Goal: Task Accomplishment & Management: Manage account settings

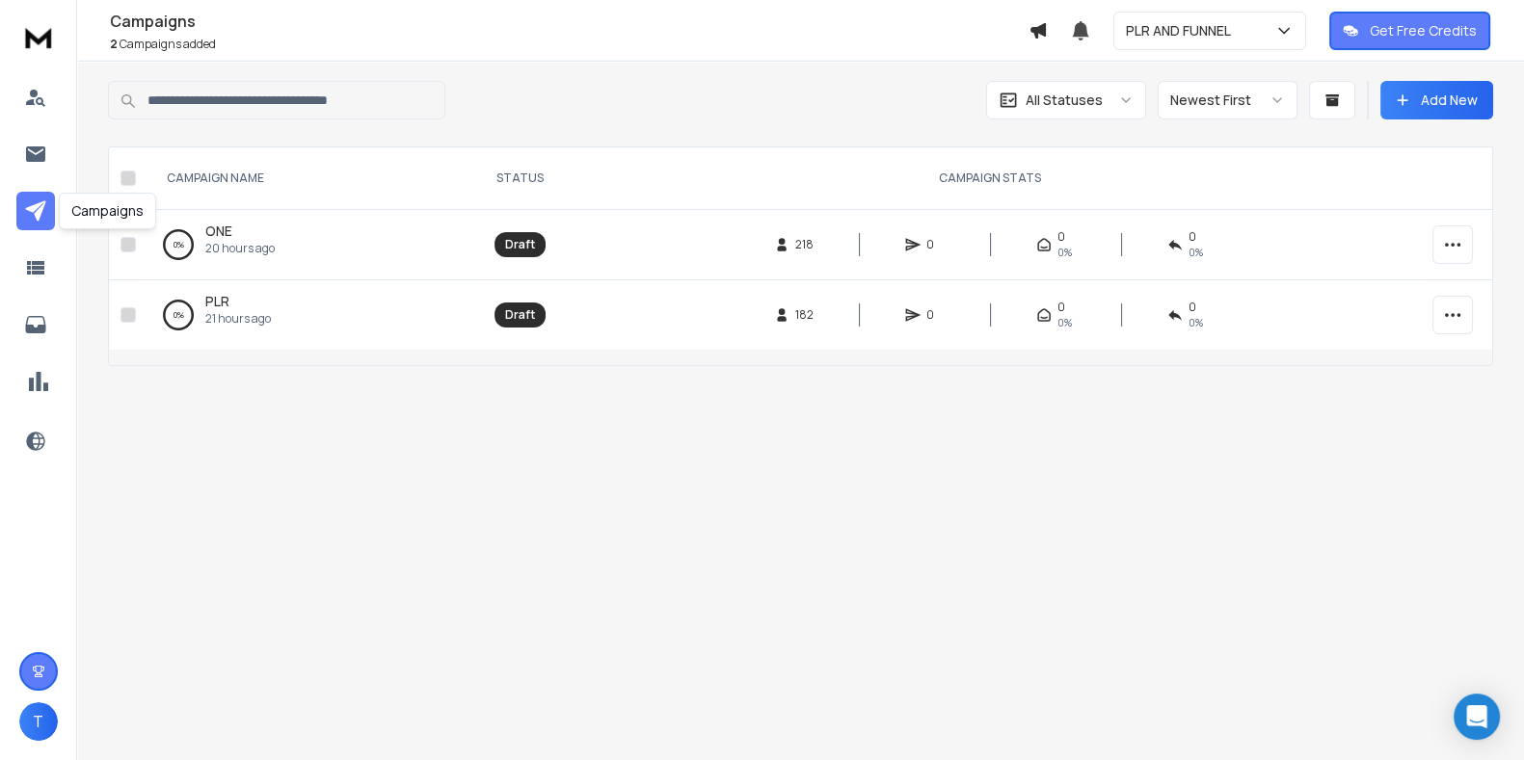
click at [267, 248] on p "20 hours ago" at bounding box center [239, 248] width 69 height 15
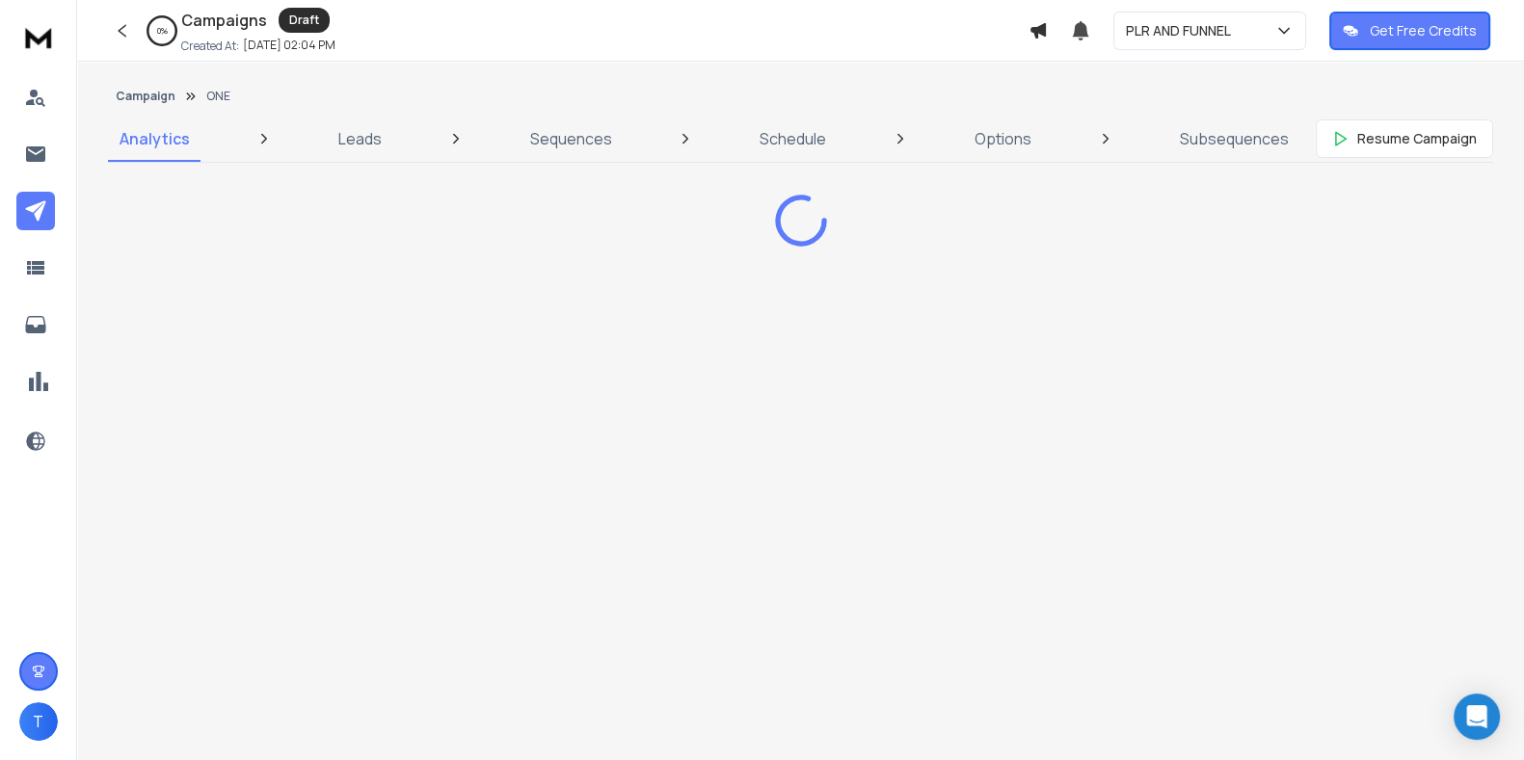
click at [1031, 143] on p "Options" at bounding box center [1002, 138] width 57 height 23
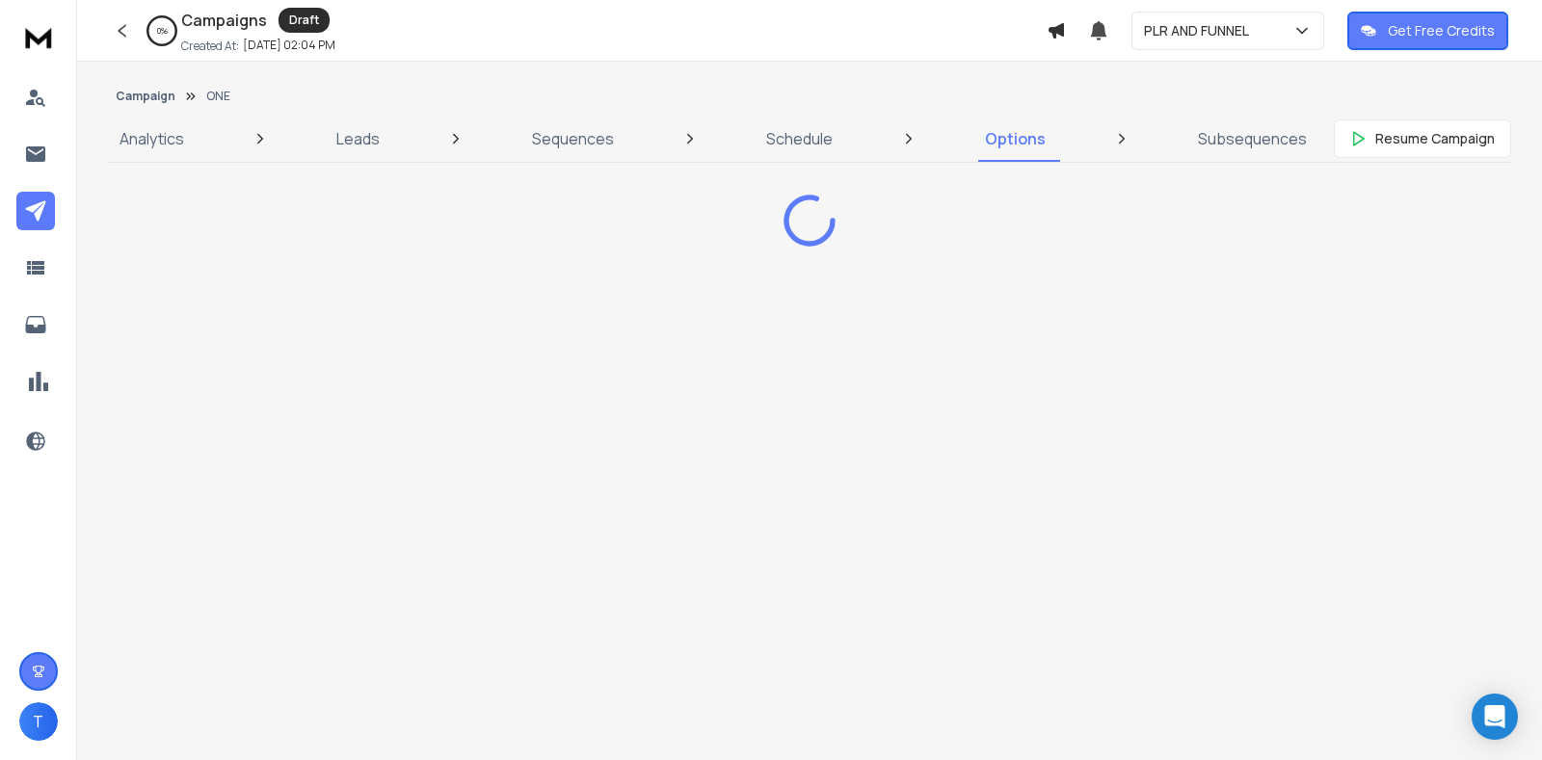
select select "**********"
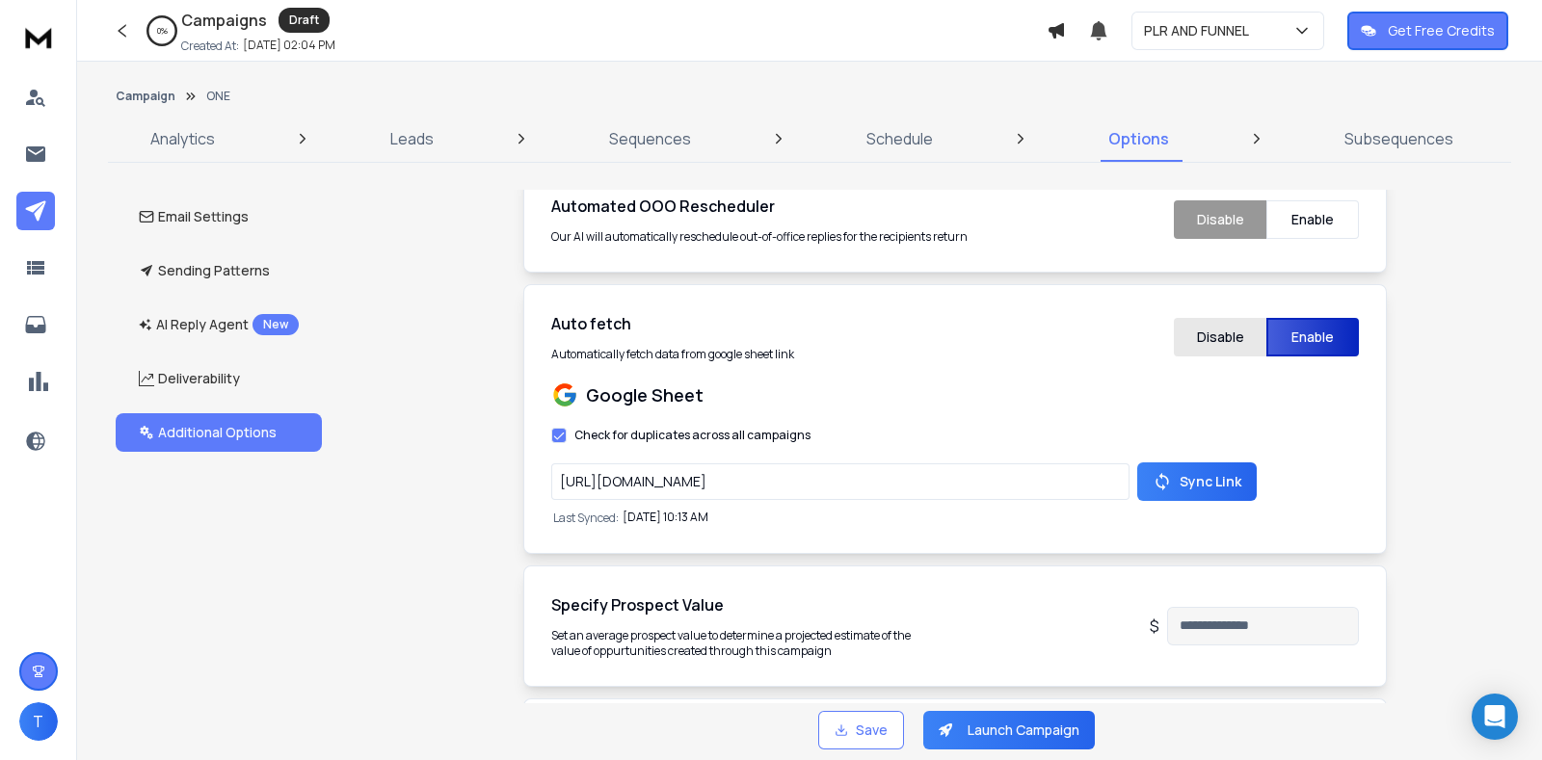
scroll to position [3252, 0]
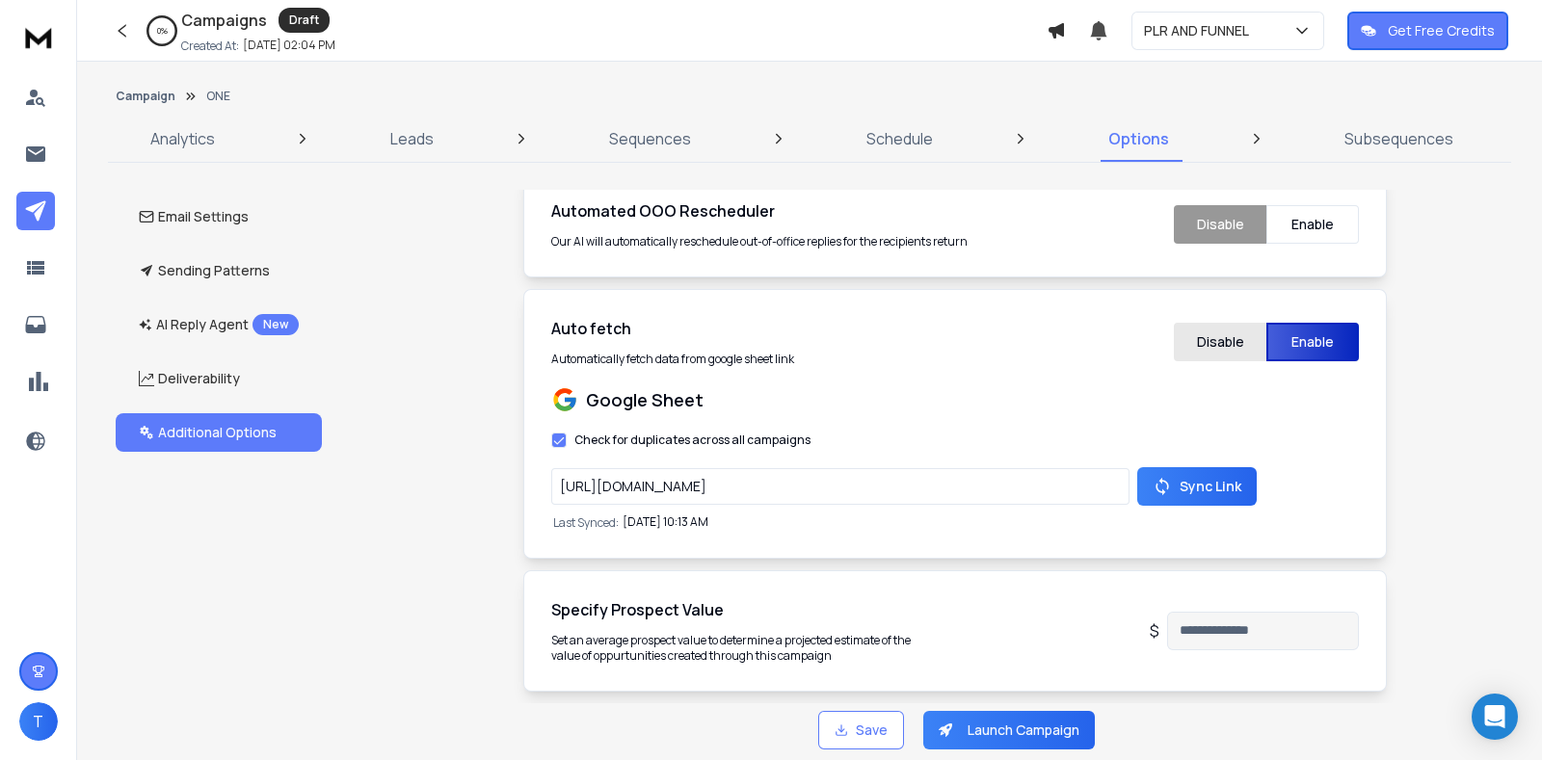
click at [1167, 467] on button "Sync Link" at bounding box center [1197, 486] width 120 height 39
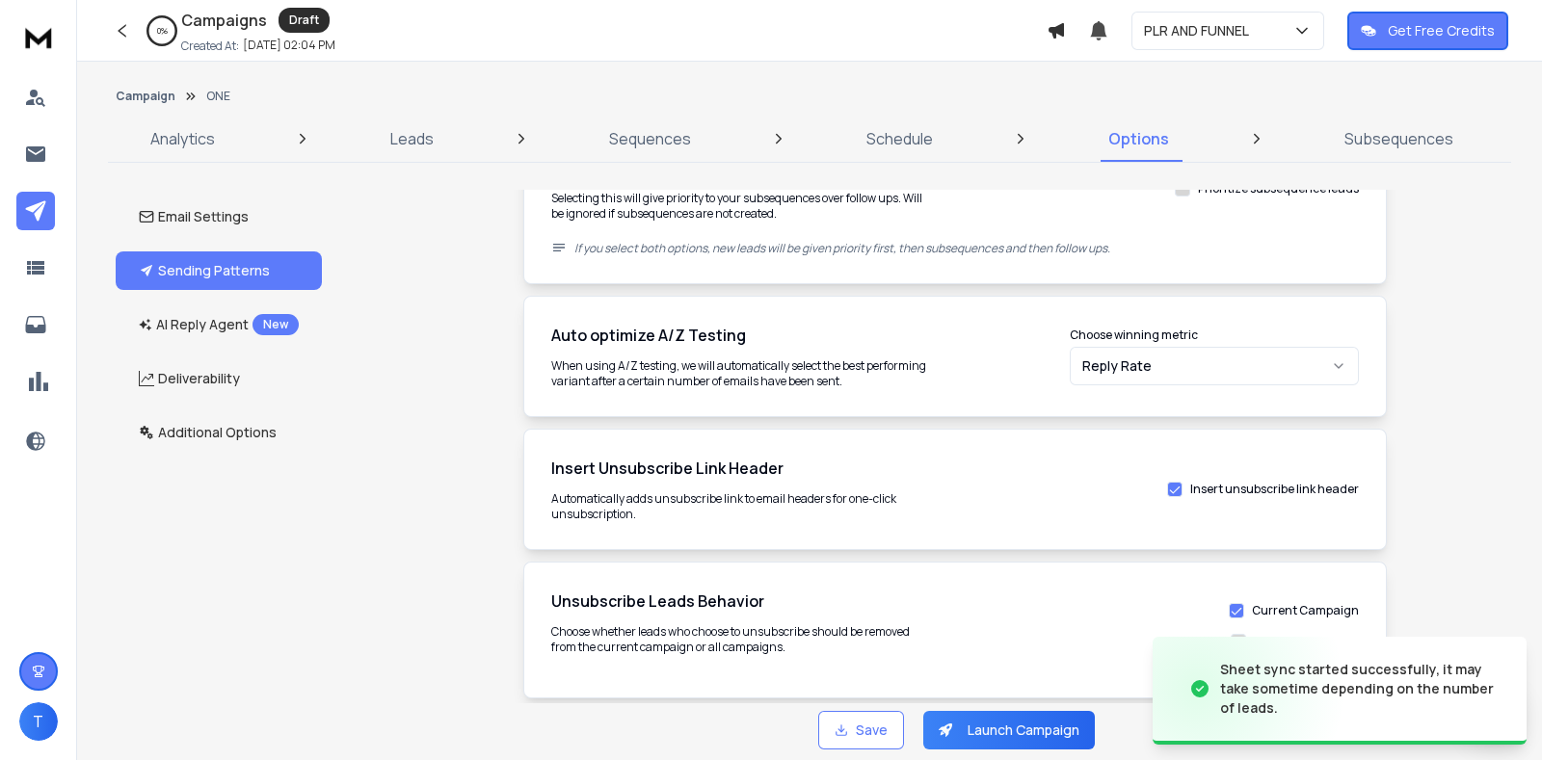
scroll to position [541, 0]
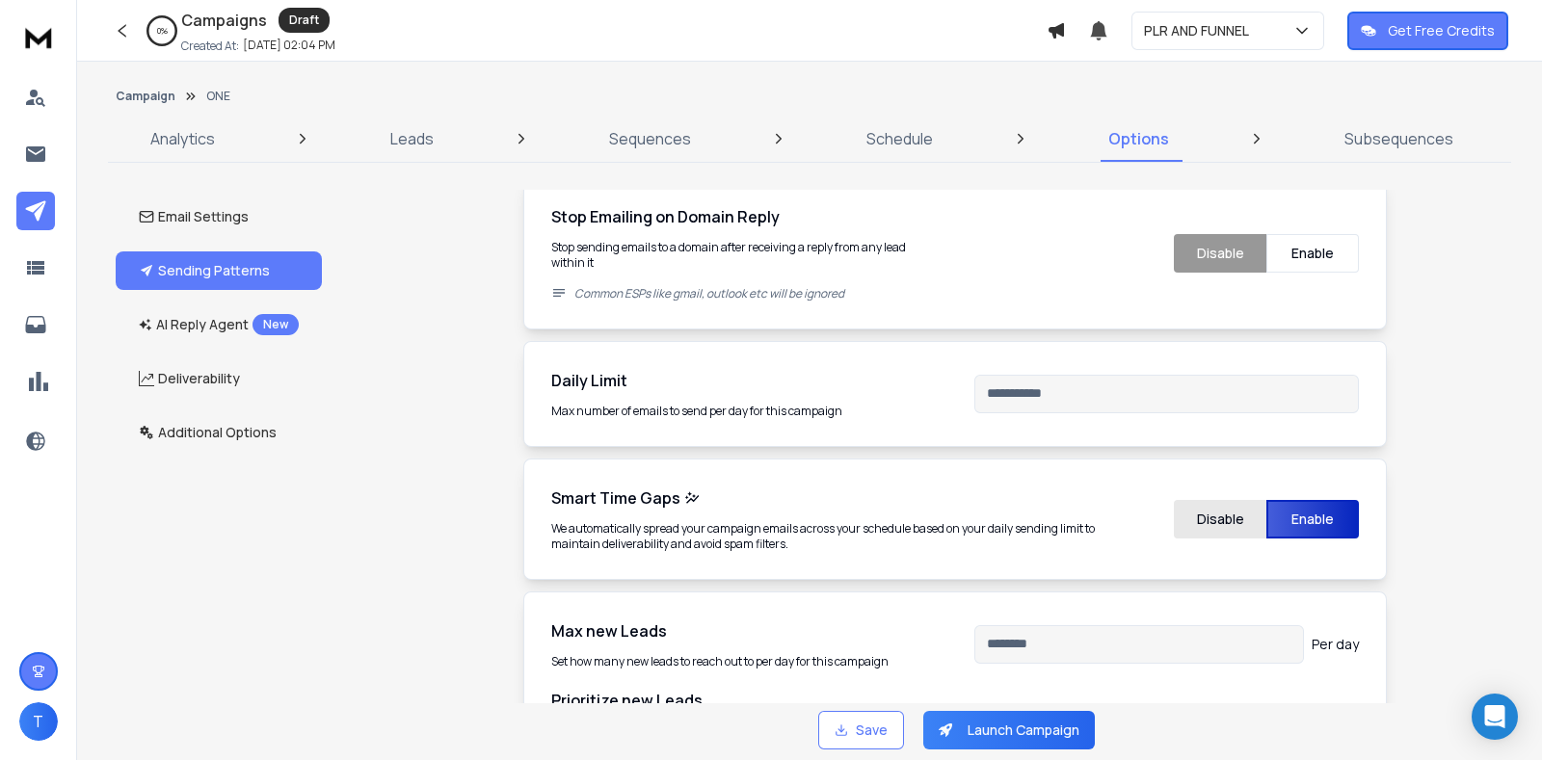
click at [845, 726] on icon "submit" at bounding box center [841, 730] width 13 height 13
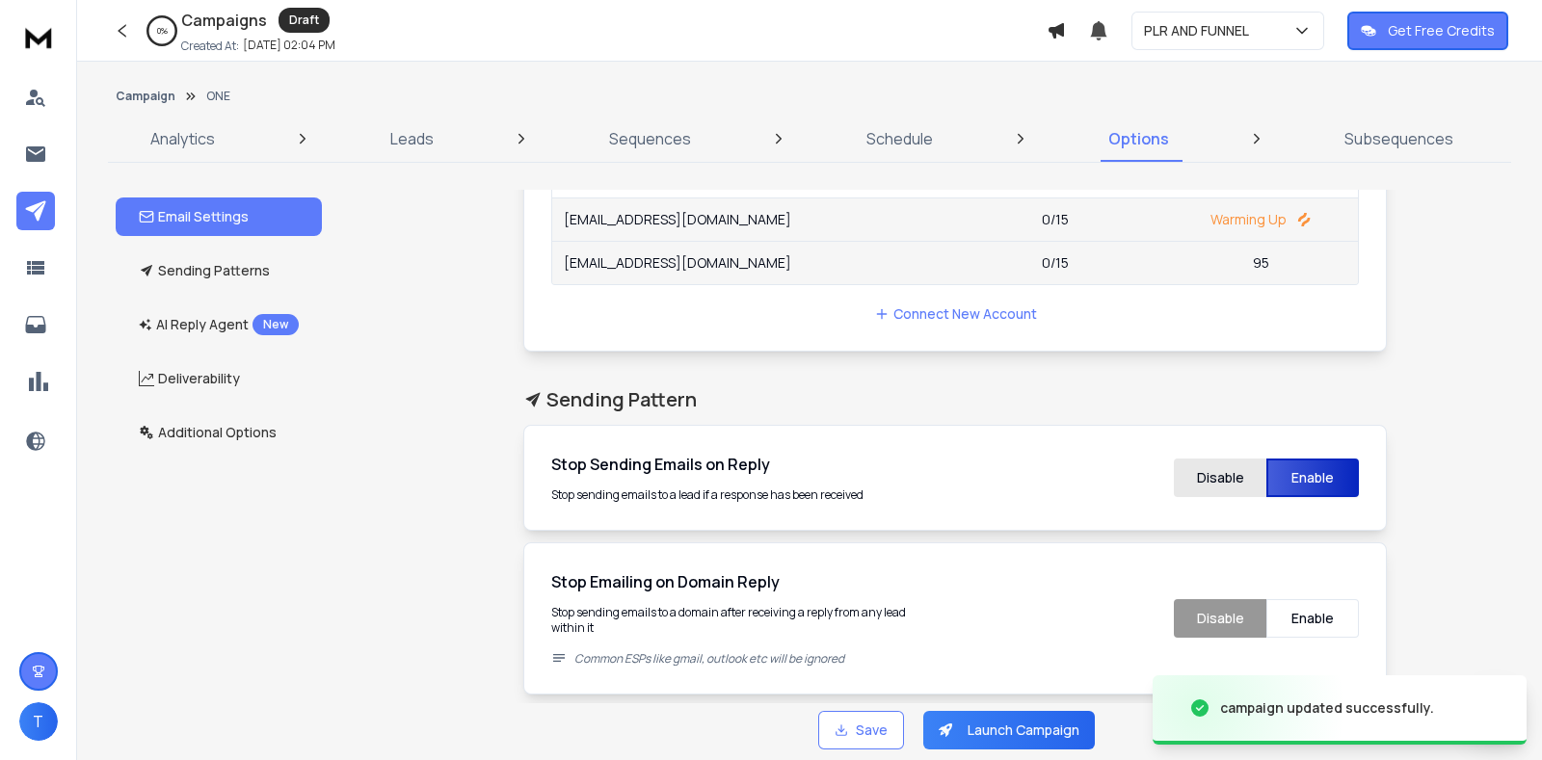
scroll to position [0, 0]
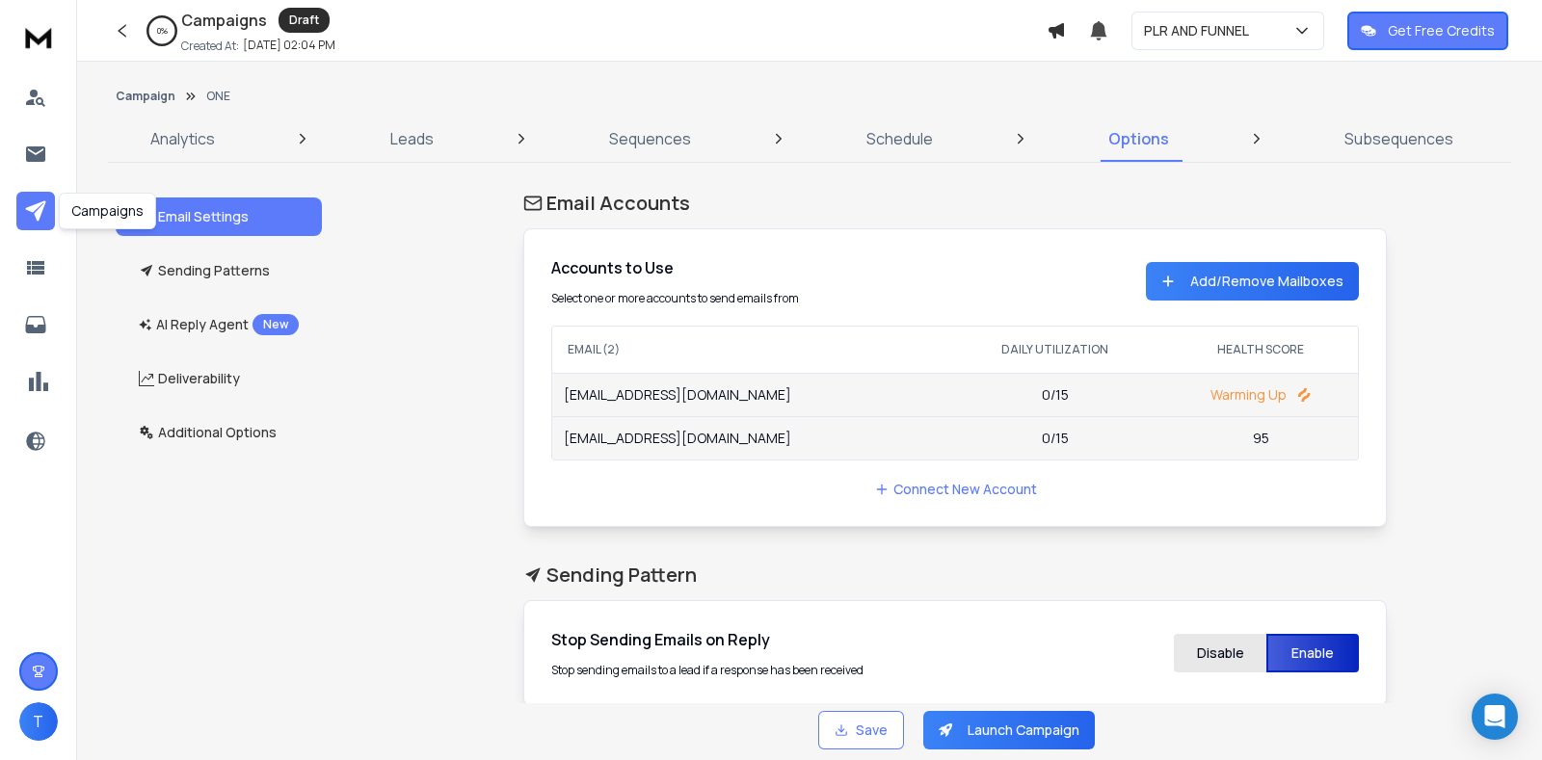
click at [41, 206] on icon at bounding box center [35, 210] width 20 height 20
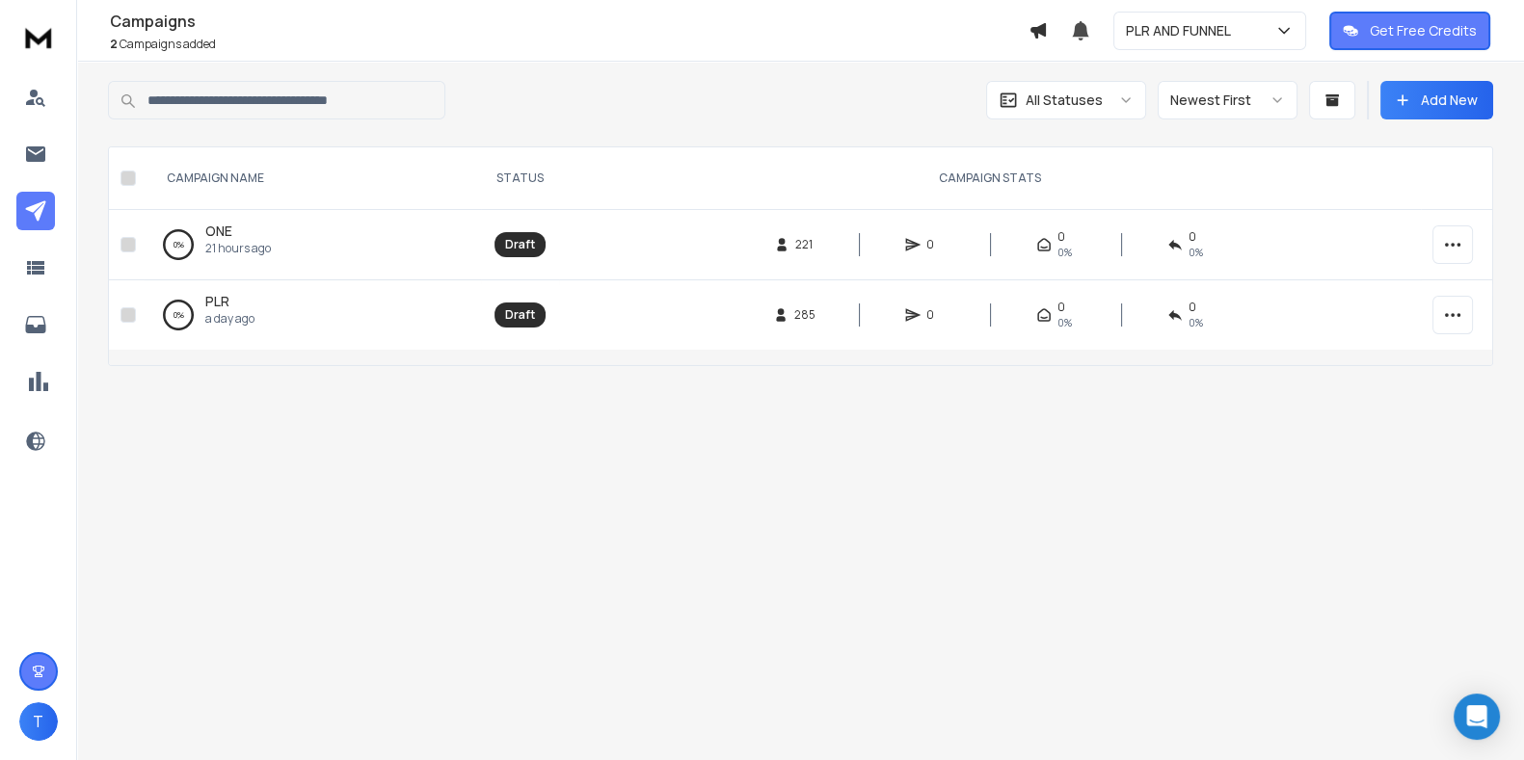
click at [323, 321] on div "0 % PLR a day ago" at bounding box center [312, 315] width 299 height 46
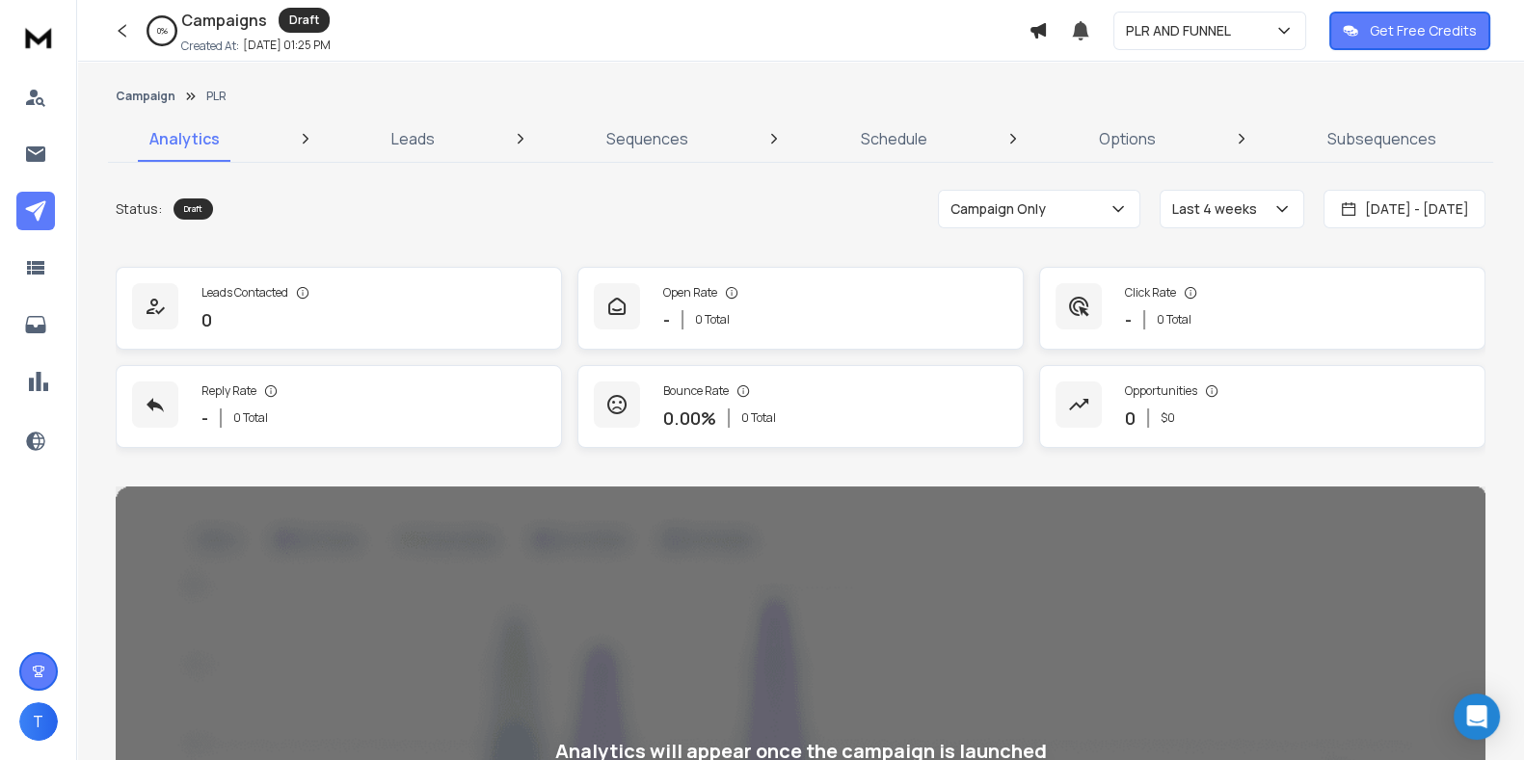
click at [1097, 136] on link "Options" at bounding box center [1127, 139] width 80 height 46
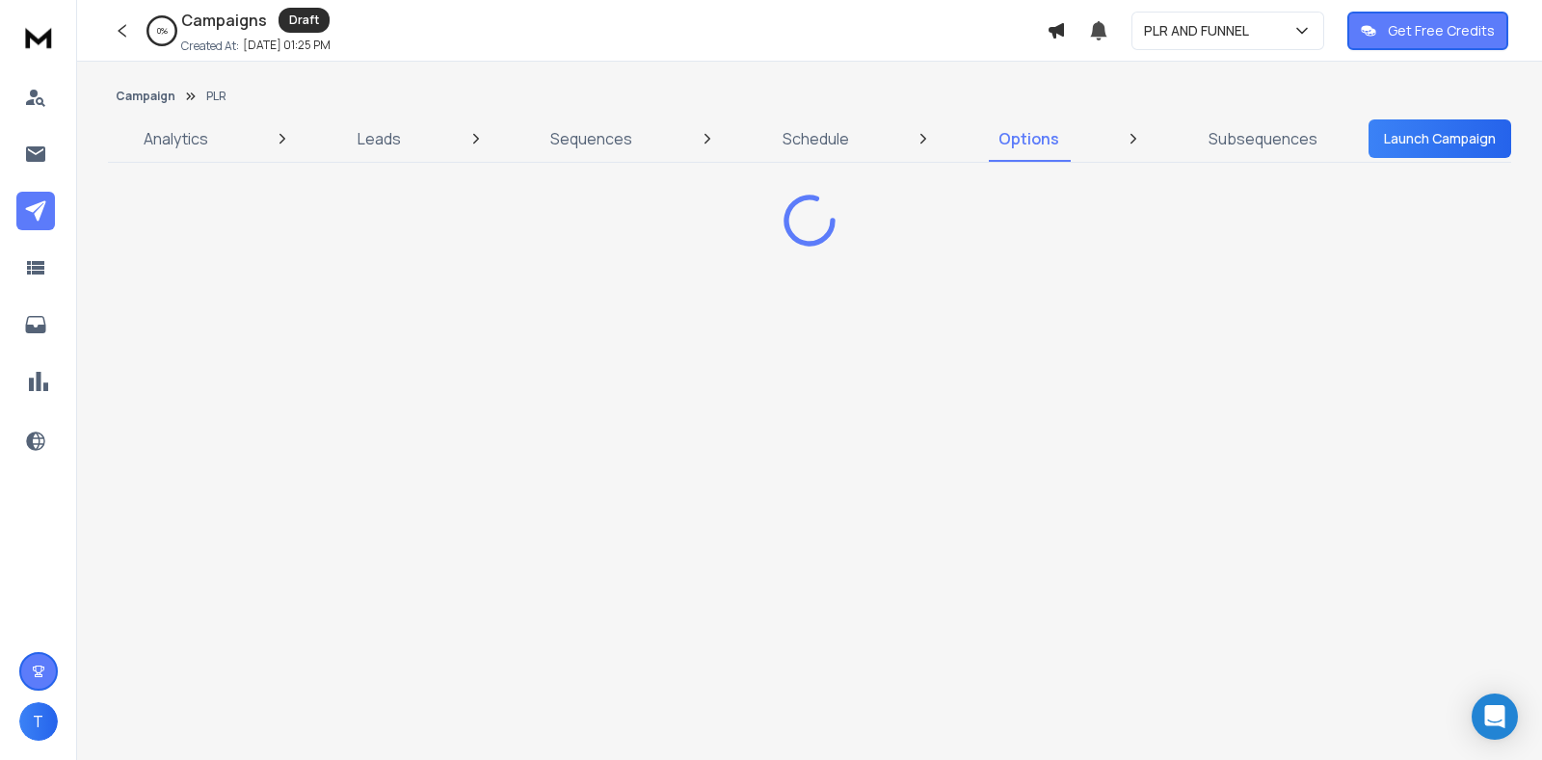
select select "**********"
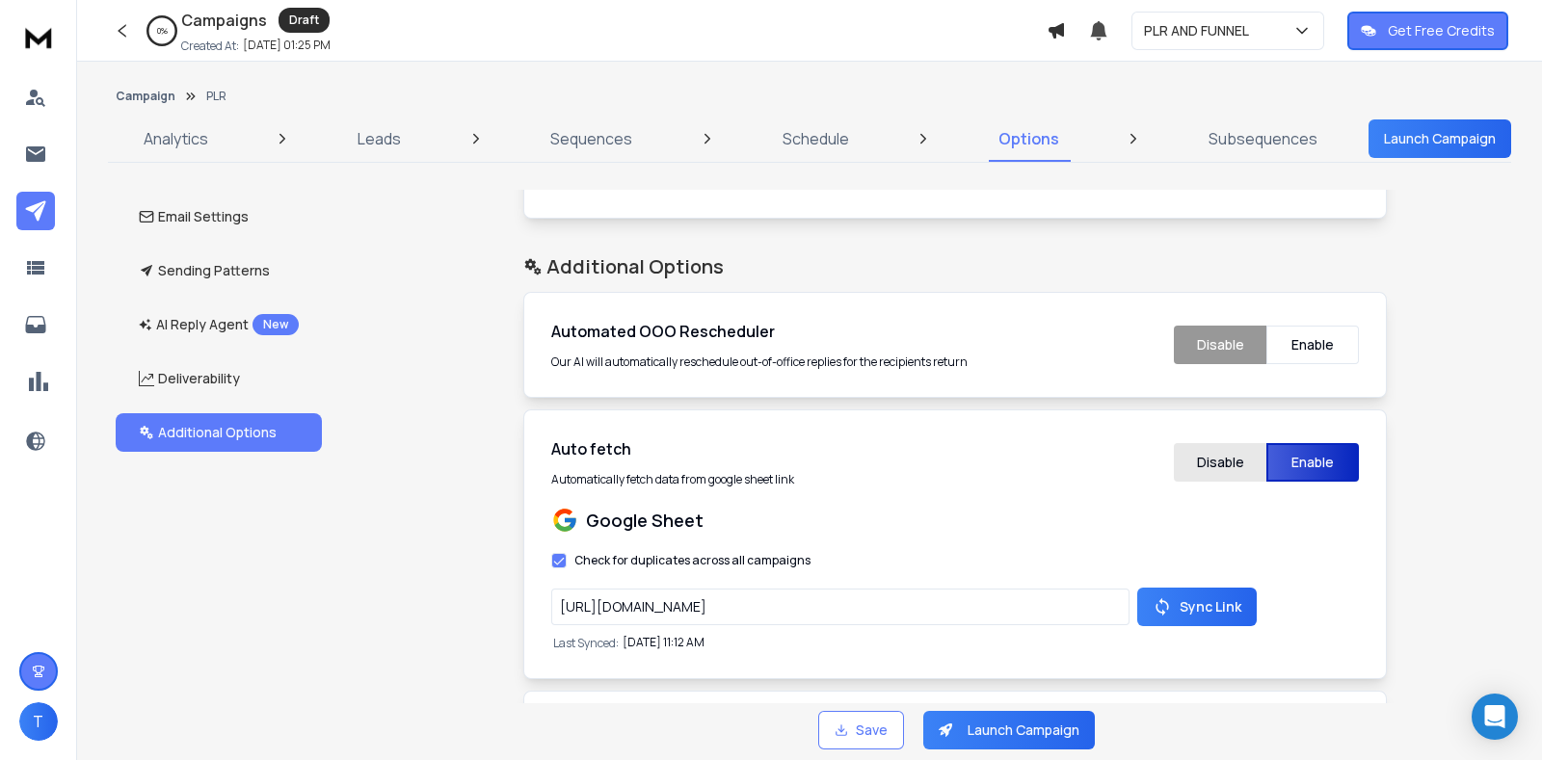
scroll to position [3312, 0]
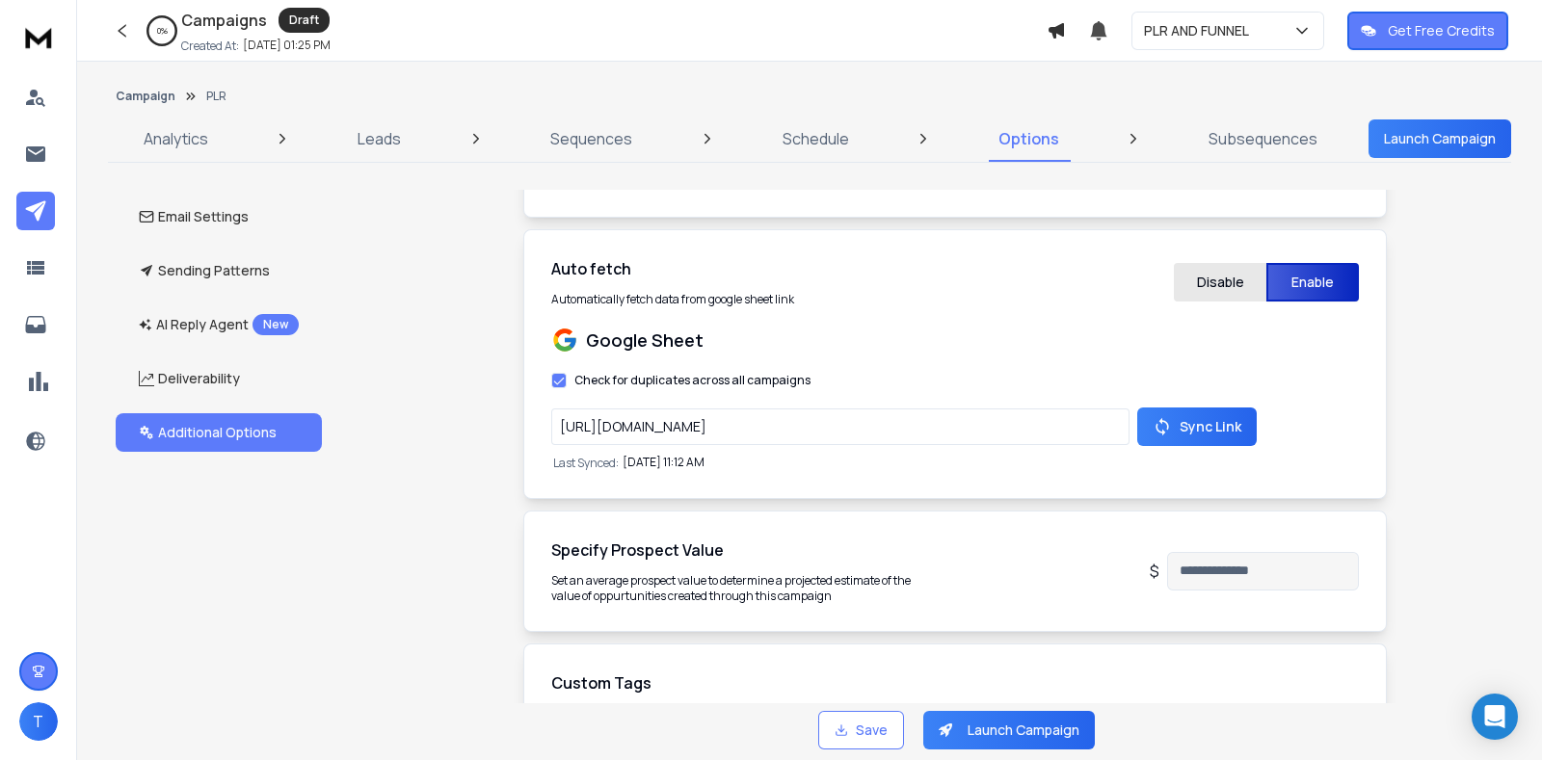
click at [1190, 418] on p "Sync Link" at bounding box center [1211, 426] width 62 height 19
click at [853, 723] on button "Save" at bounding box center [861, 730] width 86 height 39
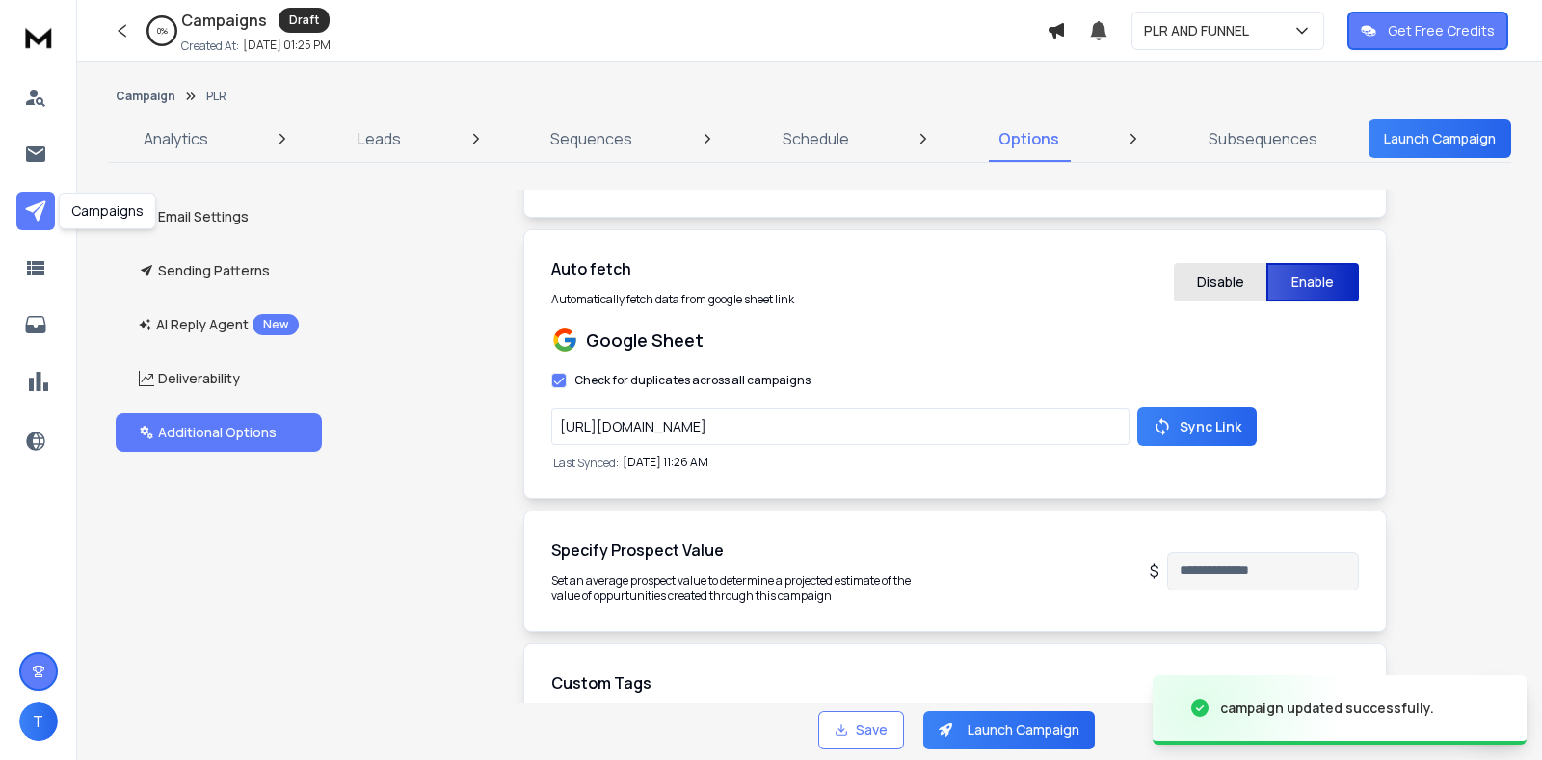
click at [26, 219] on icon at bounding box center [35, 211] width 23 height 23
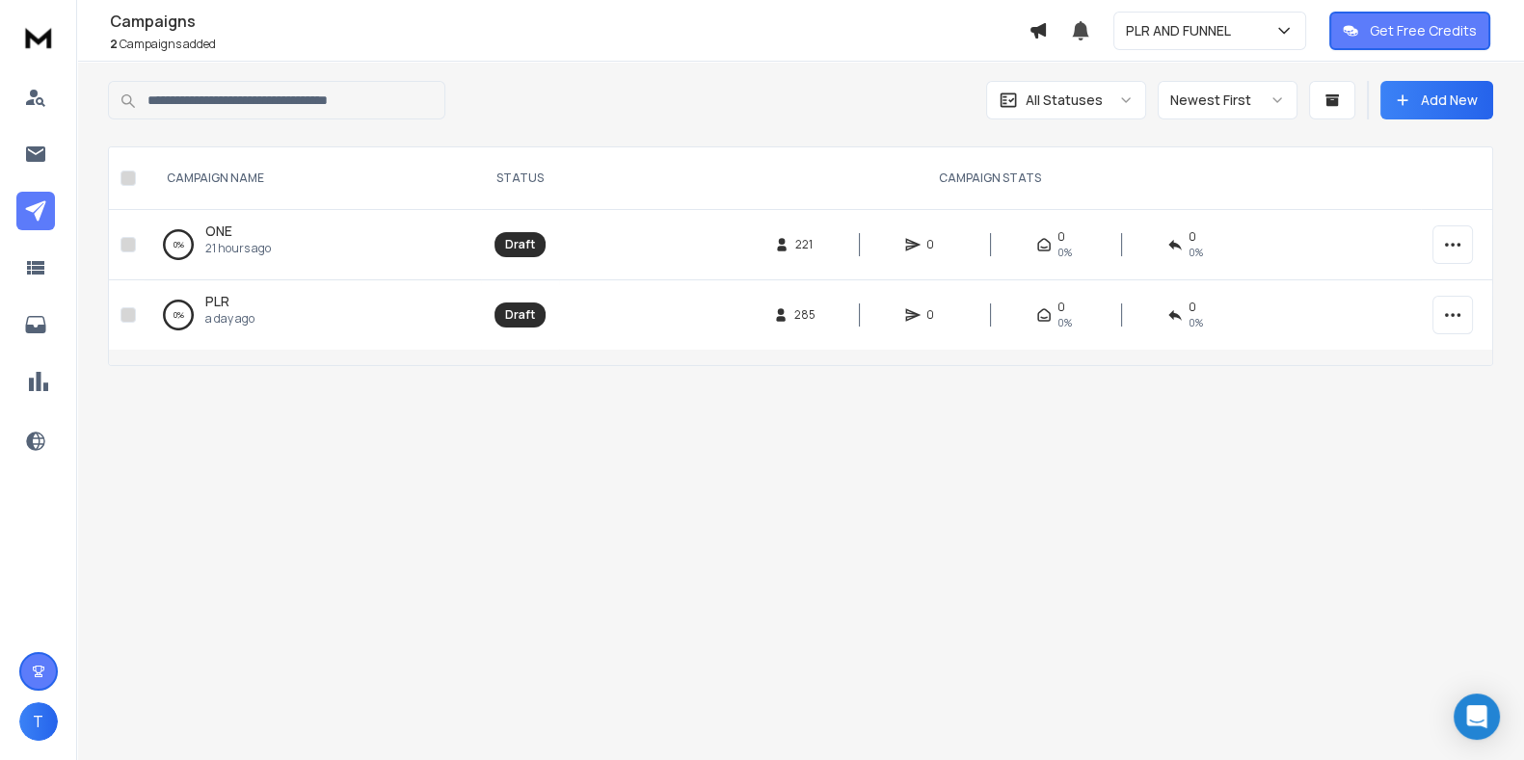
click at [359, 223] on div "0 % ONE 21 hours ago" at bounding box center [312, 245] width 299 height 46
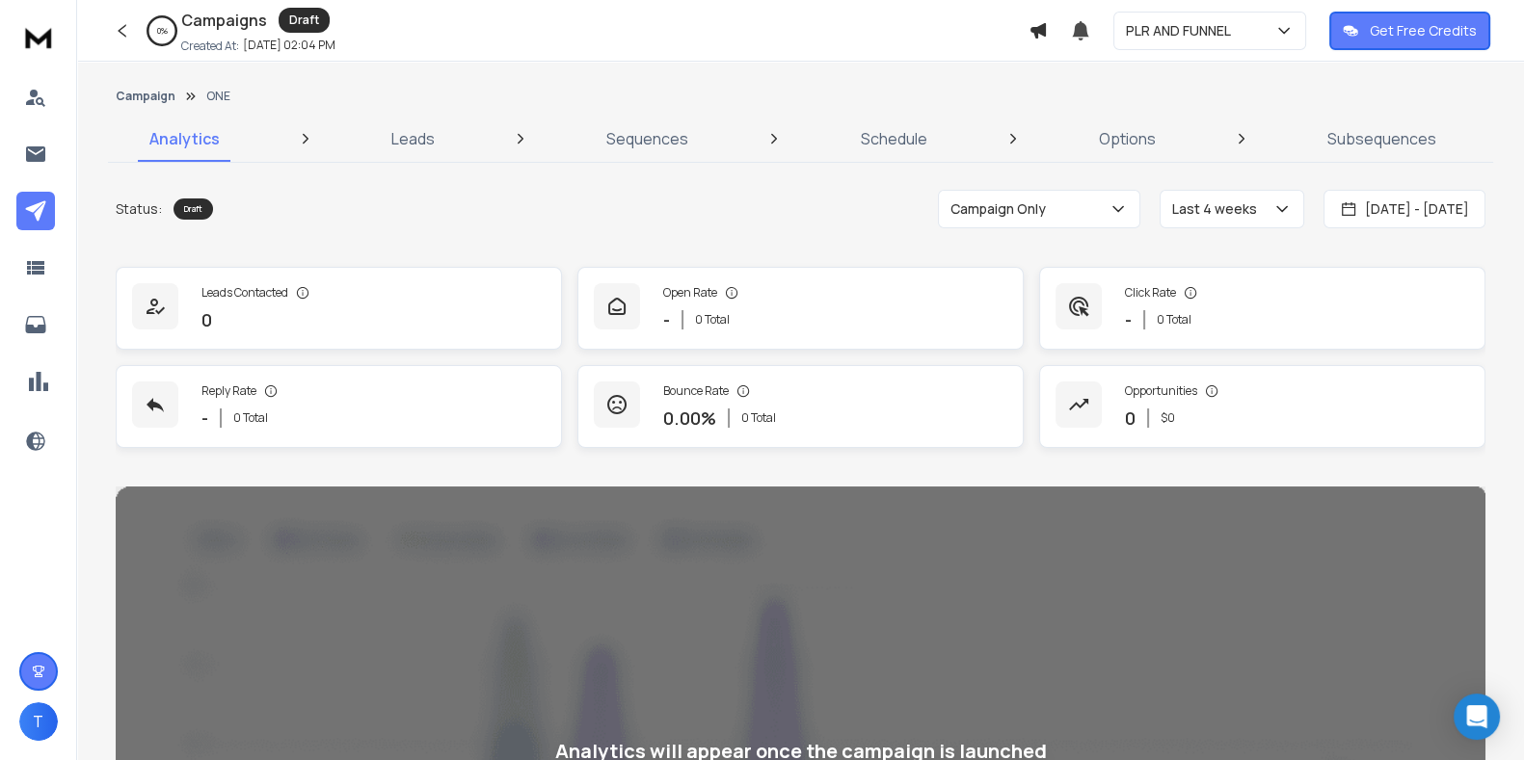
click at [1019, 132] on div "Analytics Leads Sequences Schedule Options Subsequences" at bounding box center [793, 139] width 1370 height 46
click at [1145, 131] on p "Options" at bounding box center [1127, 138] width 57 height 23
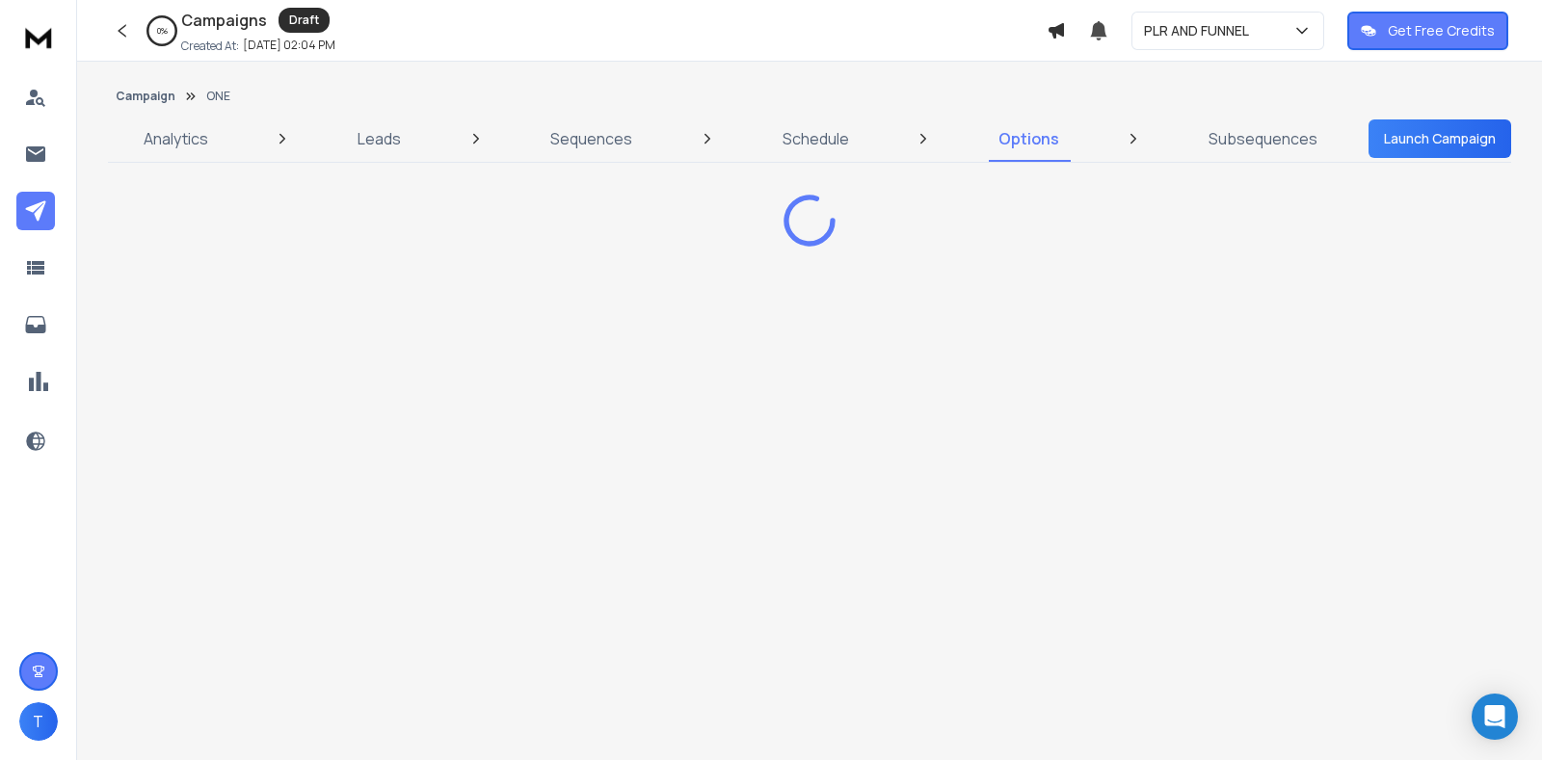
select select "**********"
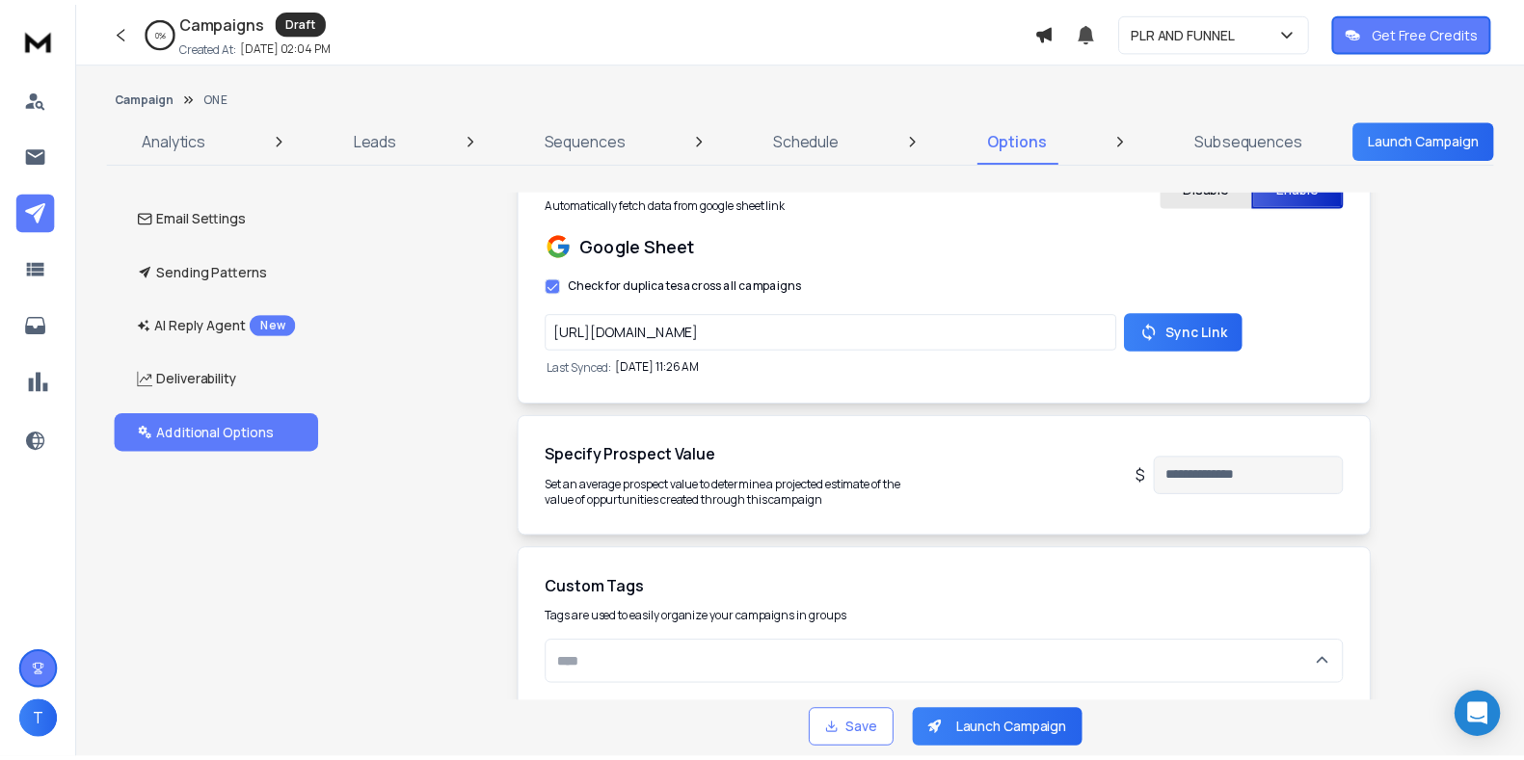
scroll to position [3305, 0]
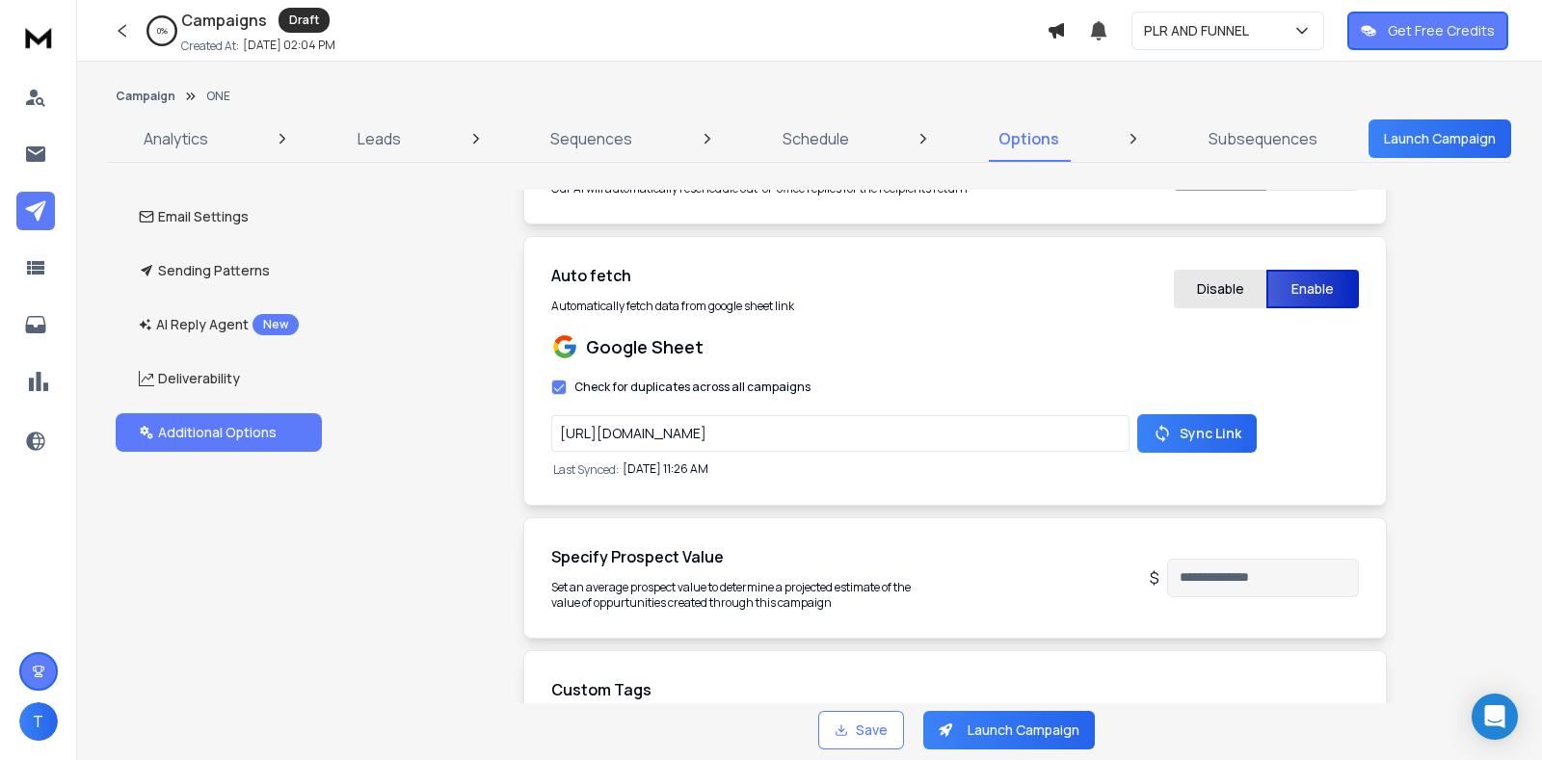
click at [1180, 429] on p "Sync Link" at bounding box center [1211, 433] width 62 height 19
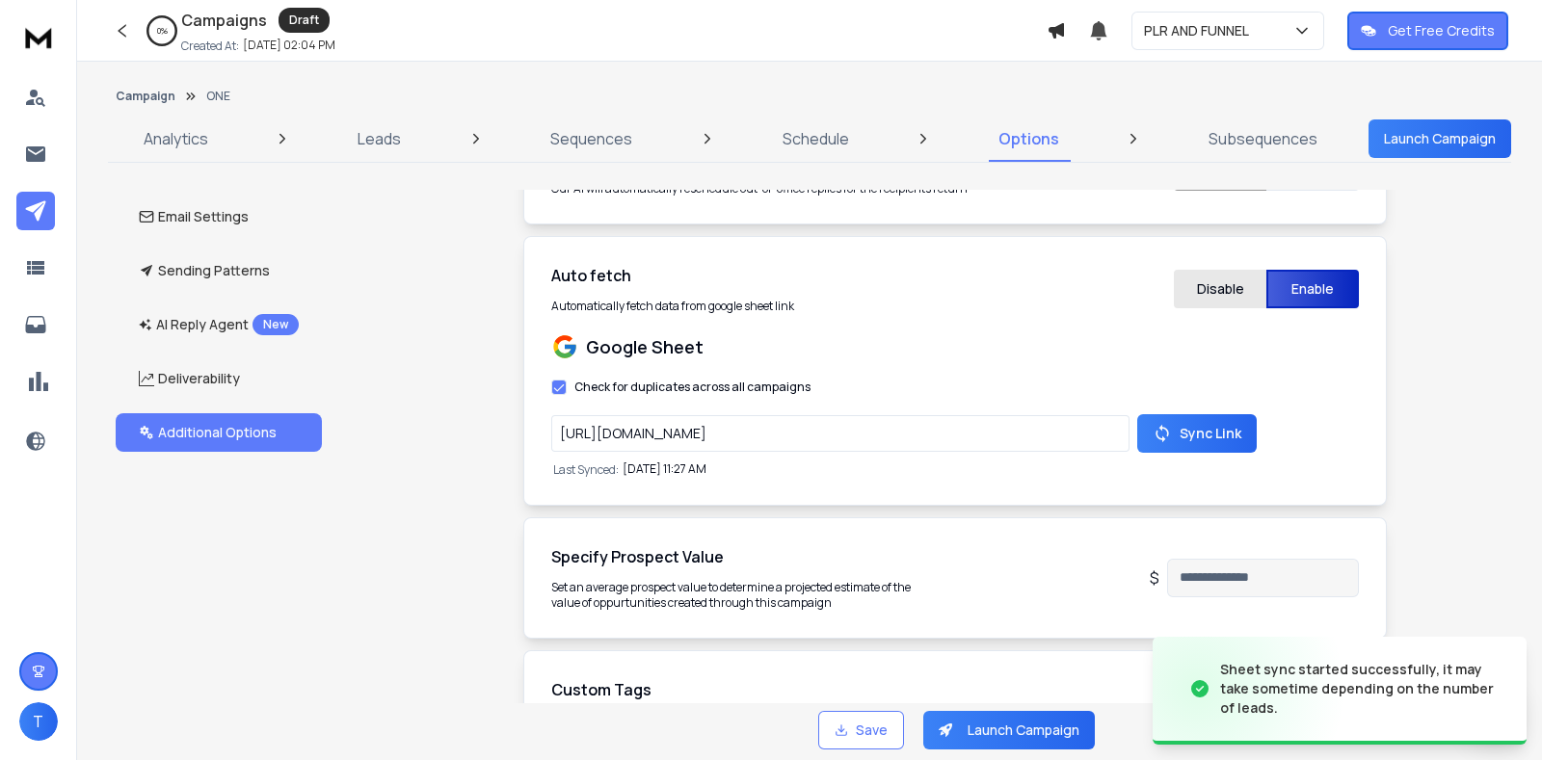
click at [882, 730] on button "Save" at bounding box center [861, 730] width 86 height 39
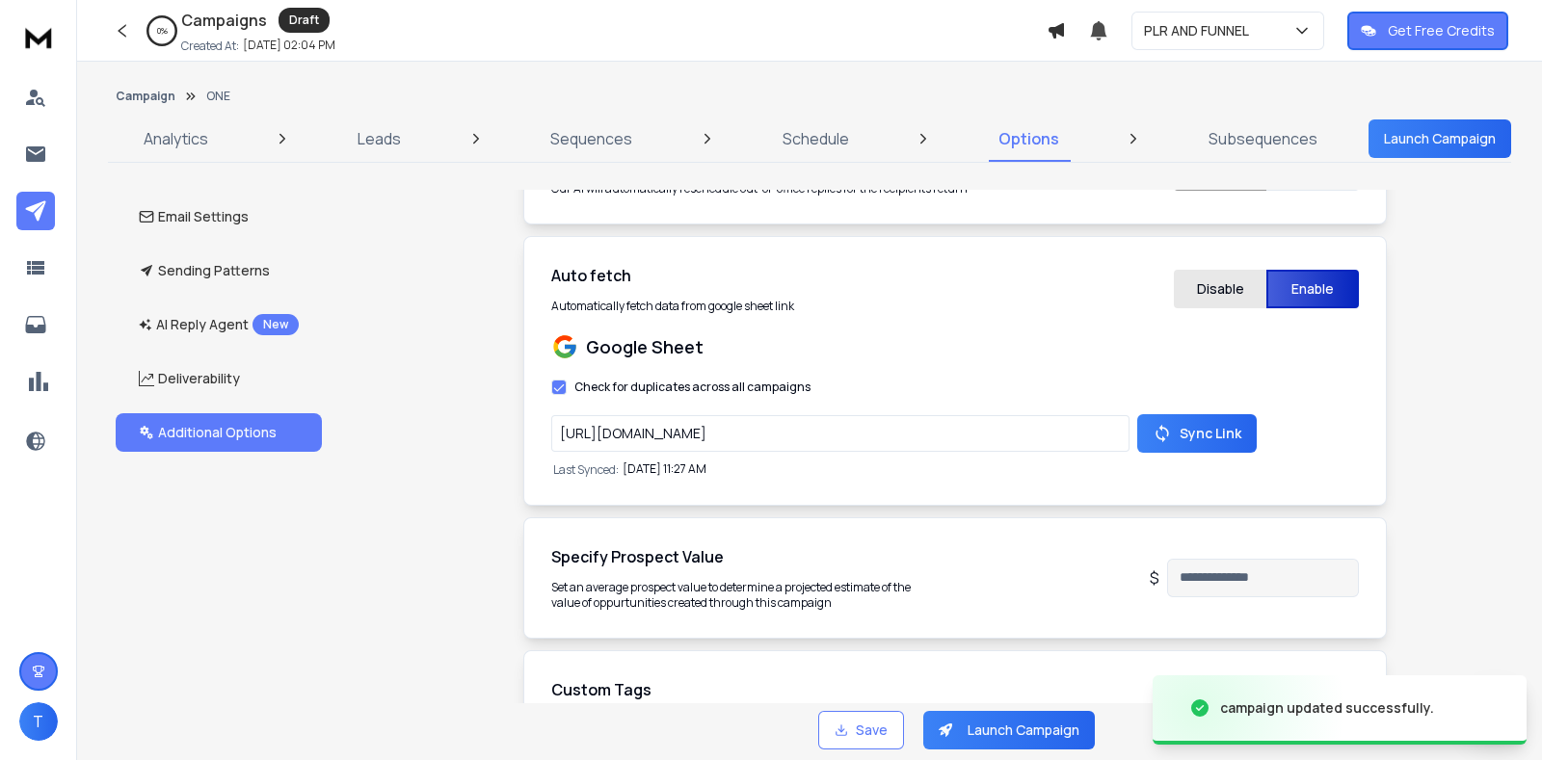
click at [52, 36] on img at bounding box center [38, 37] width 39 height 36
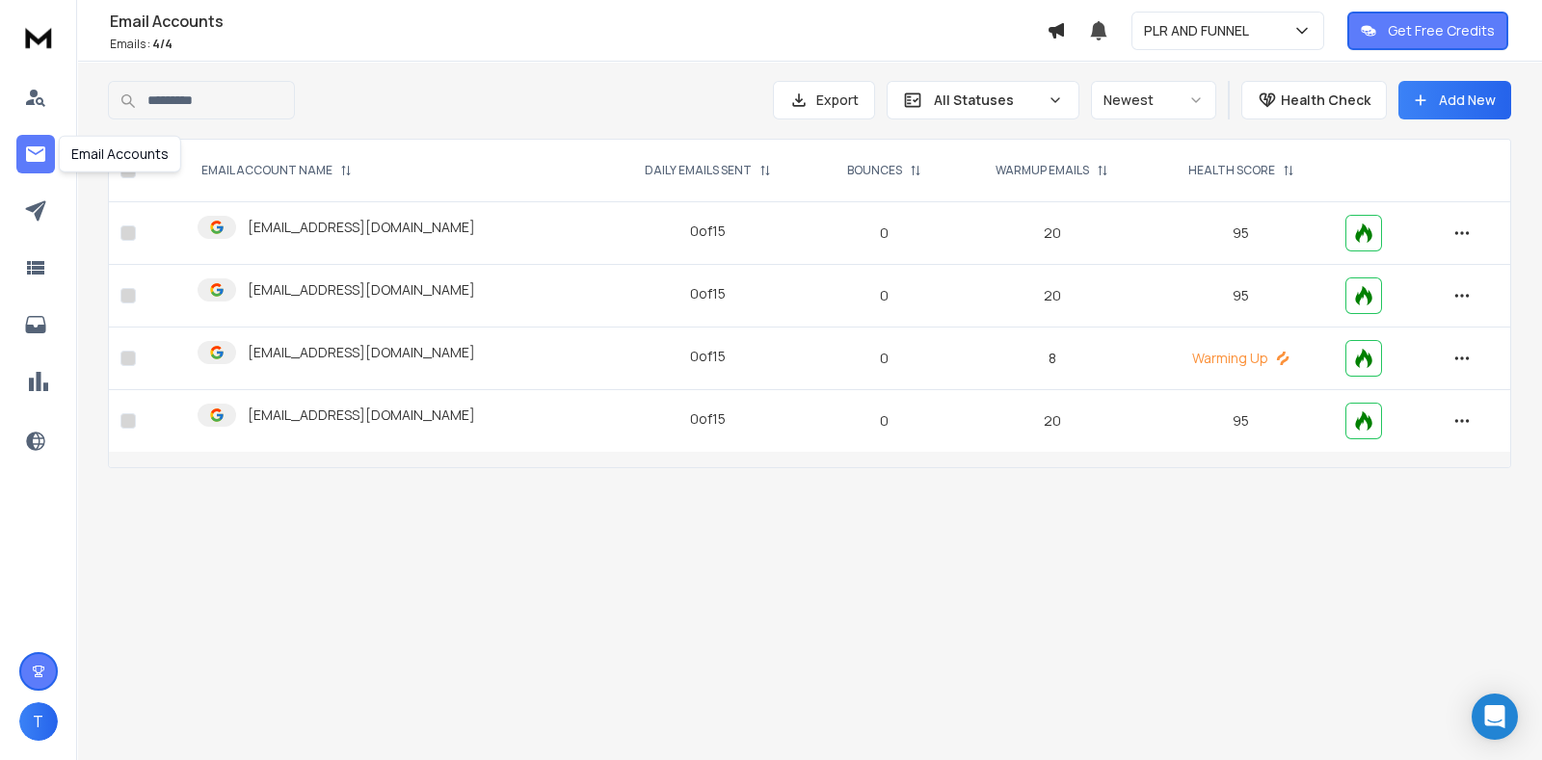
click at [43, 151] on icon at bounding box center [35, 153] width 19 height 15
click at [40, 209] on icon at bounding box center [35, 210] width 20 height 20
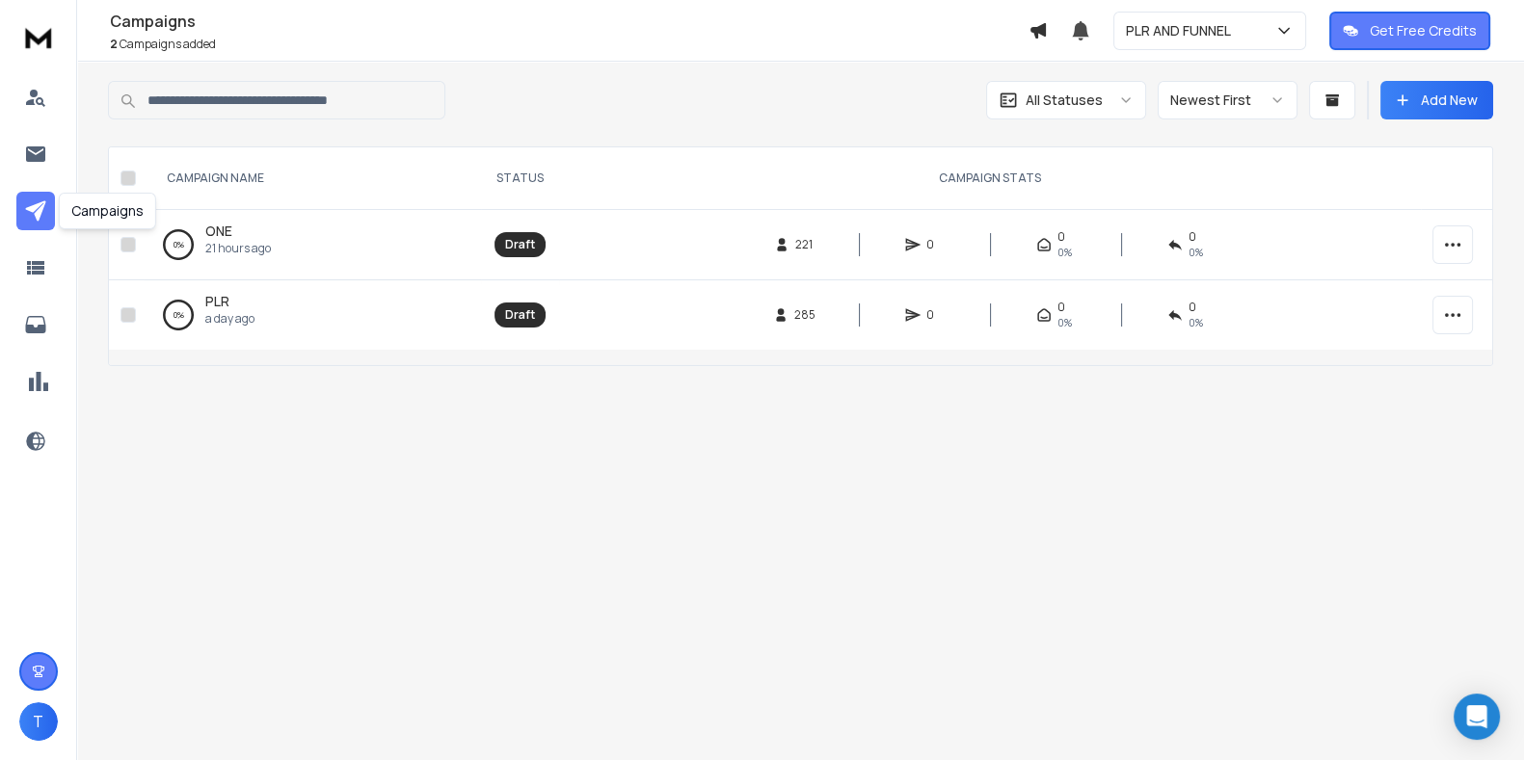
click at [38, 226] on link at bounding box center [35, 211] width 39 height 39
click at [30, 124] on div at bounding box center [38, 272] width 44 height 389
click at [1198, 36] on p "PLR AND FUNNEL" at bounding box center [1182, 30] width 113 height 19
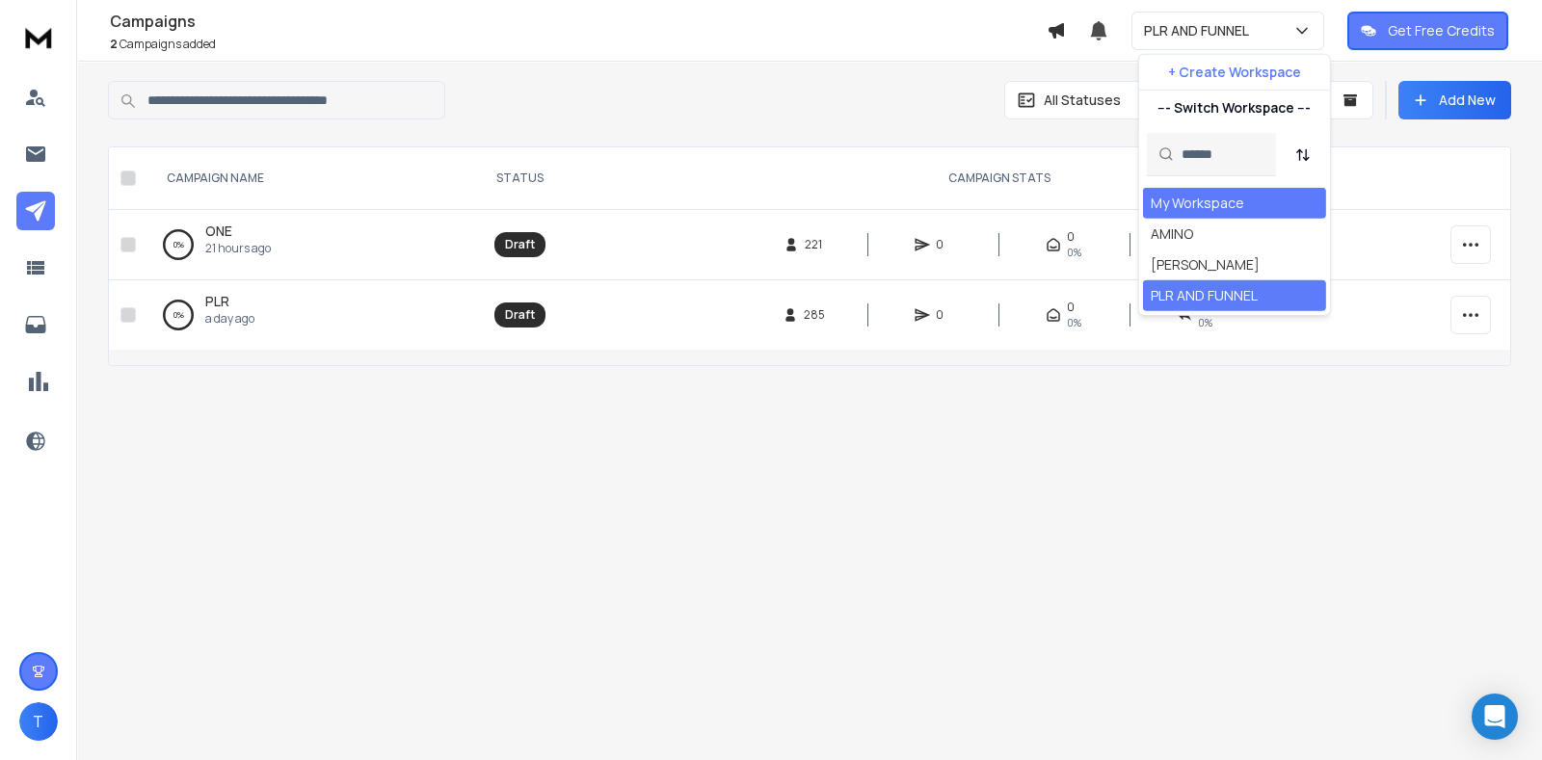
click at [1186, 203] on div "My Workspace" at bounding box center [1197, 203] width 93 height 19
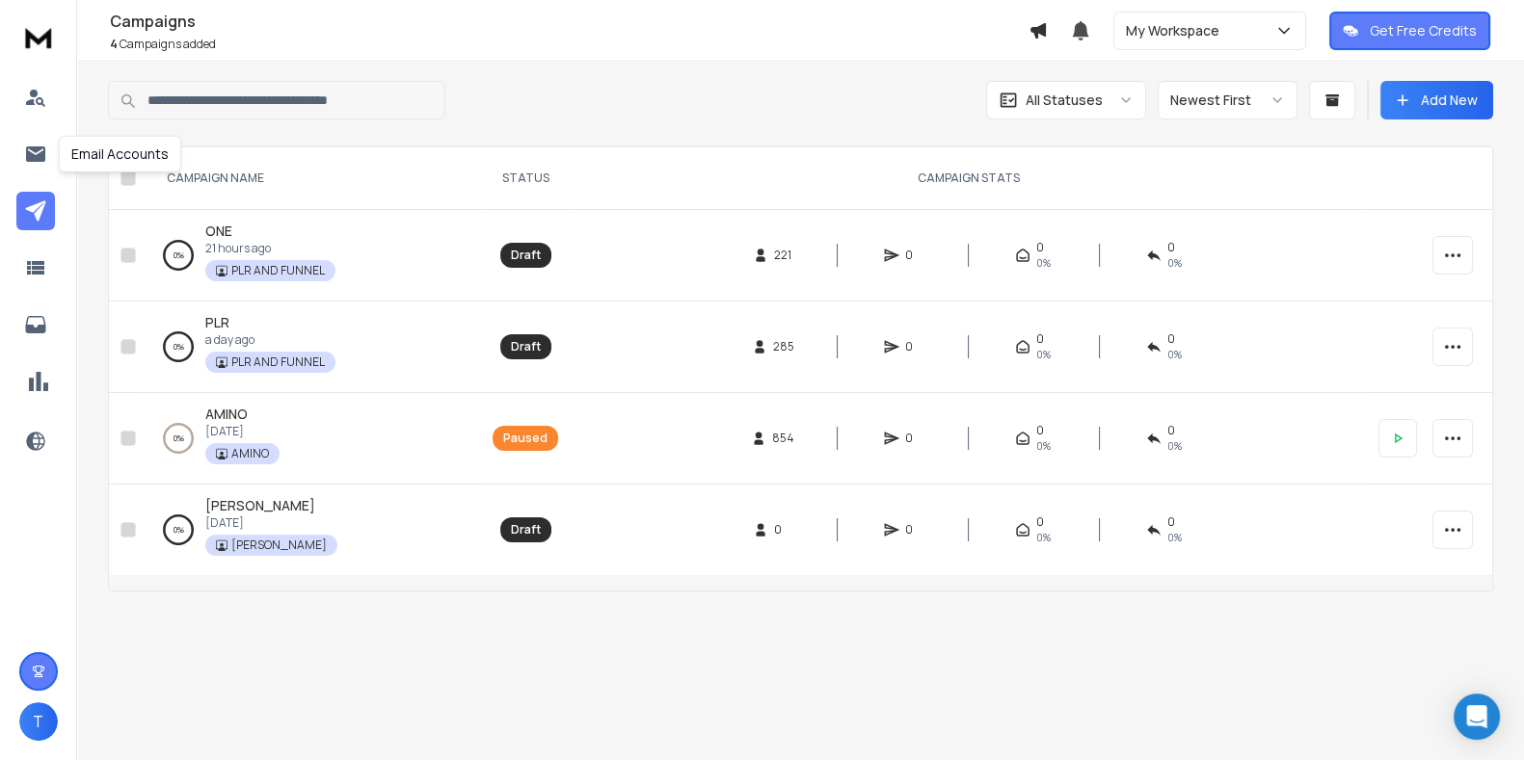
click at [44, 162] on icon at bounding box center [35, 154] width 23 height 23
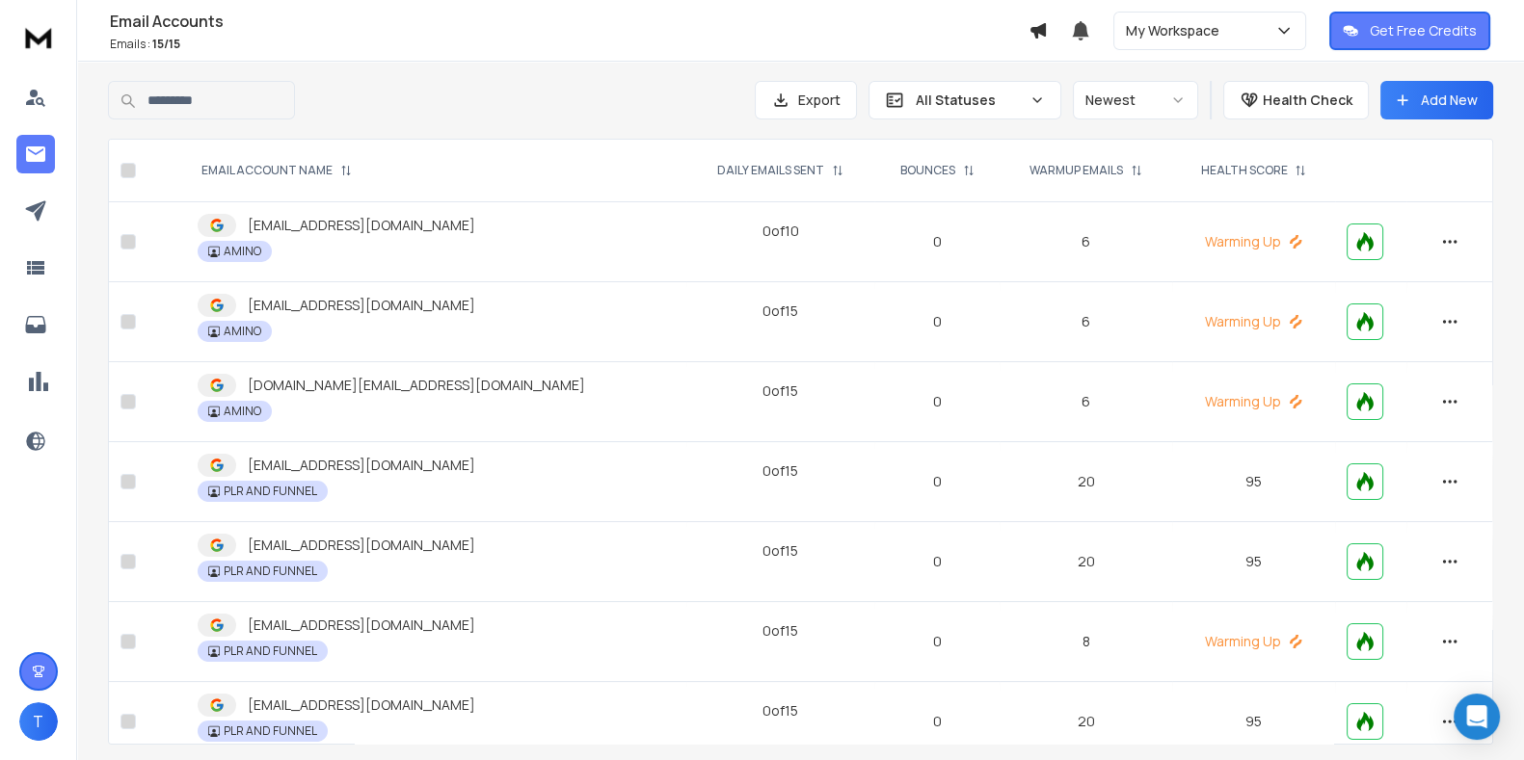
click at [1225, 479] on td "95" at bounding box center [1254, 482] width 164 height 80
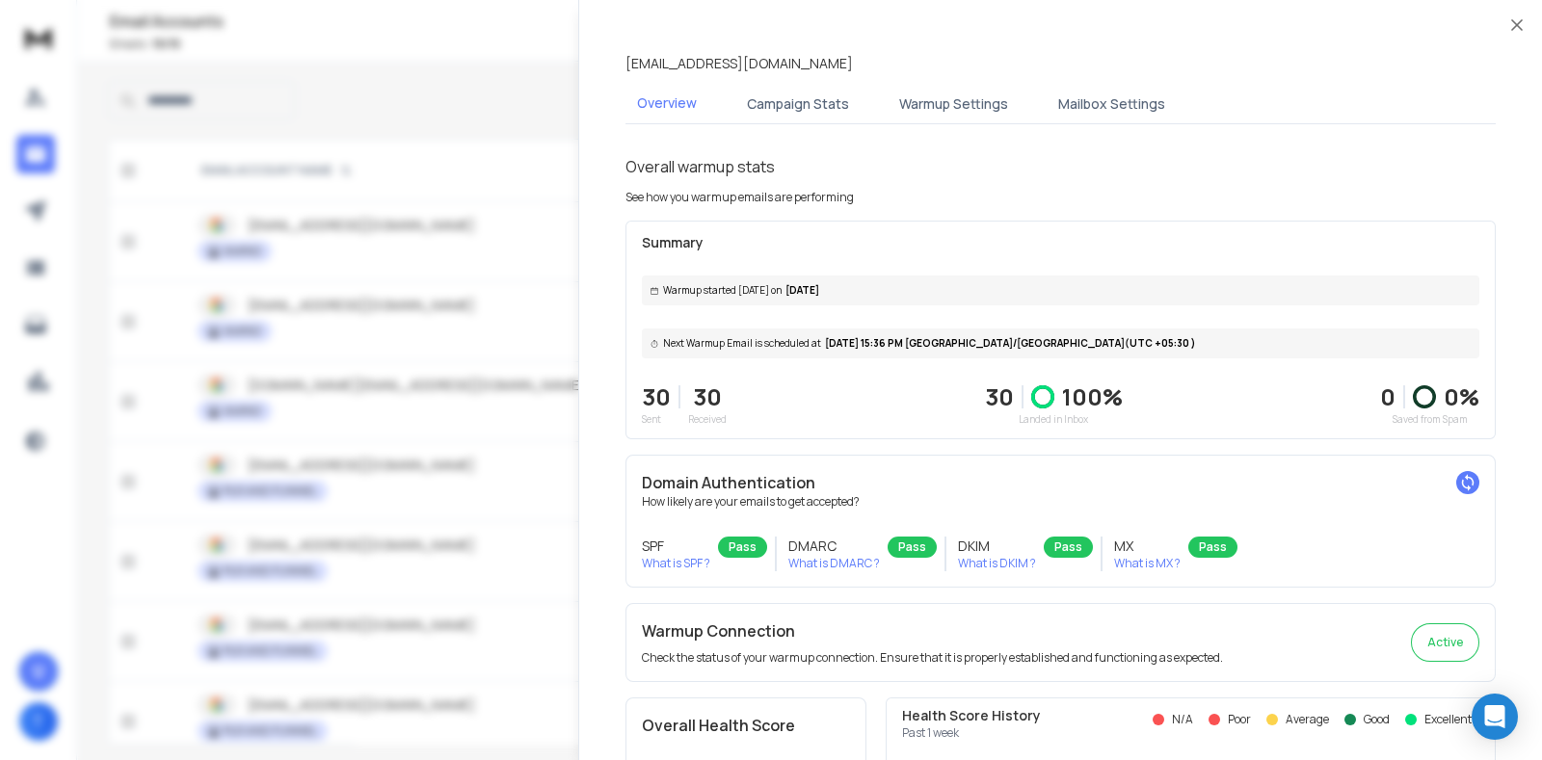
click at [515, 223] on div at bounding box center [771, 380] width 1542 height 760
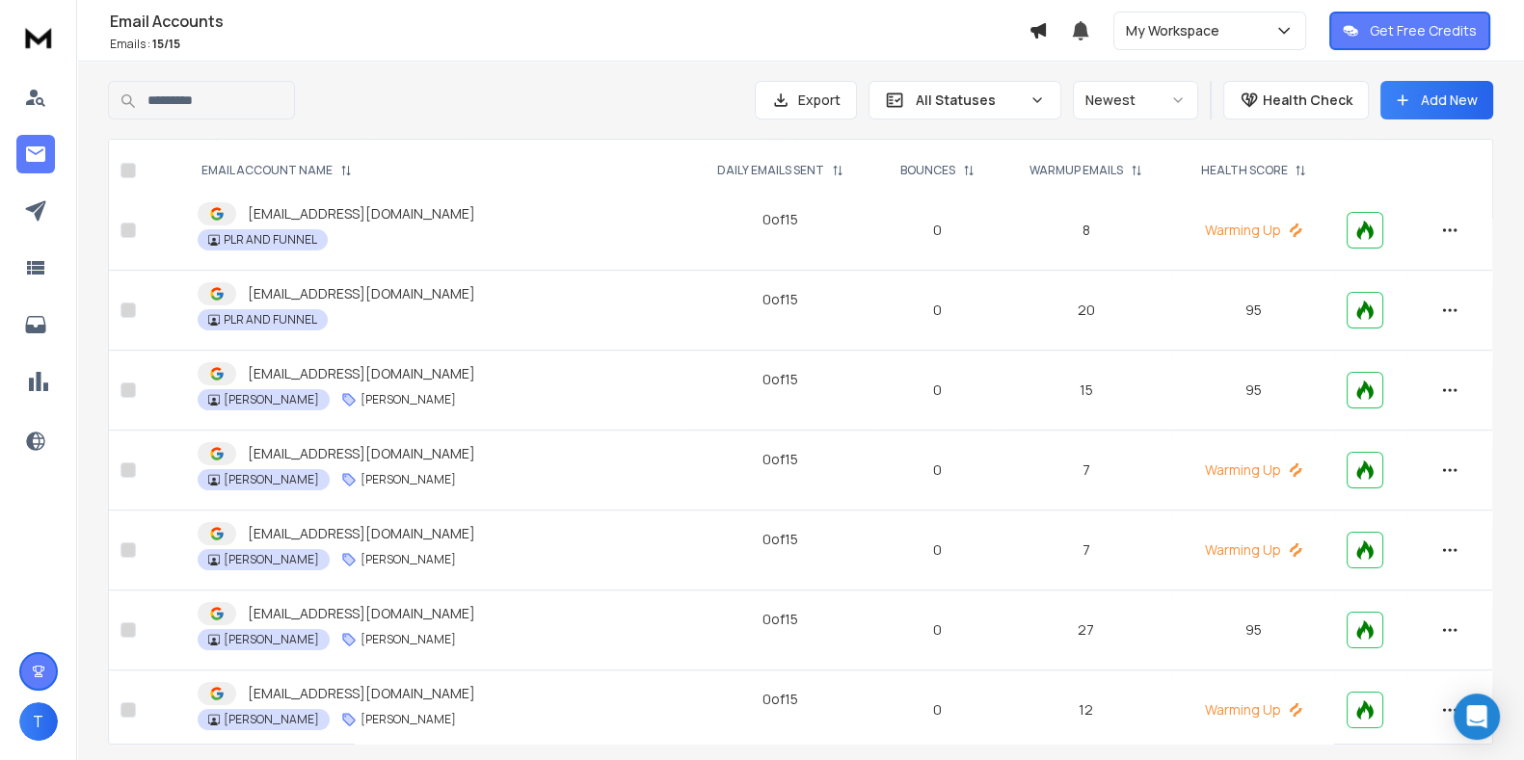
scroll to position [664, 0]
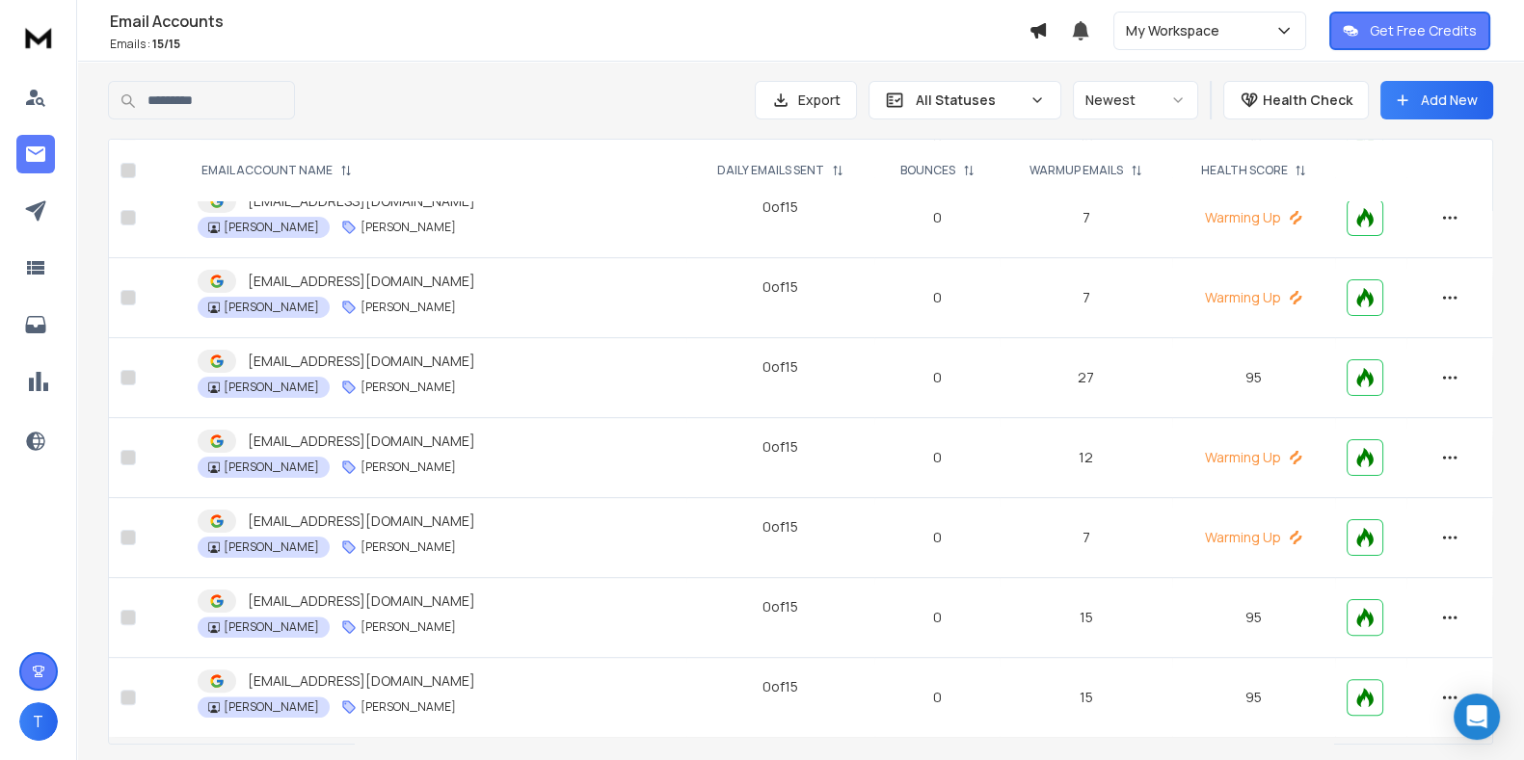
click at [1075, 517] on td "7" at bounding box center [1085, 538] width 172 height 80
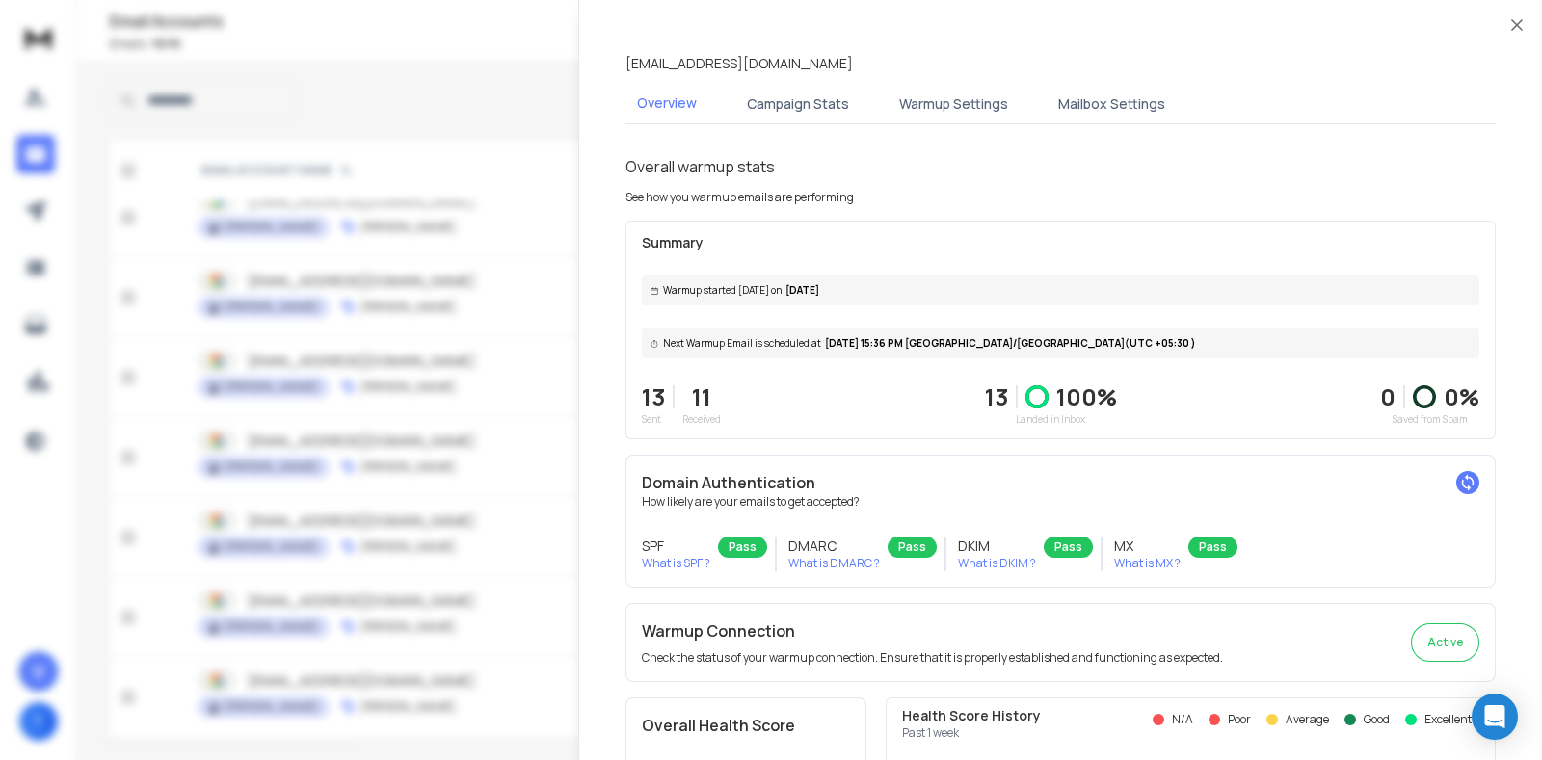
click at [547, 416] on div at bounding box center [771, 380] width 1542 height 760
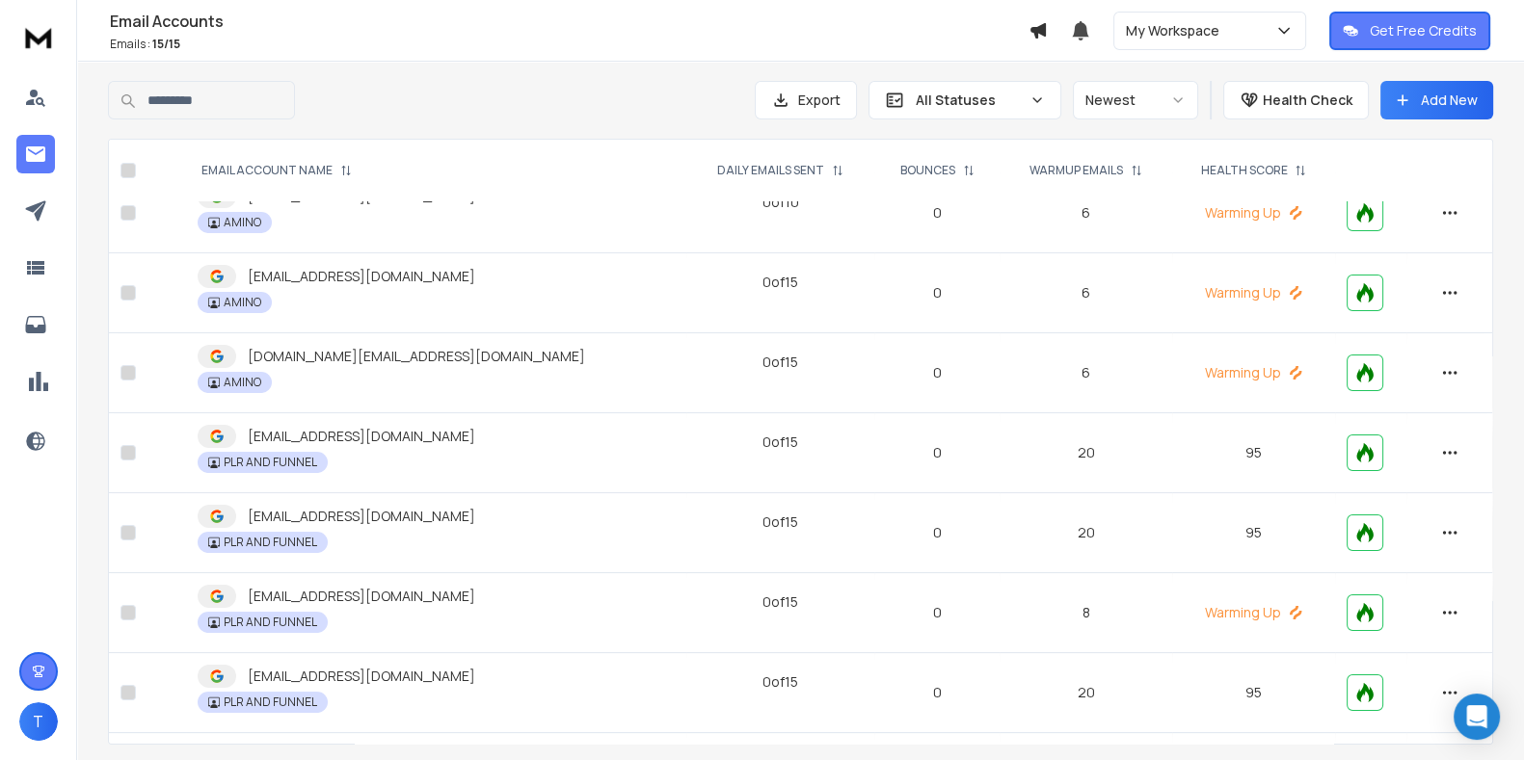
scroll to position [0, 0]
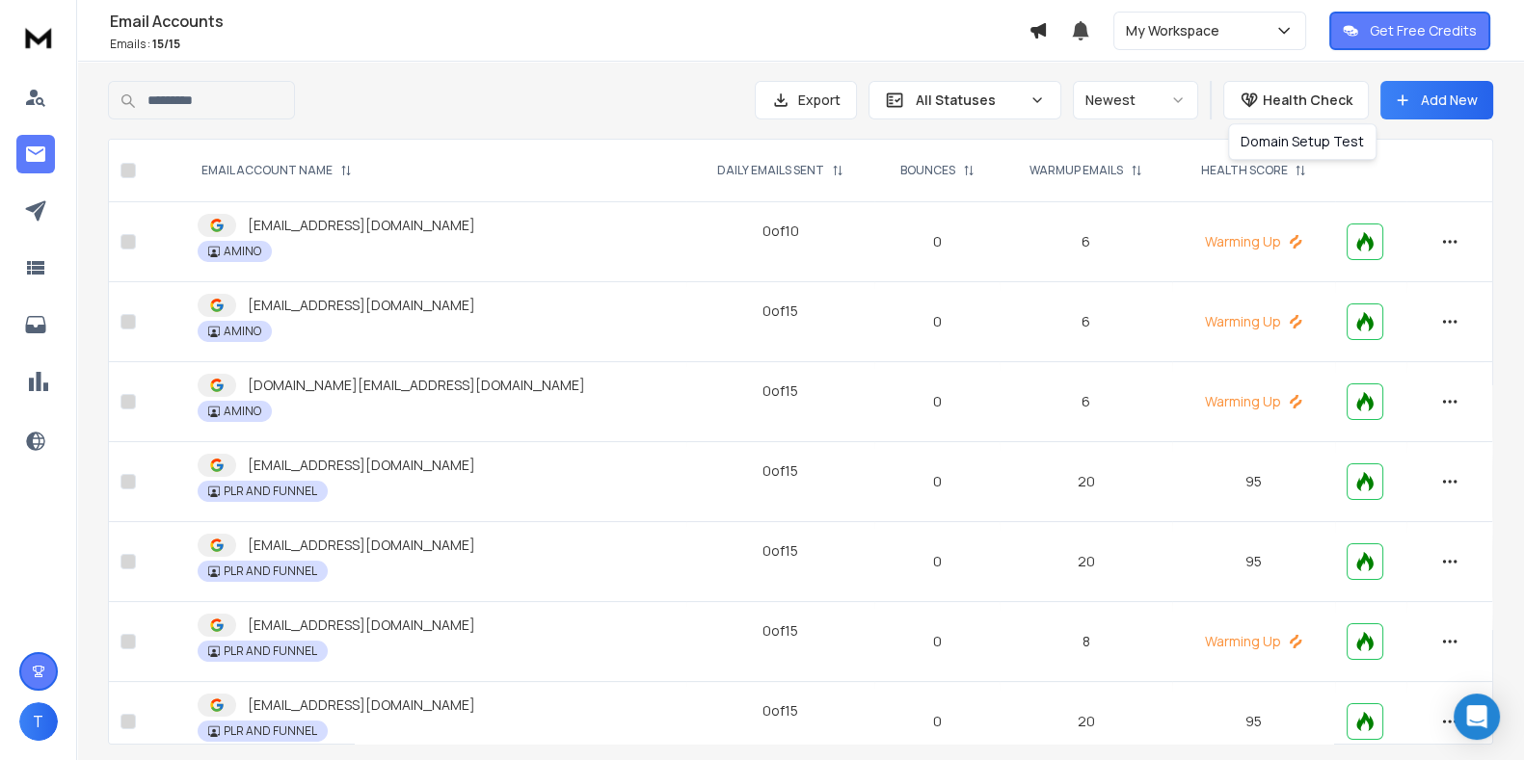
click at [1319, 108] on p "Health Check" at bounding box center [1308, 100] width 90 height 19
click at [45, 672] on link at bounding box center [38, 671] width 39 height 39
click at [39, 722] on span "T" at bounding box center [38, 722] width 39 height 39
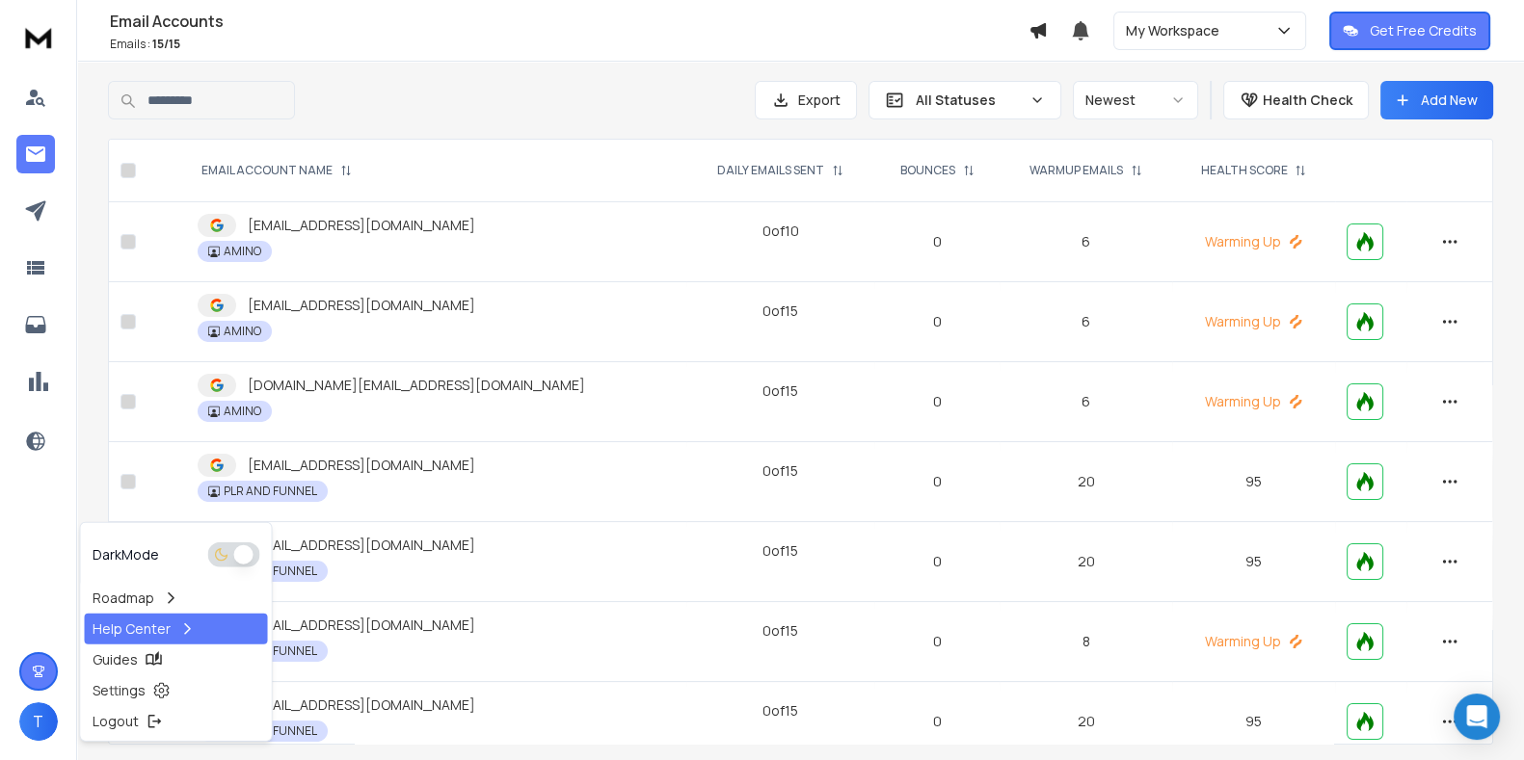
click at [135, 631] on p "Help Center" at bounding box center [132, 629] width 78 height 19
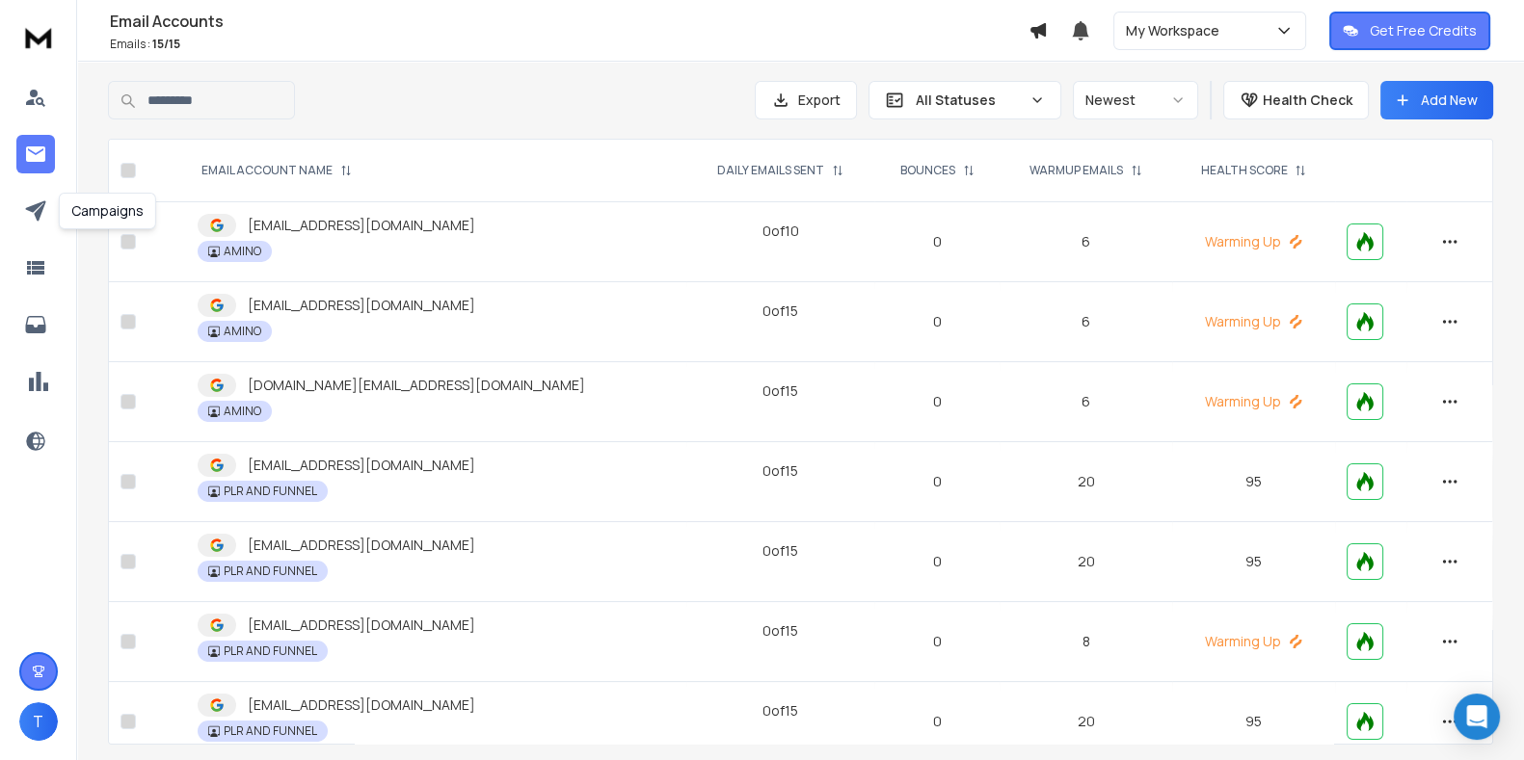
click at [24, 207] on icon at bounding box center [35, 211] width 23 height 23
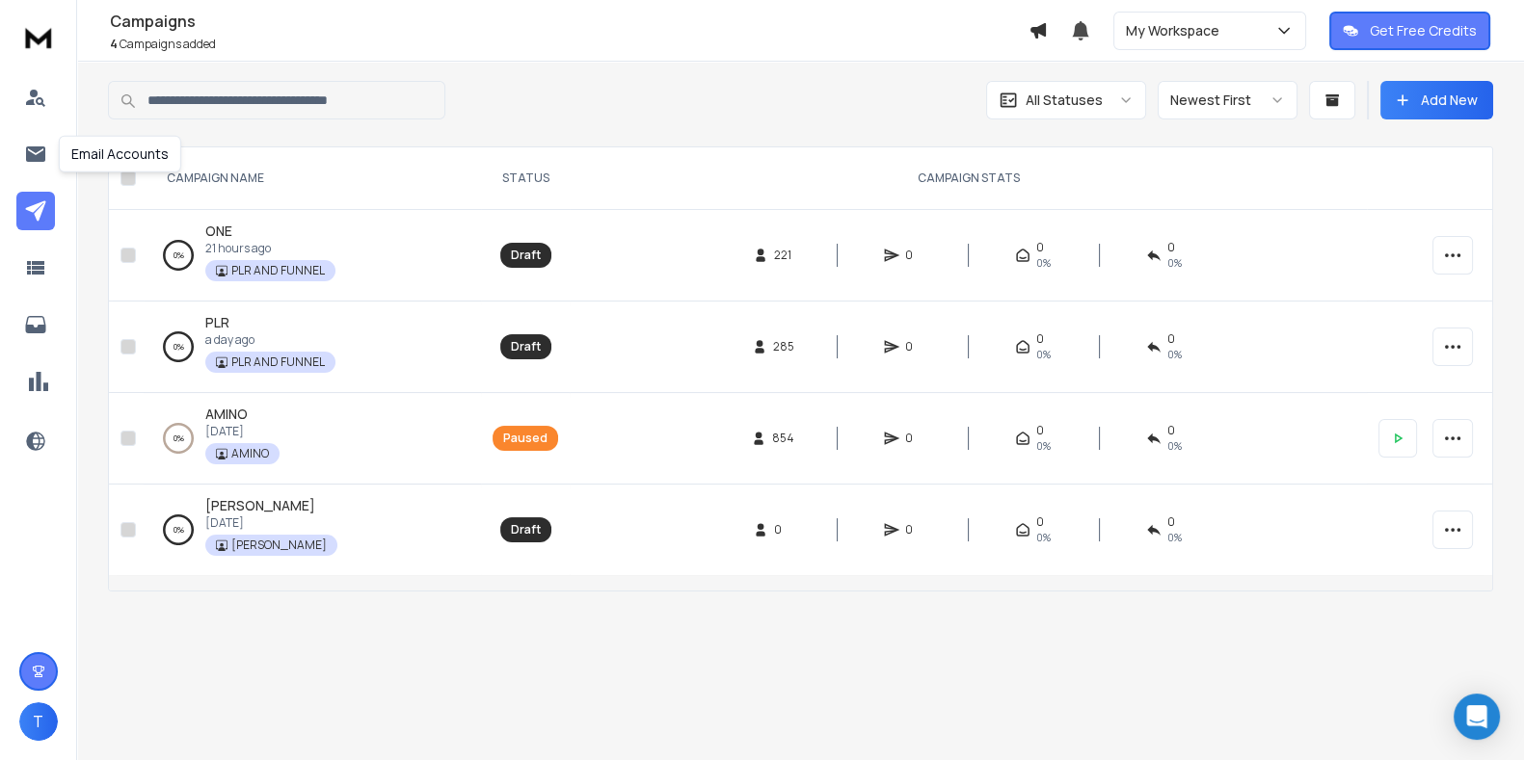
click at [18, 160] on link at bounding box center [35, 154] width 39 height 39
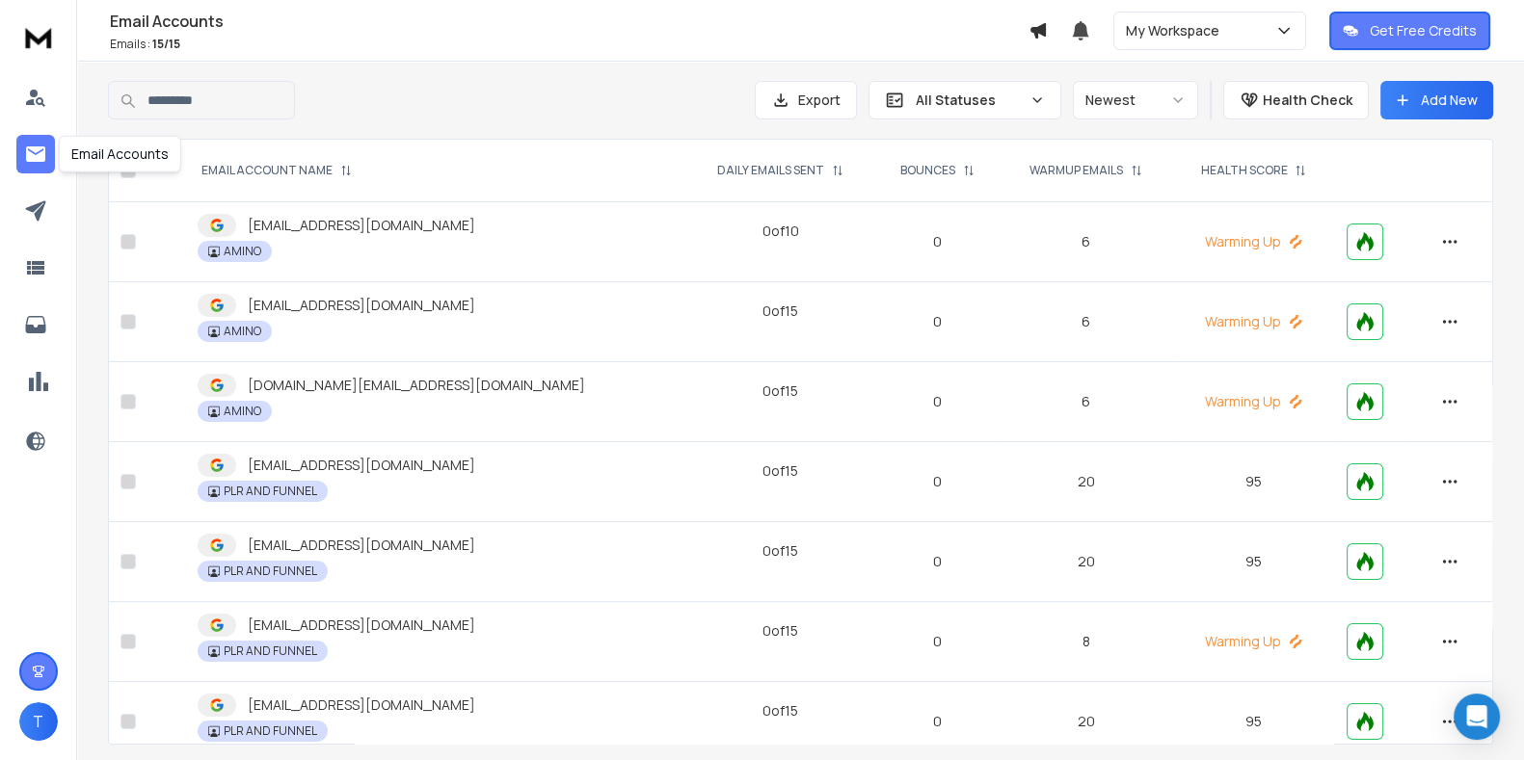
click at [369, 222] on p "[EMAIL_ADDRESS][DOMAIN_NAME]" at bounding box center [361, 225] width 227 height 19
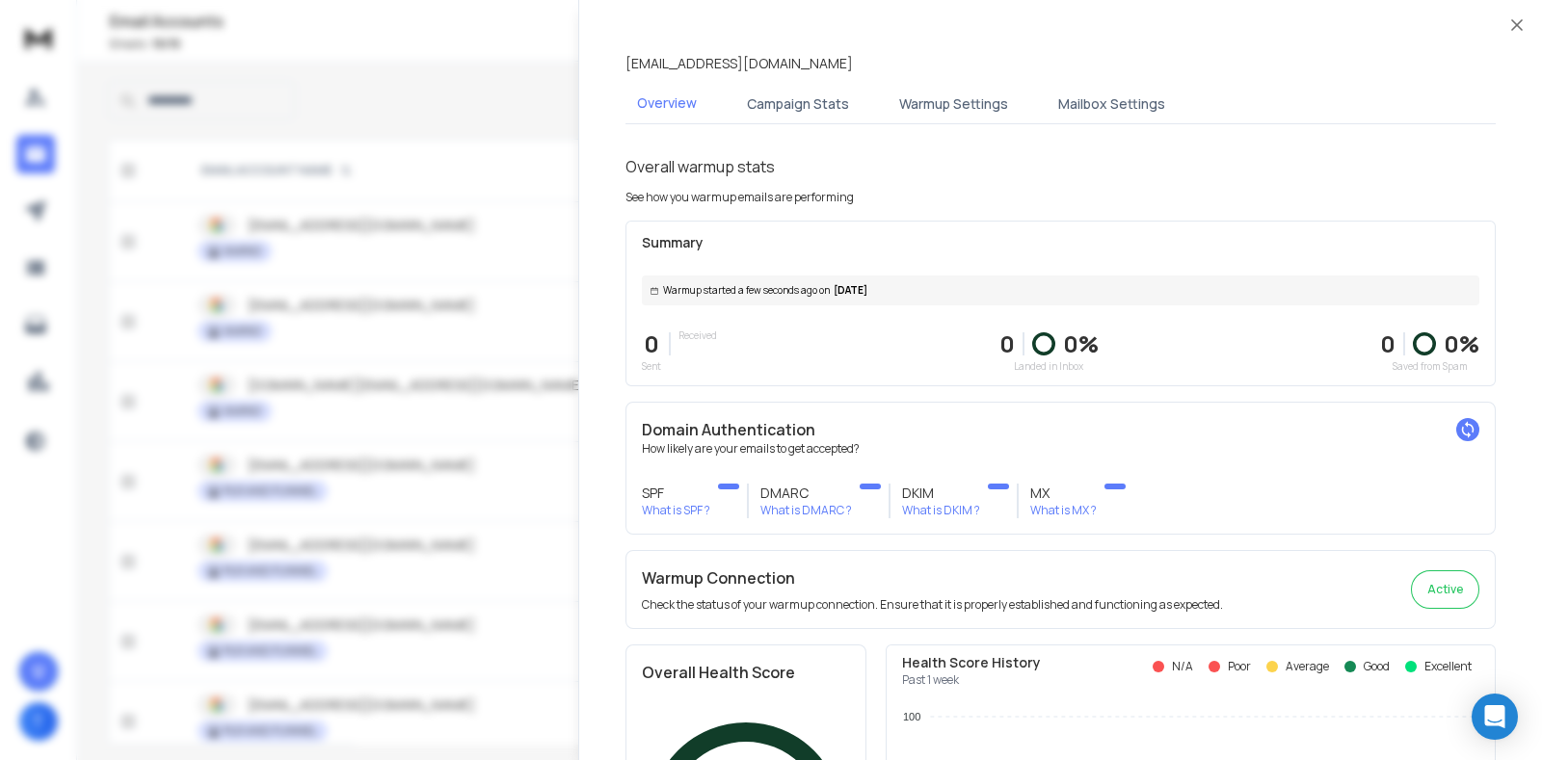
click at [470, 382] on div at bounding box center [771, 380] width 1542 height 760
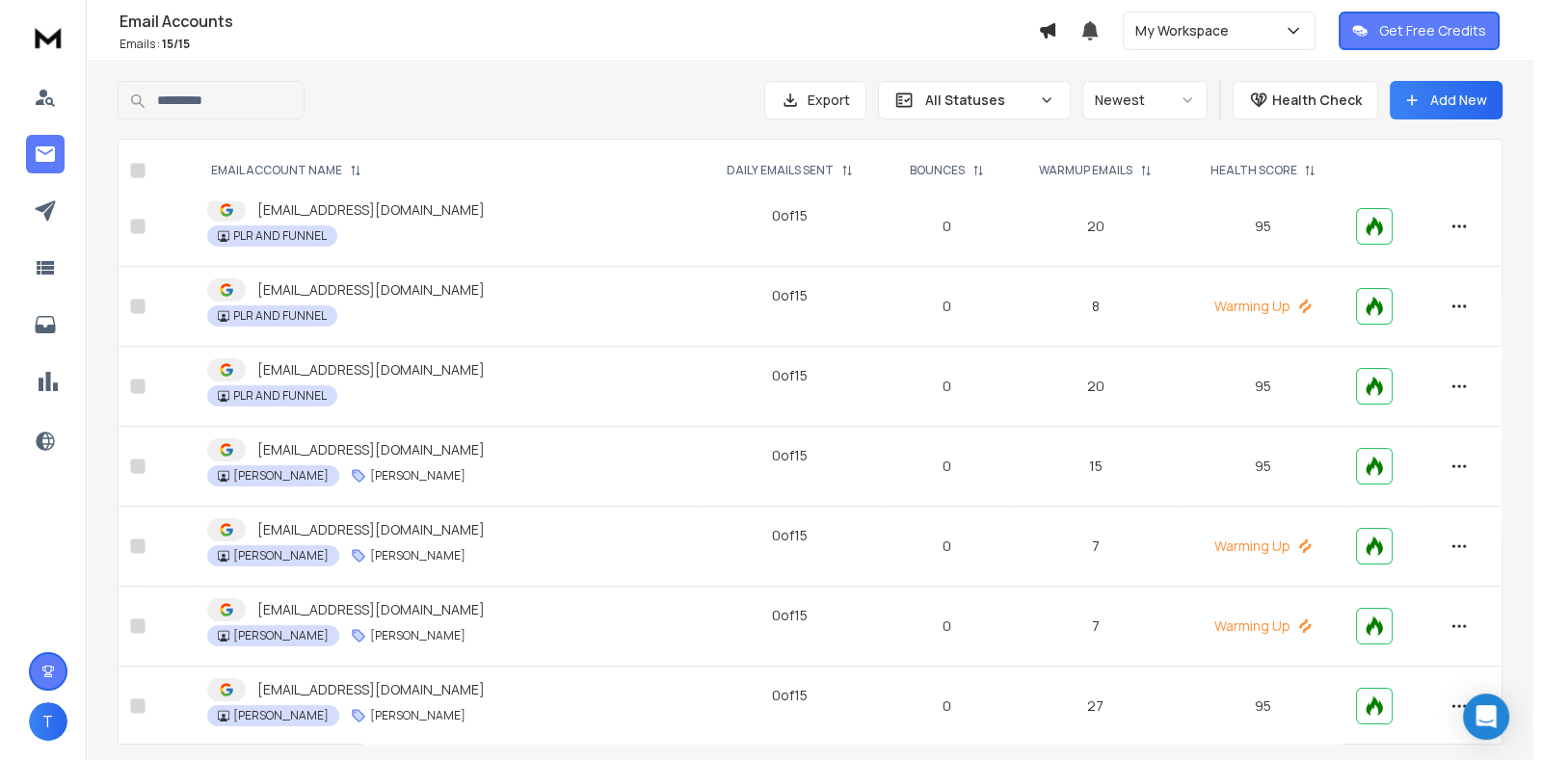
scroll to position [481, 0]
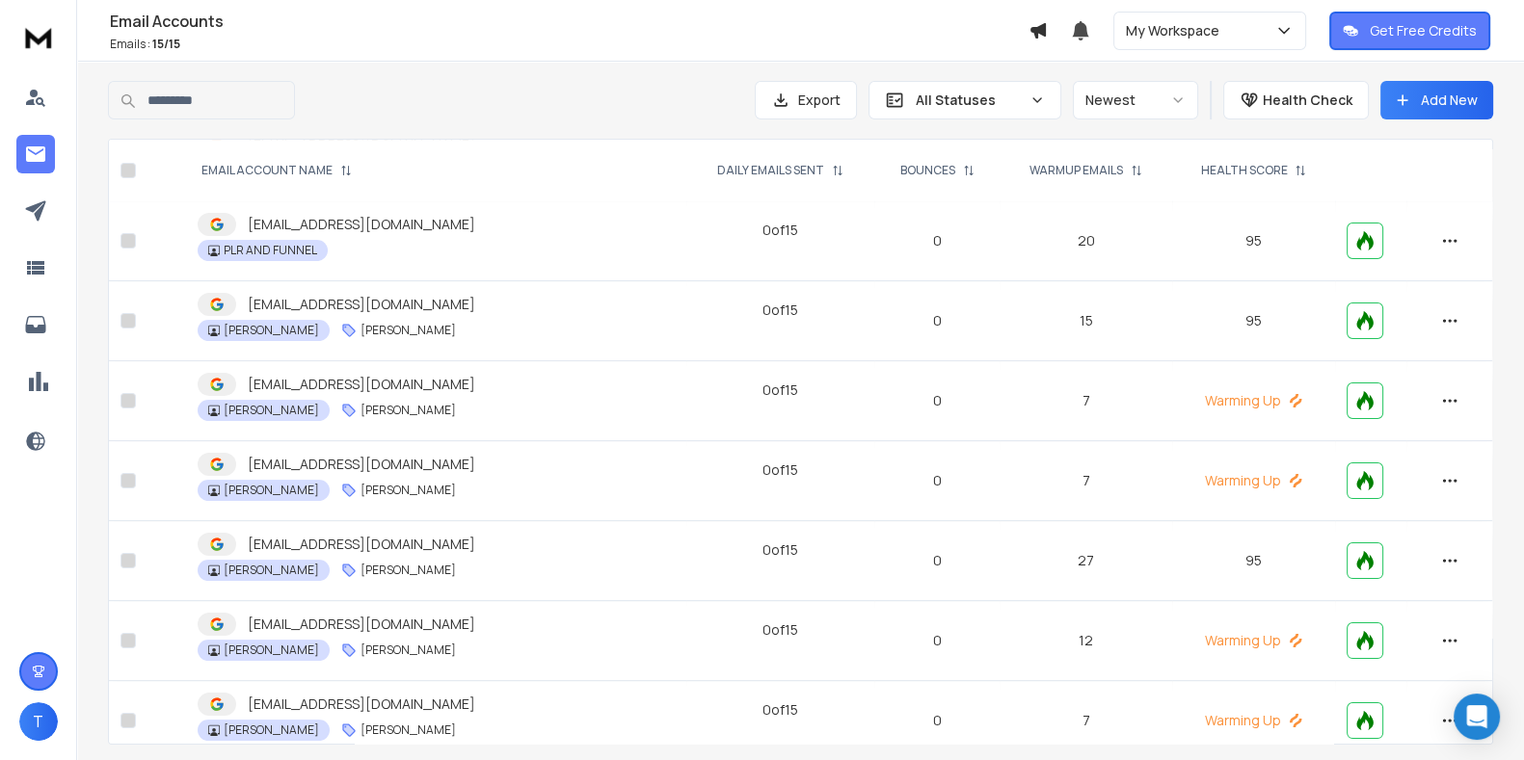
click at [403, 344] on td "kam@globalwealthkingdom.com COLIN COLIN" at bounding box center [436, 321] width 500 height 80
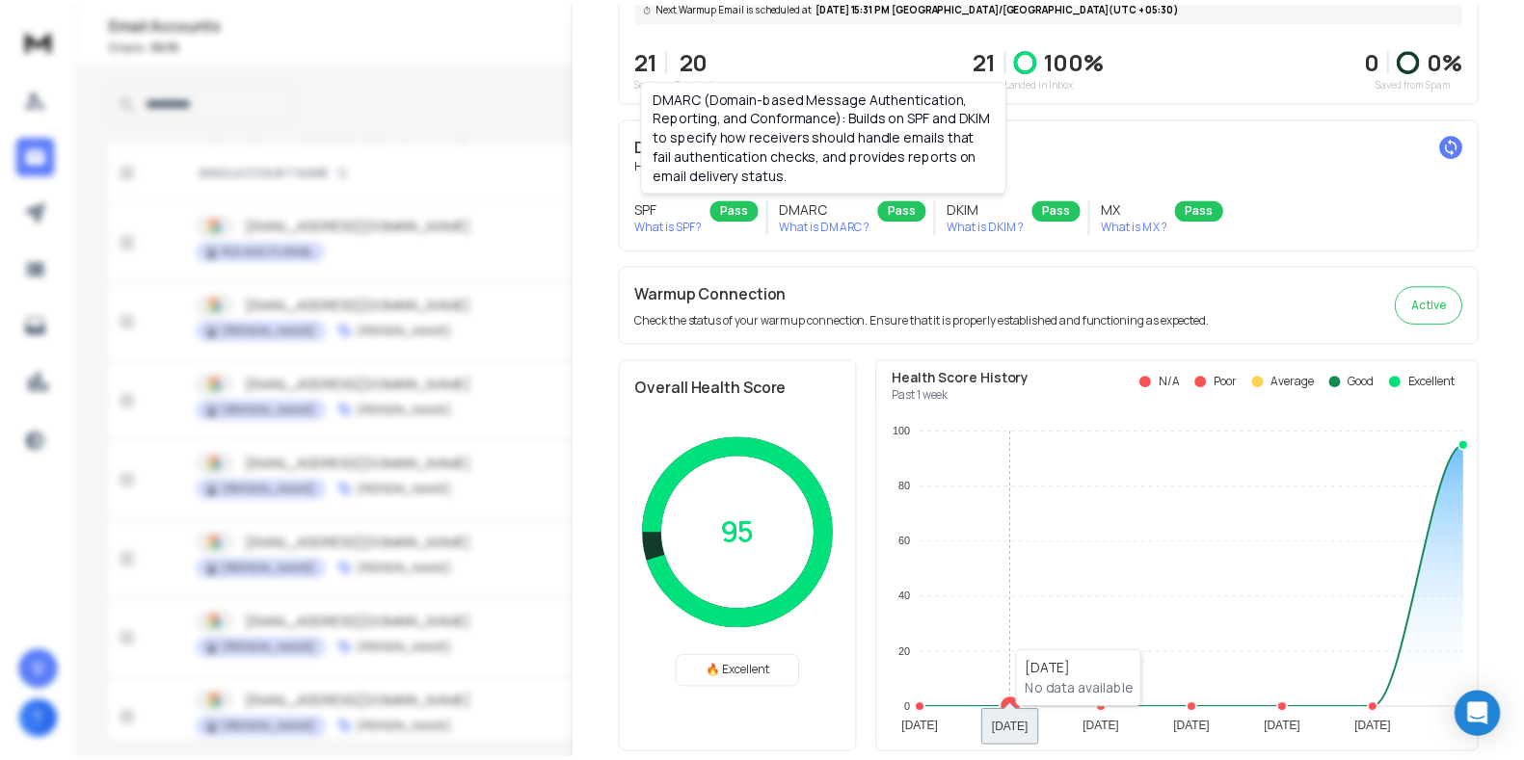
scroll to position [361, 0]
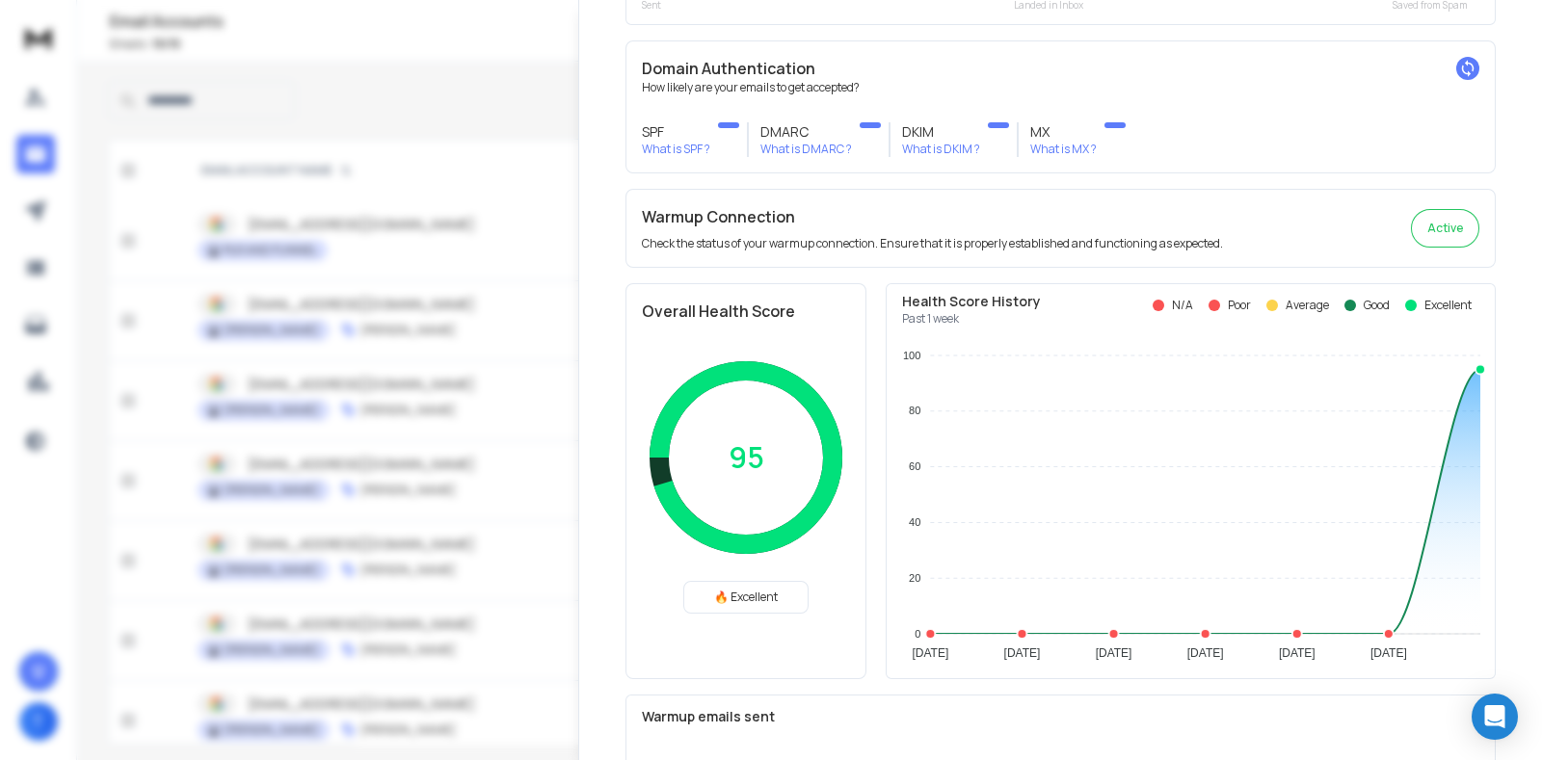
click at [437, 417] on div at bounding box center [771, 380] width 1542 height 760
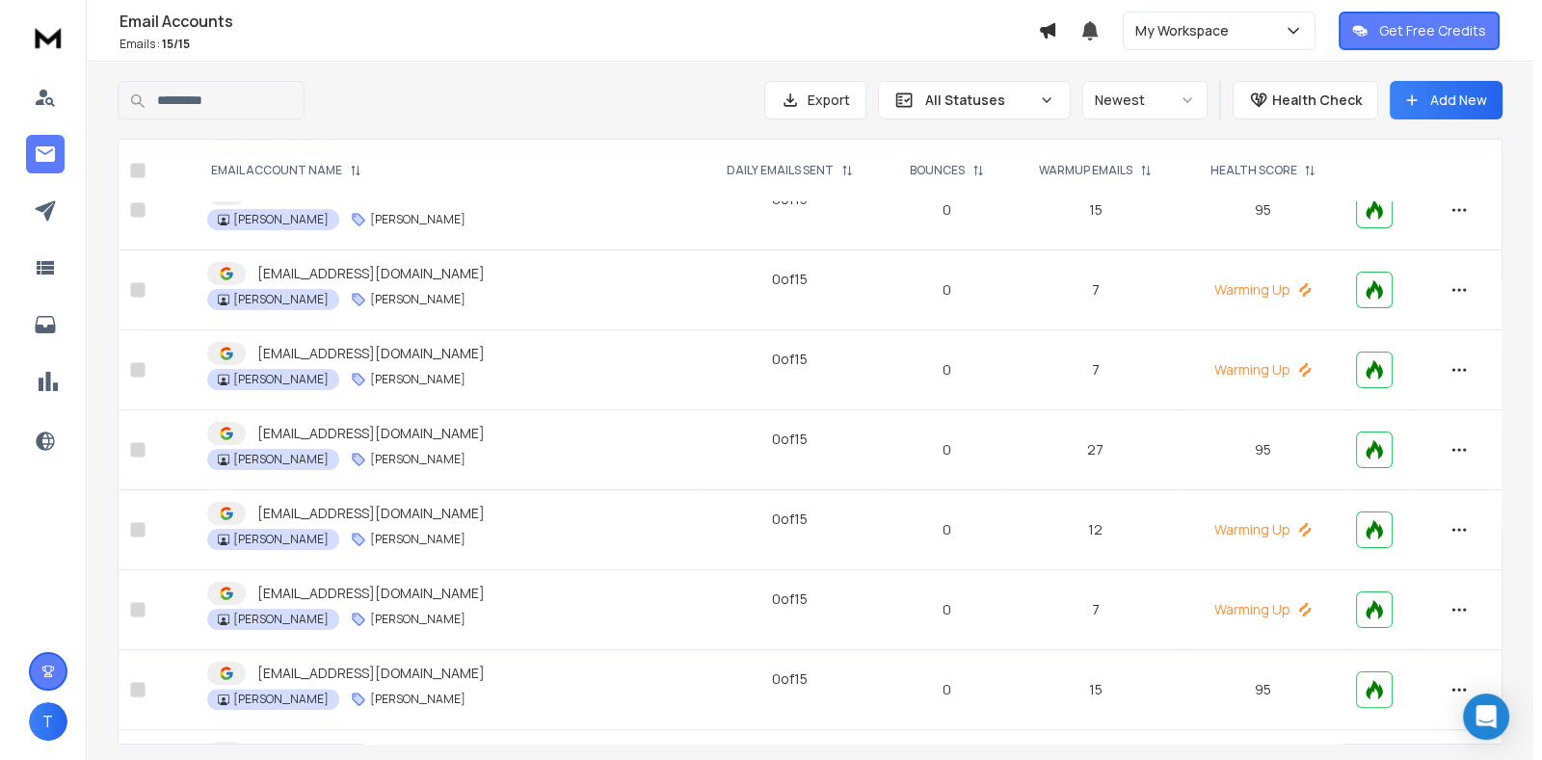
scroll to position [664, 0]
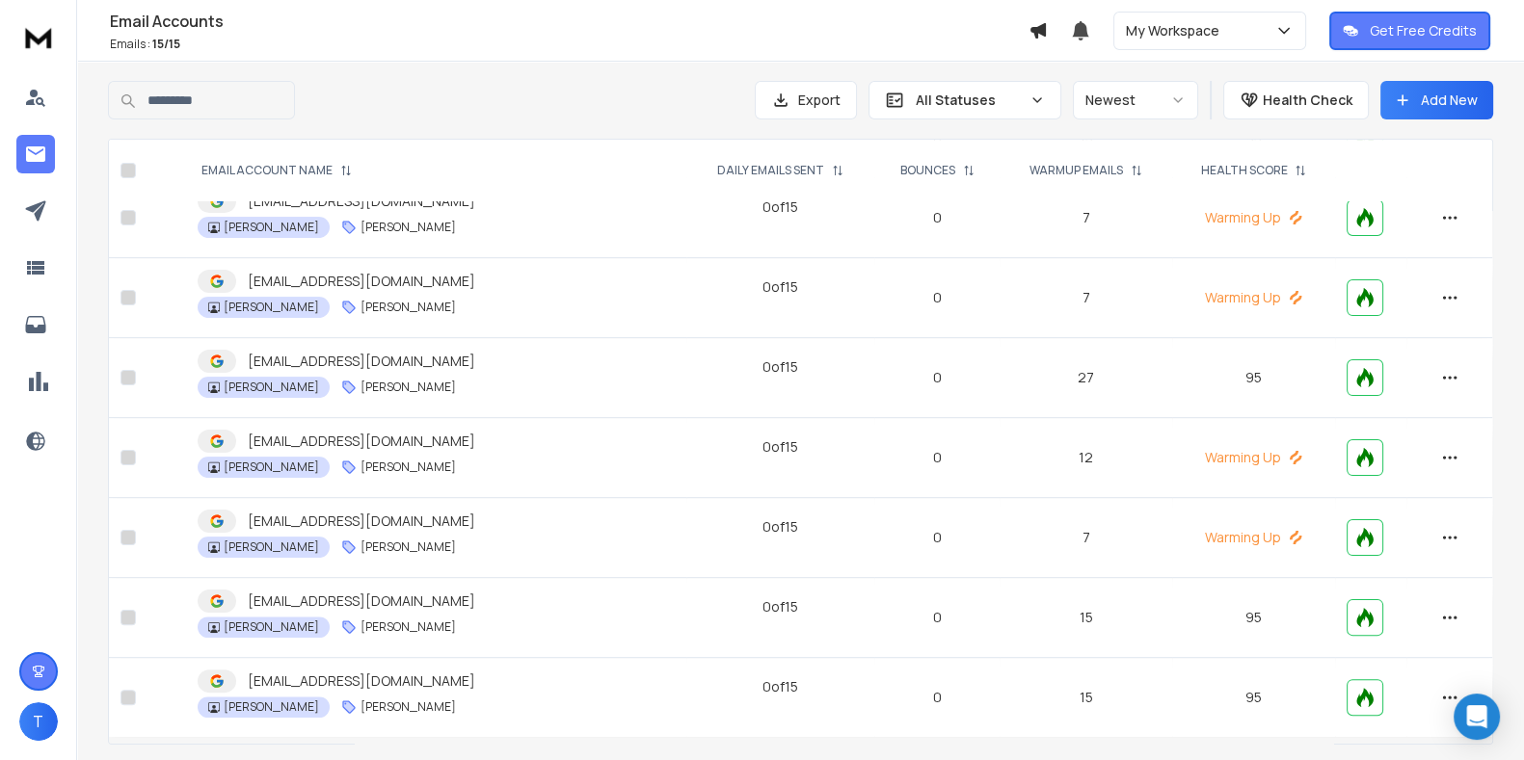
click at [417, 605] on td "kam.kaur@globalwealthkingdom.com COLIN COLIN" at bounding box center [436, 618] width 500 height 80
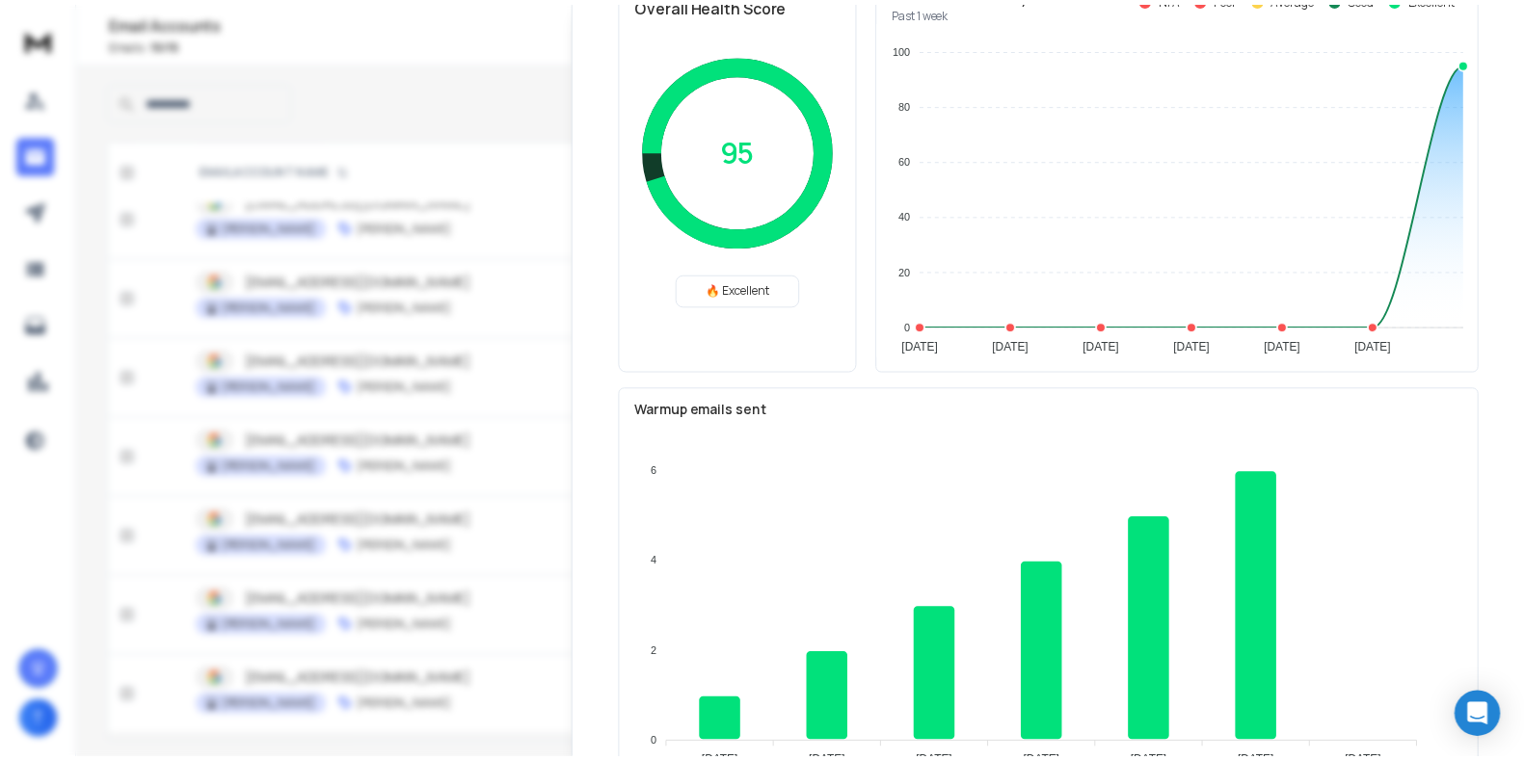
scroll to position [723, 0]
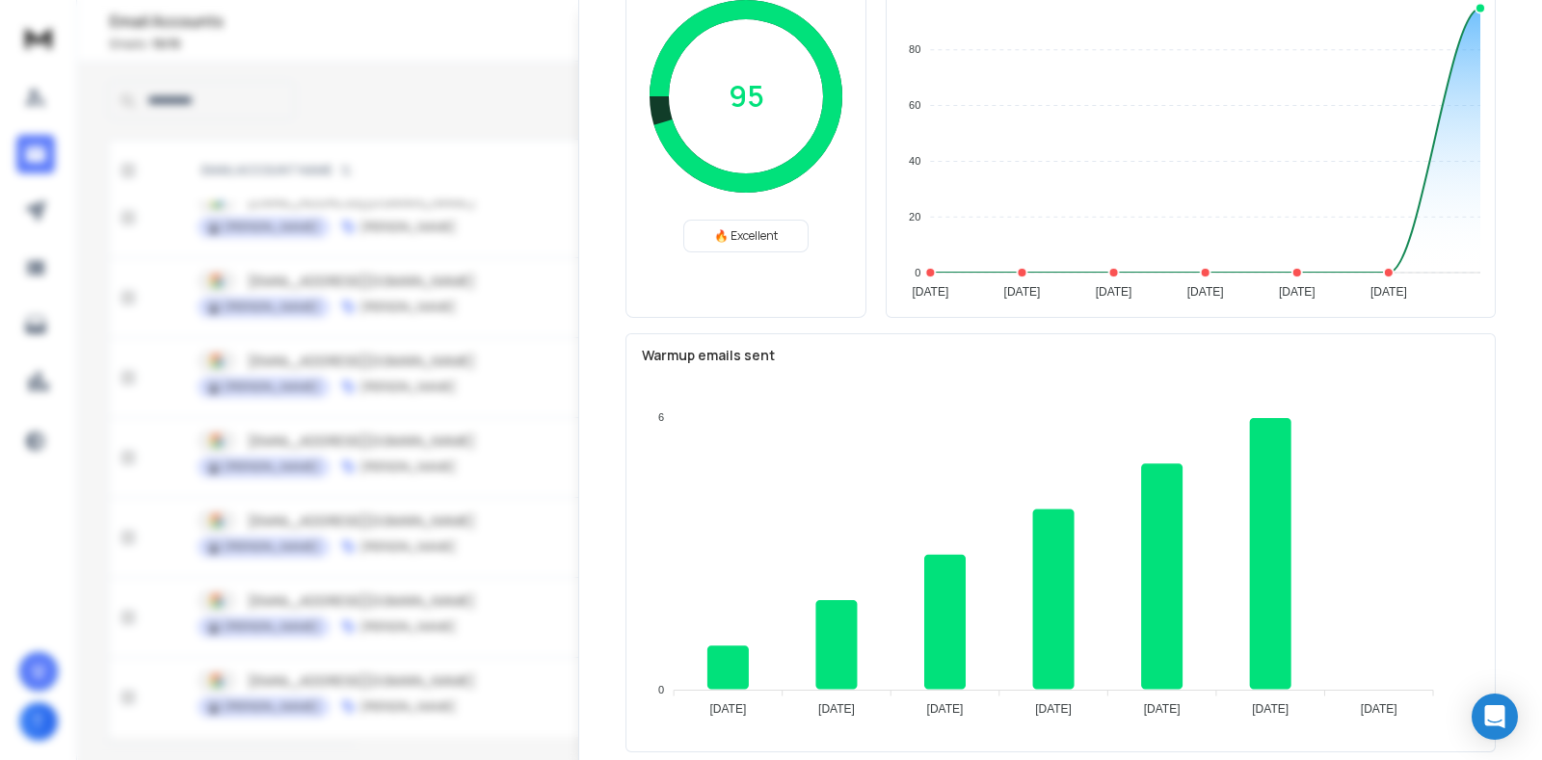
click at [417, 407] on div at bounding box center [771, 380] width 1542 height 760
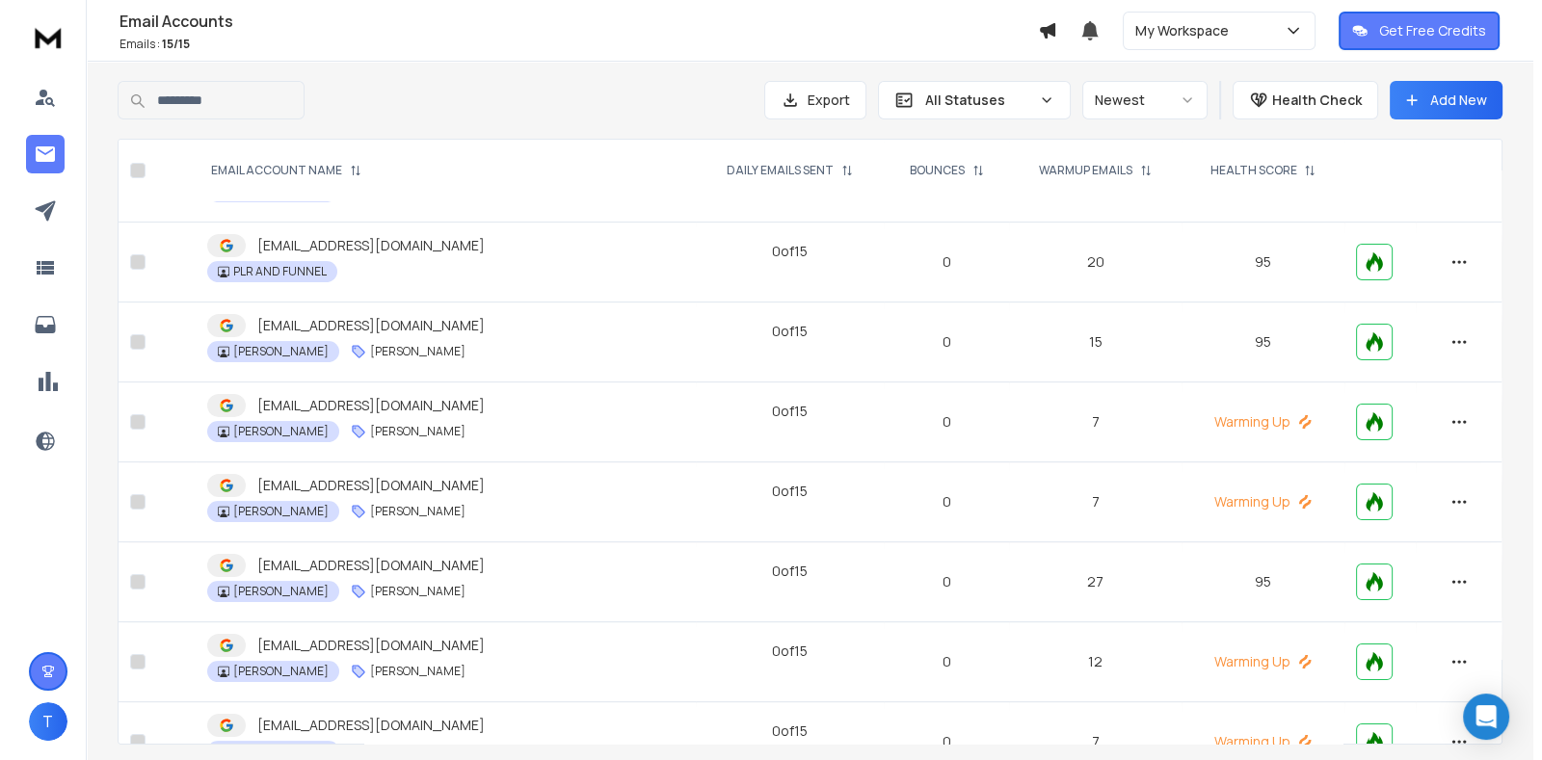
scroll to position [423, 0]
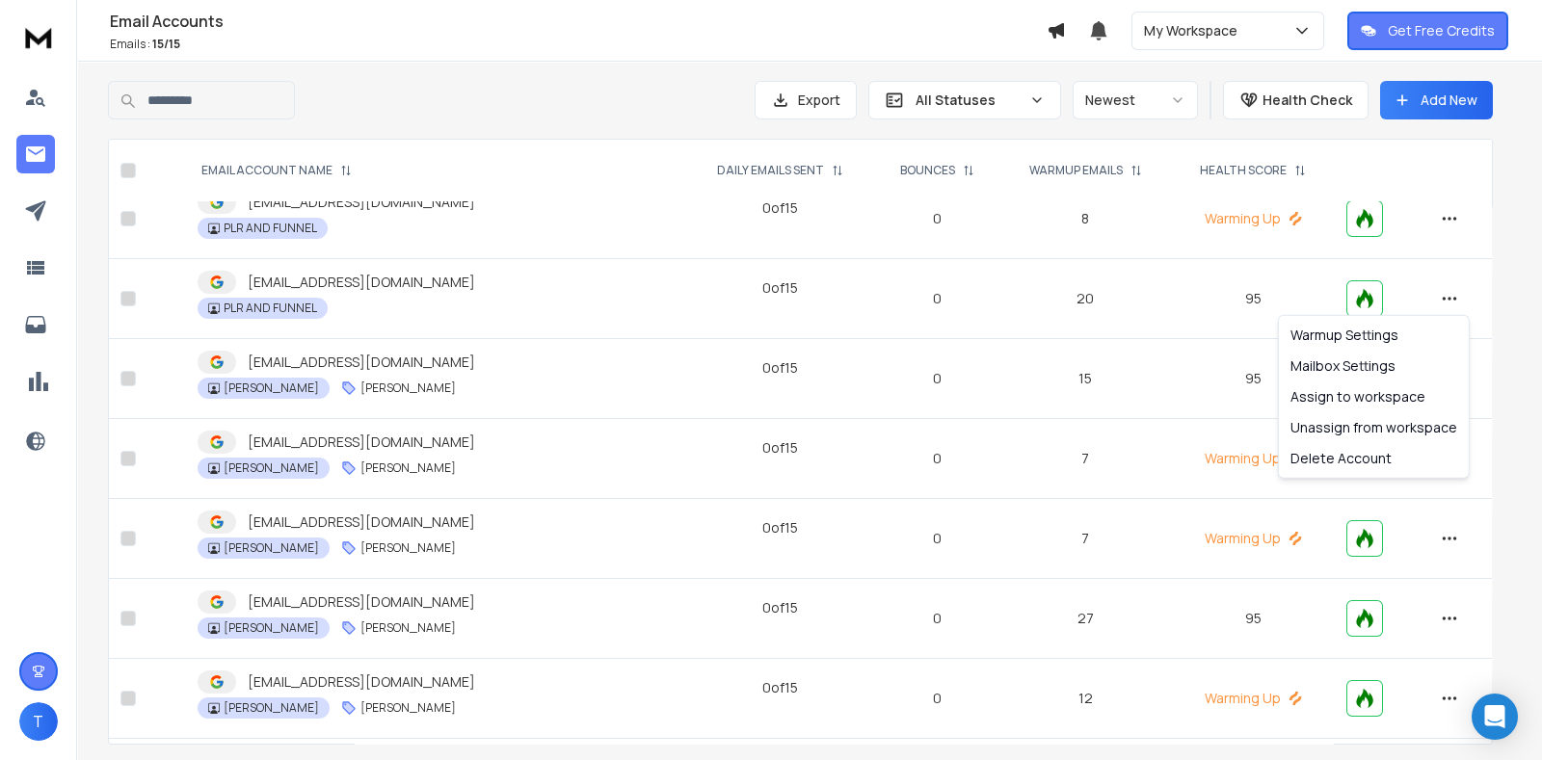
click at [1441, 290] on icon at bounding box center [1449, 298] width 17 height 17
click at [1330, 363] on div "Mailbox Settings" at bounding box center [1374, 366] width 182 height 31
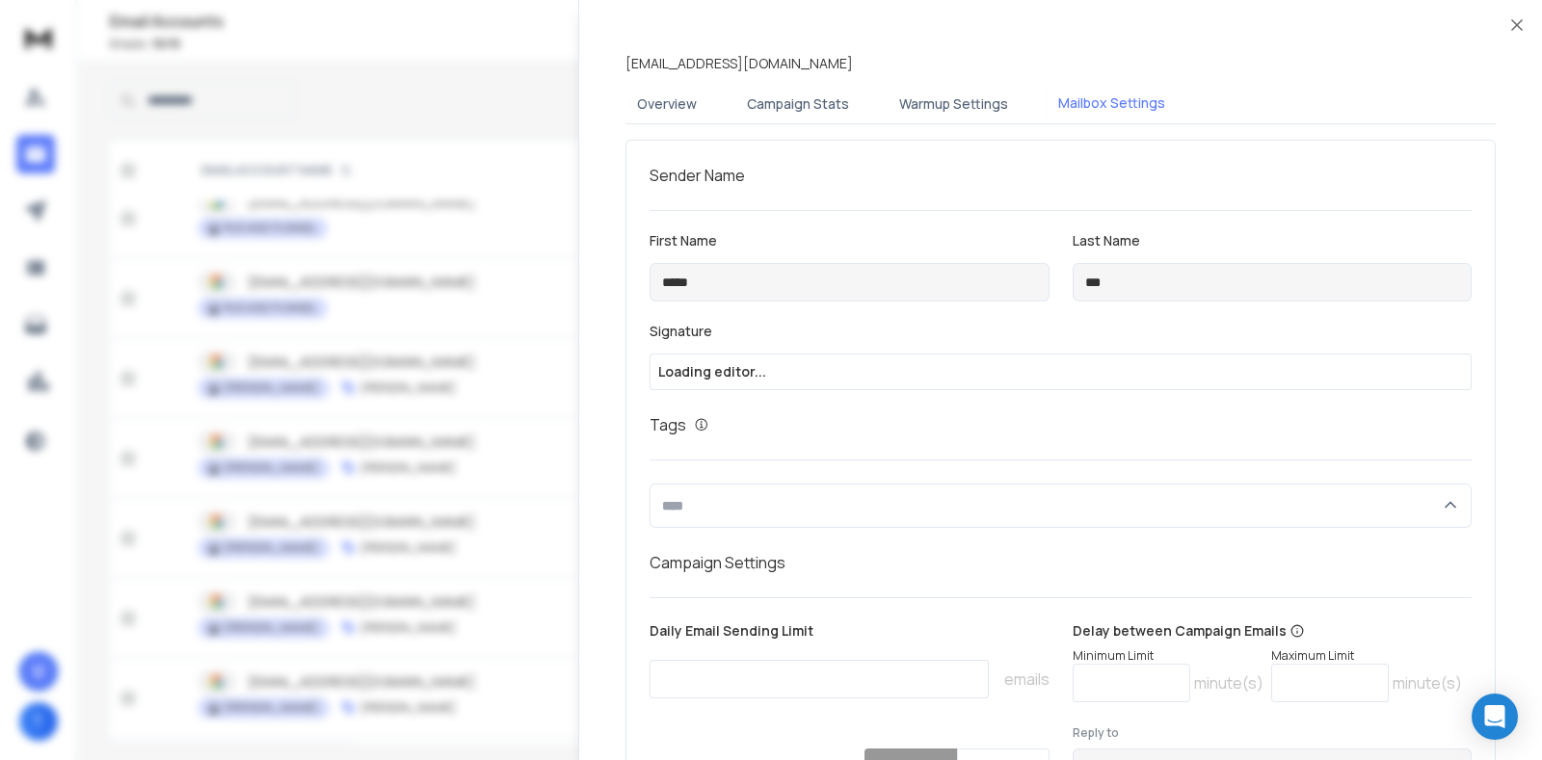
scroll to position [361, 0]
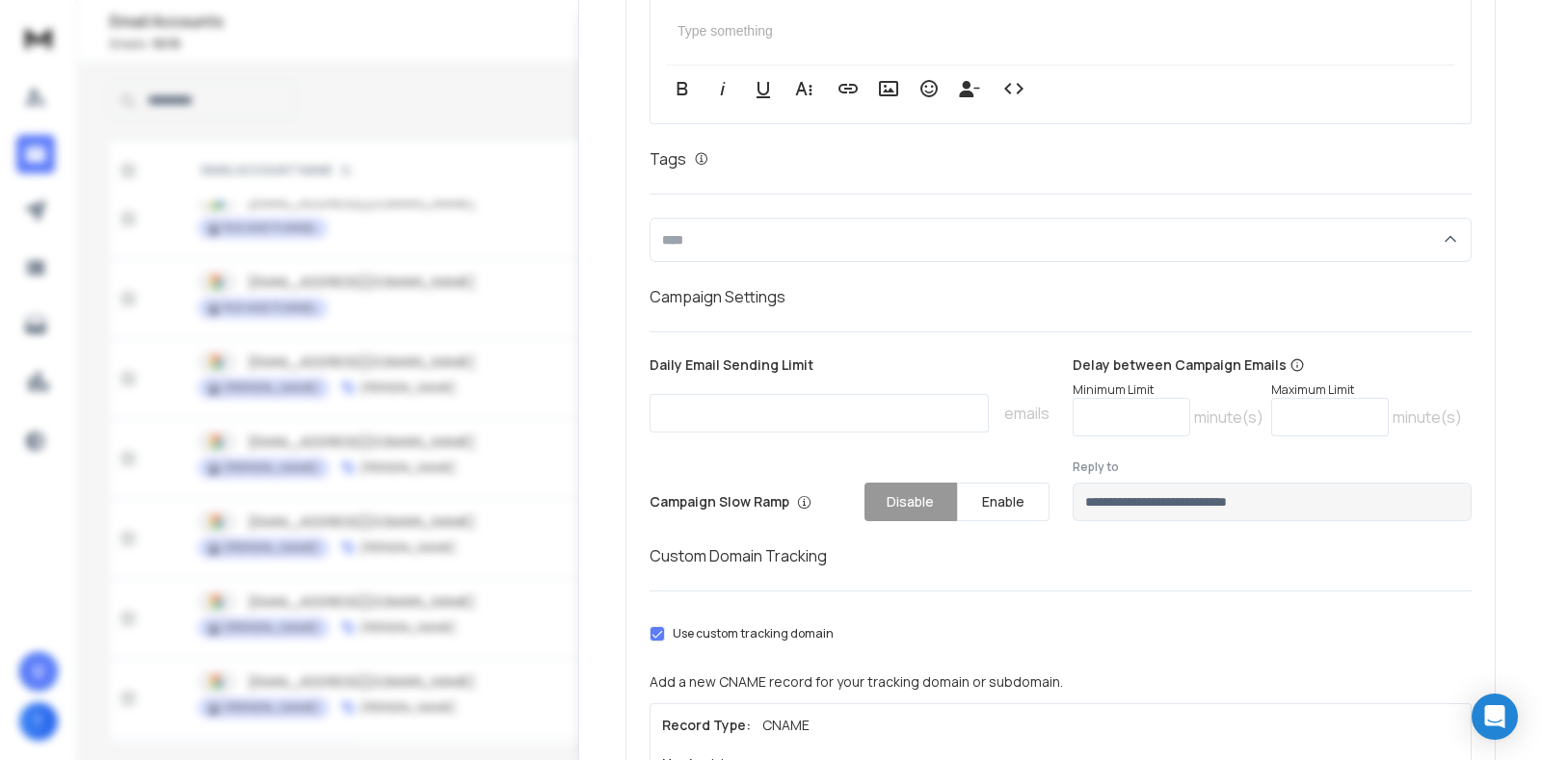
drag, startPoint x: 718, startPoint y: 430, endPoint x: 624, endPoint y: 431, distance: 94.5
click at [624, 431] on div "**********" at bounding box center [1060, 372] width 917 height 1421
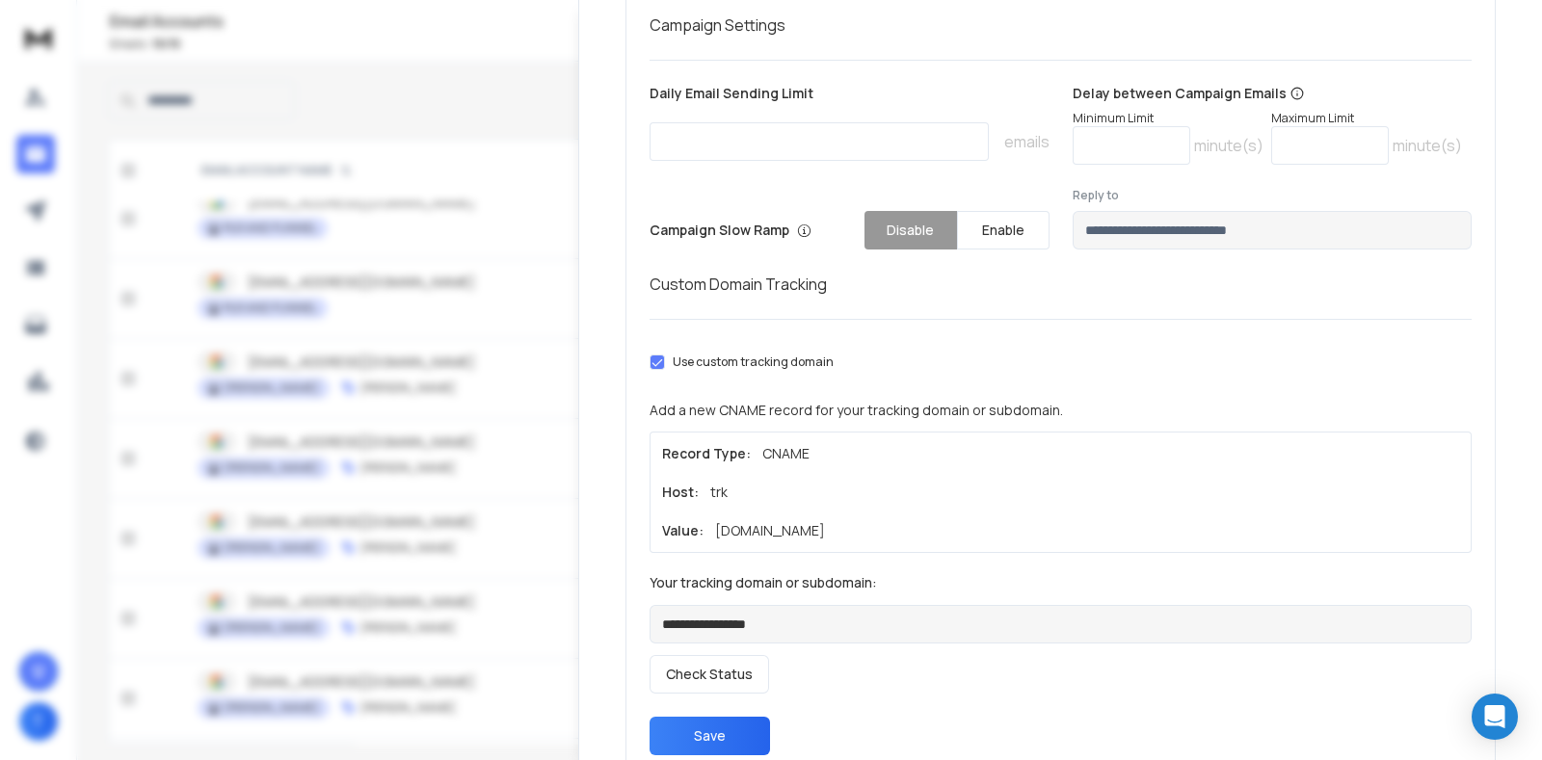
scroll to position [705, 0]
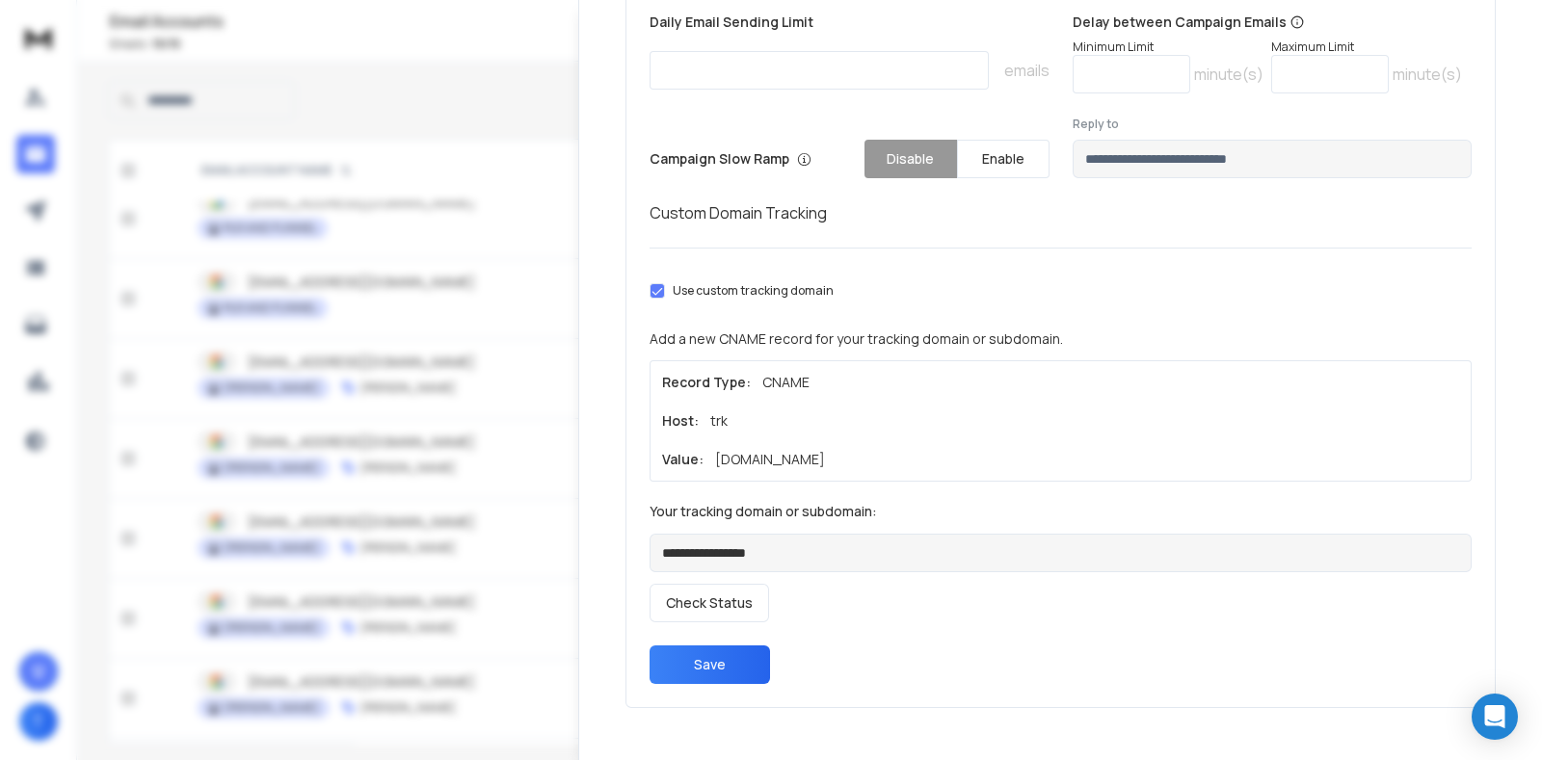
type input "**"
click at [720, 674] on button "Save" at bounding box center [710, 665] width 120 height 39
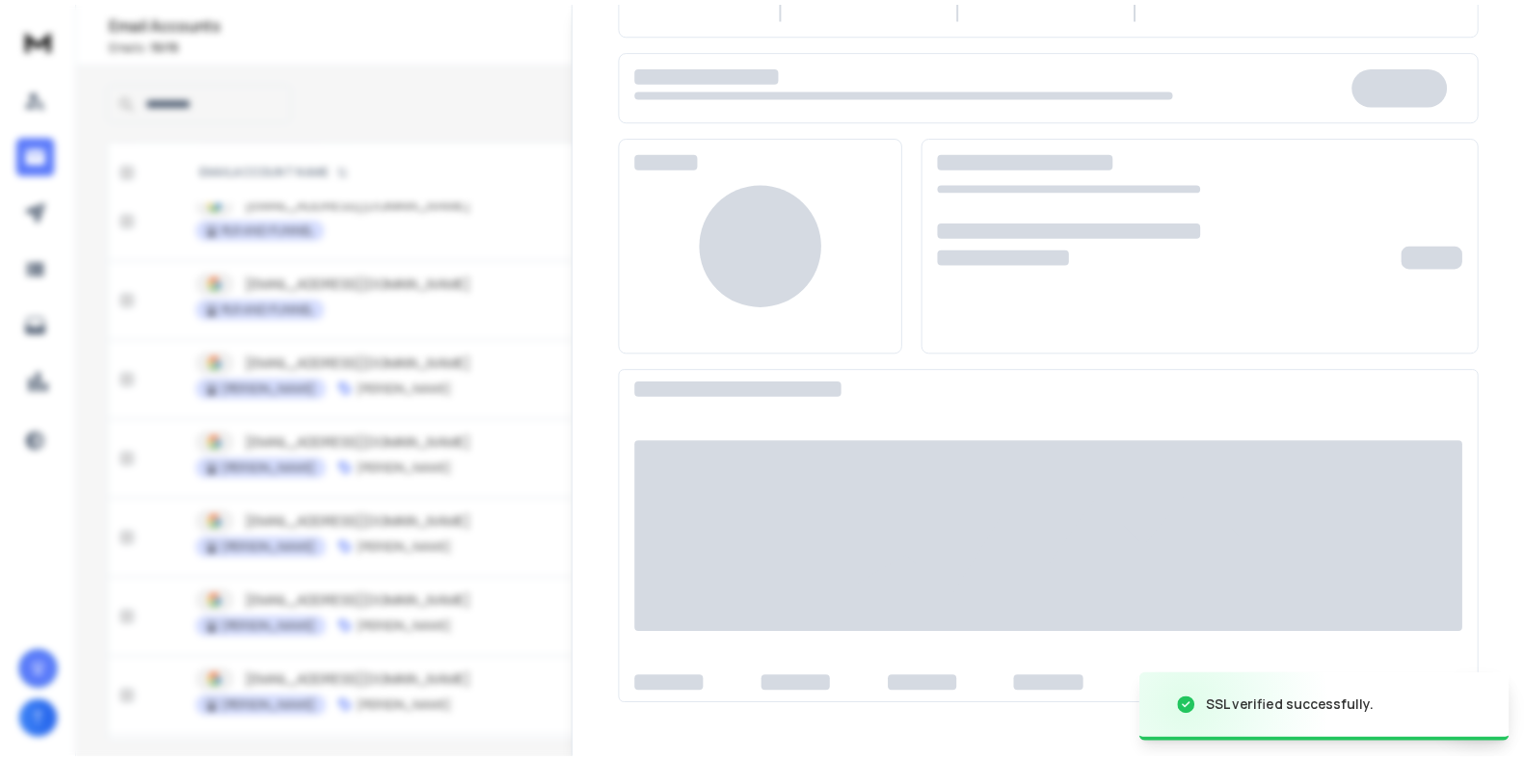
scroll to position [509, 0]
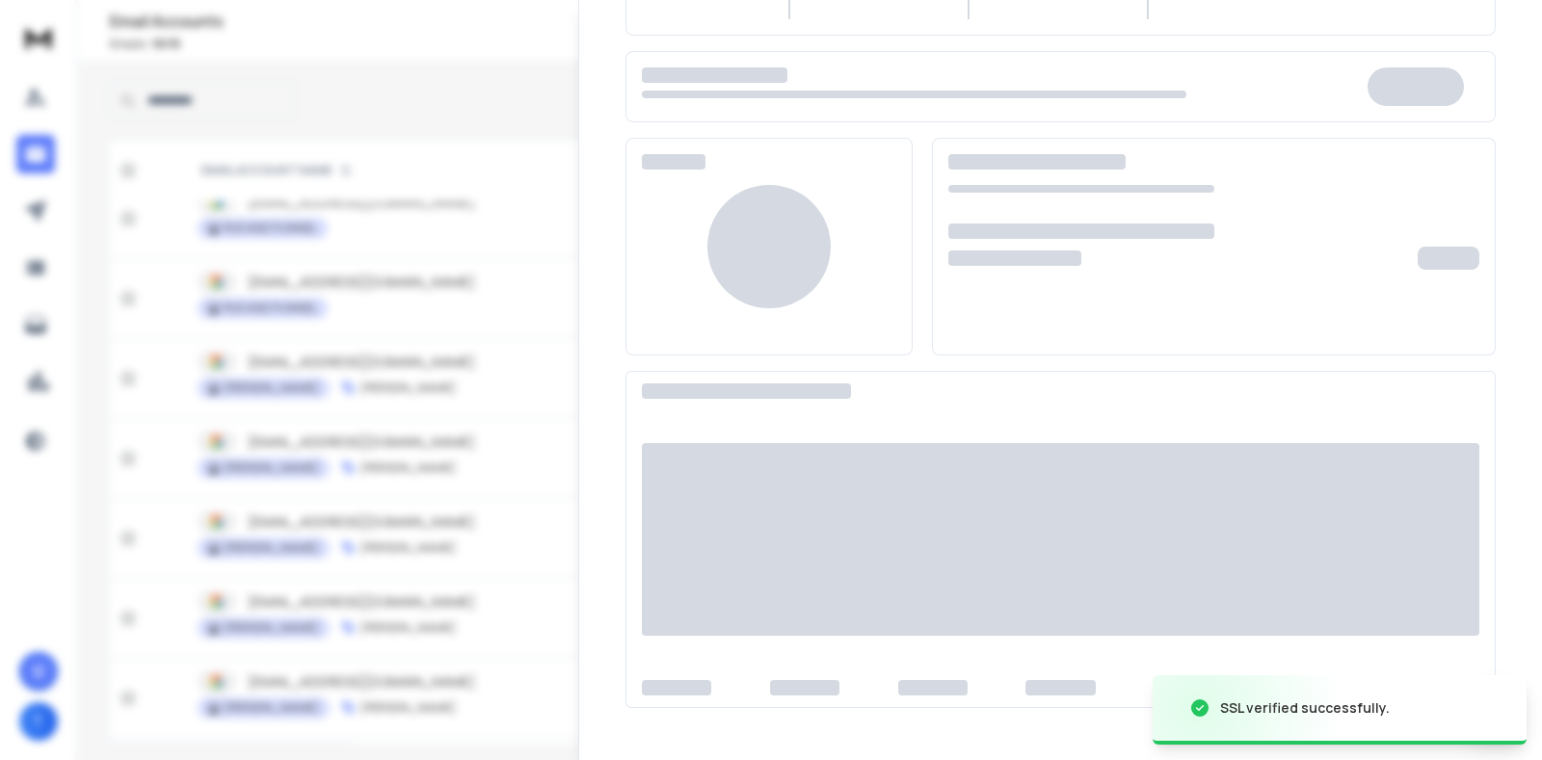
click at [424, 421] on div at bounding box center [771, 380] width 1542 height 760
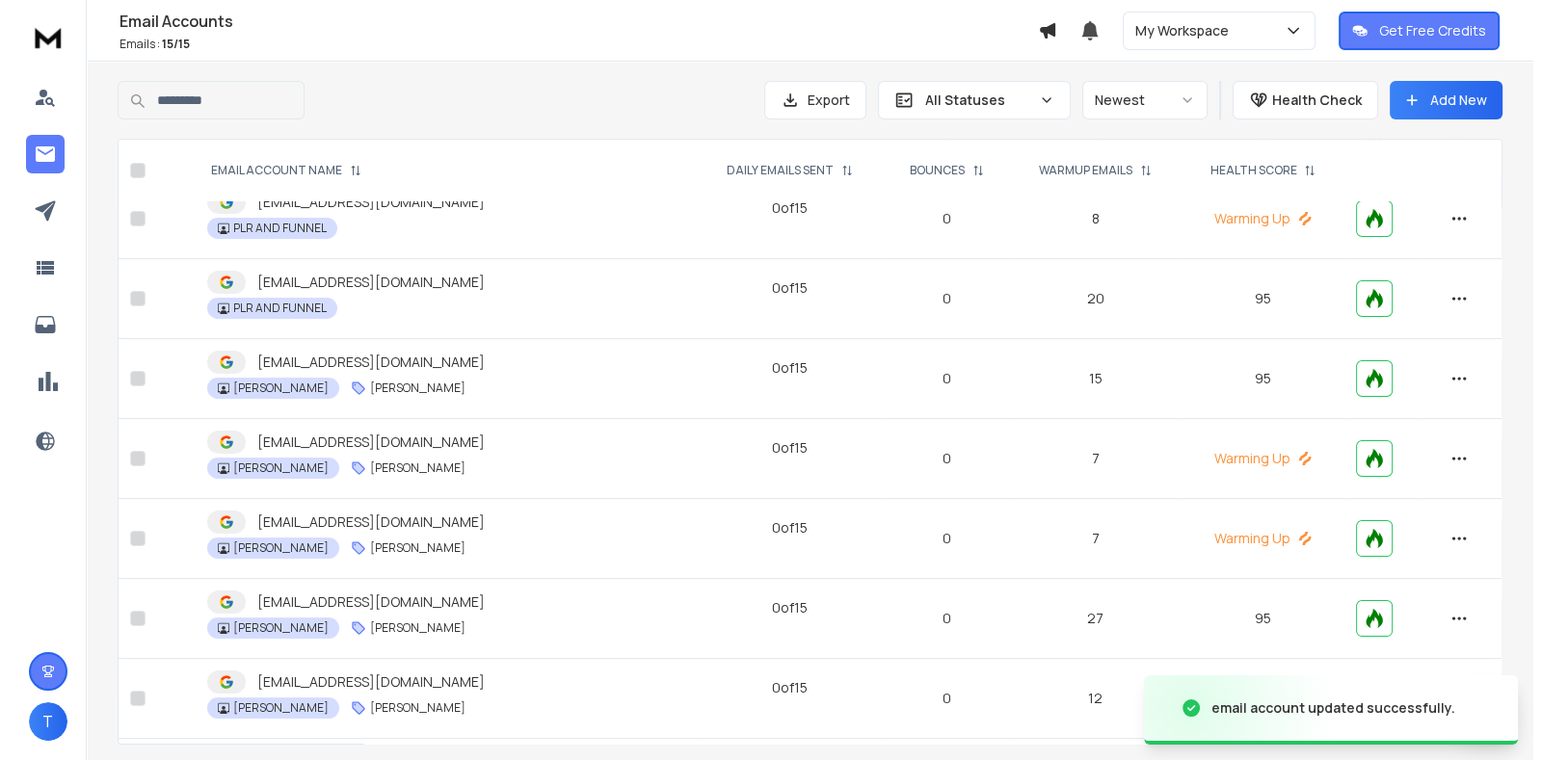
scroll to position [664, 0]
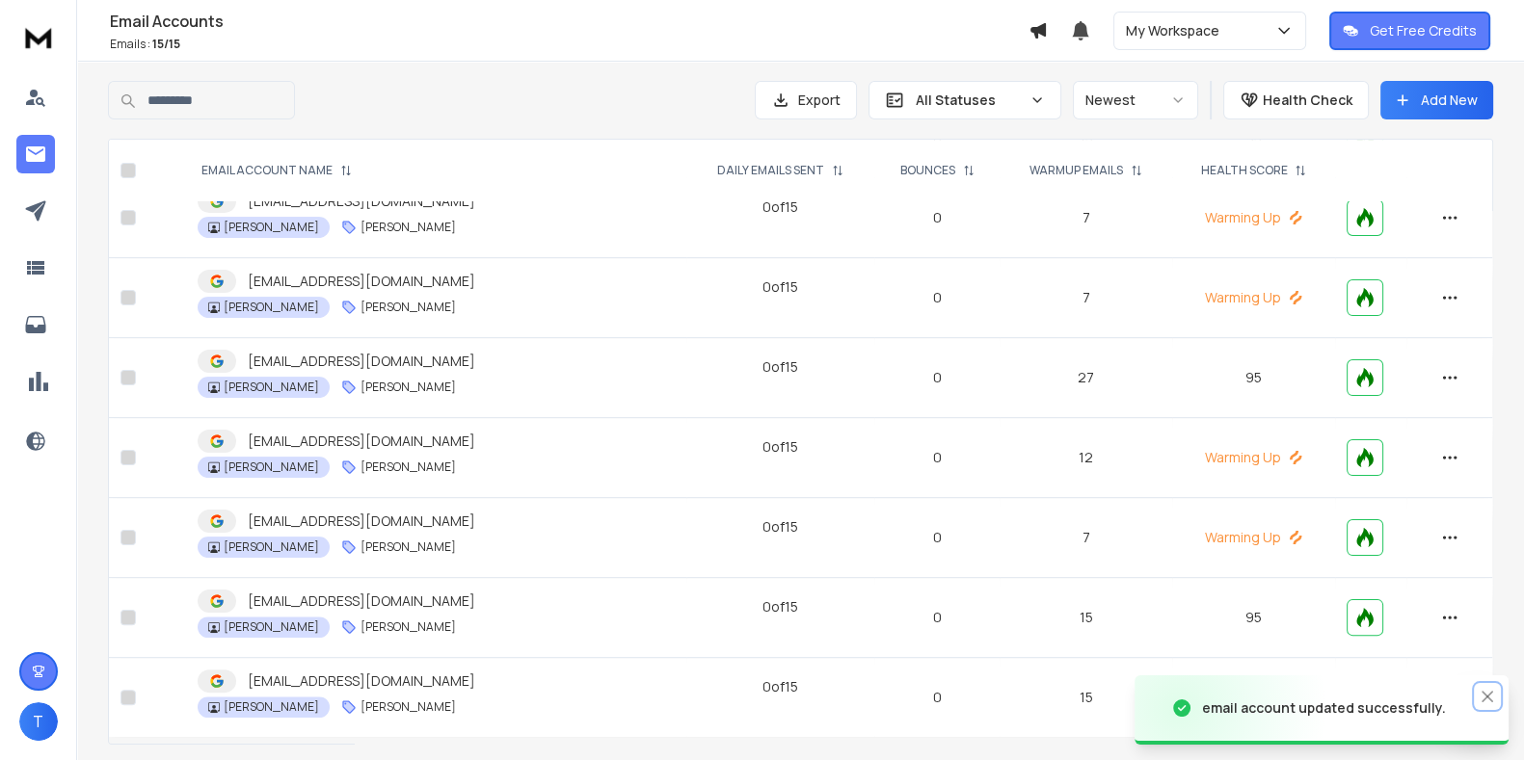
click at [1483, 701] on icon "Notifications (F8)" at bounding box center [1487, 697] width 10 height 10
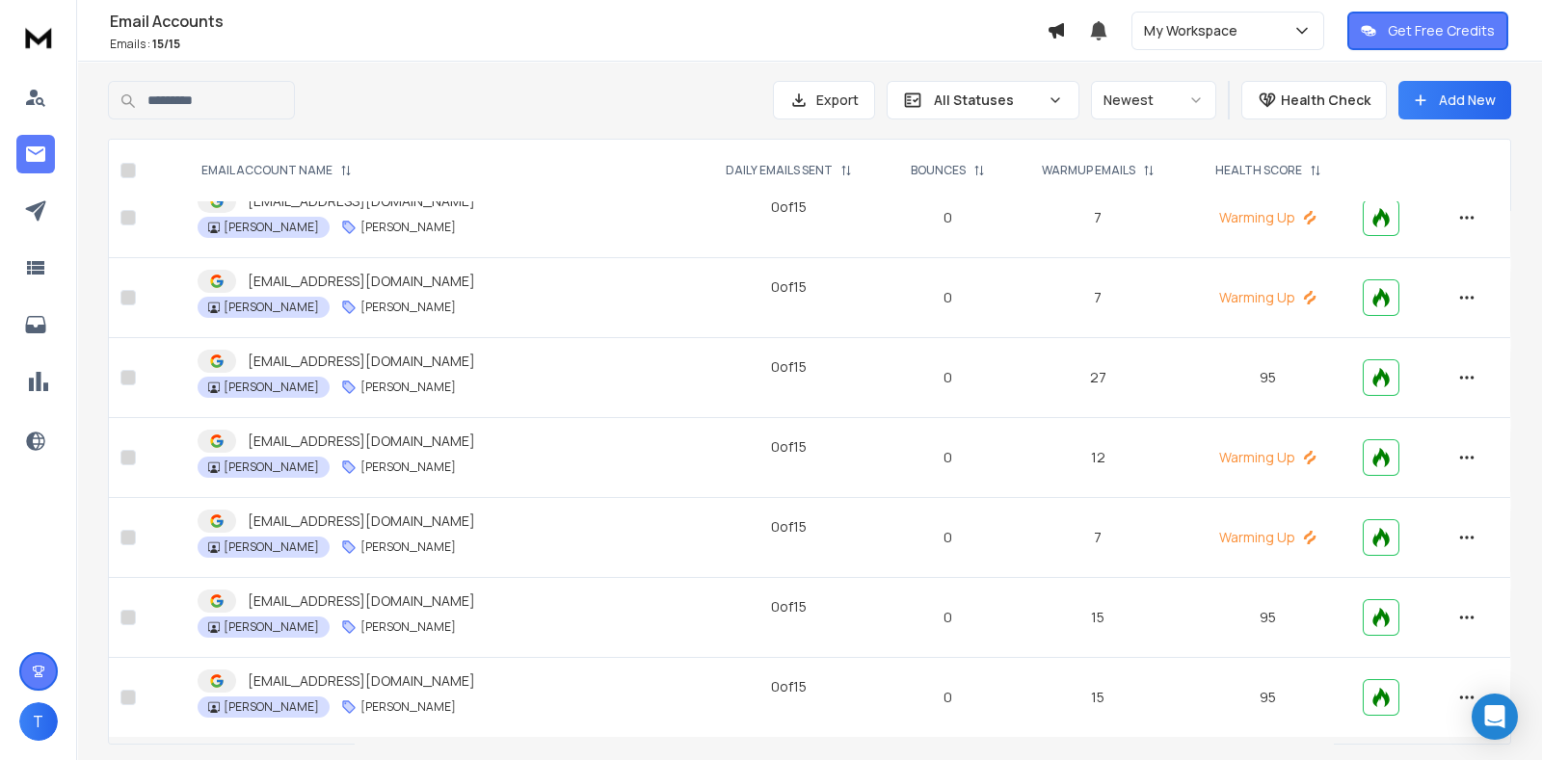
click at [1458, 692] on icon at bounding box center [1466, 697] width 17 height 17
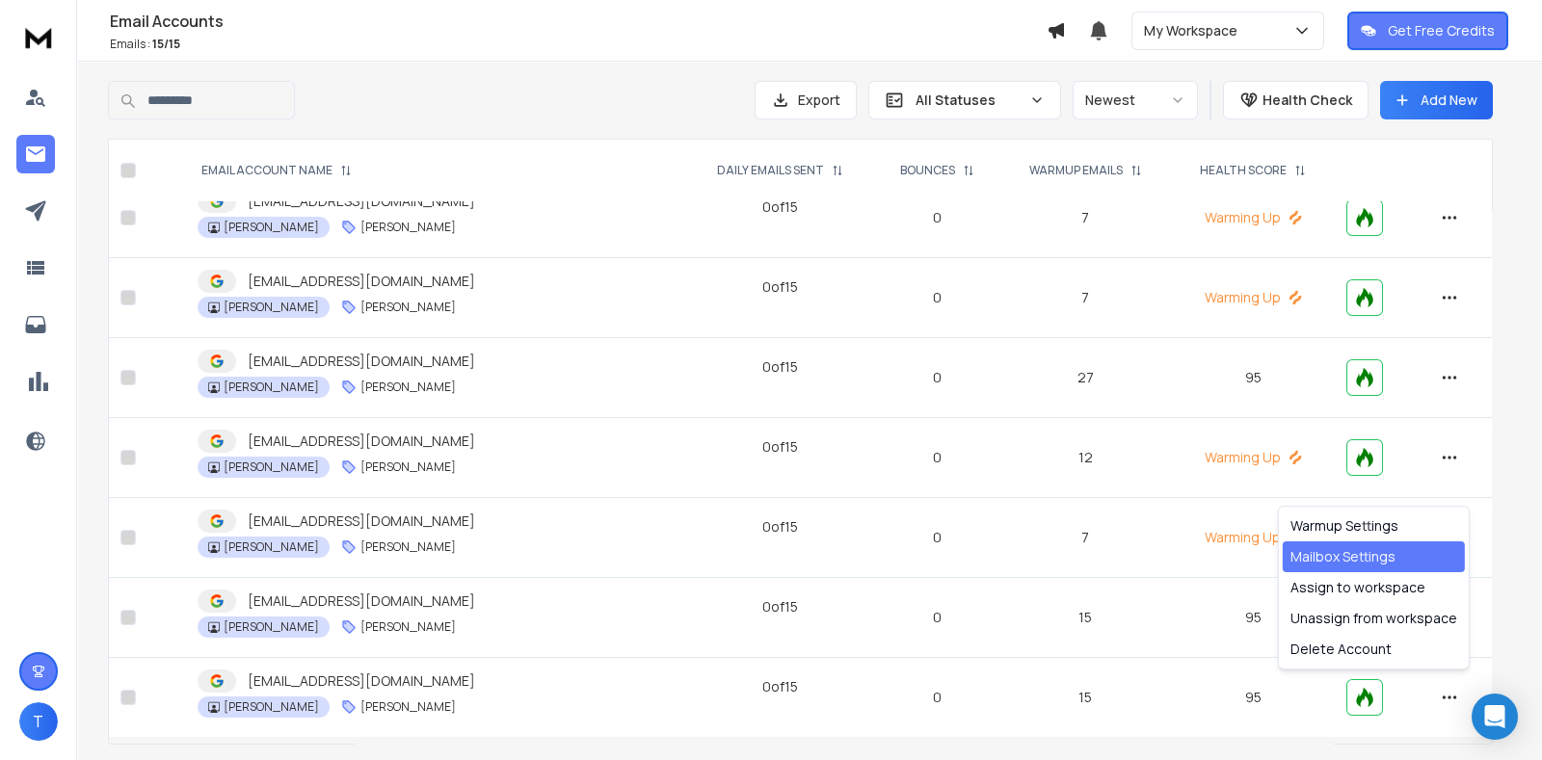
click at [1338, 556] on div "Mailbox Settings" at bounding box center [1374, 557] width 182 height 31
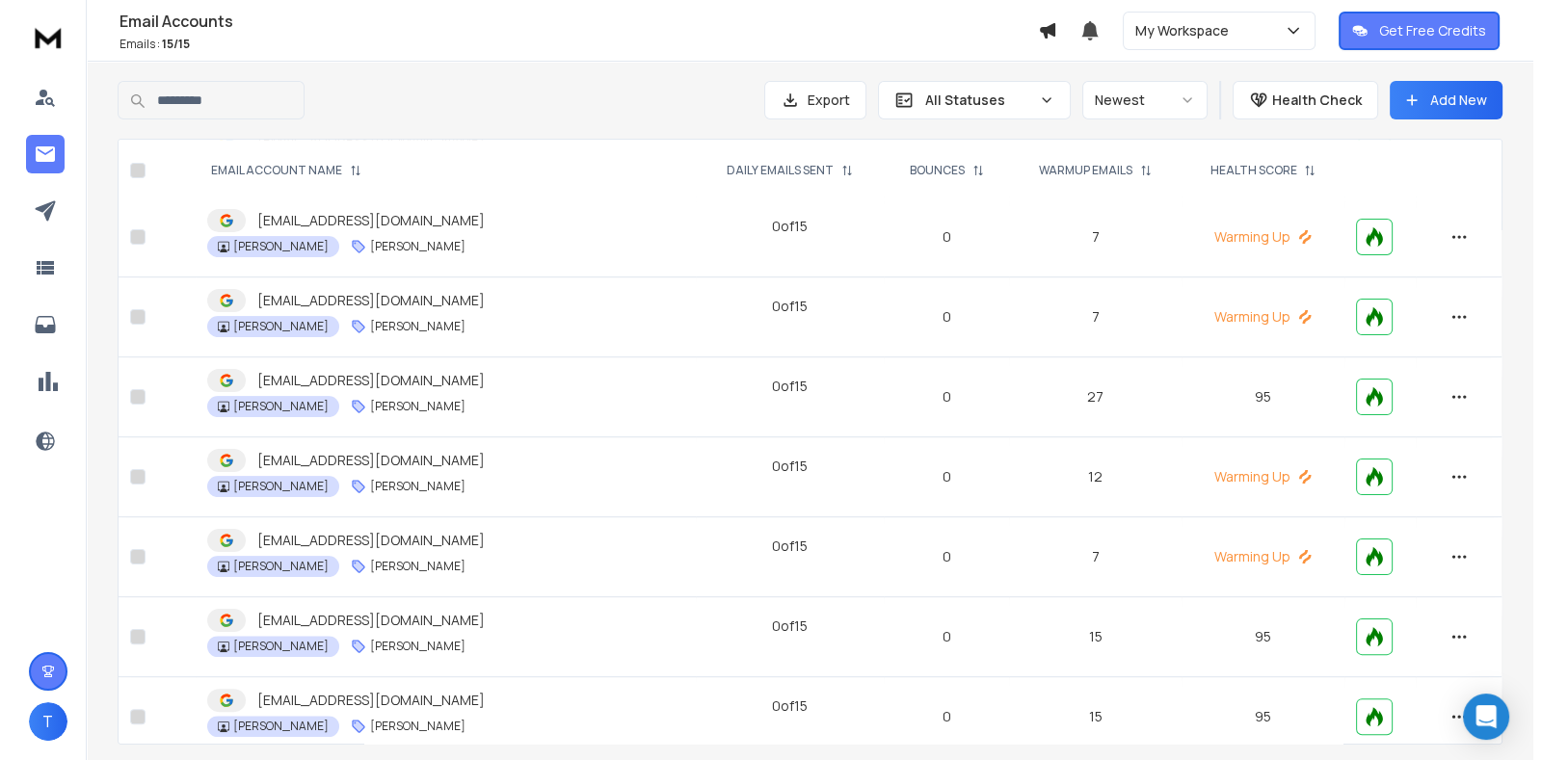
scroll to position [664, 0]
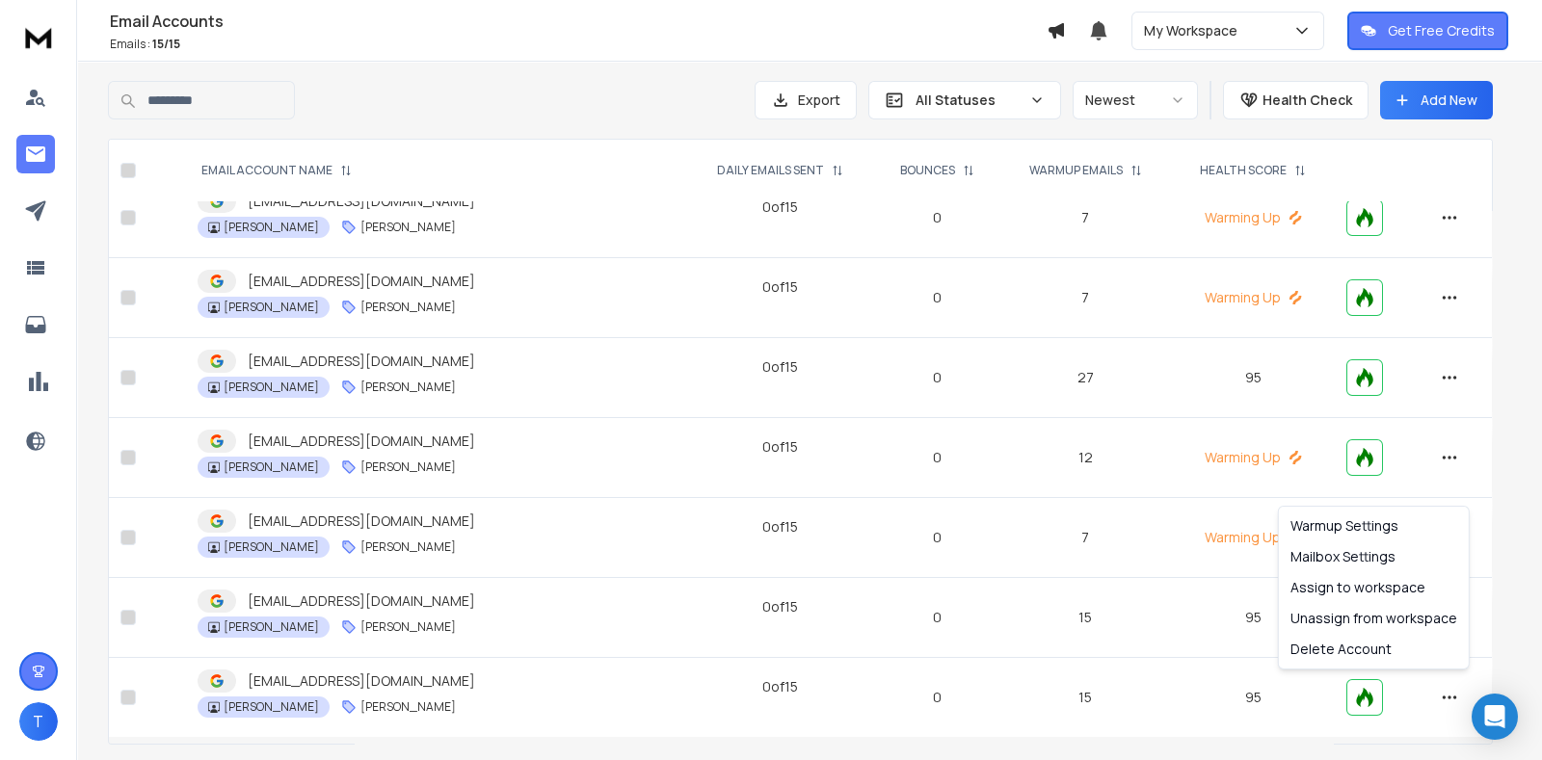
click at [1419, 681] on button at bounding box center [1449, 697] width 63 height 33
click at [1378, 566] on div "Mailbox Settings" at bounding box center [1374, 557] width 182 height 31
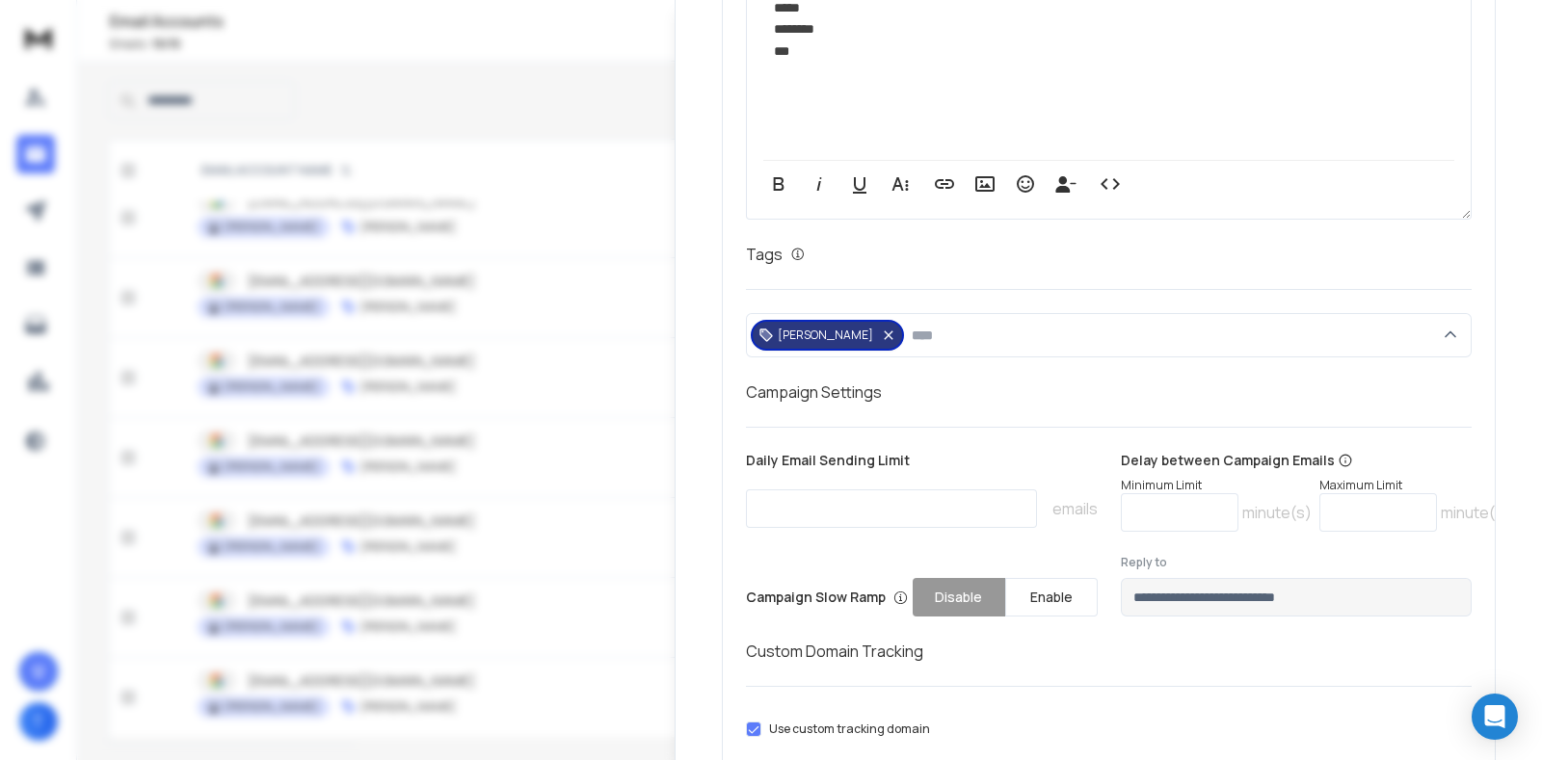
scroll to position [481, 0]
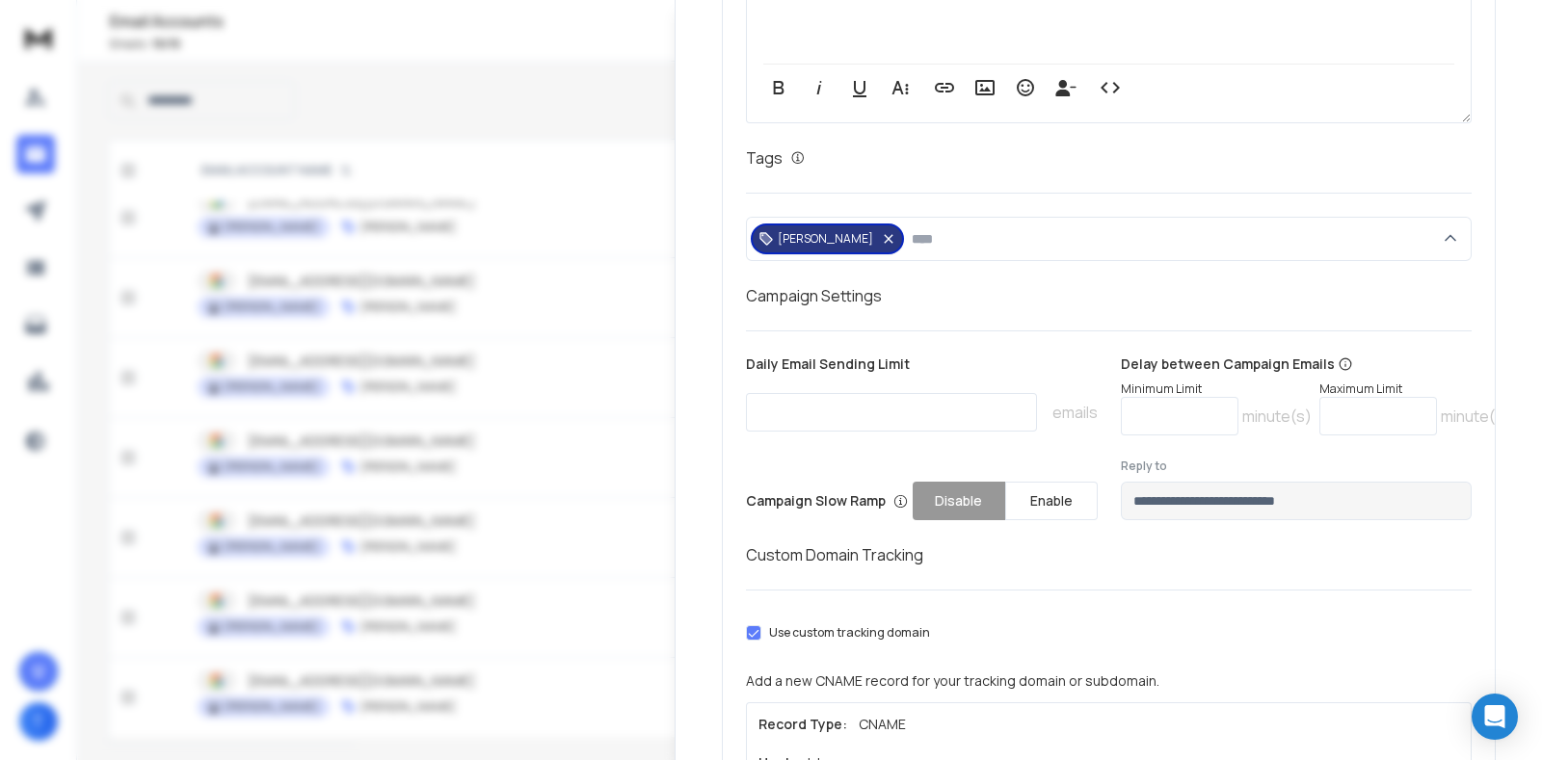
drag, startPoint x: 804, startPoint y: 409, endPoint x: 713, endPoint y: 411, distance: 90.6
click at [713, 411] on div "**********" at bounding box center [1109, 311] width 820 height 1539
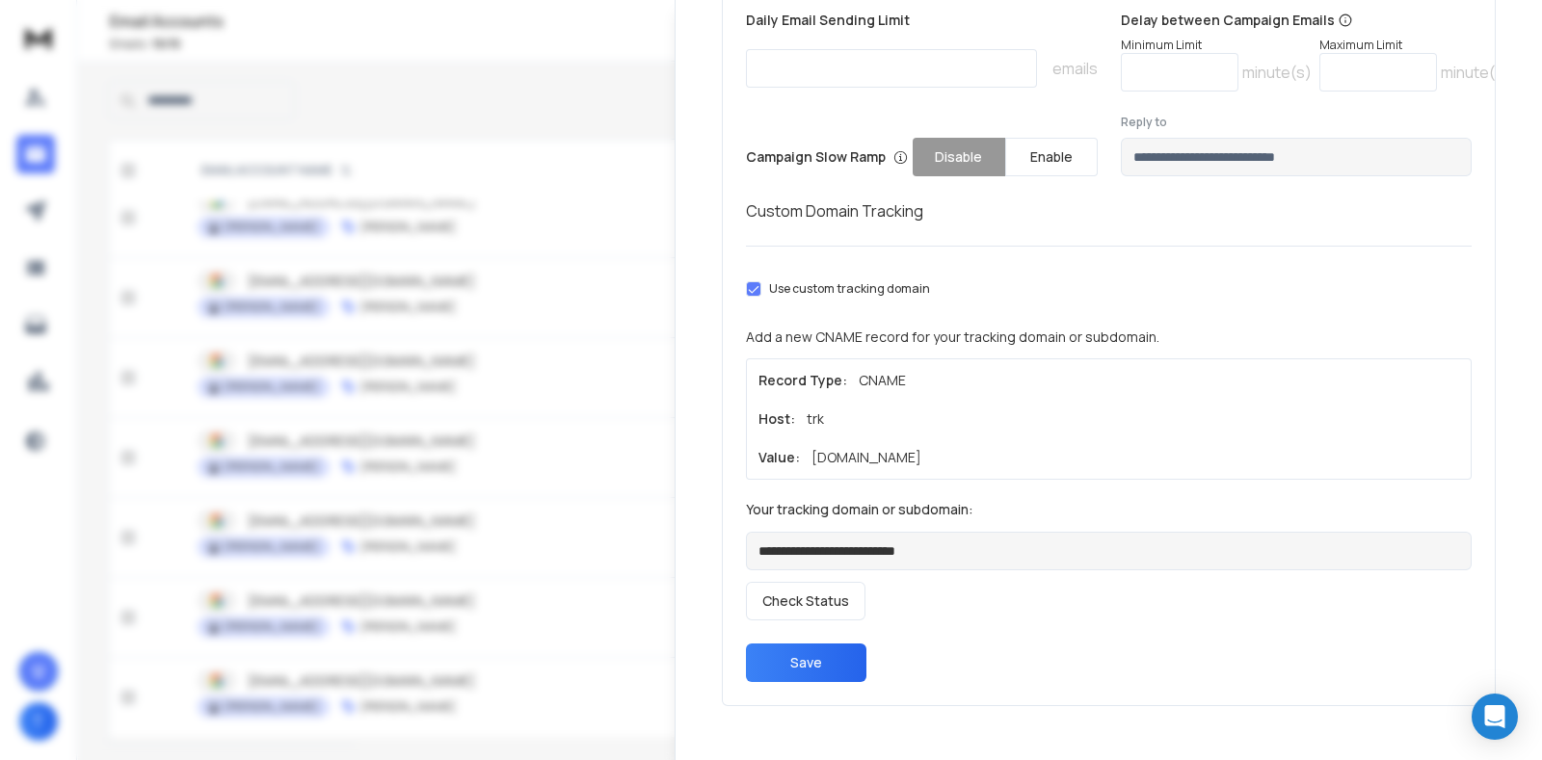
type input "**"
click at [852, 585] on button "Check Status" at bounding box center [806, 601] width 120 height 39
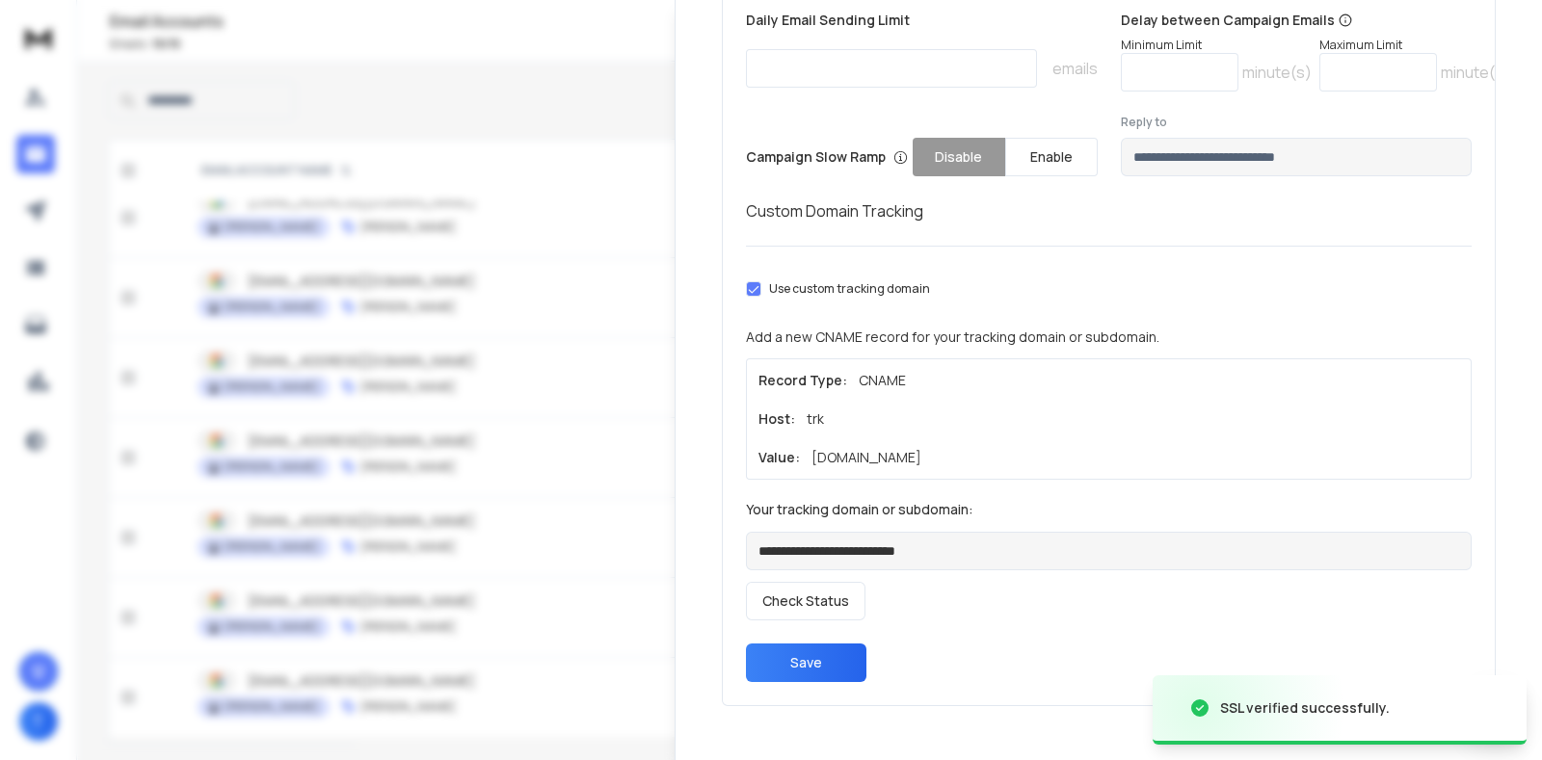
click at [818, 647] on button "Save" at bounding box center [806, 663] width 120 height 39
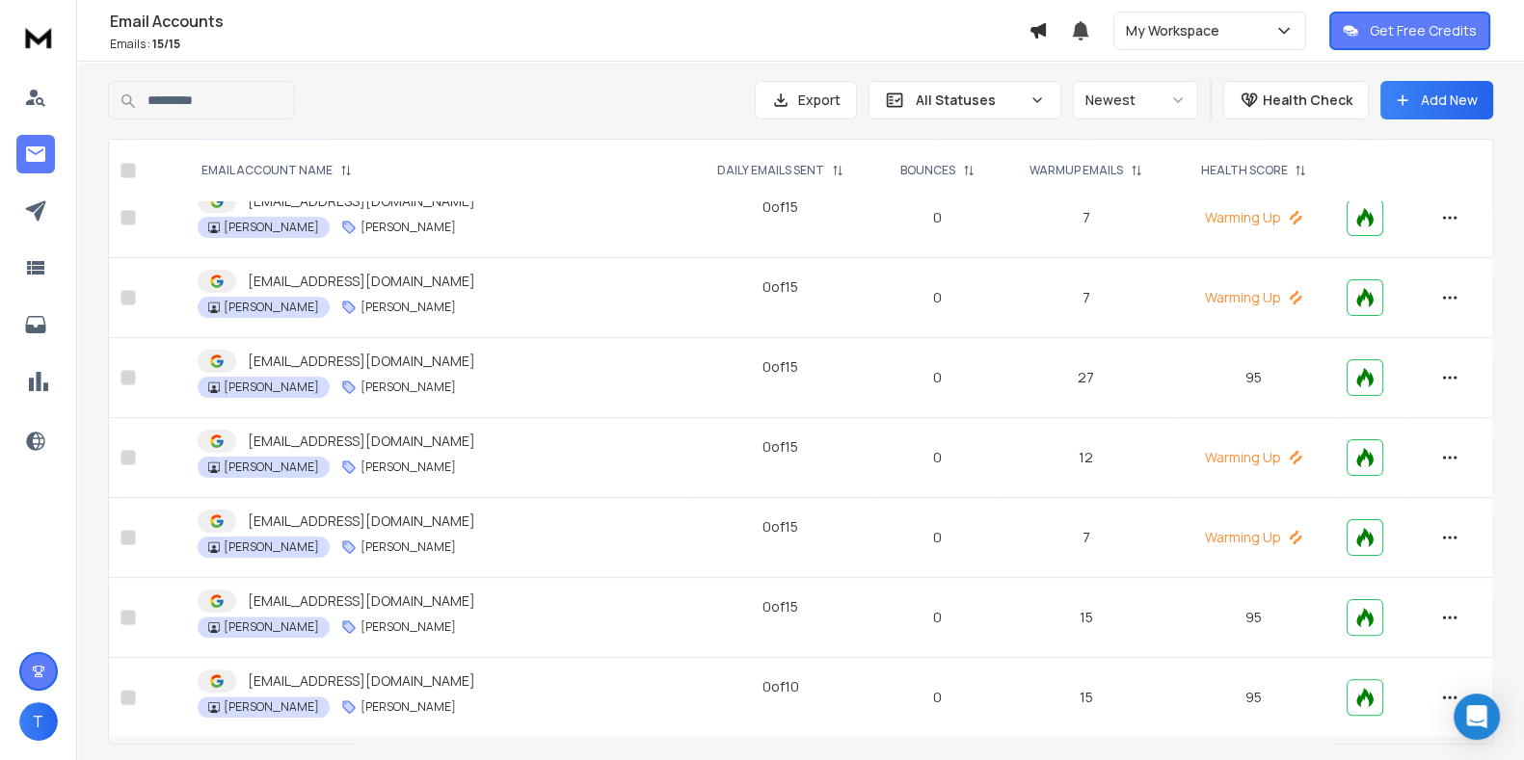
click at [1441, 609] on icon at bounding box center [1449, 617] width 17 height 17
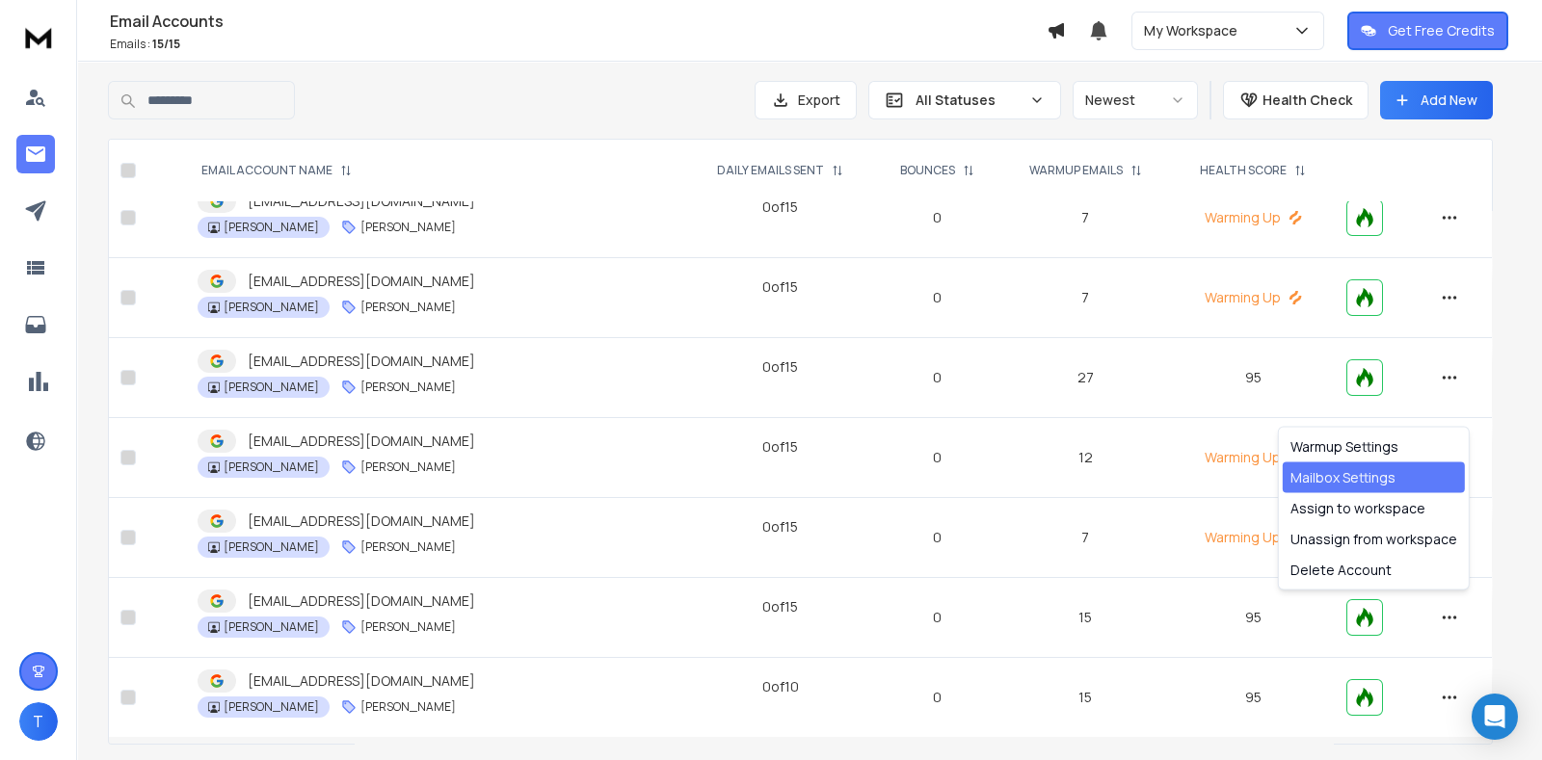
click at [1354, 485] on div "Mailbox Settings" at bounding box center [1374, 478] width 182 height 31
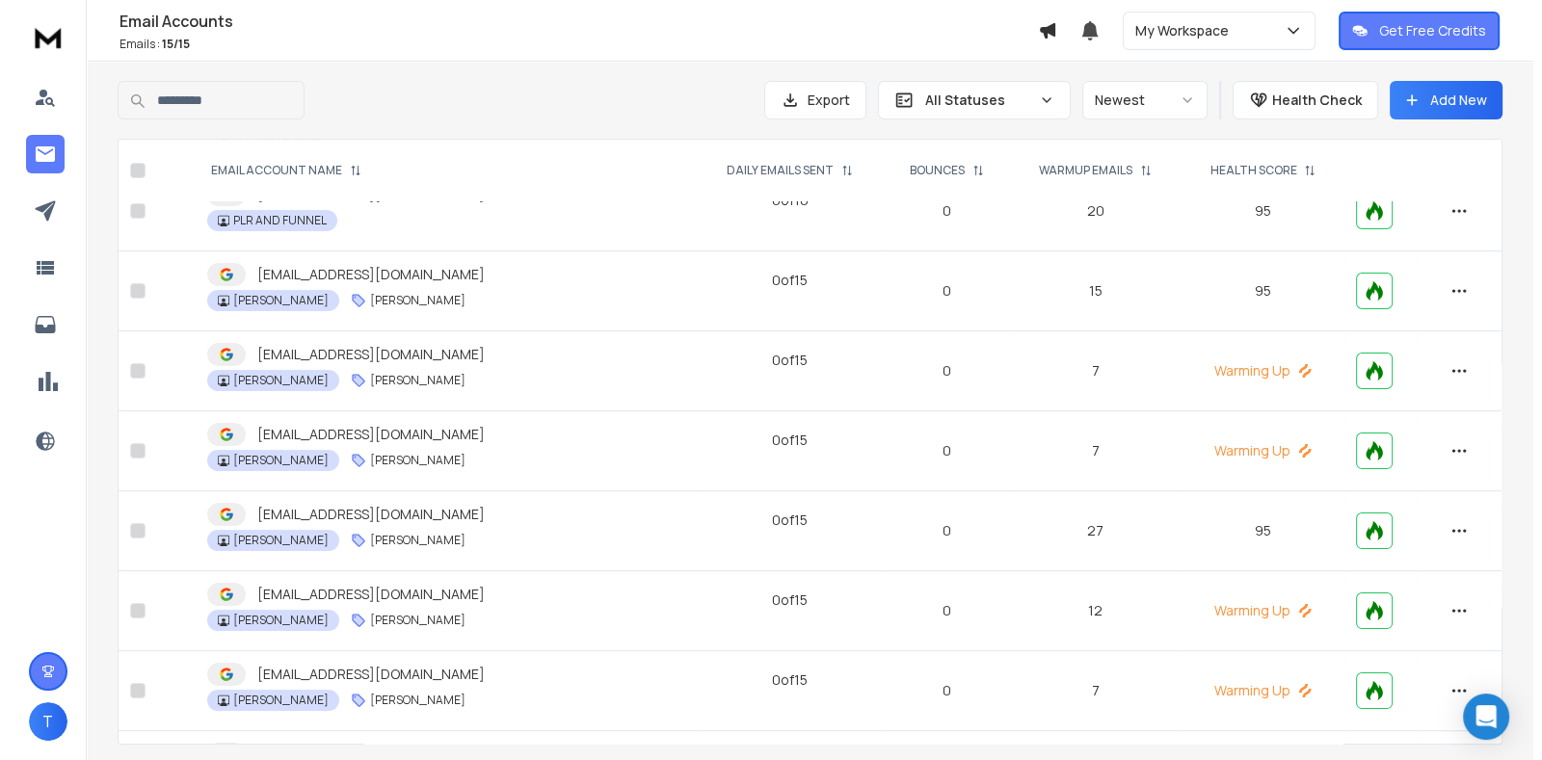
scroll to position [664, 0]
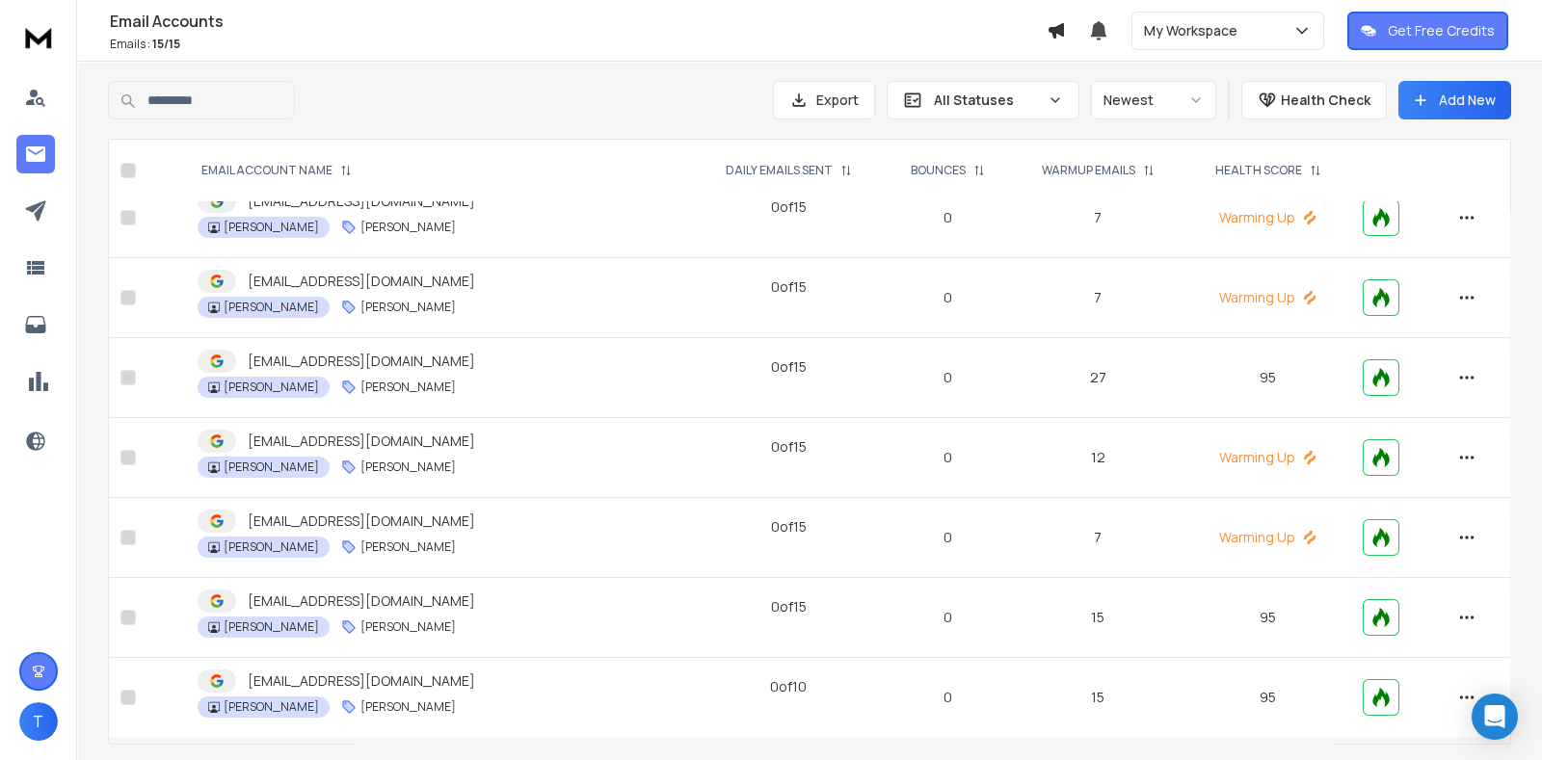
click at [1458, 615] on icon at bounding box center [1466, 617] width 17 height 17
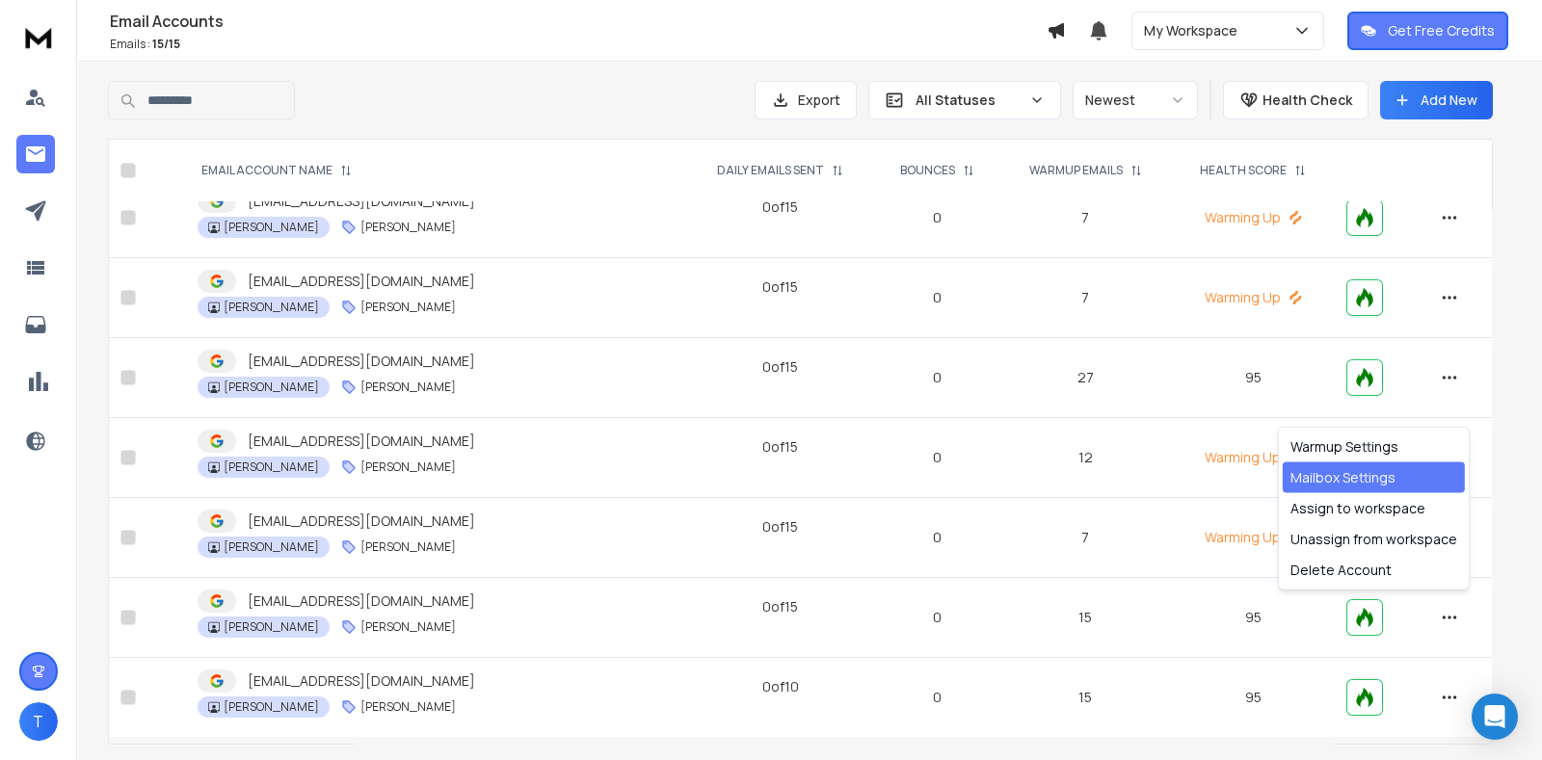
click at [1356, 479] on div "Mailbox Settings" at bounding box center [1374, 478] width 182 height 31
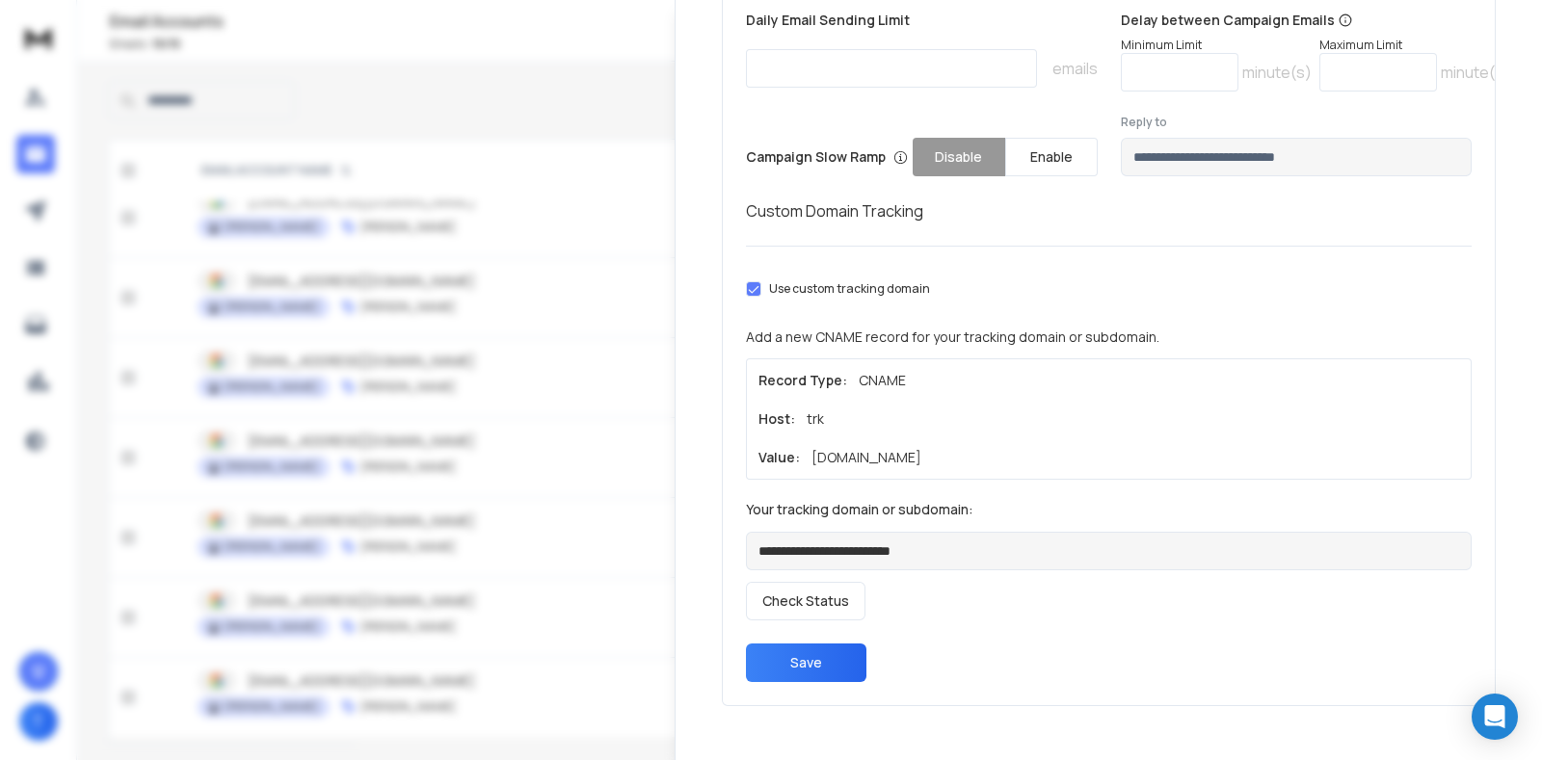
scroll to position [721, 0]
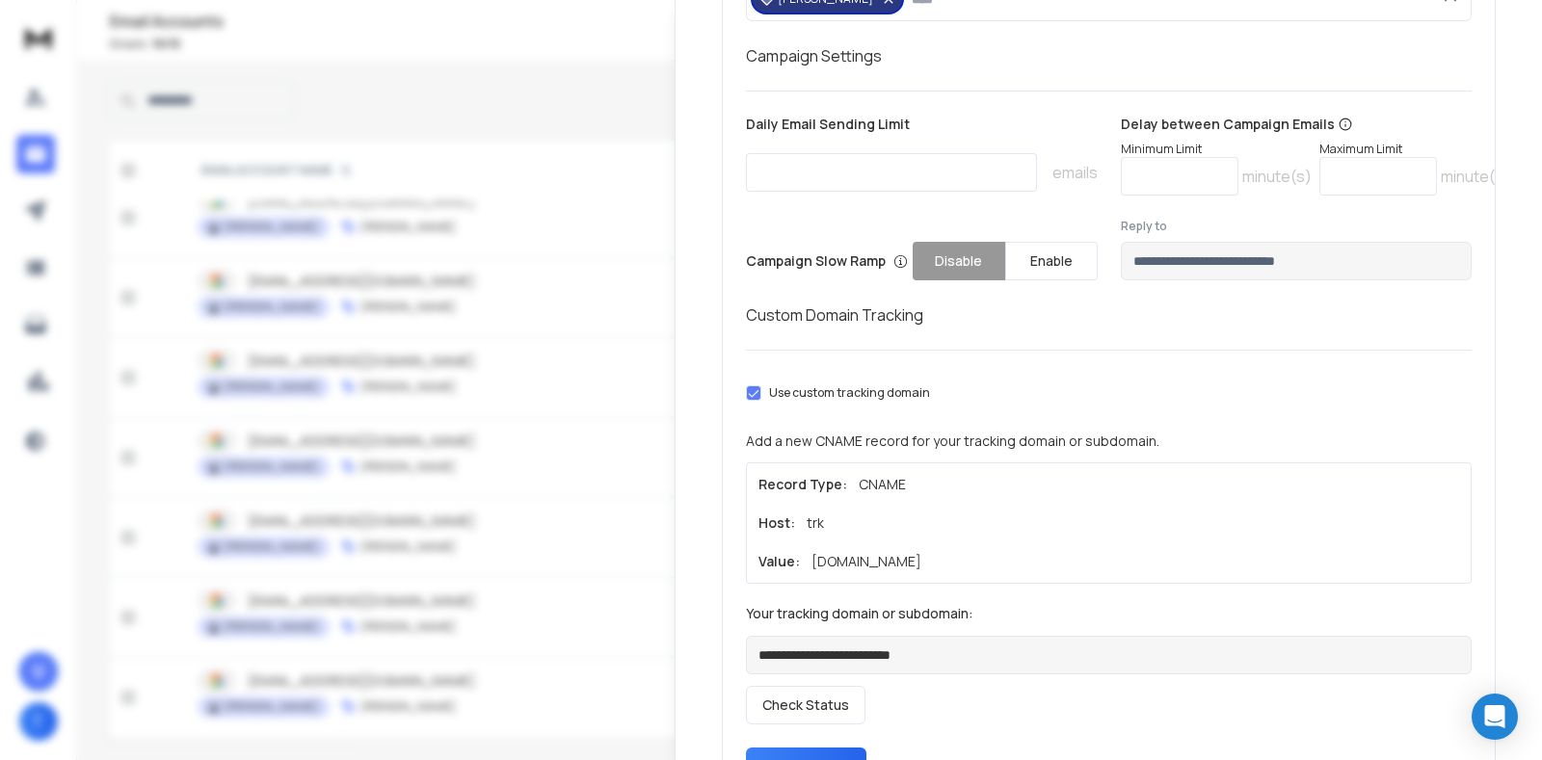
drag, startPoint x: 792, startPoint y: 175, endPoint x: 699, endPoint y: 158, distance: 95.1
click at [699, 158] on div "**********" at bounding box center [1109, 71] width 820 height 1539
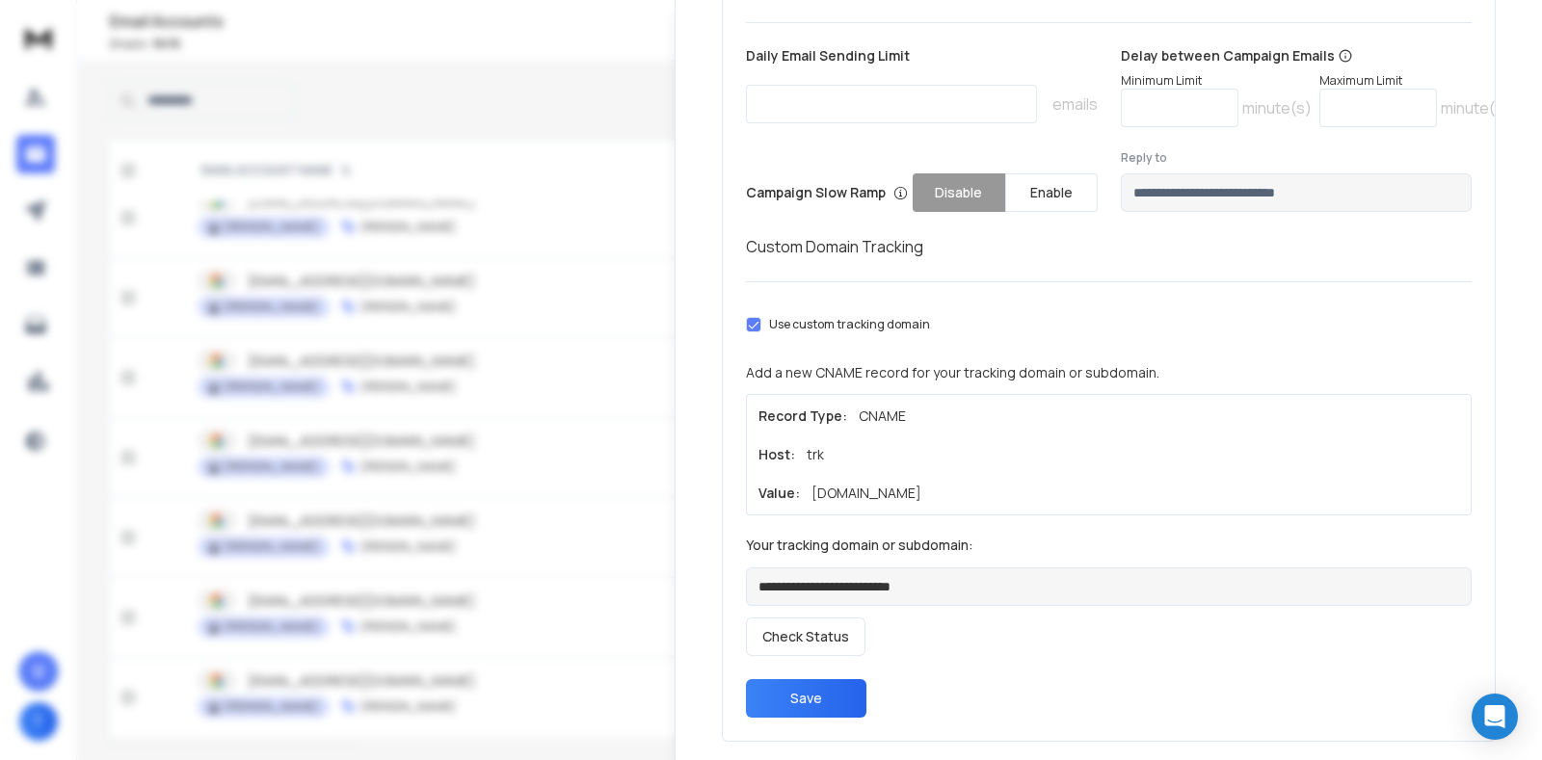
scroll to position [841, 0]
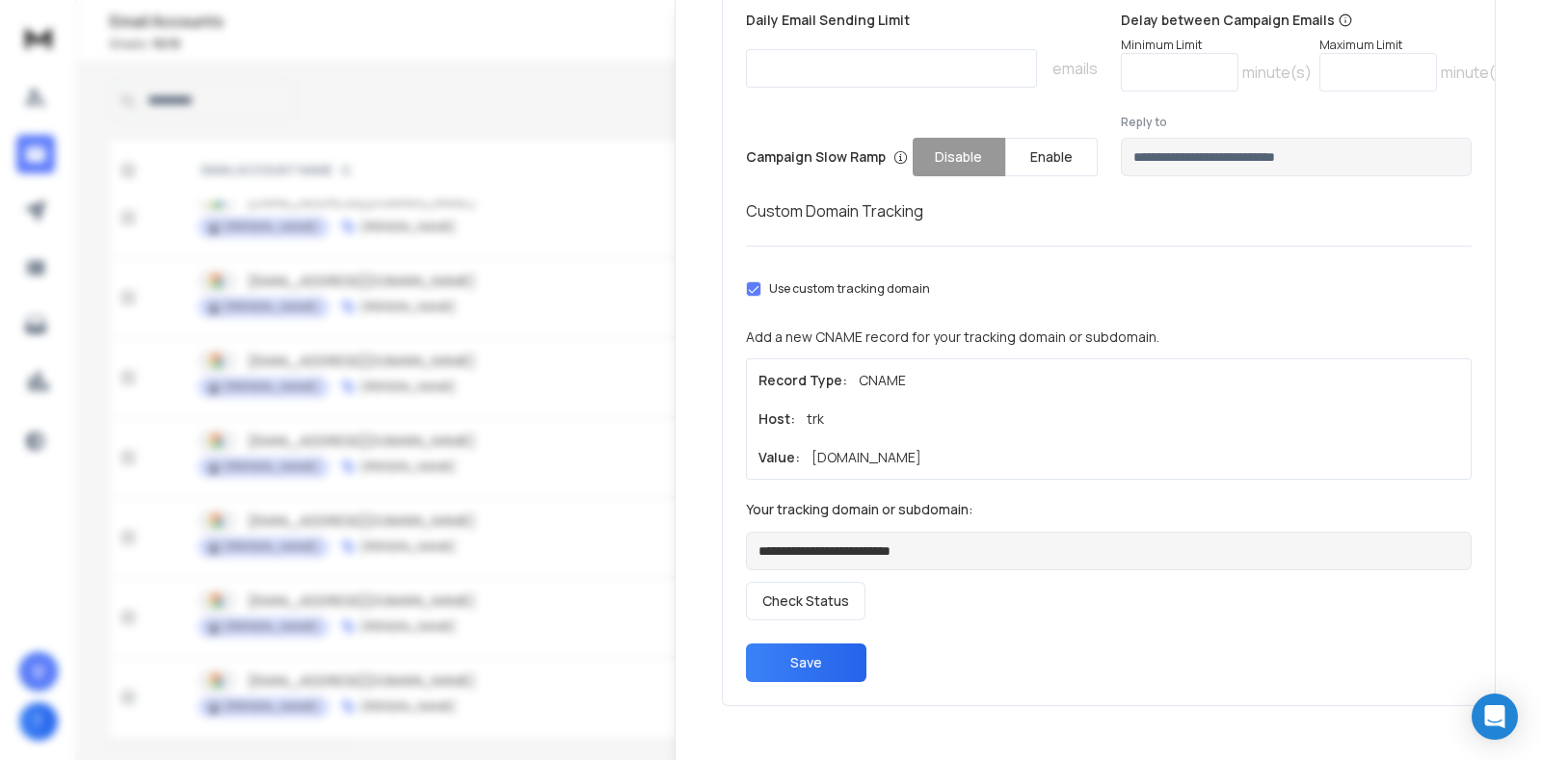
type input "**"
click at [812, 644] on button "Save" at bounding box center [806, 663] width 120 height 39
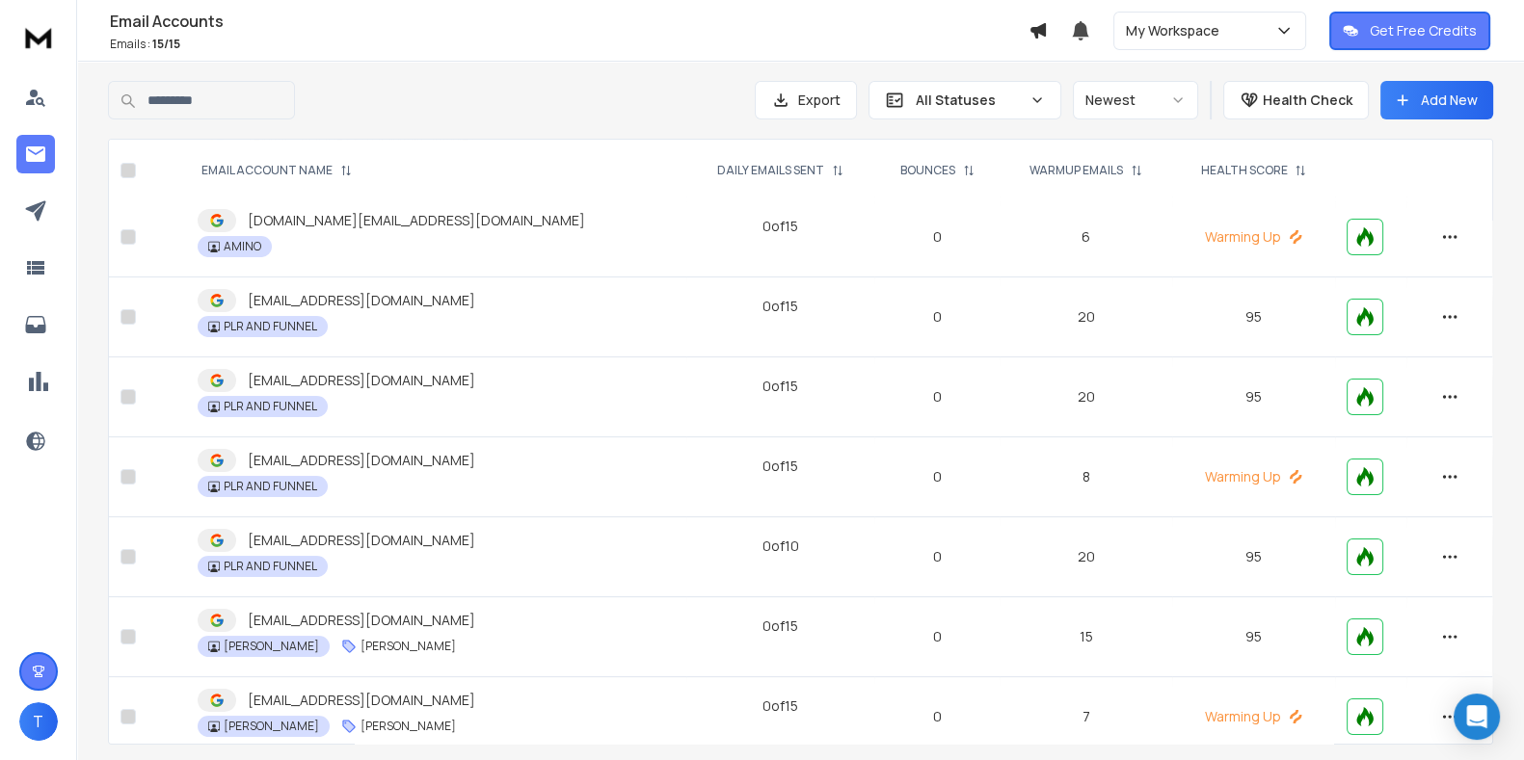
scroll to position [0, 0]
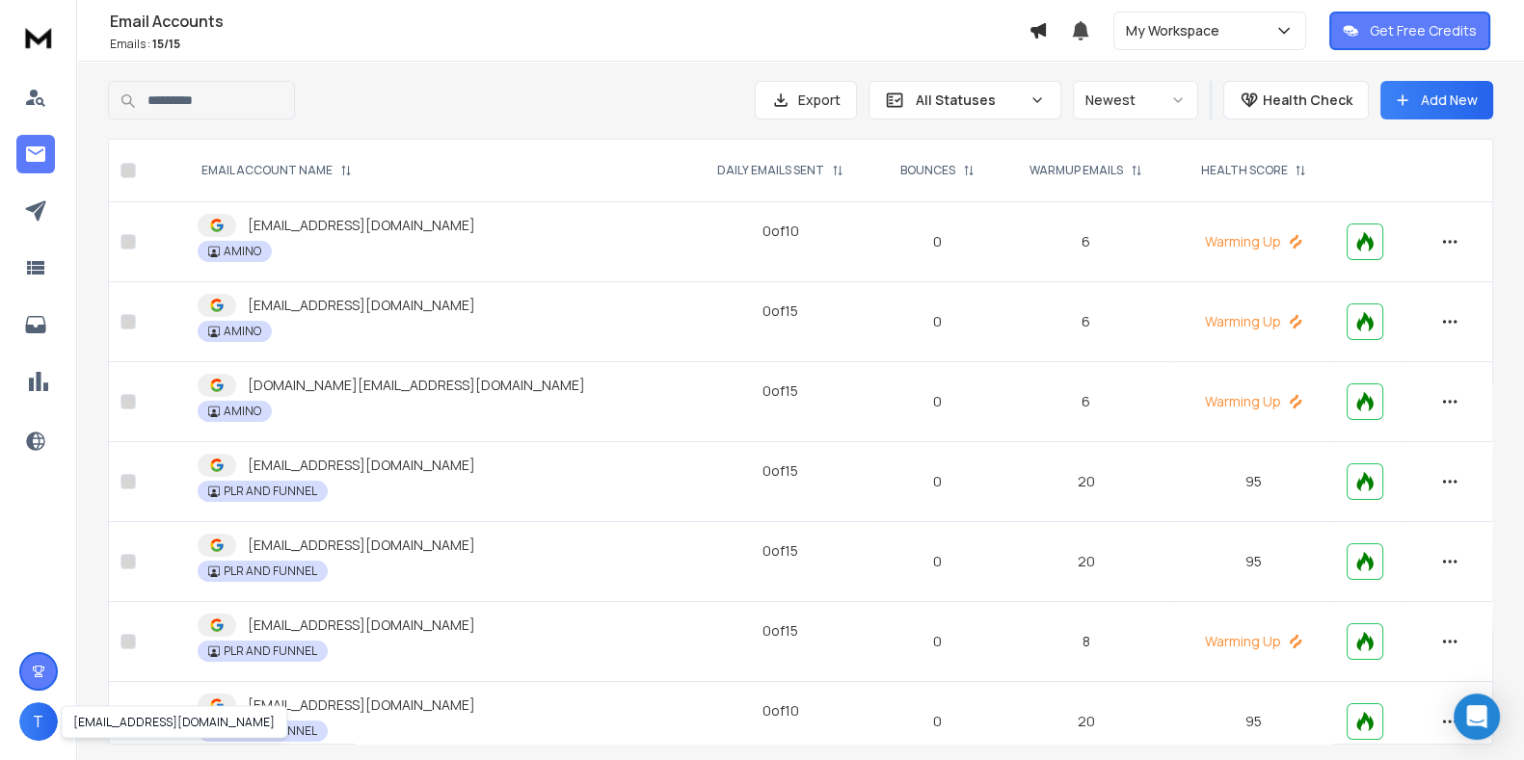
click at [39, 718] on span "T" at bounding box center [38, 722] width 39 height 39
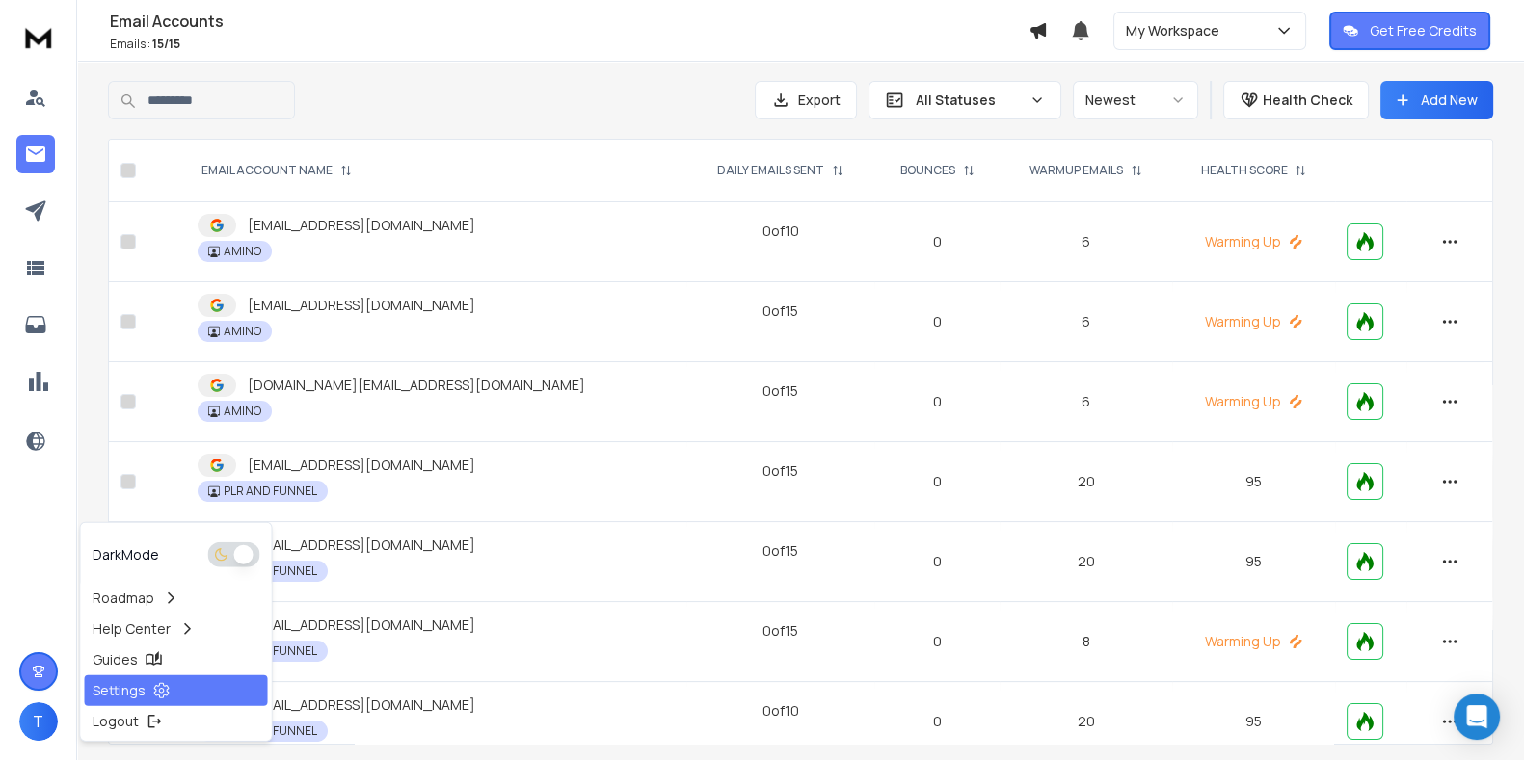
click at [121, 681] on p "Settings" at bounding box center [119, 690] width 53 height 19
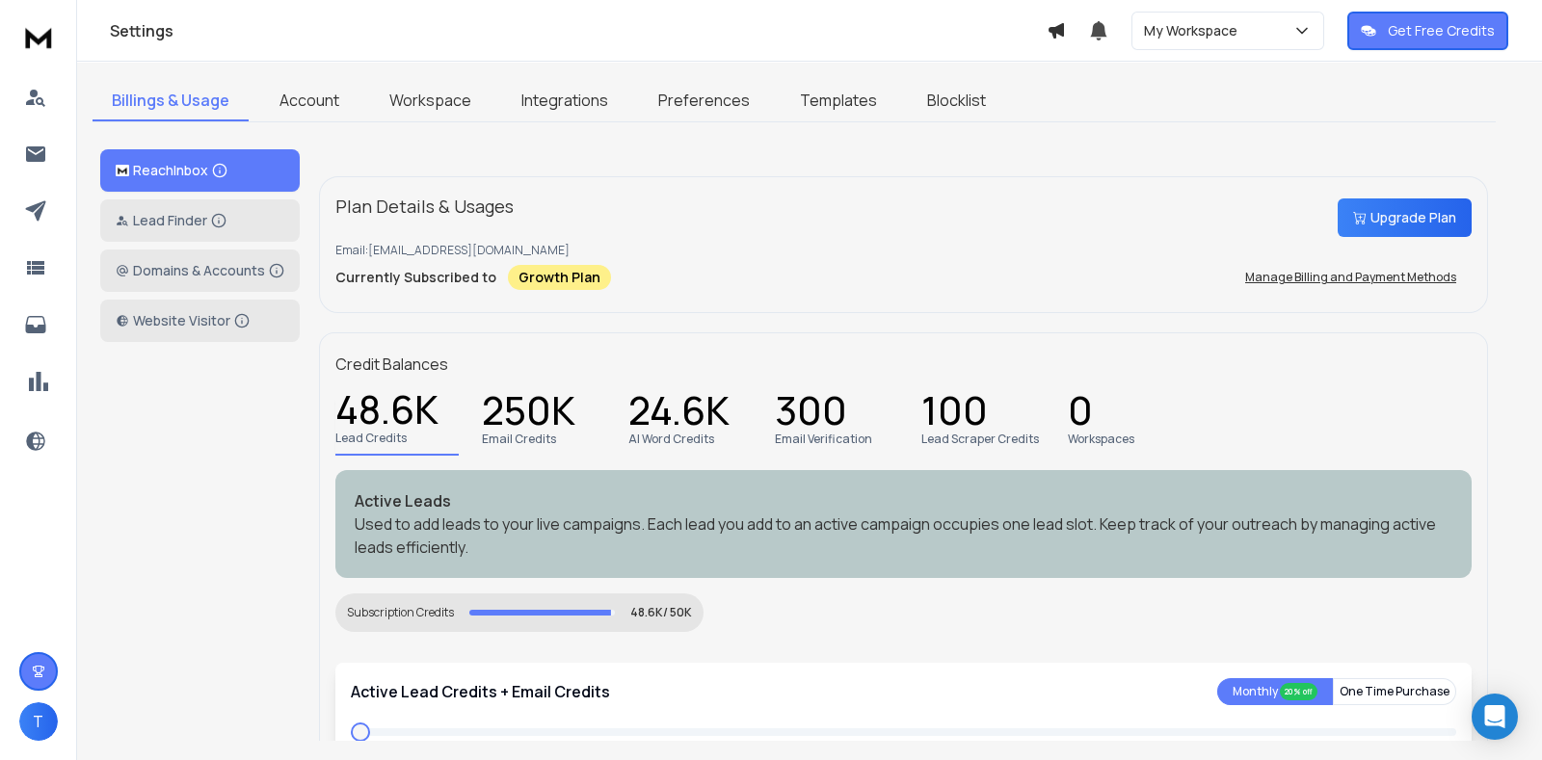
click at [439, 101] on link "Workspace" at bounding box center [430, 101] width 120 height 40
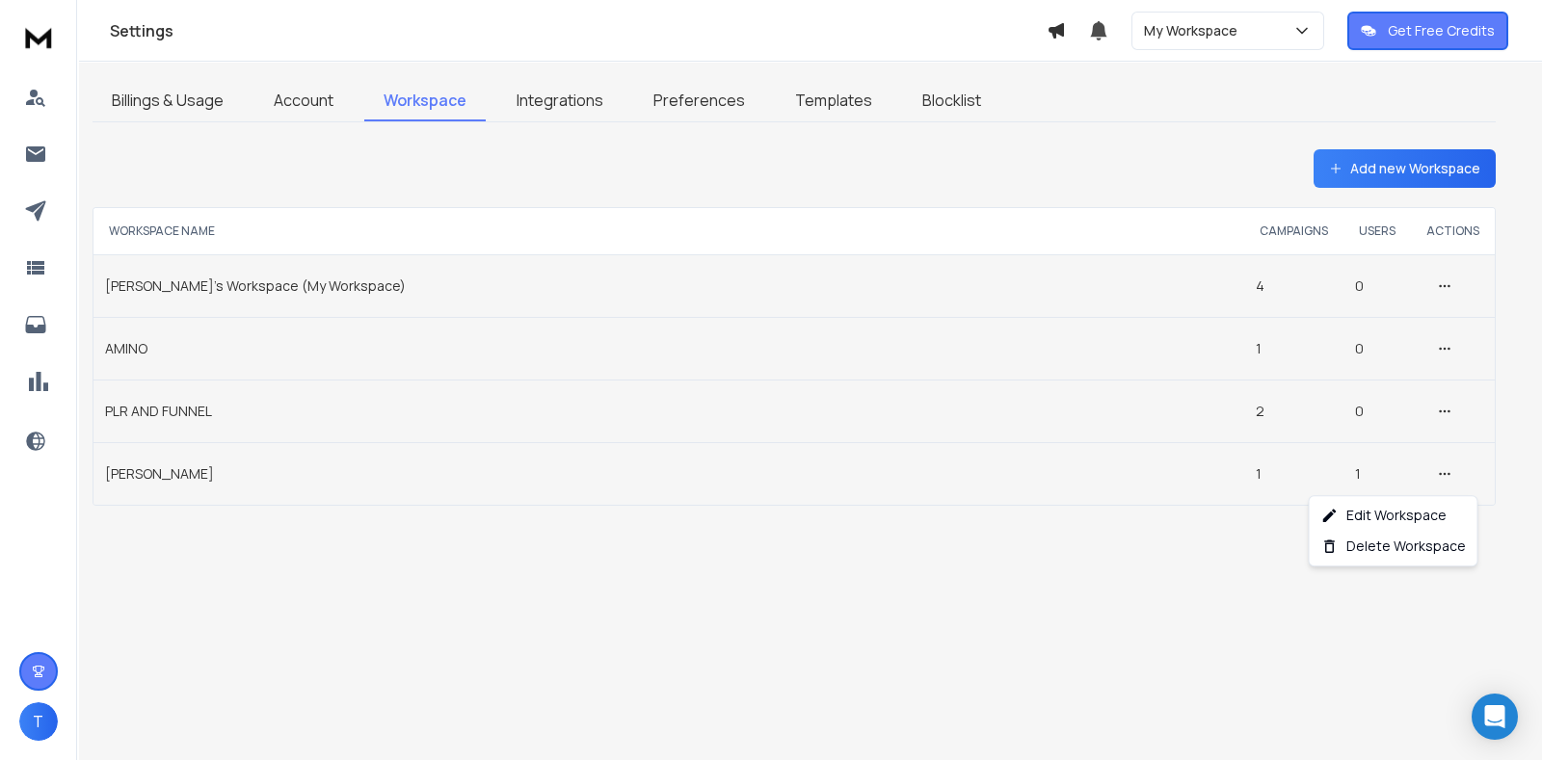
click at [1457, 471] on button "button" at bounding box center [1445, 474] width 44 height 39
click at [1398, 519] on p "Edit Workspace" at bounding box center [1396, 515] width 100 height 19
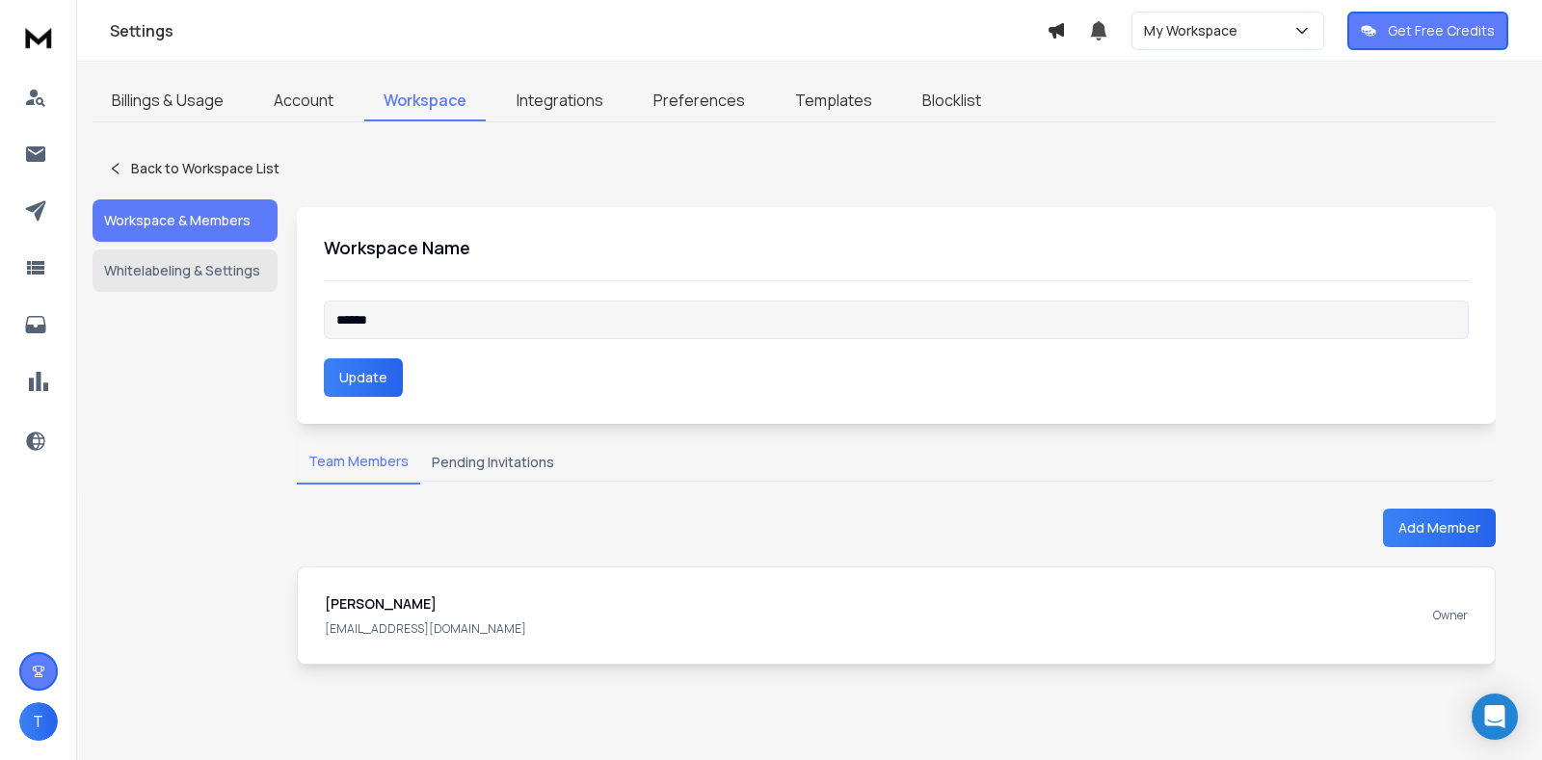
click at [400, 379] on button "Update" at bounding box center [363, 378] width 79 height 39
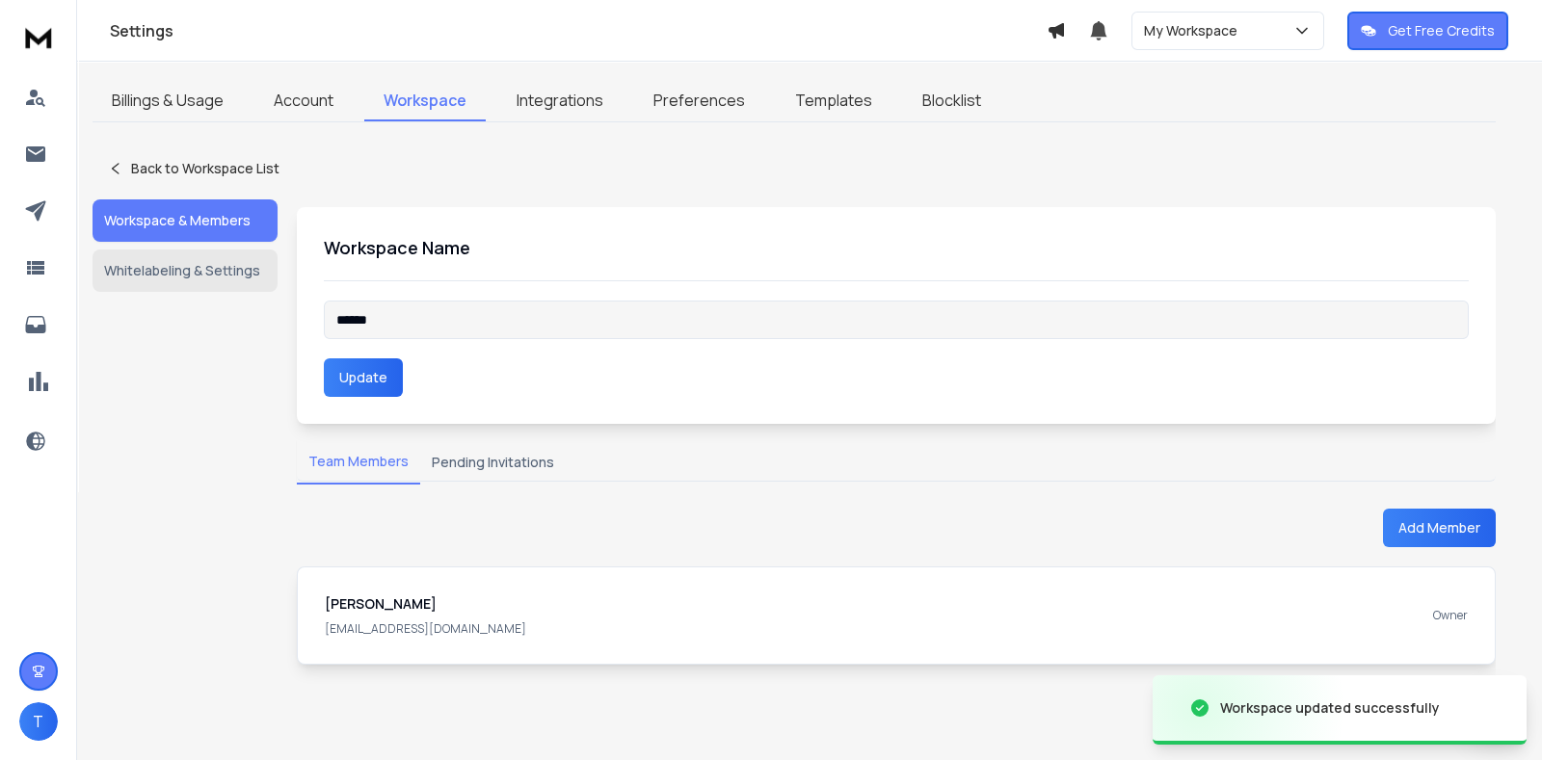
click at [1457, 615] on p "Owner" at bounding box center [1450, 615] width 35 height 15
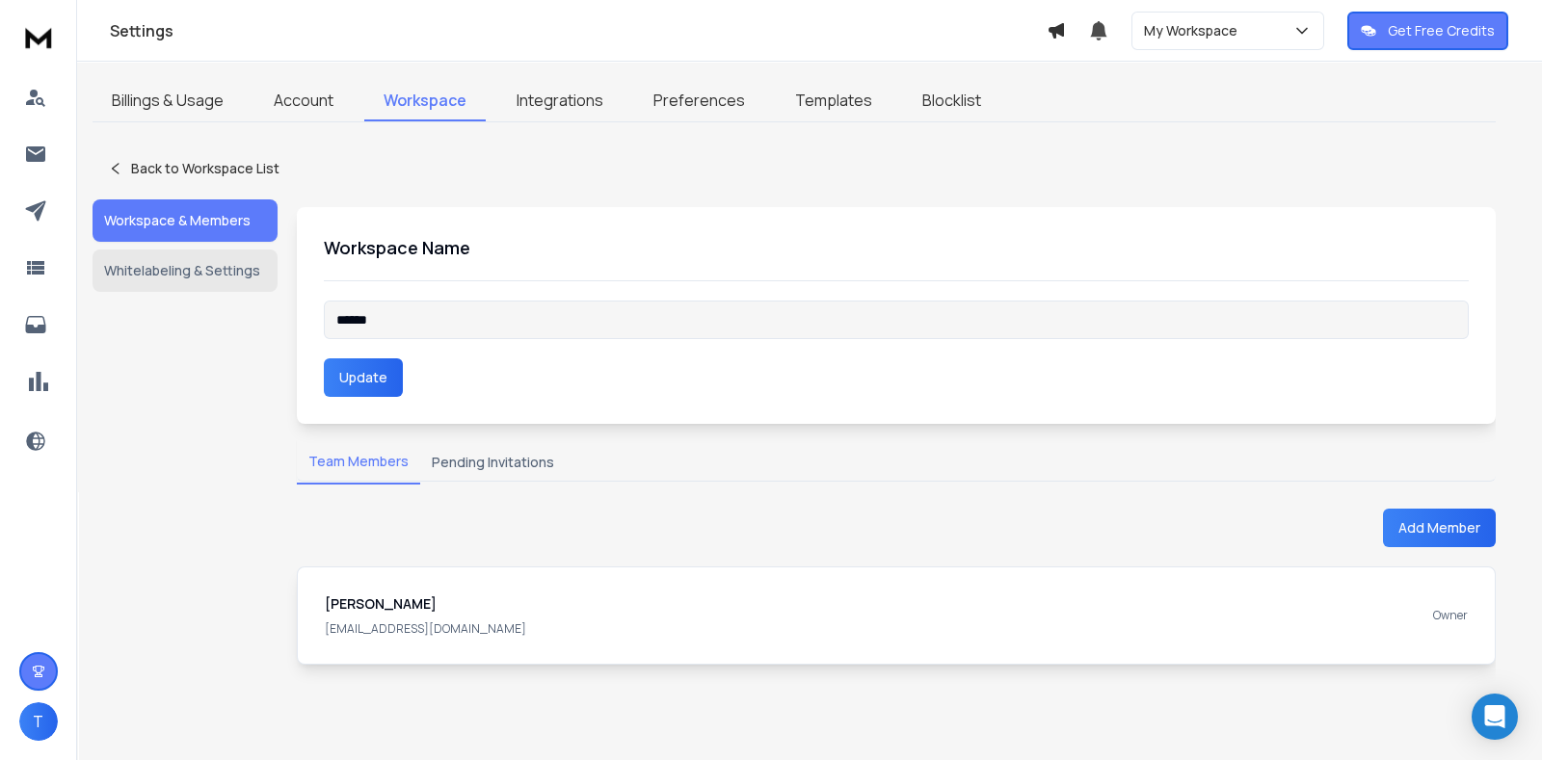
click at [498, 469] on button "Pending Invitations" at bounding box center [493, 462] width 146 height 42
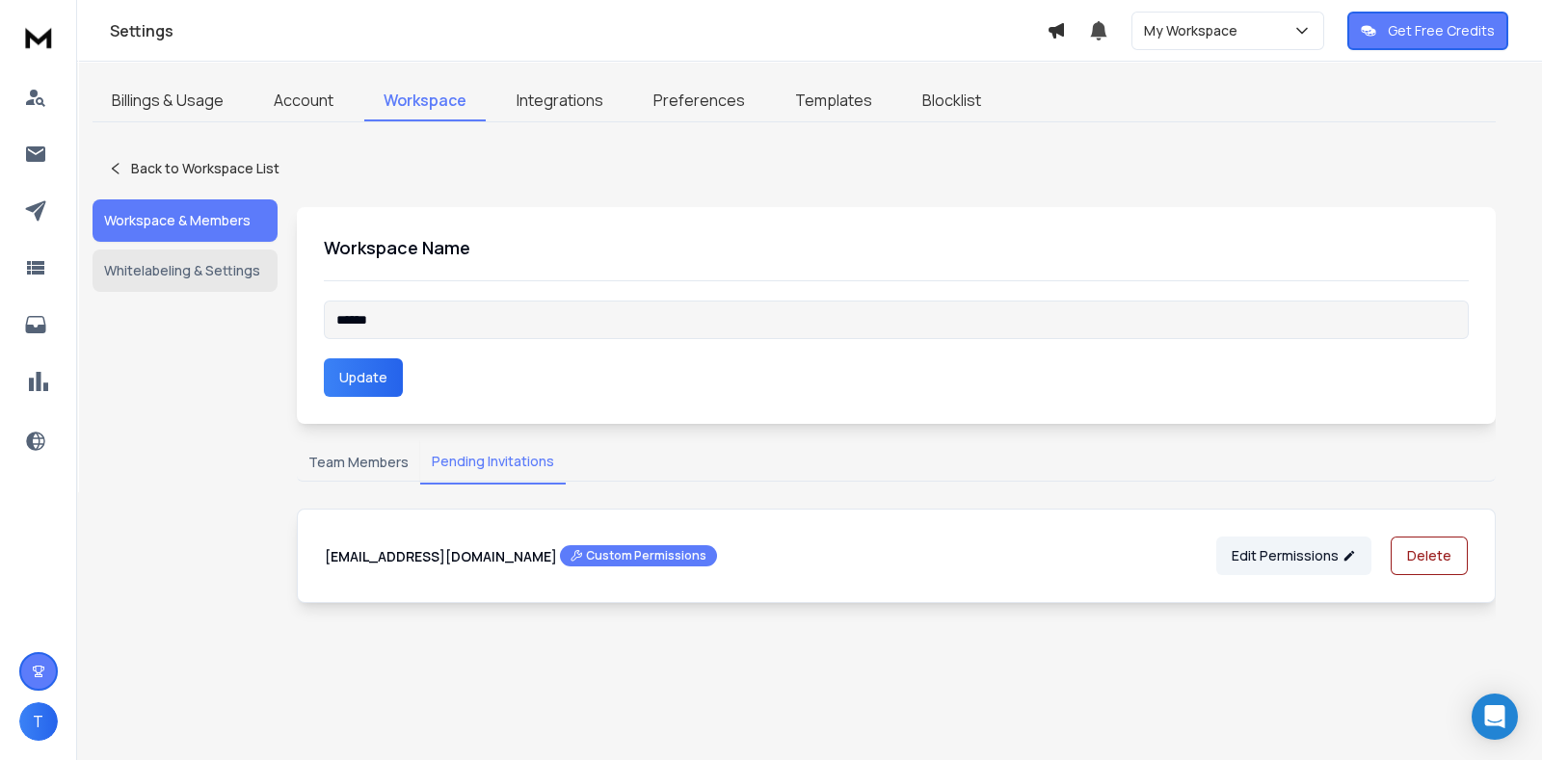
drag, startPoint x: 593, startPoint y: 552, endPoint x: 606, endPoint y: 548, distance: 14.0
click at [593, 551] on p "Custom Permissions" at bounding box center [639, 555] width 136 height 15
click at [1309, 549] on button "Edit Permissions" at bounding box center [1293, 556] width 155 height 39
click at [1353, 553] on icon at bounding box center [1350, 556] width 11 height 11
click at [1311, 560] on button "Edit Permissions" at bounding box center [1293, 556] width 155 height 39
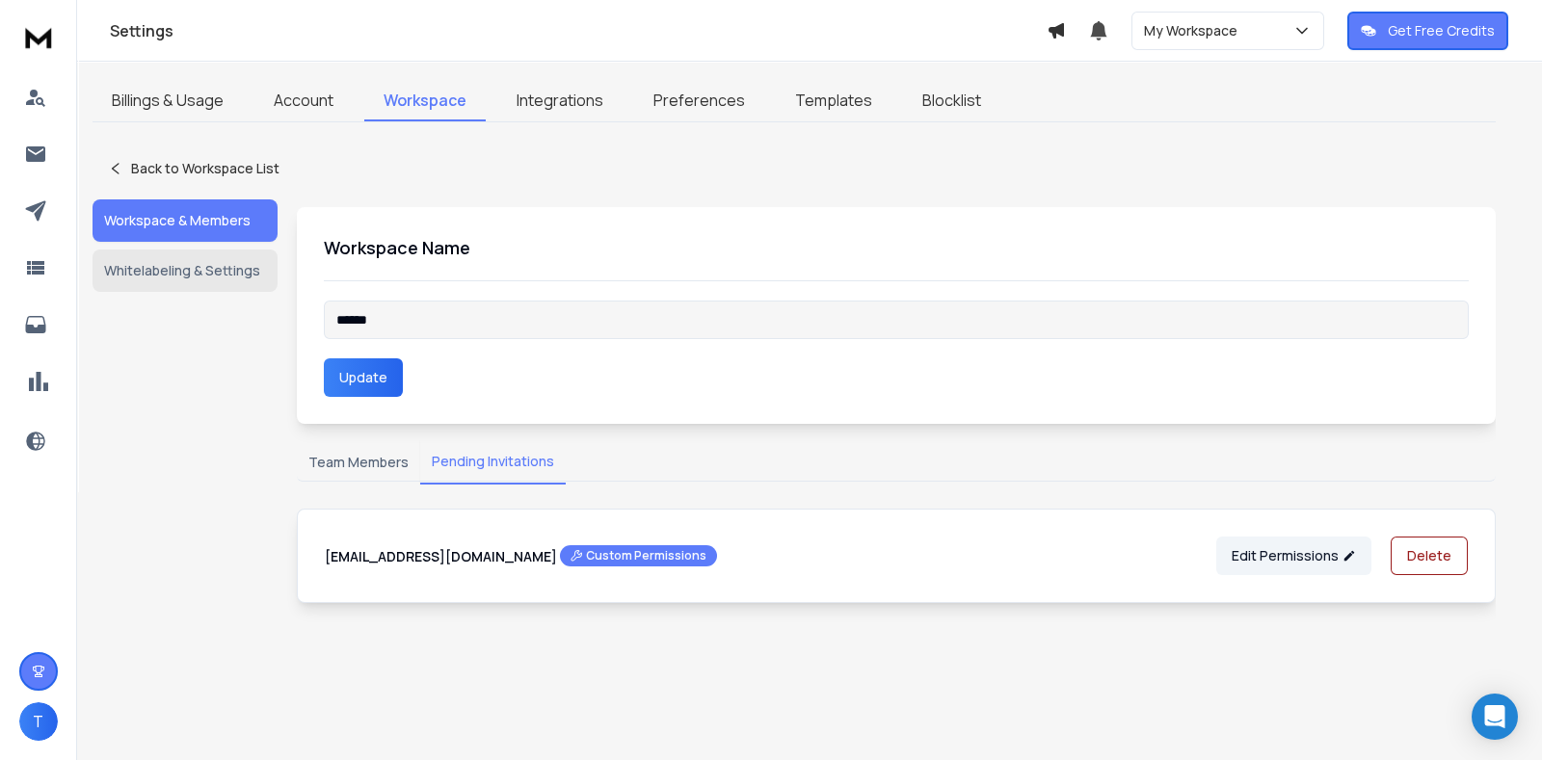
click at [1351, 549] on icon at bounding box center [1349, 555] width 13 height 13
click at [365, 450] on button "Team Members" at bounding box center [358, 462] width 123 height 42
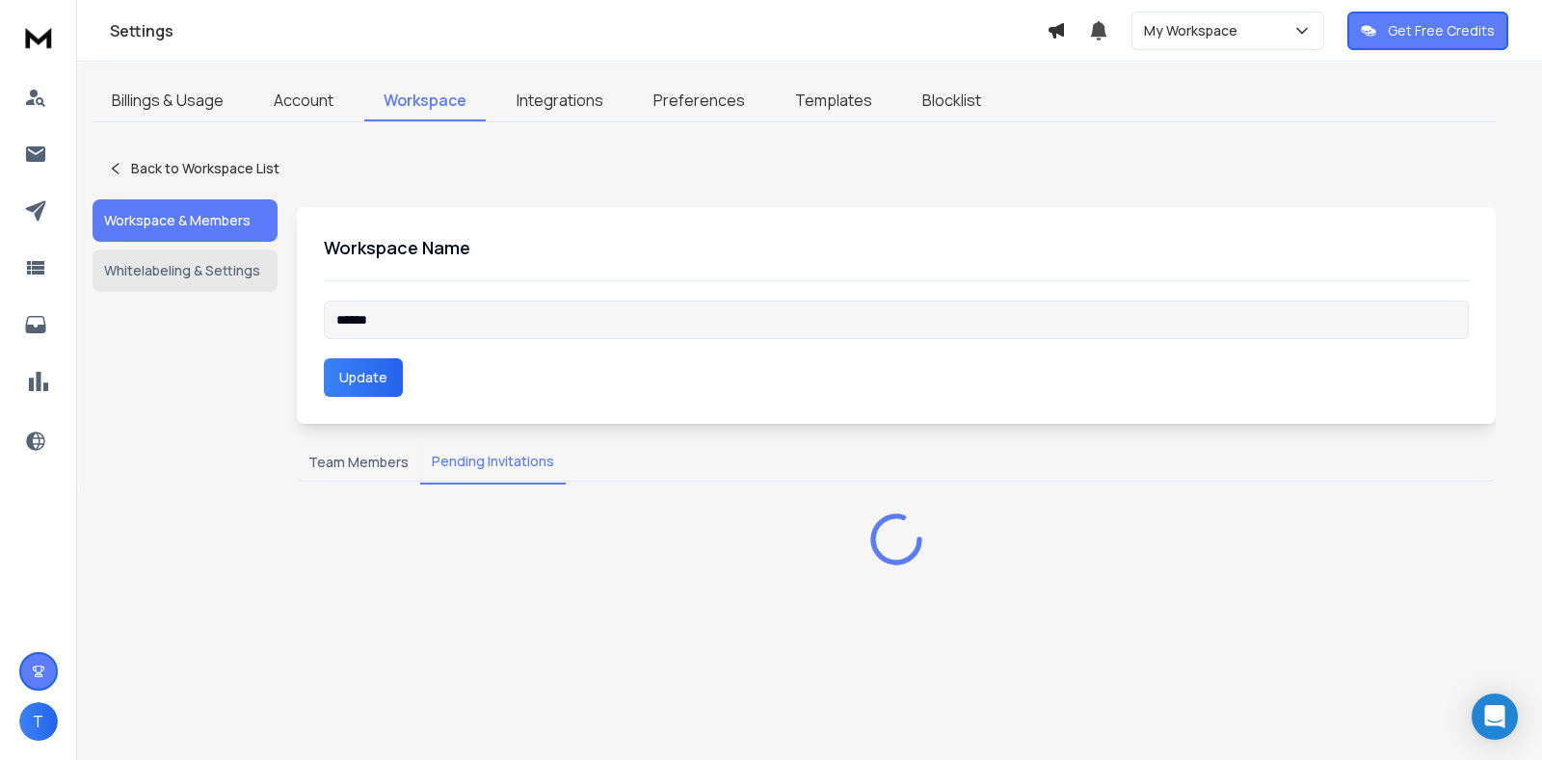
click at [471, 477] on button "Pending Invitations" at bounding box center [493, 462] width 146 height 44
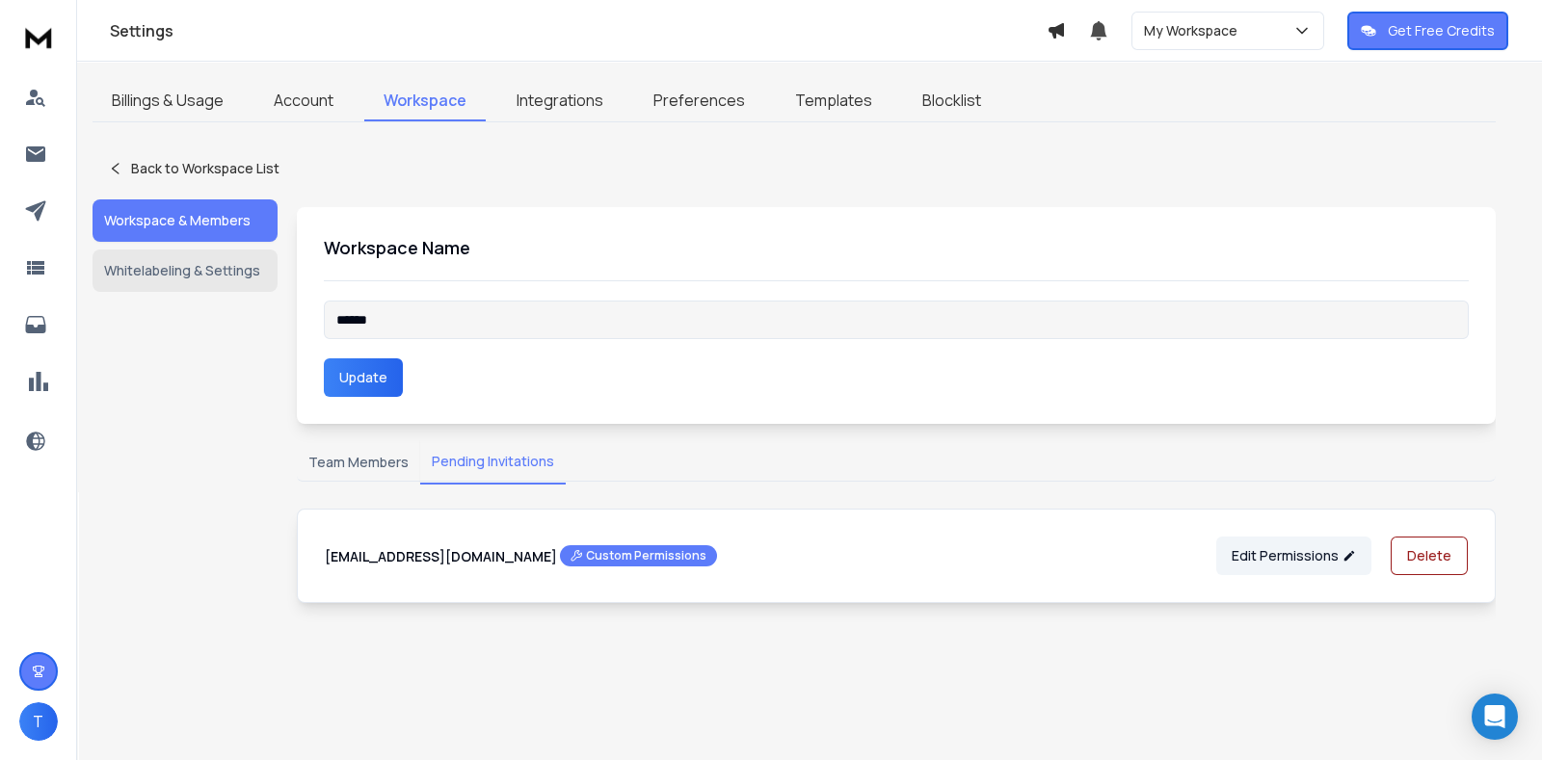
click at [321, 466] on button "Team Members" at bounding box center [358, 462] width 123 height 42
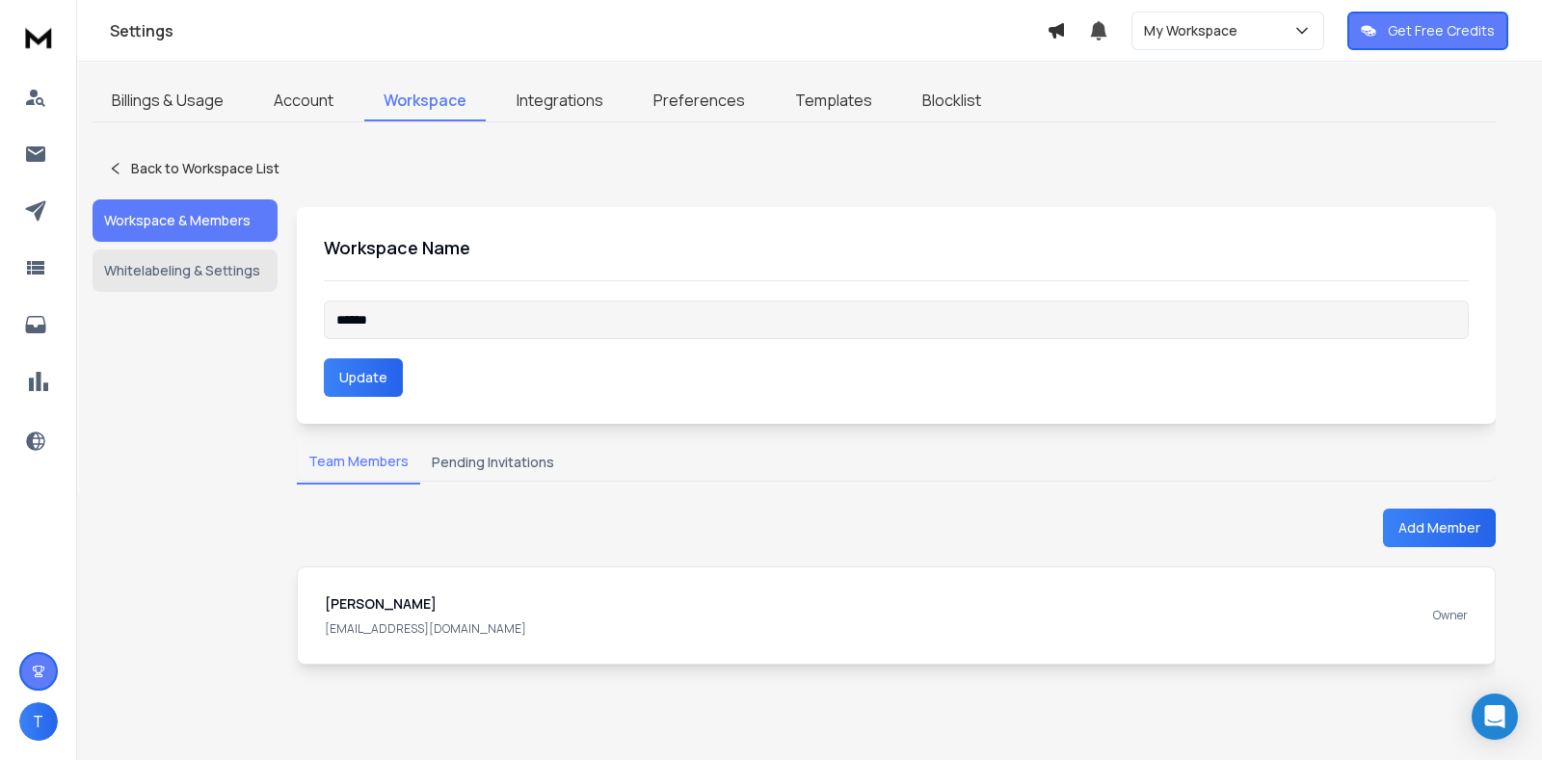
click at [1439, 524] on button "Add Member" at bounding box center [1439, 528] width 113 height 39
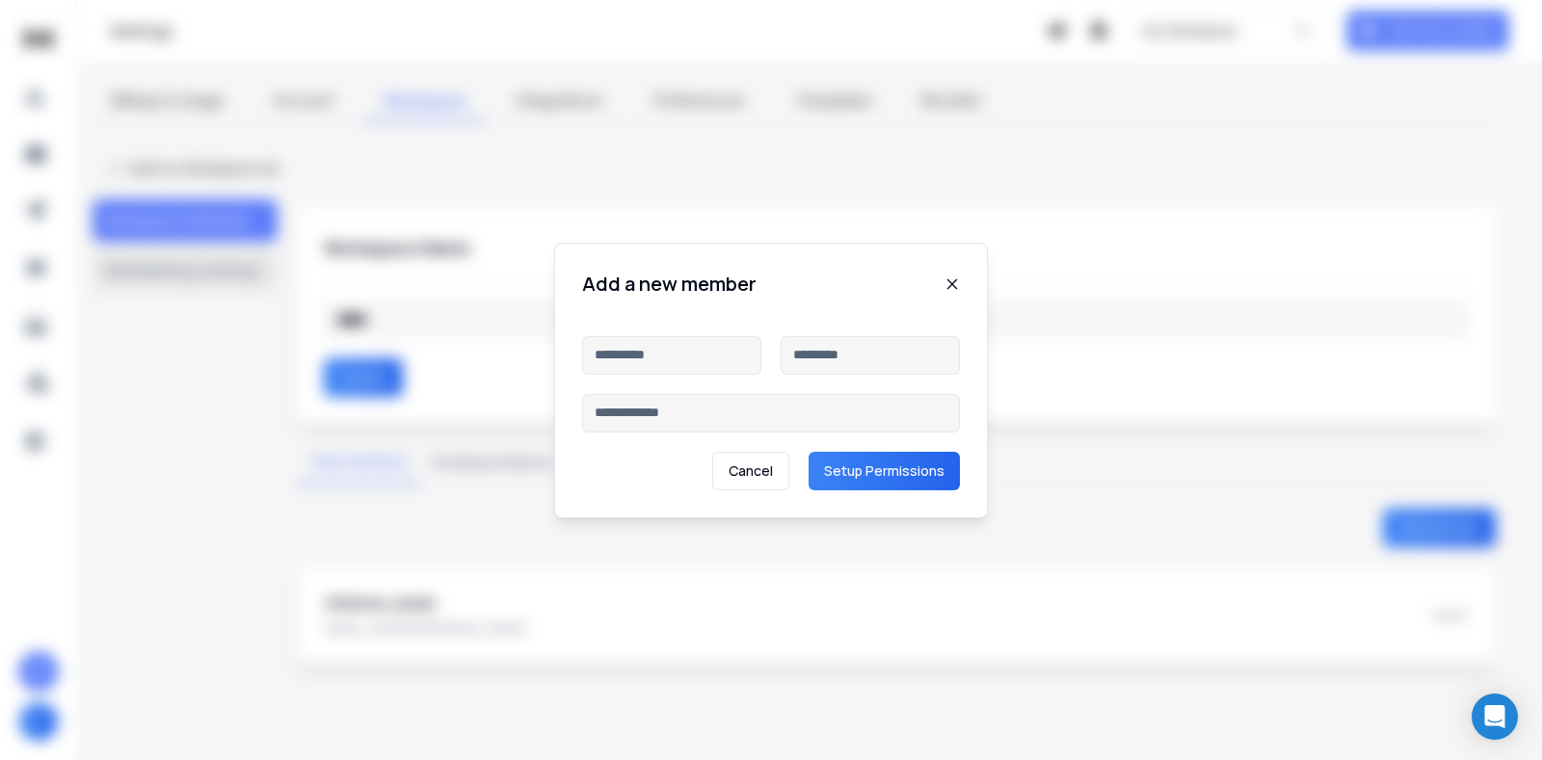
click at [880, 466] on button "Setup Permissions" at bounding box center [884, 471] width 151 height 39
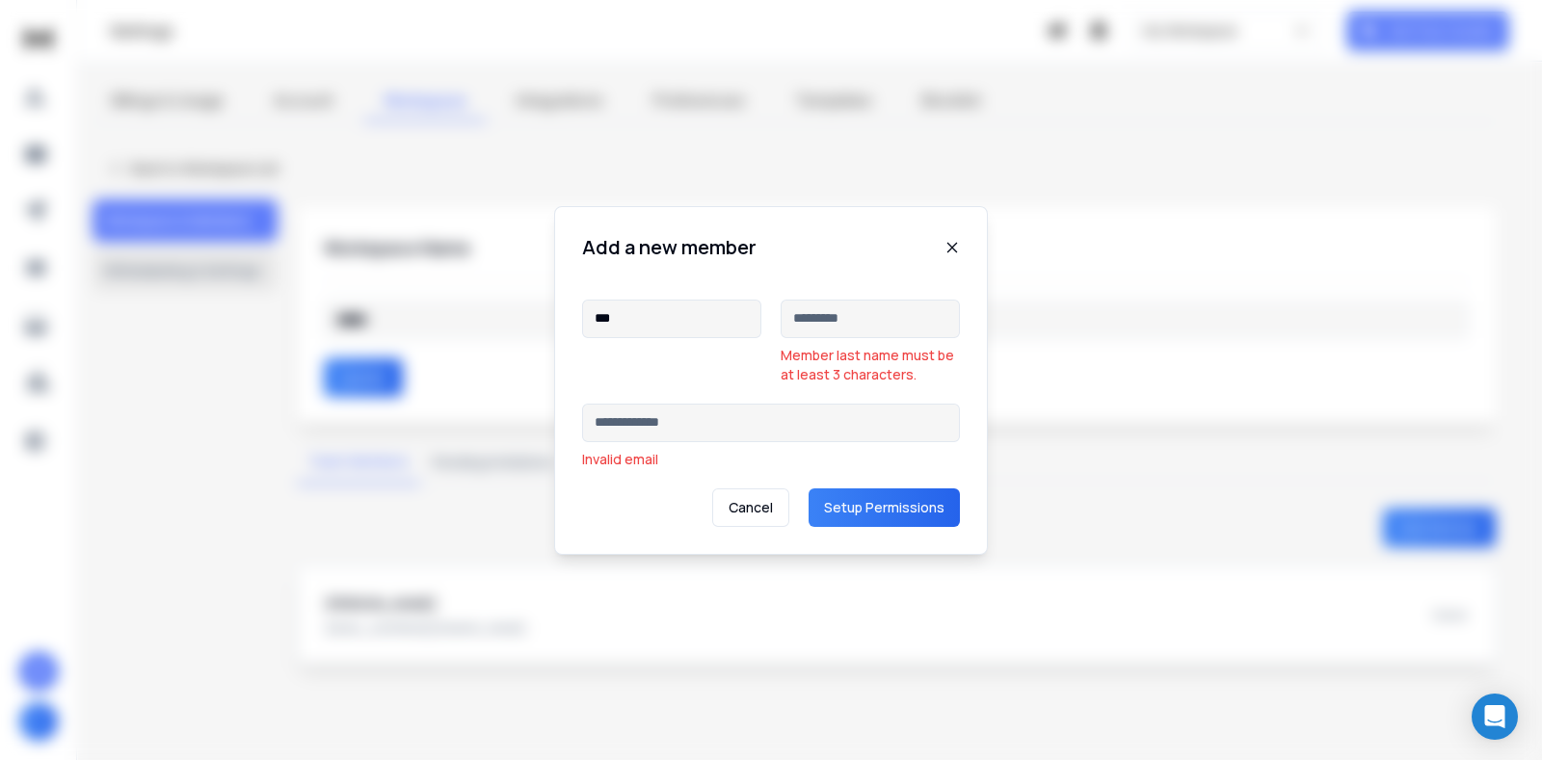
type input "***"
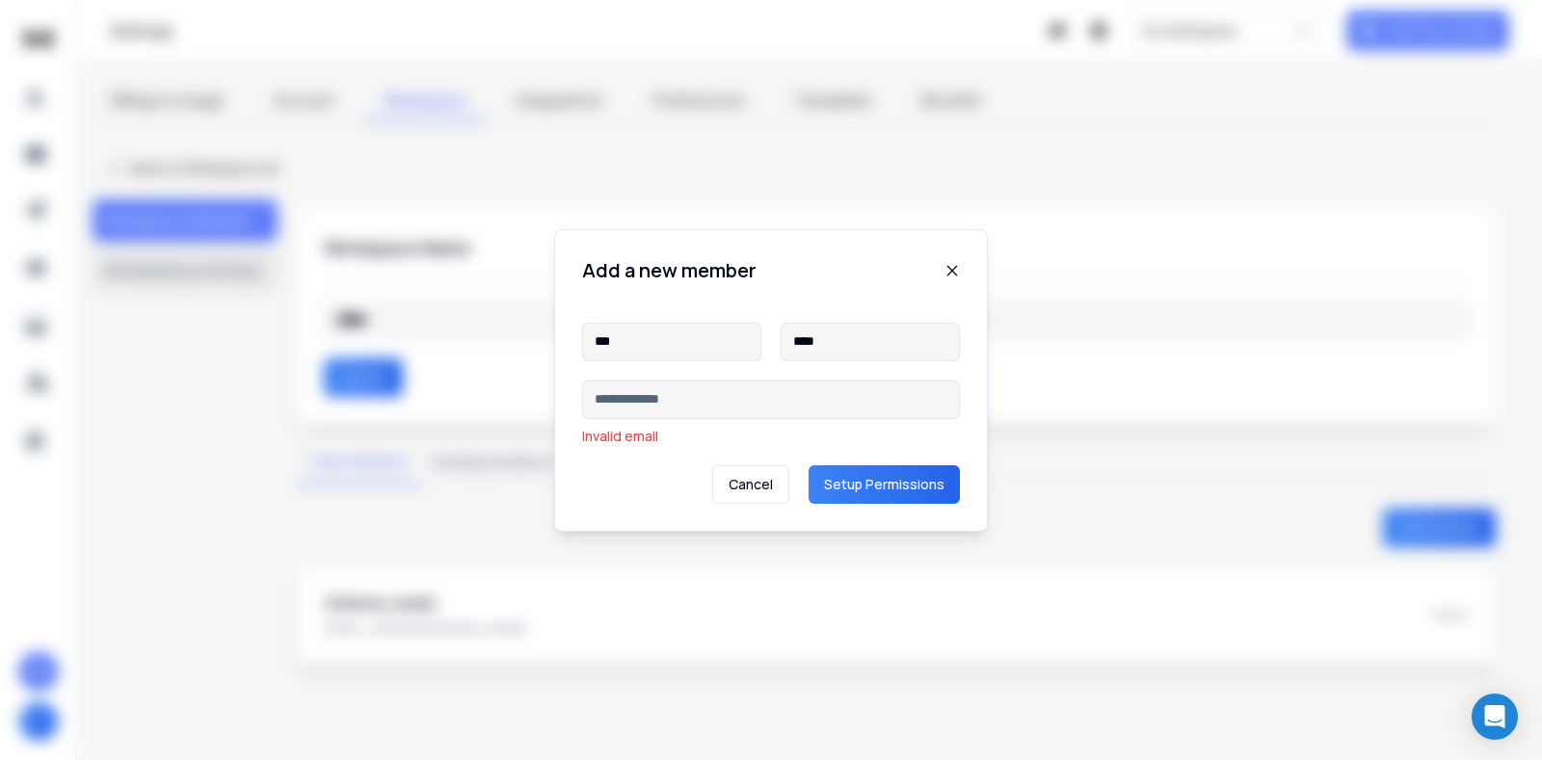
type input "****"
type input "***"
click at [613, 476] on div "Cancel Setup Permissions" at bounding box center [771, 485] width 378 height 39
drag, startPoint x: 766, startPoint y: 479, endPoint x: 781, endPoint y: 464, distance: 21.1
click at [766, 478] on button "Cancel" at bounding box center [750, 485] width 77 height 39
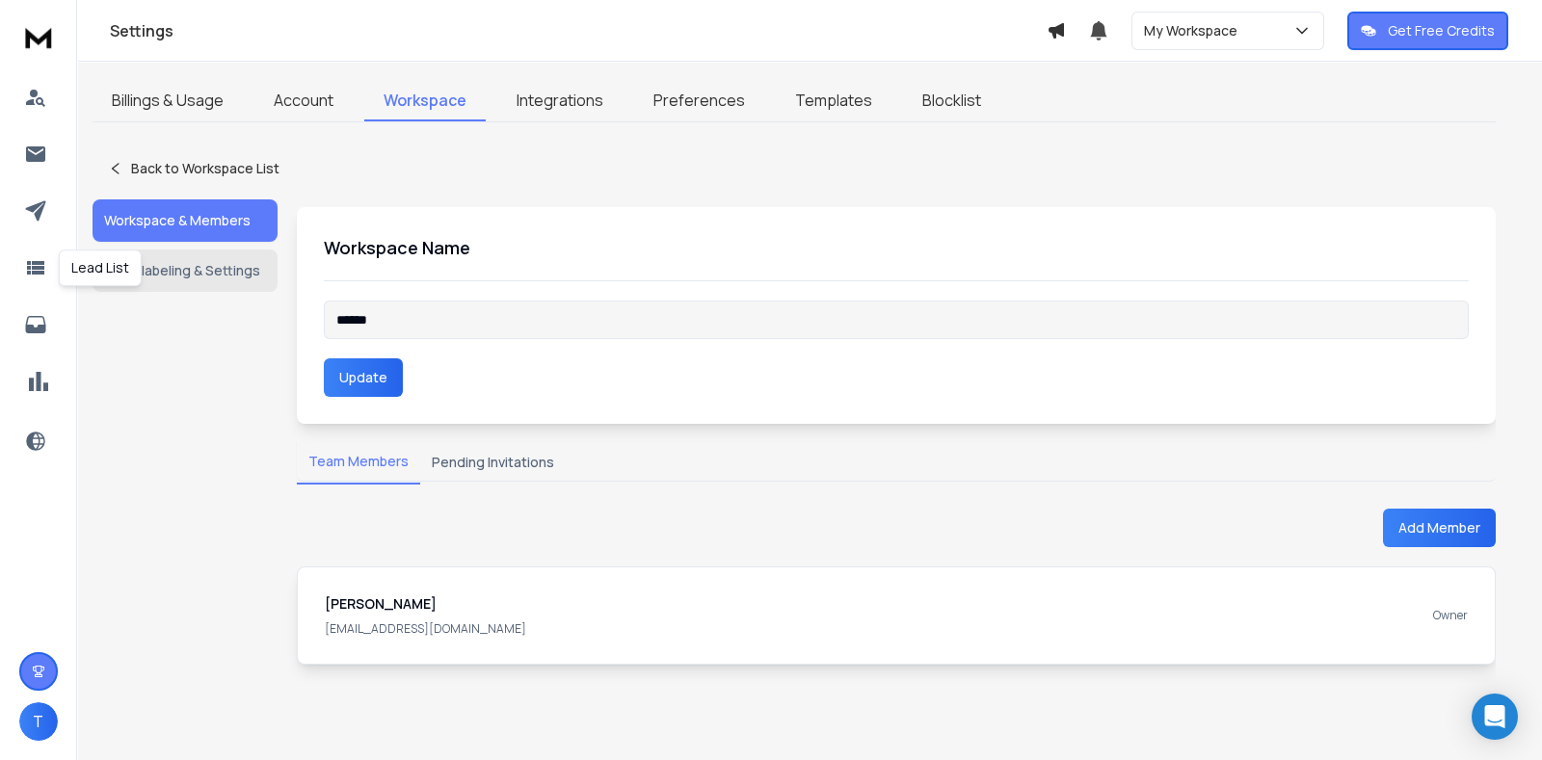
click at [22, 266] on link at bounding box center [35, 268] width 39 height 39
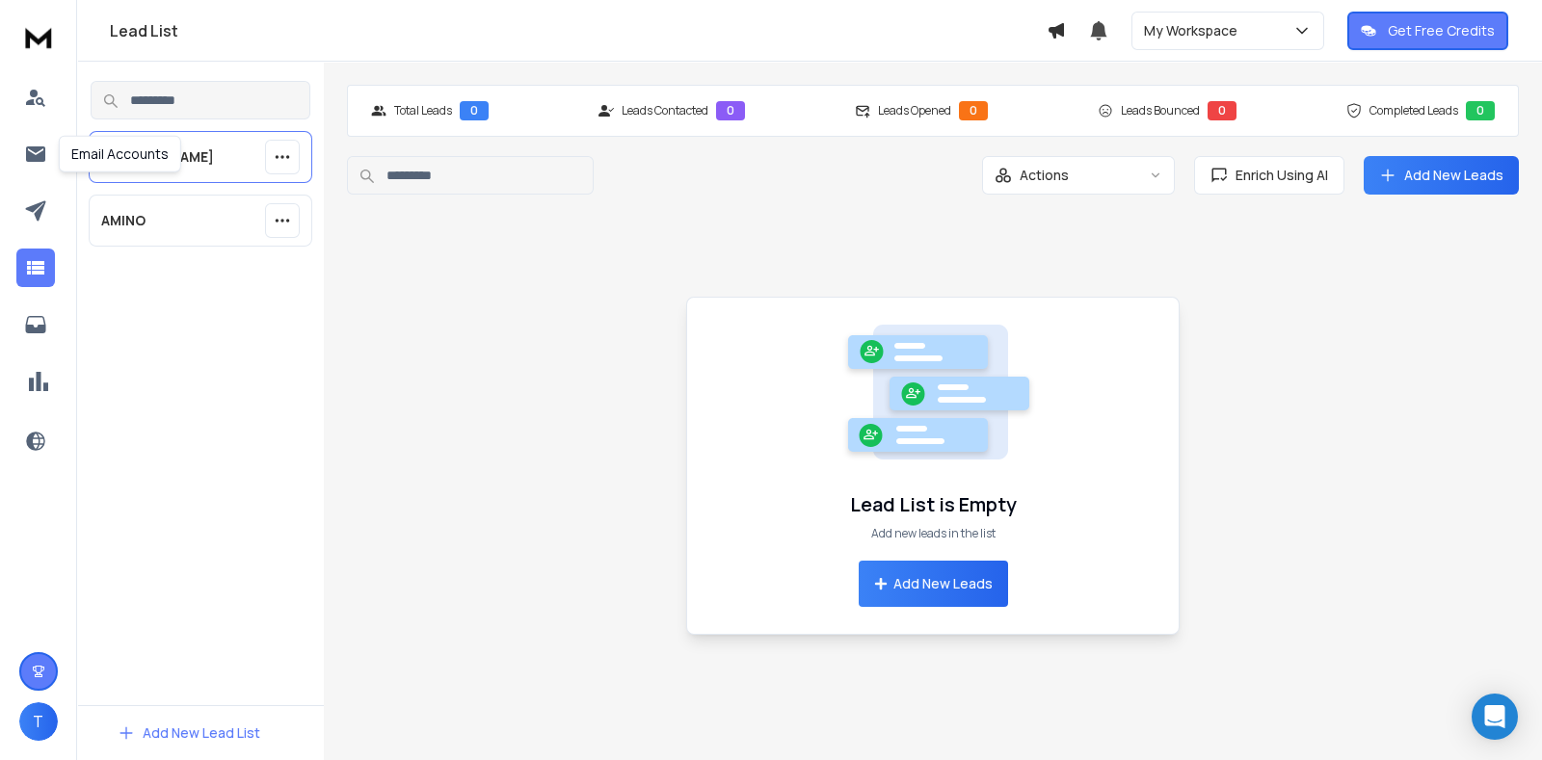
click at [26, 152] on icon at bounding box center [35, 153] width 19 height 15
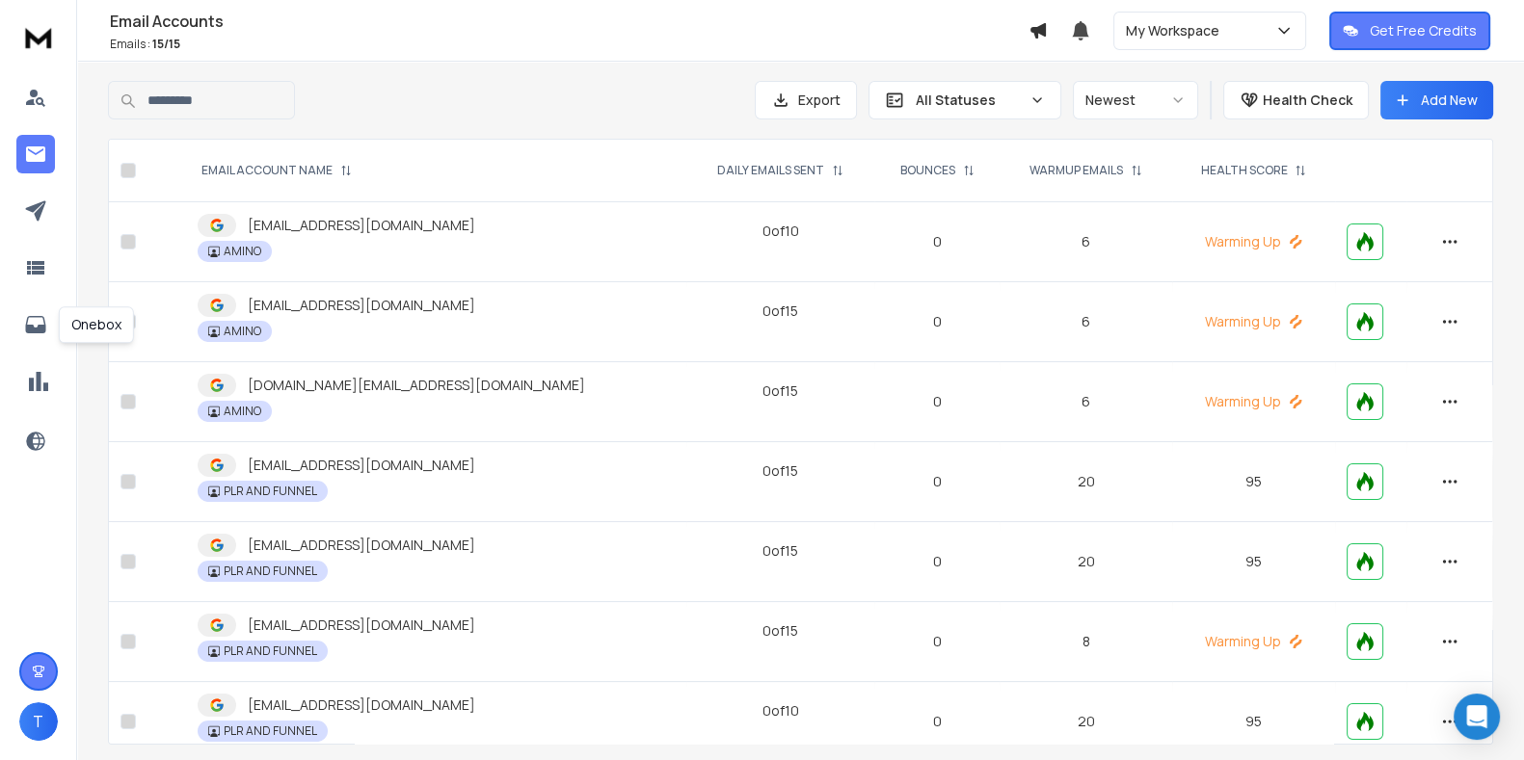
click at [49, 334] on link at bounding box center [35, 325] width 39 height 39
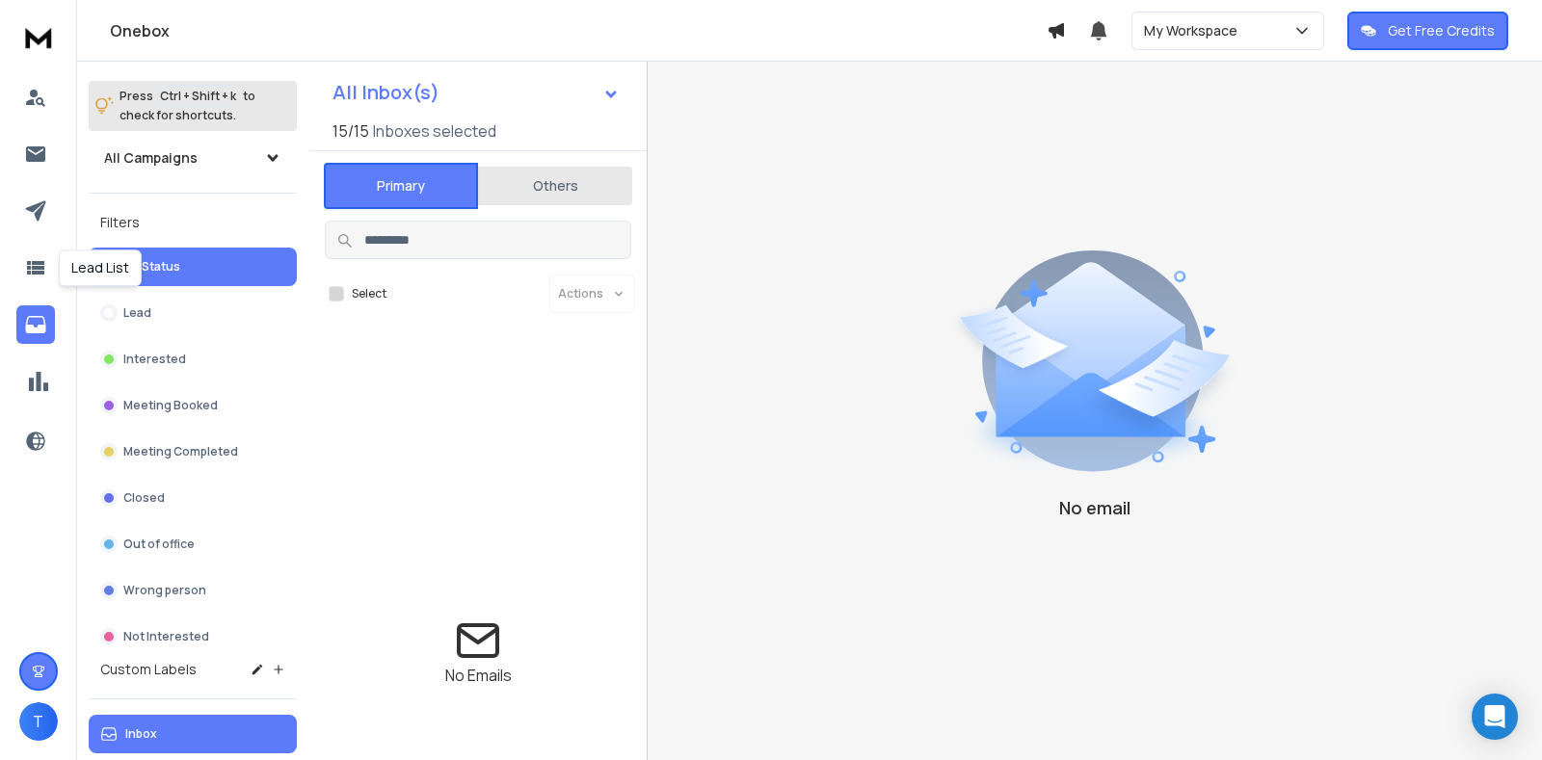
click at [43, 262] on icon at bounding box center [35, 267] width 23 height 23
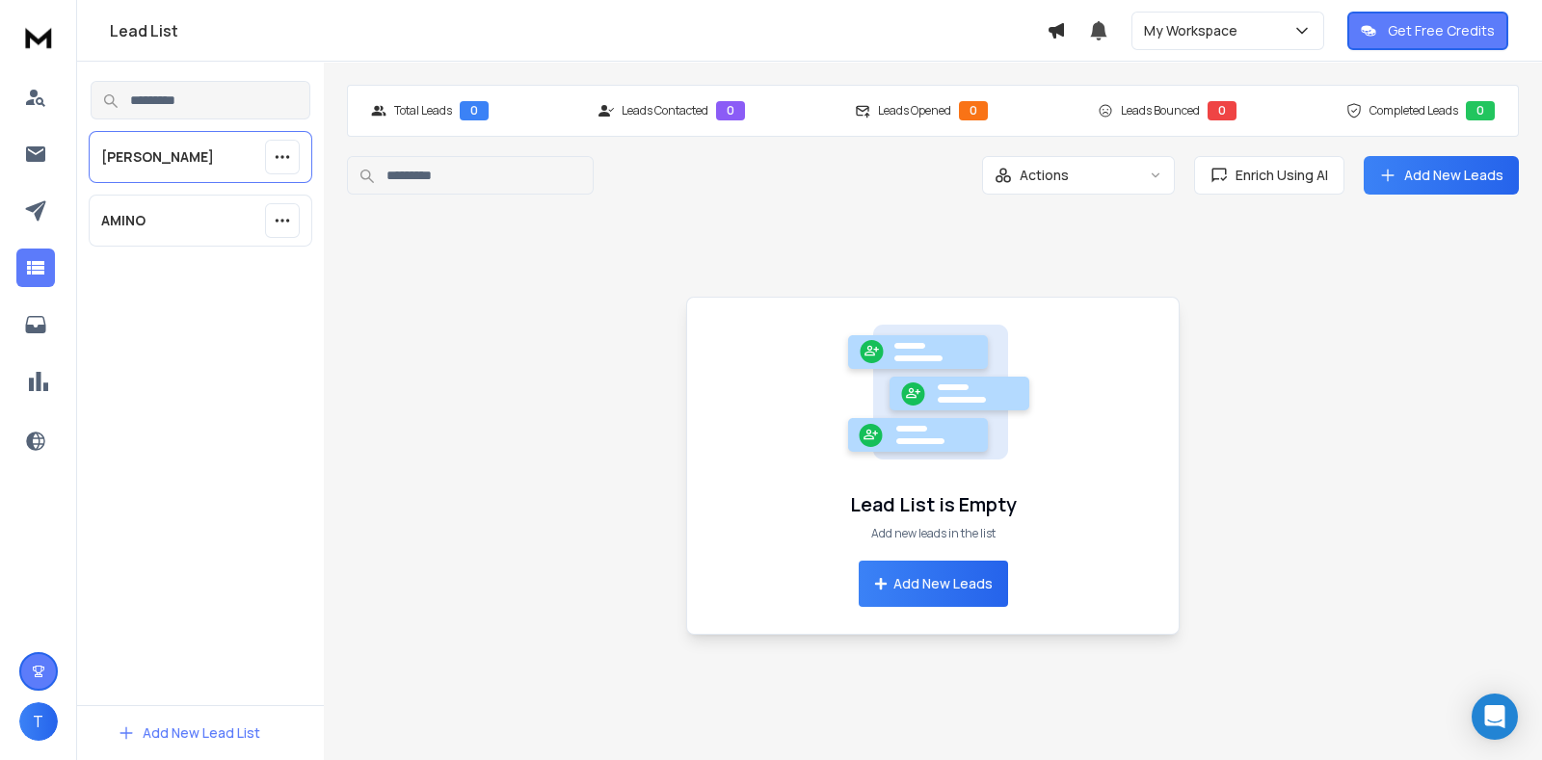
click at [186, 220] on div "AMINO" at bounding box center [201, 221] width 224 height 52
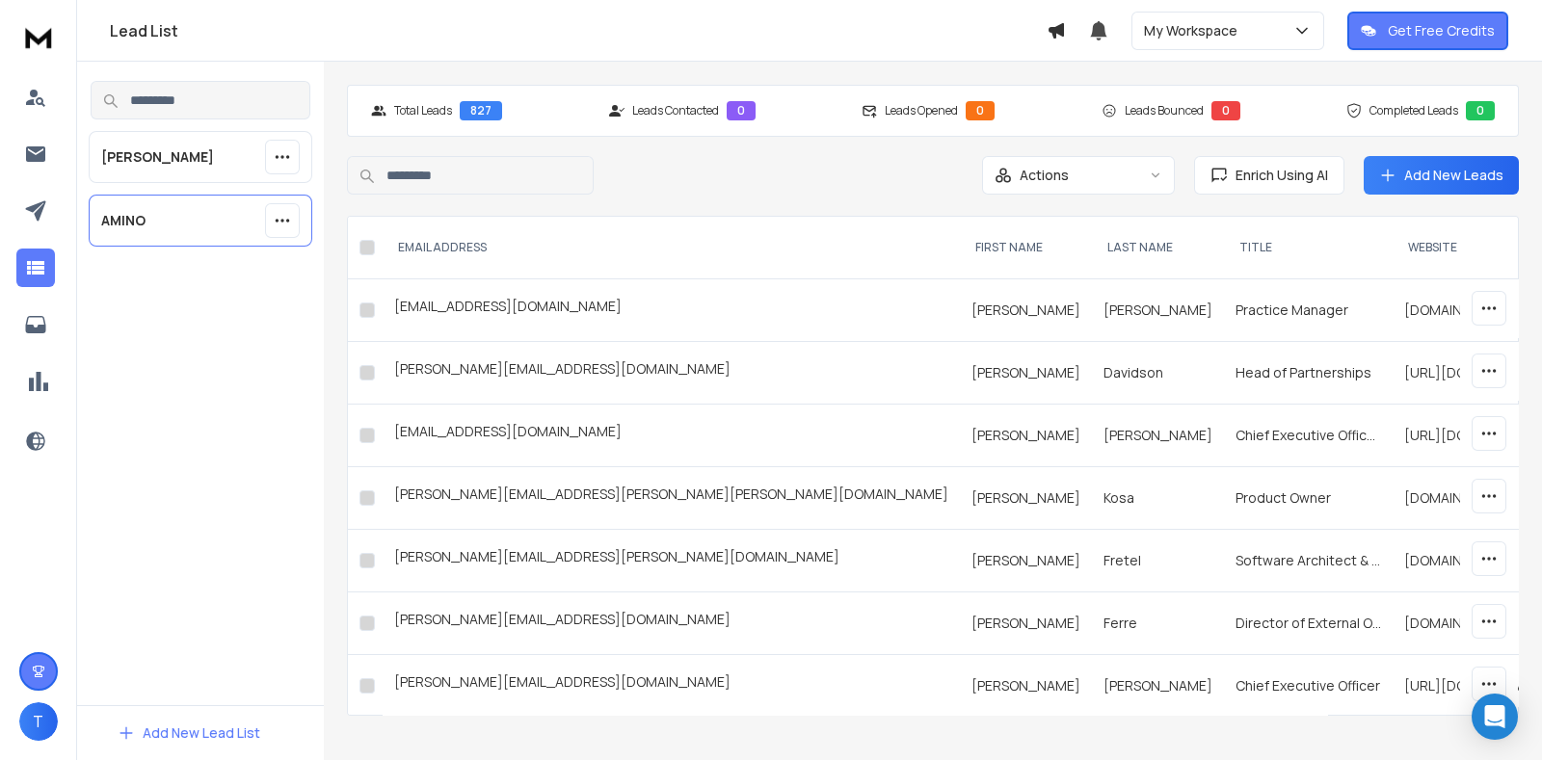
click at [176, 134] on div "[PERSON_NAME]" at bounding box center [201, 157] width 224 height 52
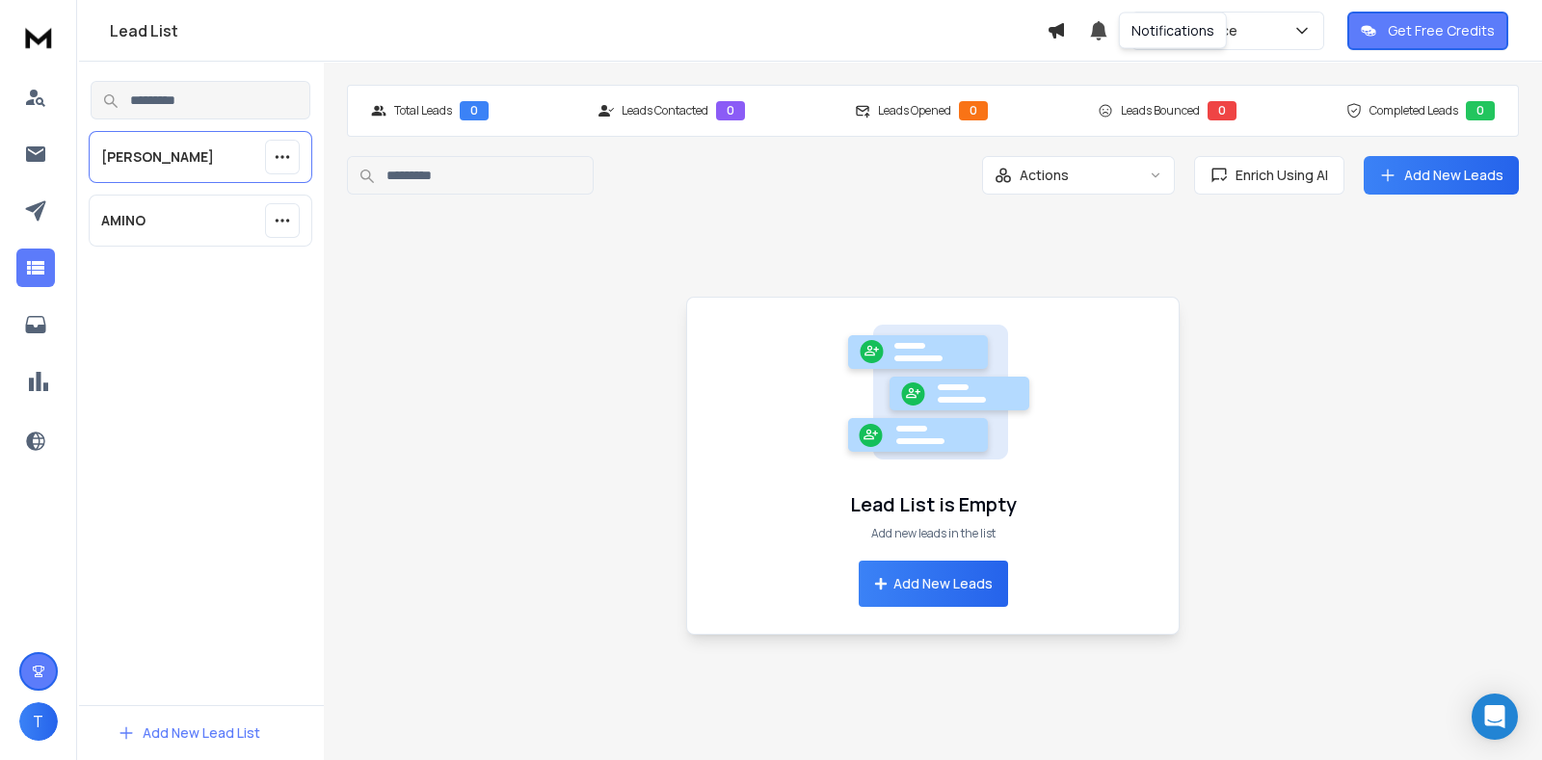
click at [1238, 18] on button "My Workspace" at bounding box center [1228, 31] width 193 height 39
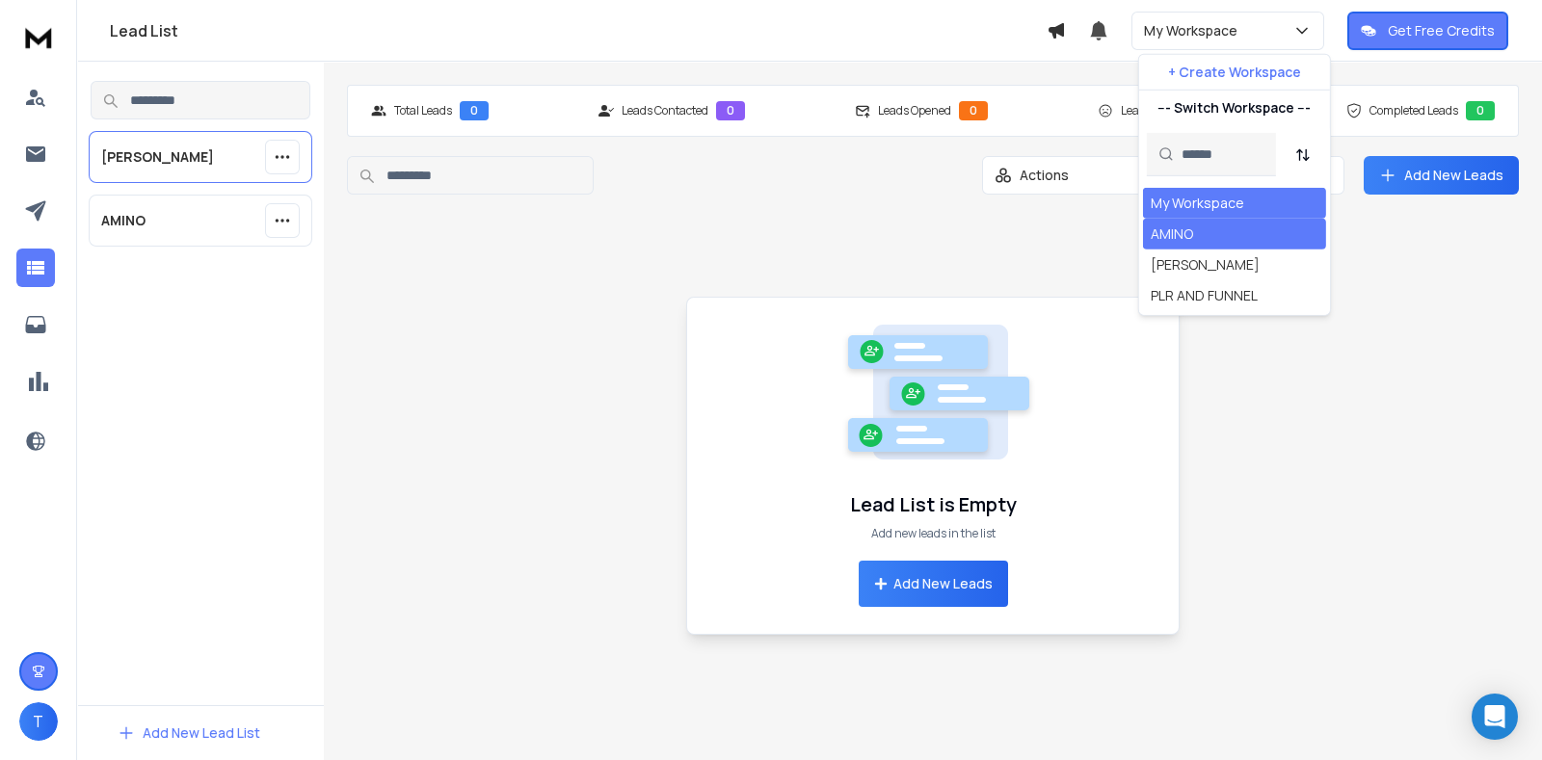
click at [1185, 246] on div "AMINO" at bounding box center [1234, 234] width 183 height 31
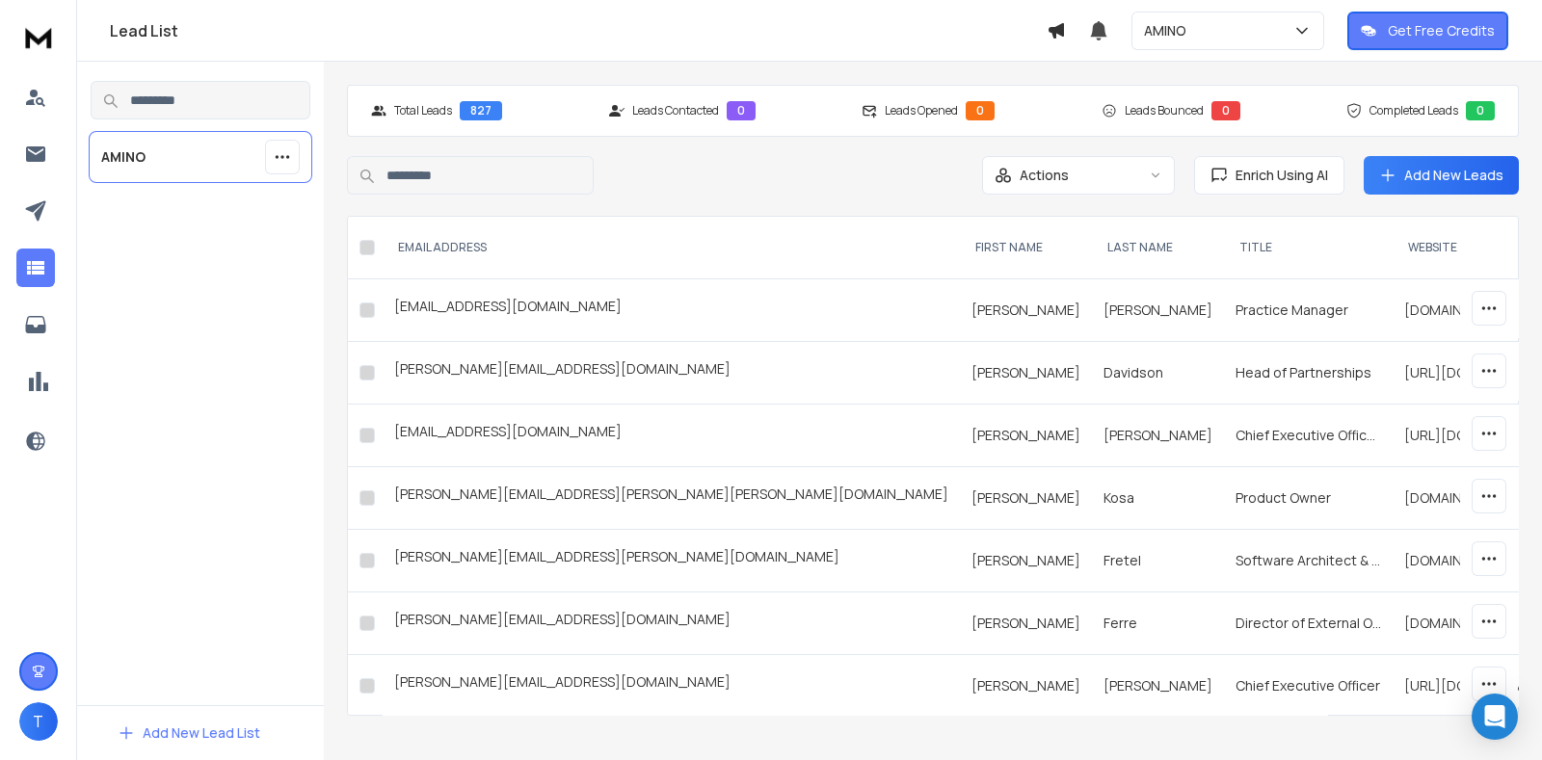
click at [1171, 39] on p "AMINO" at bounding box center [1169, 30] width 50 height 19
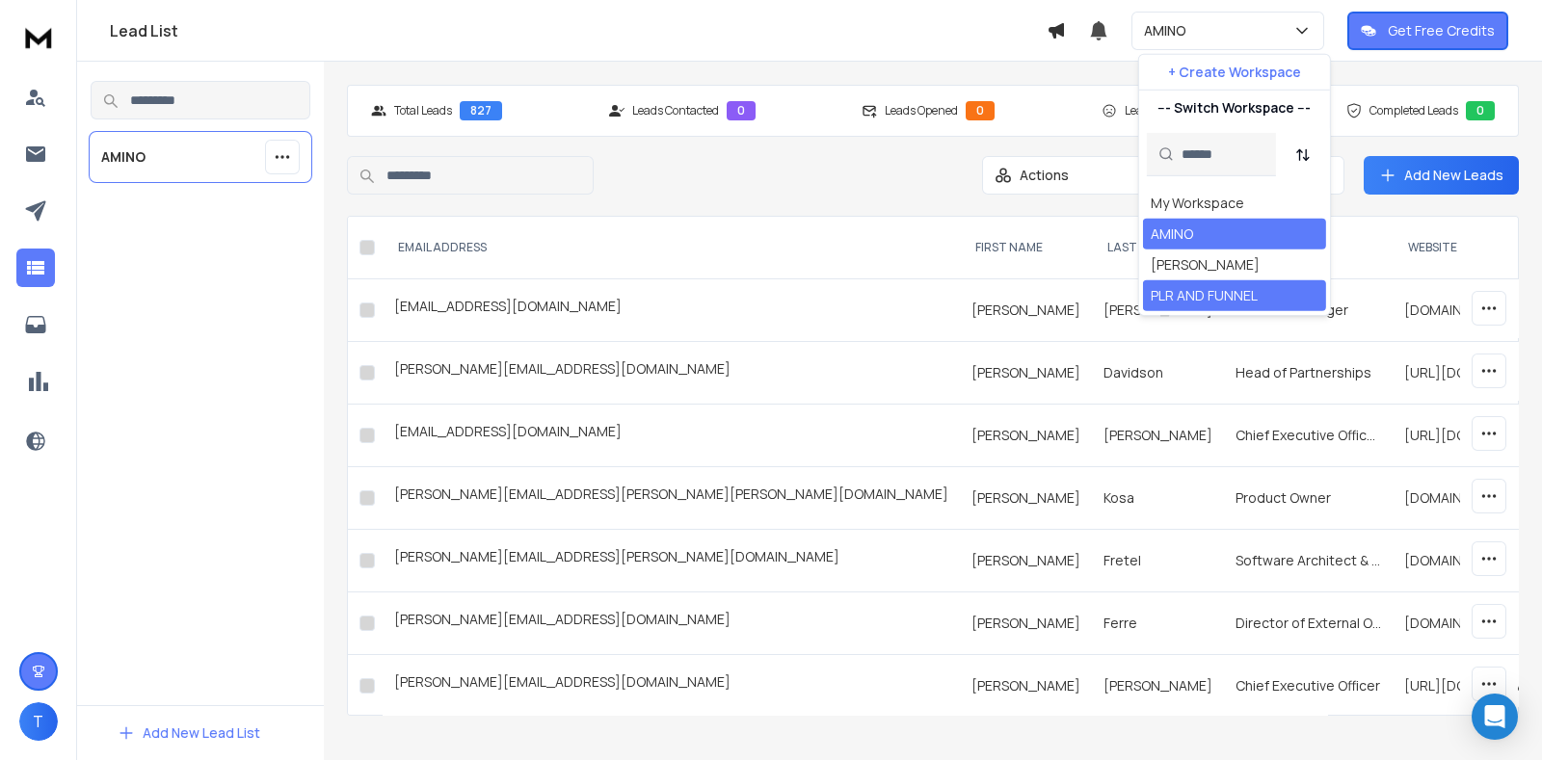
click at [1172, 281] on div "PLR AND FUNNEL" at bounding box center [1234, 295] width 183 height 31
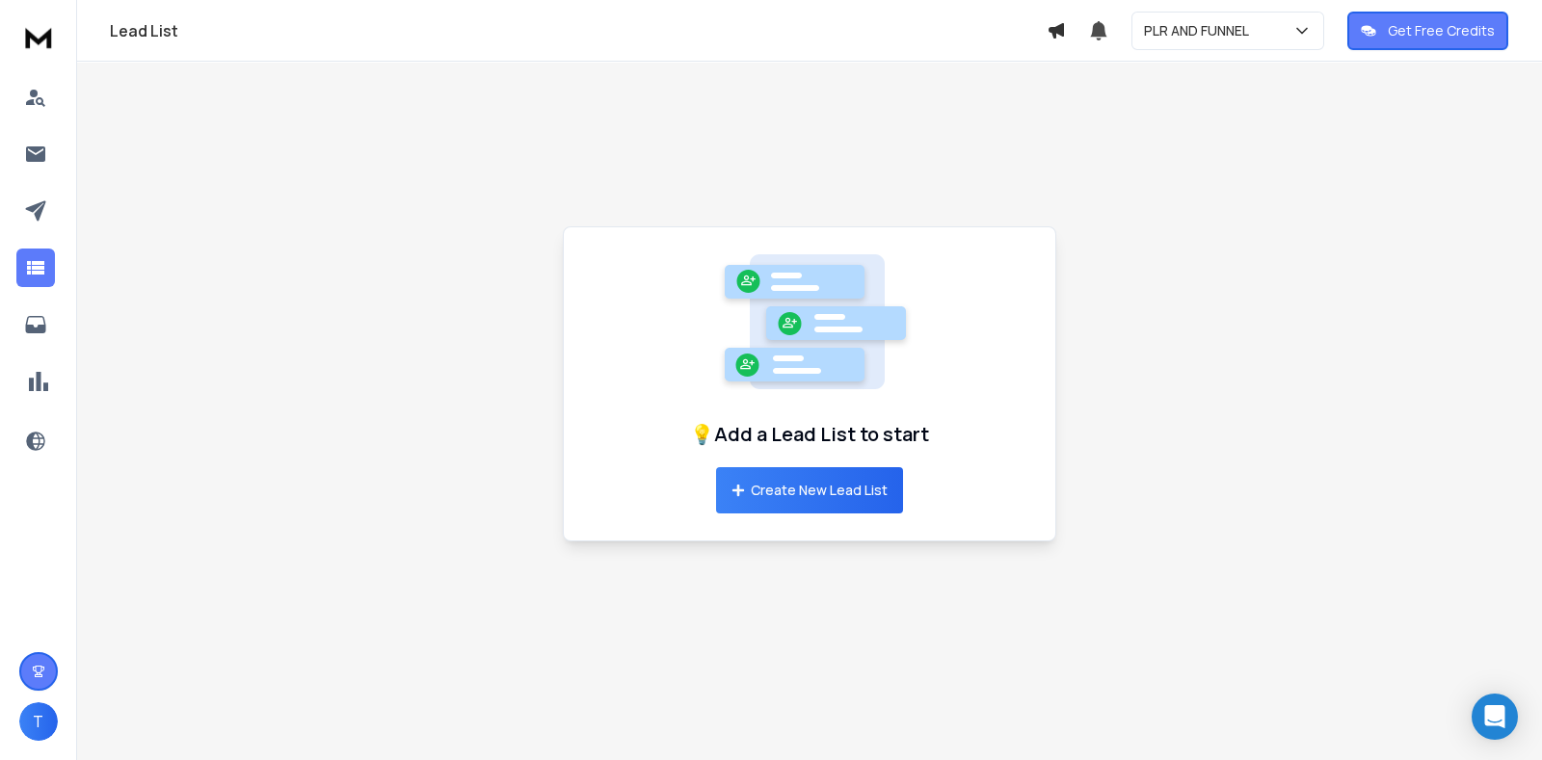
click at [1181, 21] on p "PLR AND FUNNEL" at bounding box center [1200, 30] width 113 height 19
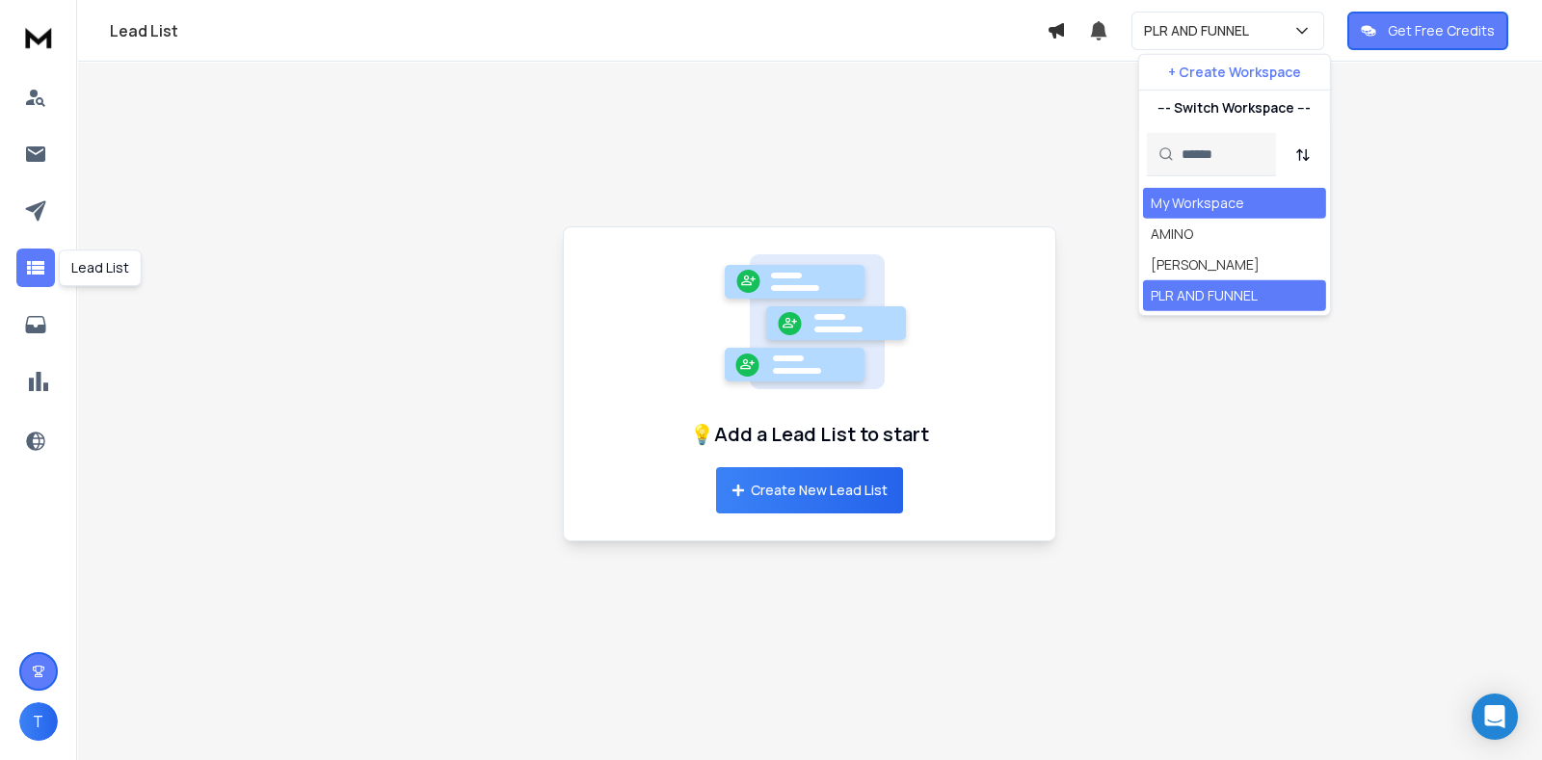
click at [40, 259] on icon at bounding box center [35, 267] width 23 height 23
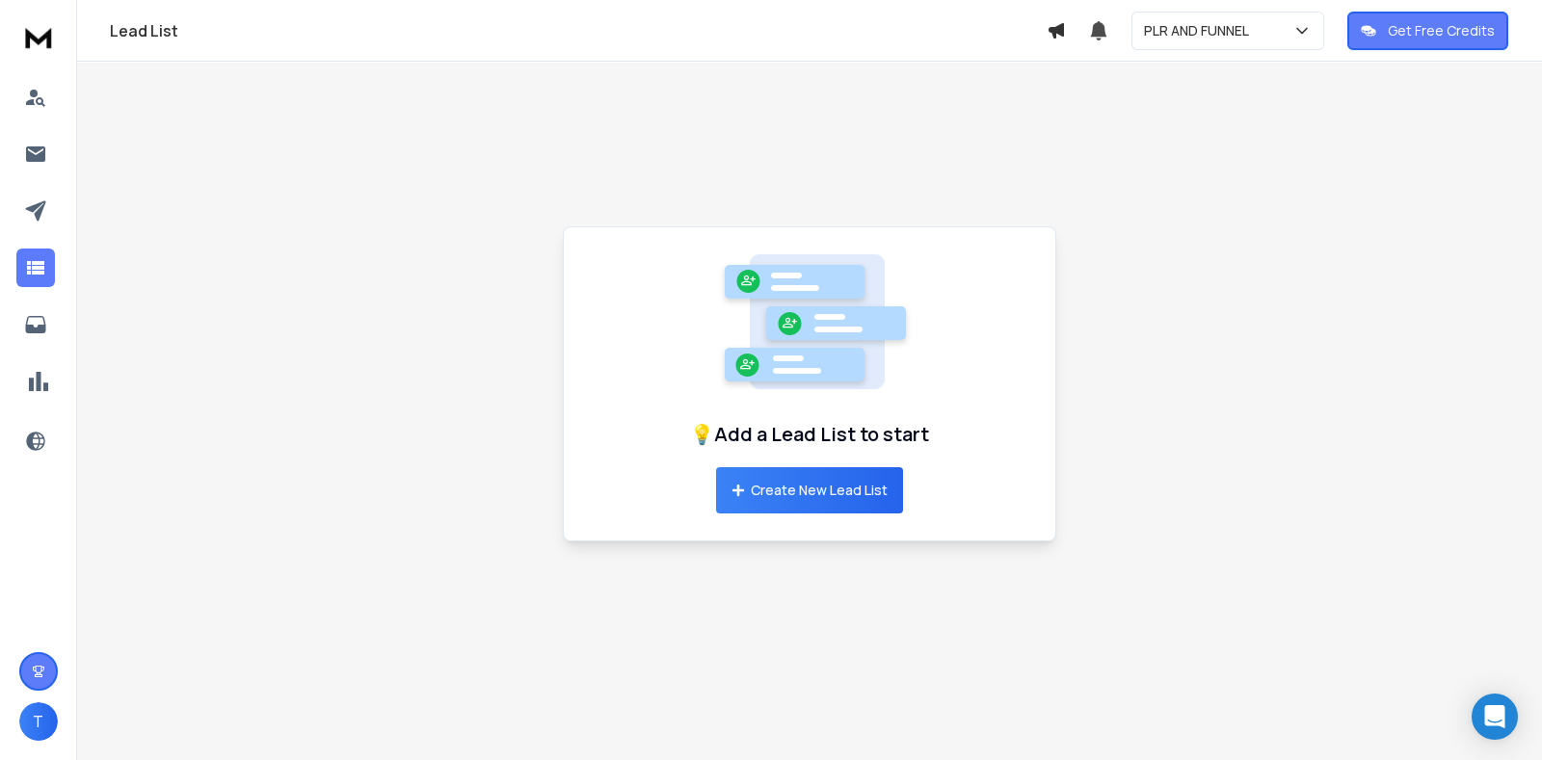
click at [1208, 30] on p "PLR AND FUNNEL" at bounding box center [1200, 30] width 113 height 19
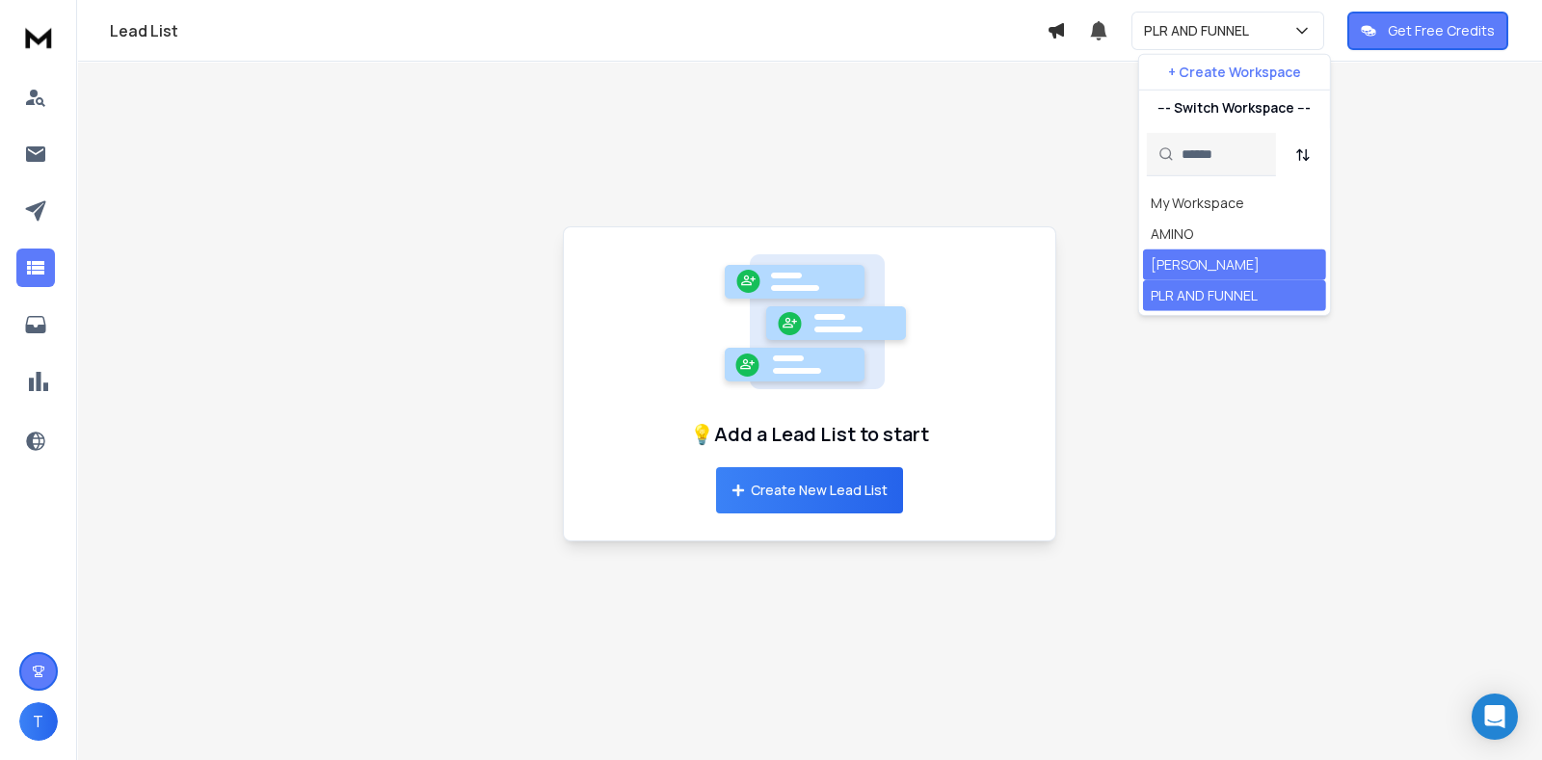
click at [1200, 255] on div "[PERSON_NAME]" at bounding box center [1234, 265] width 183 height 31
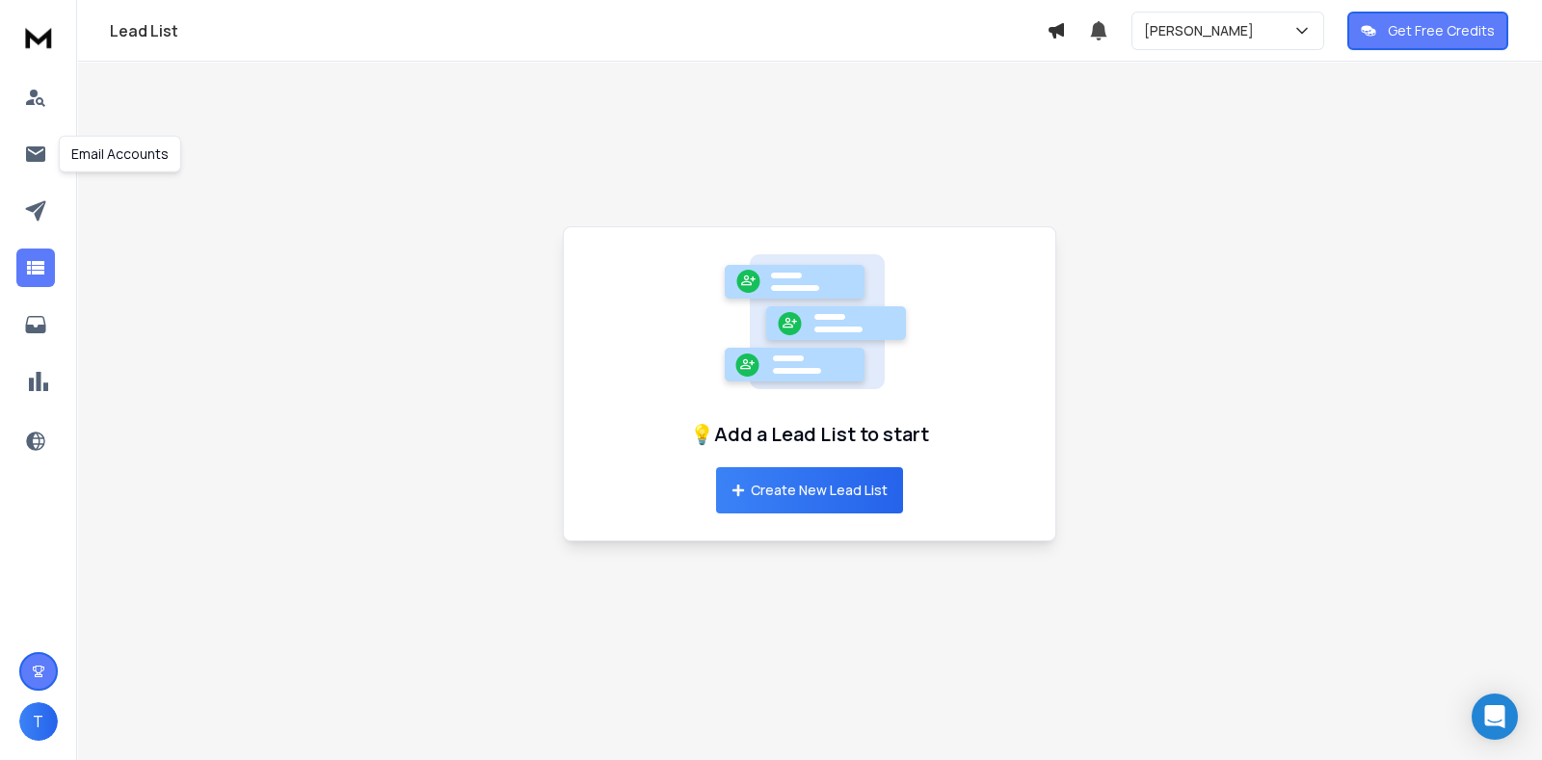
click at [38, 166] on link at bounding box center [35, 154] width 39 height 39
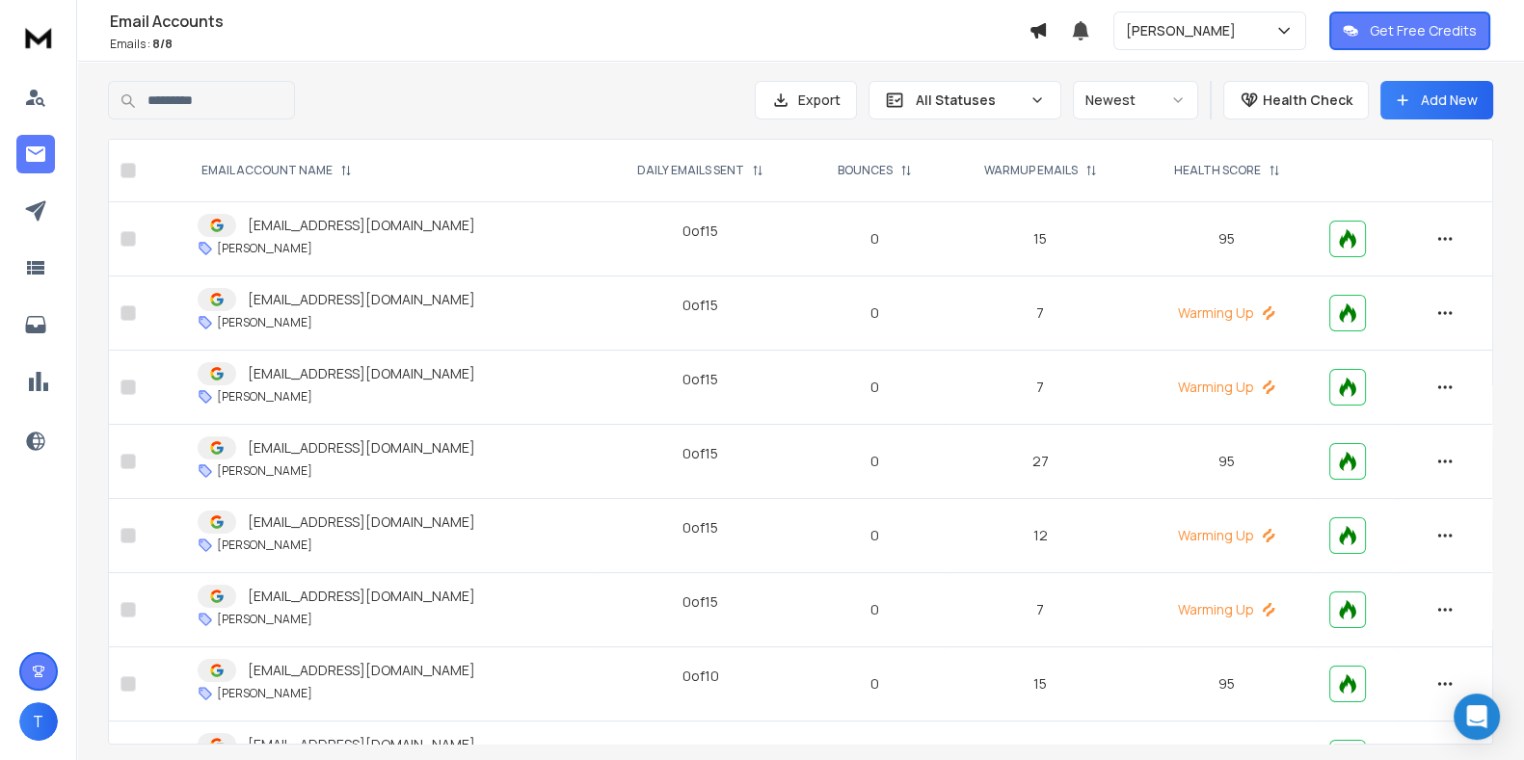
click at [1195, 40] on div "[PERSON_NAME]" at bounding box center [1210, 30] width 168 height 19
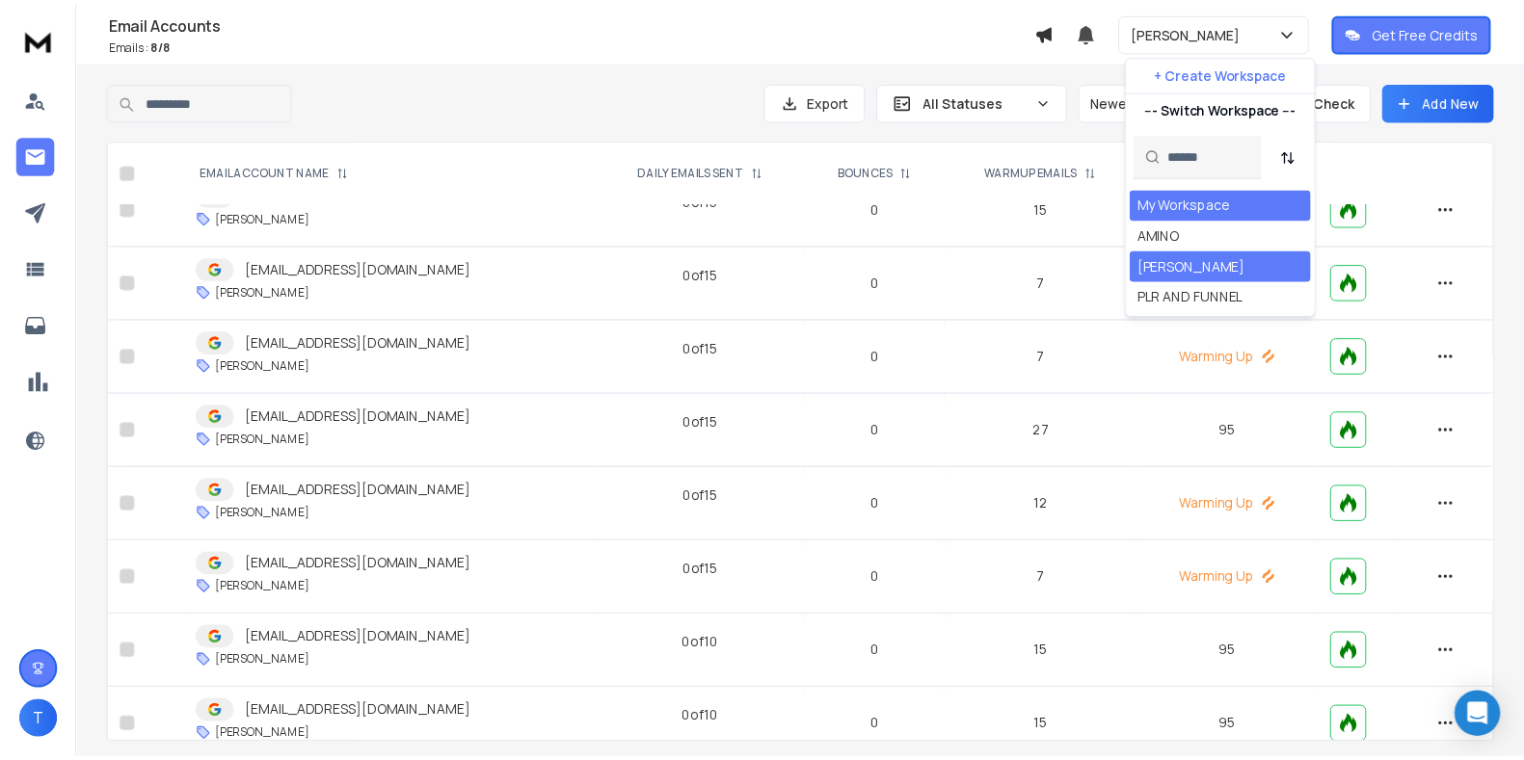
scroll to position [64, 0]
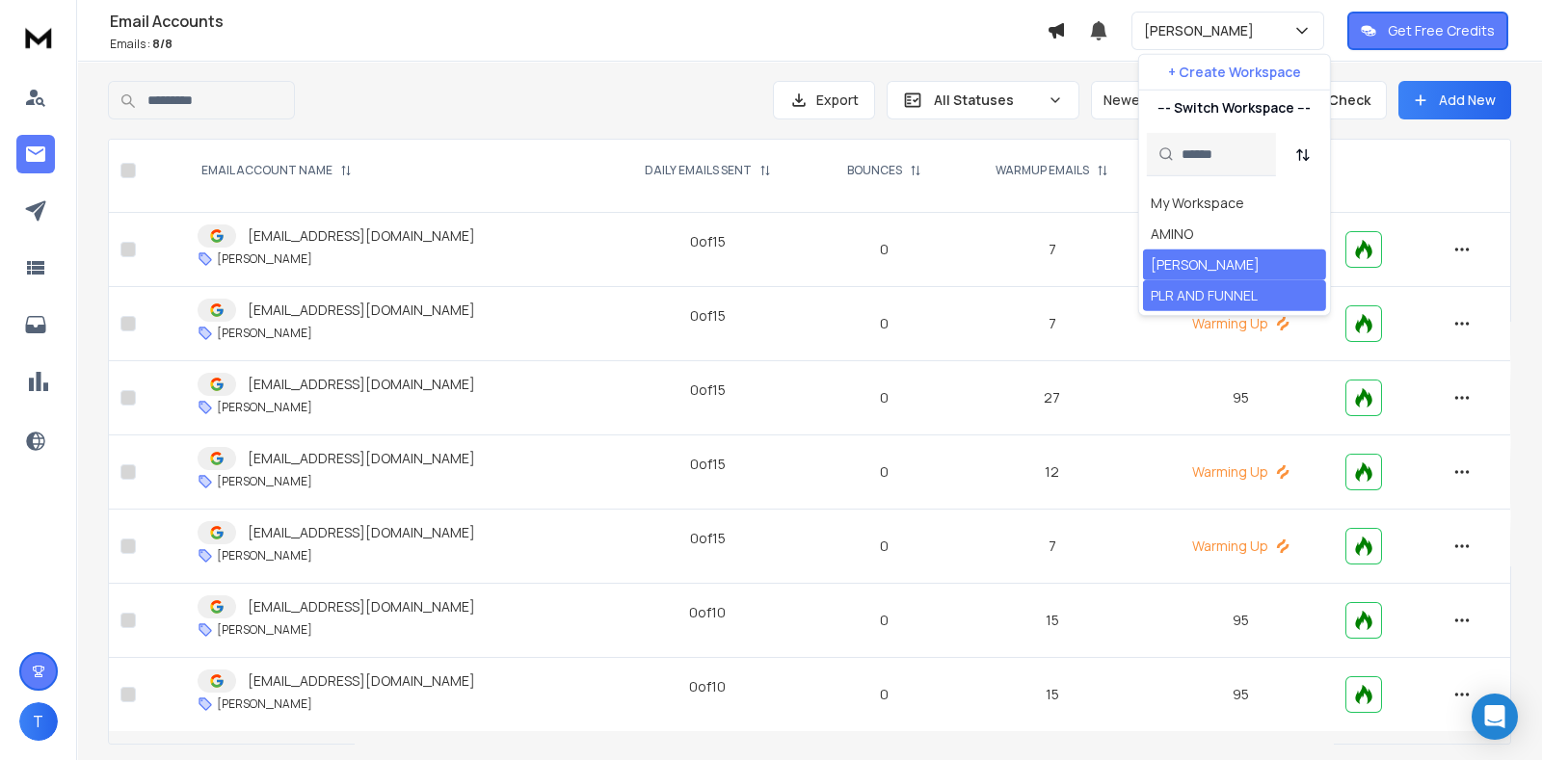
click at [1181, 293] on div "PLR AND FUNNEL" at bounding box center [1204, 295] width 107 height 19
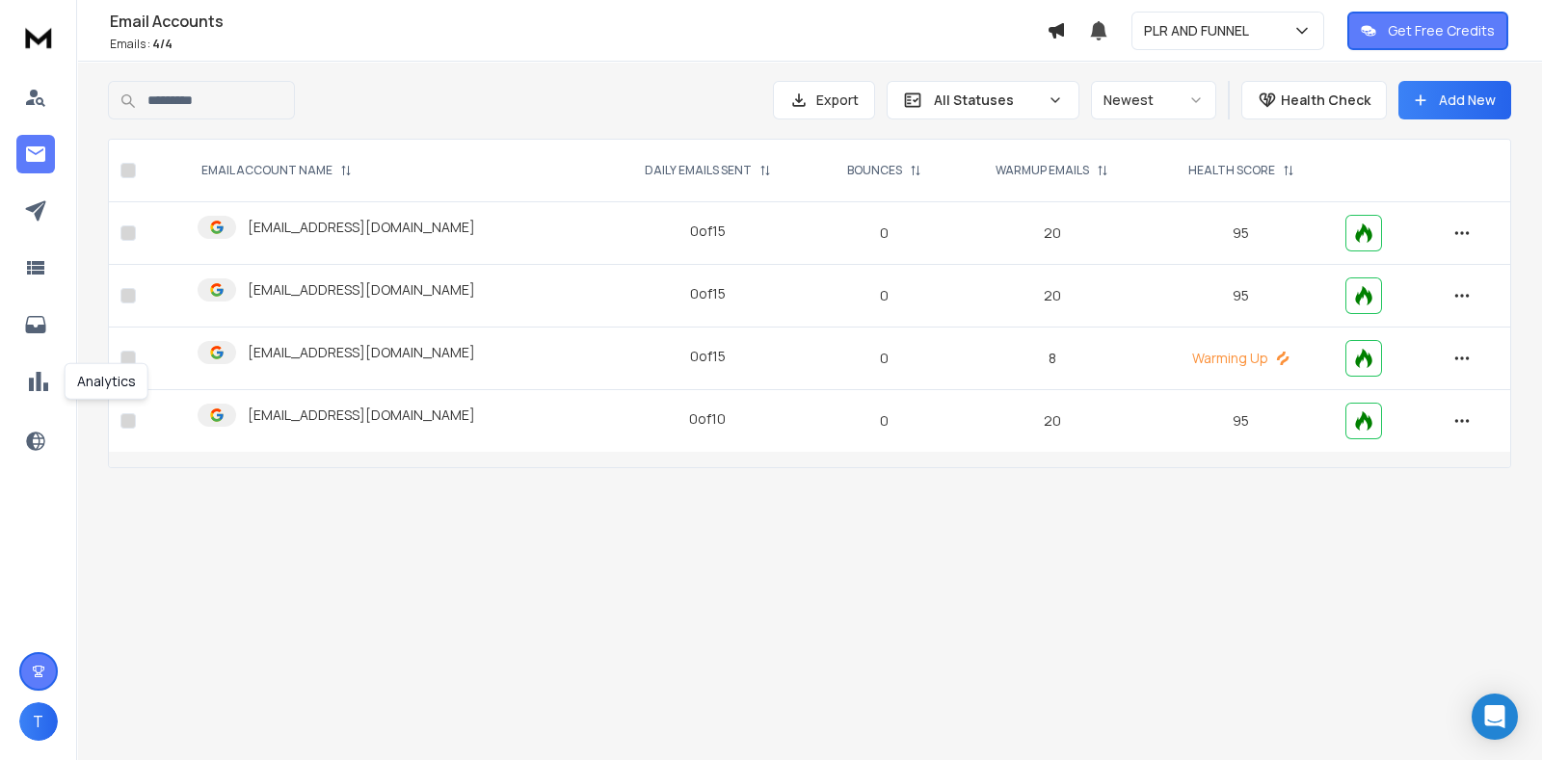
click at [39, 368] on icon at bounding box center [38, 381] width 29 height 29
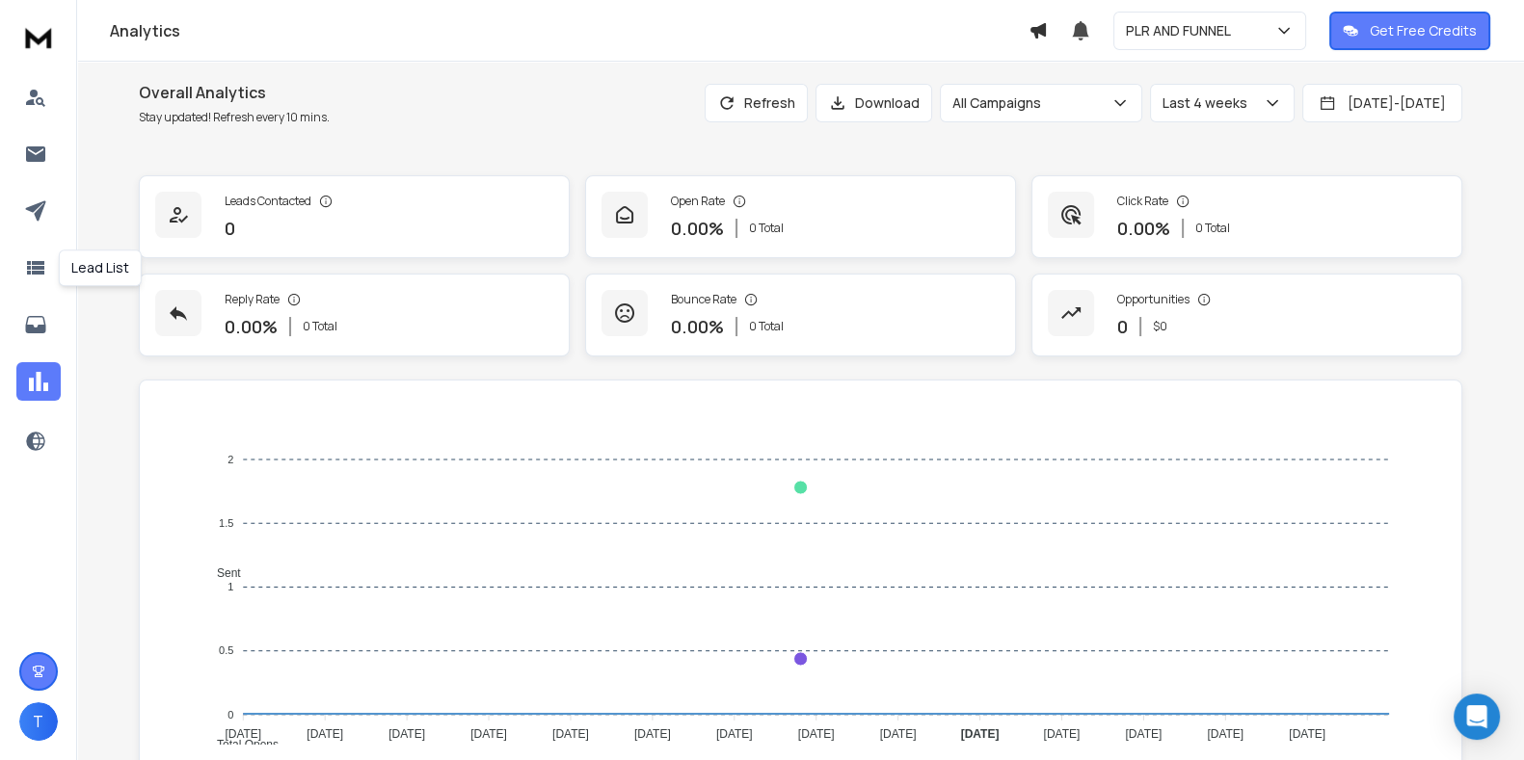
click at [40, 269] on icon at bounding box center [35, 267] width 17 height 13
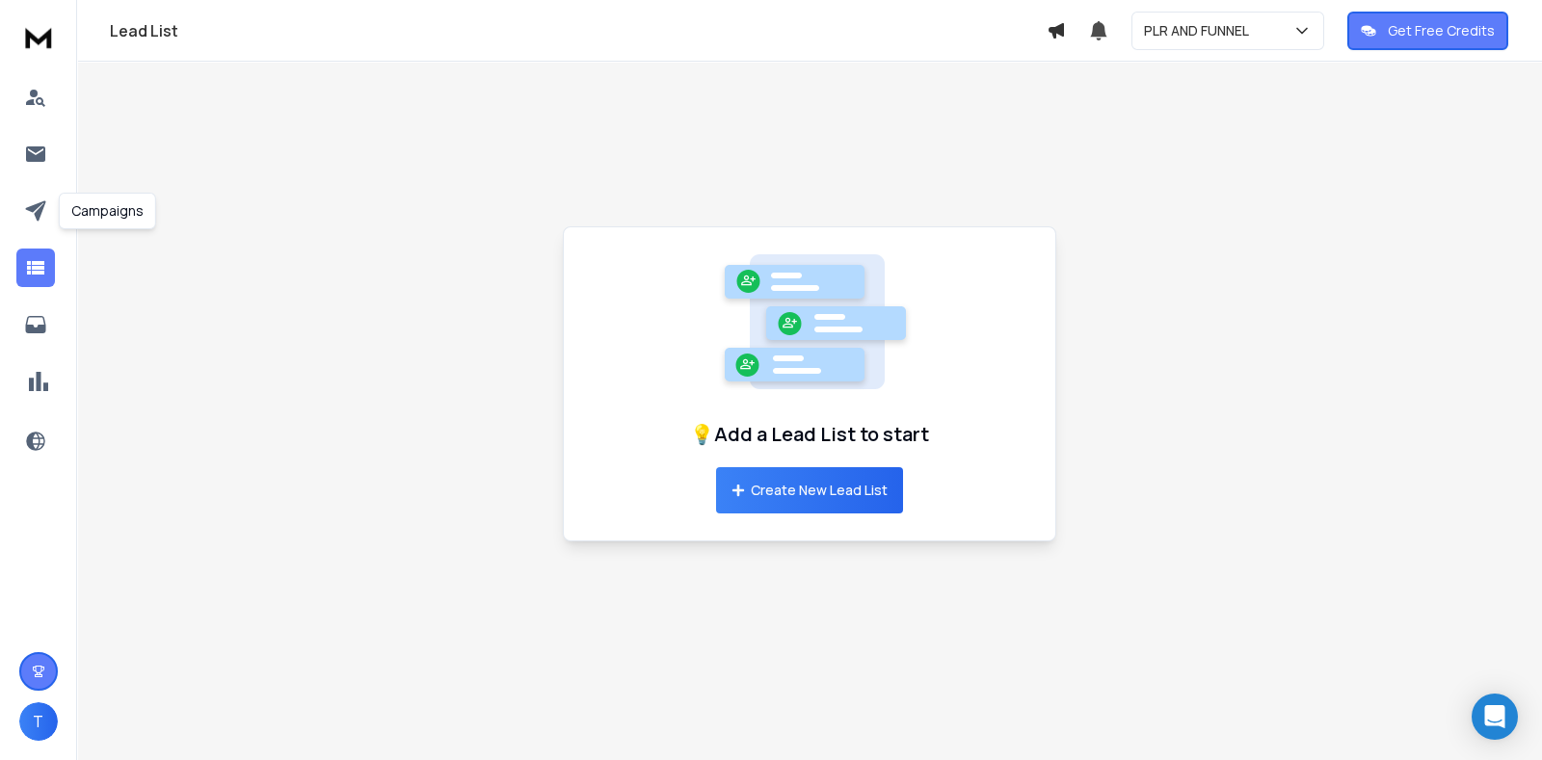
click at [45, 226] on link at bounding box center [35, 211] width 39 height 39
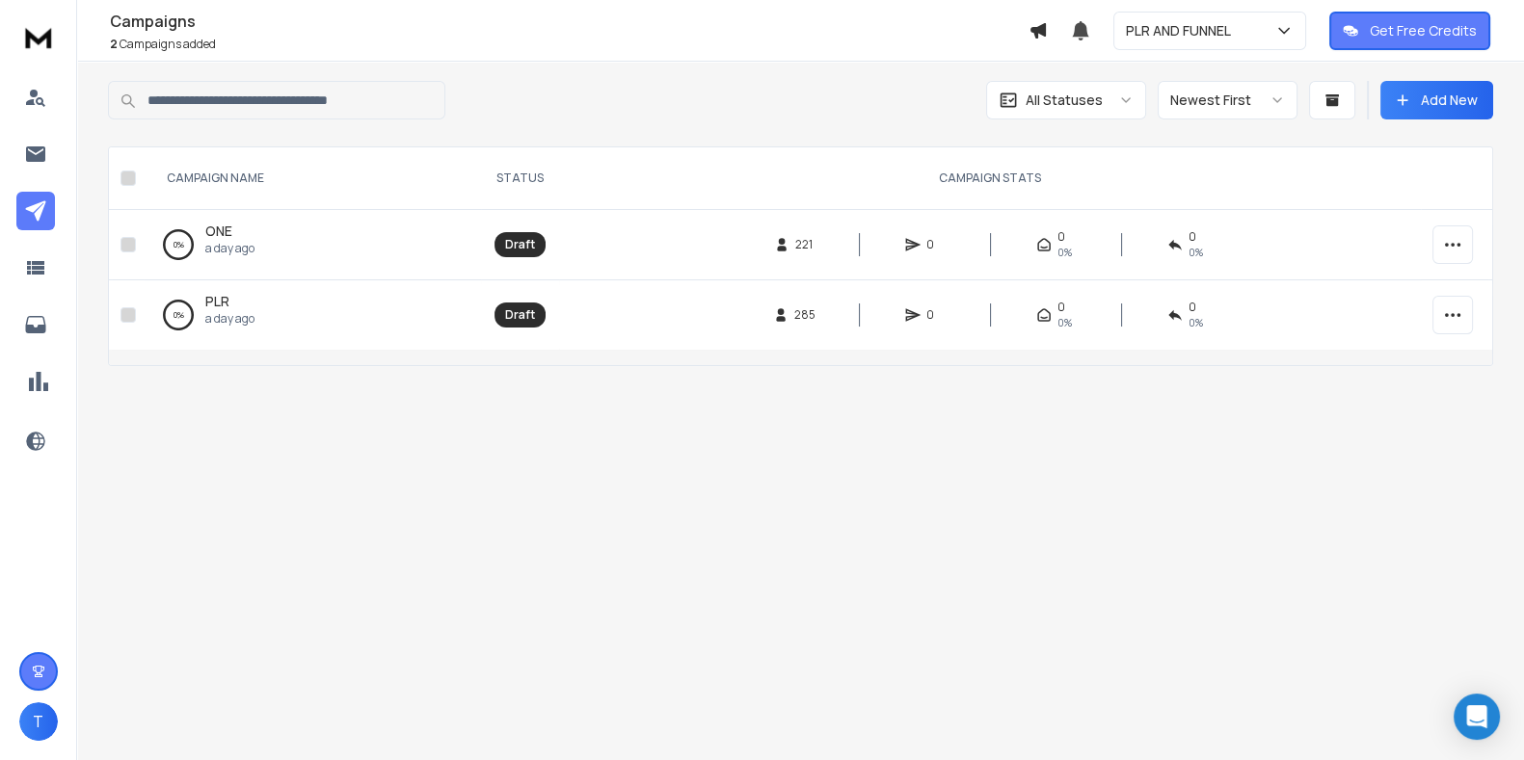
click at [1446, 261] on button "button" at bounding box center [1452, 245] width 40 height 39
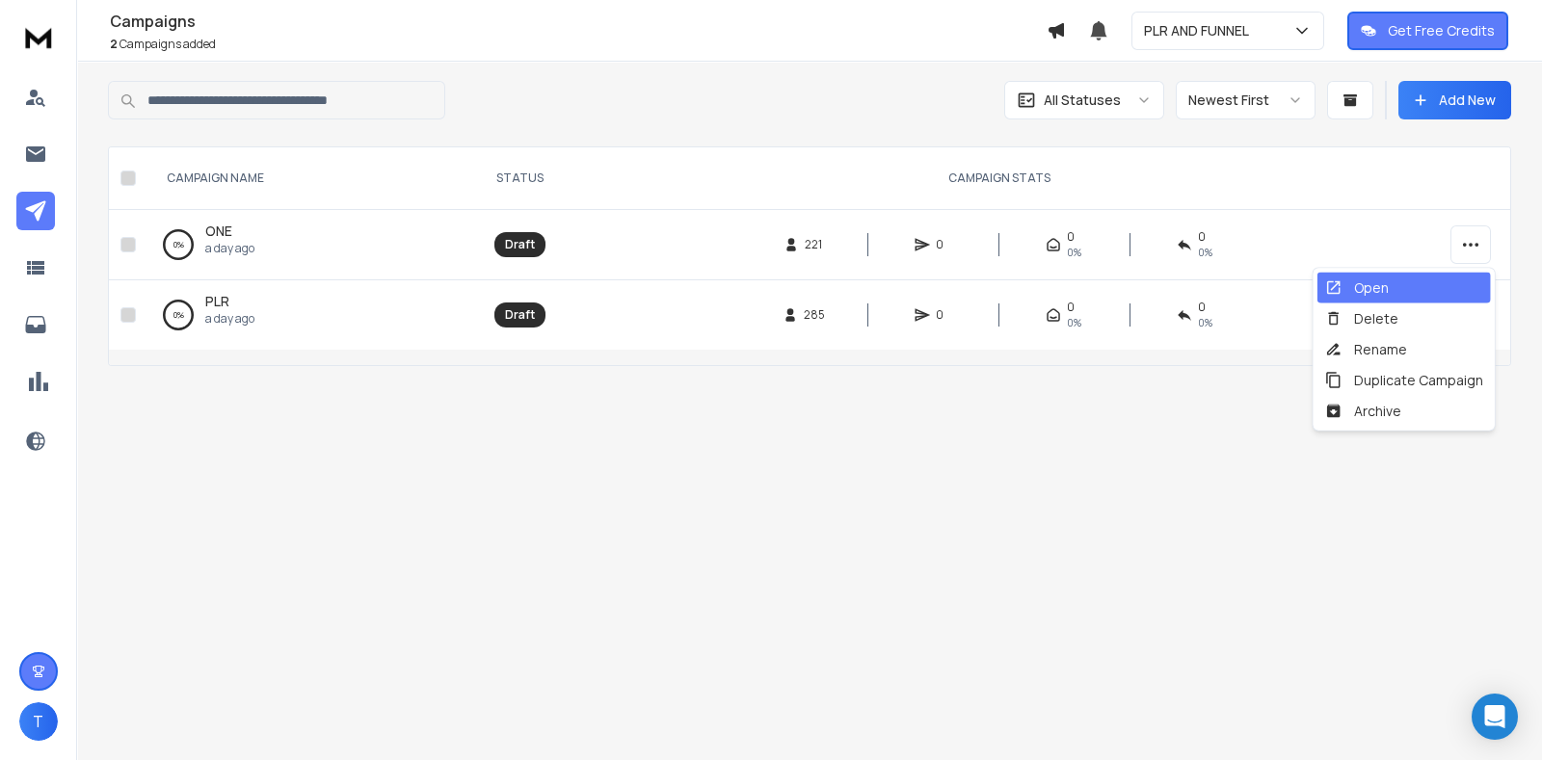
click at [1403, 283] on div "Open" at bounding box center [1404, 288] width 173 height 31
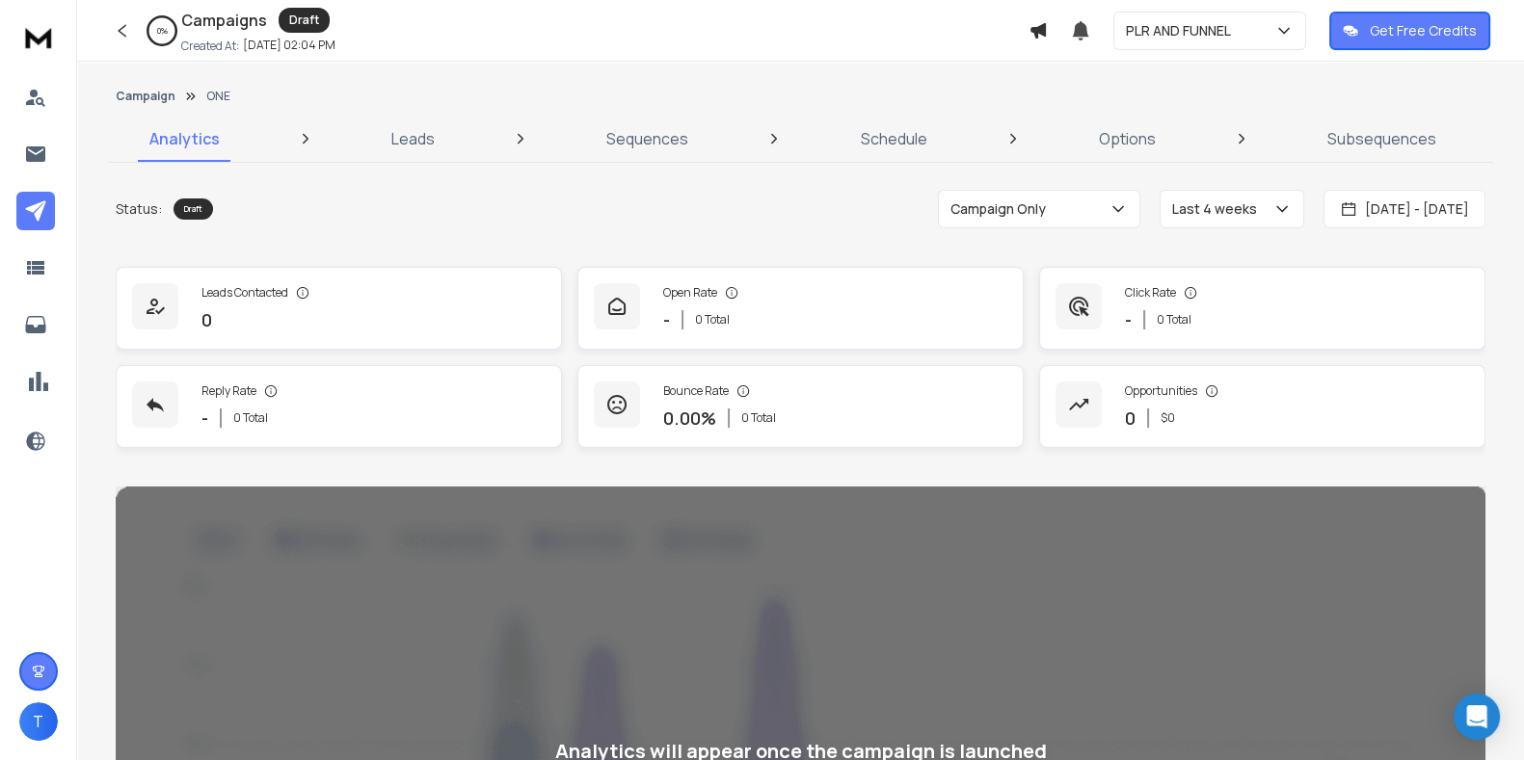
click at [402, 127] on p "Leads" at bounding box center [412, 138] width 43 height 23
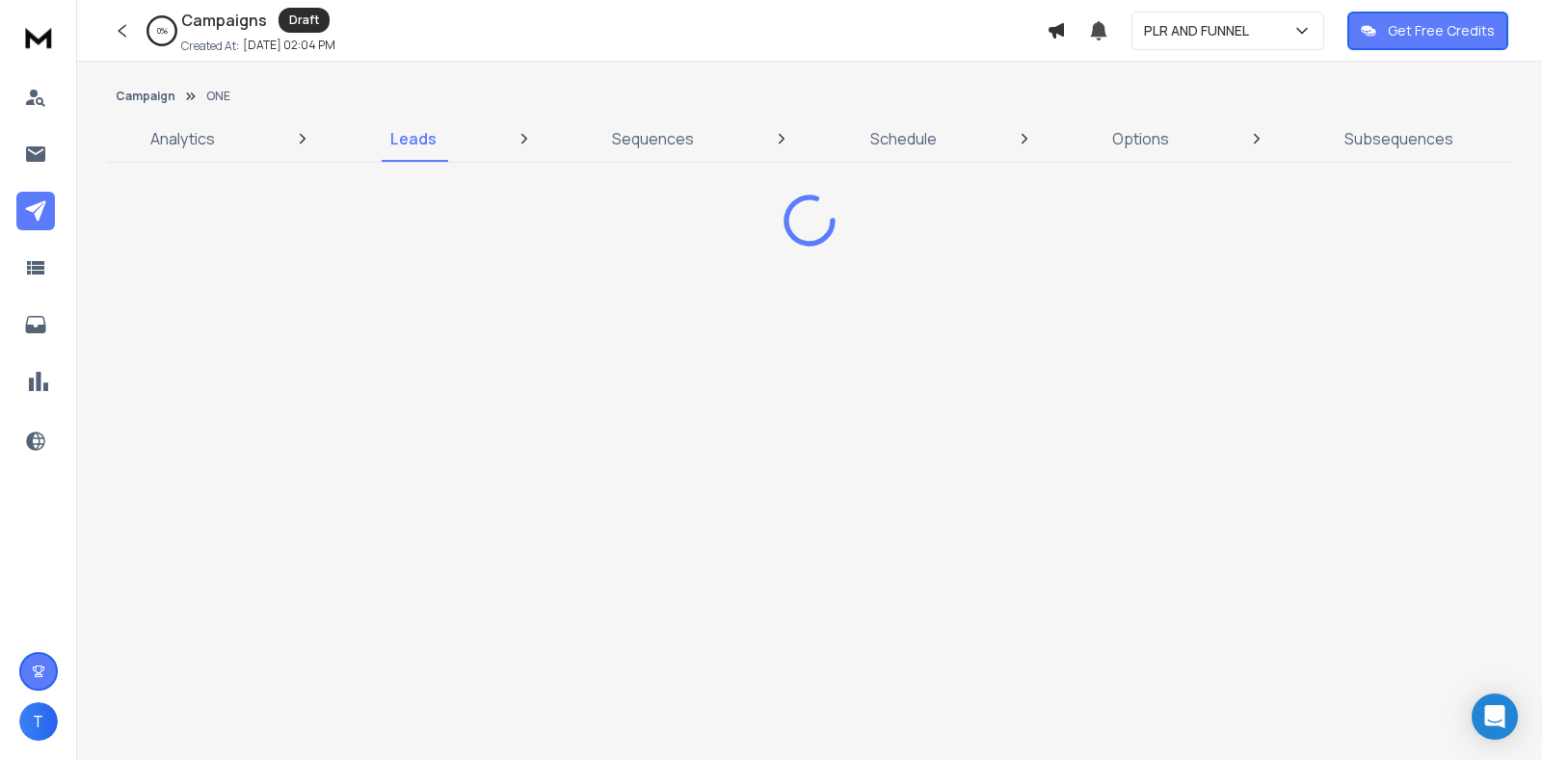
click at [626, 132] on p "Sequences" at bounding box center [653, 138] width 82 height 23
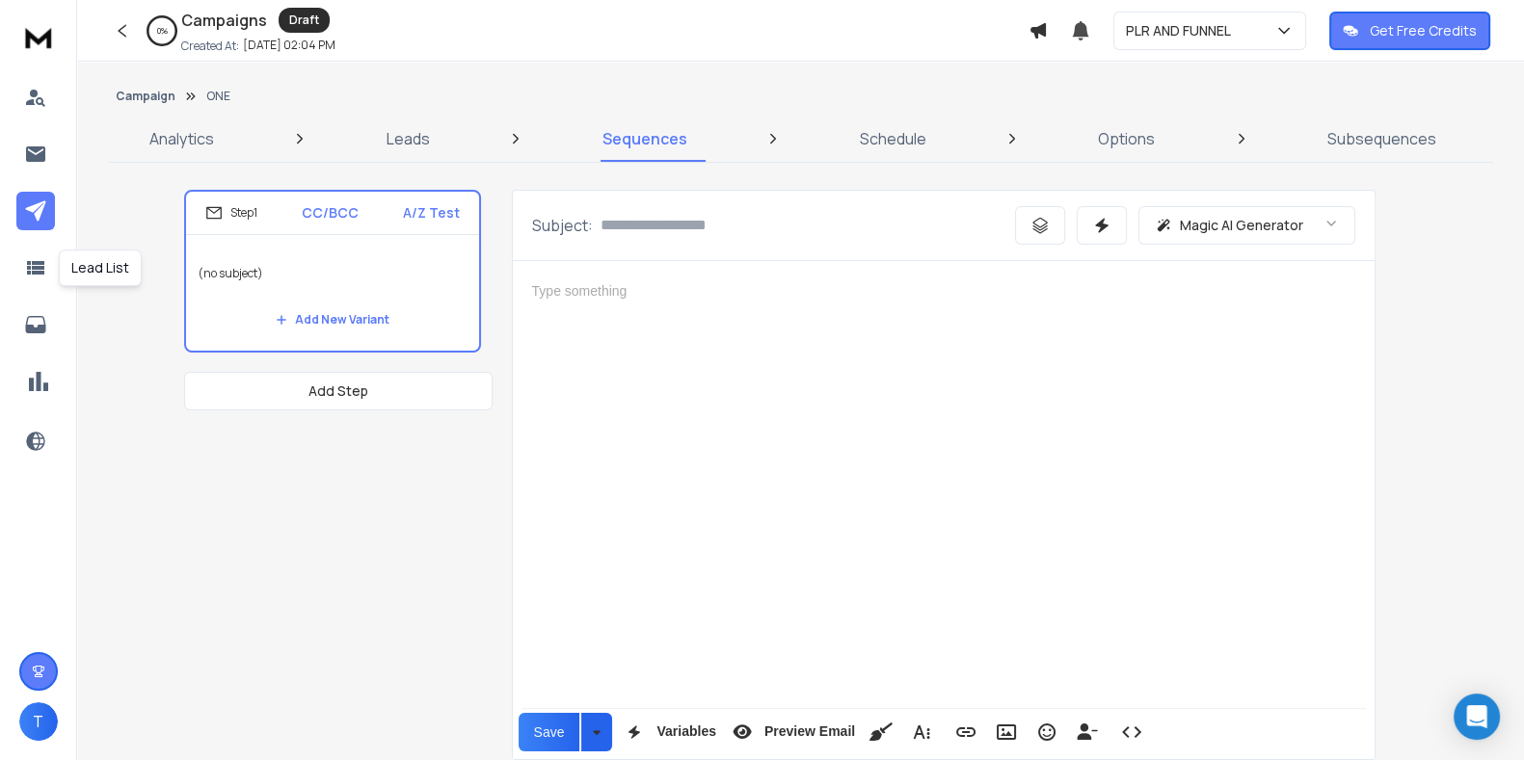
click at [16, 262] on link at bounding box center [35, 268] width 39 height 39
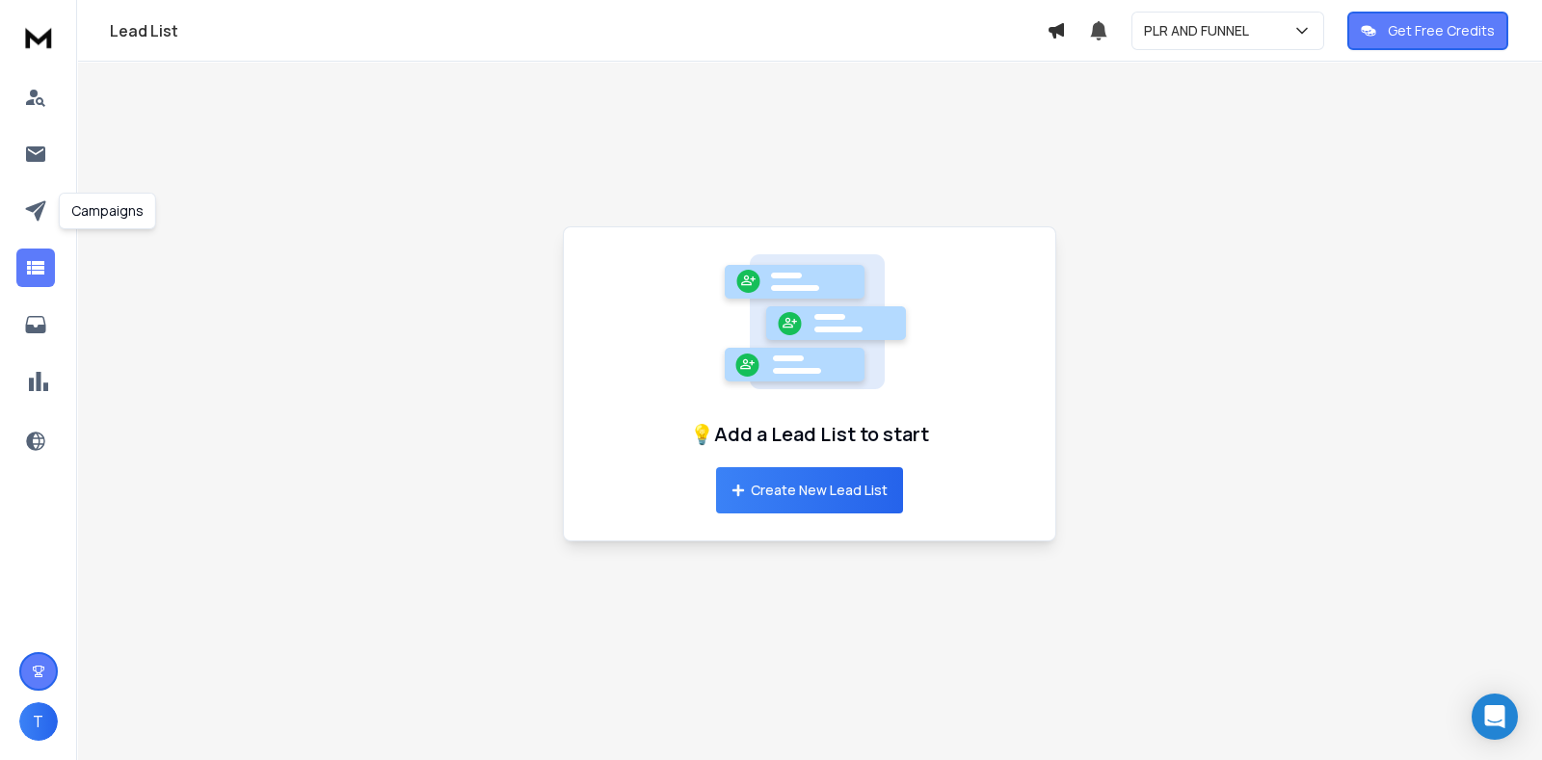
click at [34, 224] on link at bounding box center [35, 211] width 39 height 39
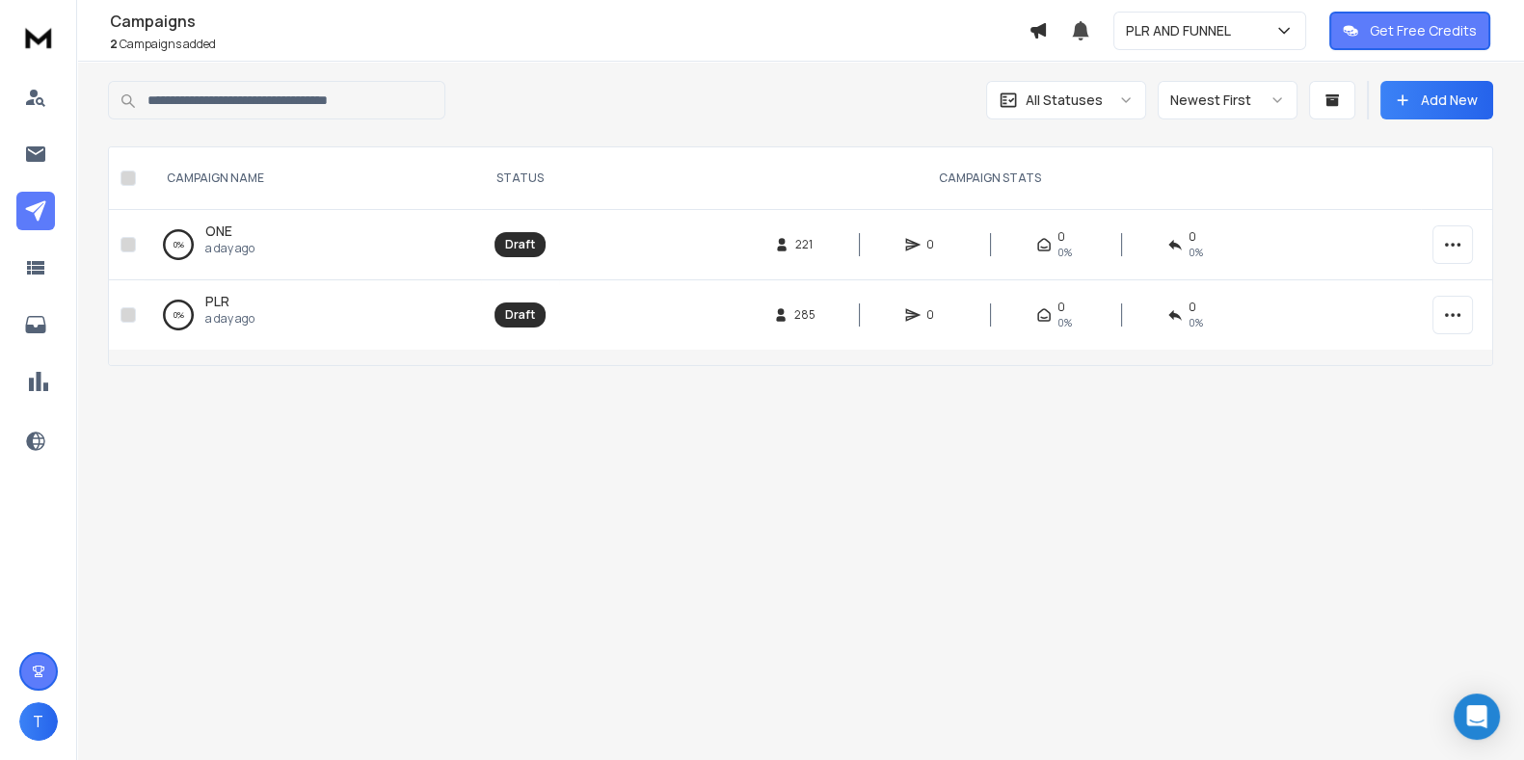
click at [244, 304] on h1 "PLR" at bounding box center [229, 301] width 49 height 19
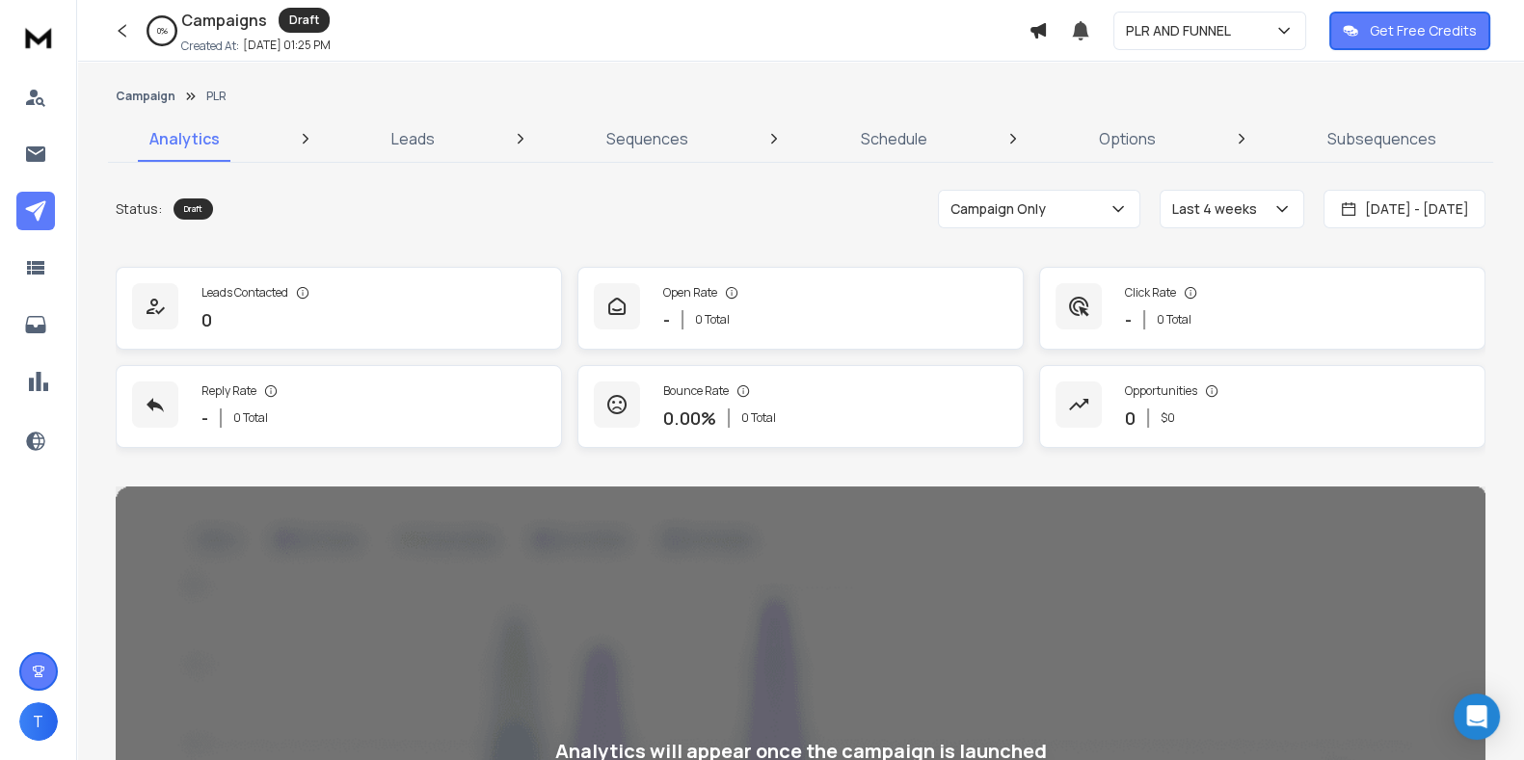
click at [689, 143] on link "Sequences" at bounding box center [647, 139] width 105 height 46
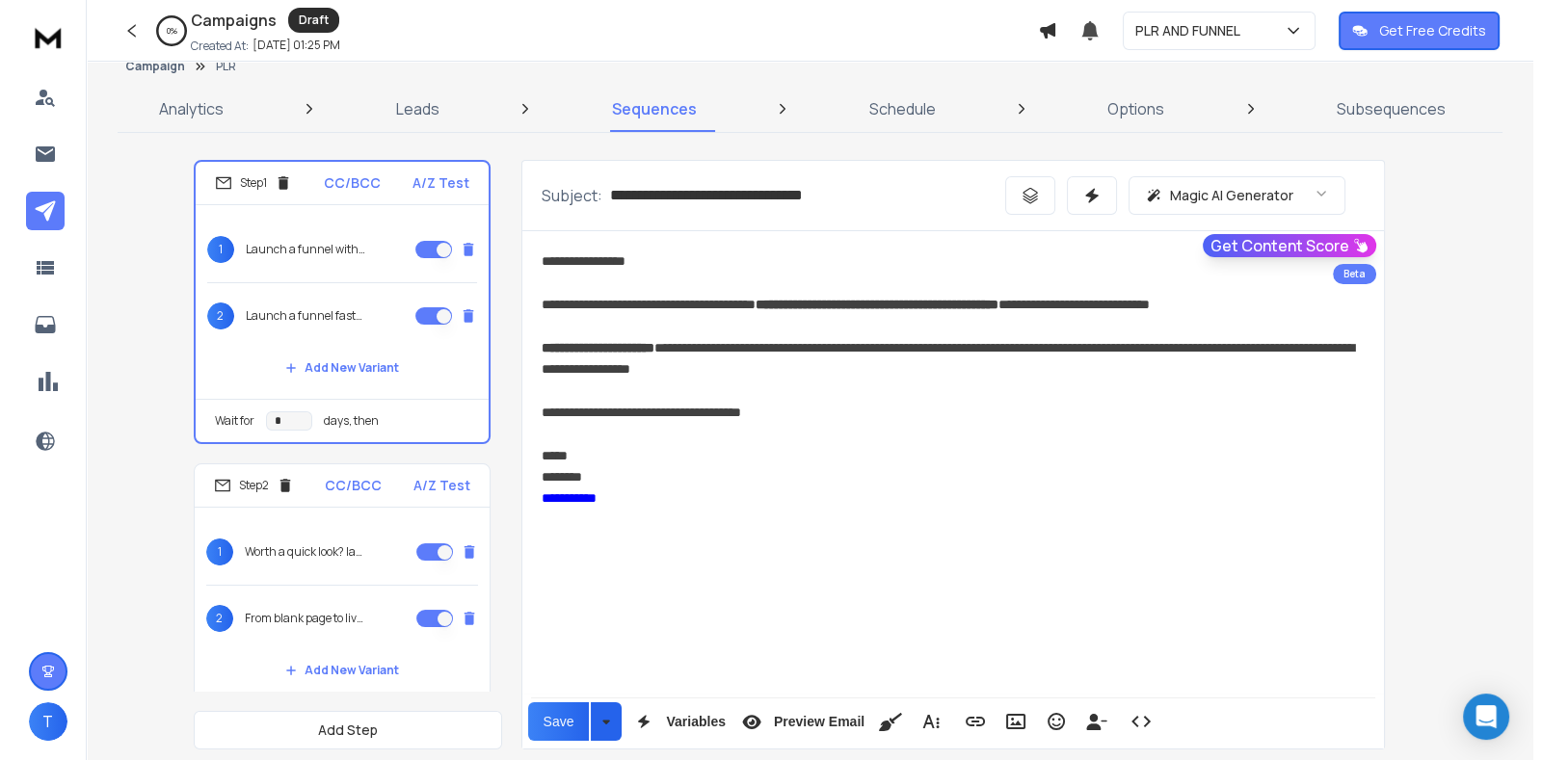
scroll to position [46, 0]
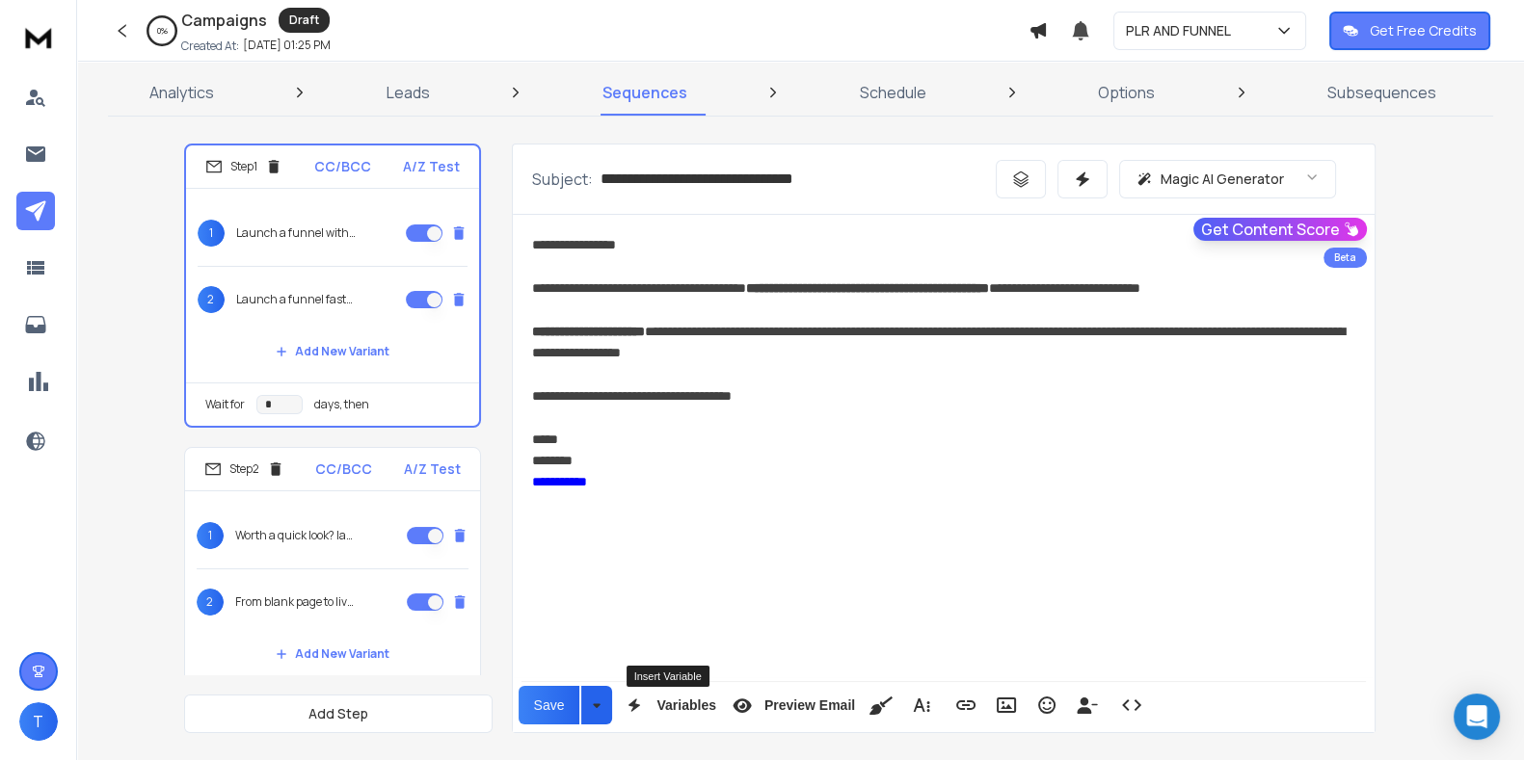
click at [705, 707] on span "Variables" at bounding box center [685, 706] width 67 height 16
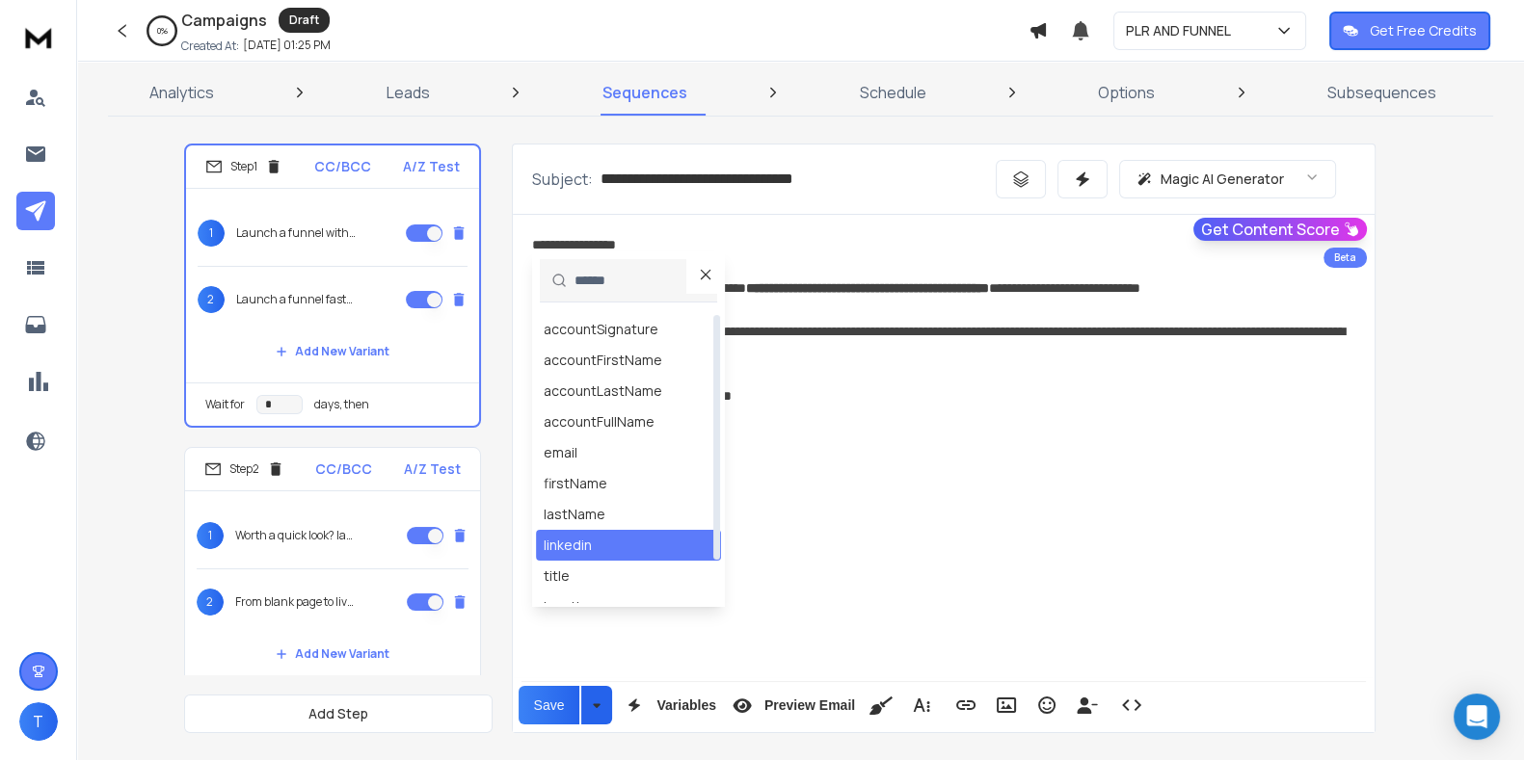
click at [893, 504] on div "**********" at bounding box center [944, 443] width 862 height 456
click at [824, 716] on div "Preview Email" at bounding box center [791, 706] width 135 height 32
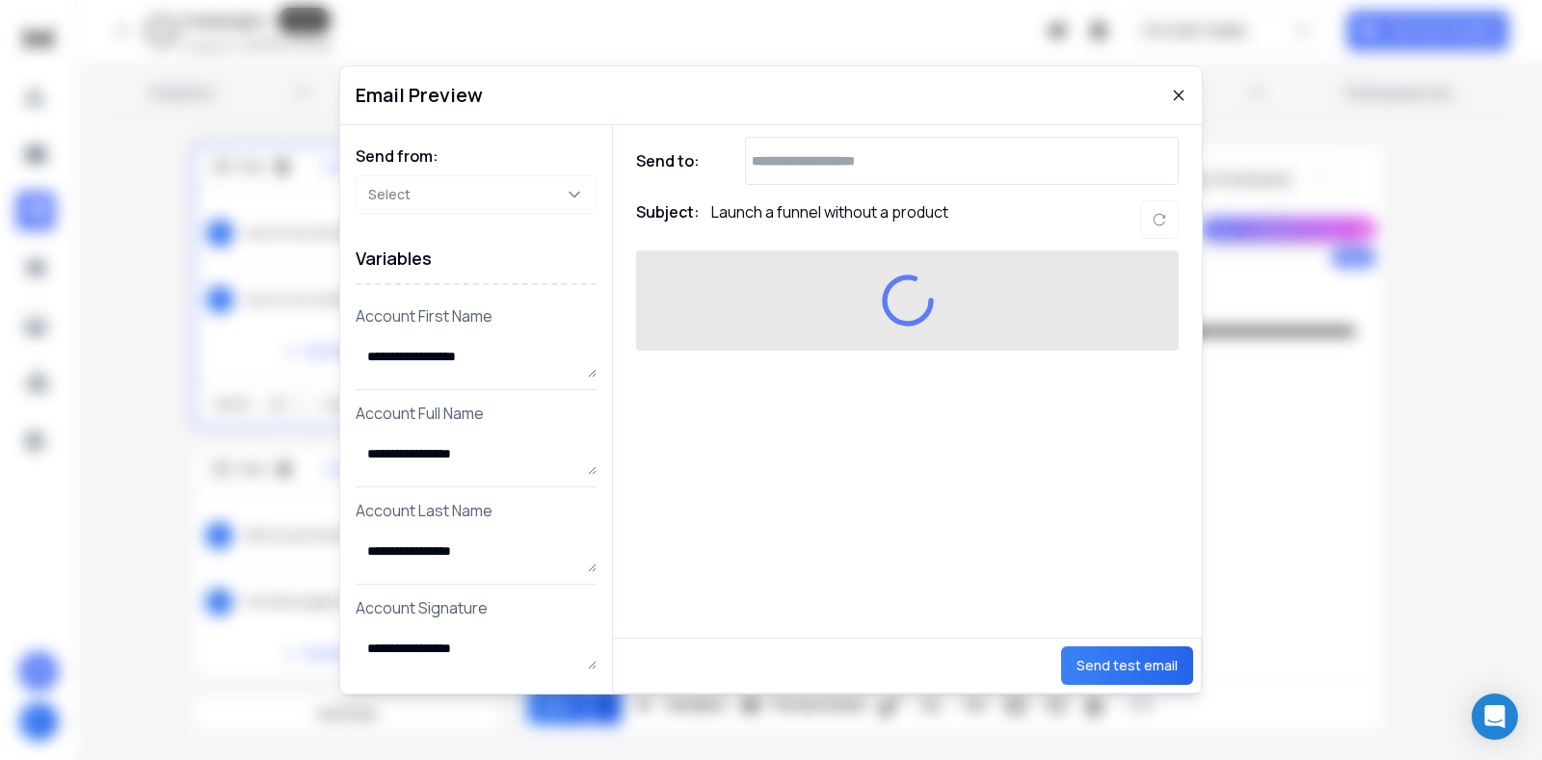
type textarea "**********"
type textarea "*******"
type textarea "***"
type textarea "**********"
type textarea "*******"
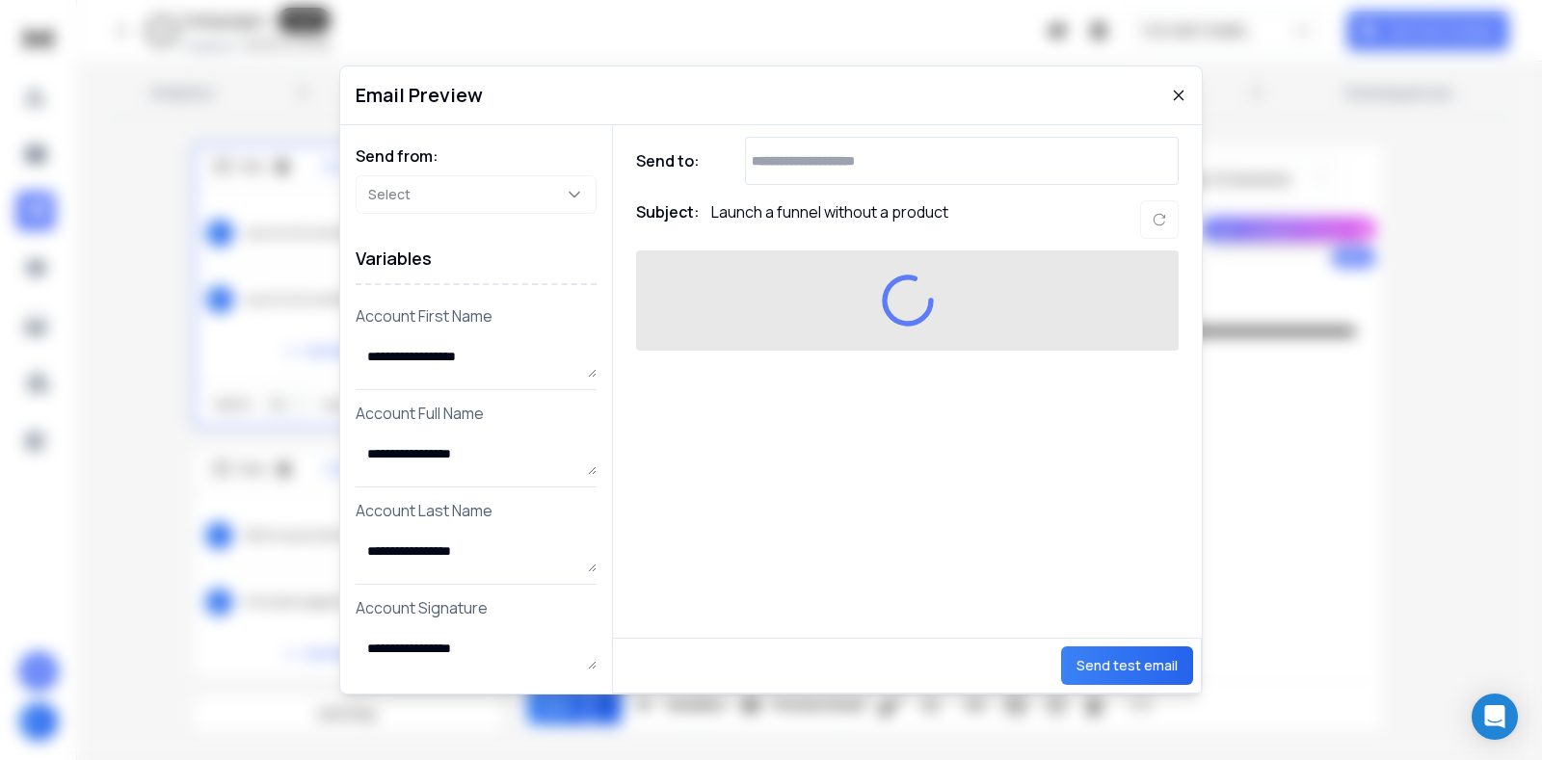
type textarea "**********"
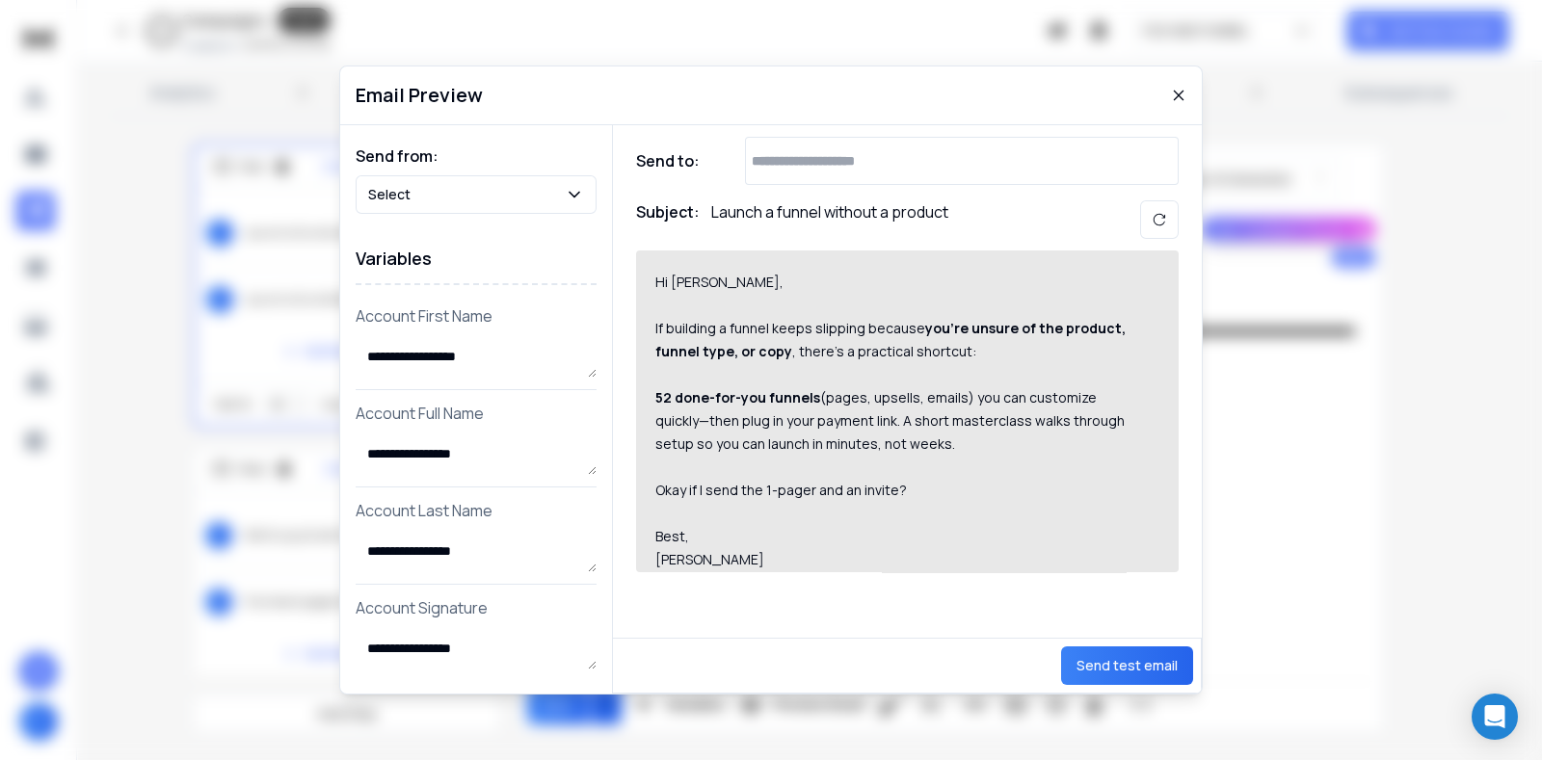
type textarea "*****"
type textarea "*********"
type textarea "***"
type textarea "*****"
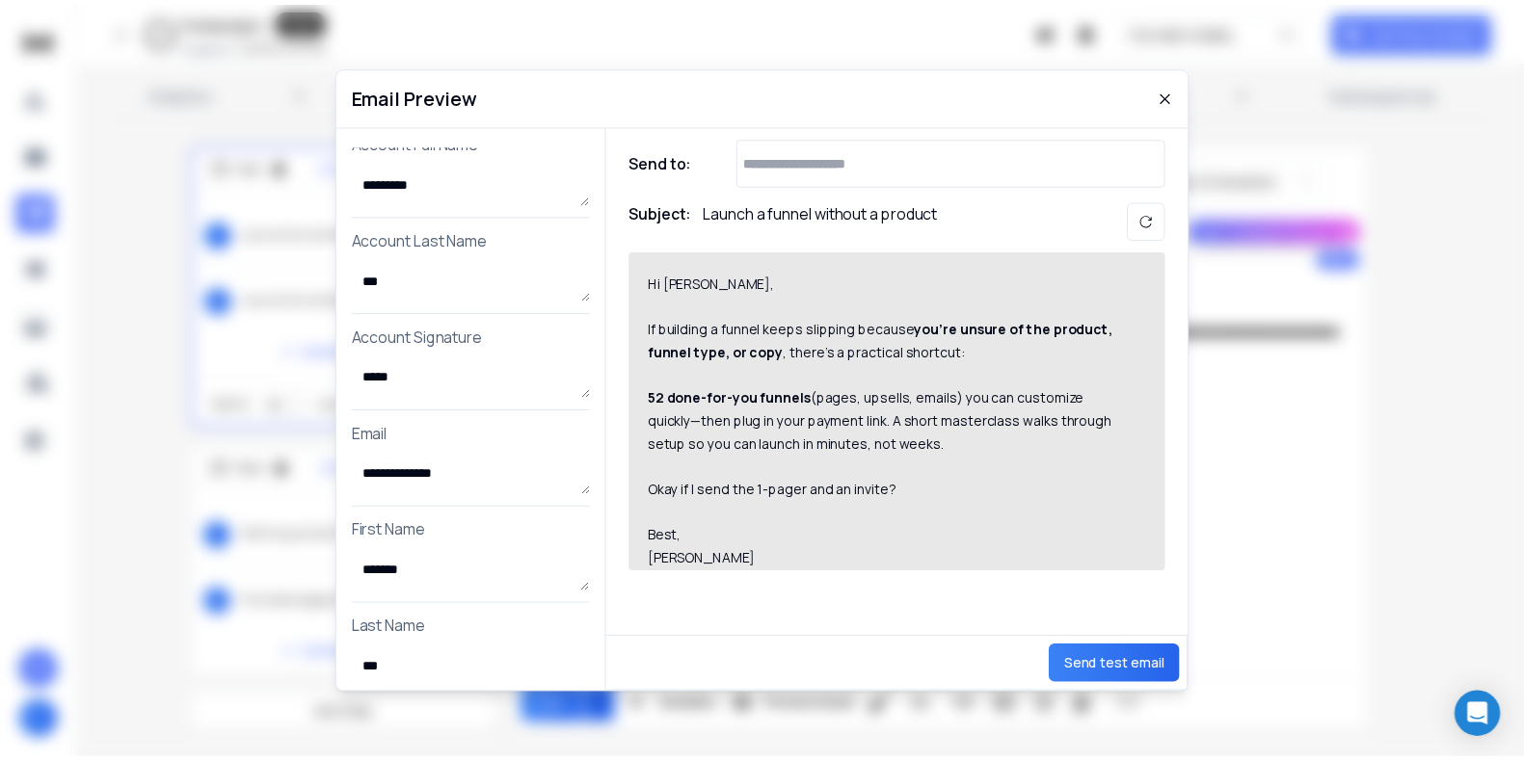
scroll to position [325, 0]
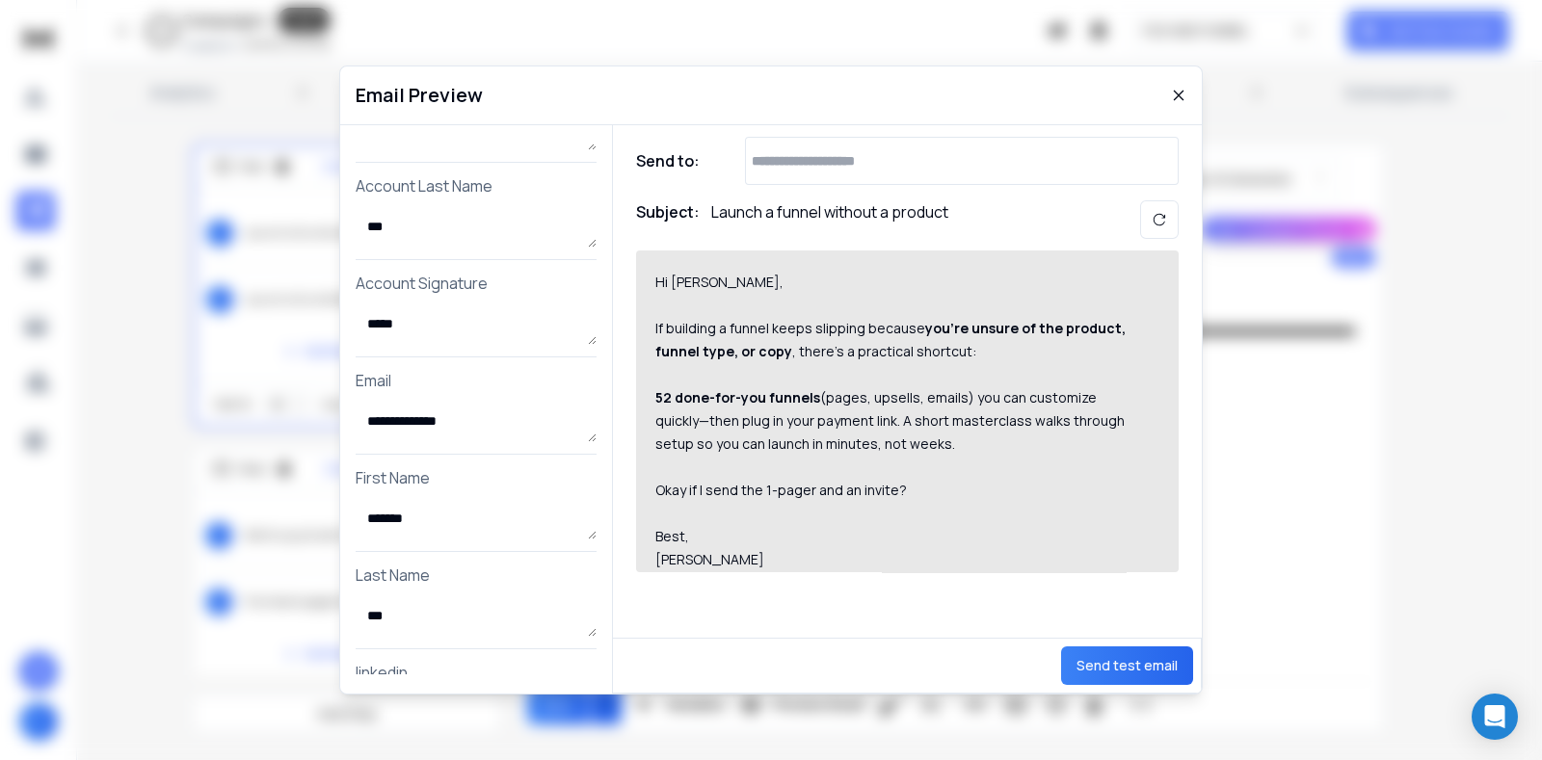
click at [1179, 89] on icon at bounding box center [1178, 95] width 15 height 15
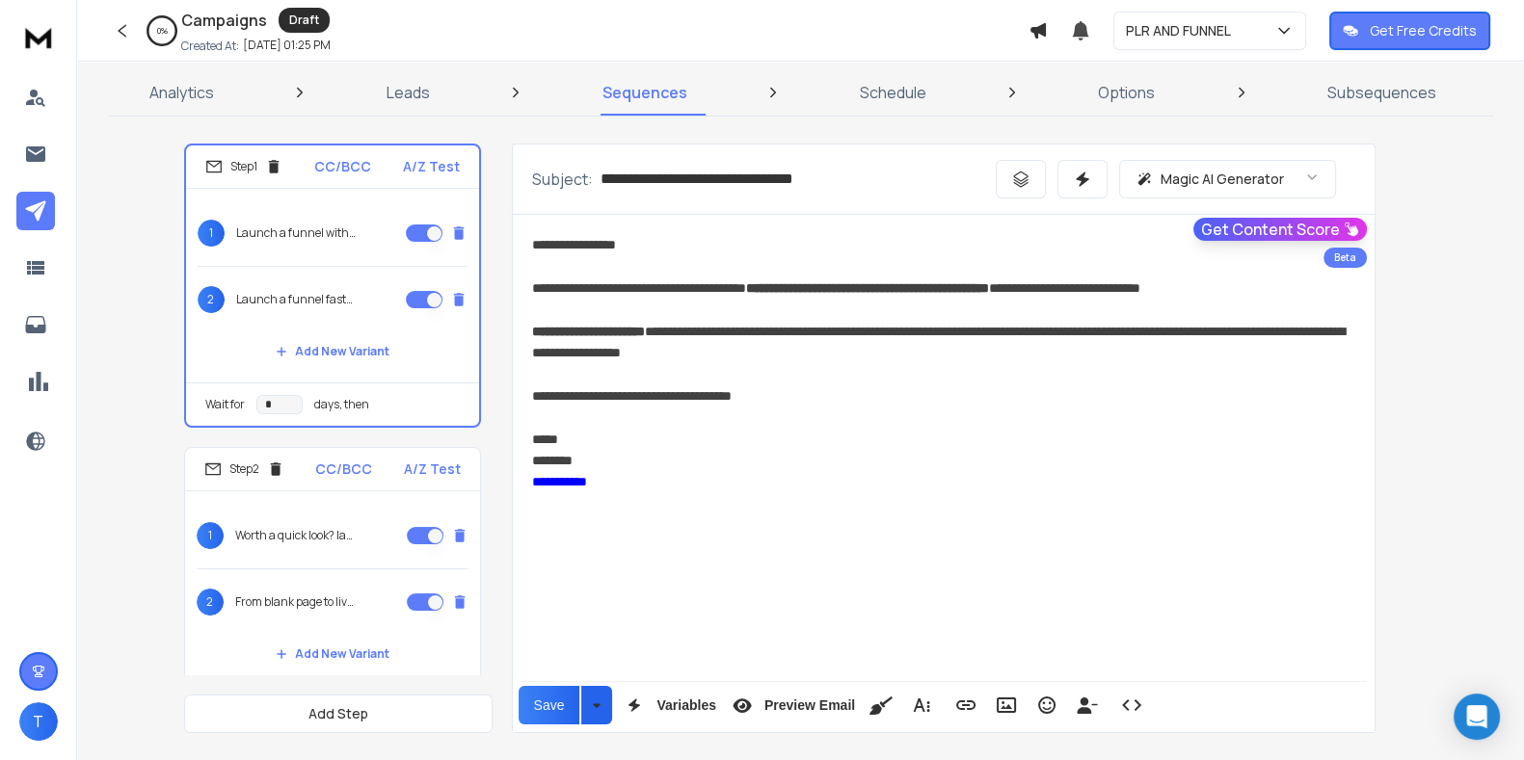
click at [299, 286] on div "2 Launch a funnel fast—without a blank page" at bounding box center [279, 299] width 162 height 27
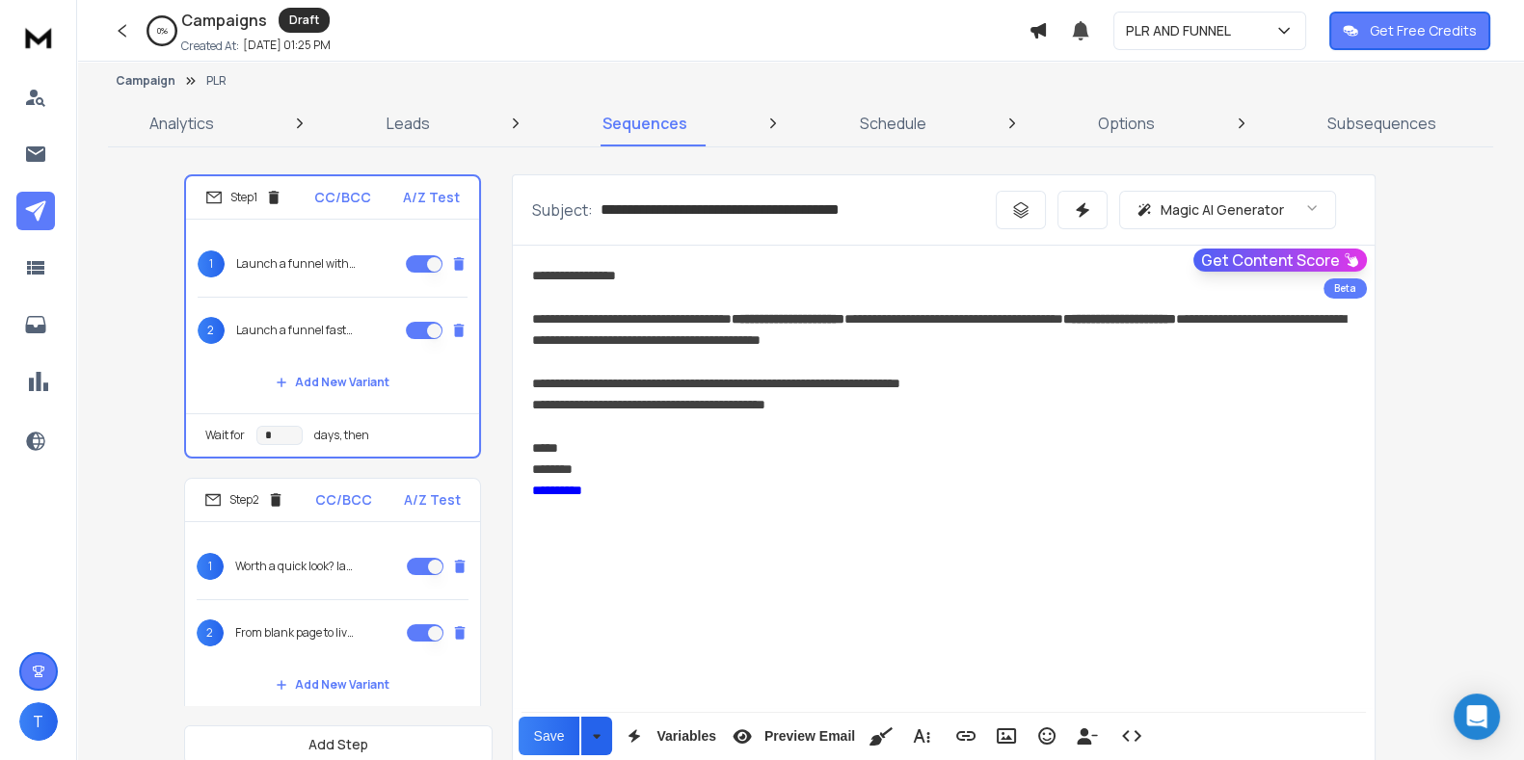
scroll to position [0, 0]
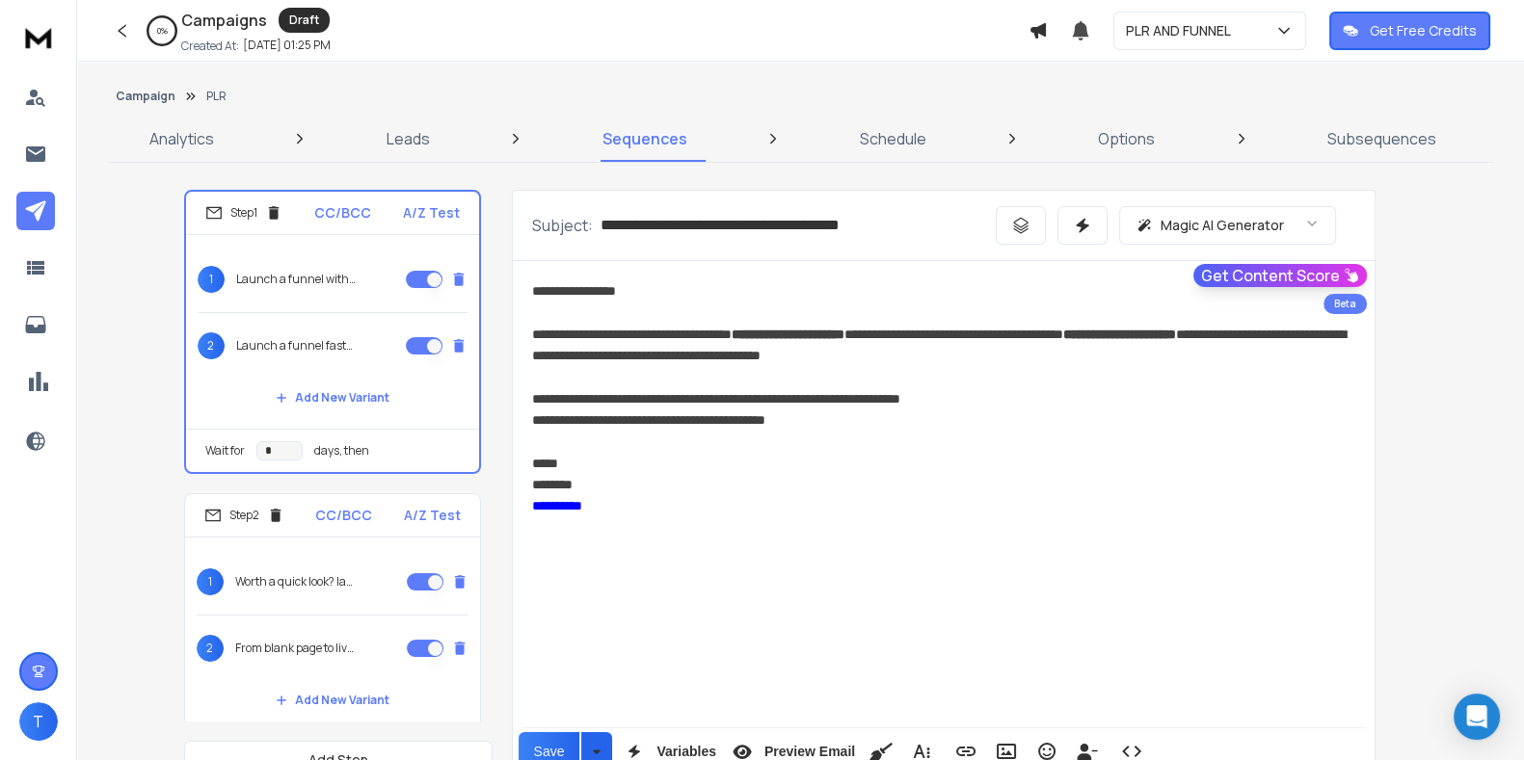
click at [279, 586] on p "Worth a quick look? launch your Next funnel" at bounding box center [296, 581] width 123 height 15
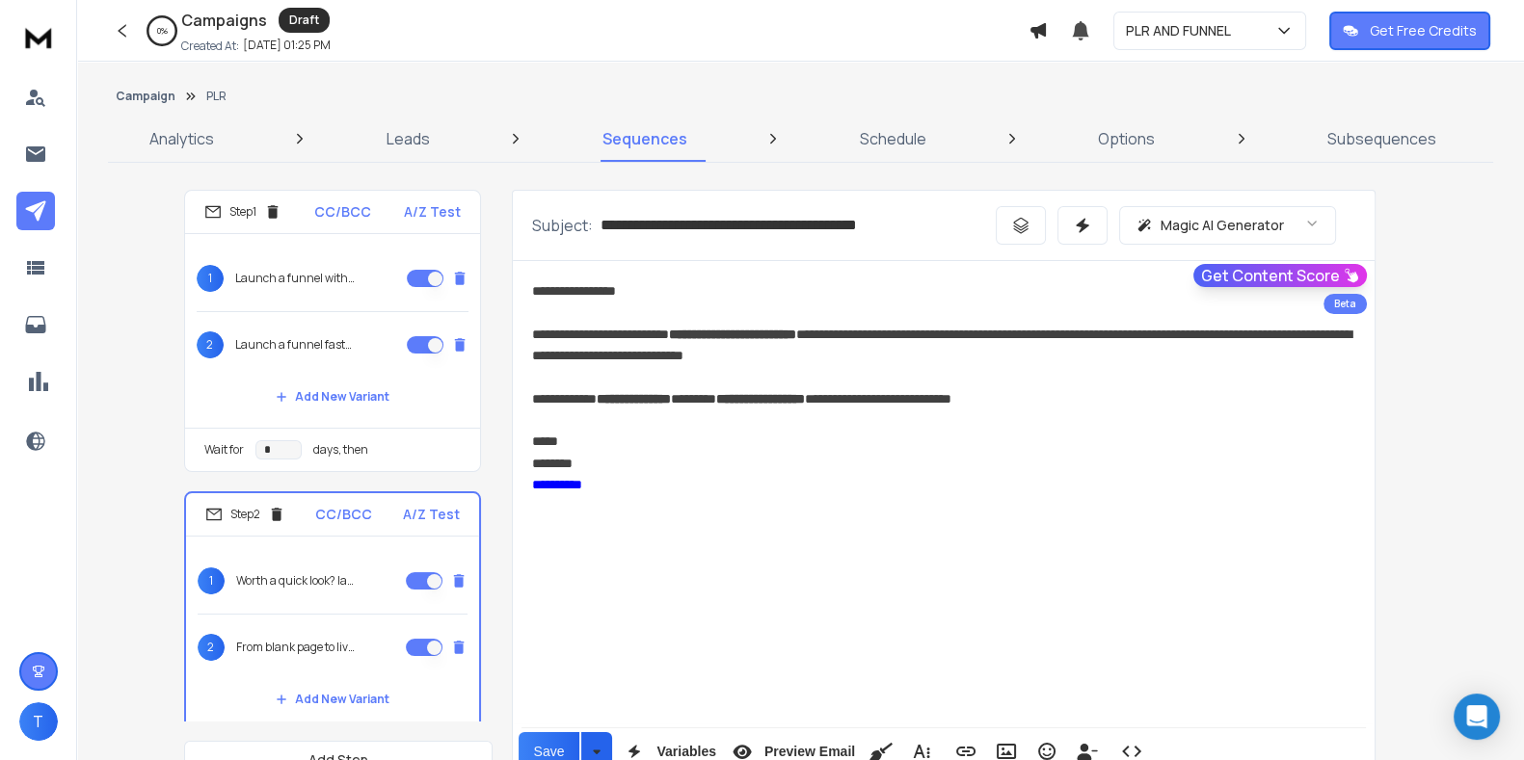
click at [267, 644] on p "From blank page to live funnel" at bounding box center [297, 647] width 123 height 15
type input "**********"
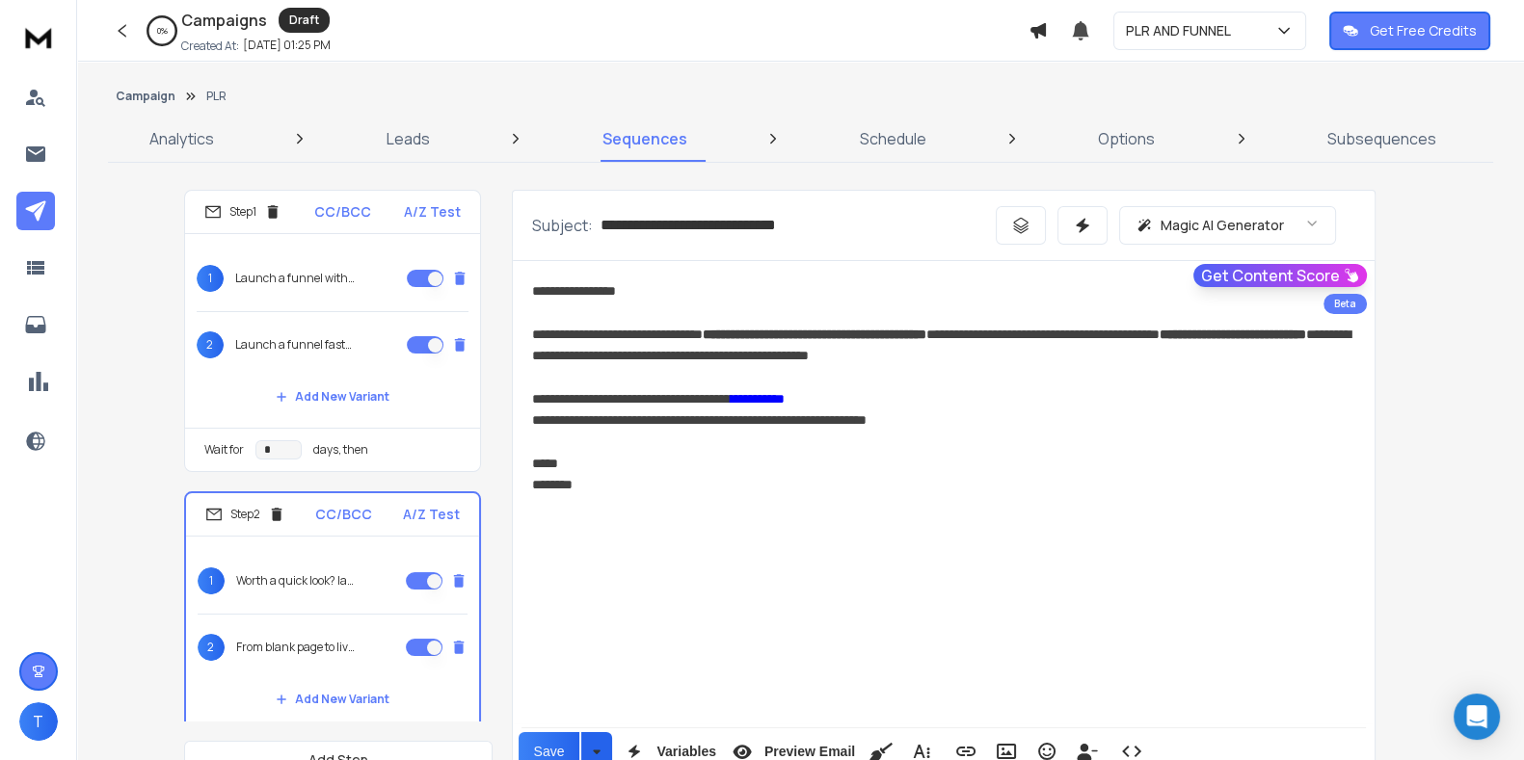
click at [1185, 41] on button "PLR AND FUNNEL" at bounding box center [1209, 31] width 193 height 39
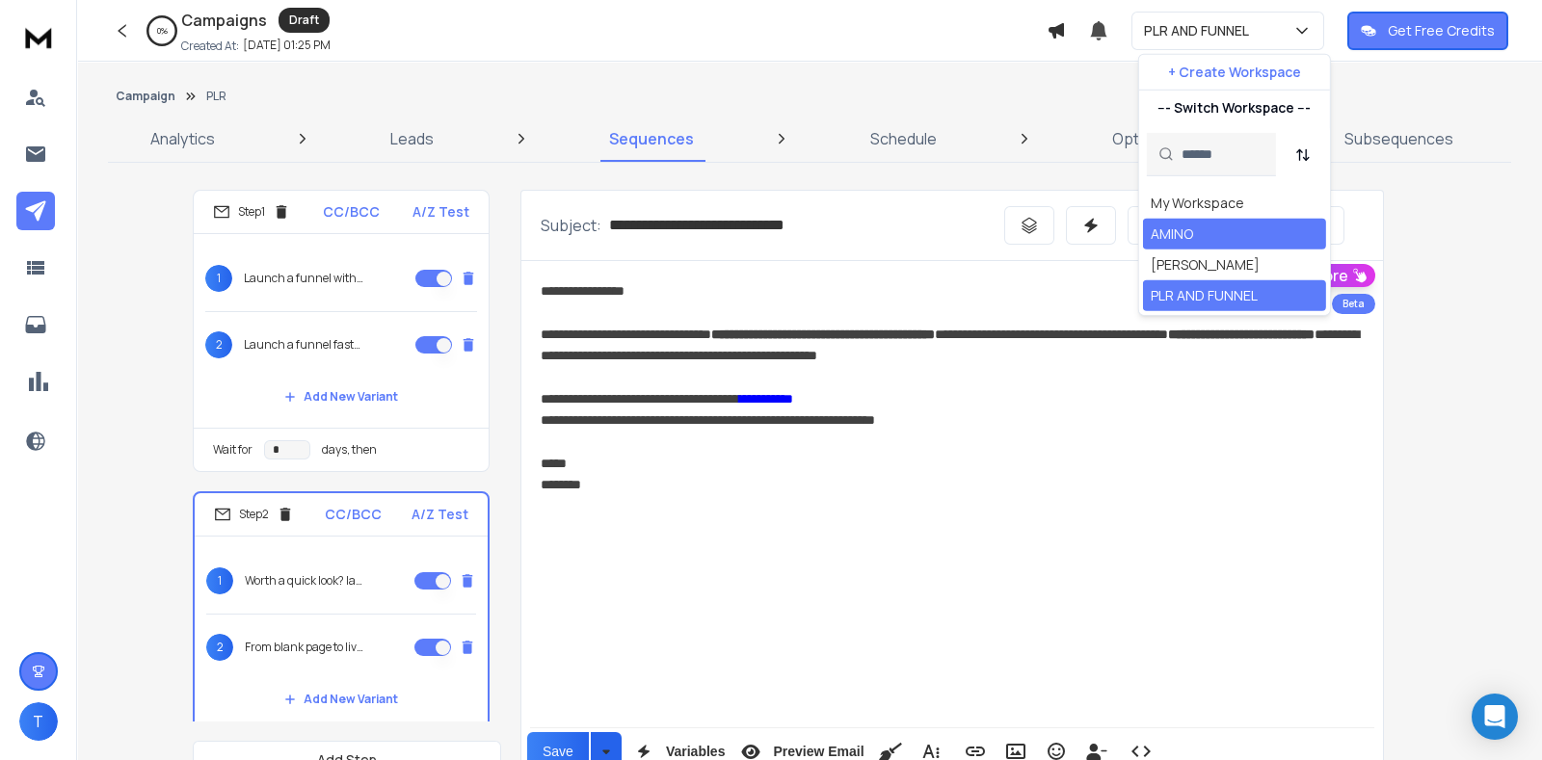
click at [1196, 231] on div "AMINO" at bounding box center [1234, 234] width 183 height 31
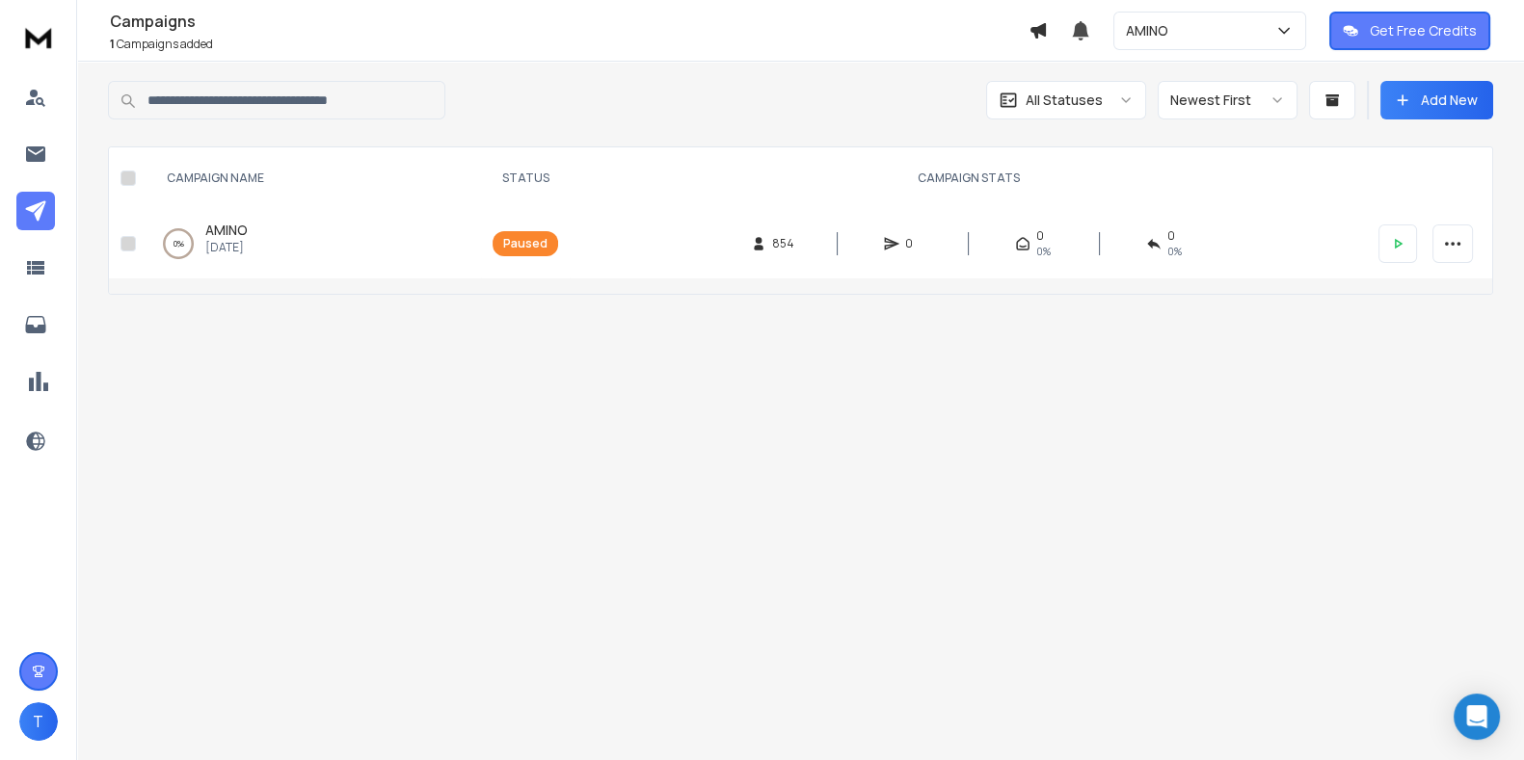
click at [398, 245] on div "0 % AMINO [DATE]" at bounding box center [312, 244] width 299 height 46
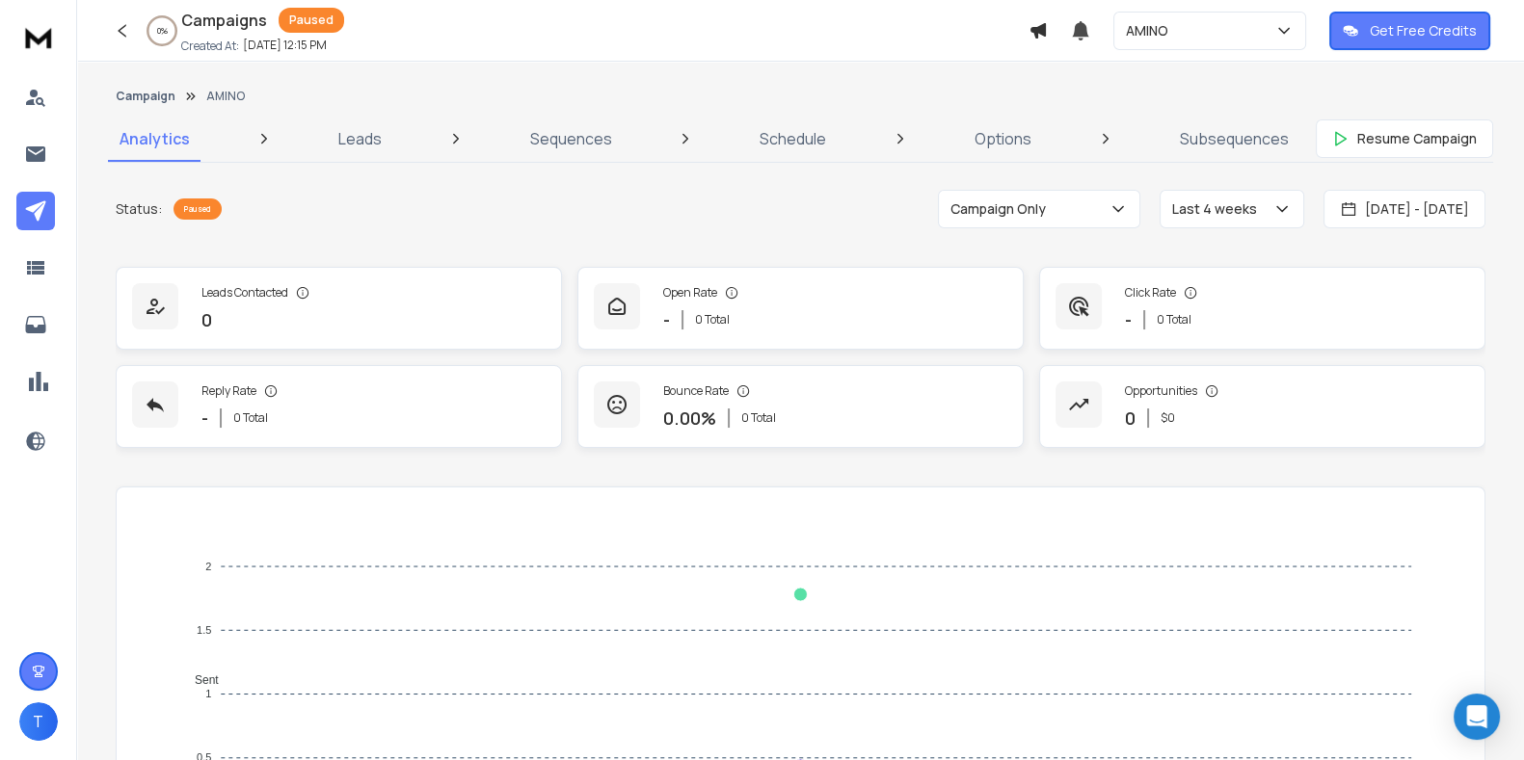
click at [601, 136] on p "Sequences" at bounding box center [571, 138] width 82 height 23
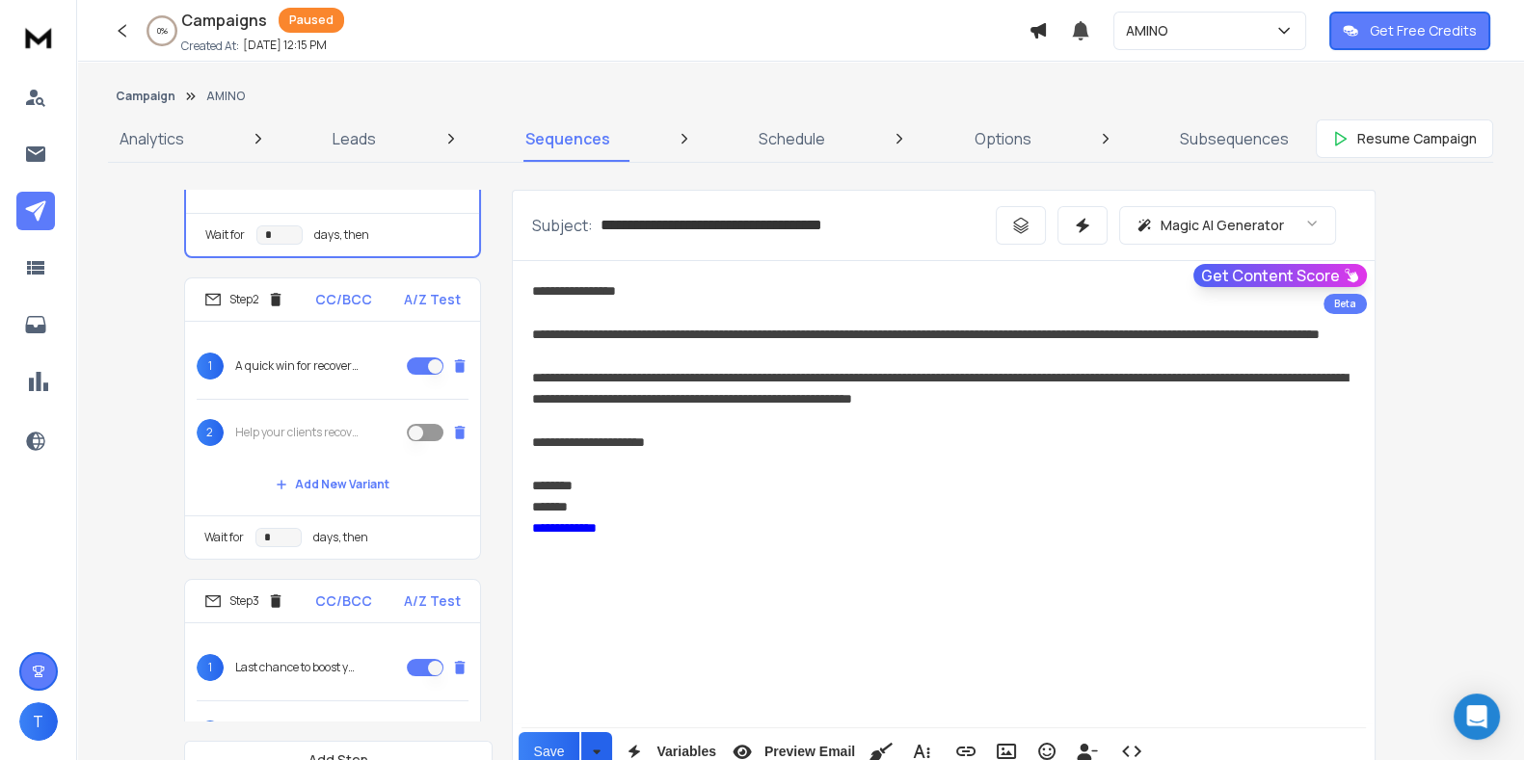
scroll to position [308, 0]
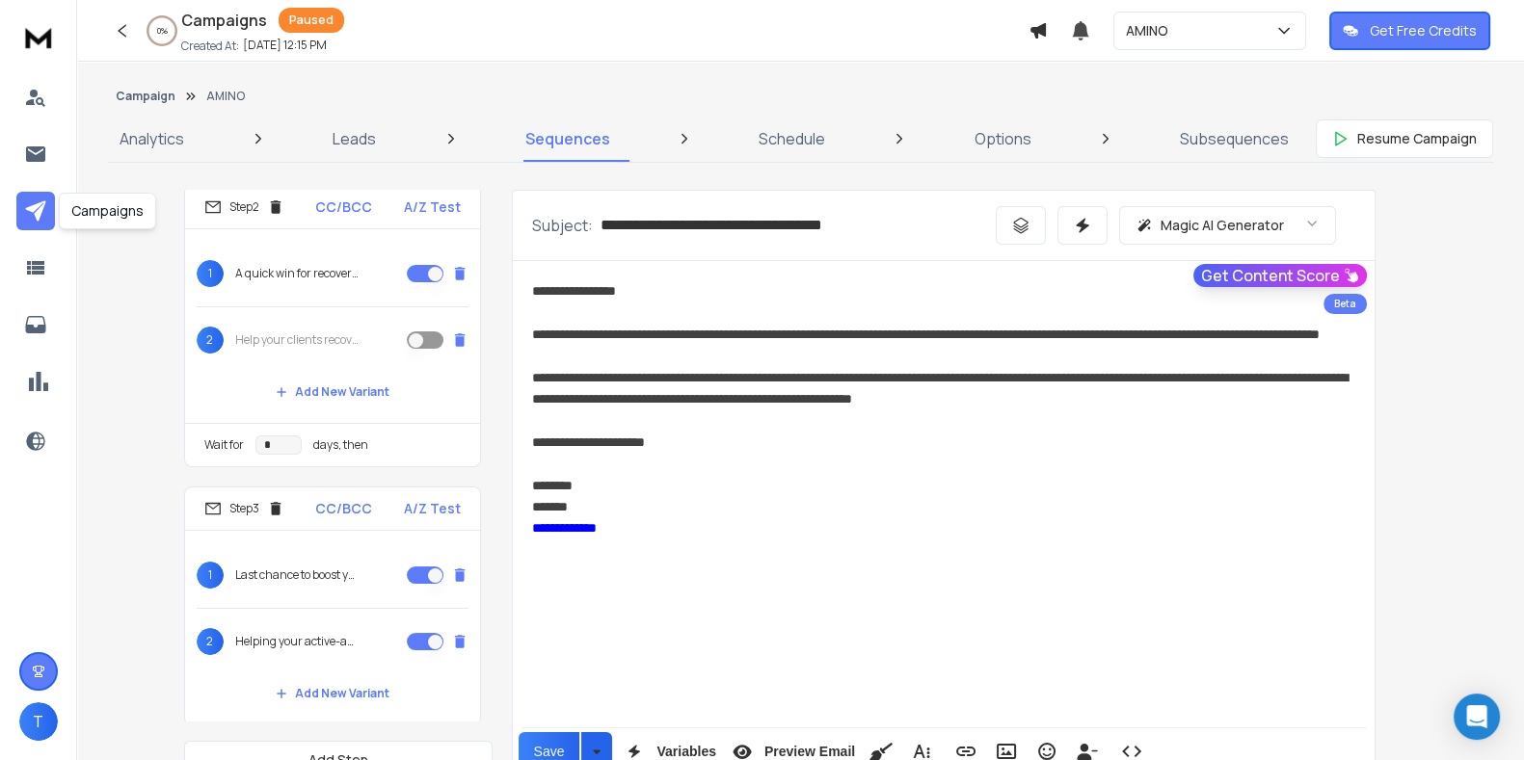
click at [48, 212] on link at bounding box center [35, 211] width 39 height 39
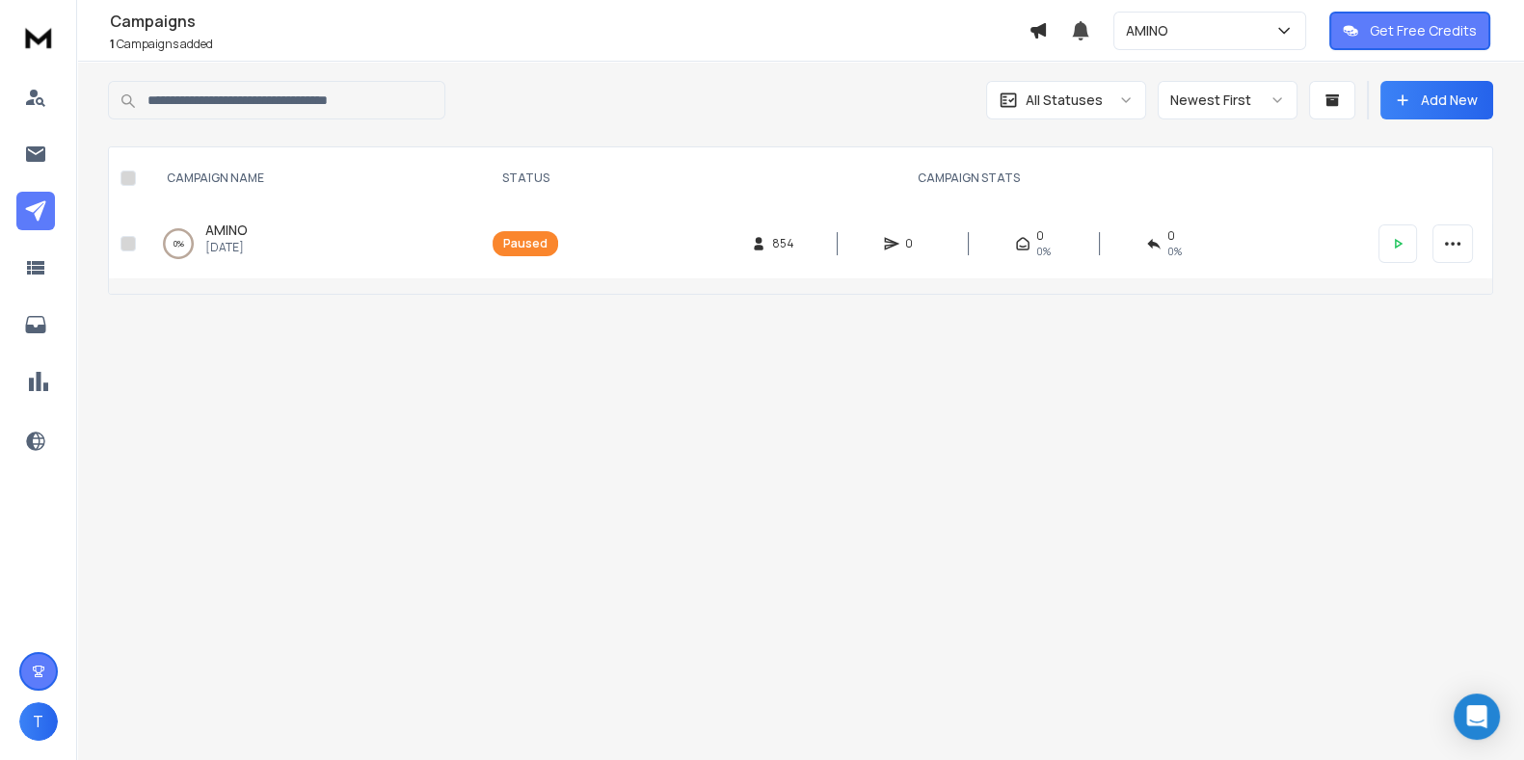
click at [1214, 8] on div "Campaigns 1 Campaigns added AMINO Get Free Credits" at bounding box center [762, 31] width 1524 height 62
click at [1205, 22] on div "AMINO" at bounding box center [1210, 30] width 168 height 19
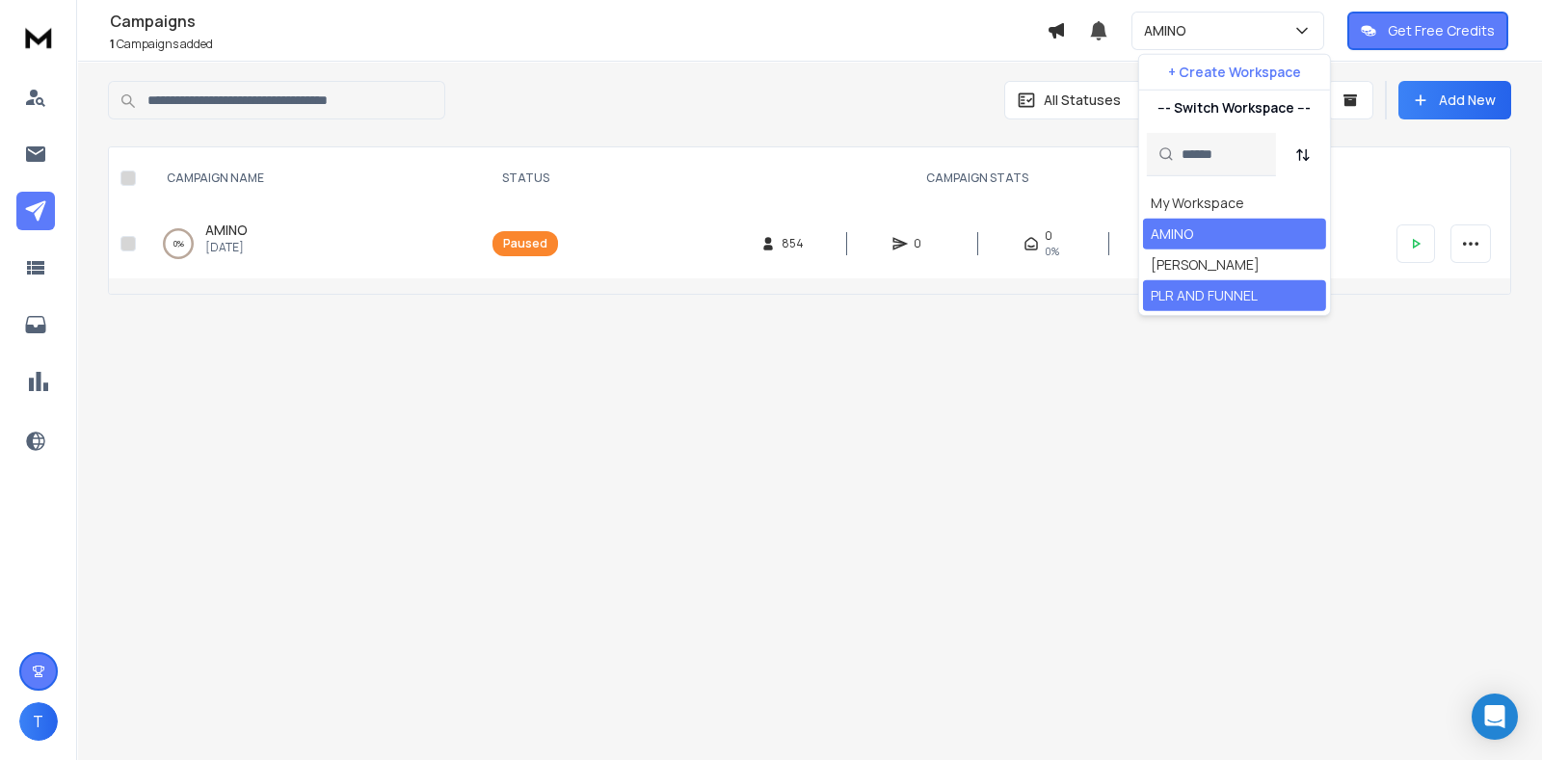
click at [1152, 291] on div "PLR AND FUNNEL" at bounding box center [1204, 295] width 107 height 19
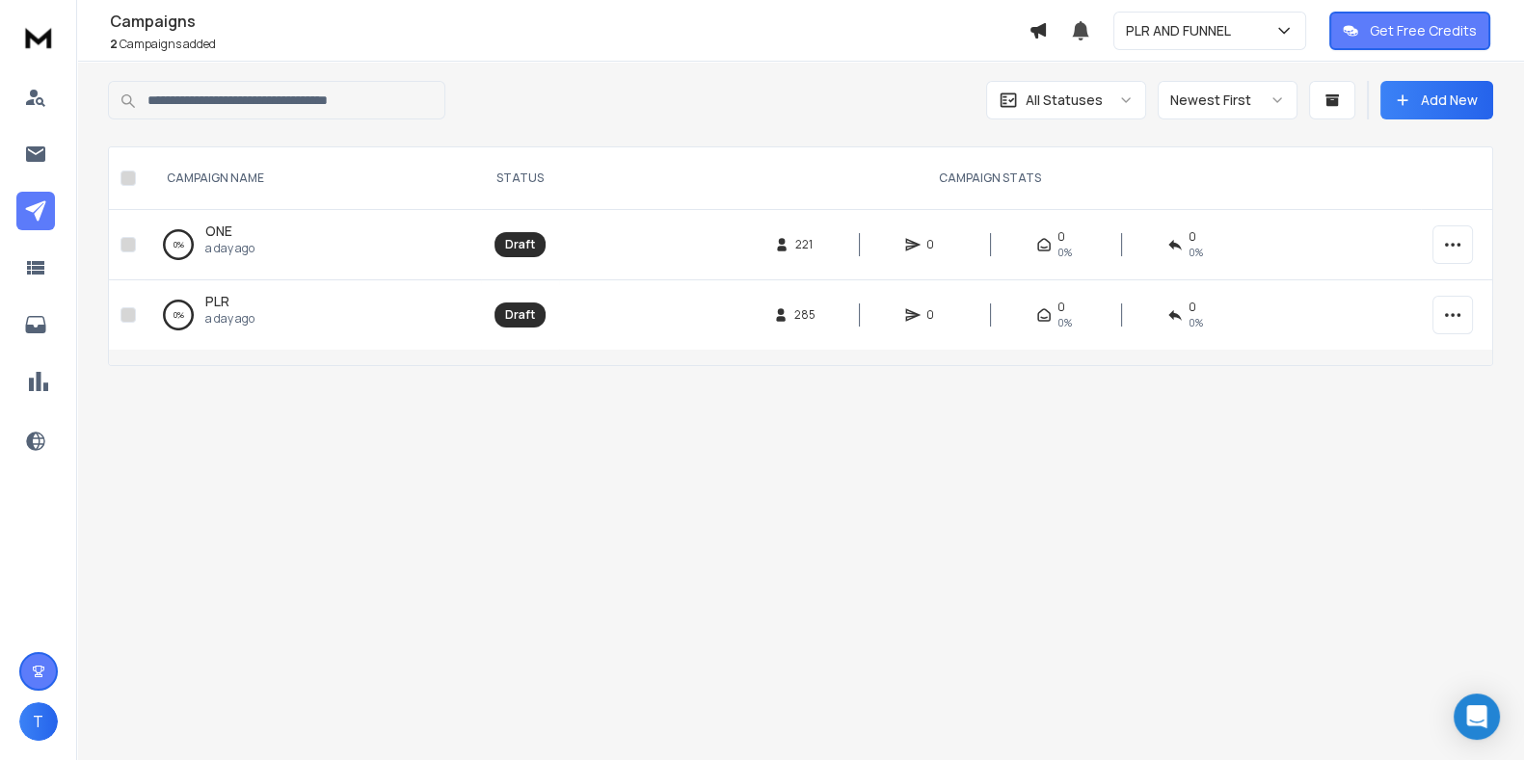
drag, startPoint x: 1156, startPoint y: 55, endPoint x: 1170, endPoint y: 27, distance: 31.5
click at [1166, 34] on div "Campaigns 2 Campaigns added PLR AND FUNNEL Get Free Credits" at bounding box center [762, 31] width 1524 height 62
click at [1170, 27] on p "PLR AND FUNNEL" at bounding box center [1182, 30] width 113 height 19
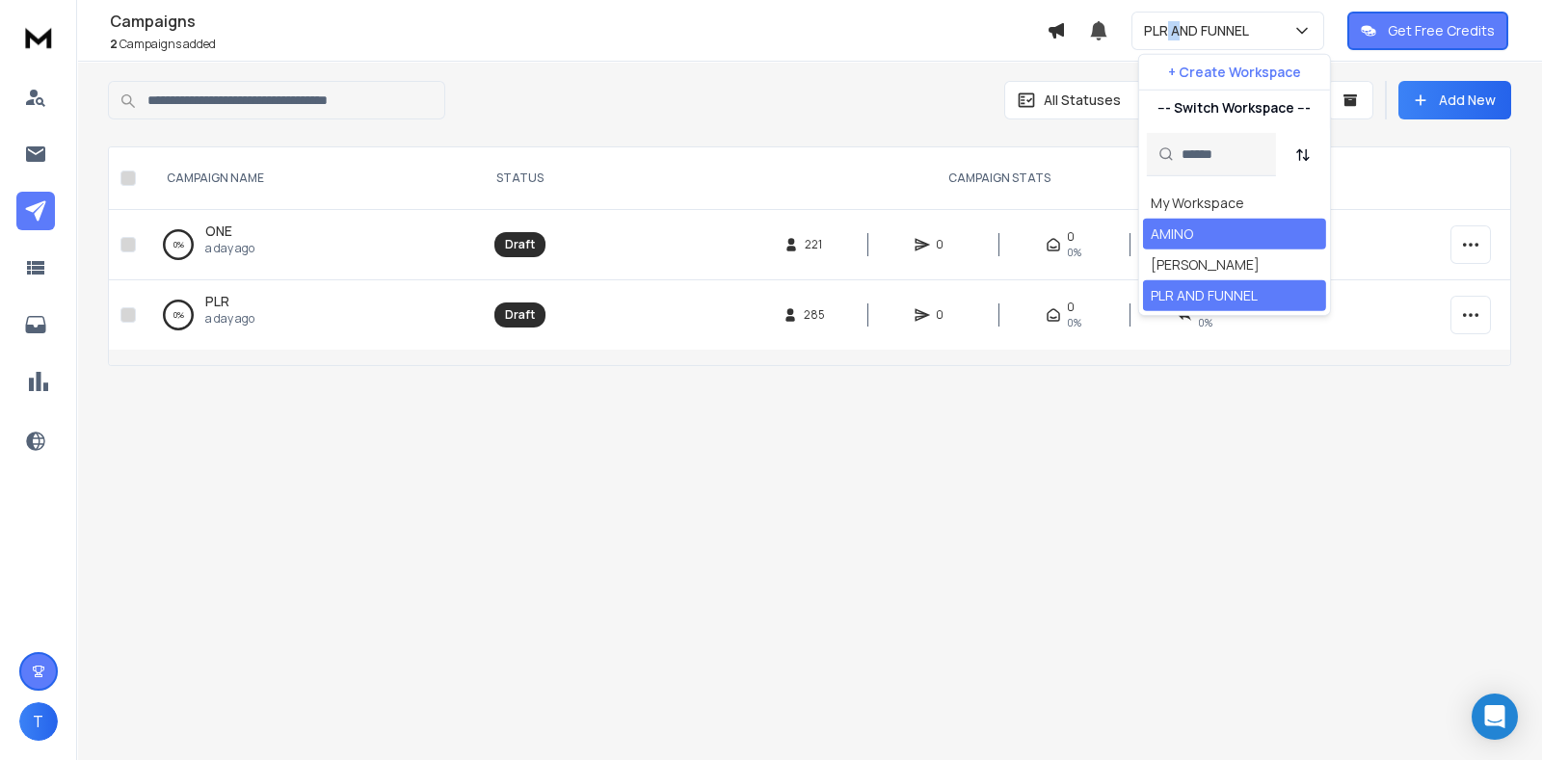
click at [1205, 240] on div "AMINO" at bounding box center [1234, 234] width 183 height 31
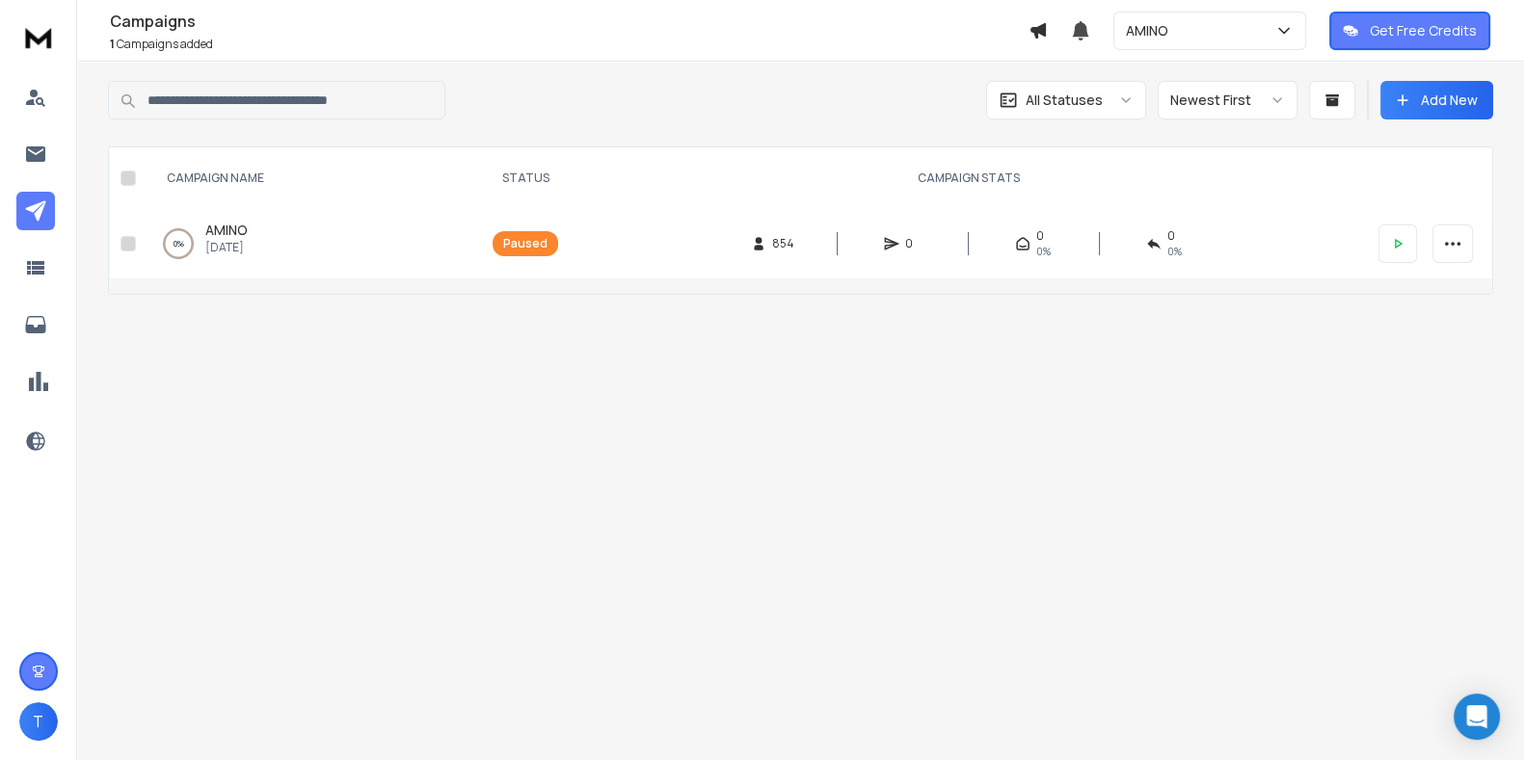
click at [400, 232] on div "0 % AMINO [DATE]" at bounding box center [312, 244] width 299 height 46
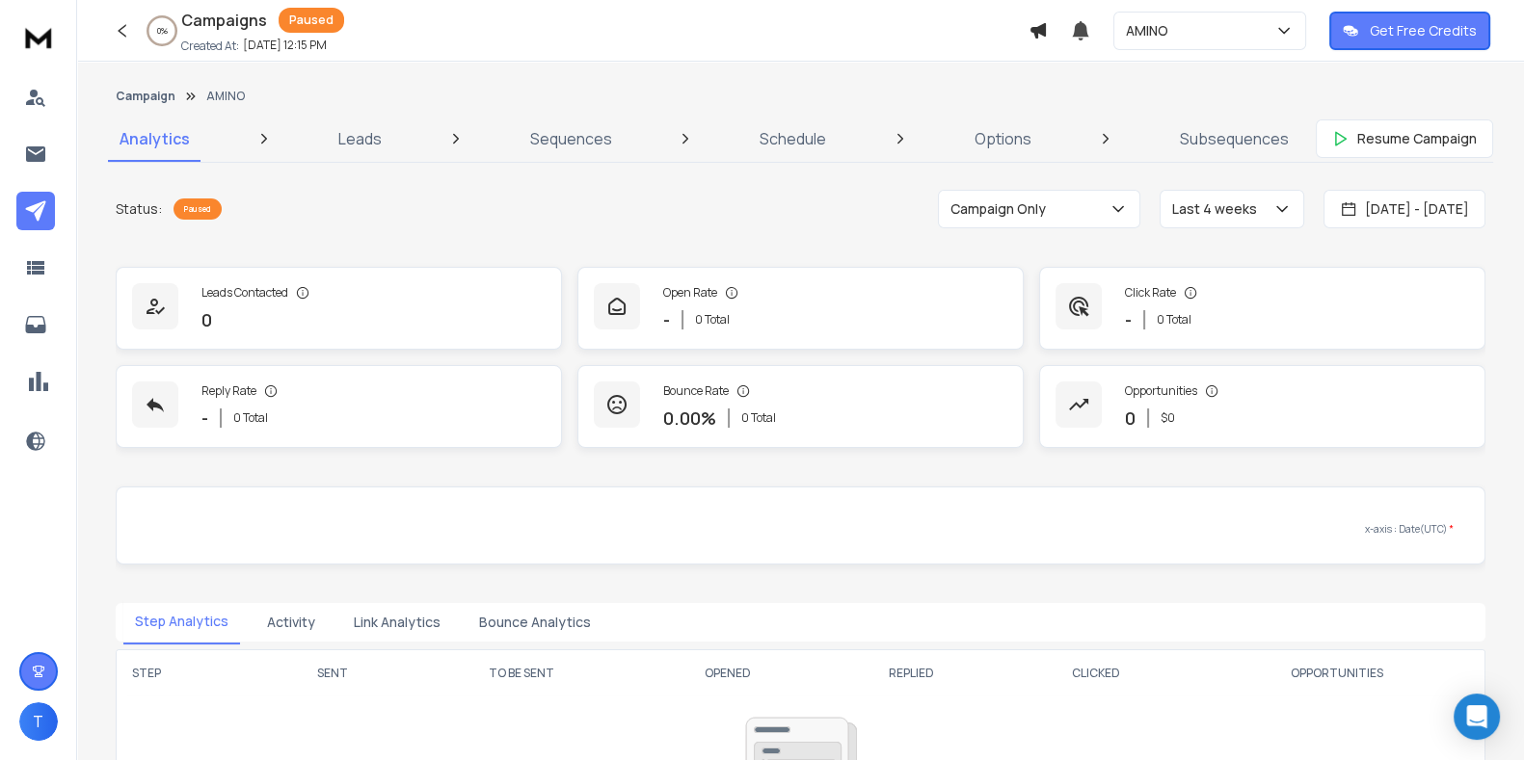
click at [1231, 40] on div "AMINO" at bounding box center [1210, 30] width 168 height 19
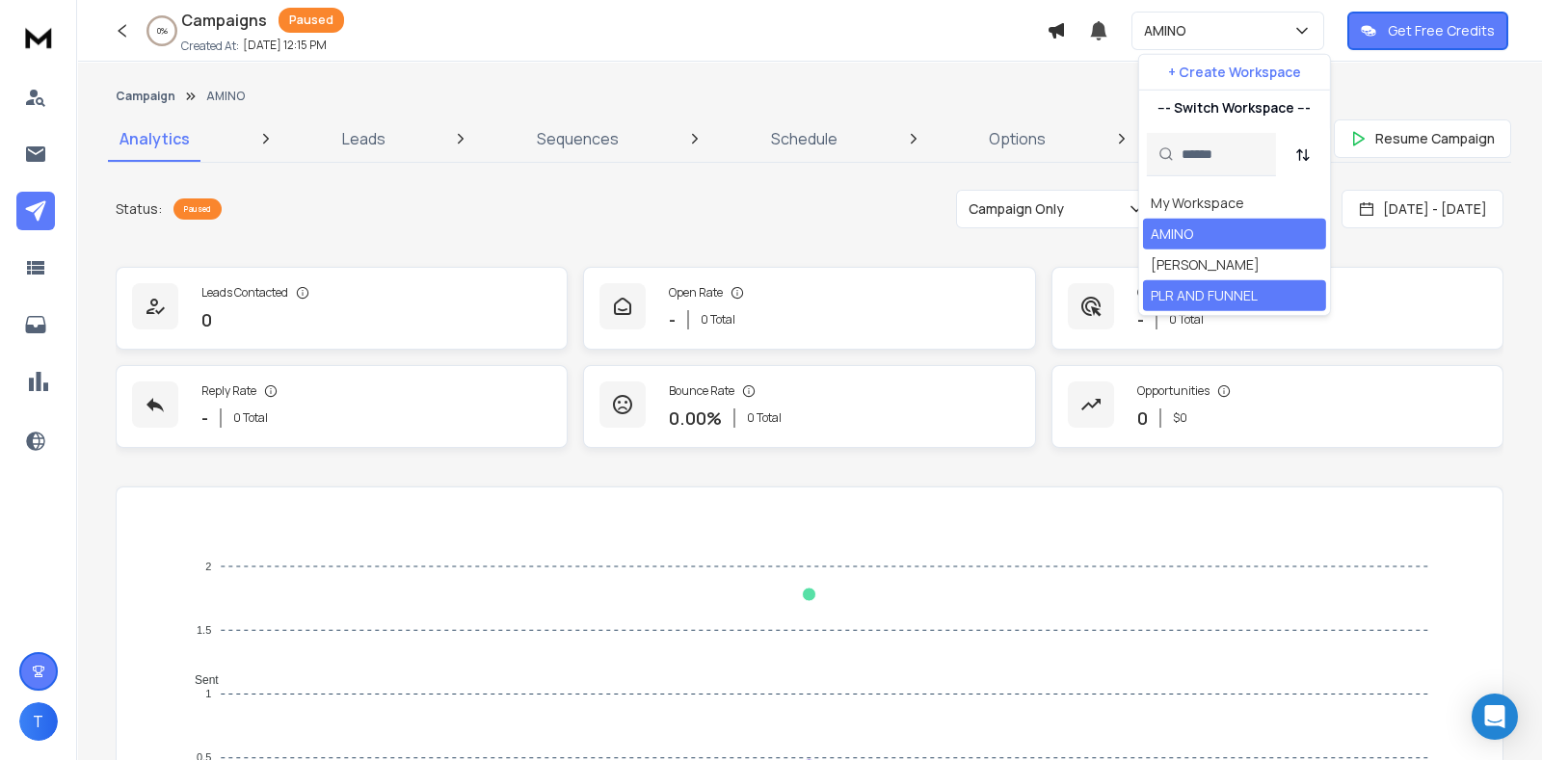
click at [1186, 284] on div "PLR AND FUNNEL" at bounding box center [1234, 295] width 183 height 31
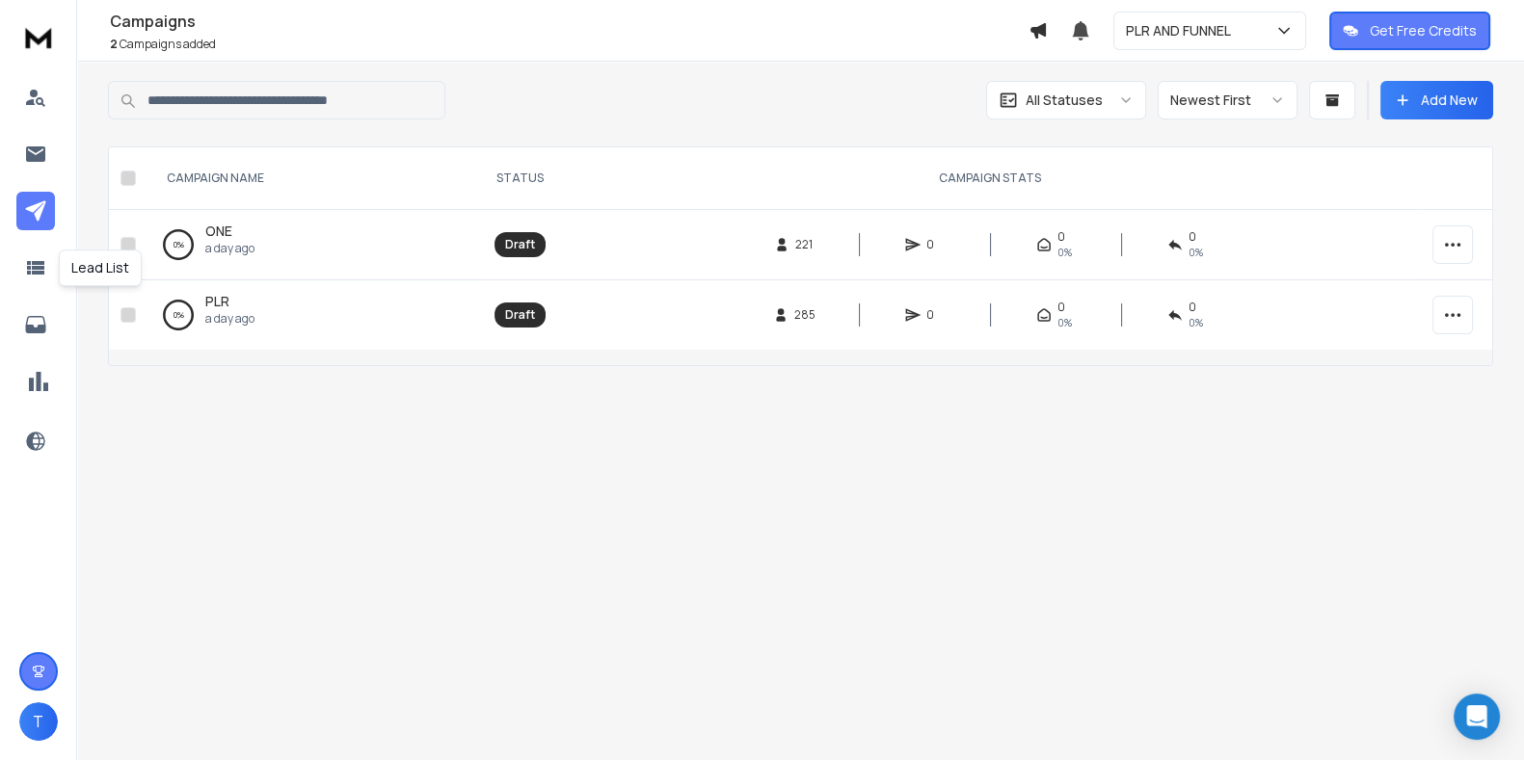
click at [34, 250] on link at bounding box center [35, 268] width 39 height 39
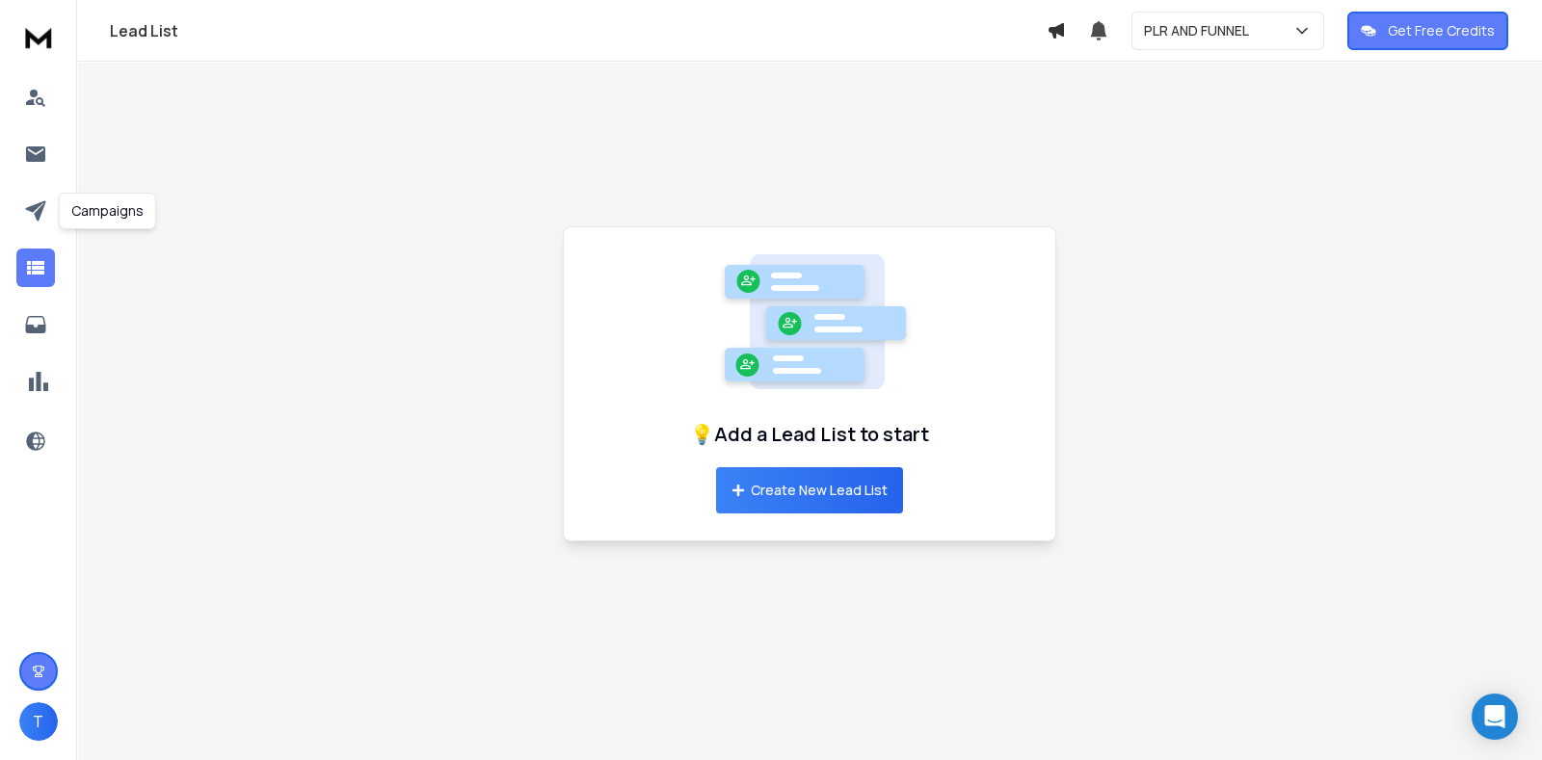
click at [58, 192] on div at bounding box center [38, 214] width 44 height 45
click at [1181, 31] on p "PLR AND FUNNEL" at bounding box center [1200, 30] width 113 height 19
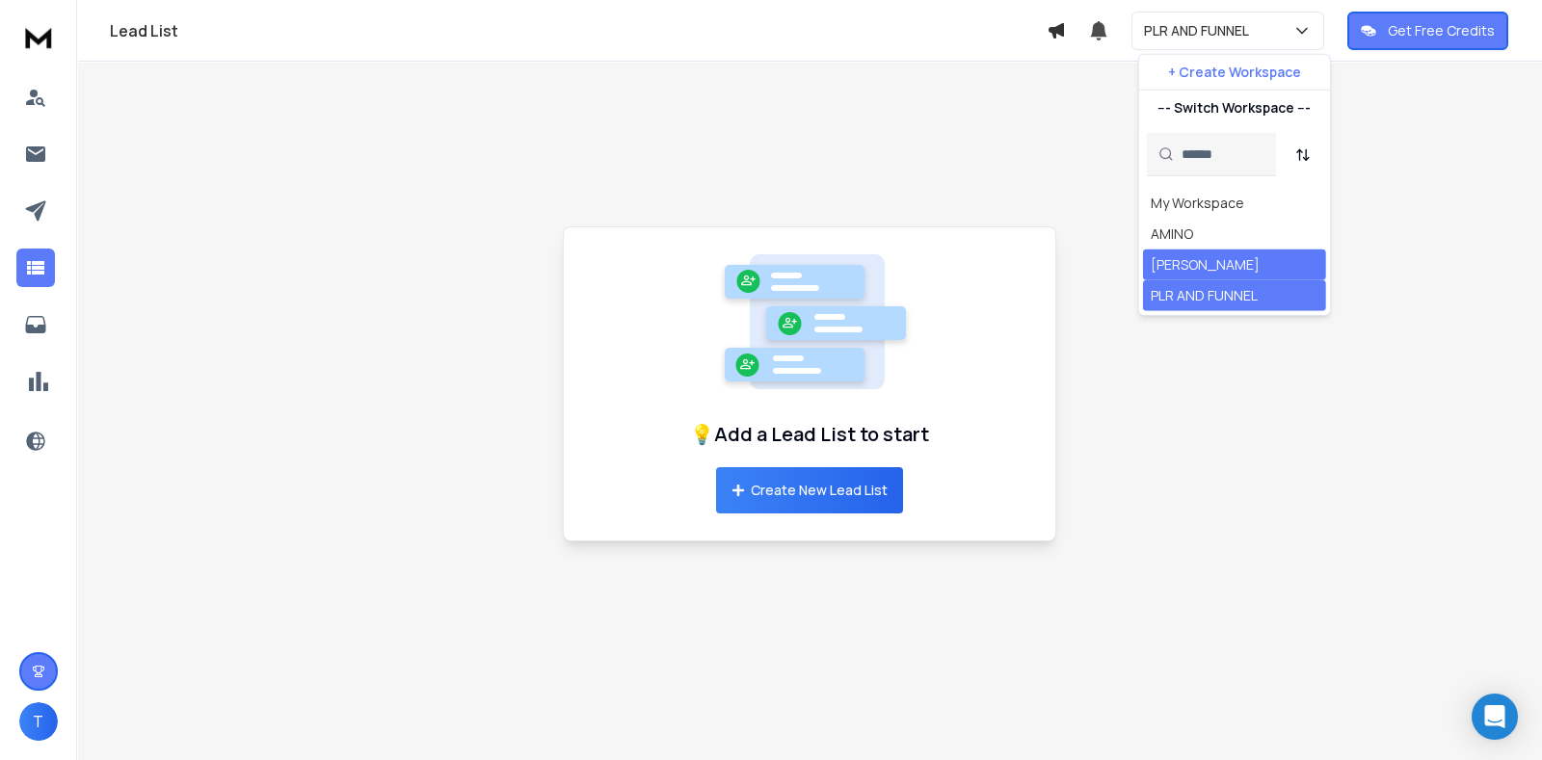
click at [1211, 261] on div "[PERSON_NAME]" at bounding box center [1234, 265] width 183 height 31
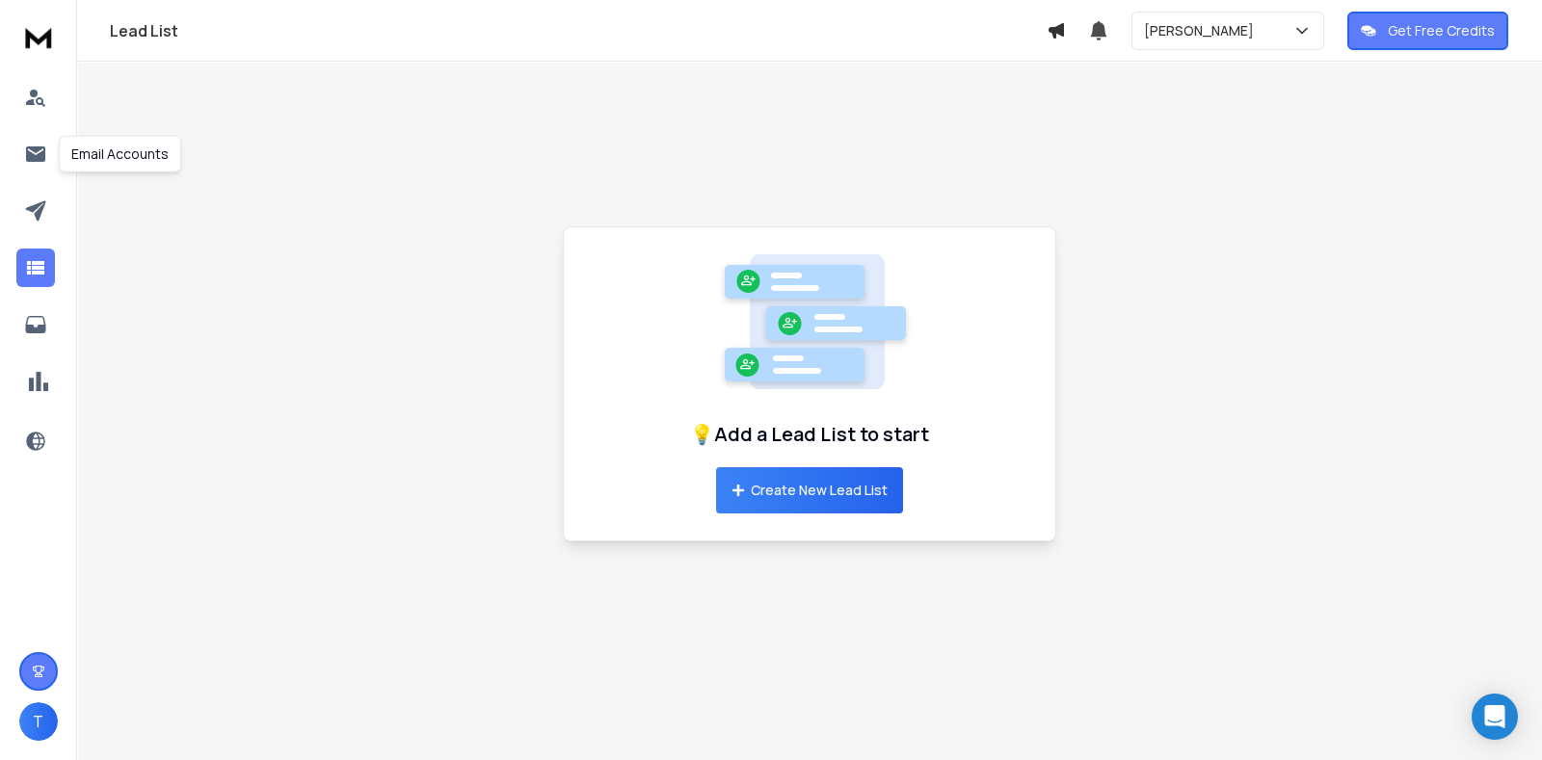
click at [38, 173] on link at bounding box center [35, 154] width 39 height 39
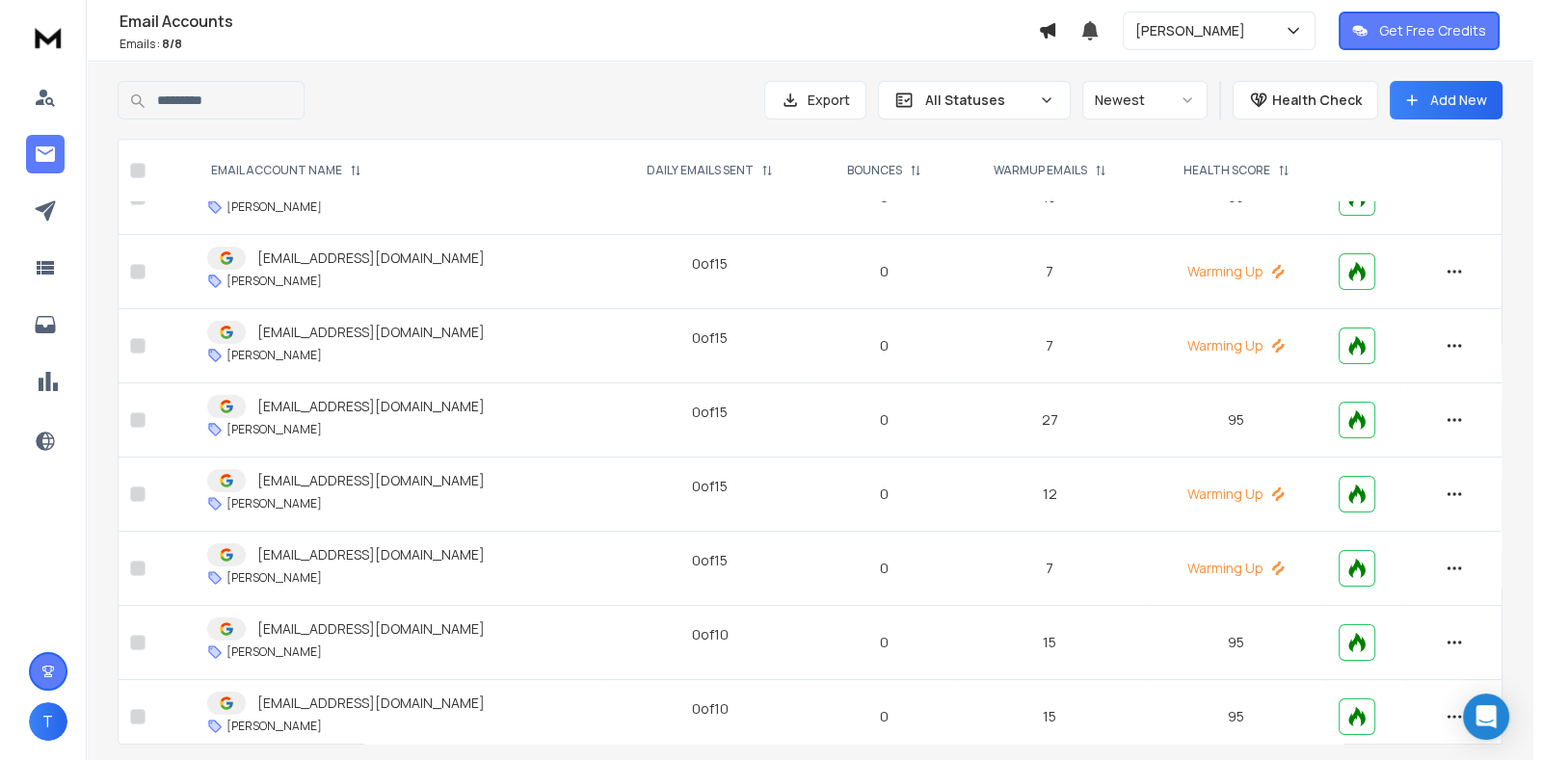
scroll to position [64, 0]
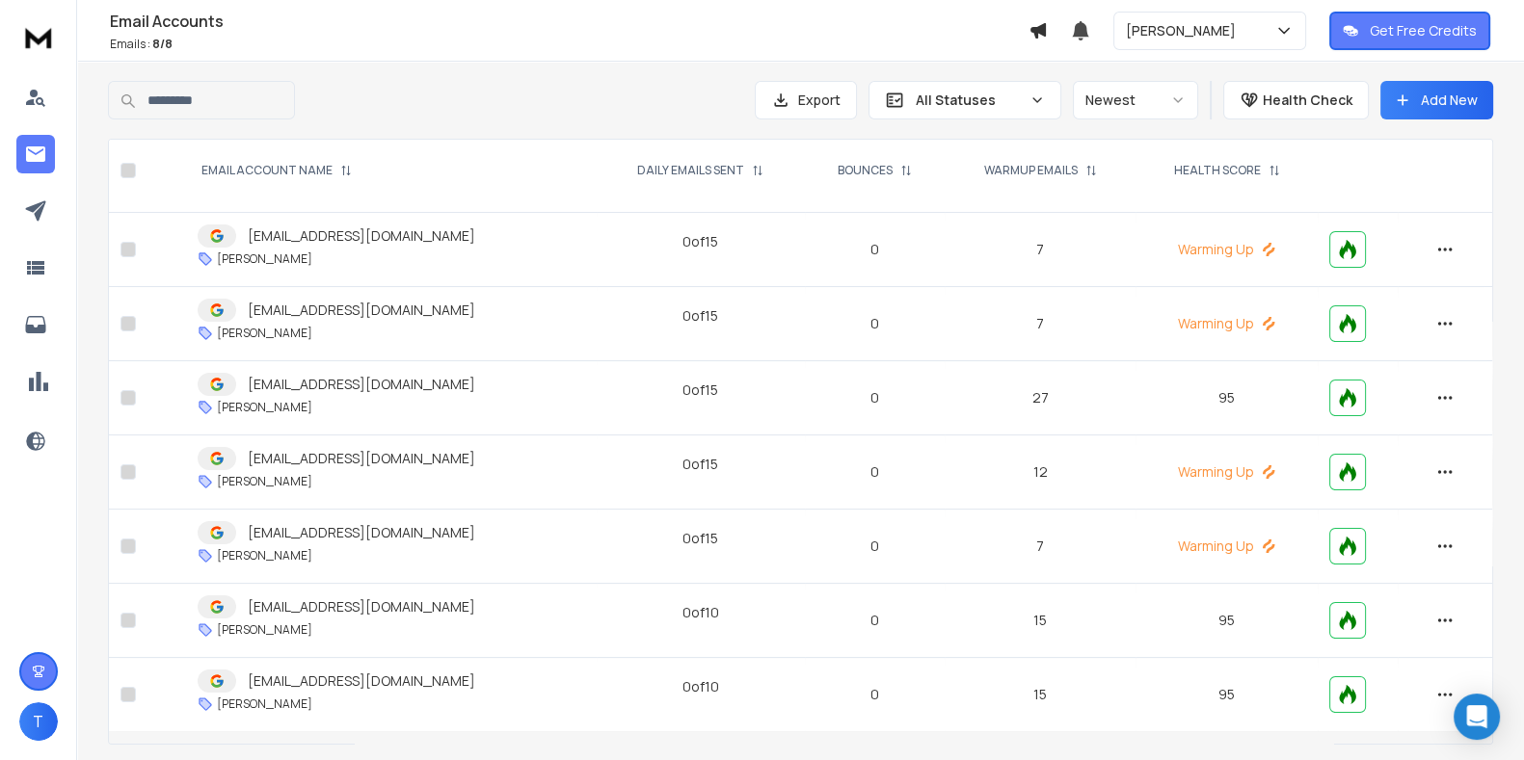
click at [1437, 547] on button at bounding box center [1444, 546] width 71 height 33
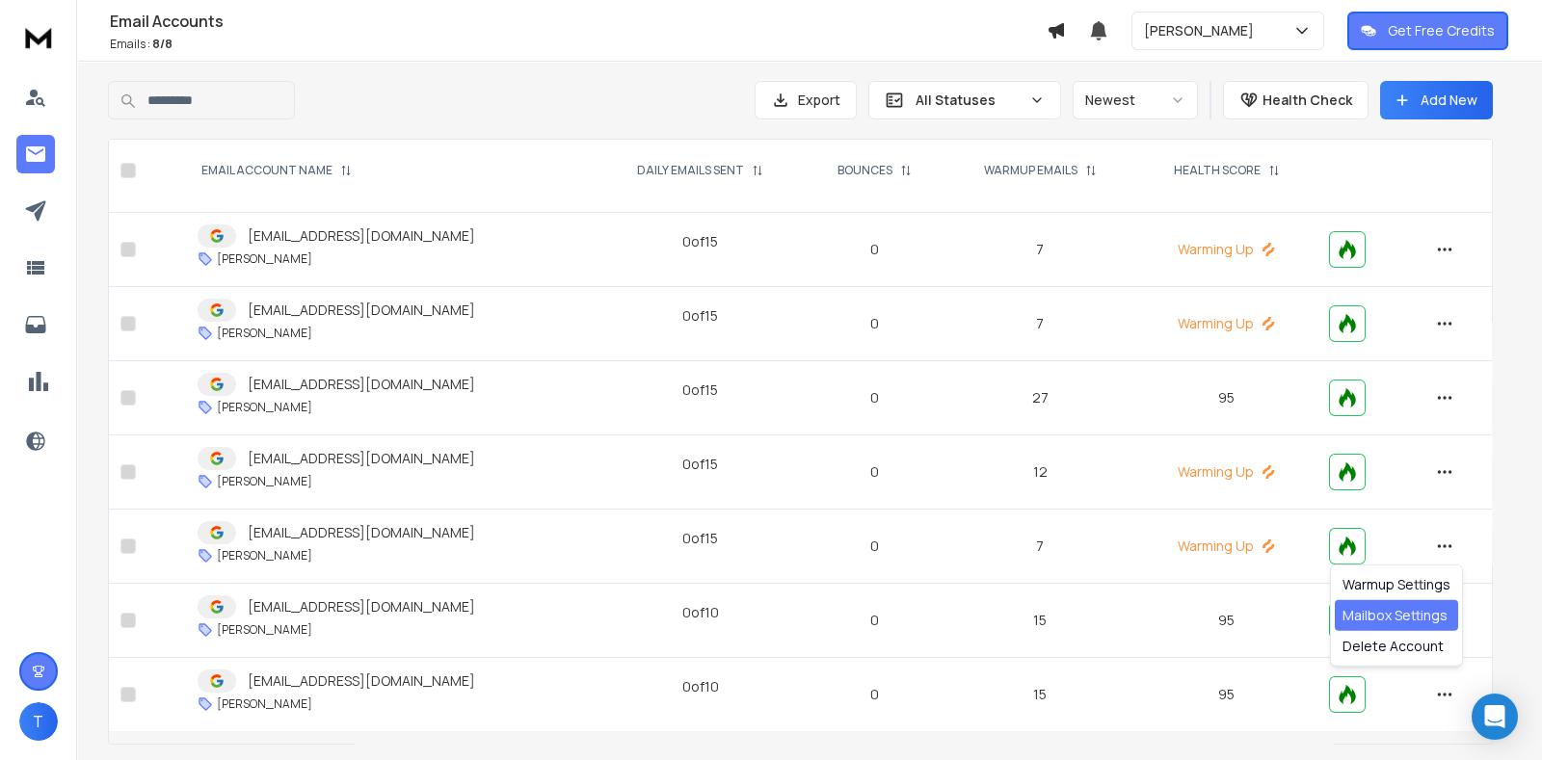
click at [1385, 619] on div "Mailbox Settings" at bounding box center [1396, 615] width 123 height 31
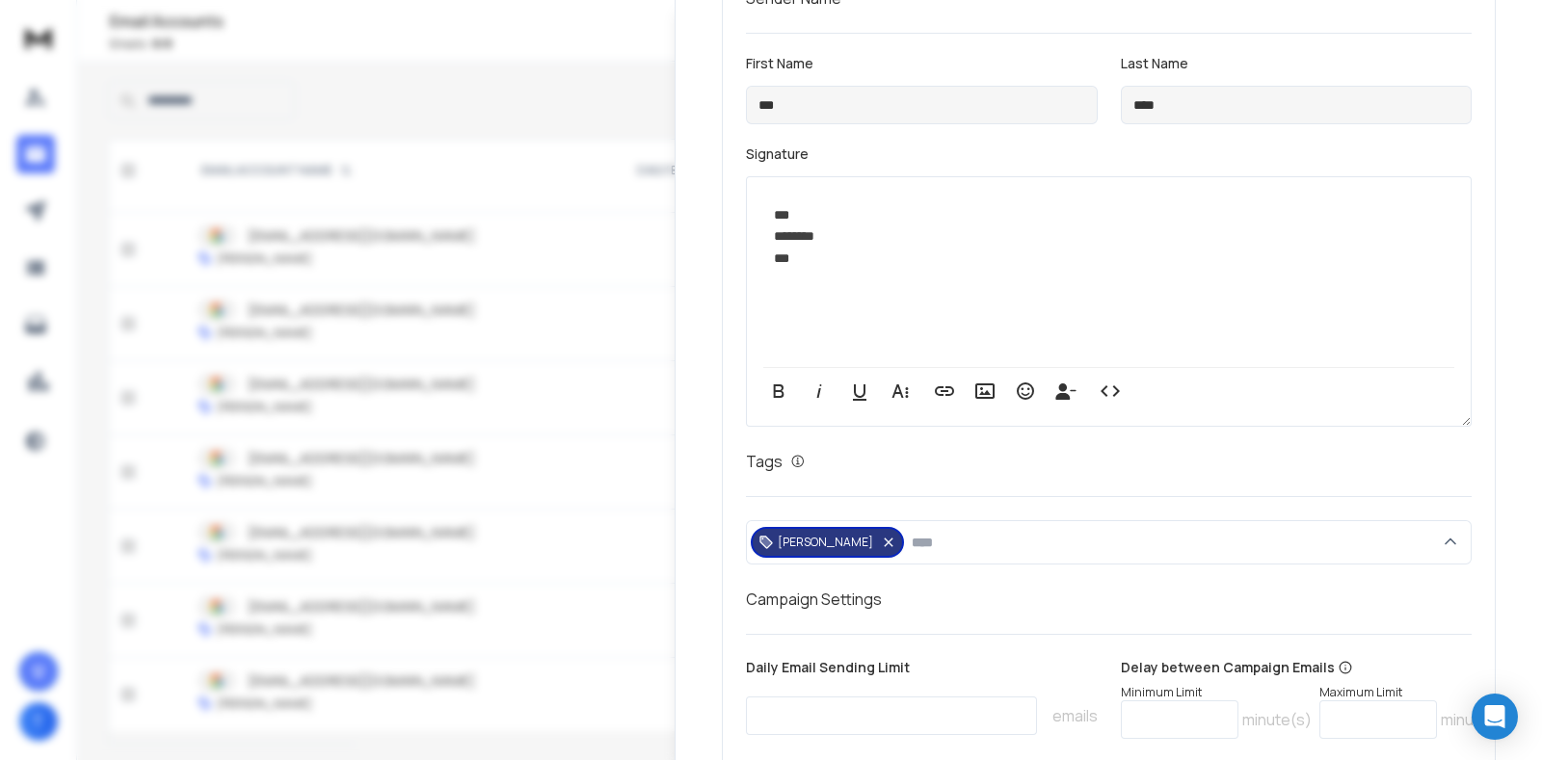
scroll to position [481, 0]
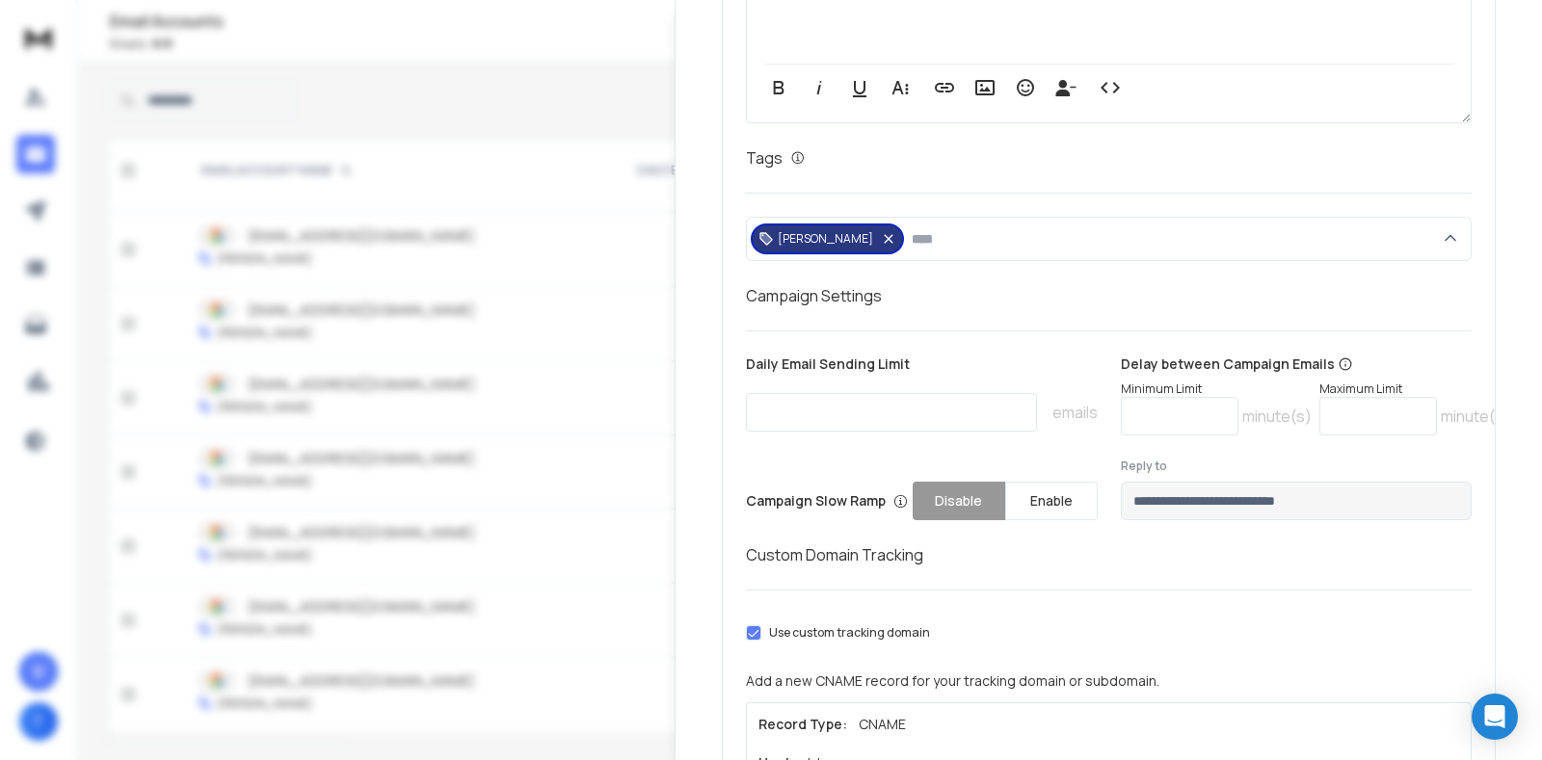
drag, startPoint x: 836, startPoint y: 412, endPoint x: 751, endPoint y: 418, distance: 85.1
click at [754, 417] on input "**" at bounding box center [891, 412] width 291 height 39
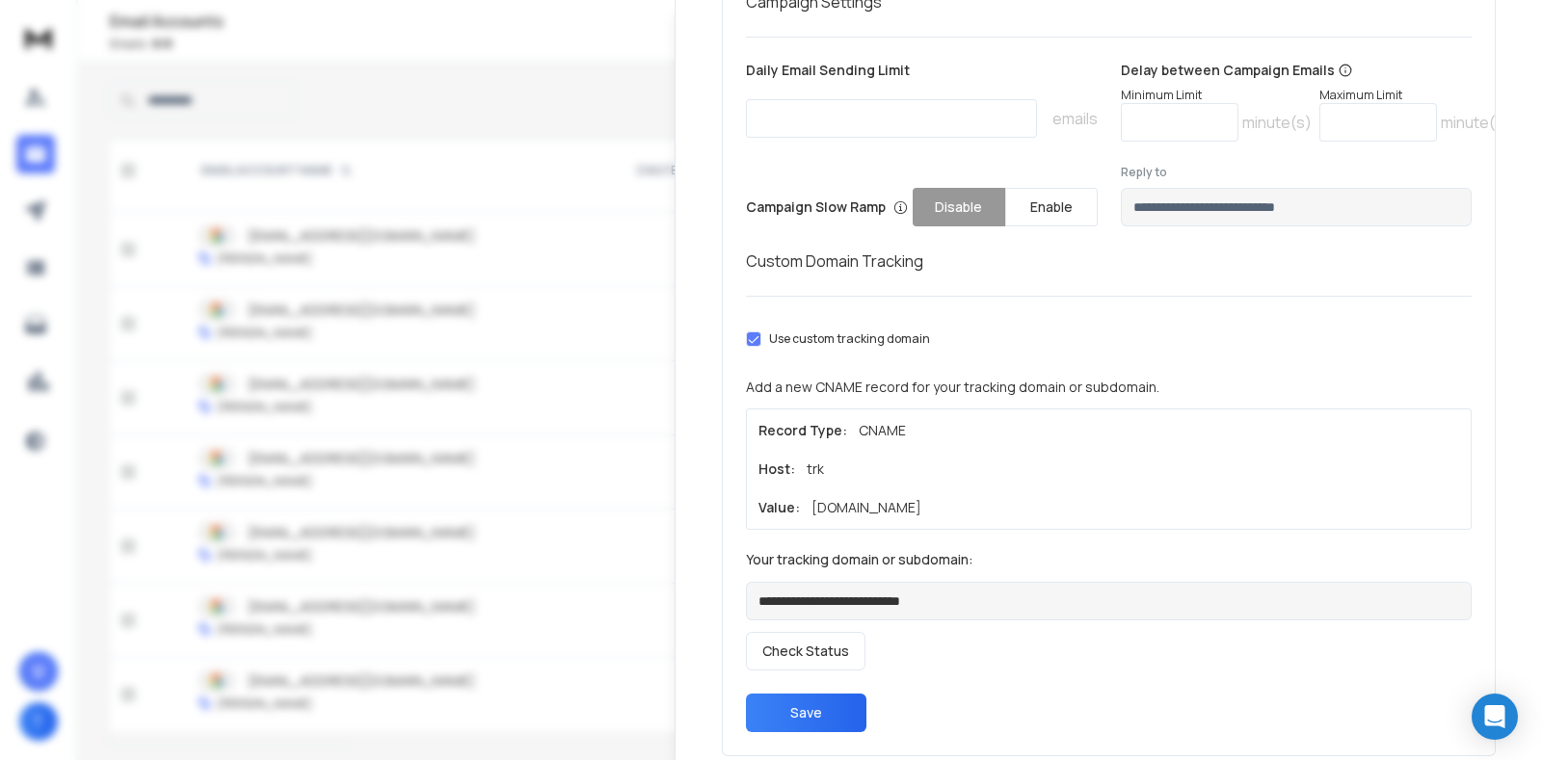
scroll to position [841, 0]
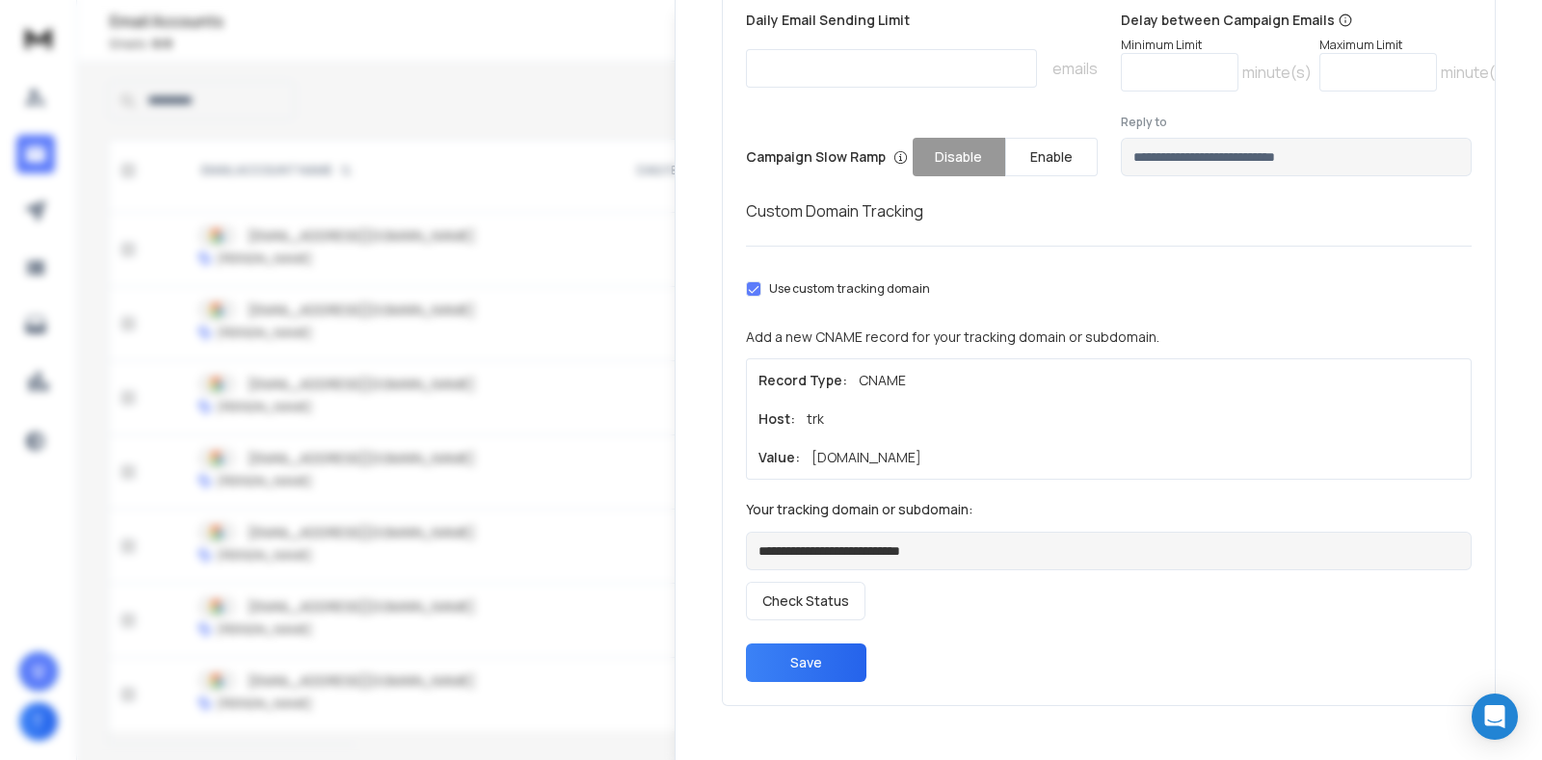
type input "**"
click at [831, 644] on button "Save" at bounding box center [806, 663] width 120 height 39
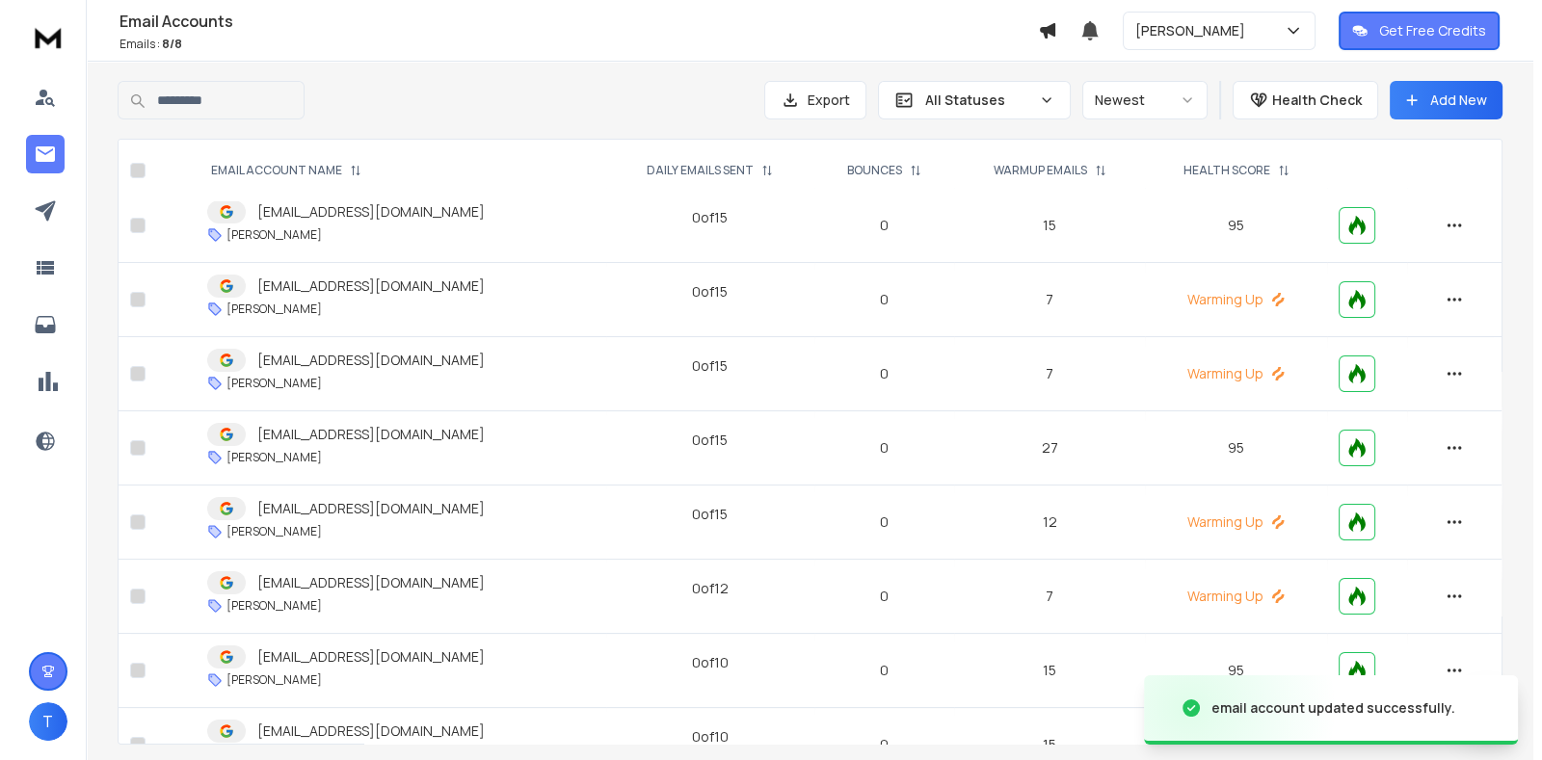
scroll to position [0, 0]
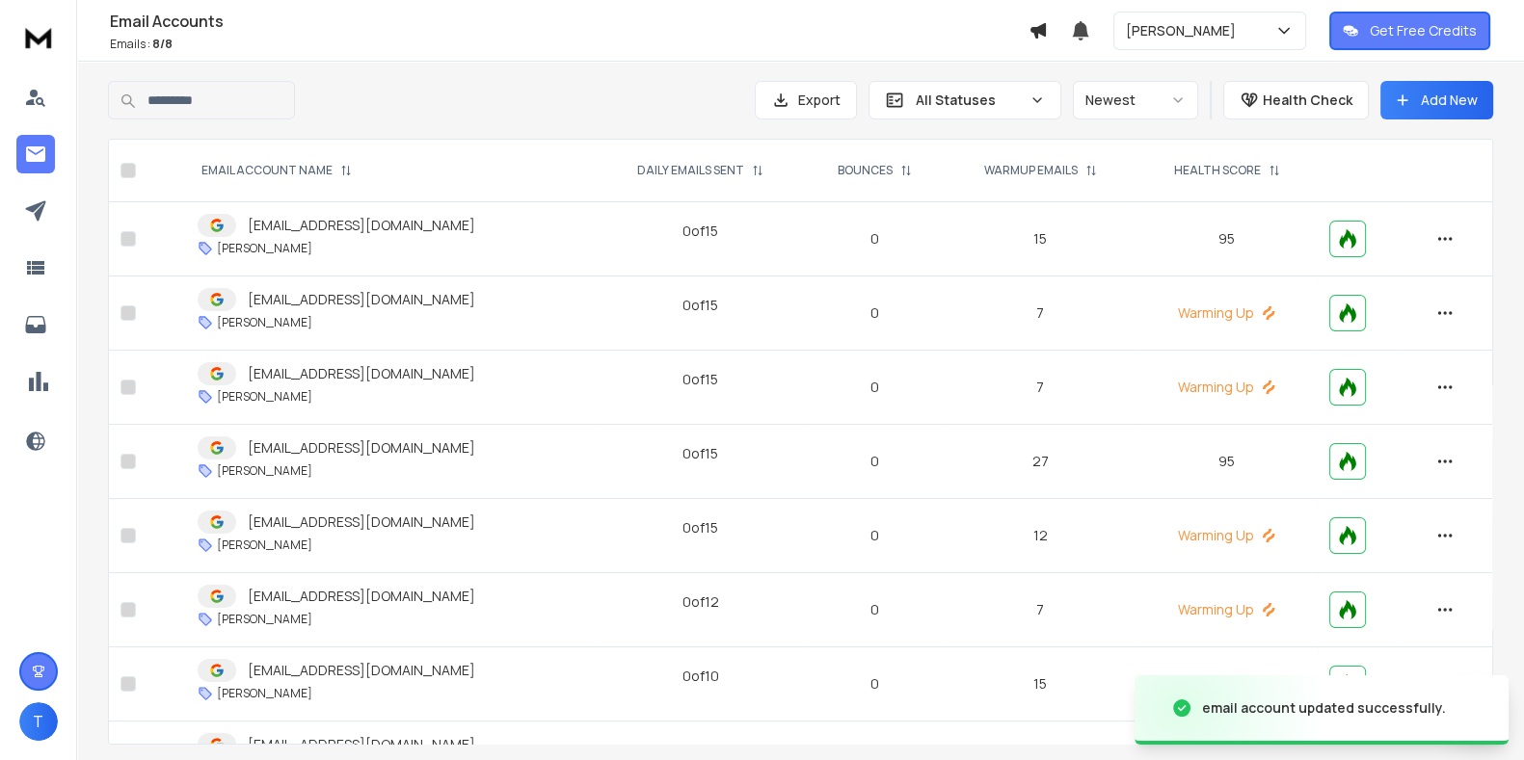
click at [1436, 382] on icon at bounding box center [1444, 387] width 17 height 17
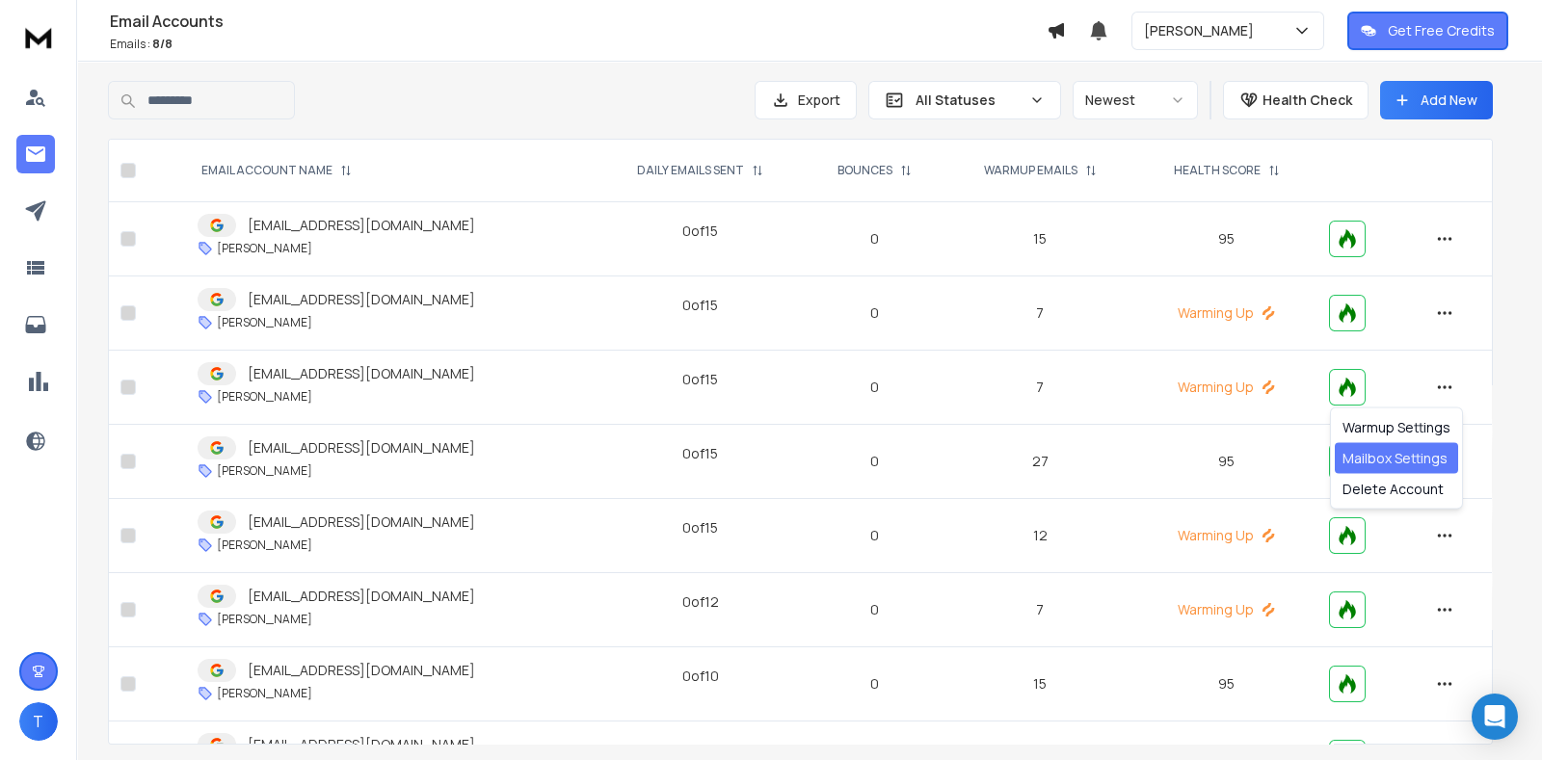
click at [1379, 446] on div "Mailbox Settings" at bounding box center [1396, 458] width 123 height 31
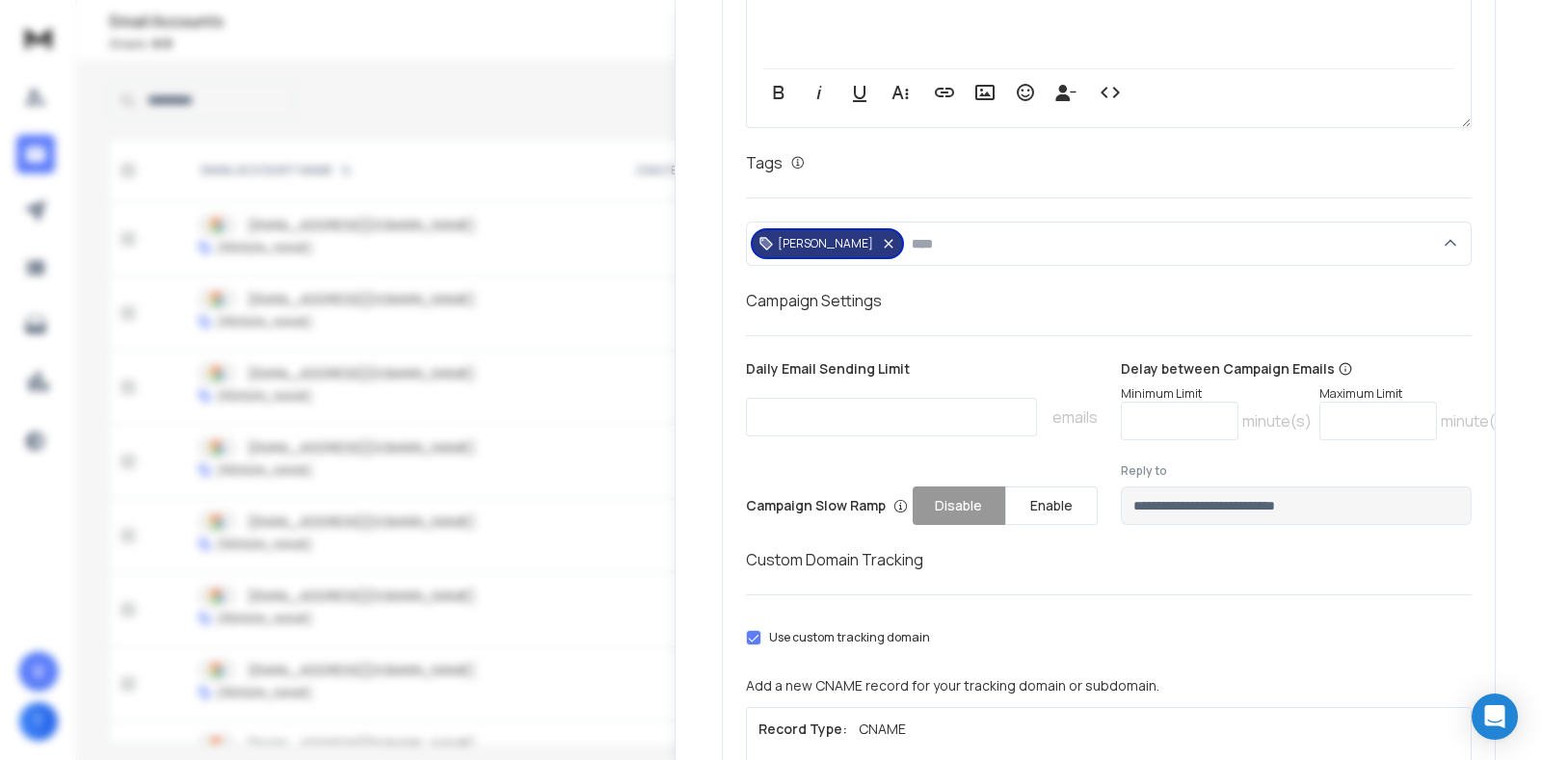
scroll to position [481, 0]
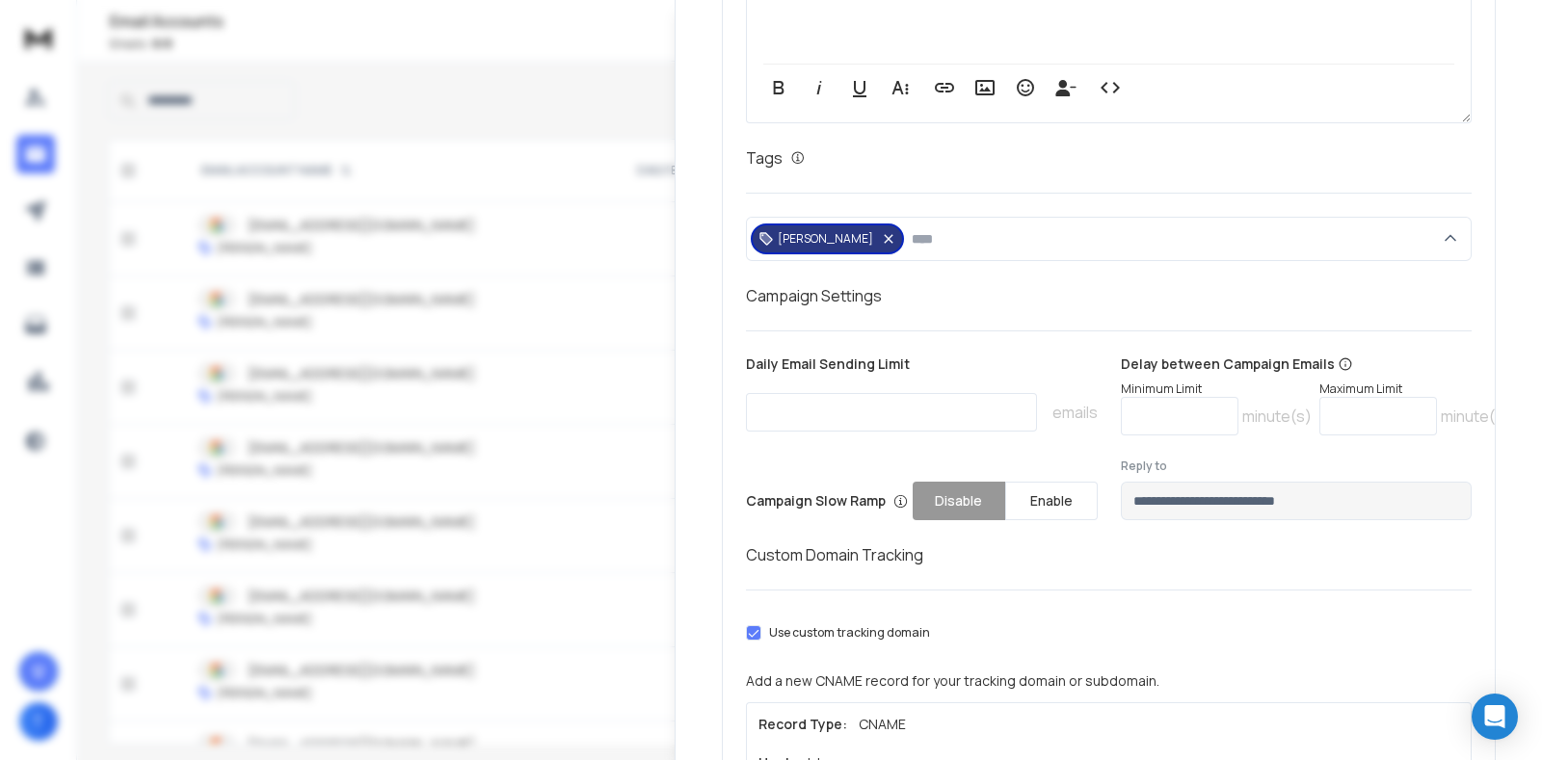
drag, startPoint x: 814, startPoint y: 409, endPoint x: 736, endPoint y: 412, distance: 78.1
click at [741, 412] on div "**********" at bounding box center [1109, 355] width 774 height 1392
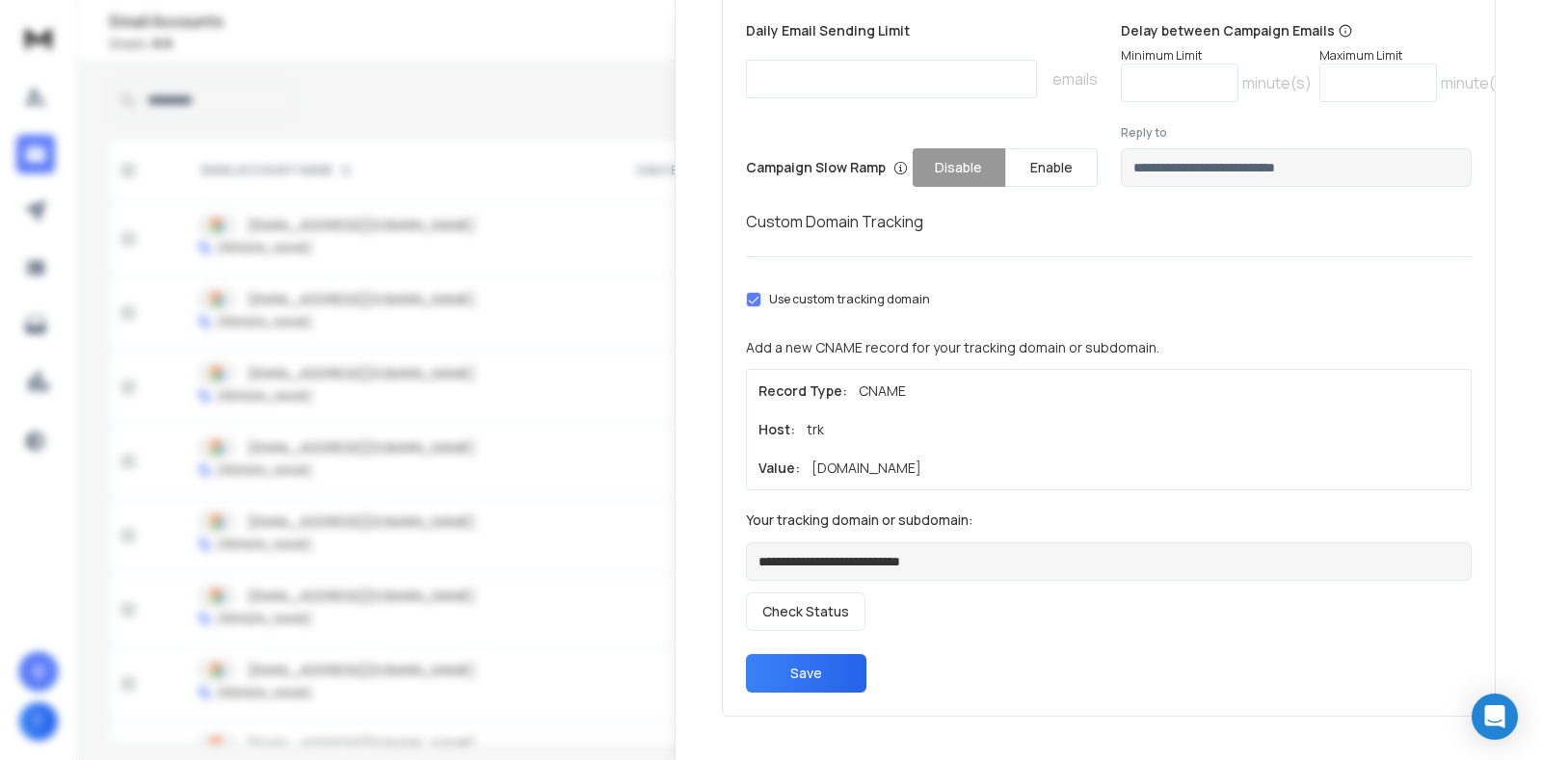
scroll to position [841, 0]
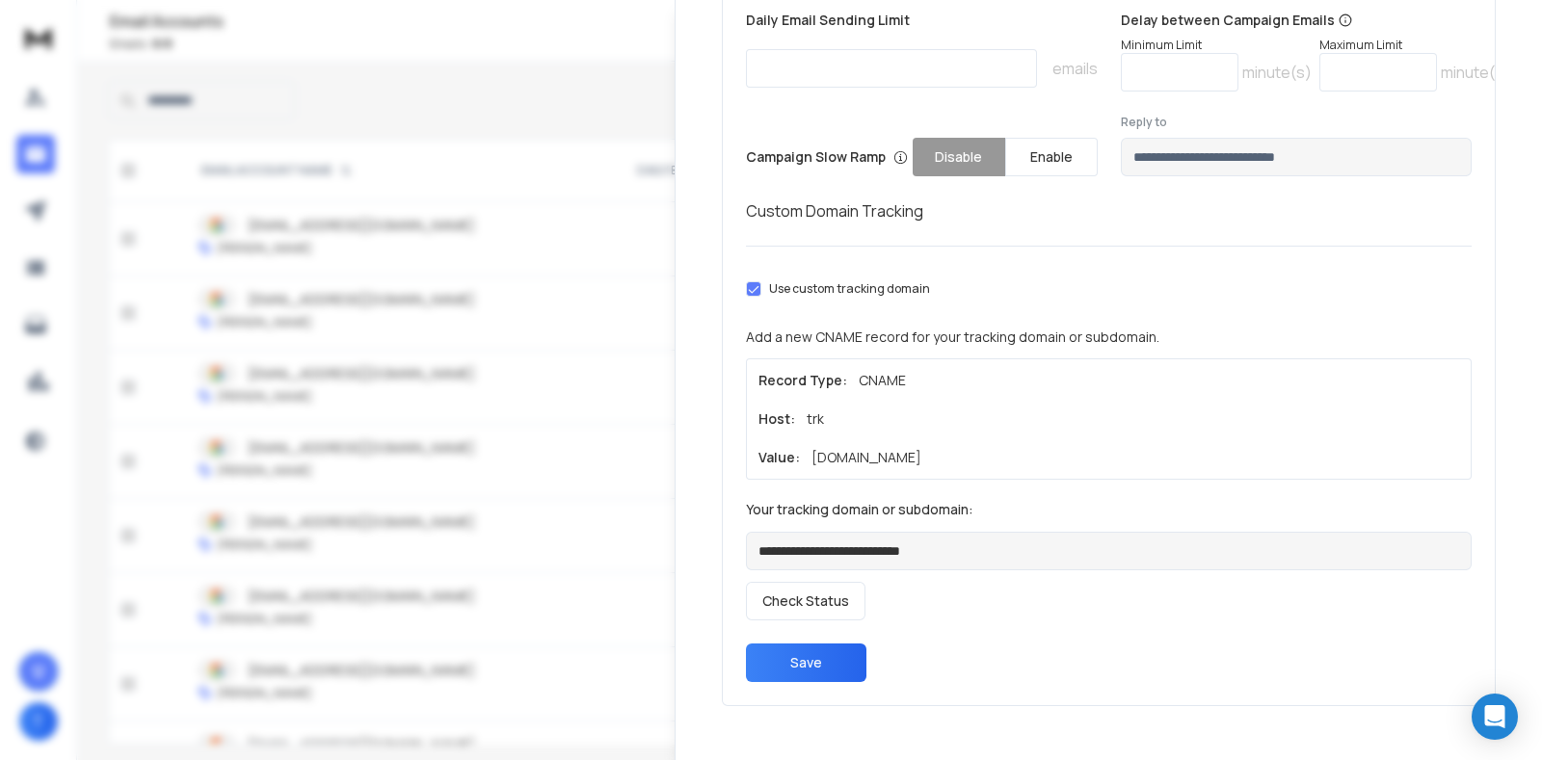
type input "**"
click at [842, 653] on button "Save" at bounding box center [806, 663] width 120 height 39
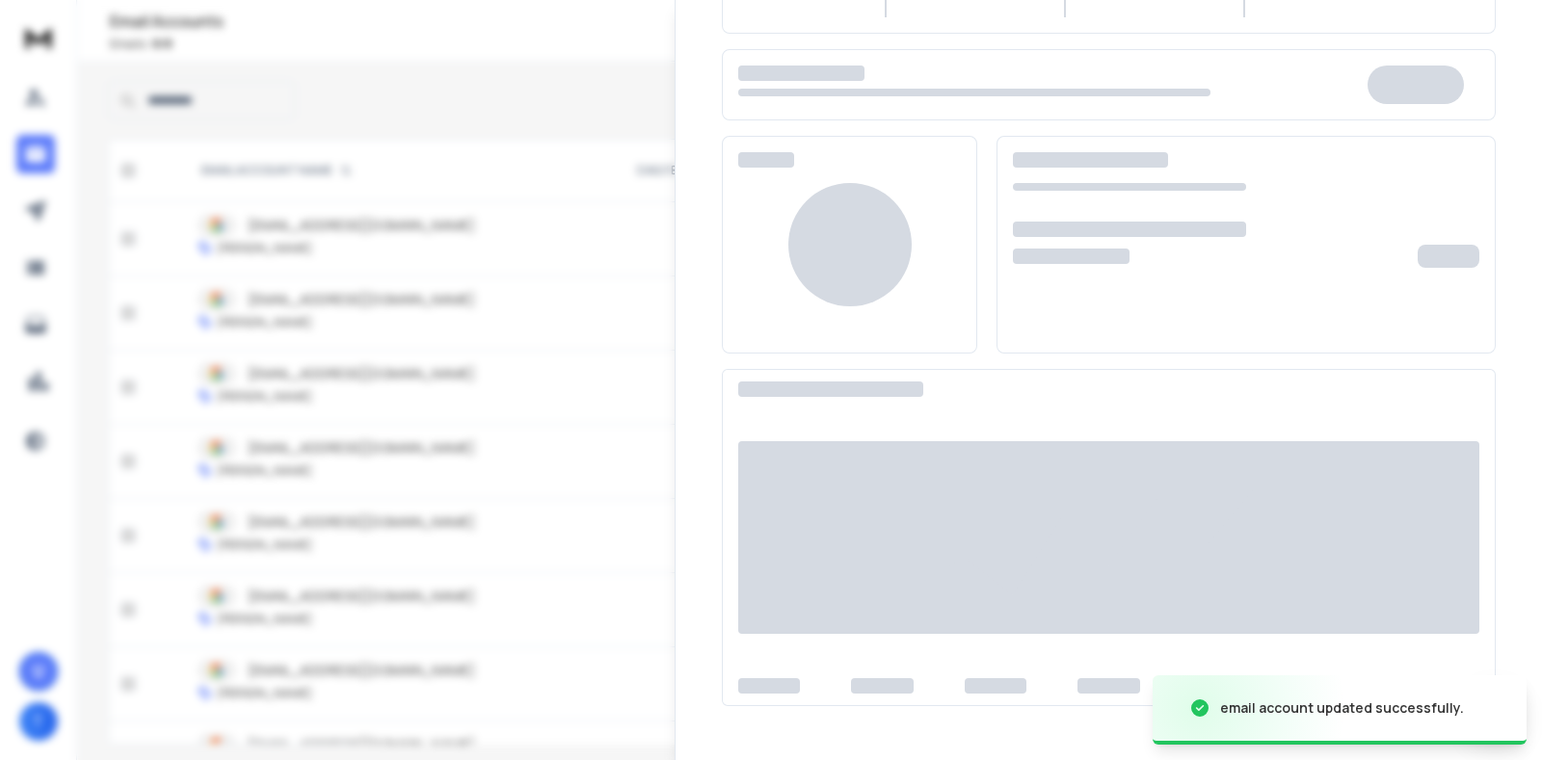
scroll to position [509, 0]
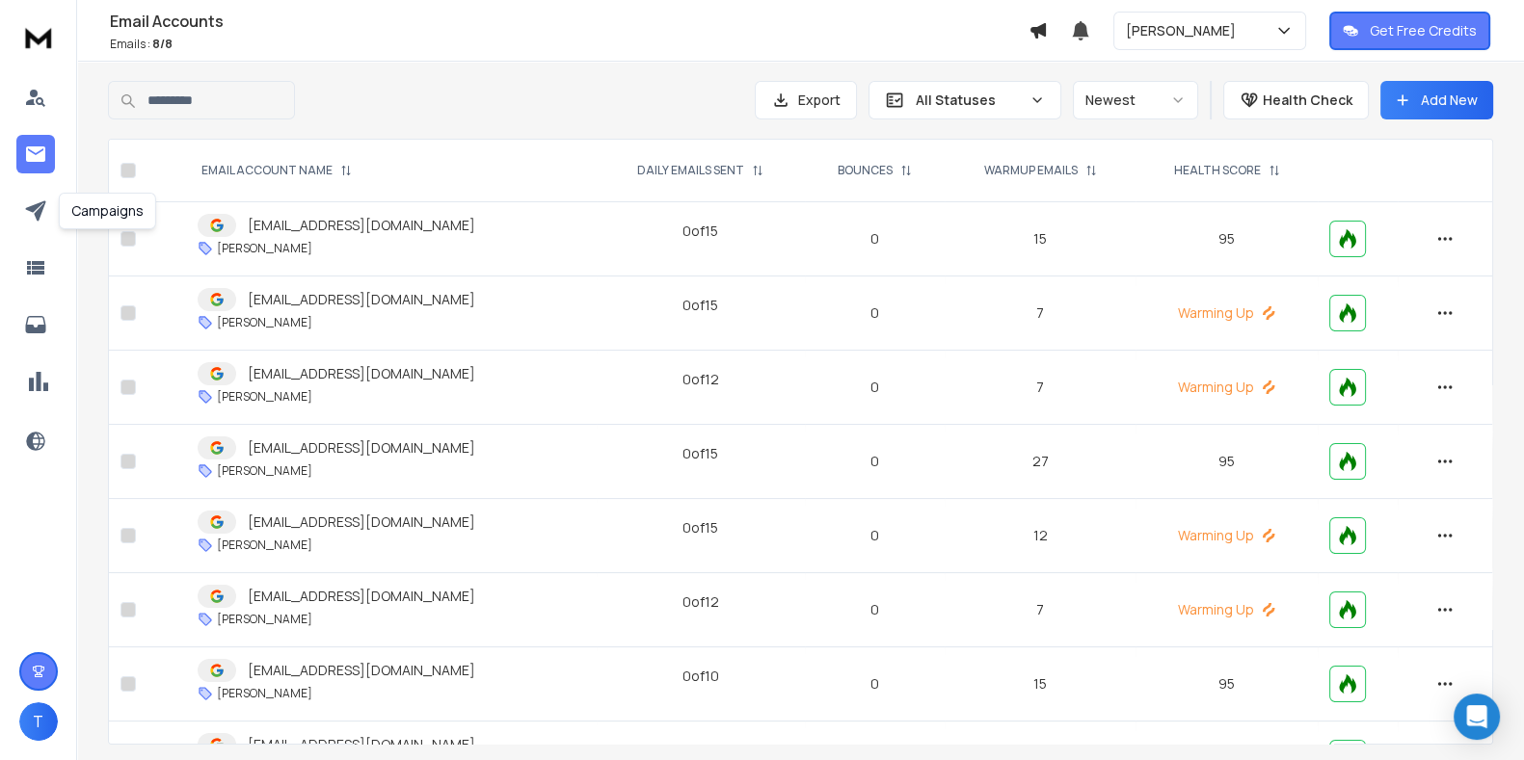
click at [42, 202] on icon at bounding box center [35, 210] width 20 height 20
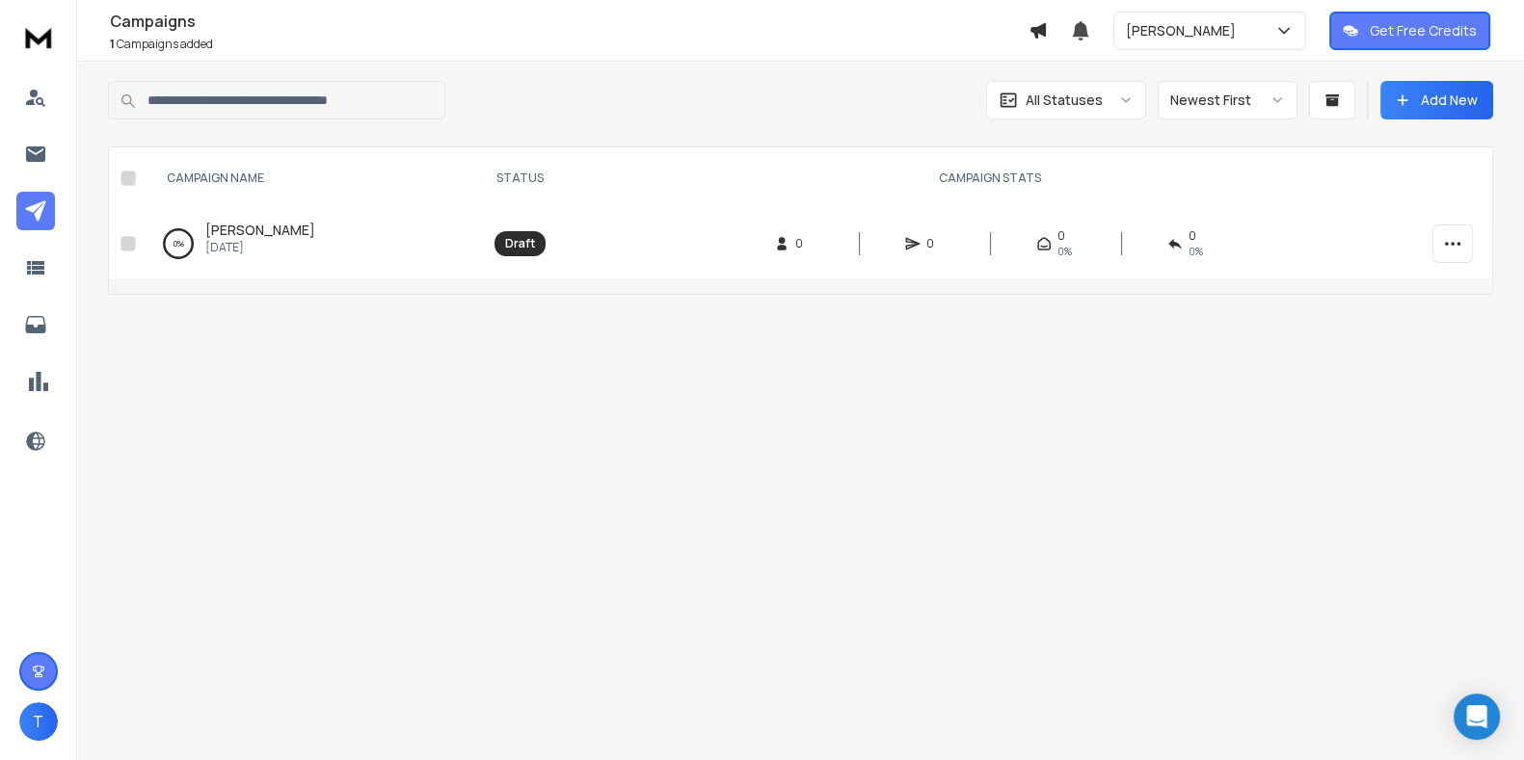
click at [306, 224] on div "0 % COLIN 7 days ago" at bounding box center [312, 244] width 299 height 46
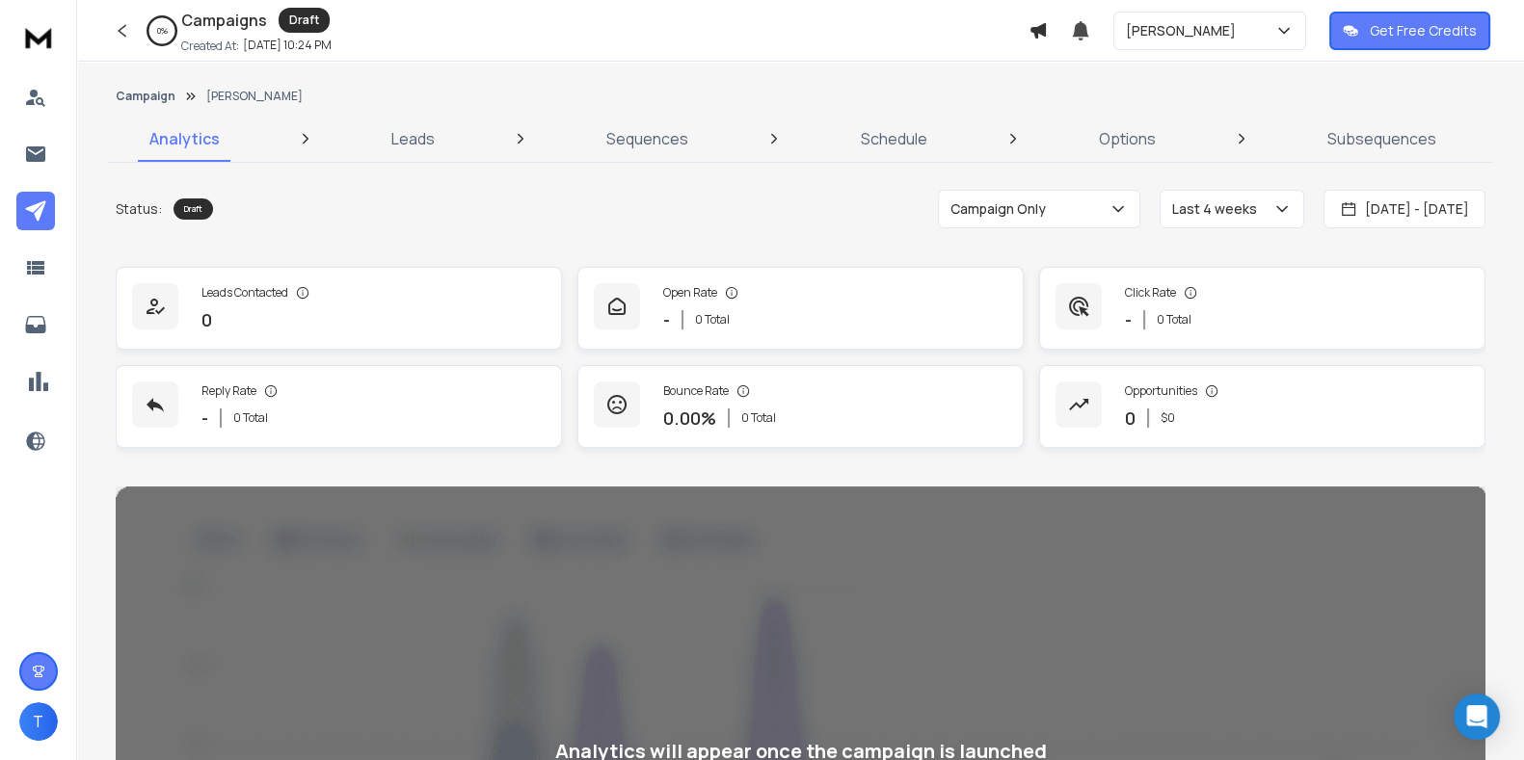
click at [1173, 146] on div "Analytics Leads Sequences Schedule Options Subsequences" at bounding box center [793, 139] width 1370 height 46
click at [1111, 138] on p "Options" at bounding box center [1127, 138] width 57 height 23
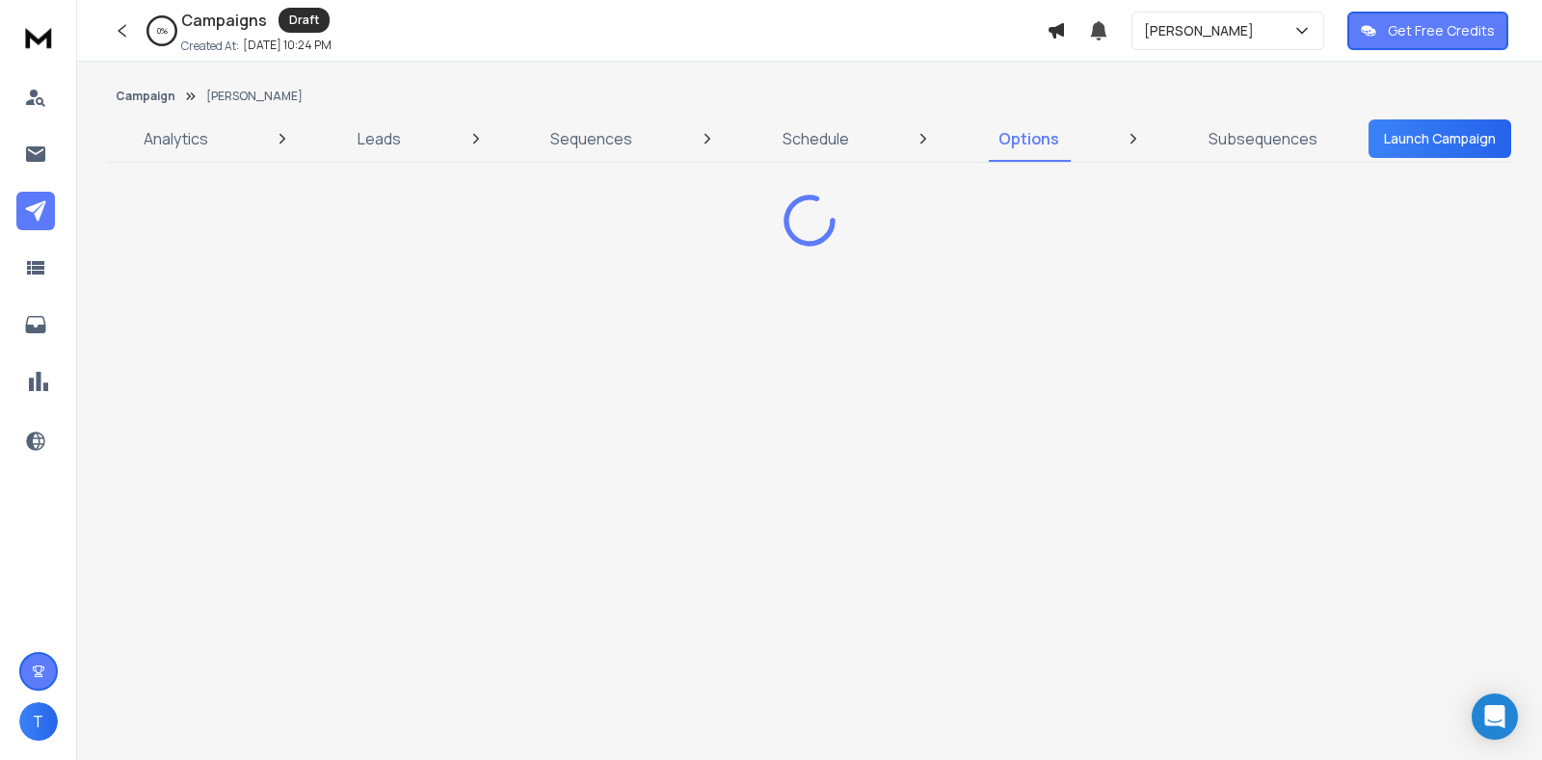
select select "**********"
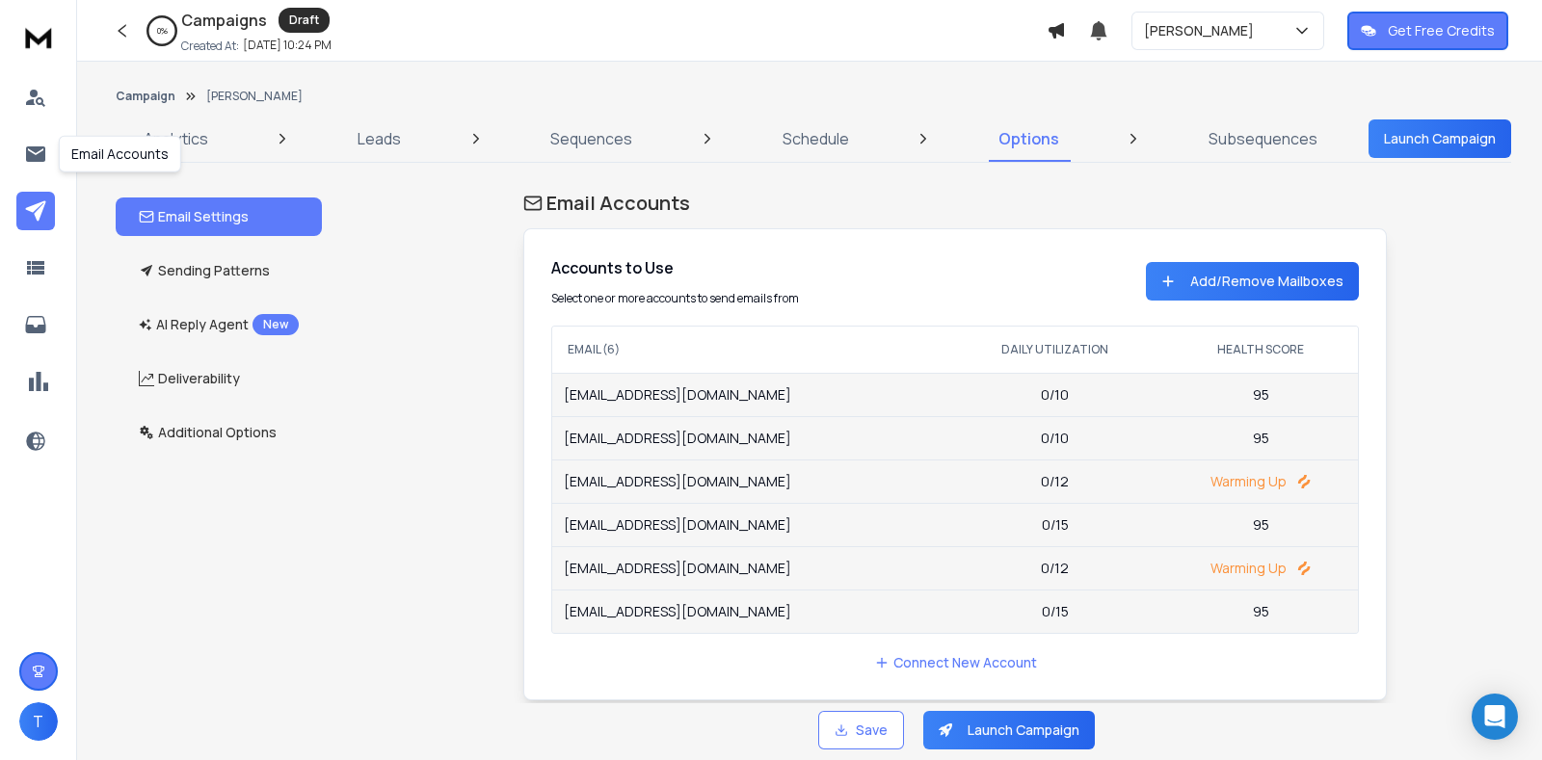
click at [40, 148] on icon at bounding box center [35, 153] width 19 height 15
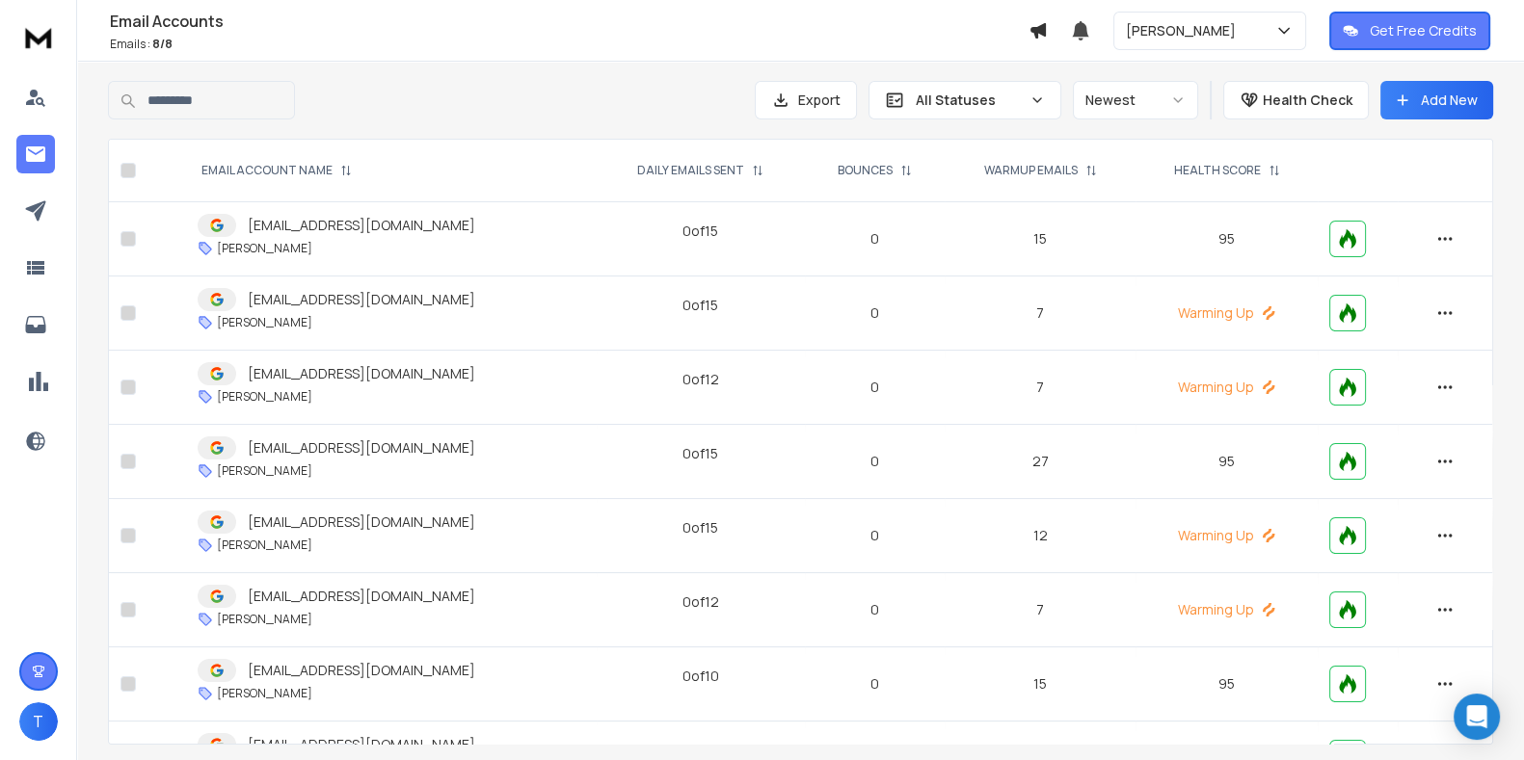
click at [1055, 235] on td "15" at bounding box center [1040, 239] width 191 height 74
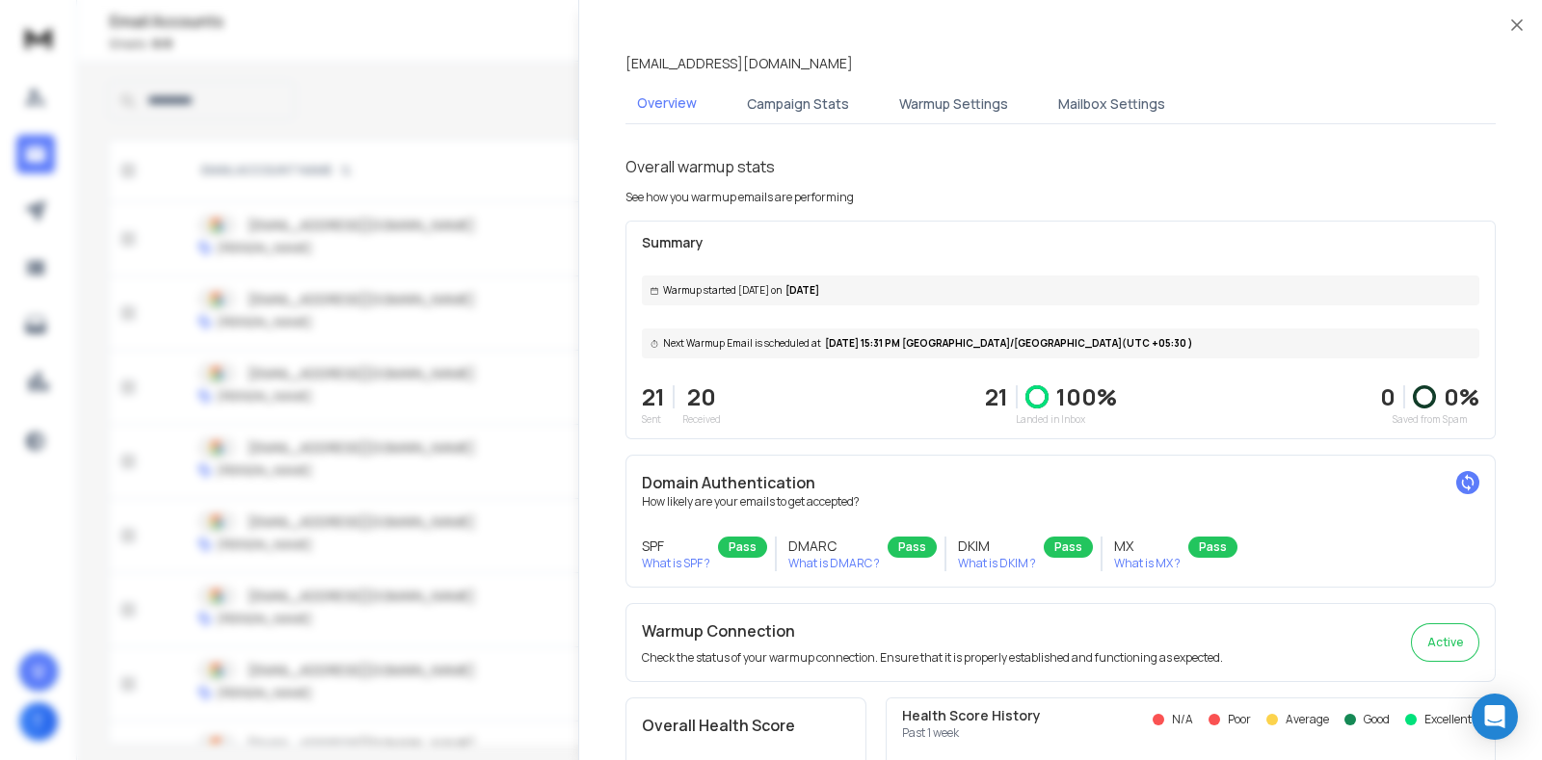
click at [960, 99] on button "Warmup Settings" at bounding box center [954, 104] width 132 height 42
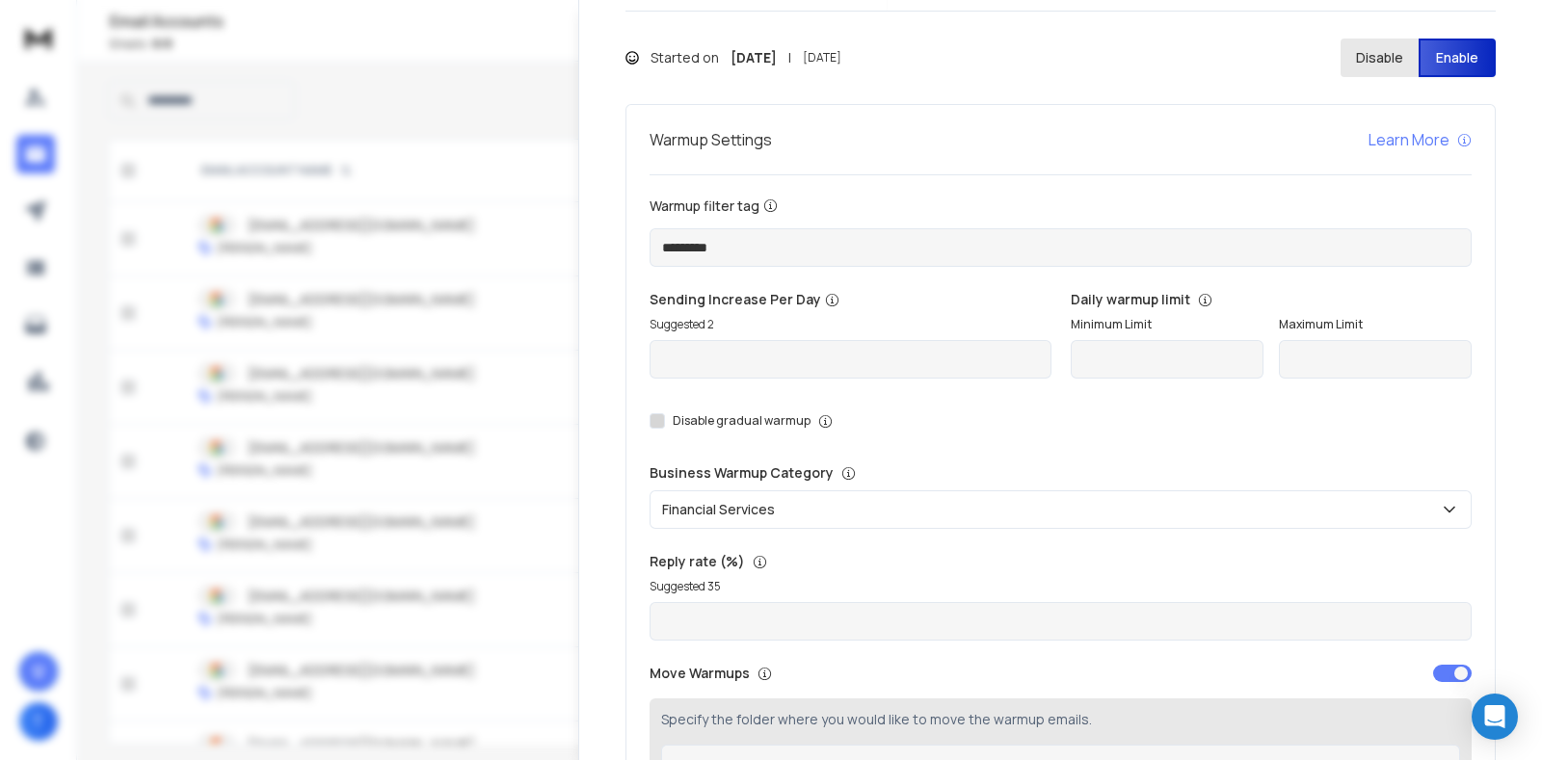
scroll to position [240, 0]
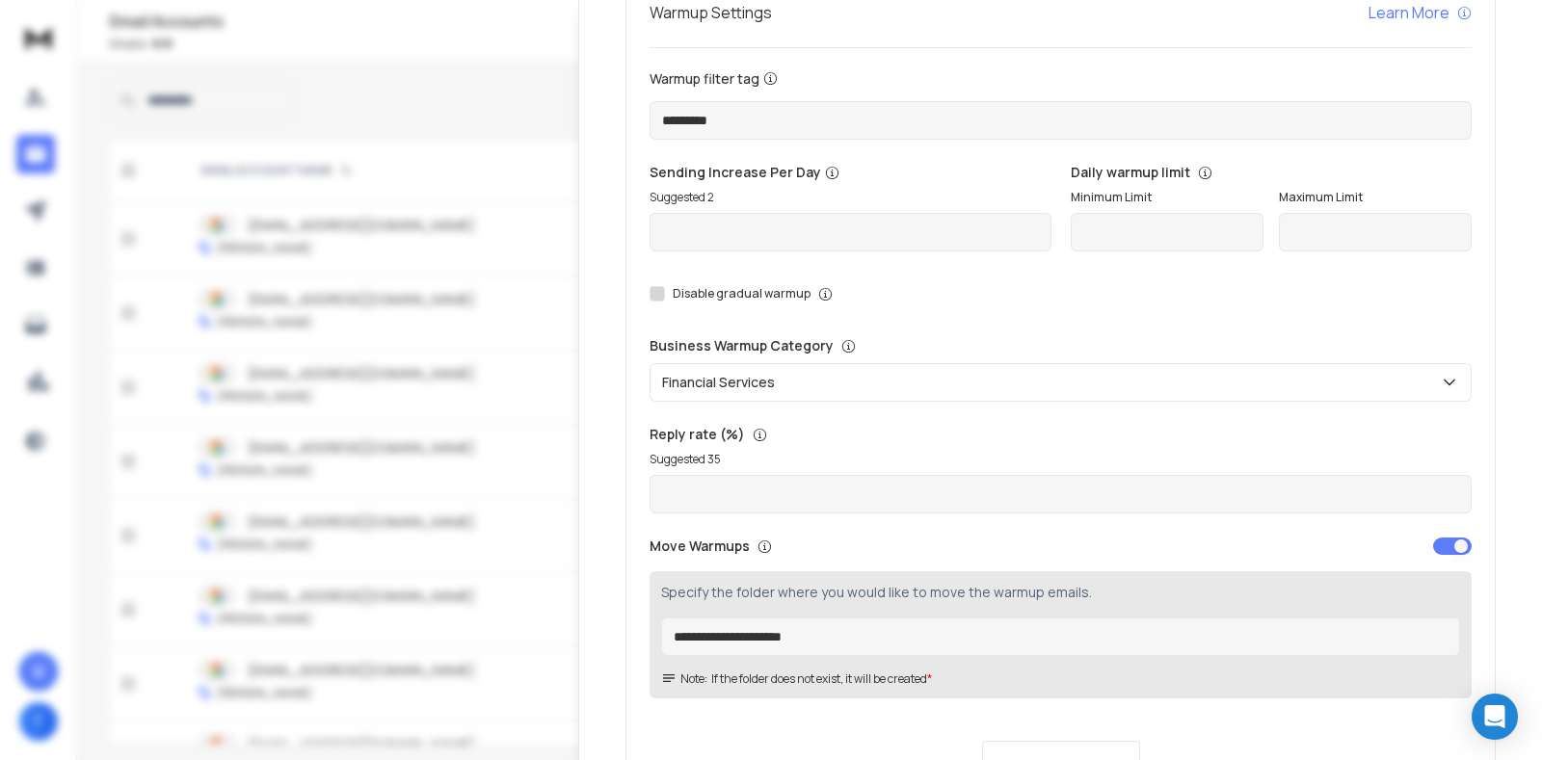
drag, startPoint x: 1362, startPoint y: 233, endPoint x: 1289, endPoint y: 245, distance: 74.2
click at [1289, 245] on input "**" at bounding box center [1375, 232] width 193 height 39
type input "**"
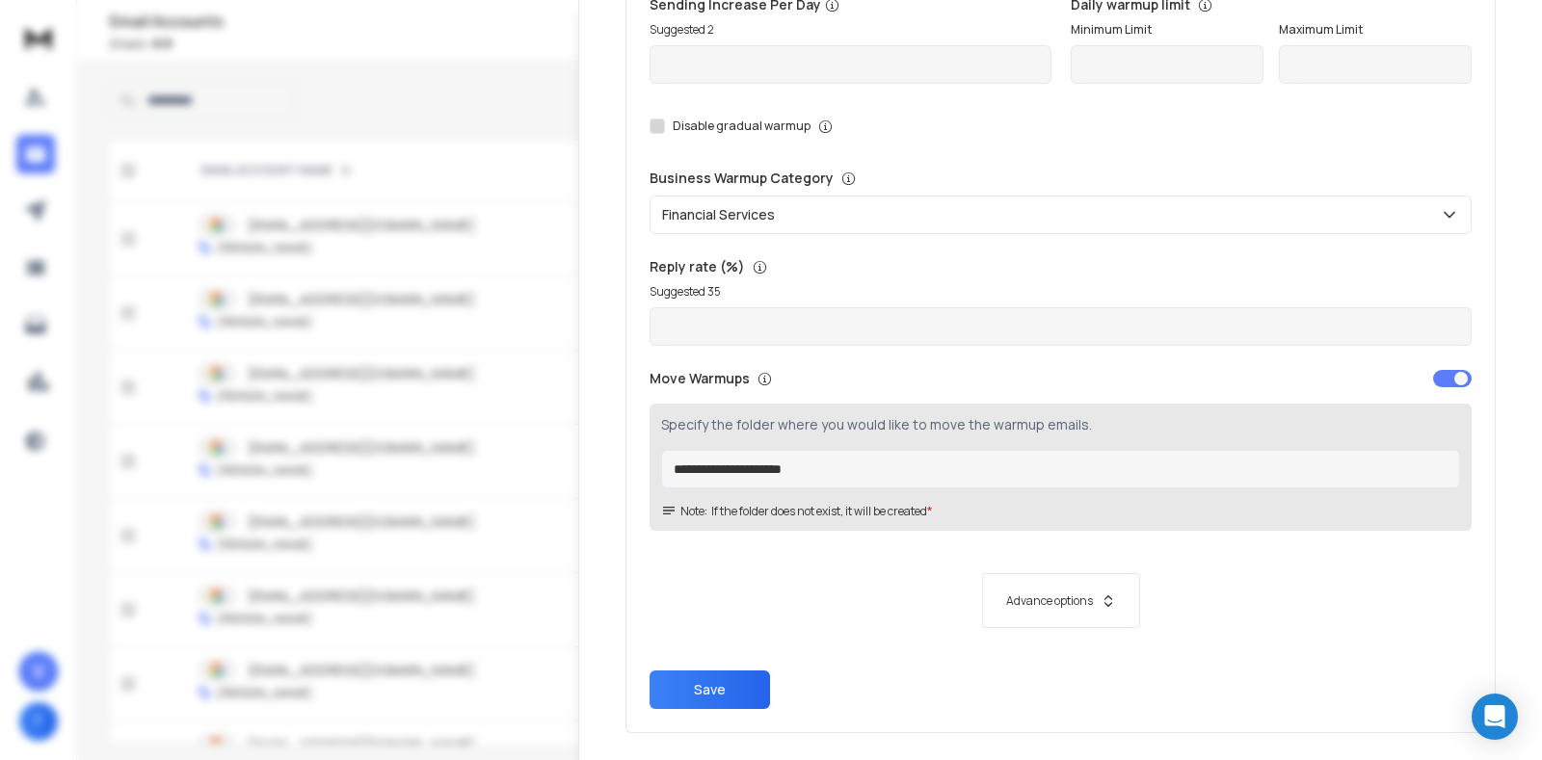
scroll to position [433, 0]
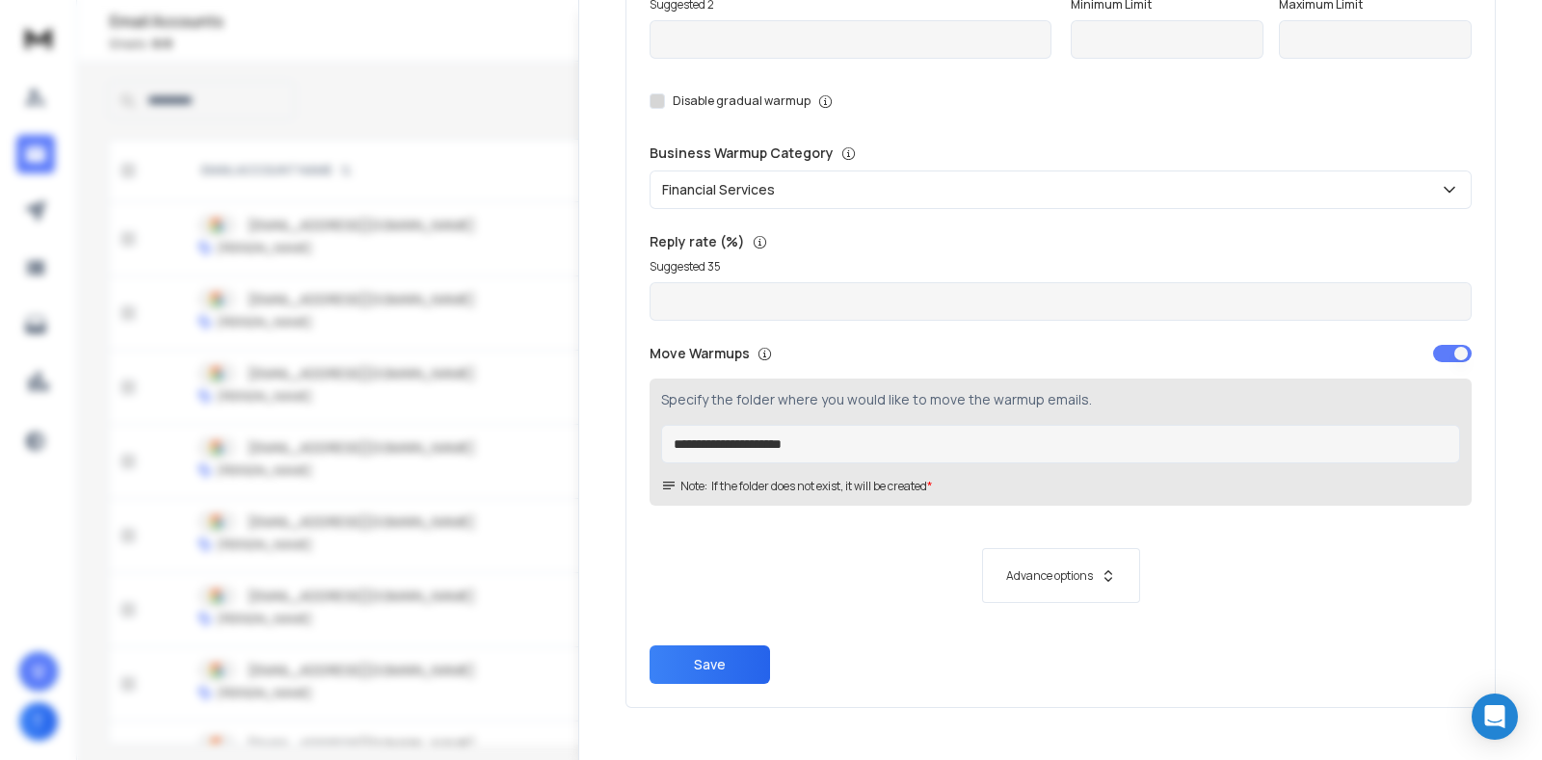
click at [709, 666] on button "Save" at bounding box center [710, 665] width 120 height 39
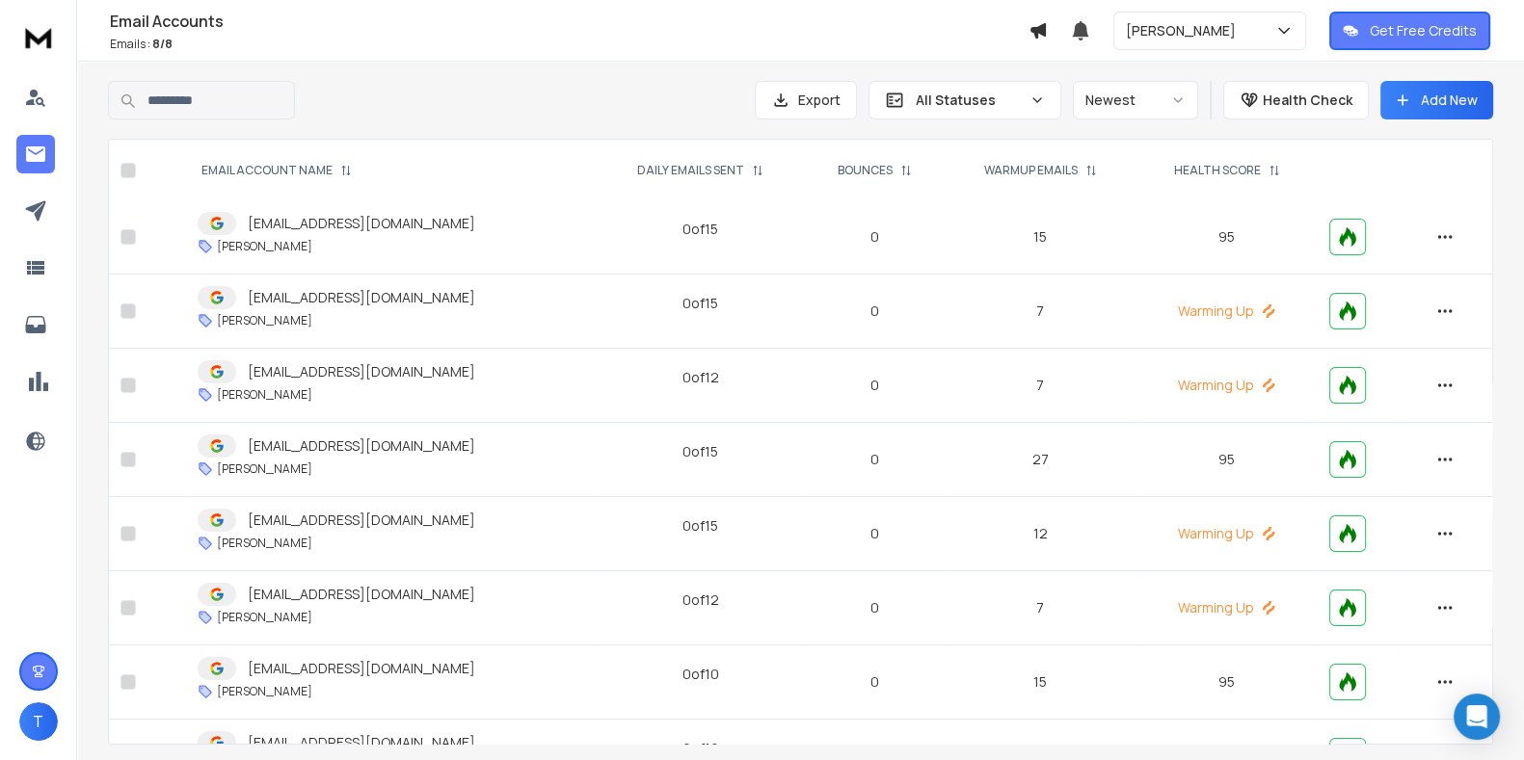
scroll to position [0, 0]
drag, startPoint x: 1207, startPoint y: 685, endPoint x: 1241, endPoint y: 685, distance: 34.7
click at [1241, 685] on td "95" at bounding box center [1226, 685] width 182 height 74
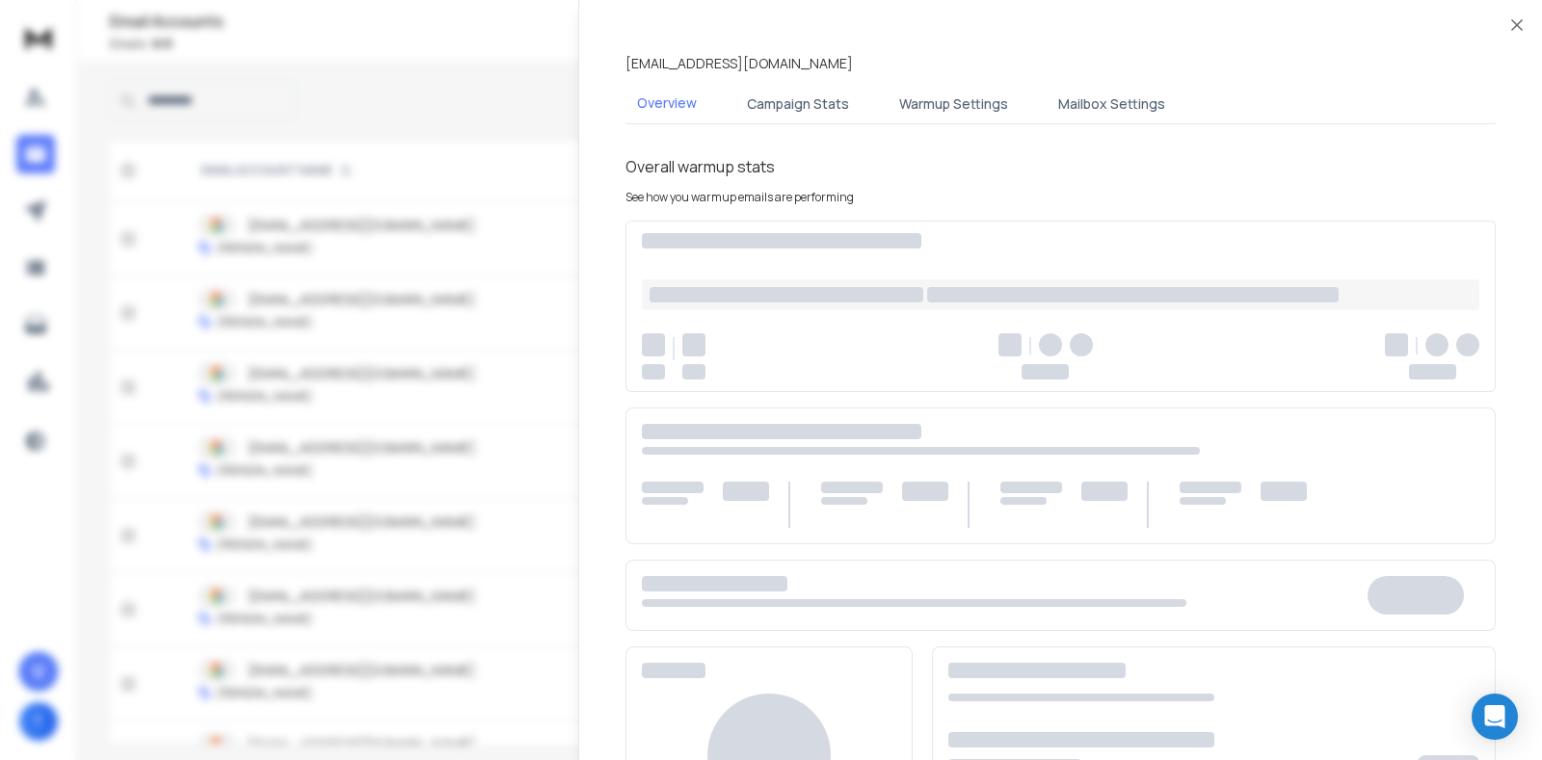
copy td "95"
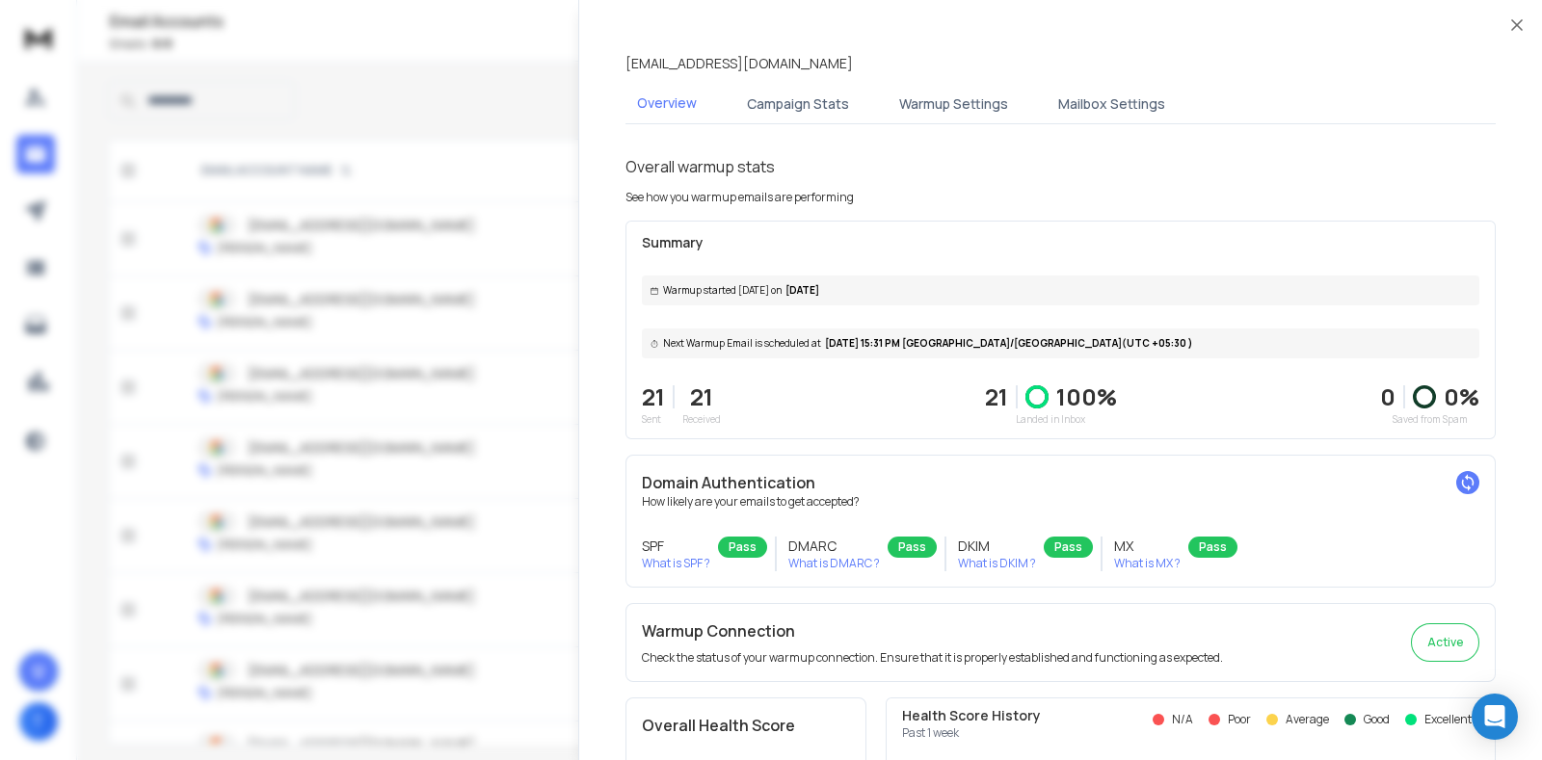
click at [439, 94] on div at bounding box center [771, 380] width 1542 height 760
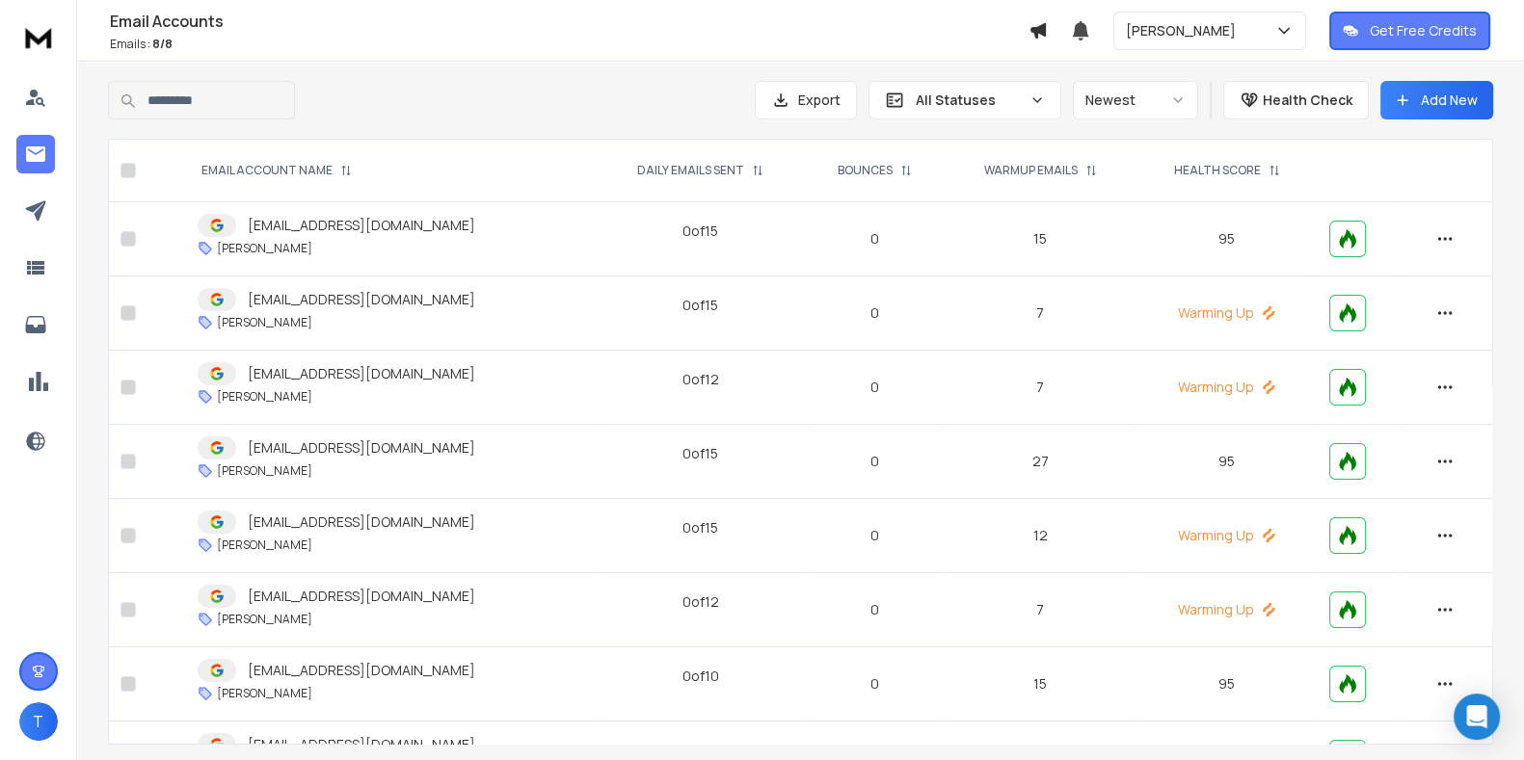
click at [1238, 36] on div "[PERSON_NAME]" at bounding box center [1210, 30] width 168 height 19
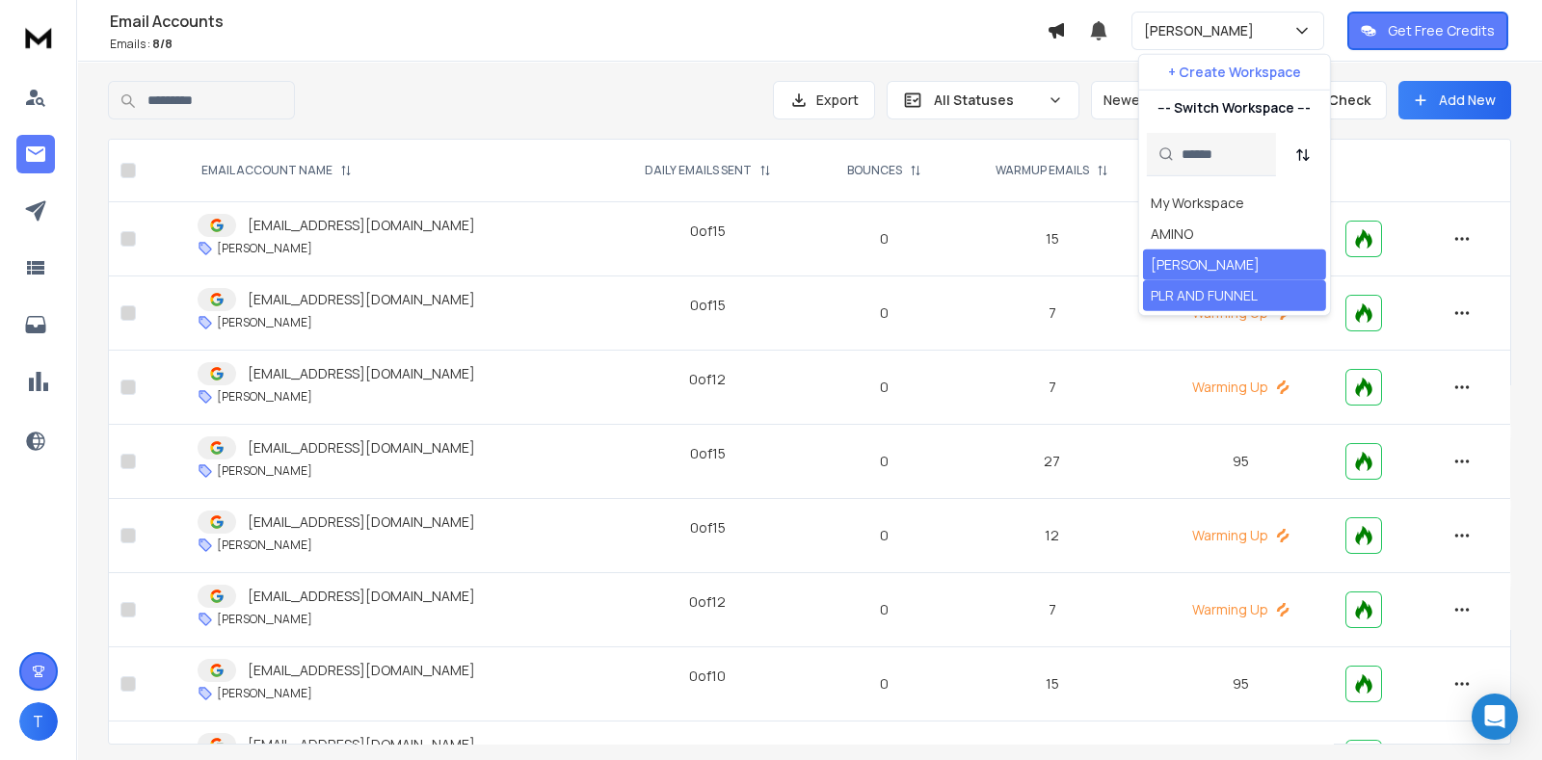
click at [1210, 290] on div "PLR AND FUNNEL" at bounding box center [1204, 295] width 107 height 19
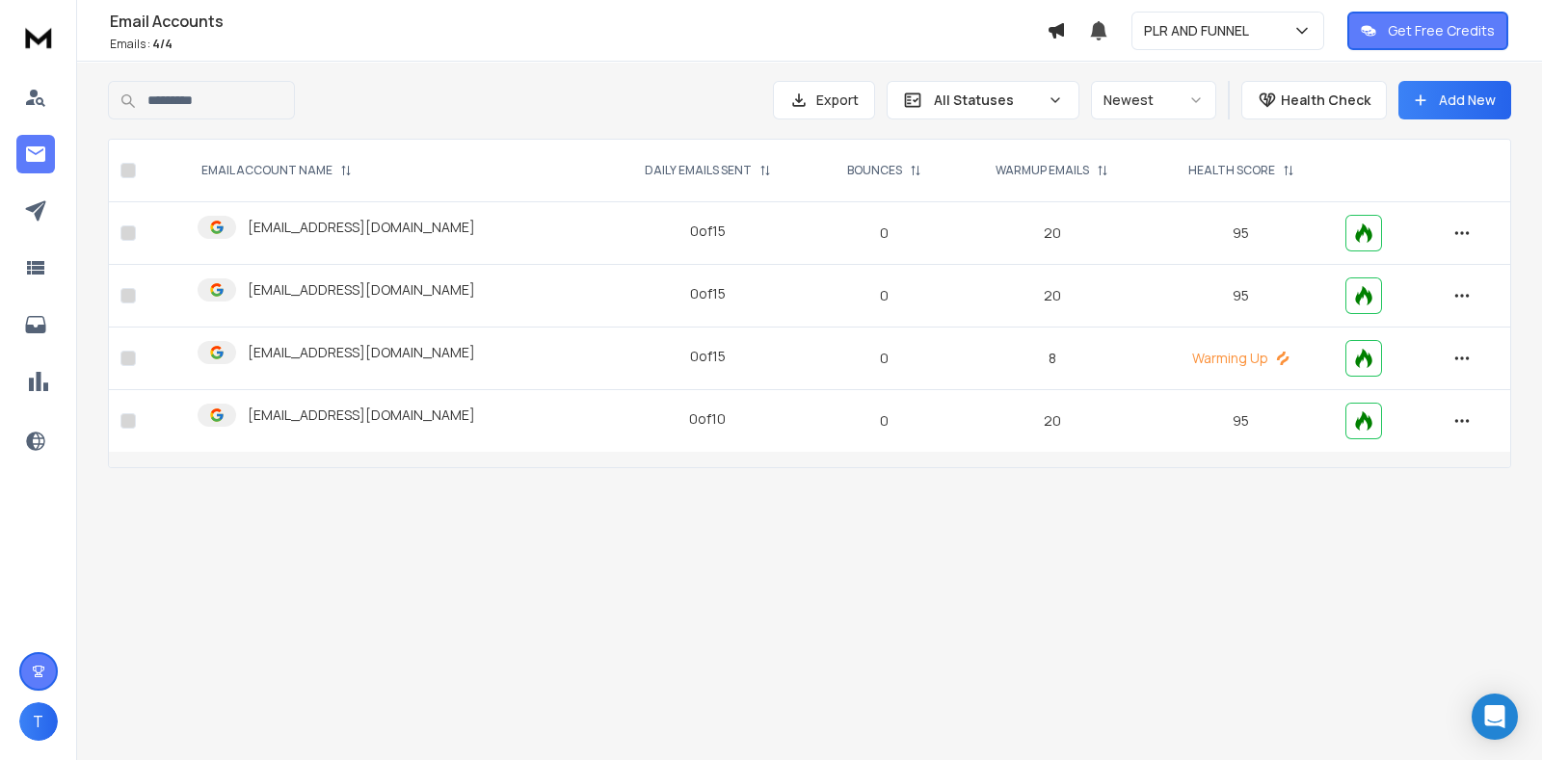
click at [1200, 26] on p "PLR AND FUNNEL" at bounding box center [1200, 30] width 113 height 19
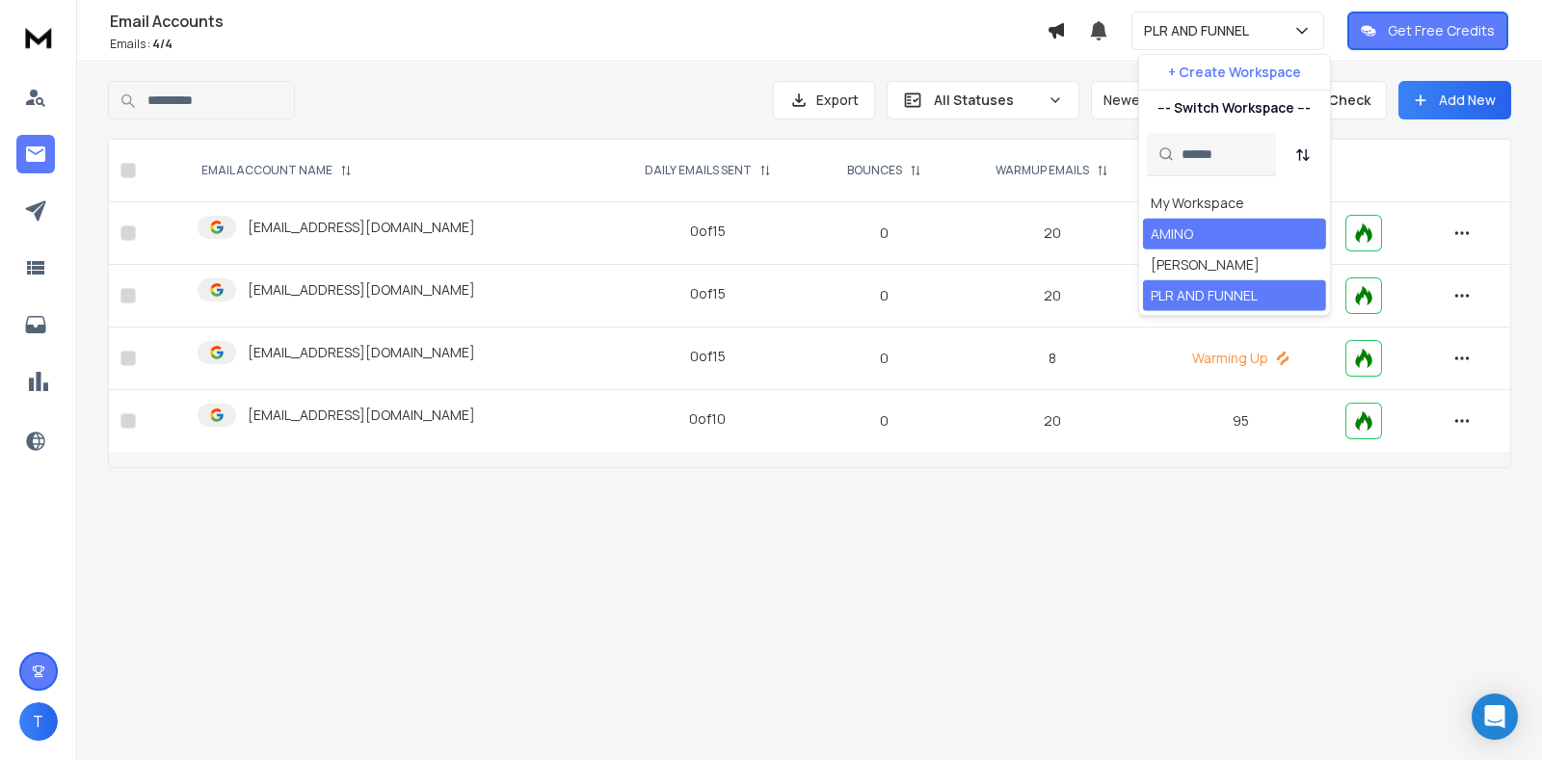
click at [1185, 233] on div "AMINO" at bounding box center [1172, 234] width 42 height 19
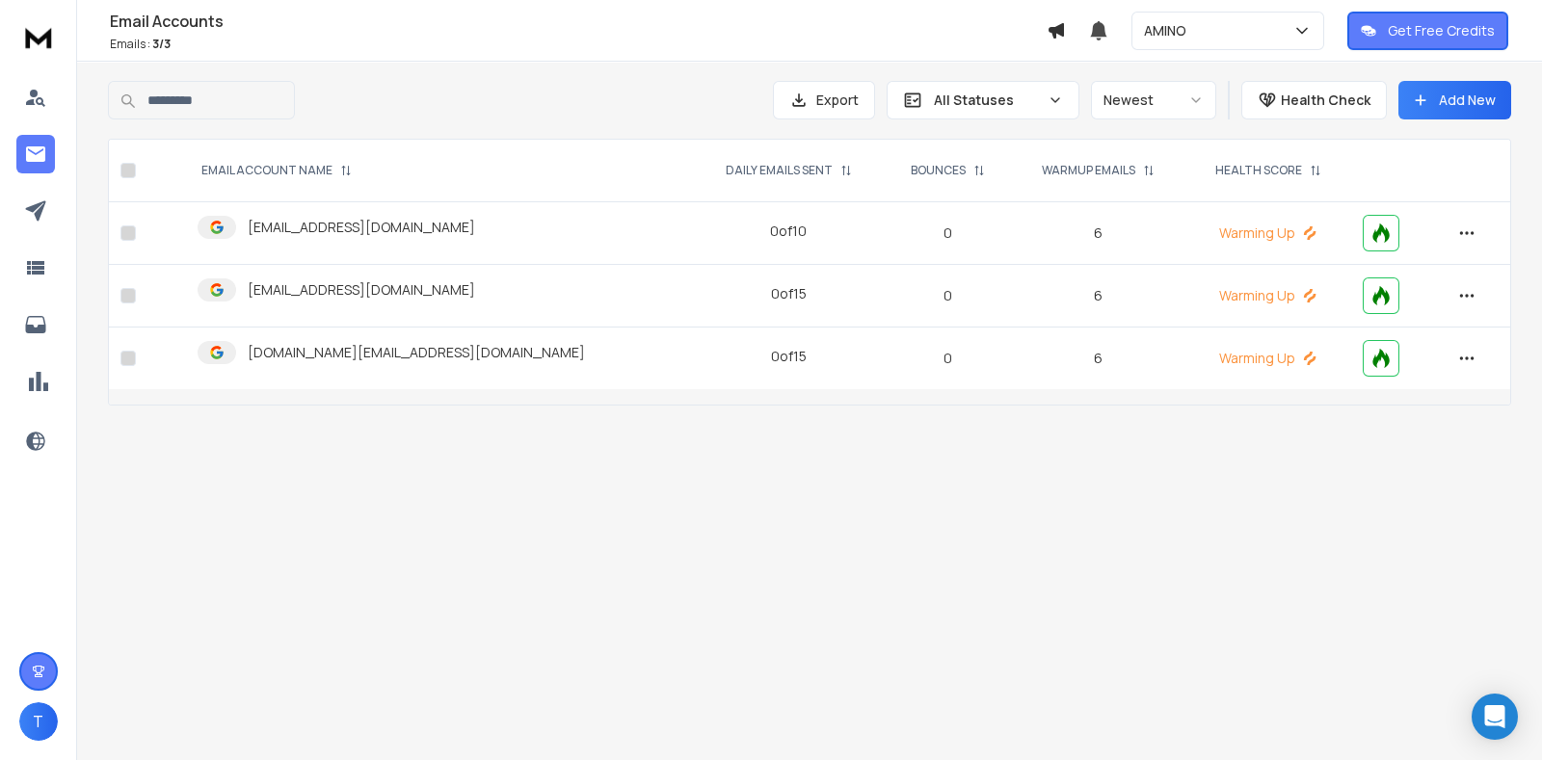
click at [1214, 31] on div "AMINO" at bounding box center [1228, 30] width 168 height 19
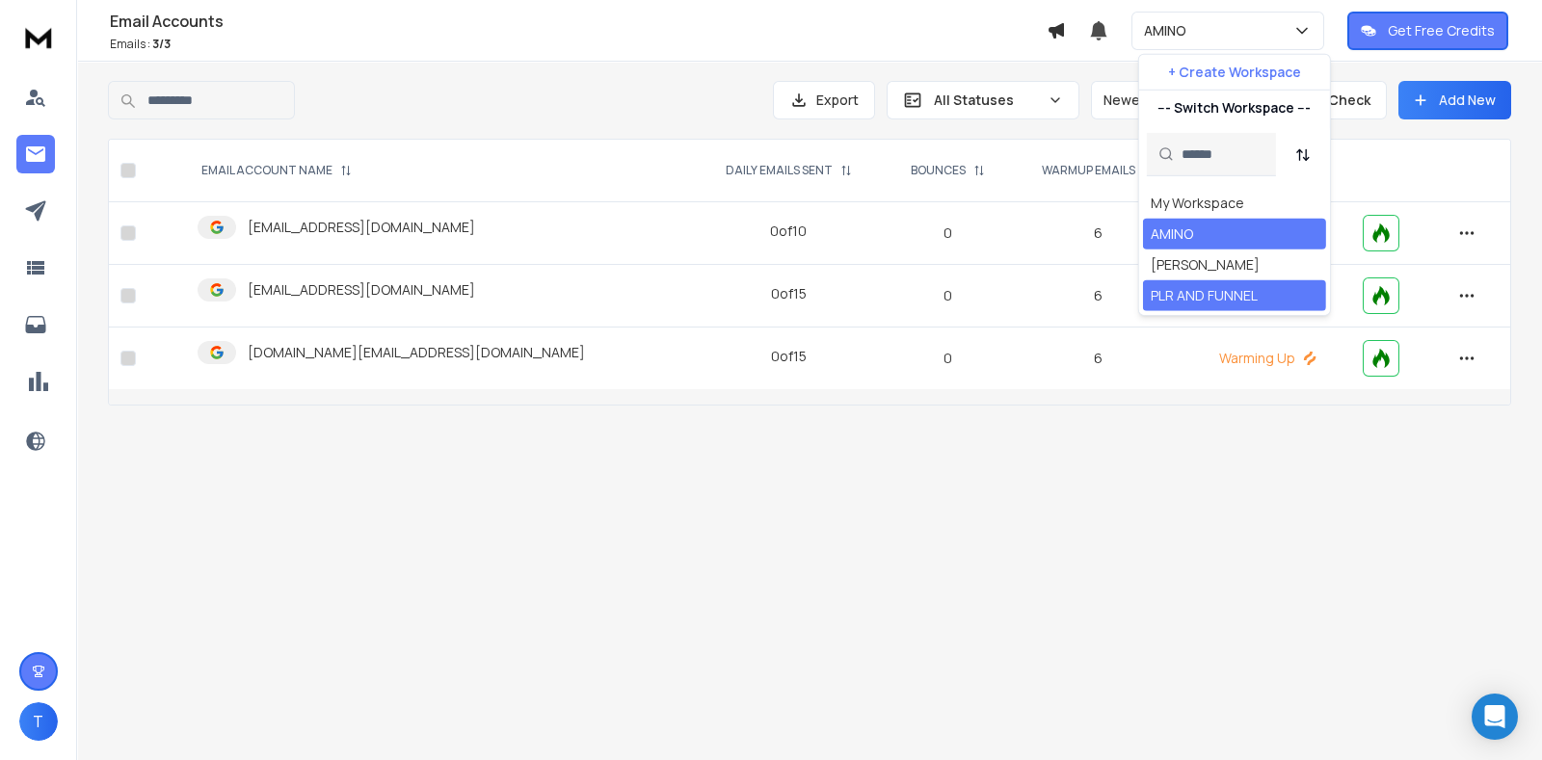
click at [1238, 291] on div "PLR AND FUNNEL" at bounding box center [1204, 295] width 107 height 19
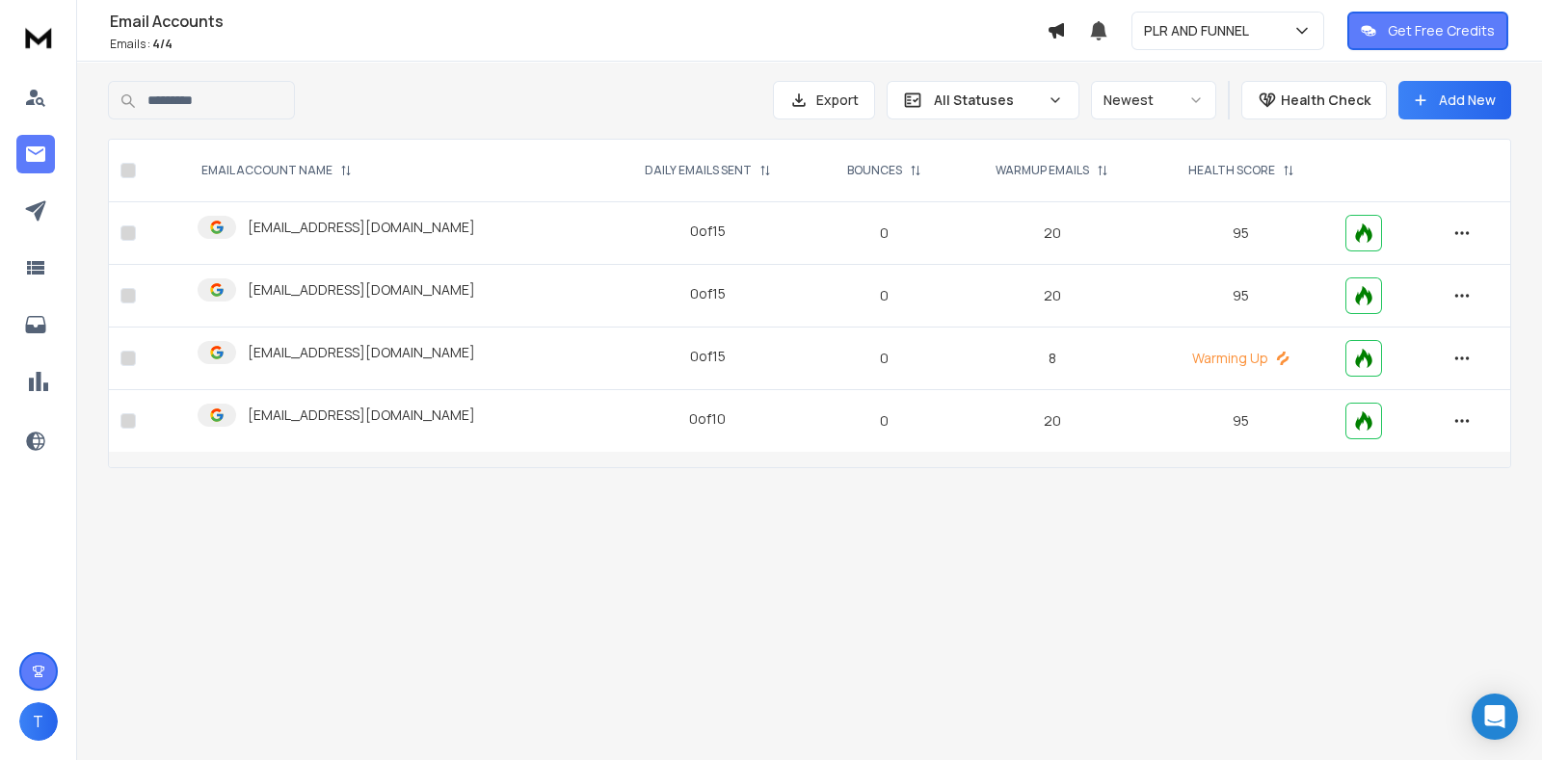
click at [1041, 581] on div "Get only verified leads with our AI-powered Lead Finder, starting at $22/mo Try…" at bounding box center [771, 380] width 1542 height 760
click at [21, 279] on link at bounding box center [35, 268] width 39 height 39
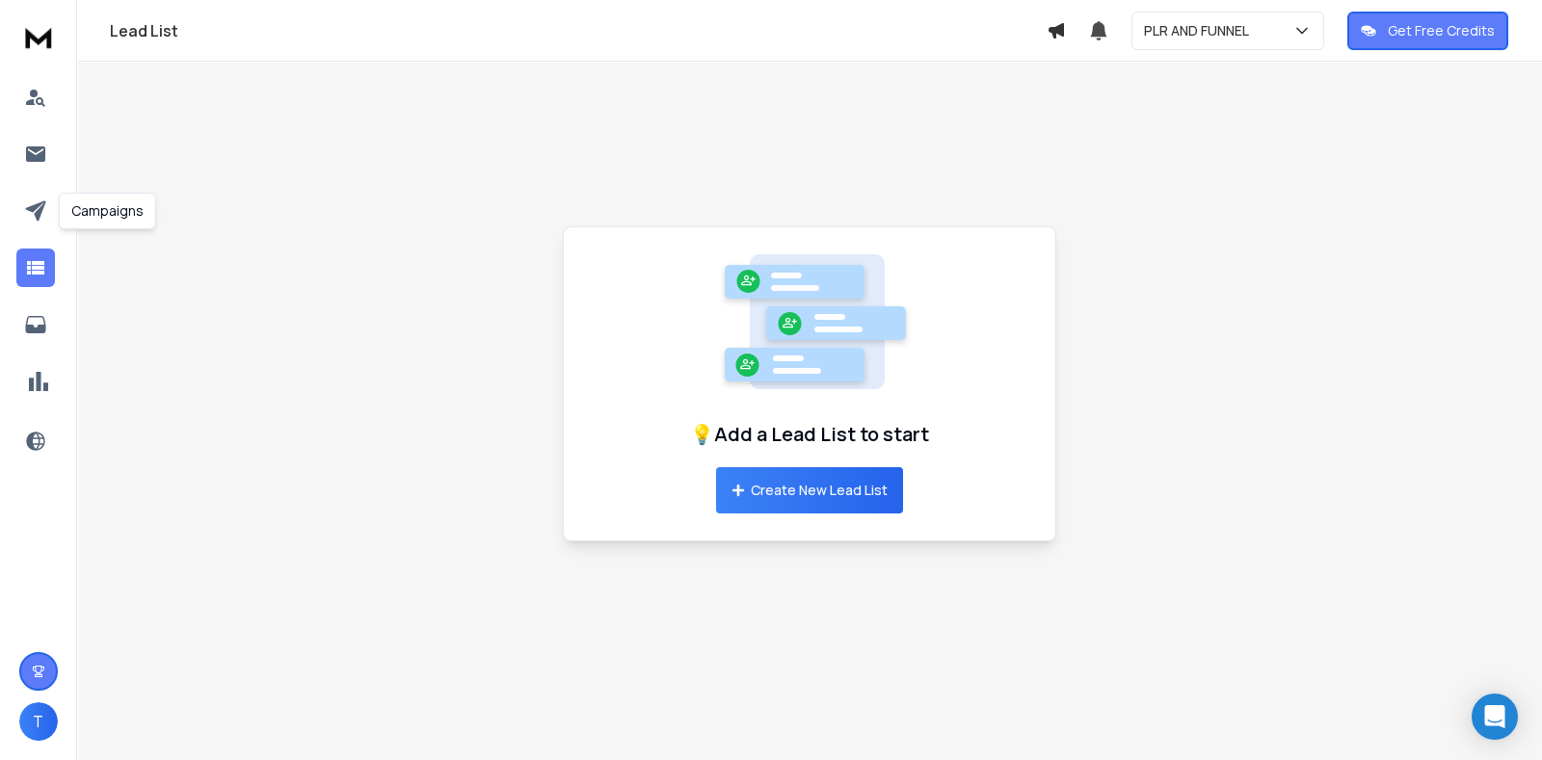
click at [49, 209] on link at bounding box center [35, 211] width 39 height 39
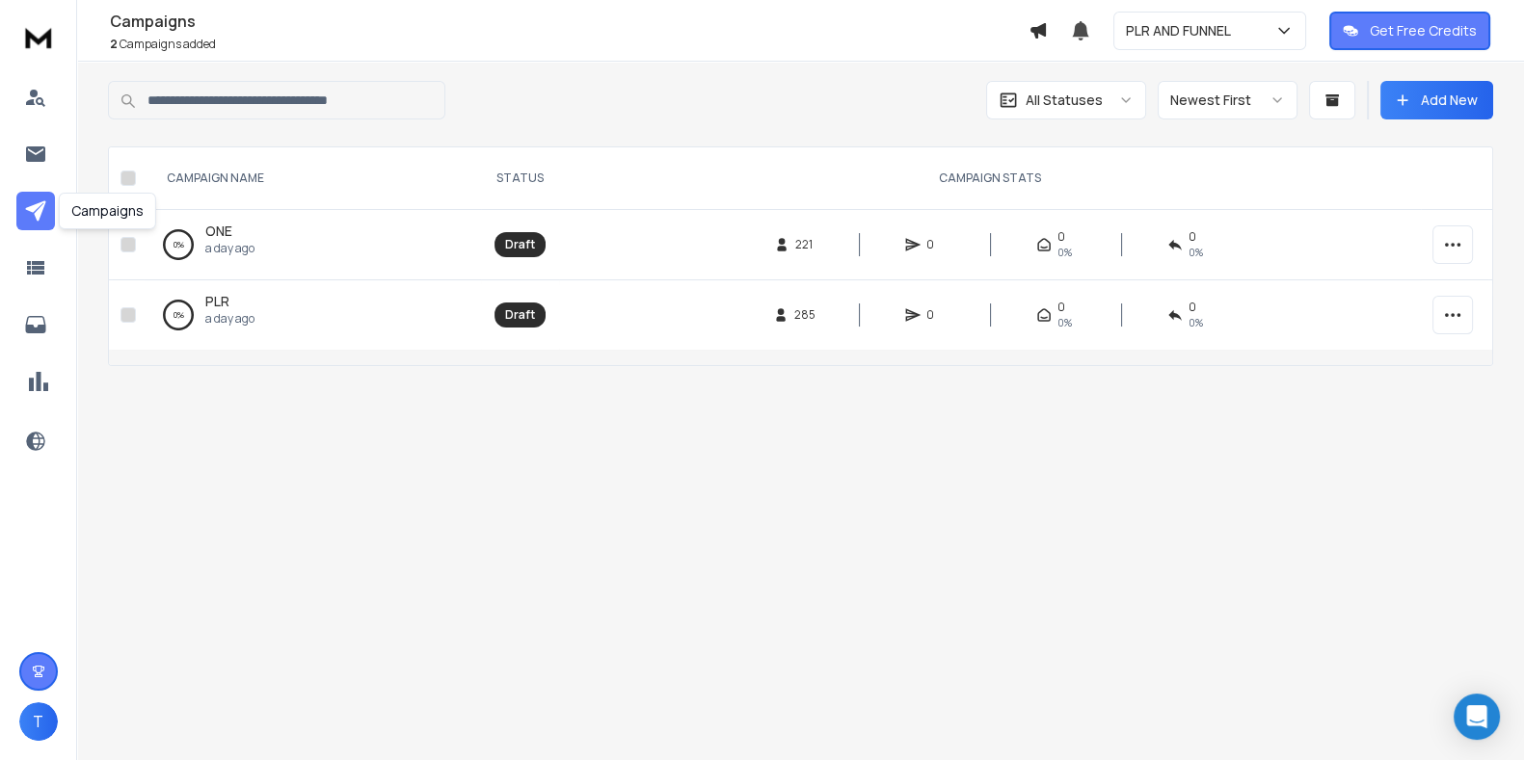
click at [266, 292] on div "0 % PLR a day ago" at bounding box center [312, 315] width 299 height 46
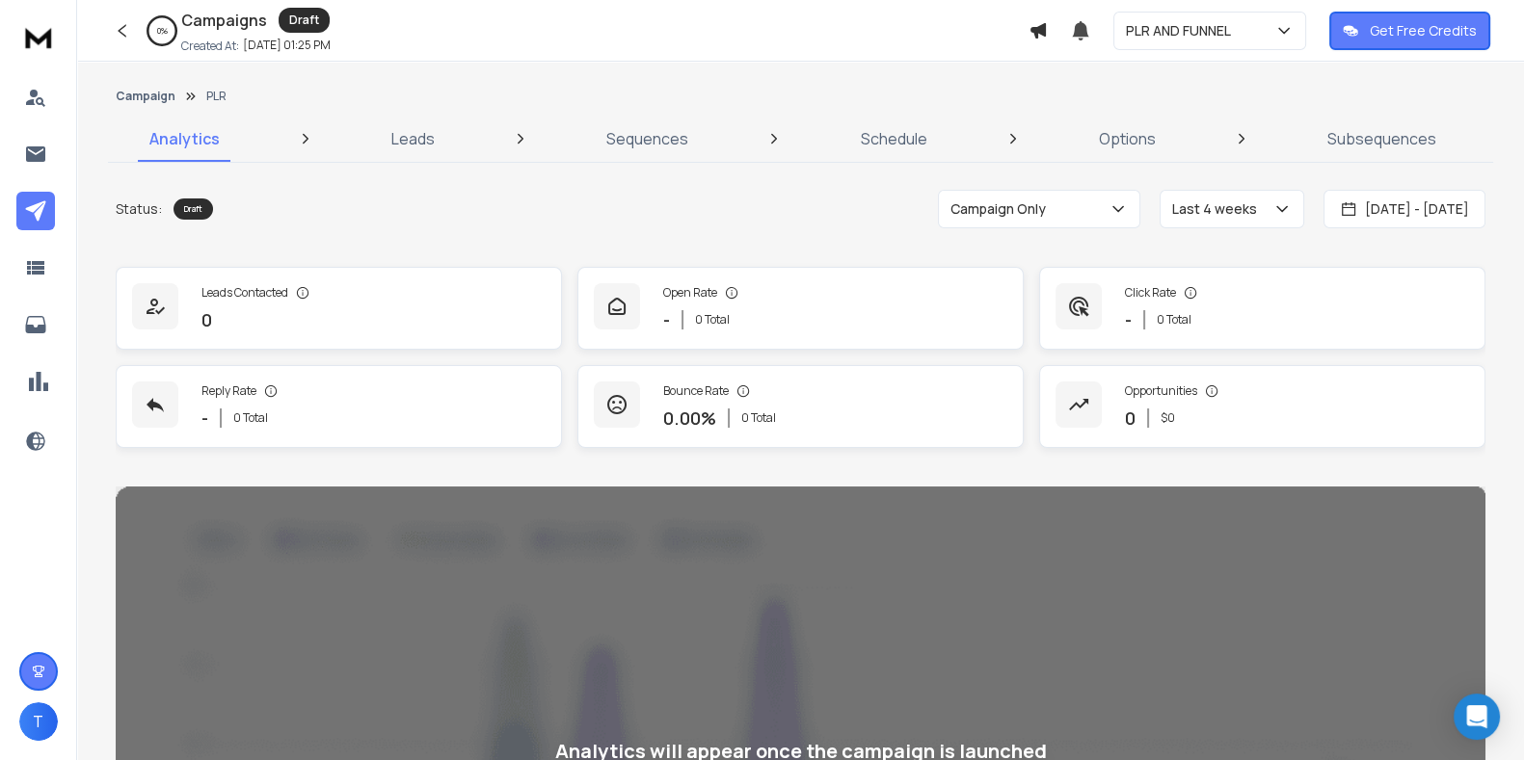
click at [648, 143] on p "Sequences" at bounding box center [647, 138] width 82 height 23
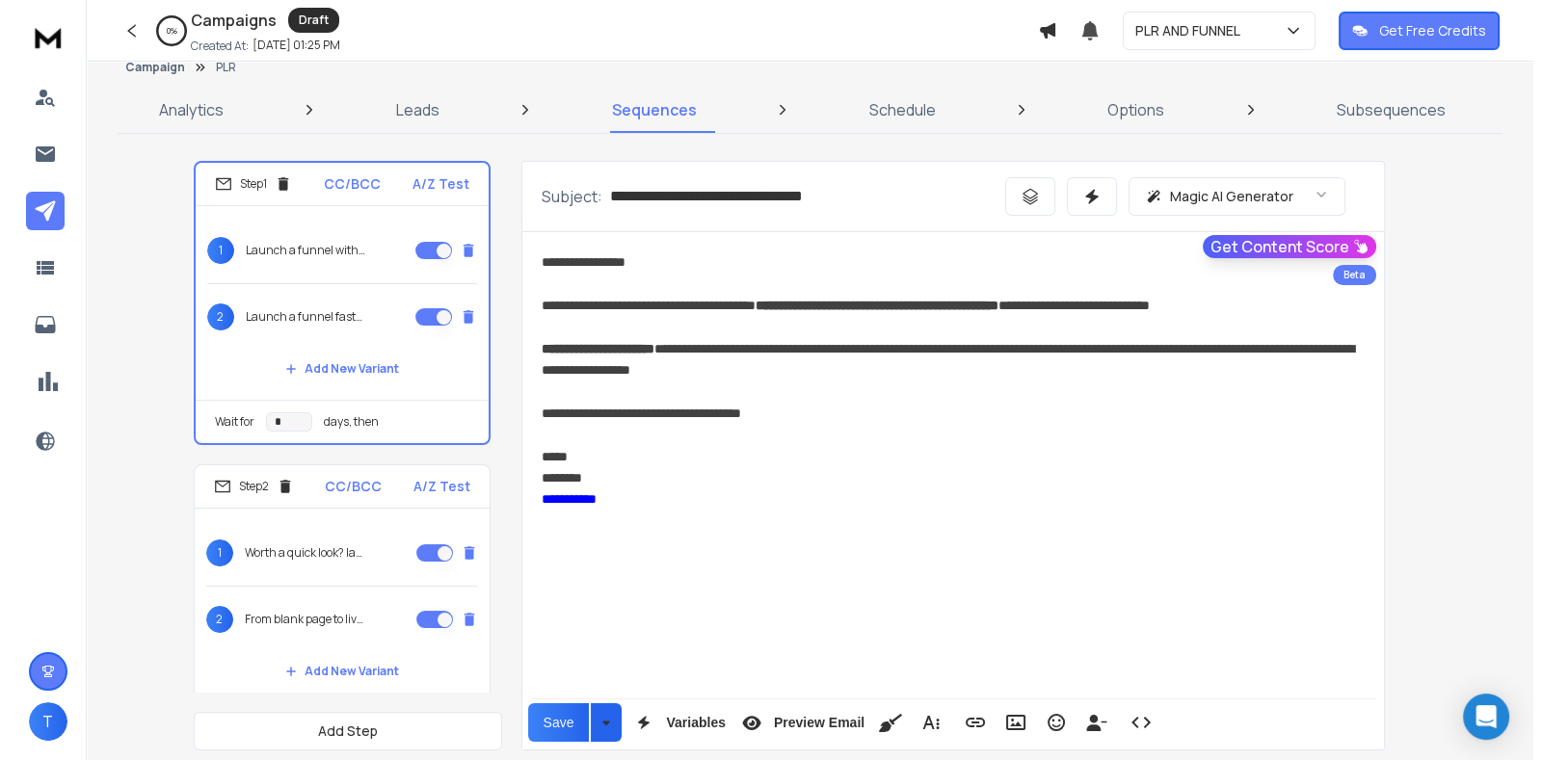
scroll to position [46, 0]
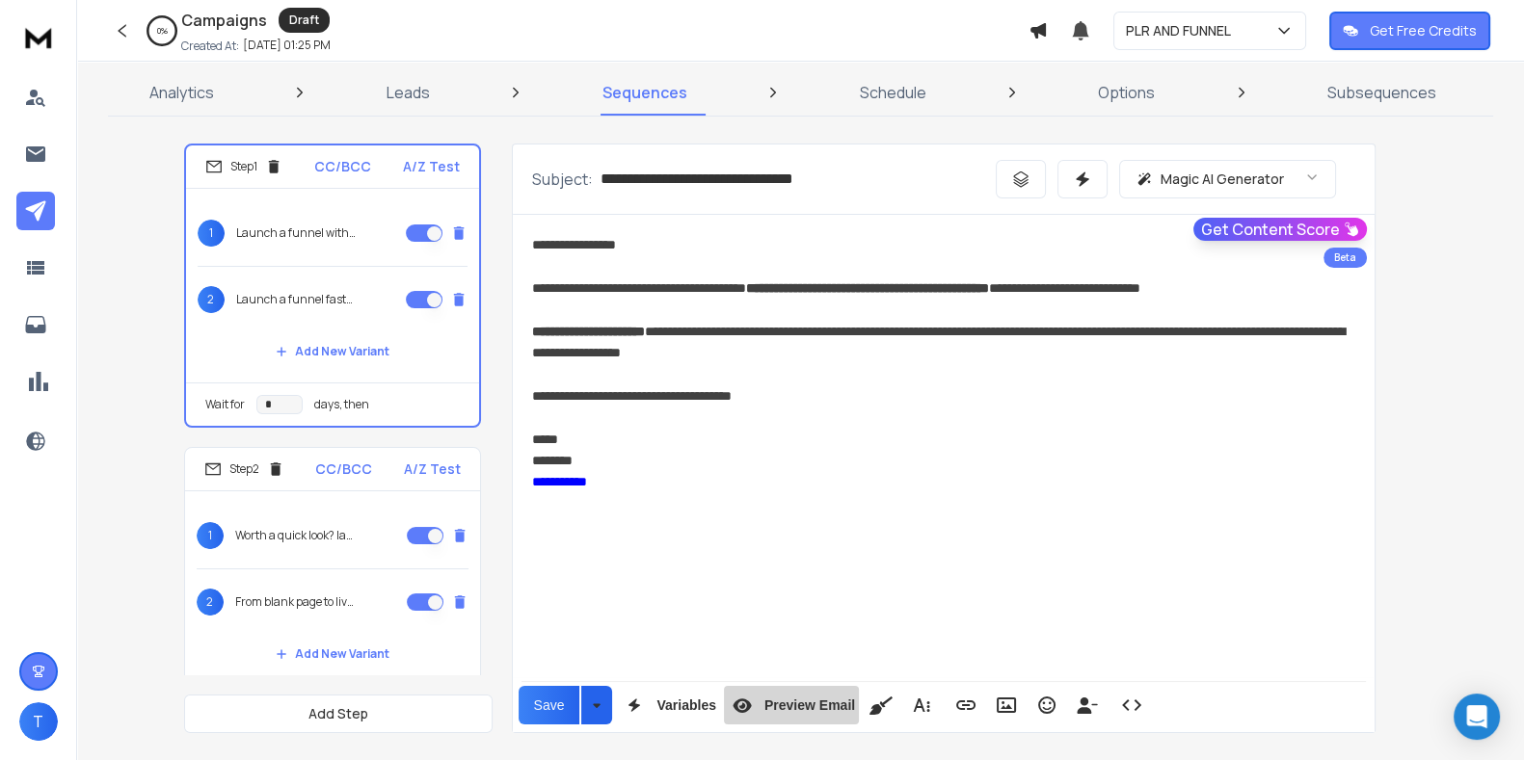
click at [797, 692] on div "Preview Email" at bounding box center [791, 706] width 135 height 32
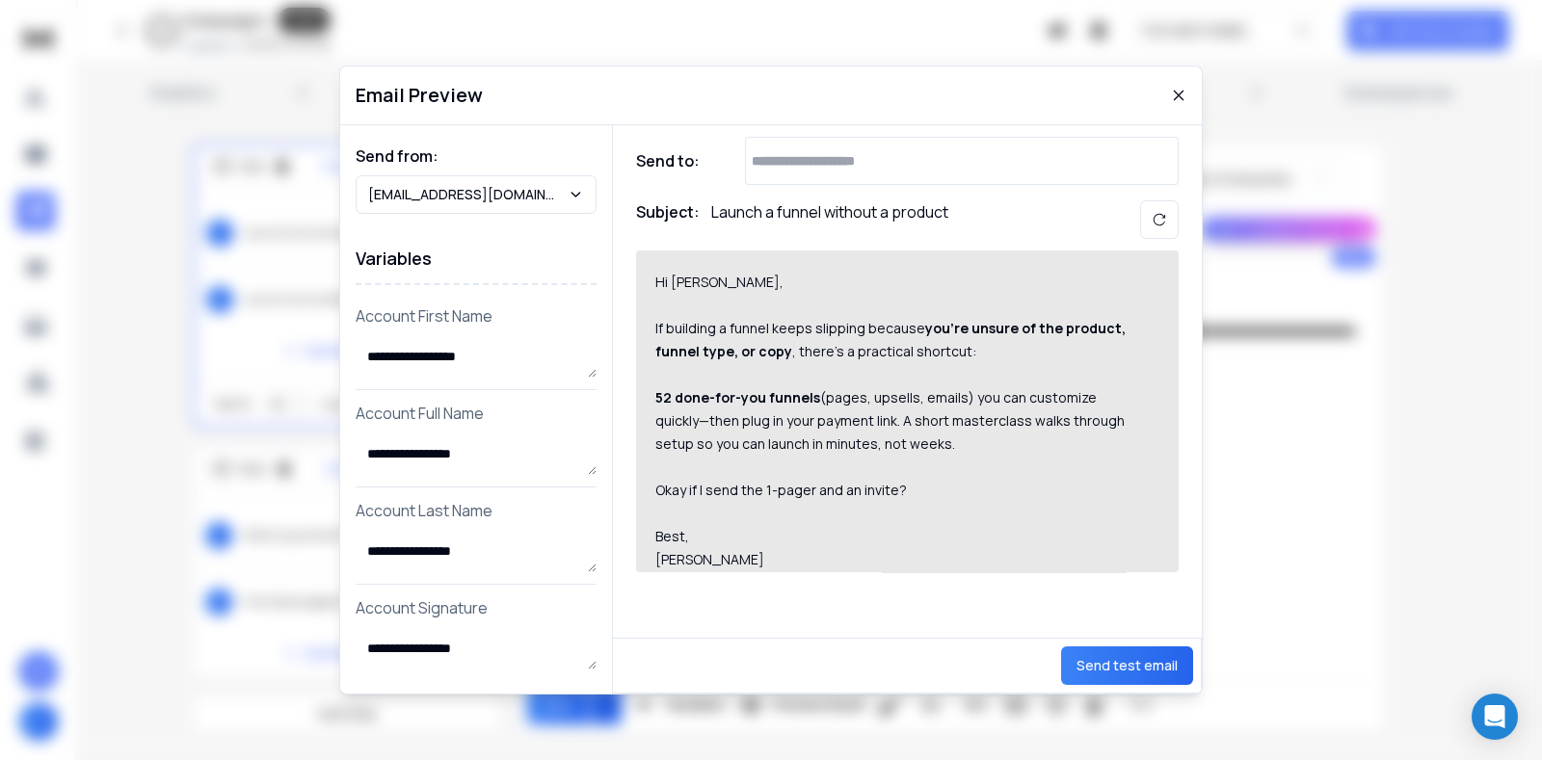
click at [854, 161] on input at bounding box center [962, 161] width 420 height 35
type input "**********"
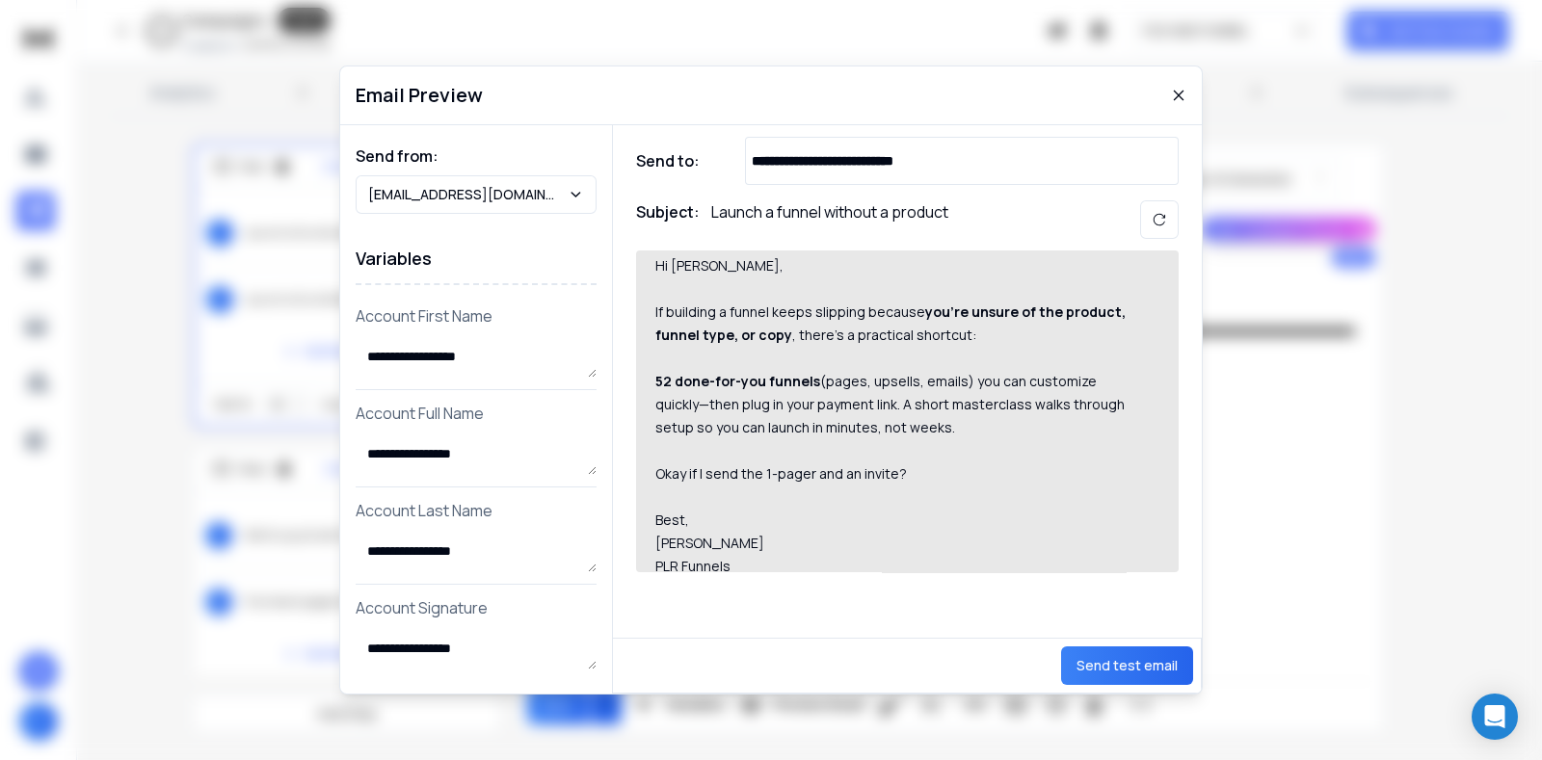
scroll to position [19, 0]
click at [1113, 657] on button "Send test email" at bounding box center [1127, 666] width 132 height 39
click at [465, 185] on p "rmt@plrfunnel.com" at bounding box center [468, 194] width 200 height 19
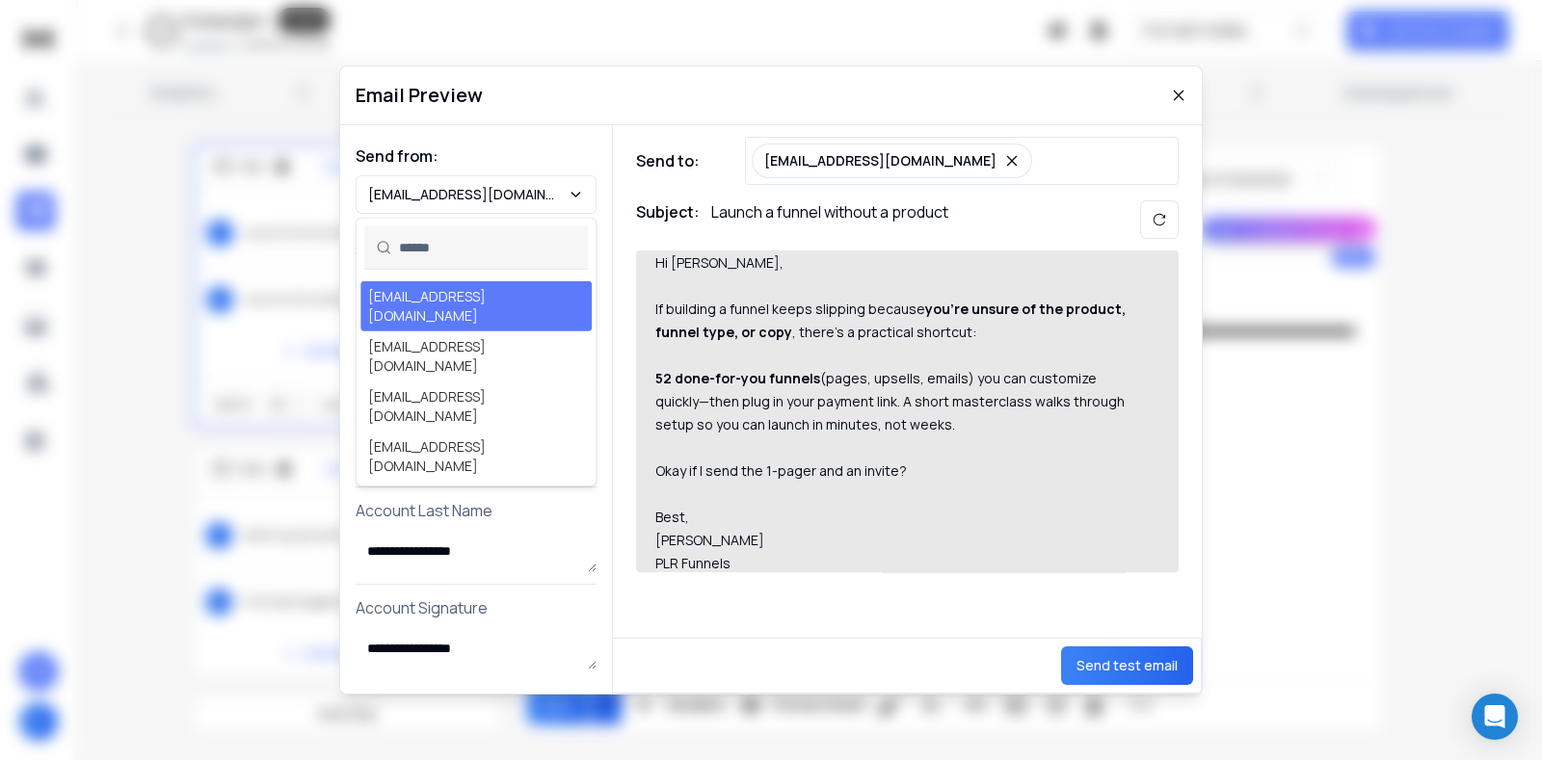
click at [1171, 93] on icon at bounding box center [1178, 95] width 15 height 15
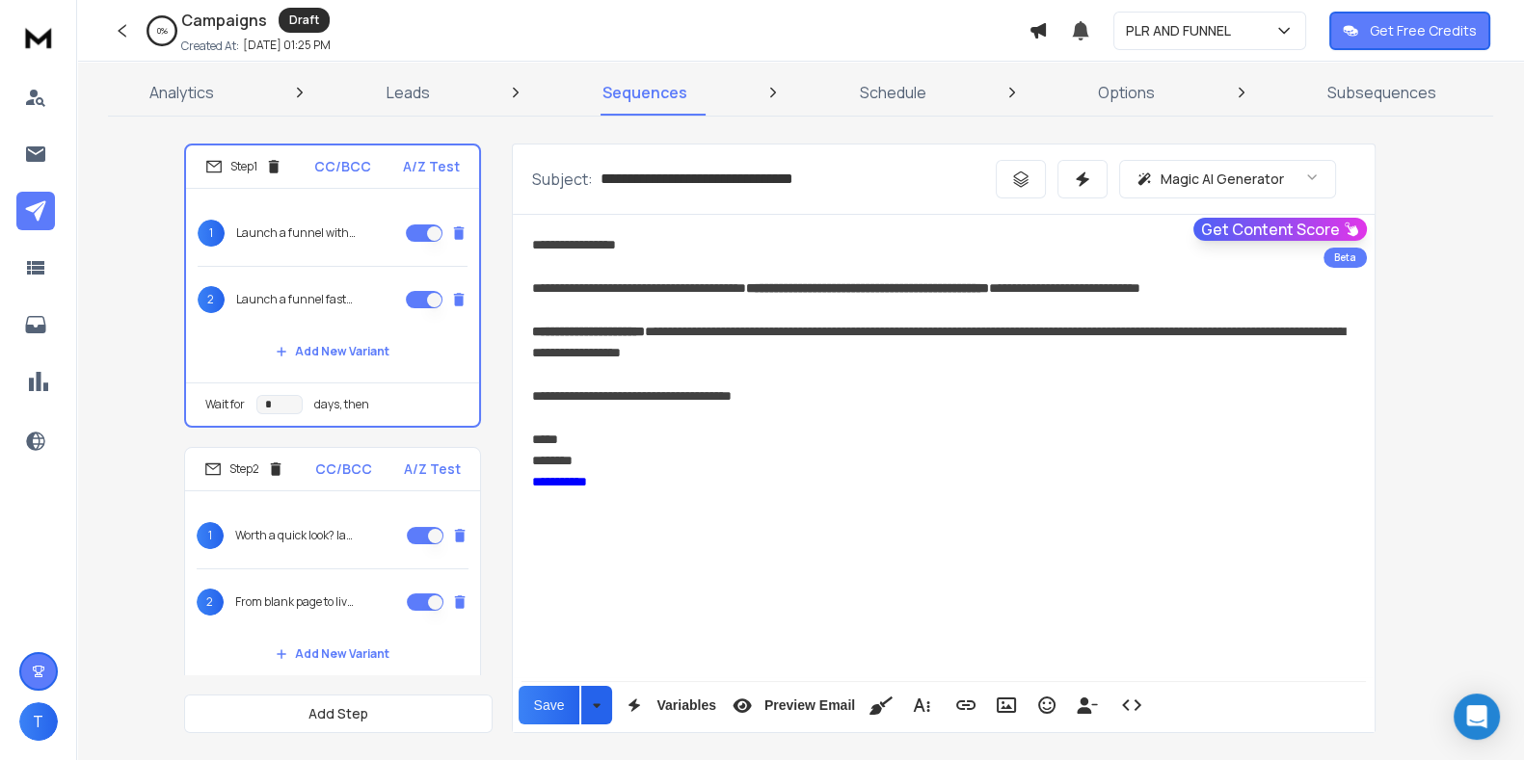
click at [661, 86] on p "Sequences" at bounding box center [644, 92] width 85 height 23
click at [776, 717] on div "Preview Email" at bounding box center [791, 706] width 135 height 32
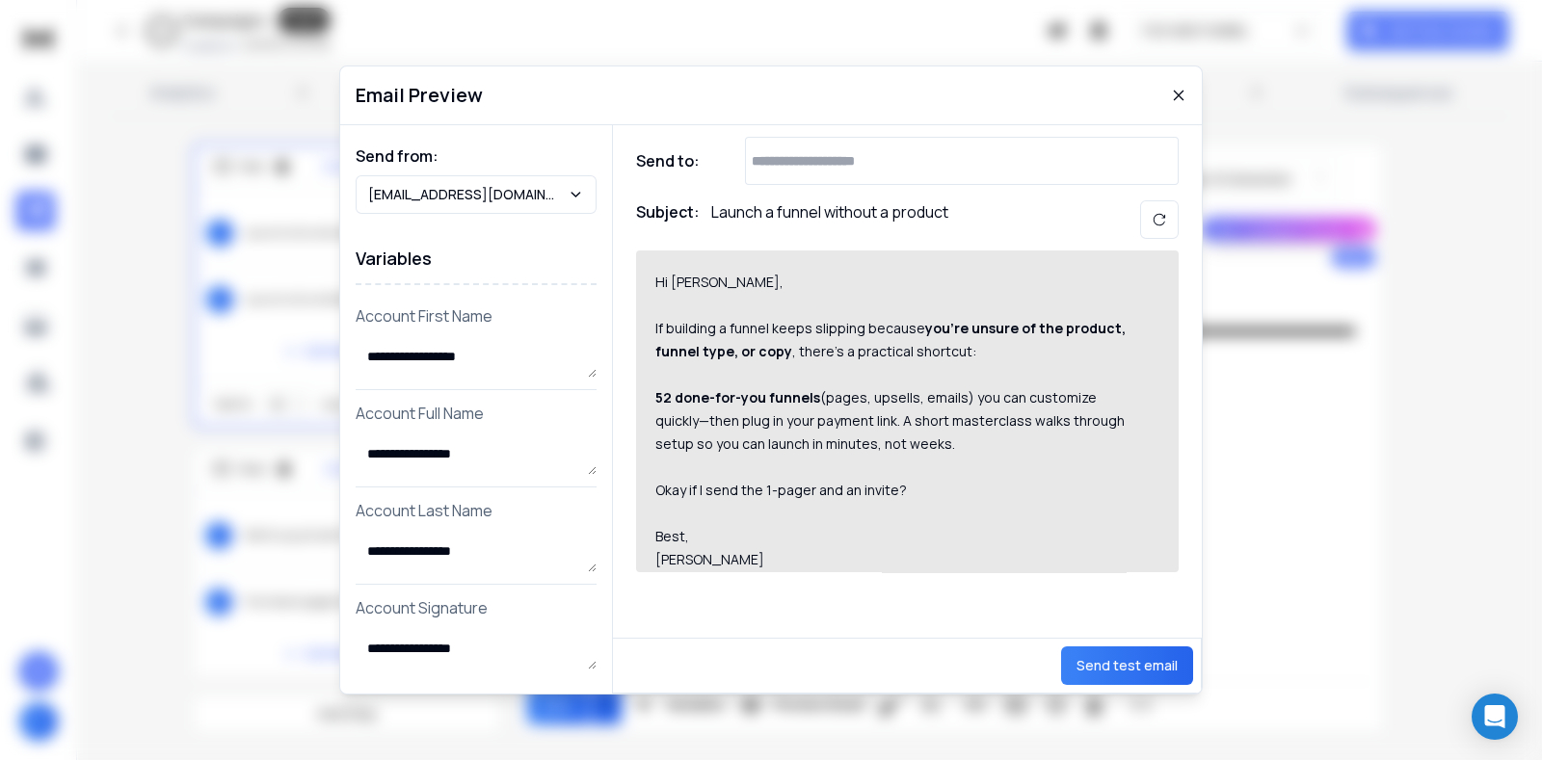
click at [430, 173] on div "Send from: rmt@plrfunnel.com" at bounding box center [476, 179] width 241 height 69
click at [429, 196] on p "rmt@plrfunnel.com" at bounding box center [468, 194] width 200 height 19
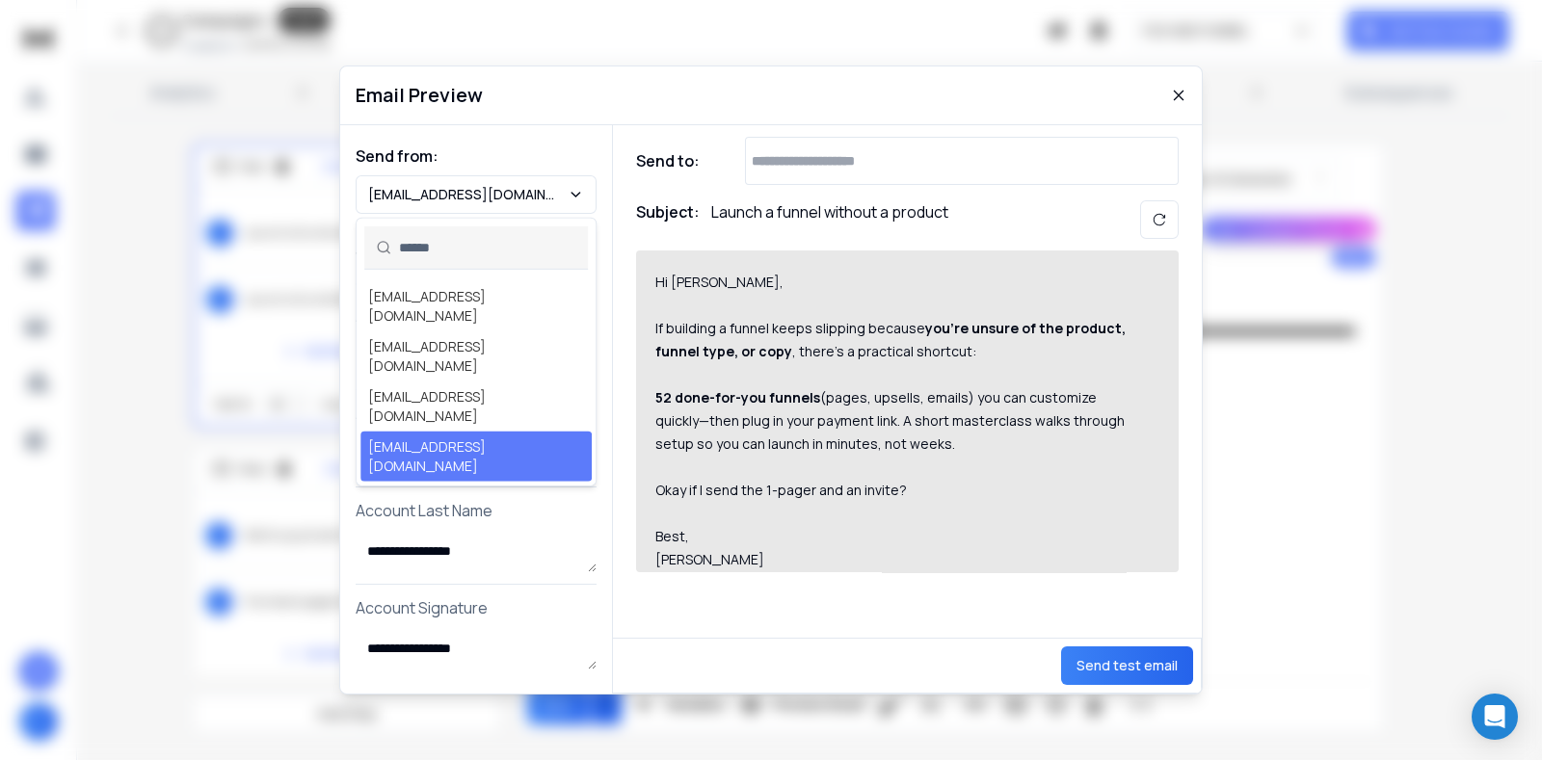
click at [480, 438] on div "rmk@millionairepartnershipguide.com" at bounding box center [476, 457] width 216 height 39
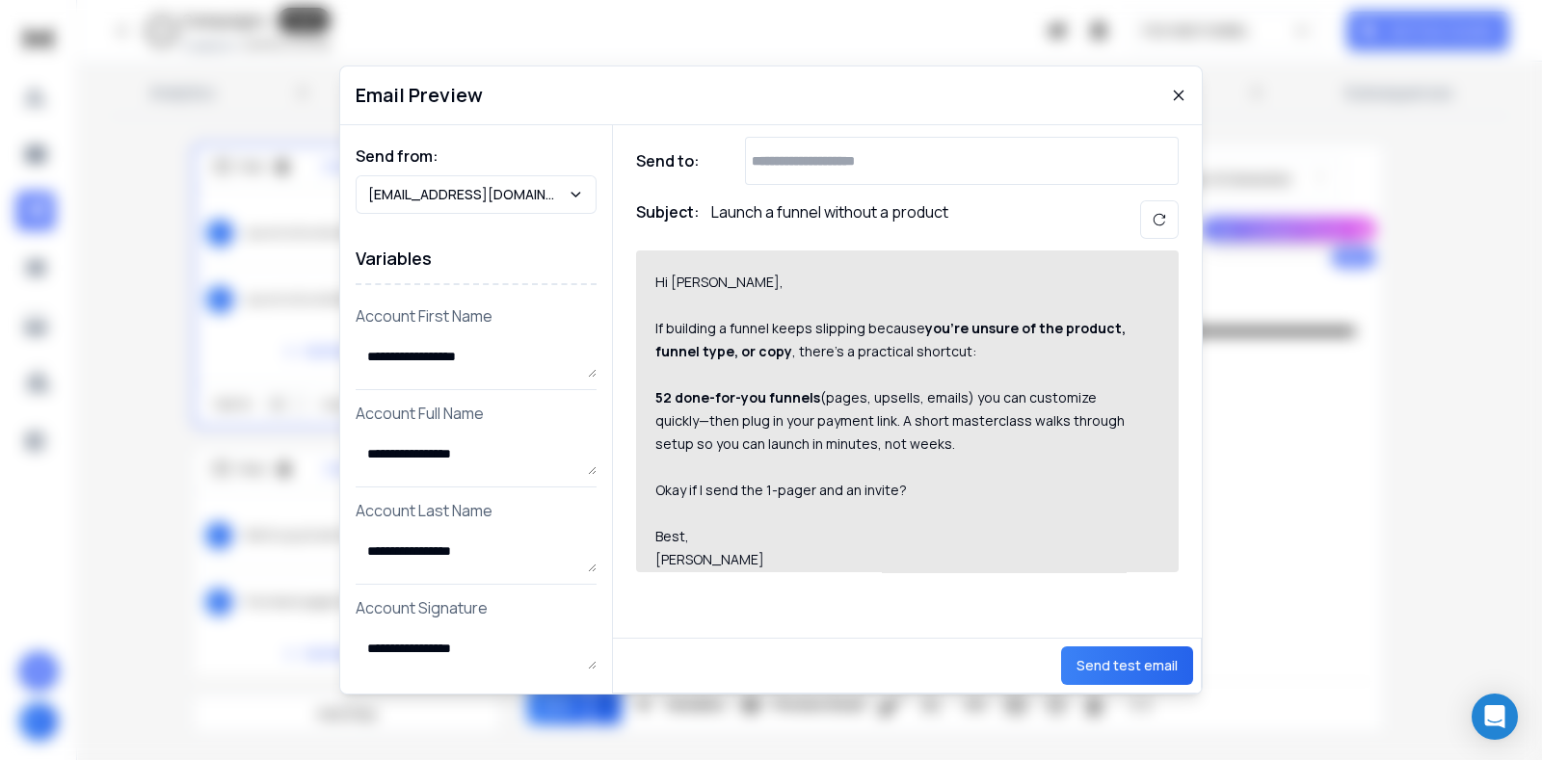
drag, startPoint x: 865, startPoint y: 161, endPoint x: 866, endPoint y: 175, distance: 14.6
click at [865, 161] on input at bounding box center [962, 161] width 420 height 35
type input "**********"
click at [1135, 657] on button "Send test email" at bounding box center [1127, 666] width 132 height 39
click at [1007, 157] on icon at bounding box center [1012, 160] width 11 height 11
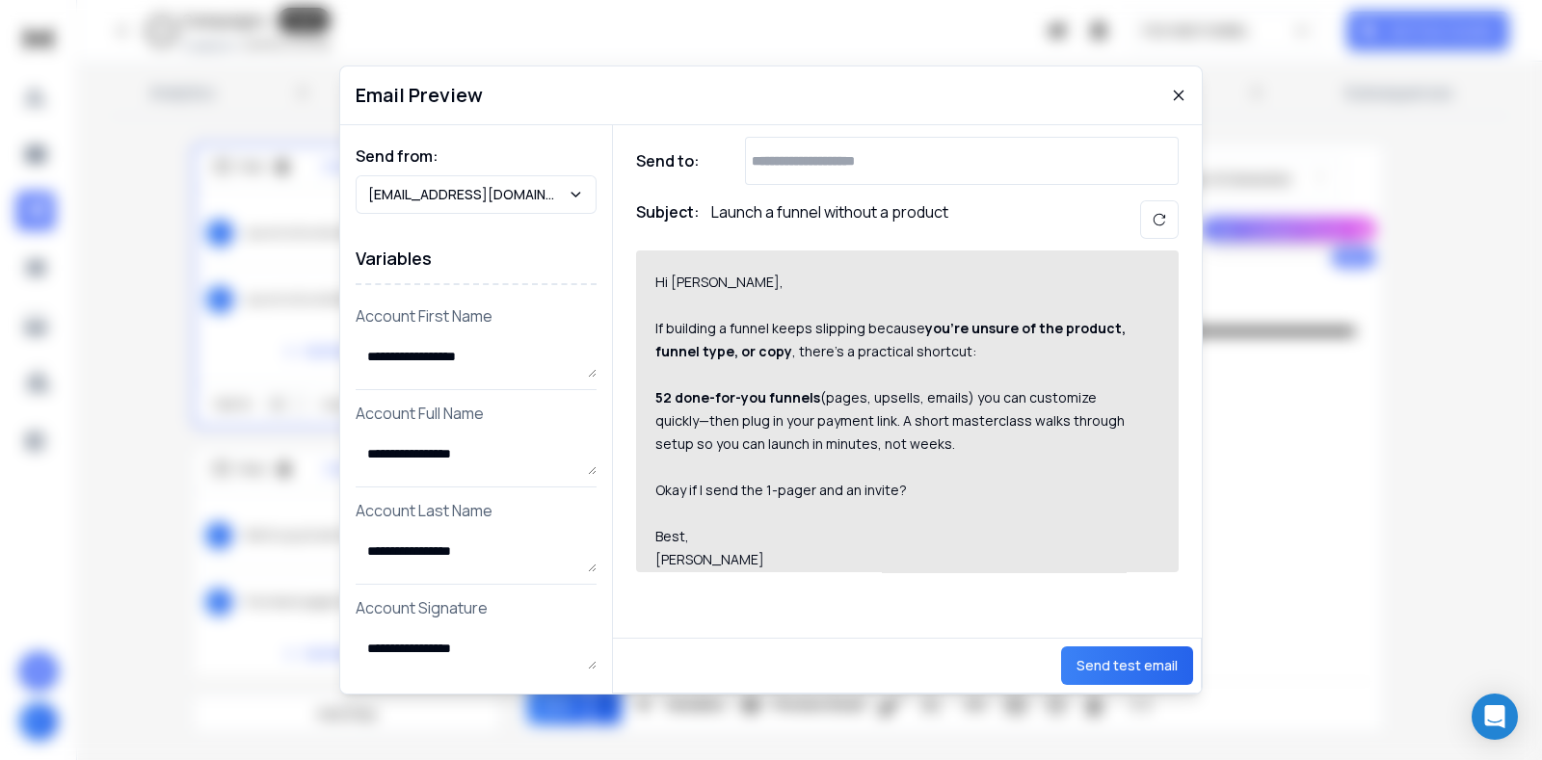
click at [984, 164] on input at bounding box center [962, 161] width 420 height 35
click at [1148, 669] on button "Send test email" at bounding box center [1127, 666] width 132 height 39
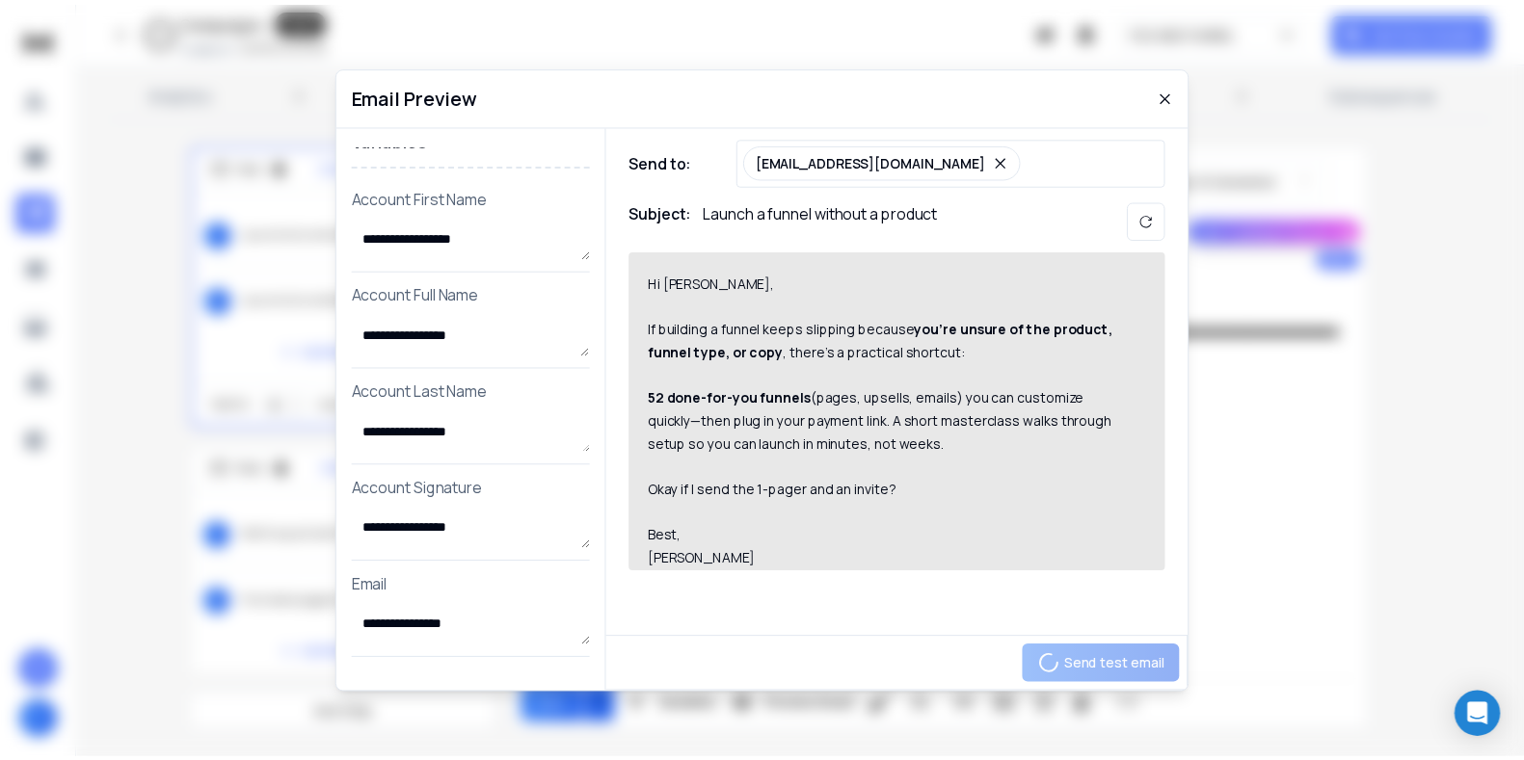
scroll to position [240, 0]
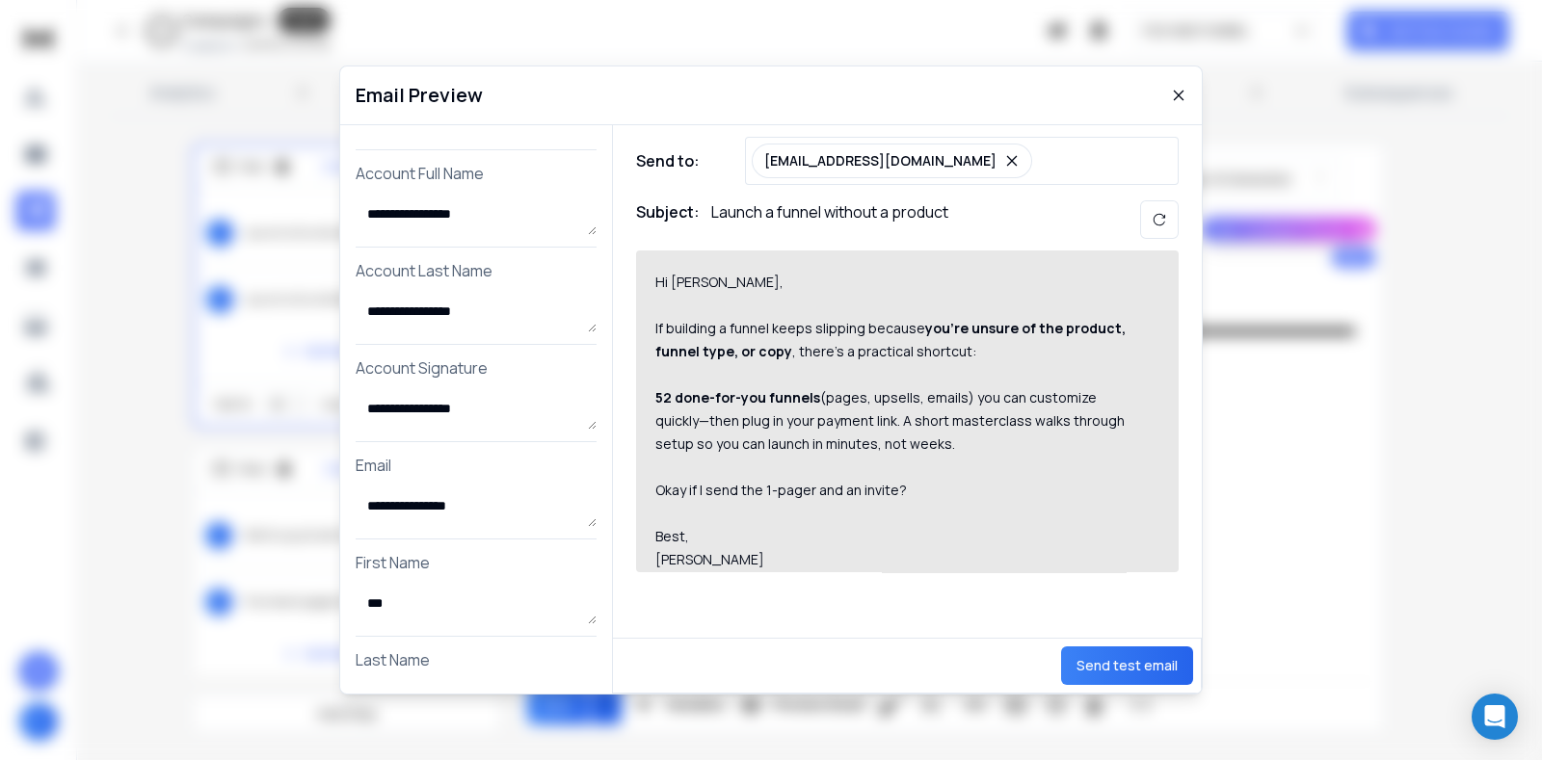
click at [1180, 91] on icon at bounding box center [1178, 95] width 15 height 15
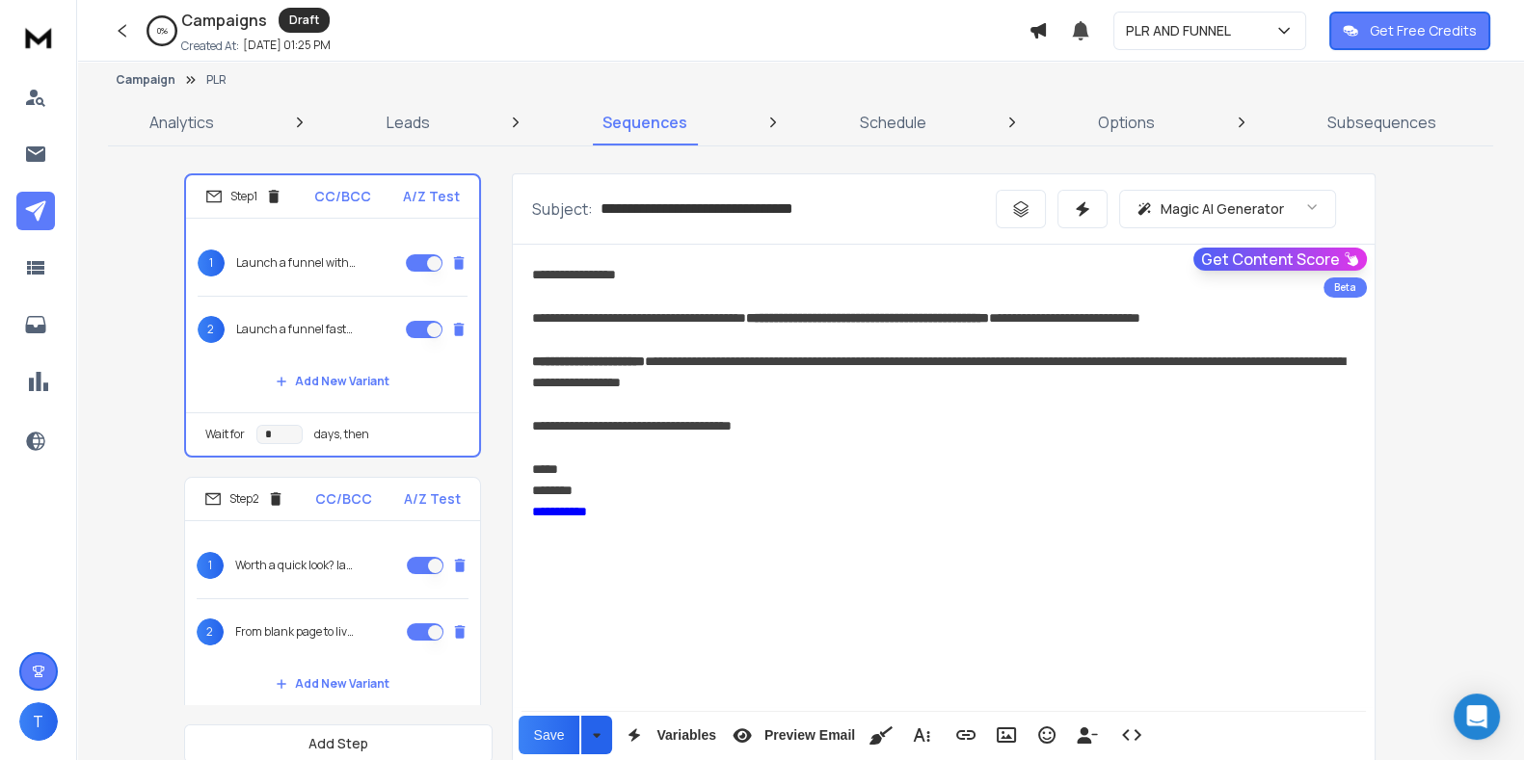
scroll to position [0, 0]
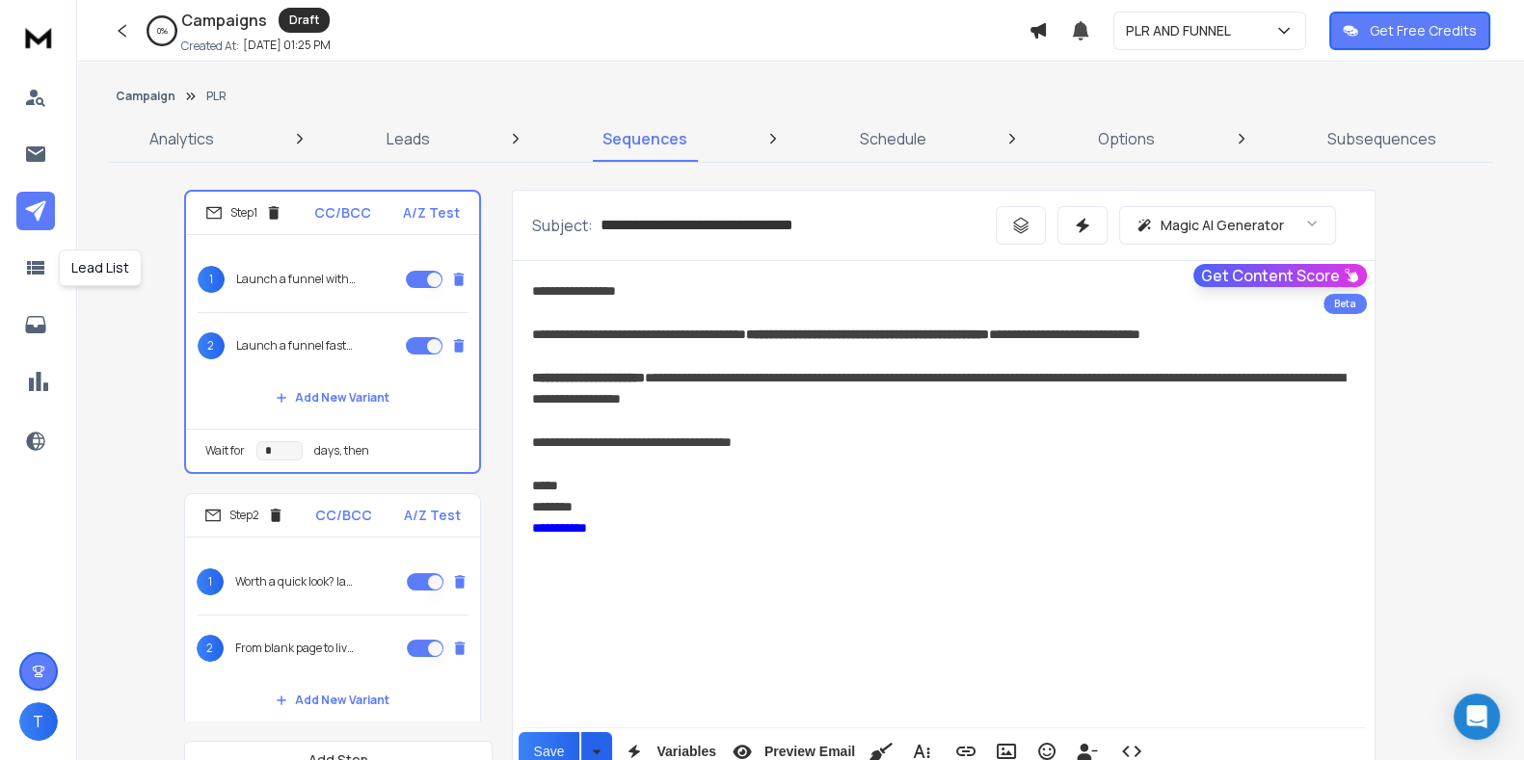
click at [39, 262] on icon at bounding box center [35, 267] width 17 height 13
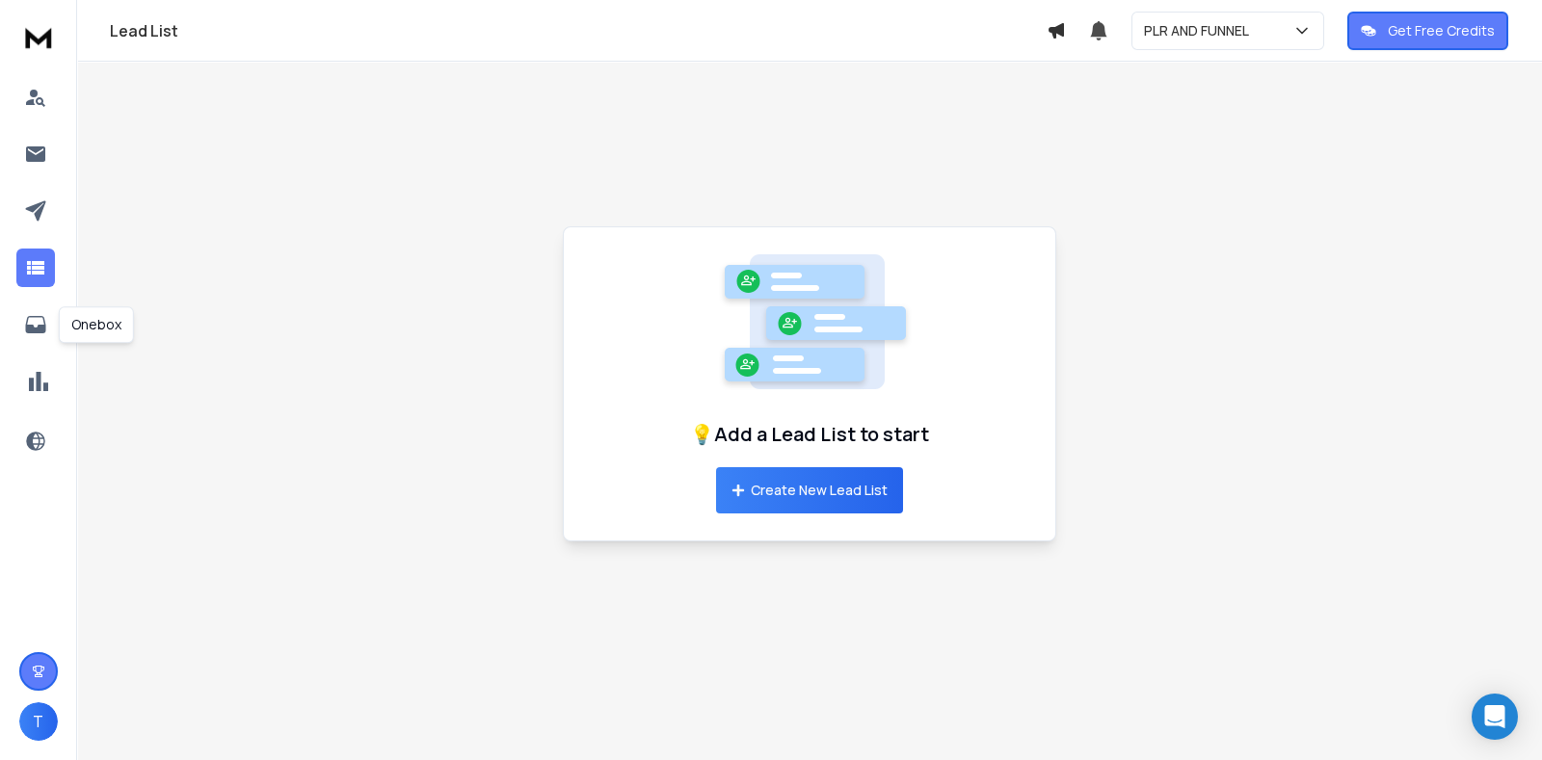
click at [24, 324] on icon at bounding box center [35, 324] width 23 height 23
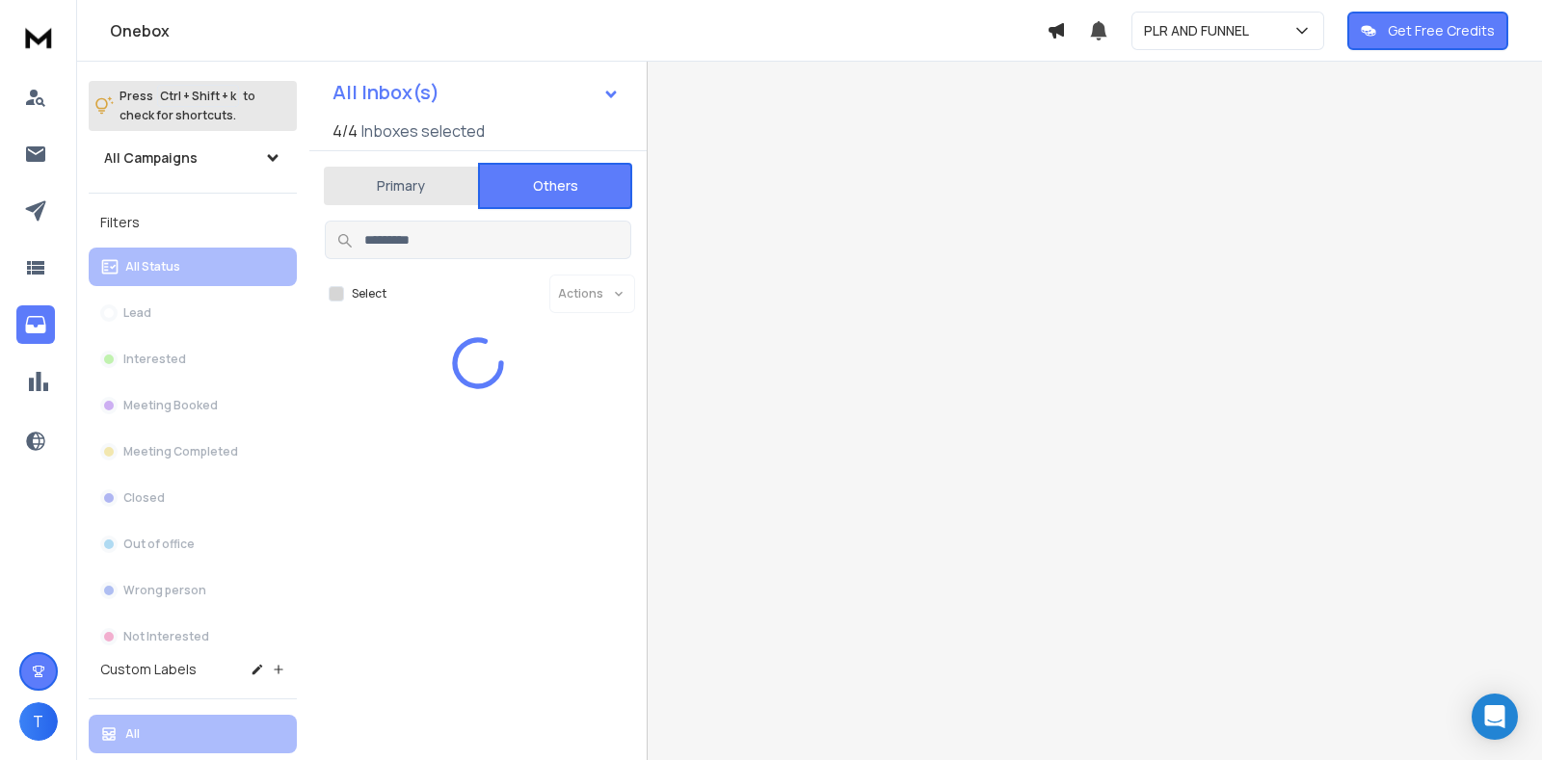
click at [542, 170] on button "Others" at bounding box center [555, 186] width 154 height 46
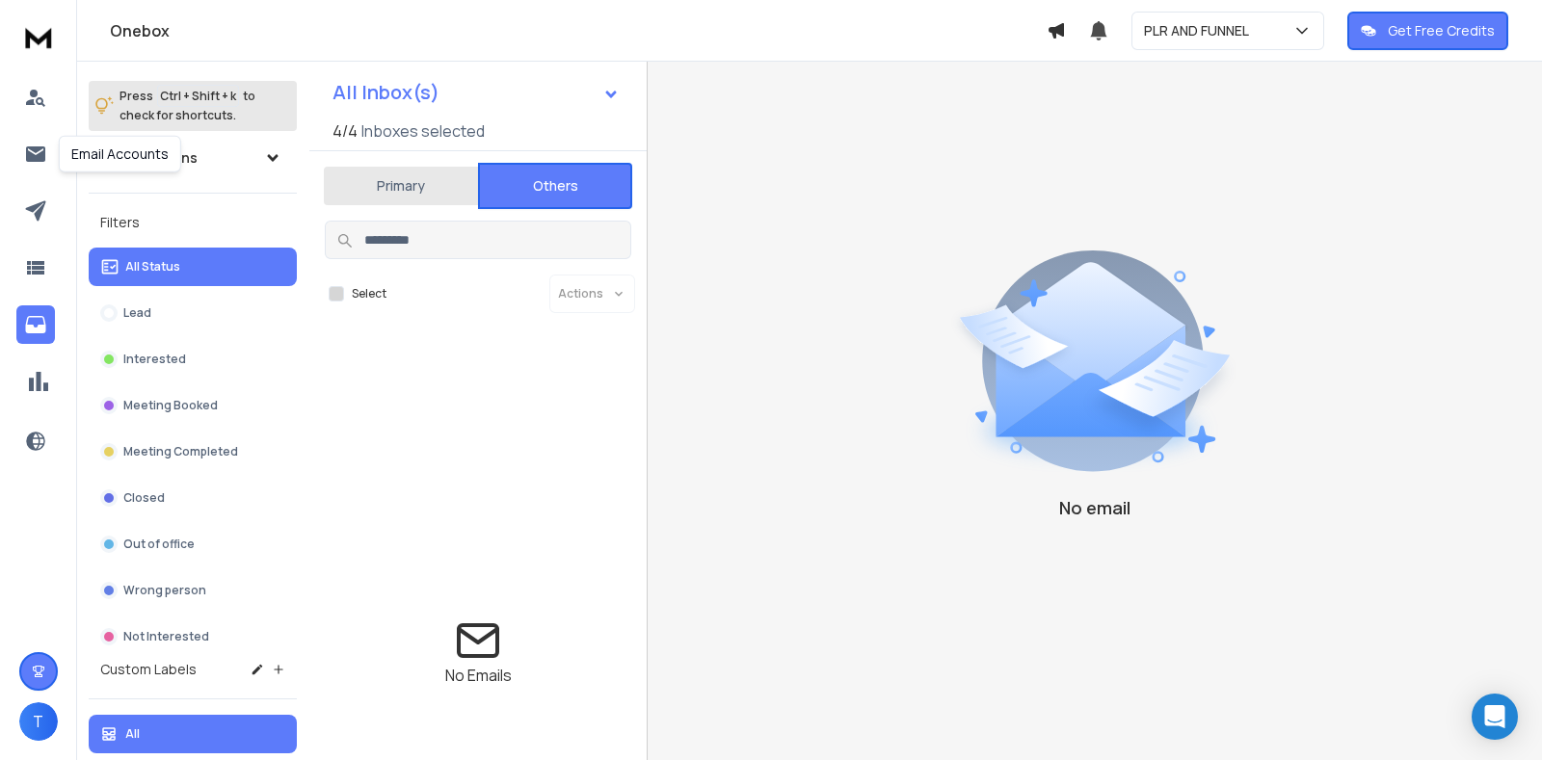
click at [34, 156] on icon at bounding box center [35, 153] width 19 height 15
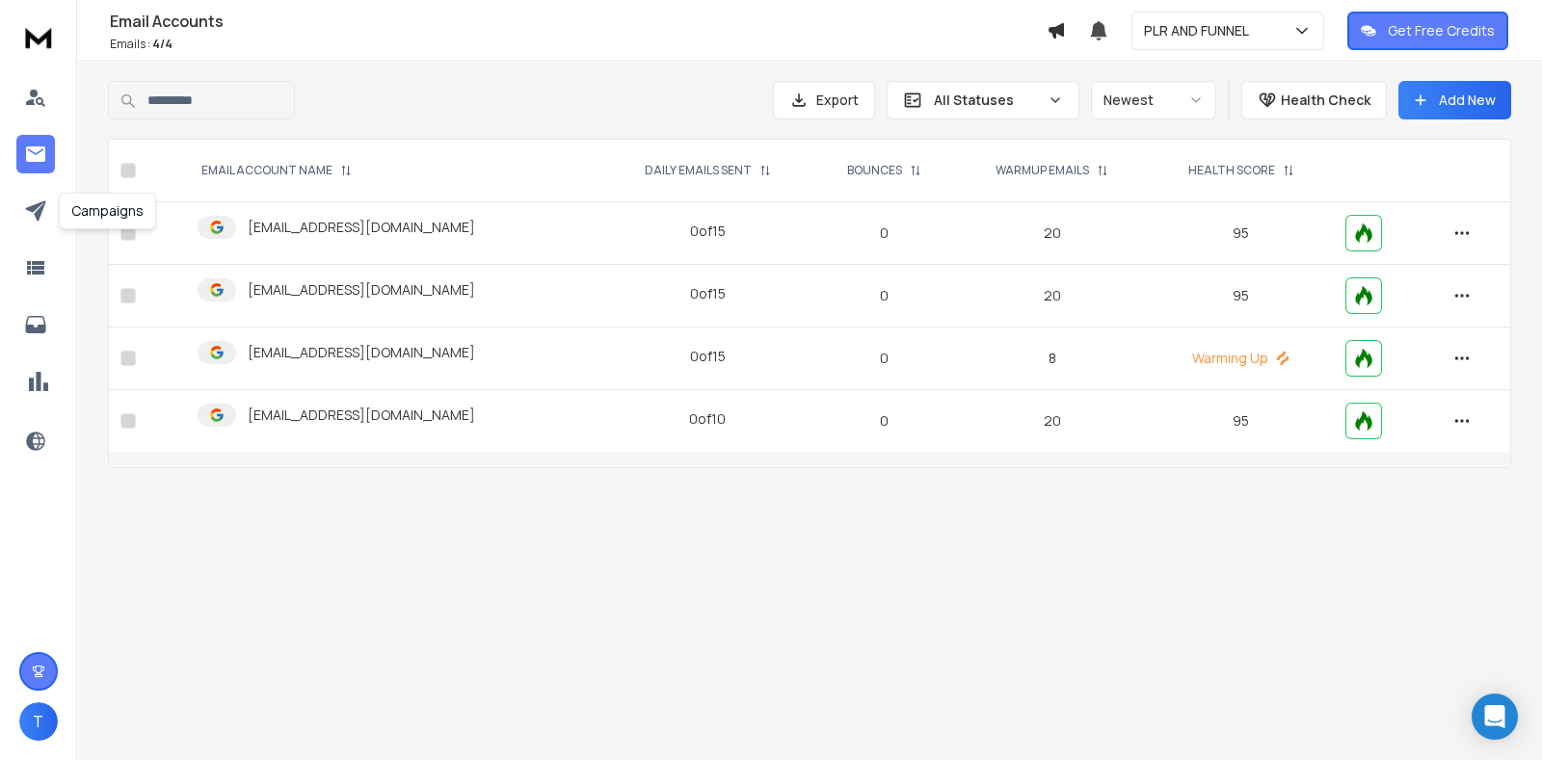
click at [34, 218] on icon at bounding box center [35, 211] width 23 height 23
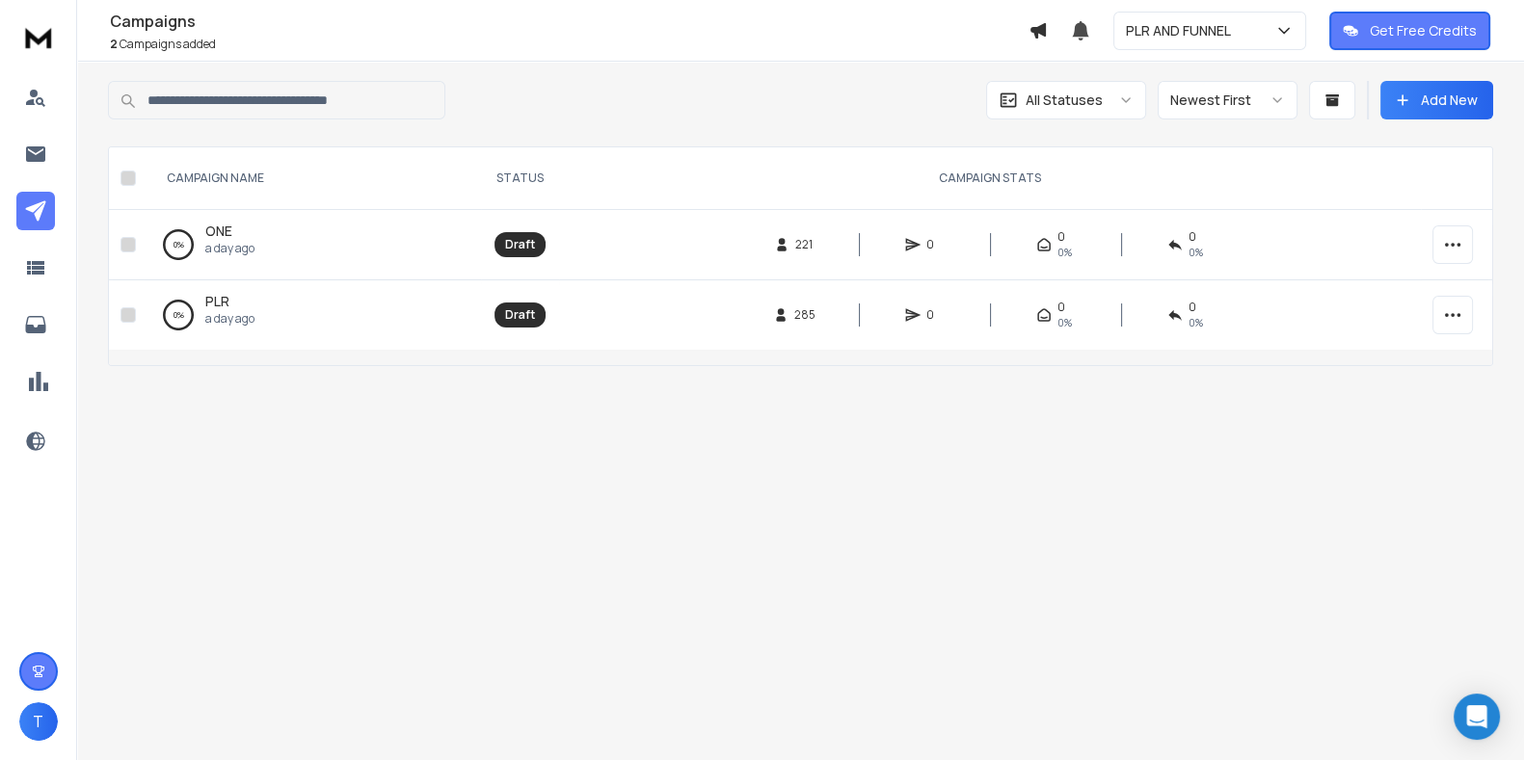
click at [270, 318] on div "0 % PLR a day ago" at bounding box center [312, 315] width 299 height 46
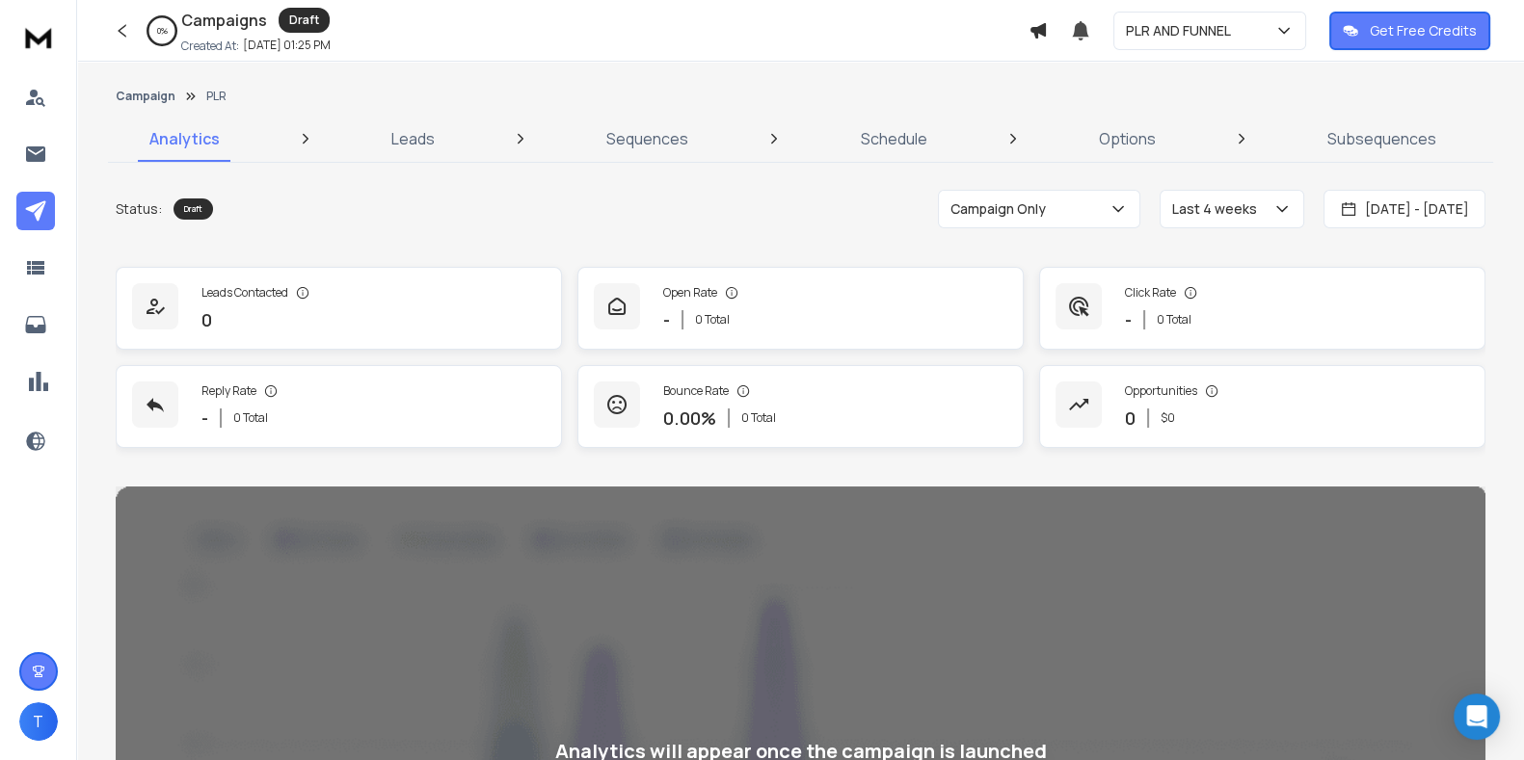
click at [916, 130] on p "Schedule" at bounding box center [894, 138] width 67 height 23
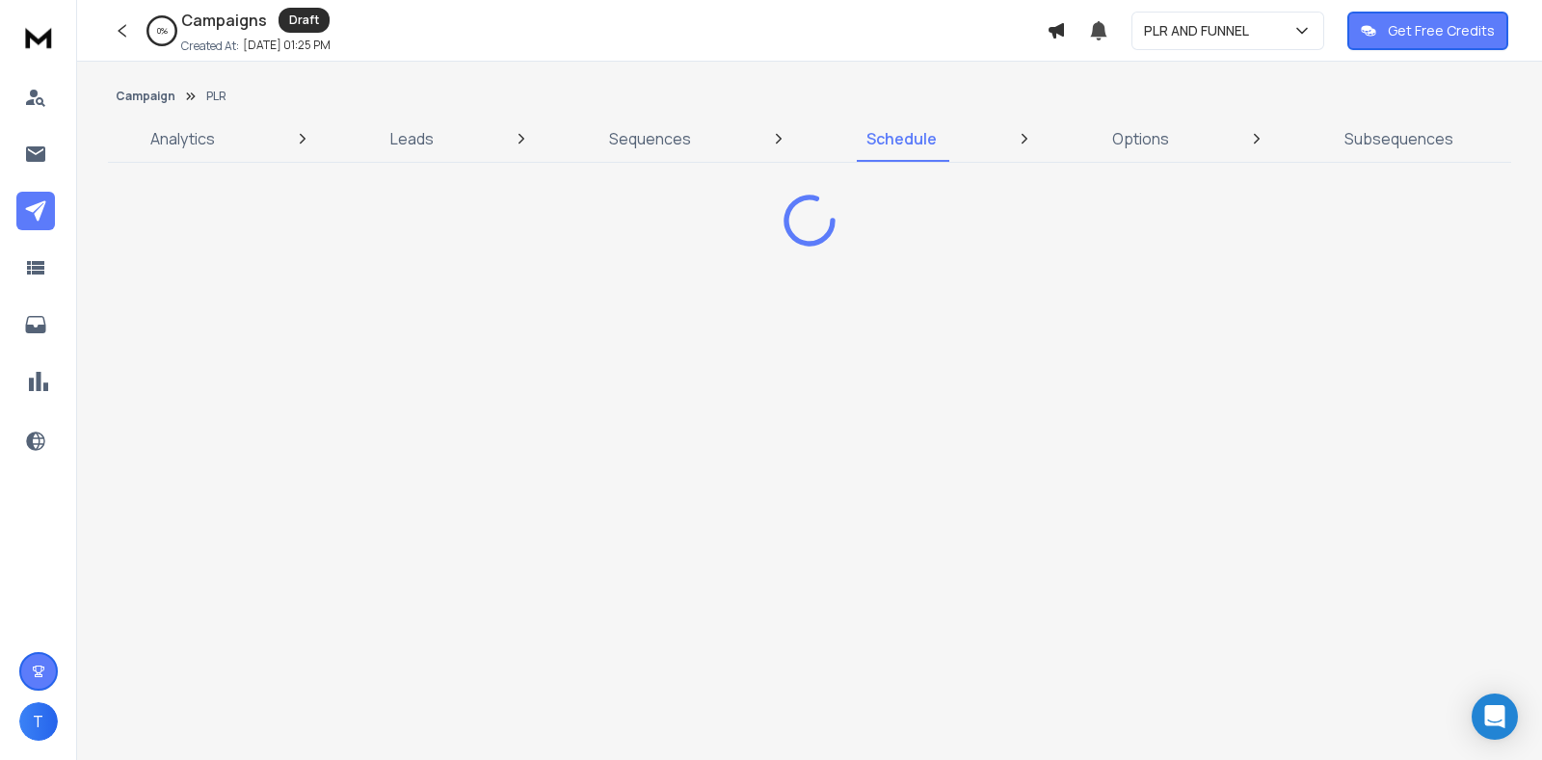
click at [642, 137] on p "Sequences" at bounding box center [650, 138] width 82 height 23
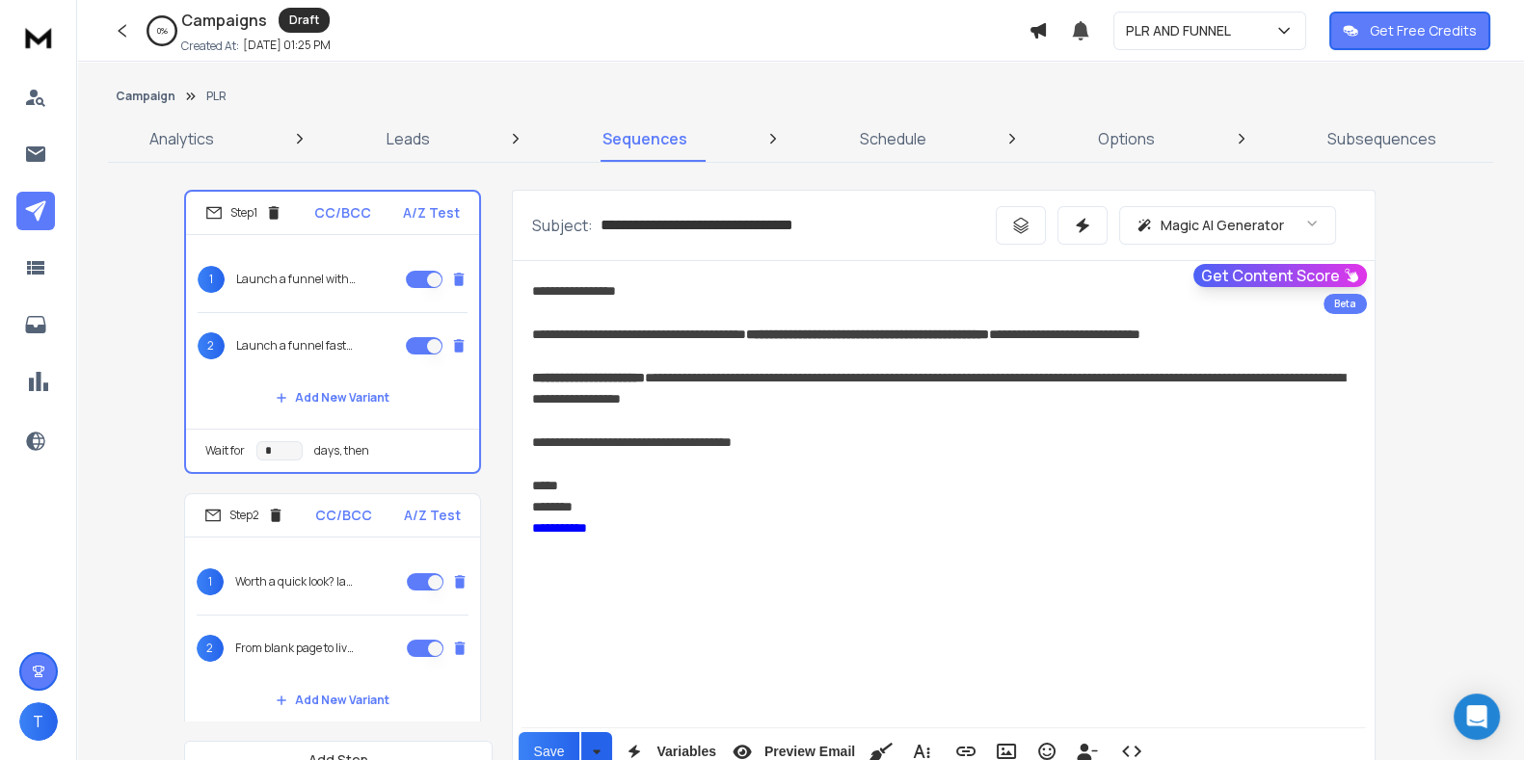
click at [1243, 272] on button "Get Content Score" at bounding box center [1279, 275] width 173 height 23
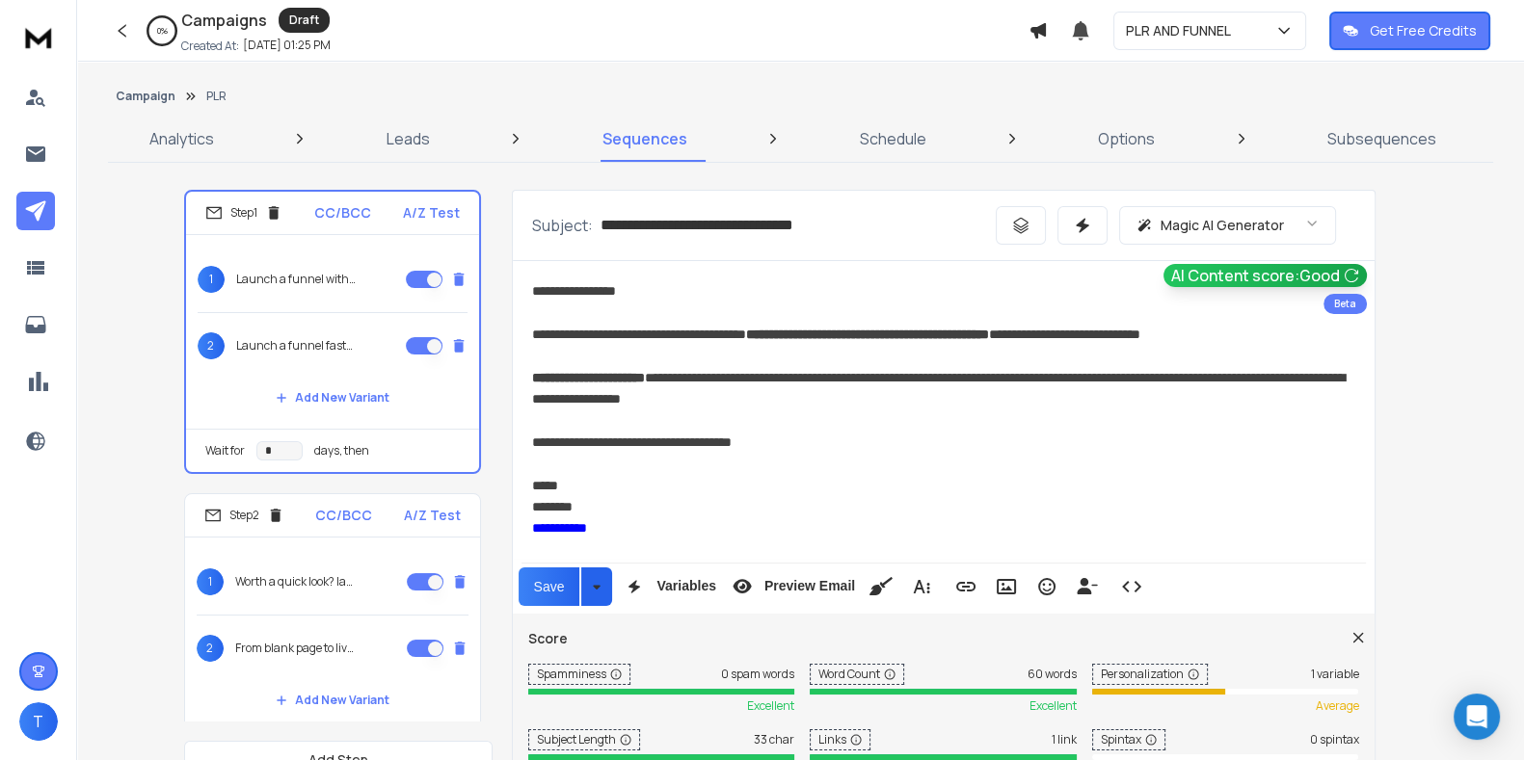
click at [300, 293] on div "1 Launch a funnel without a product" at bounding box center [333, 280] width 270 height 67
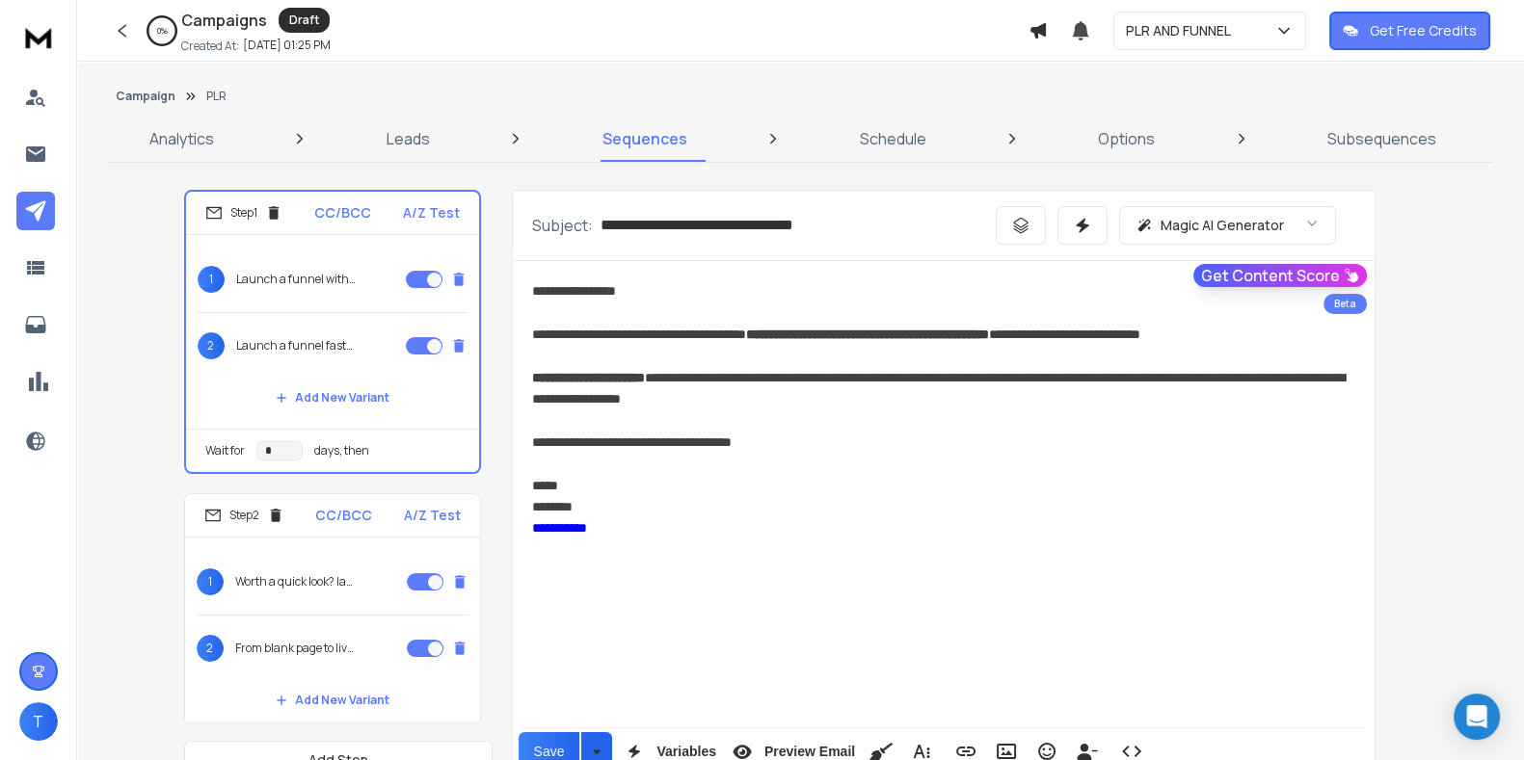
click at [1206, 277] on button "Get Content Score" at bounding box center [1279, 275] width 173 height 23
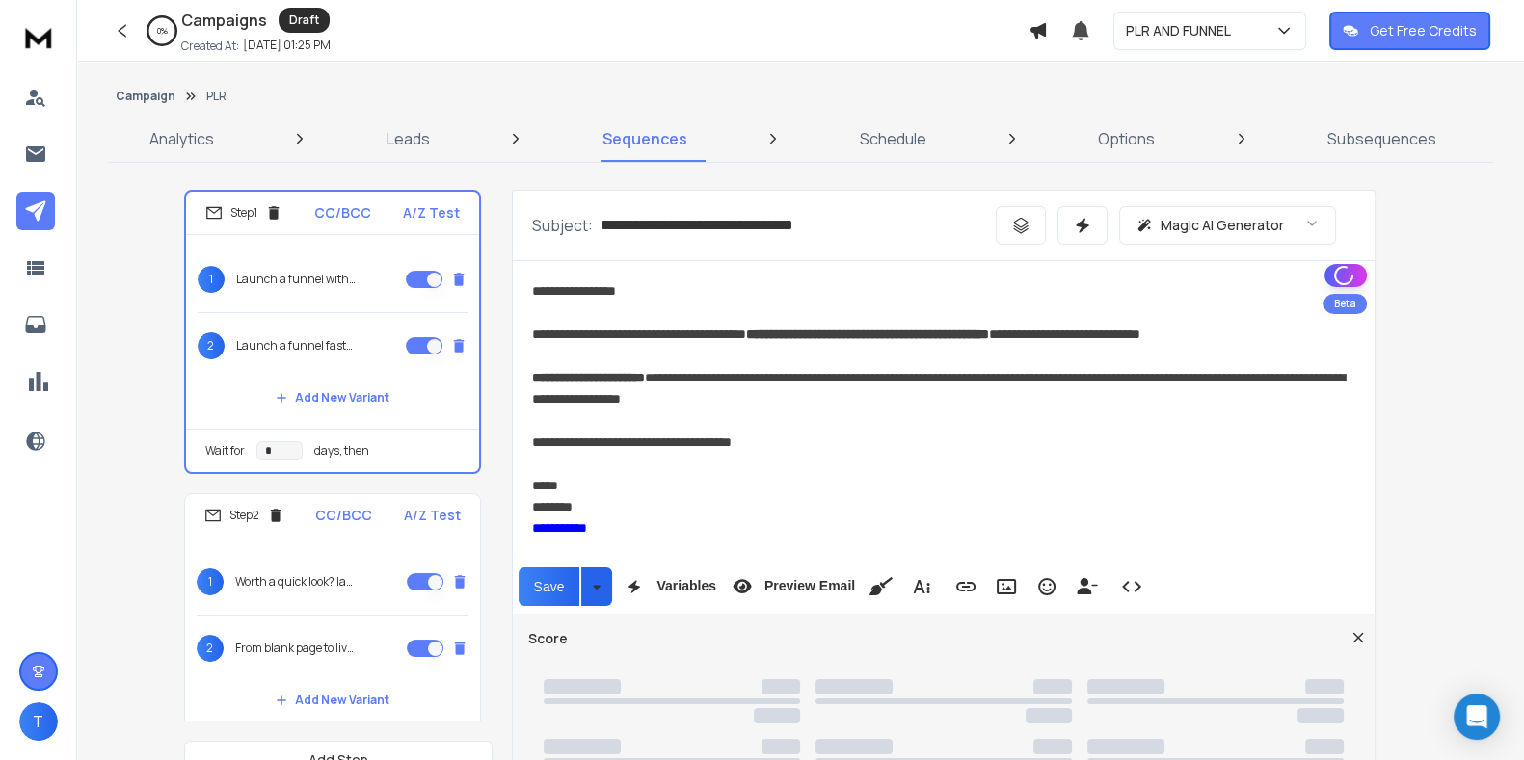
scroll to position [8, 0]
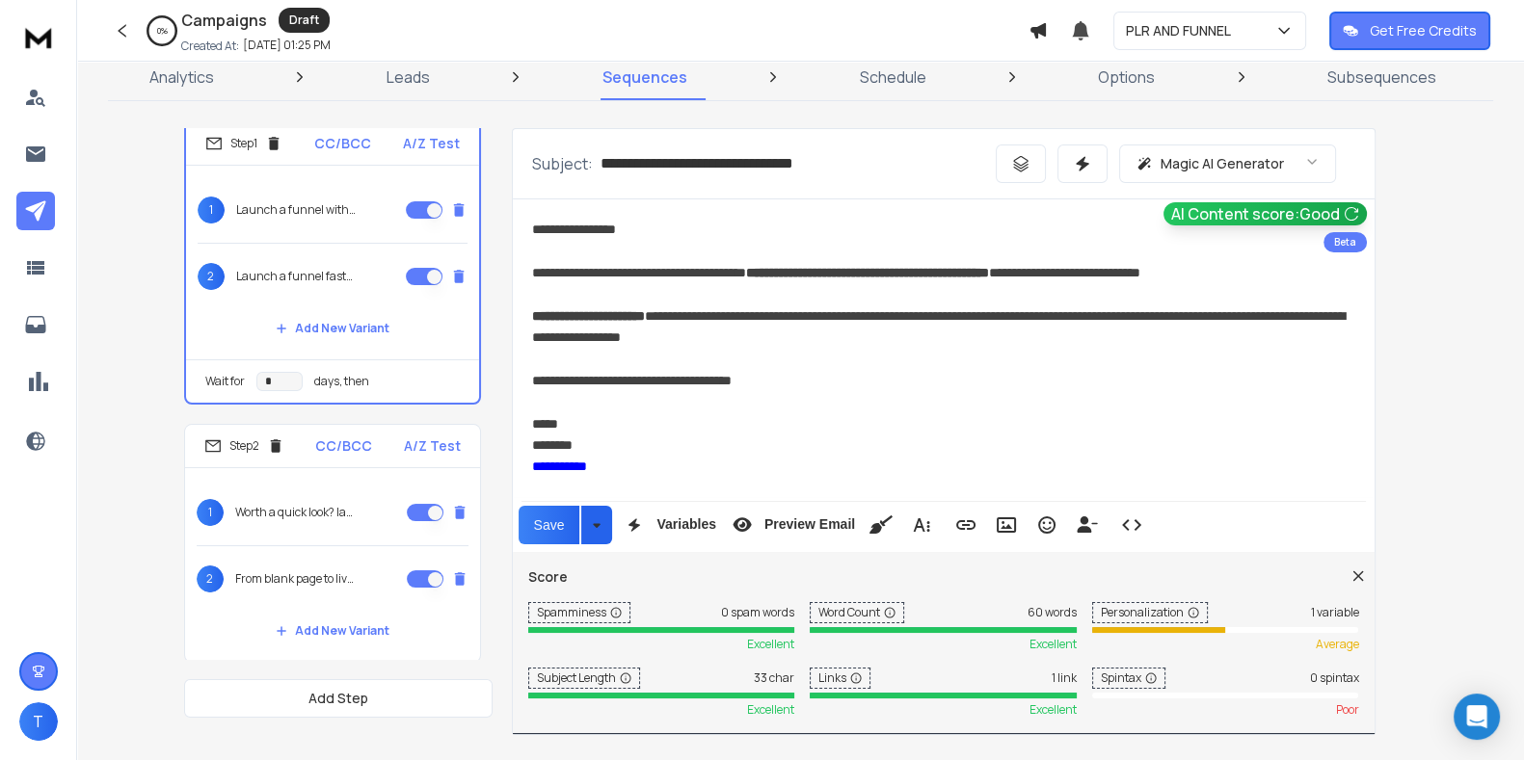
click at [284, 532] on div "1 Worth a quick look? launch your Next funnel" at bounding box center [333, 513] width 272 height 67
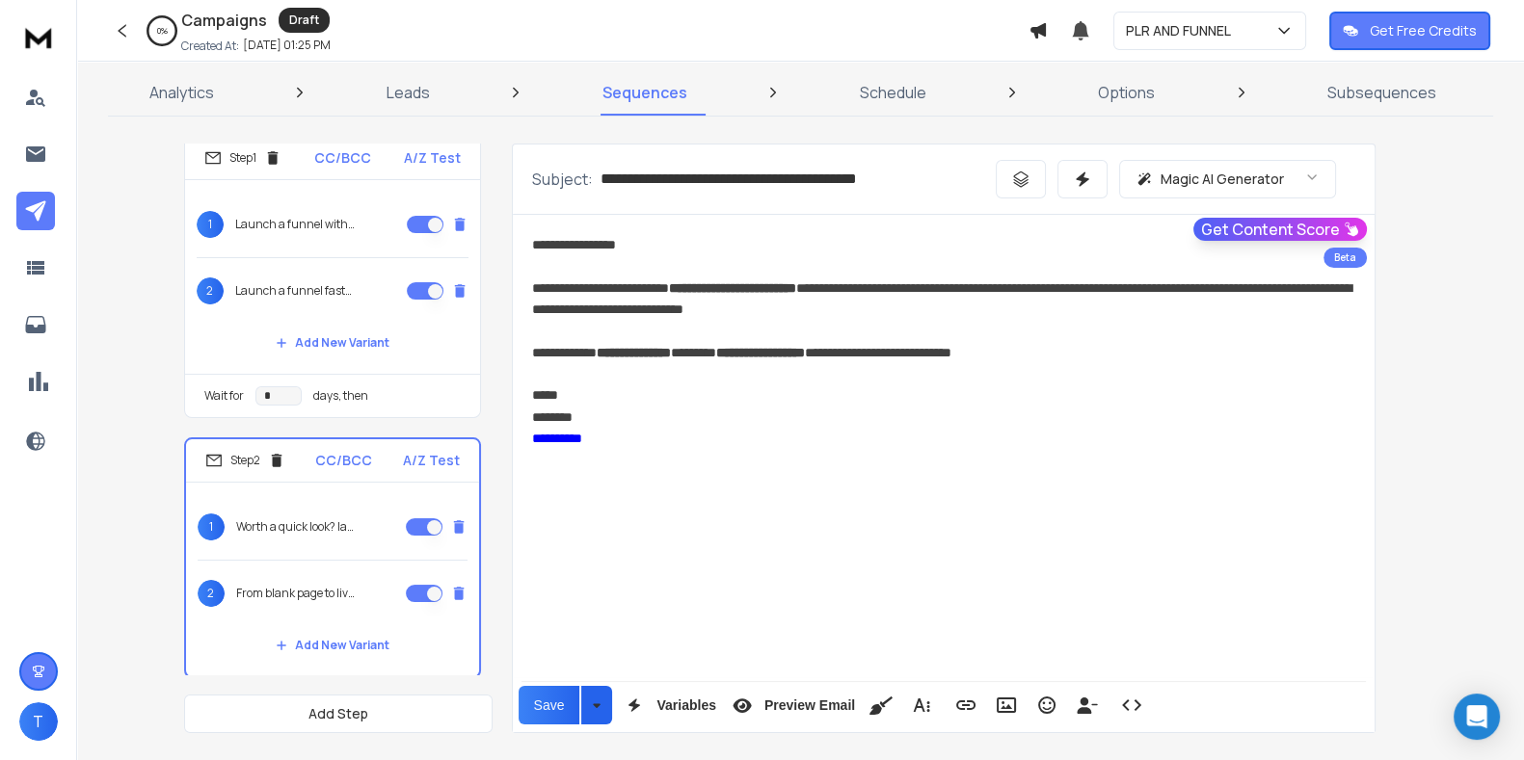
click at [1220, 234] on button "Get Content Score" at bounding box center [1279, 229] width 173 height 23
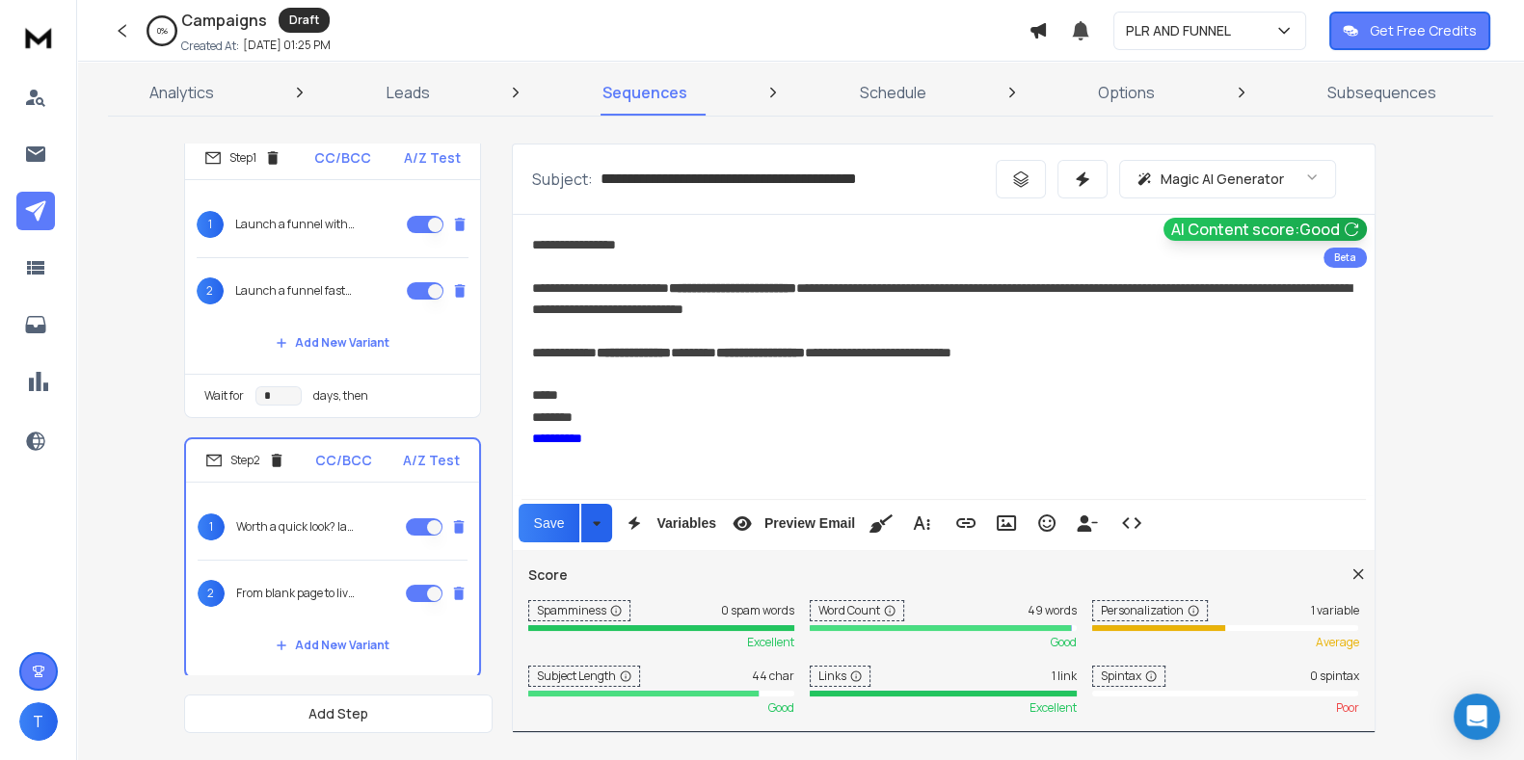
click at [294, 586] on p "From blank page to live funnel" at bounding box center [297, 593] width 123 height 15
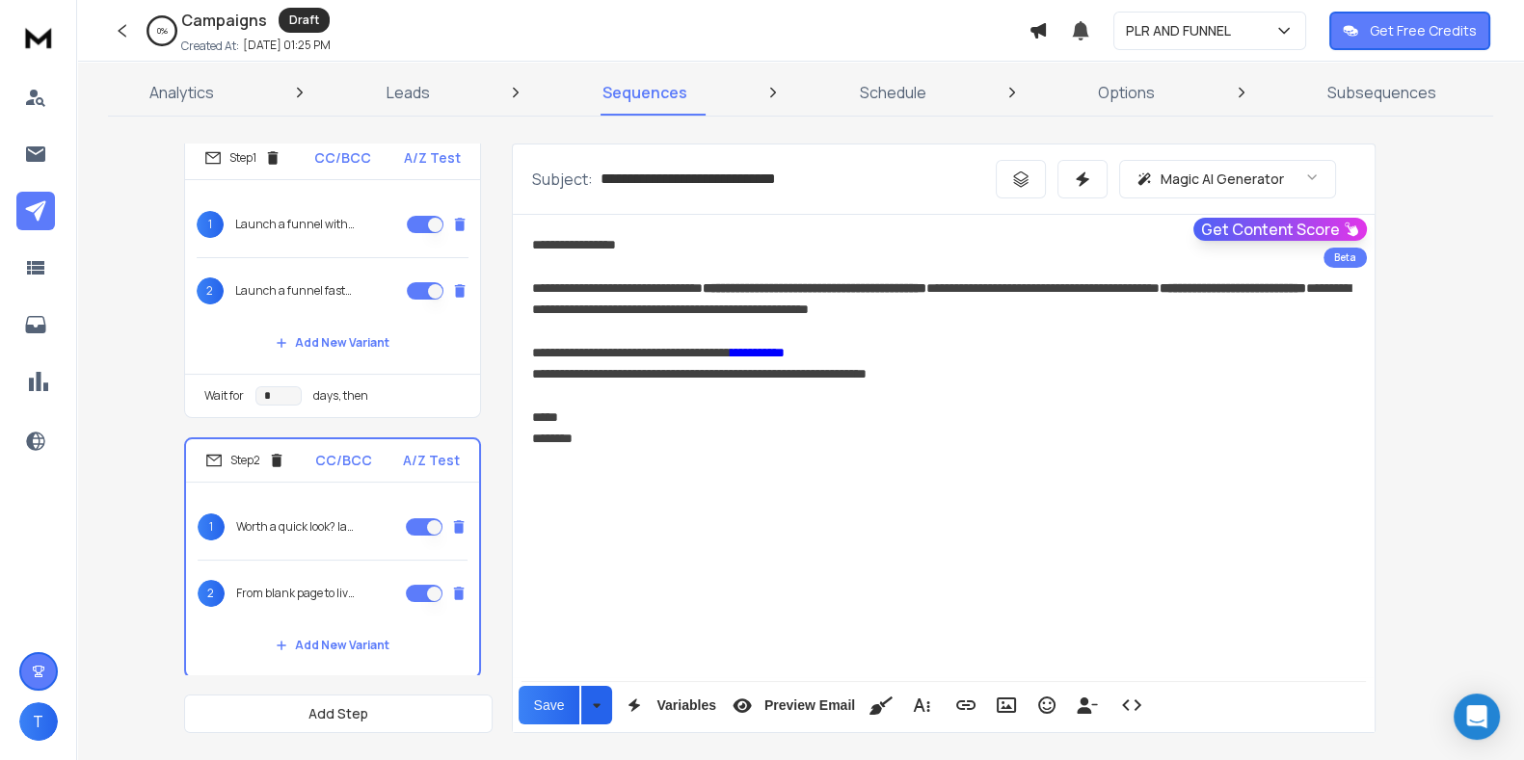
click at [1244, 229] on button "Get Content Score" at bounding box center [1279, 229] width 173 height 23
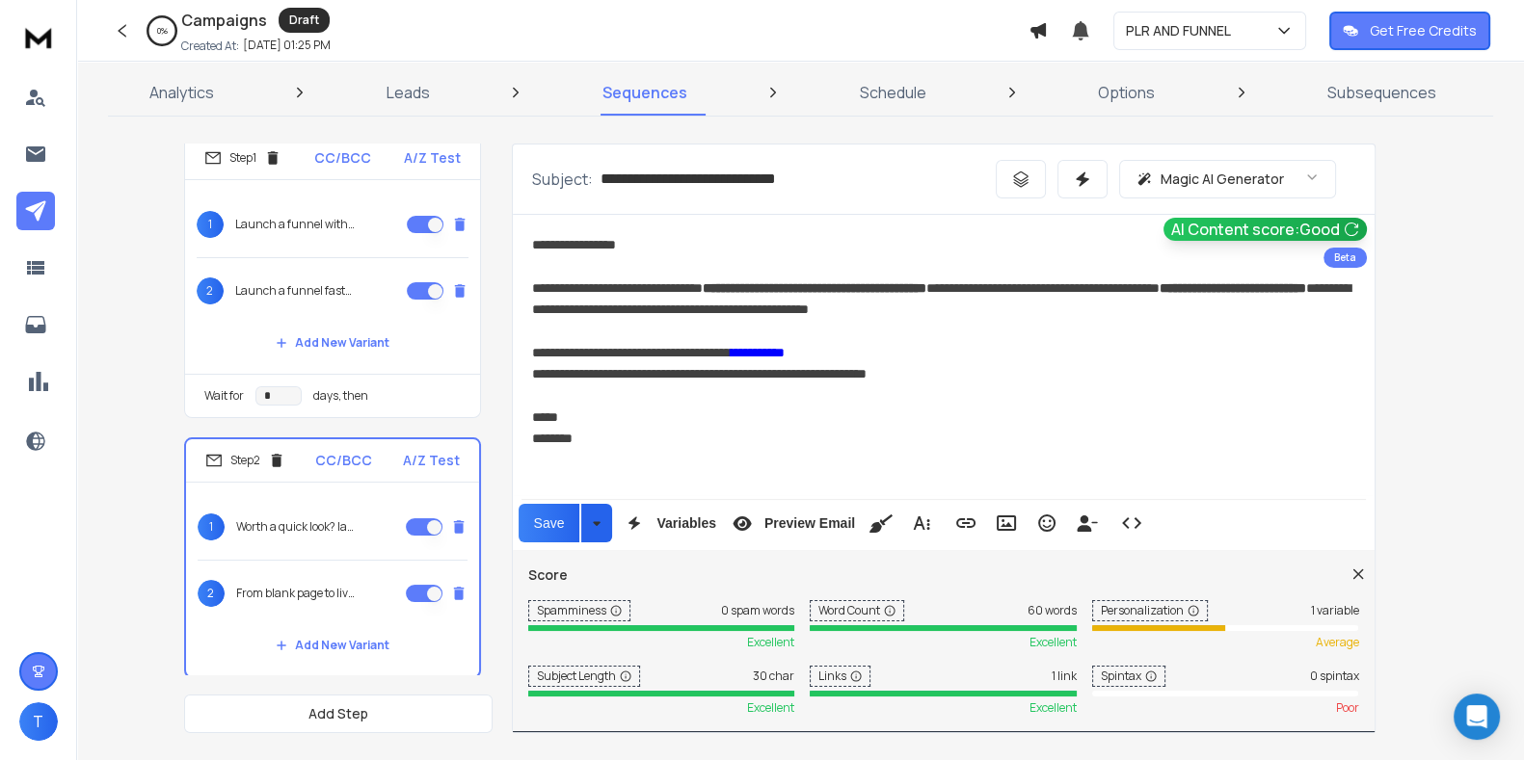
click at [628, 95] on p "Sequences" at bounding box center [644, 92] width 85 height 23
type input "**********"
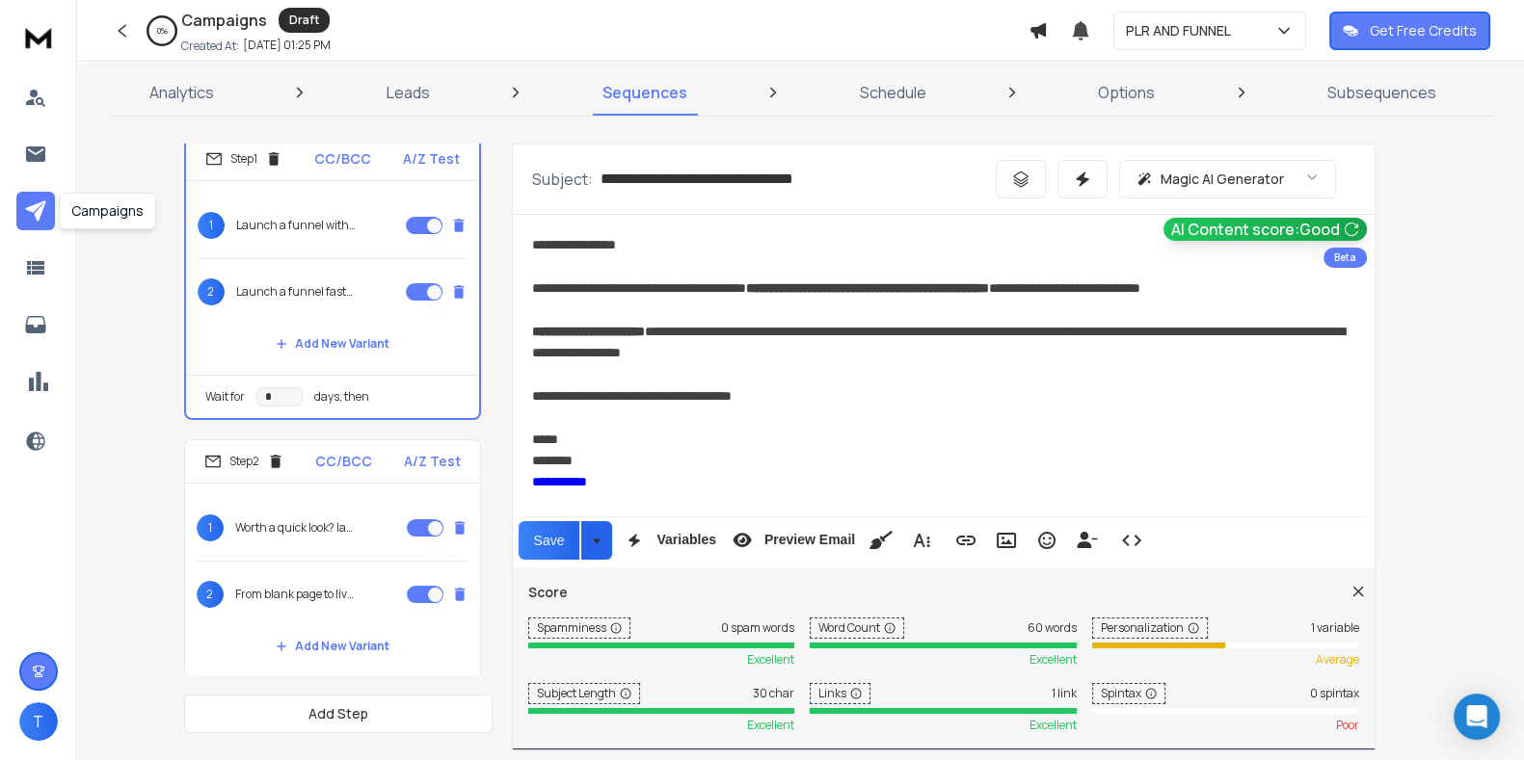
click at [39, 224] on link at bounding box center [35, 211] width 39 height 39
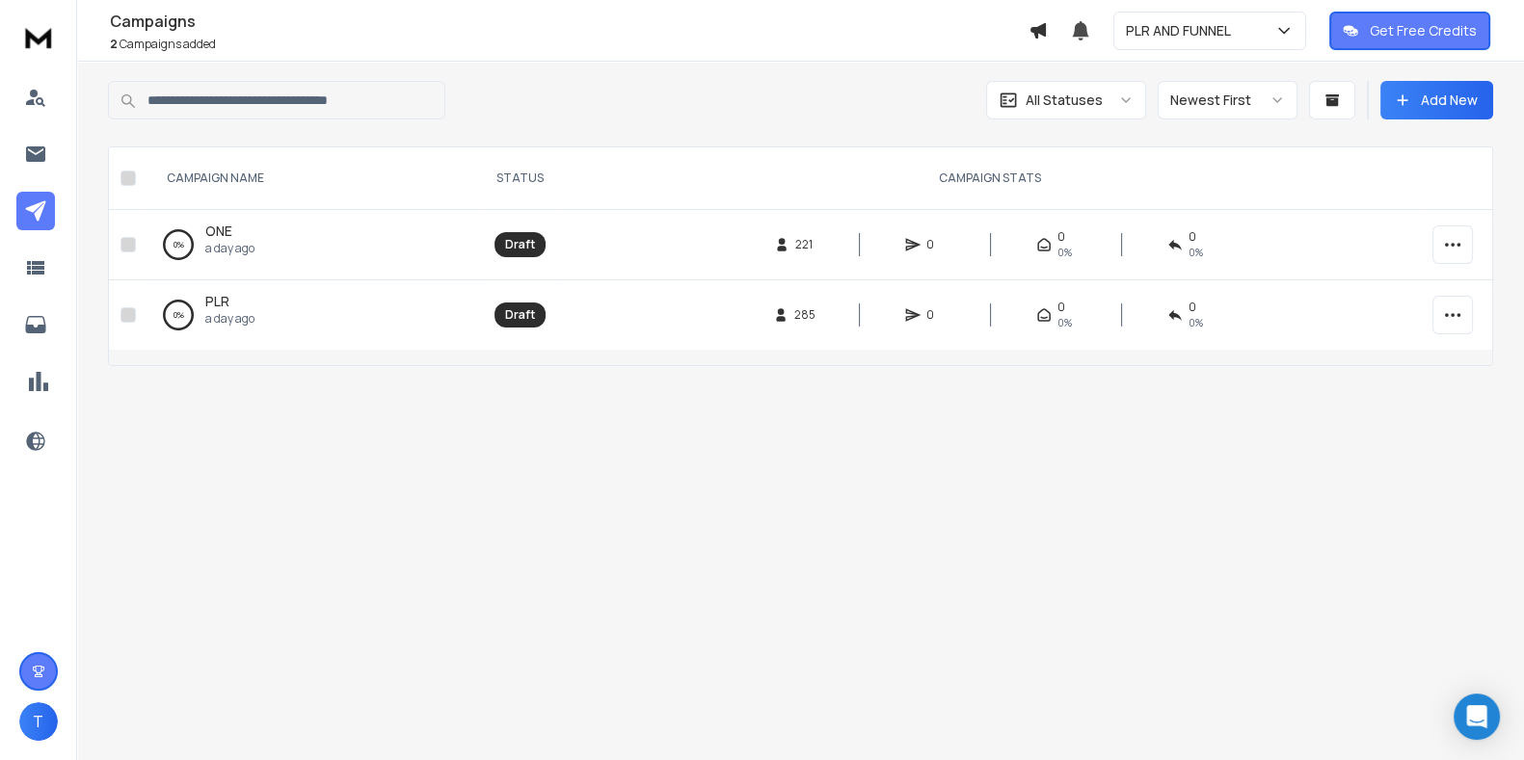
click at [306, 249] on div "0 % ONE a day ago" at bounding box center [312, 245] width 299 height 46
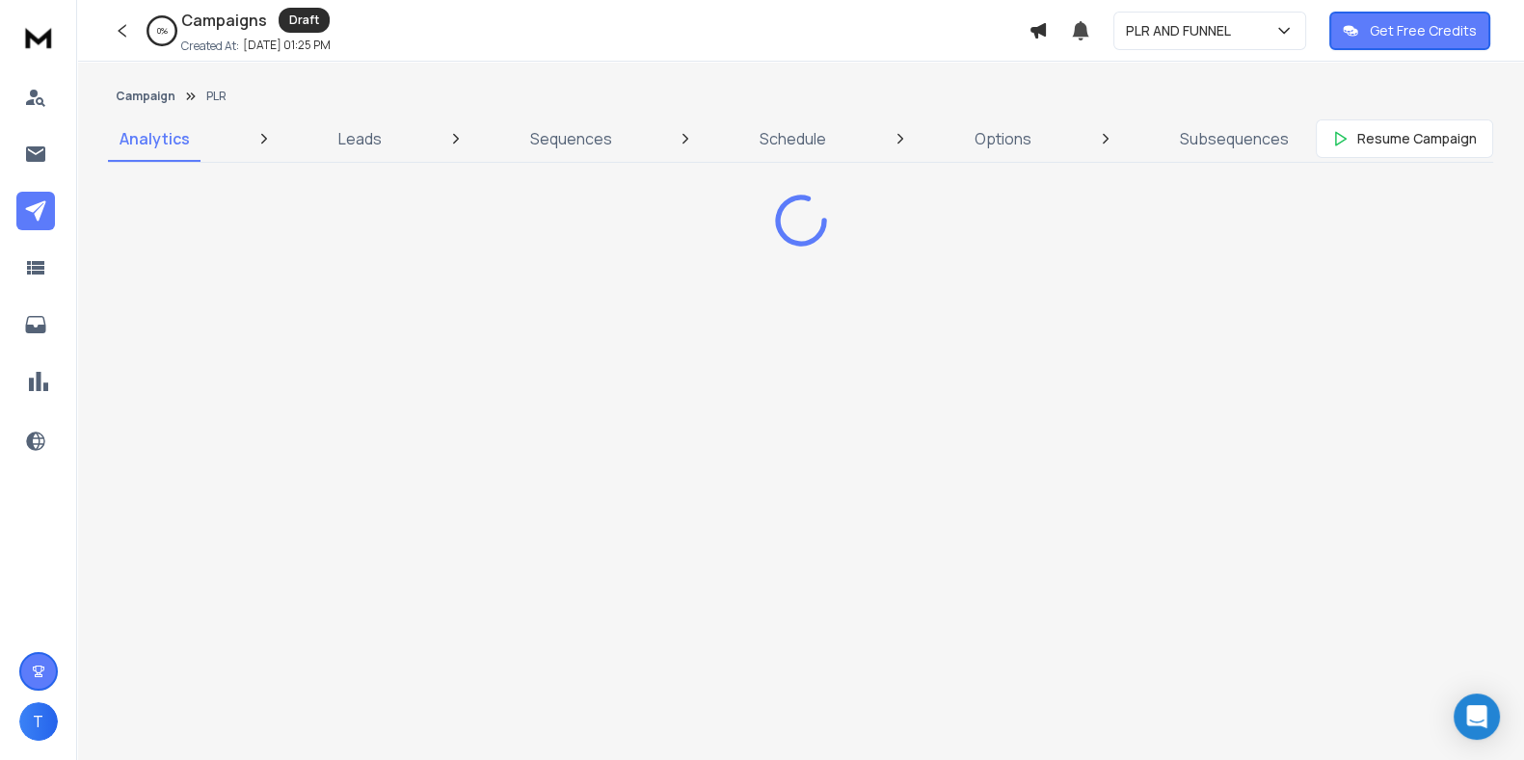
click at [555, 138] on p "Sequences" at bounding box center [571, 138] width 82 height 23
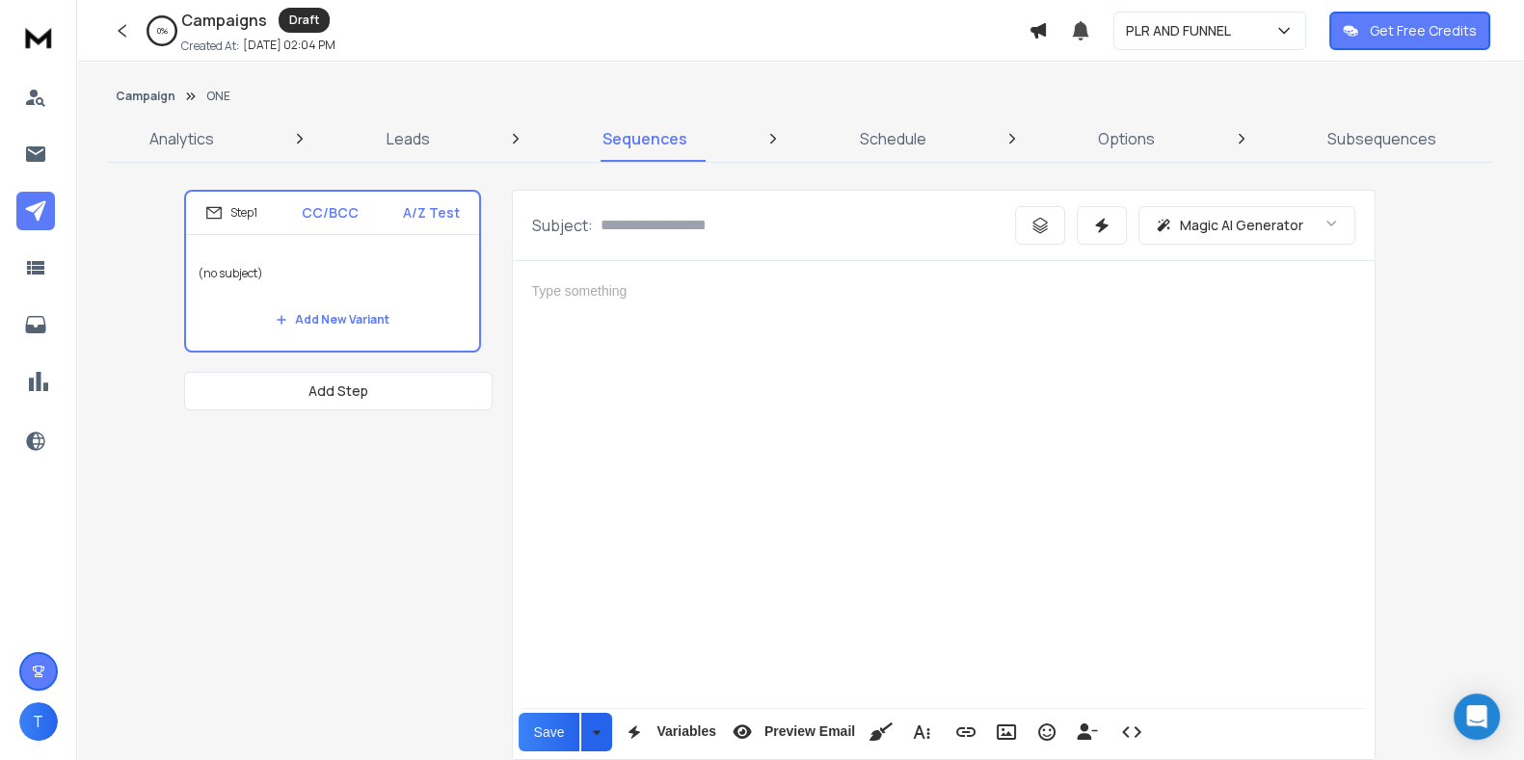
click at [297, 281] on p "(no subject)" at bounding box center [333, 274] width 270 height 54
click at [317, 304] on button "Add New Variant" at bounding box center [332, 320] width 145 height 39
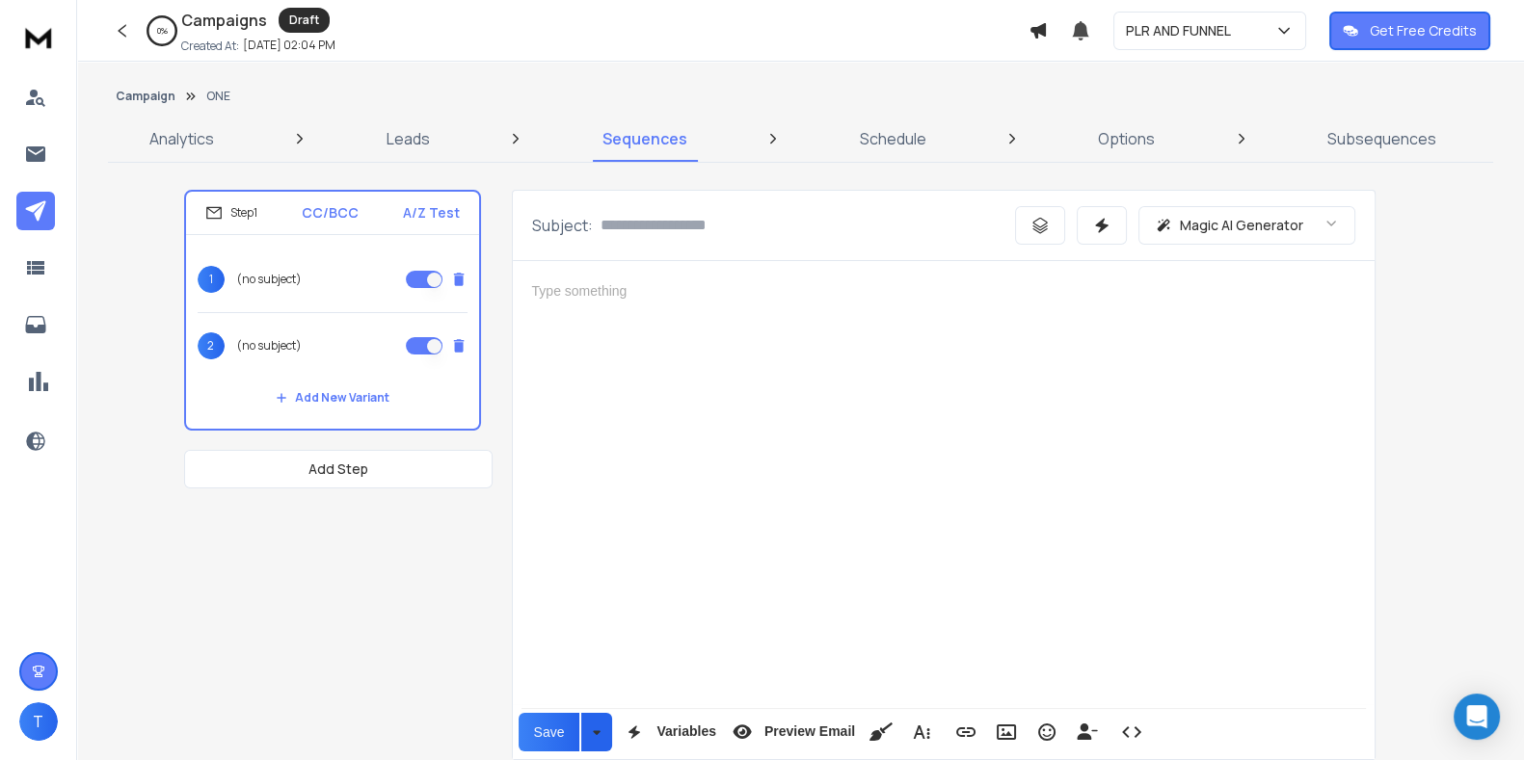
click at [745, 219] on input at bounding box center [797, 225] width 395 height 23
paste input "**********"
type input "**********"
click at [604, 336] on div at bounding box center [944, 482] width 862 height 443
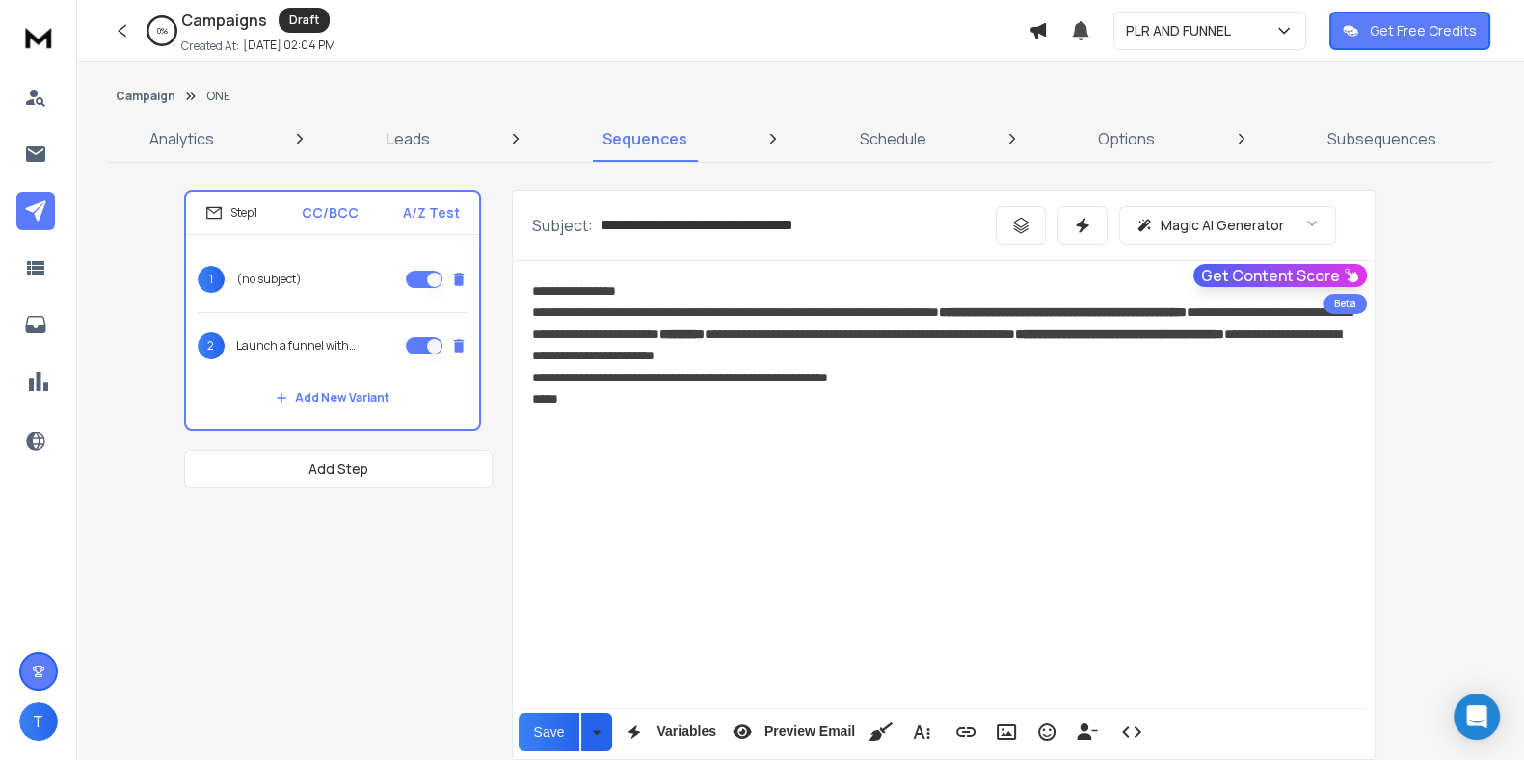
click at [641, 291] on p "**********" at bounding box center [943, 323] width 823 height 87
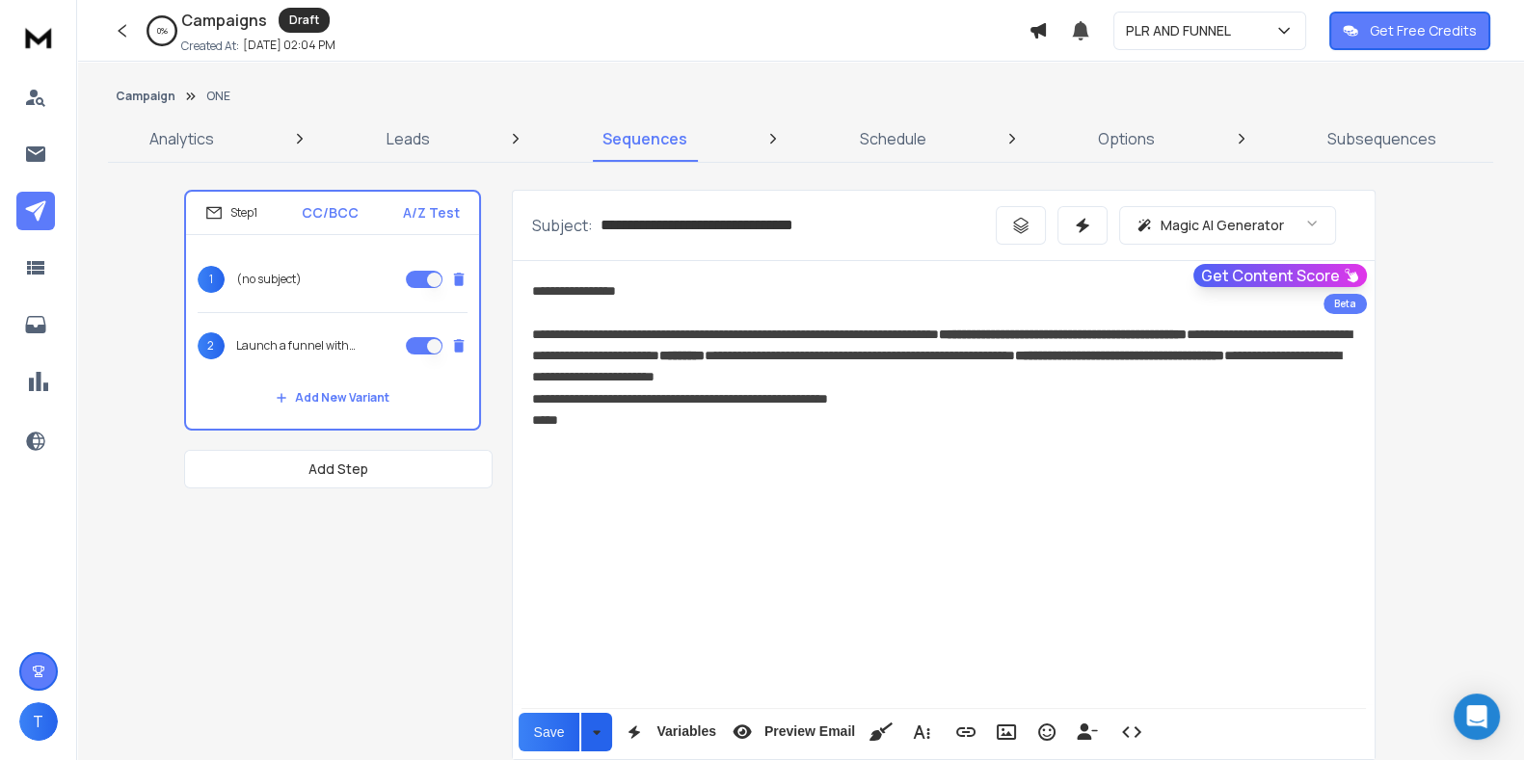
click at [1053, 406] on p "**********" at bounding box center [943, 398] width 823 height 21
click at [641, 443] on p "*****" at bounding box center [943, 441] width 823 height 21
click at [545, 484] on div "**********" at bounding box center [943, 484] width 823 height 21
drag, startPoint x: 545, startPoint y: 484, endPoint x: 622, endPoint y: 484, distance: 77.1
click at [622, 484] on div "**********" at bounding box center [943, 484] width 823 height 21
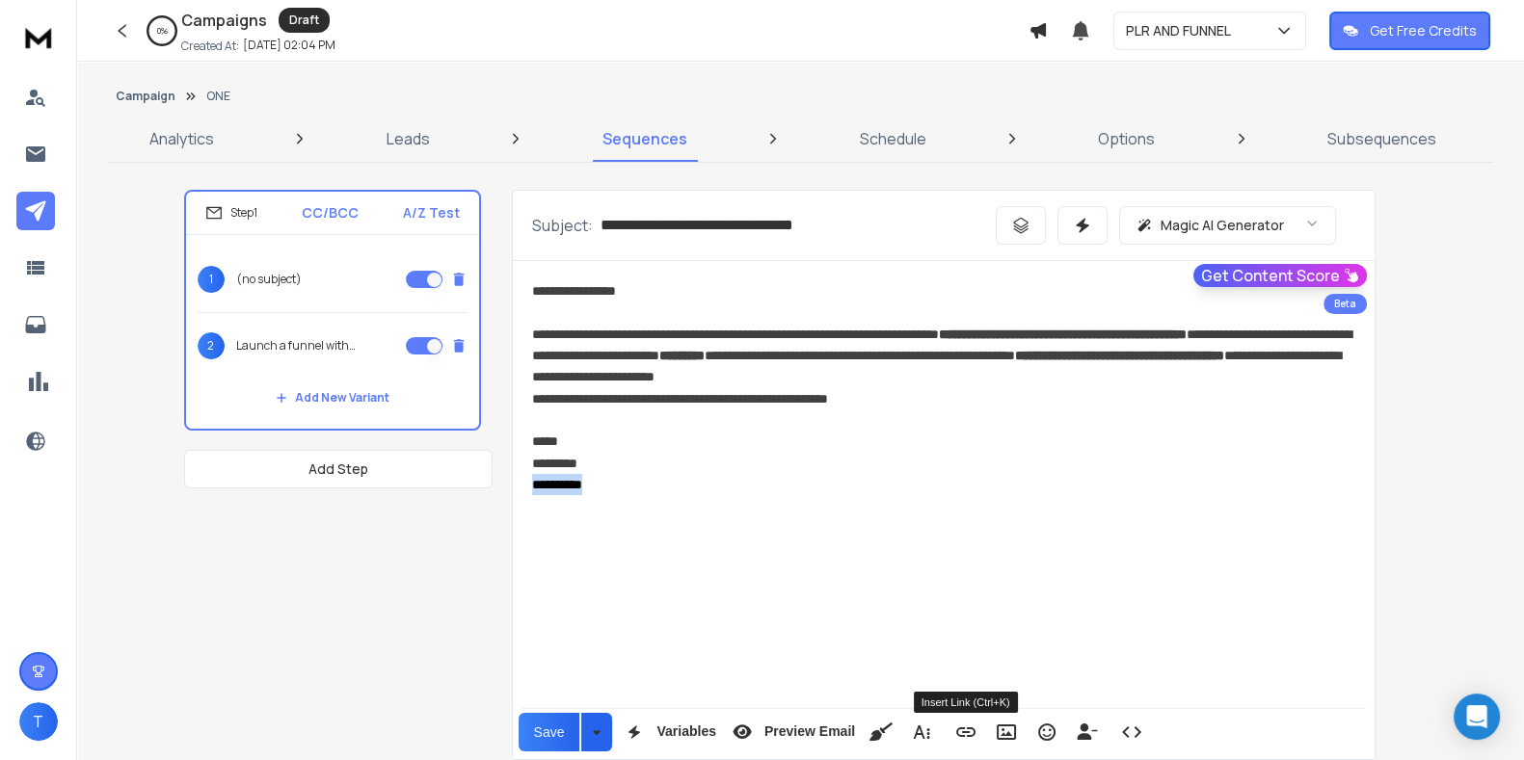
click at [977, 733] on button "Insert Link" at bounding box center [965, 732] width 37 height 39
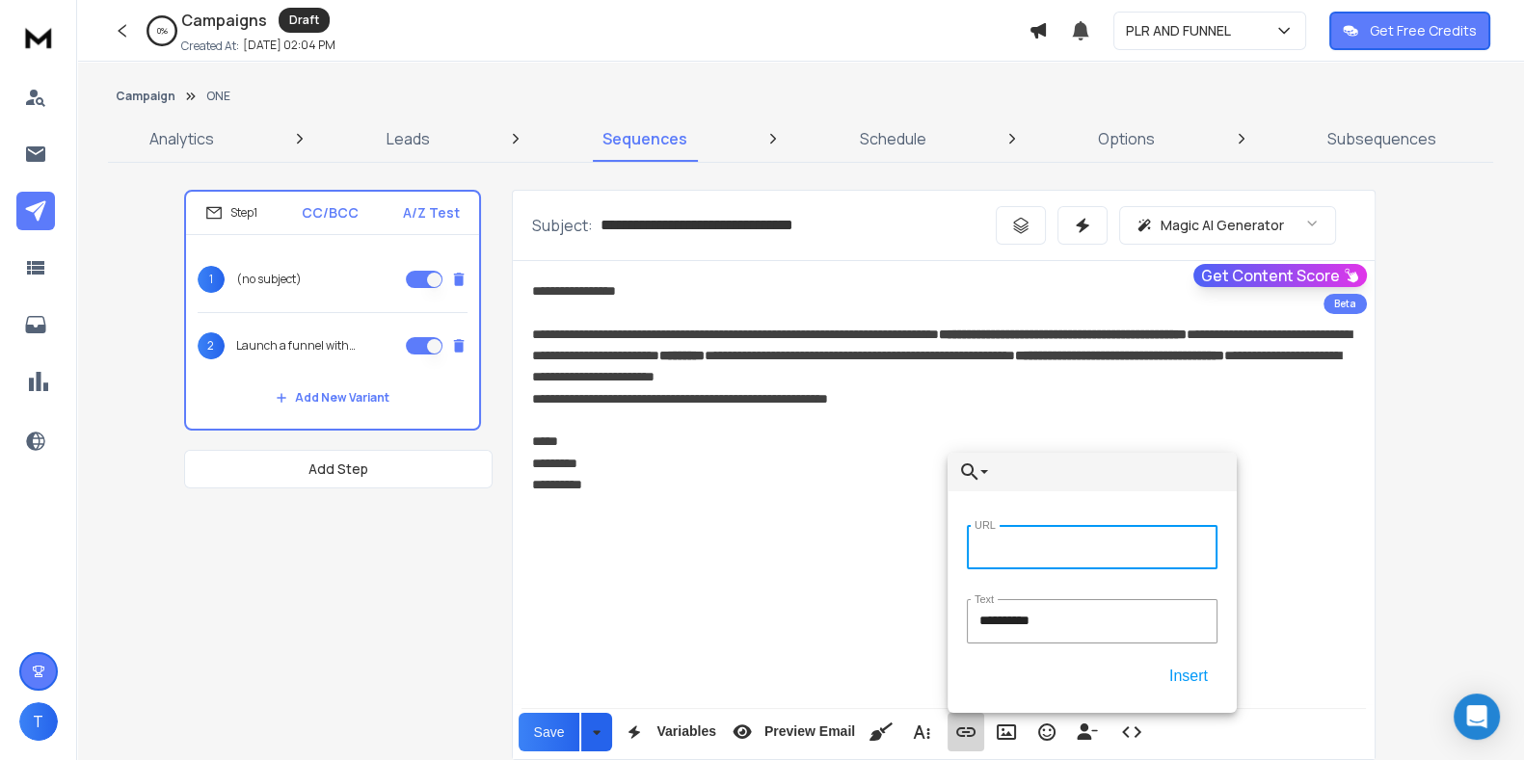
paste input "**********"
type input "**********"
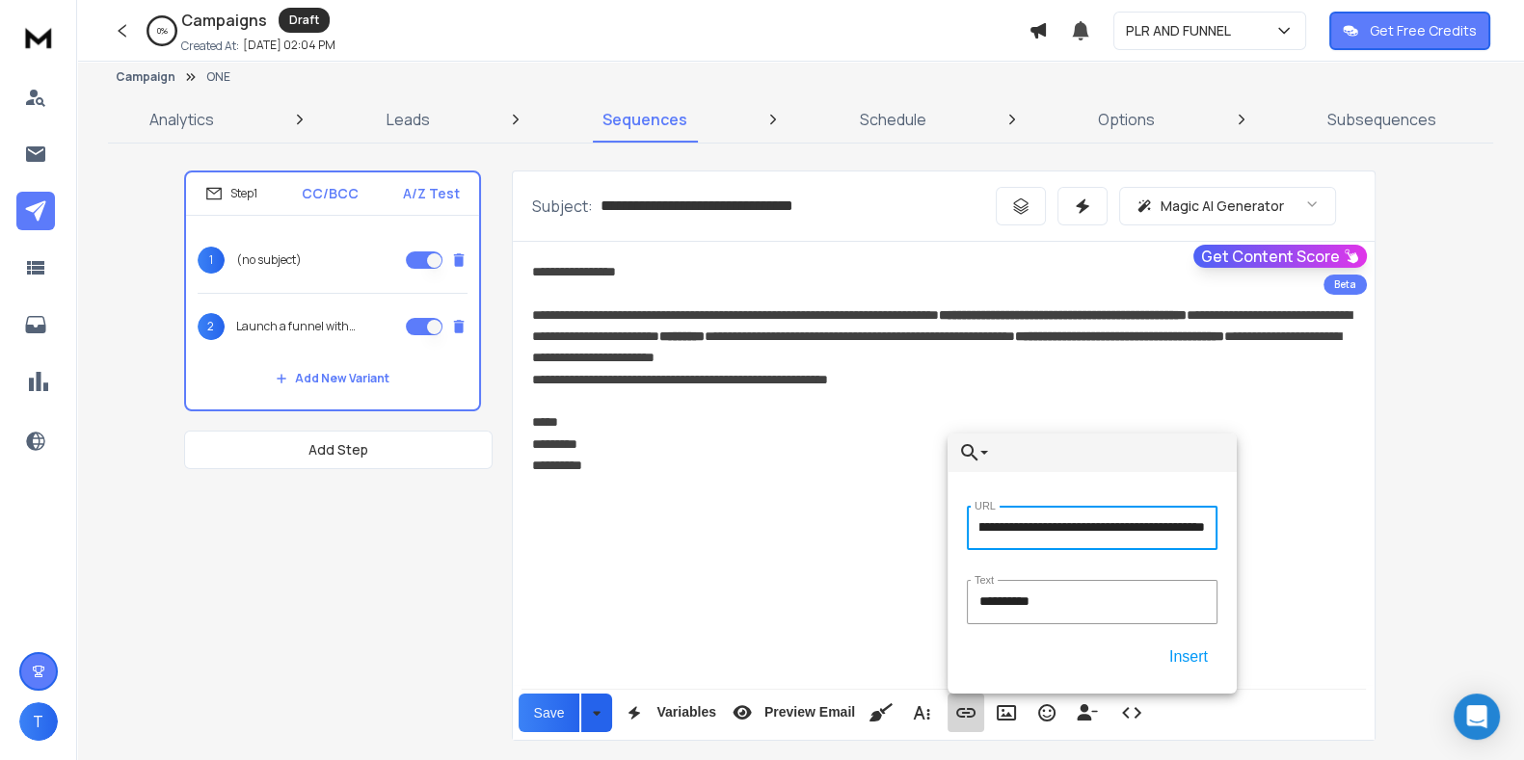
scroll to position [26, 0]
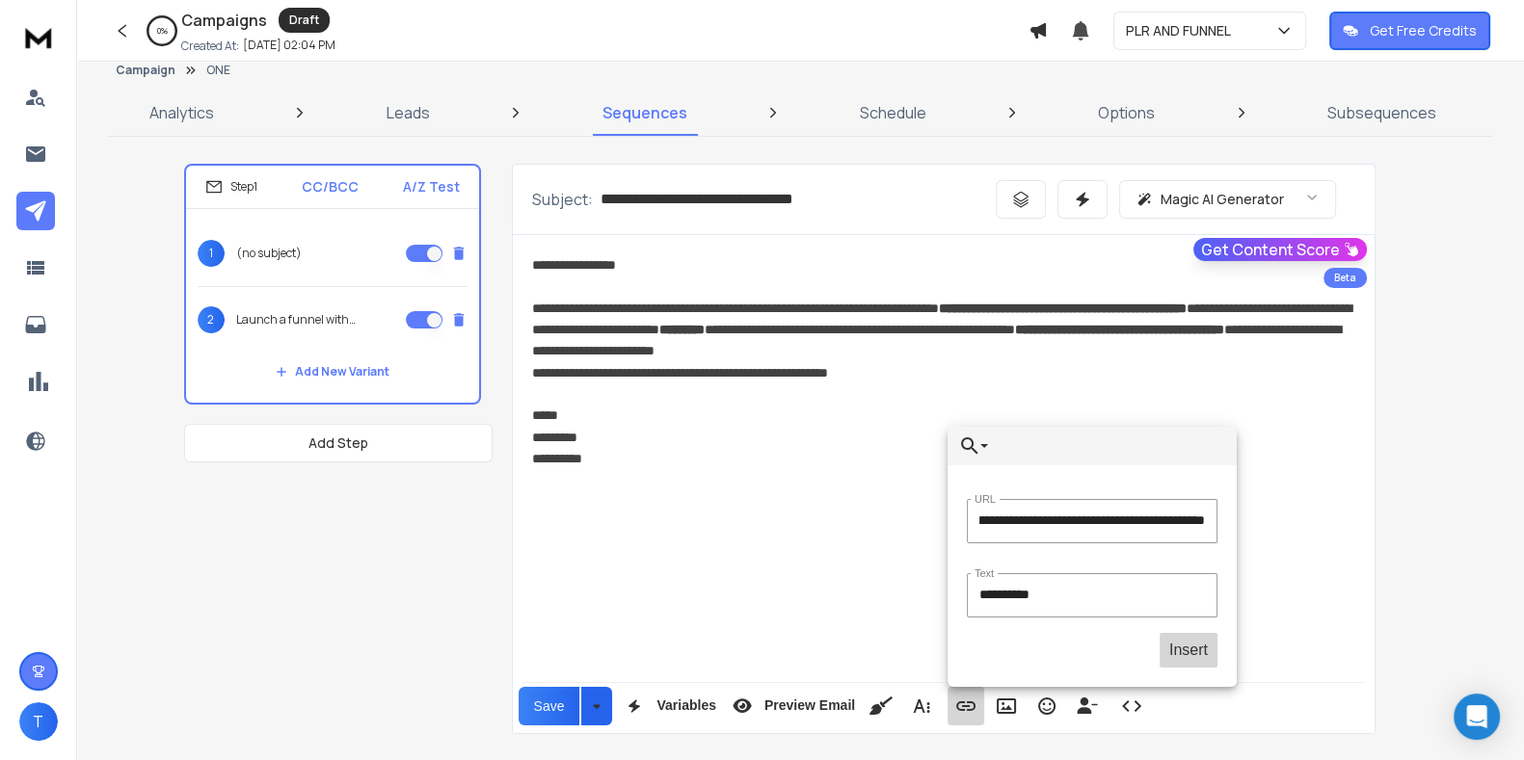
click at [1194, 652] on button "Insert" at bounding box center [1188, 650] width 58 height 35
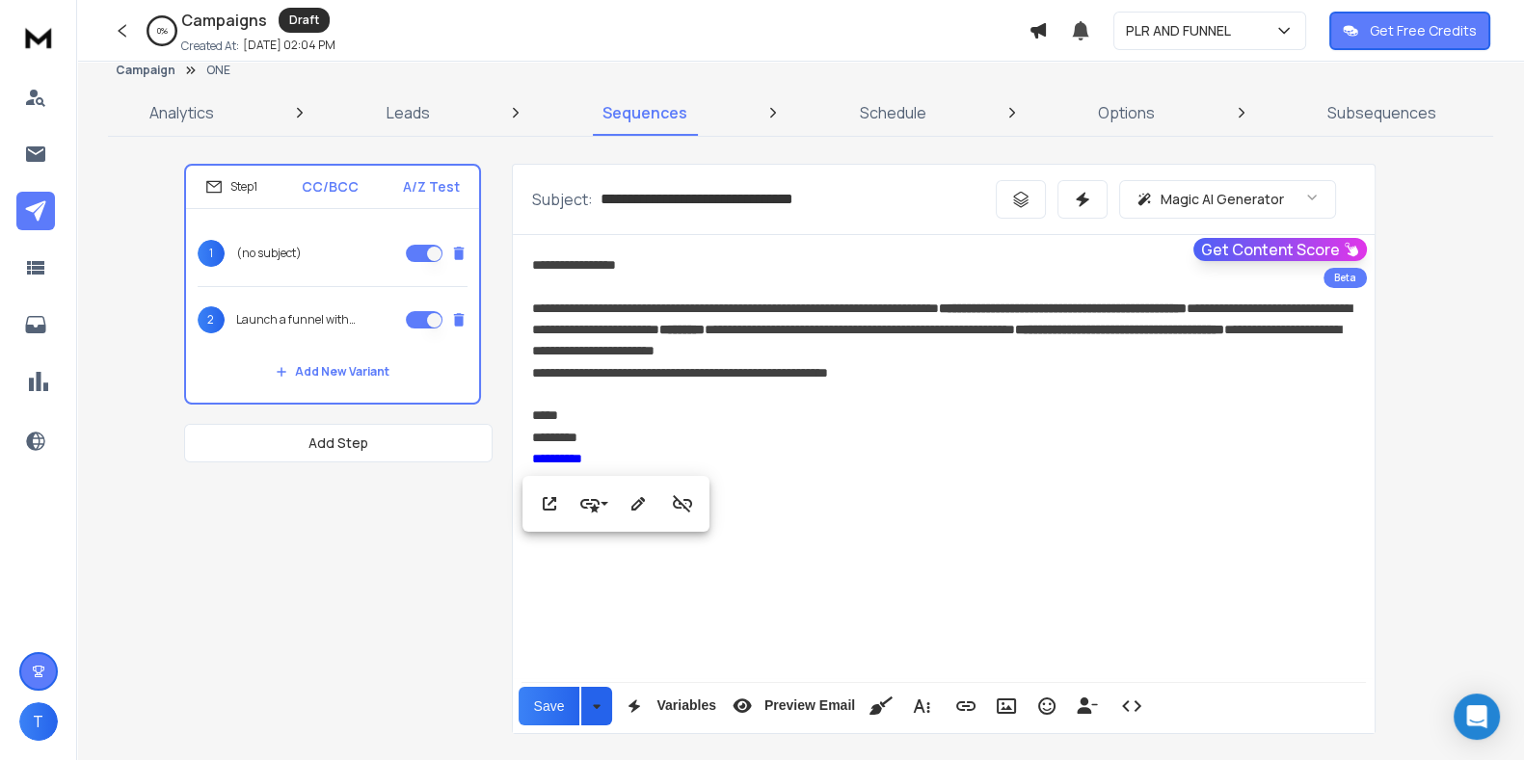
click at [795, 373] on p "**********" at bounding box center [943, 372] width 823 height 21
click at [1166, 349] on p "**********" at bounding box center [943, 319] width 823 height 87
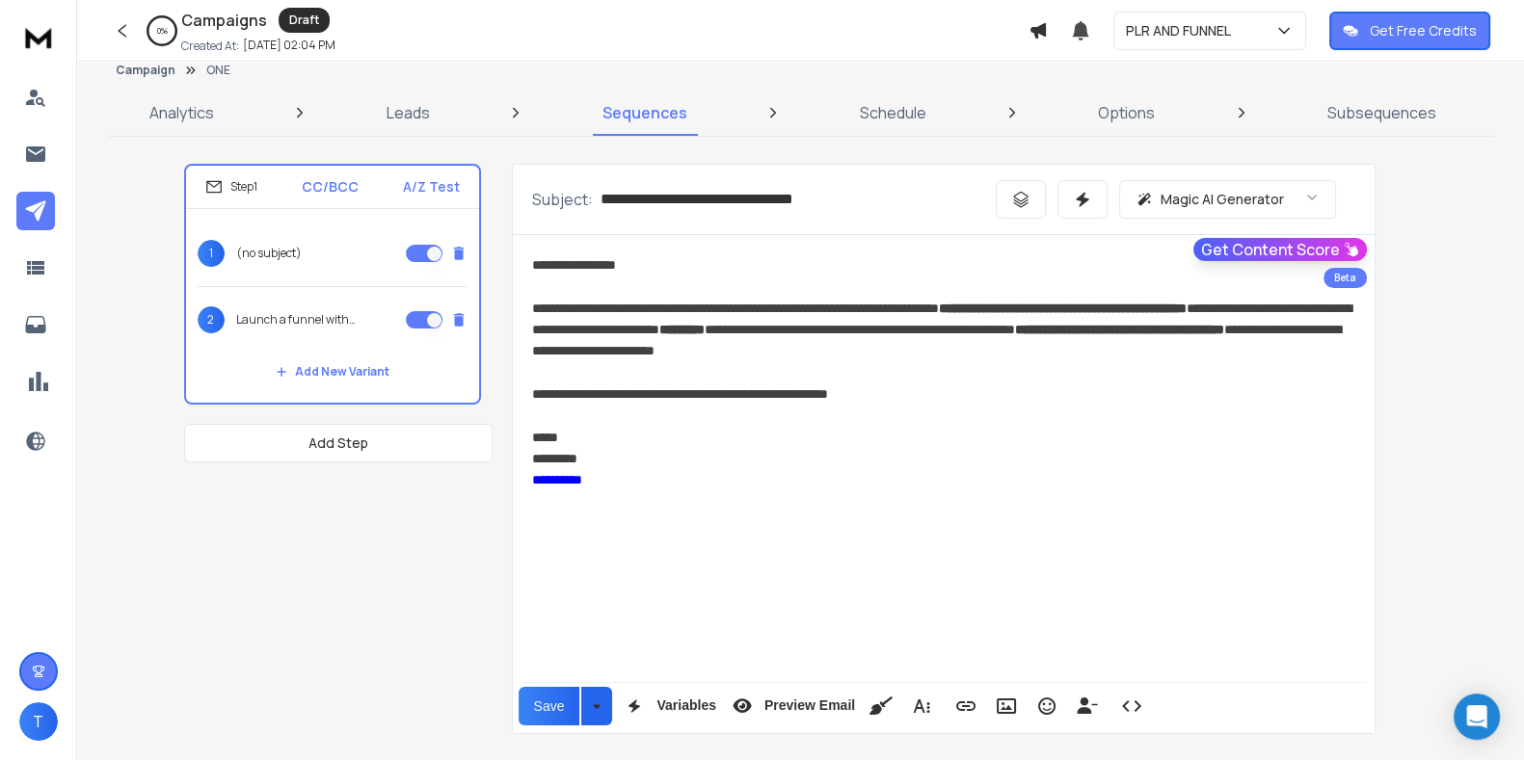
click at [648, 326] on p "**********" at bounding box center [943, 319] width 823 height 87
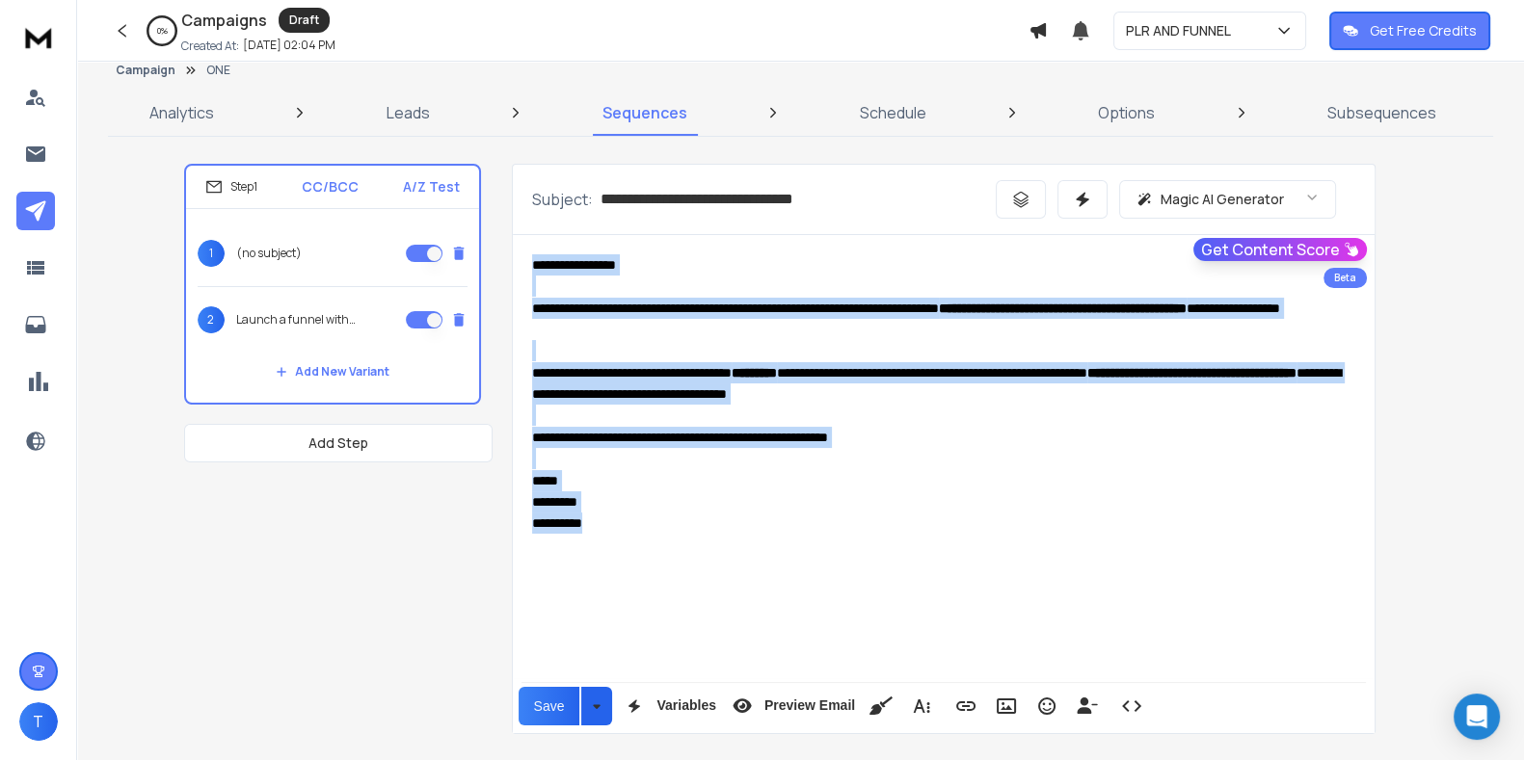
drag, startPoint x: 554, startPoint y: 412, endPoint x: 519, endPoint y: 272, distance: 144.2
click at [519, 272] on div "**********" at bounding box center [944, 456] width 862 height 443
click at [644, 317] on p "**********" at bounding box center [943, 308] width 823 height 65
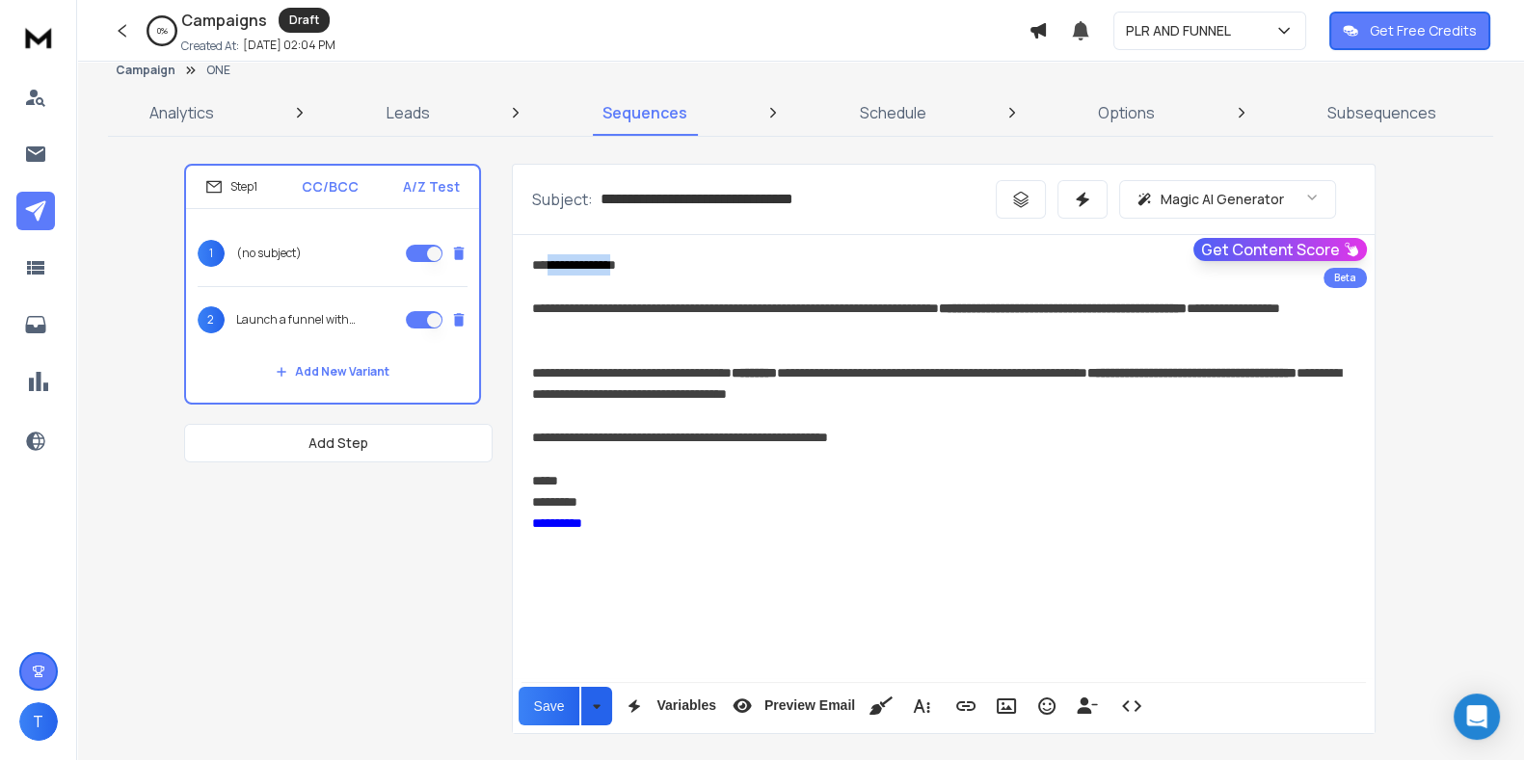
drag, startPoint x: 546, startPoint y: 257, endPoint x: 629, endPoint y: 266, distance: 84.3
click at [629, 266] on p "**********" at bounding box center [943, 264] width 823 height 21
click at [665, 706] on span "Variables" at bounding box center [685, 706] width 67 height 16
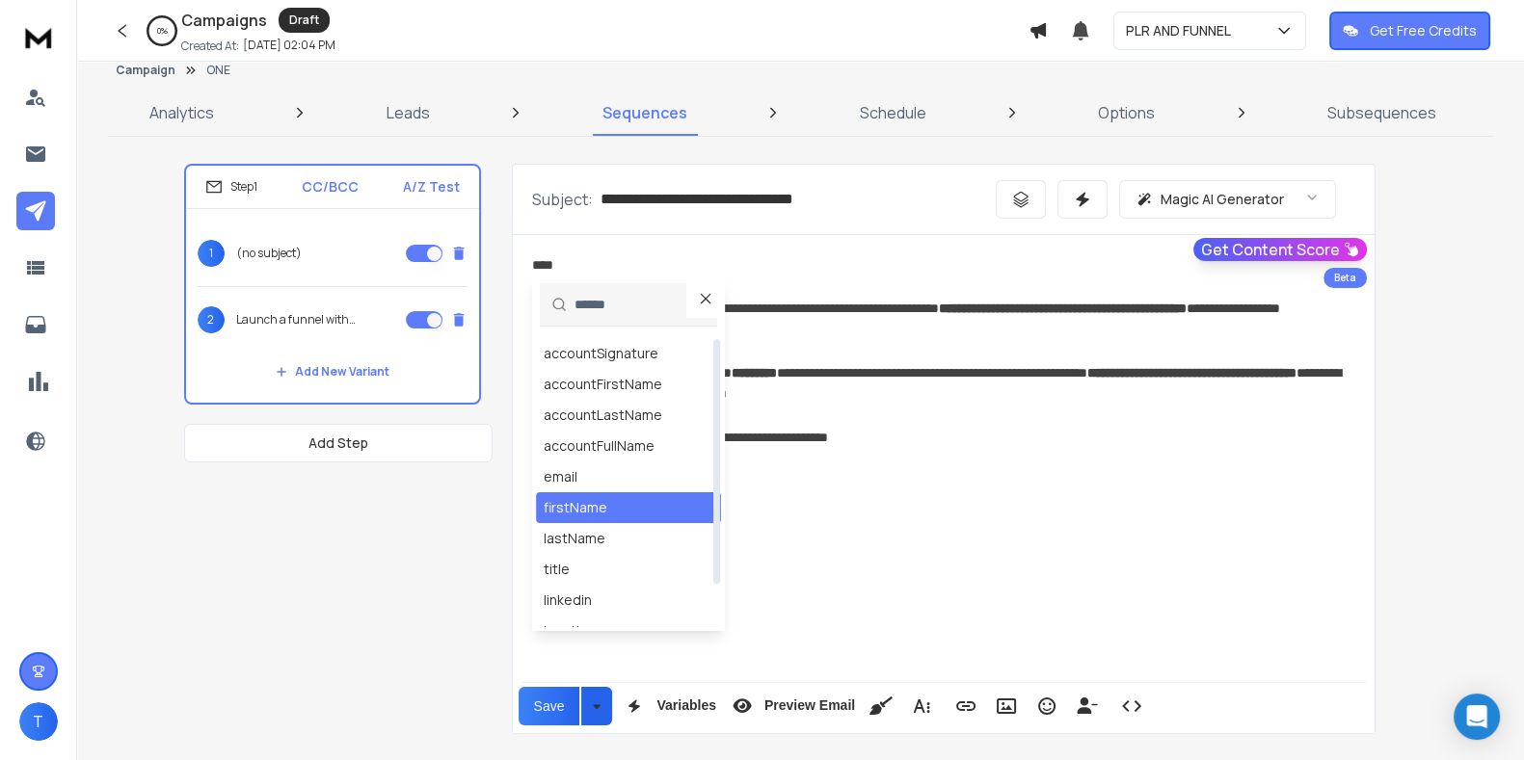
click at [607, 517] on div "firstName" at bounding box center [628, 508] width 185 height 31
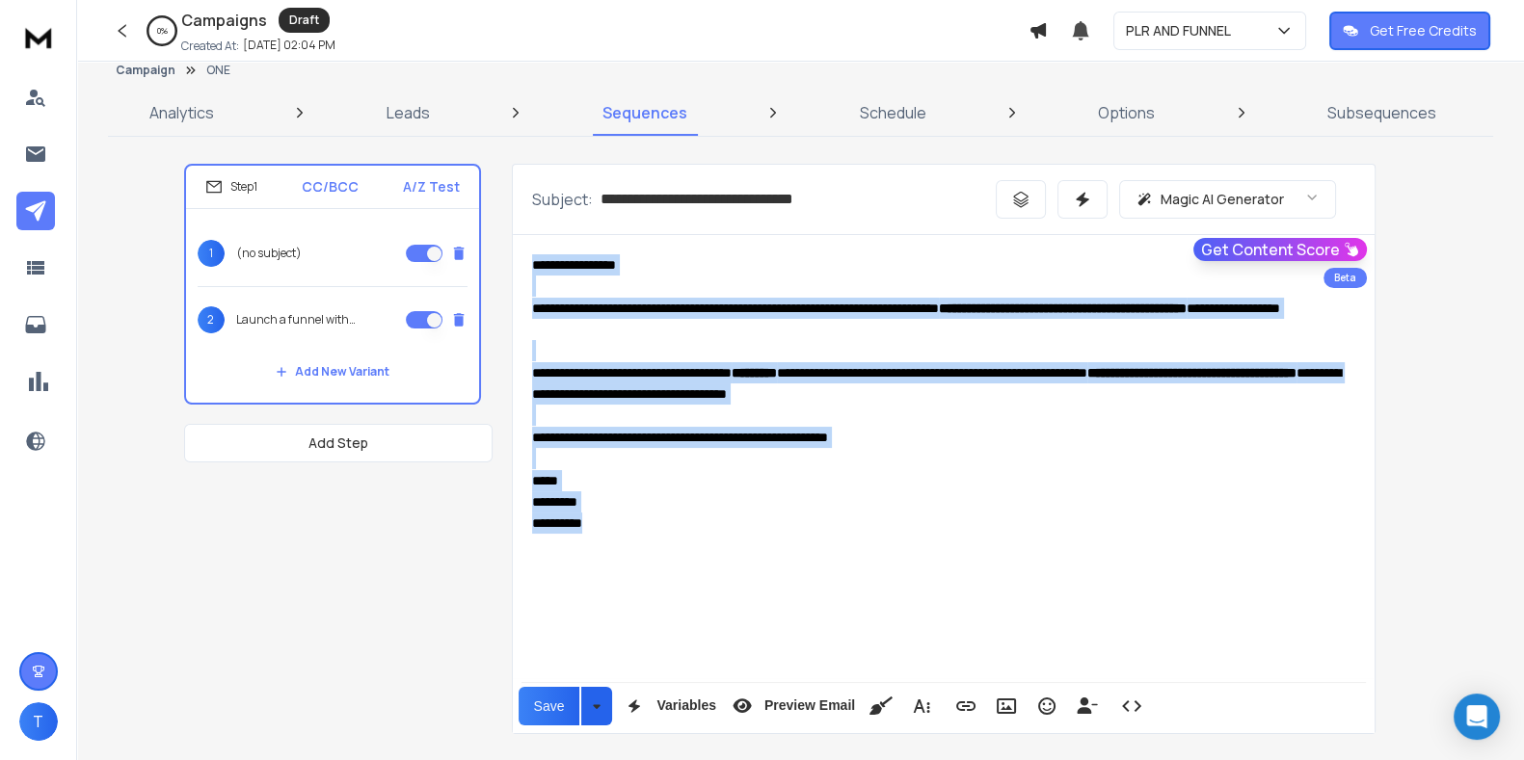
drag, startPoint x: 616, startPoint y: 469, endPoint x: 405, endPoint y: 180, distance: 358.0
click at [405, 180] on div "**********" at bounding box center [801, 449] width 1234 height 571
click at [1229, 245] on button "Get Content Score" at bounding box center [1279, 249] width 173 height 23
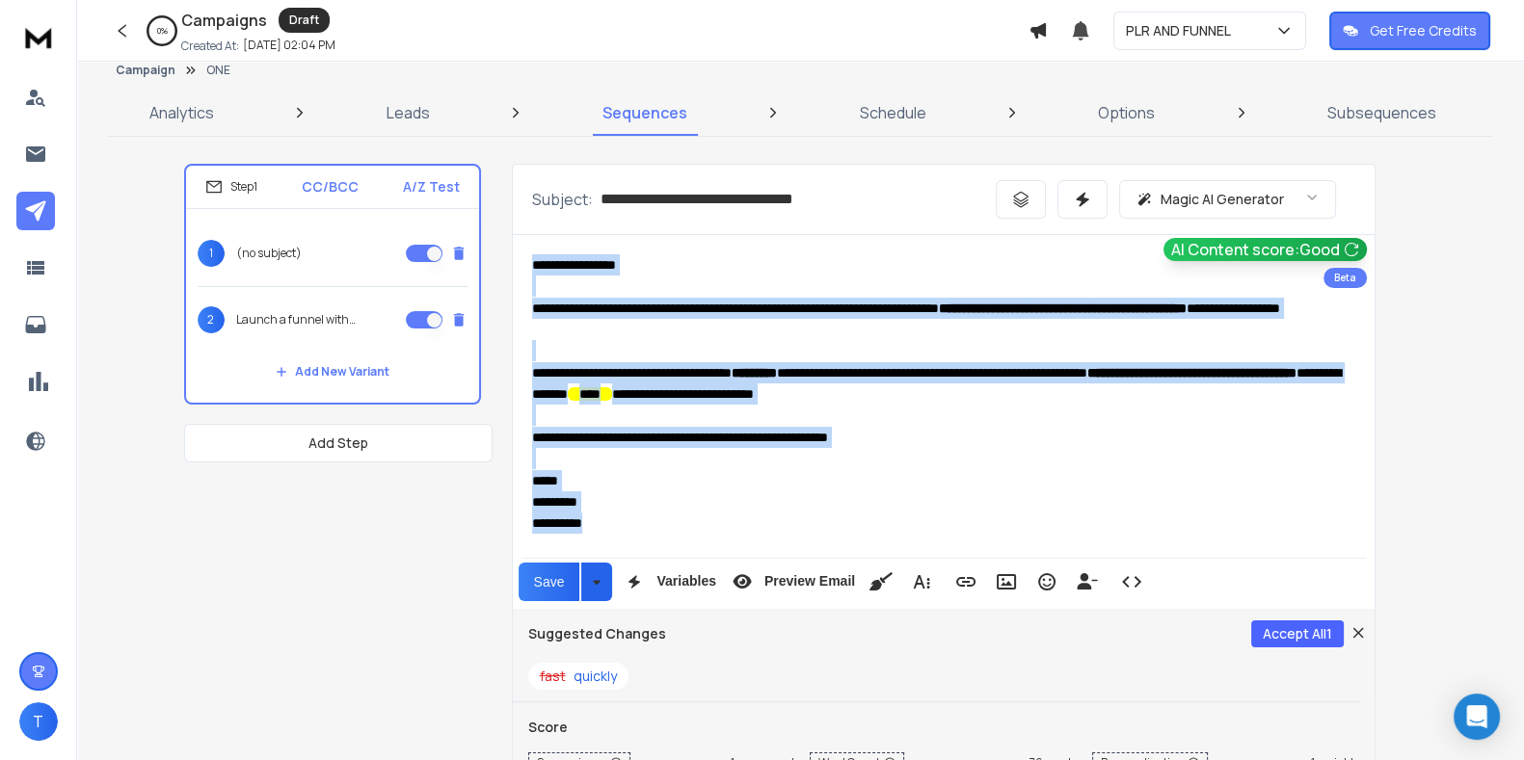
click at [463, 250] on icon at bounding box center [458, 253] width 11 height 13
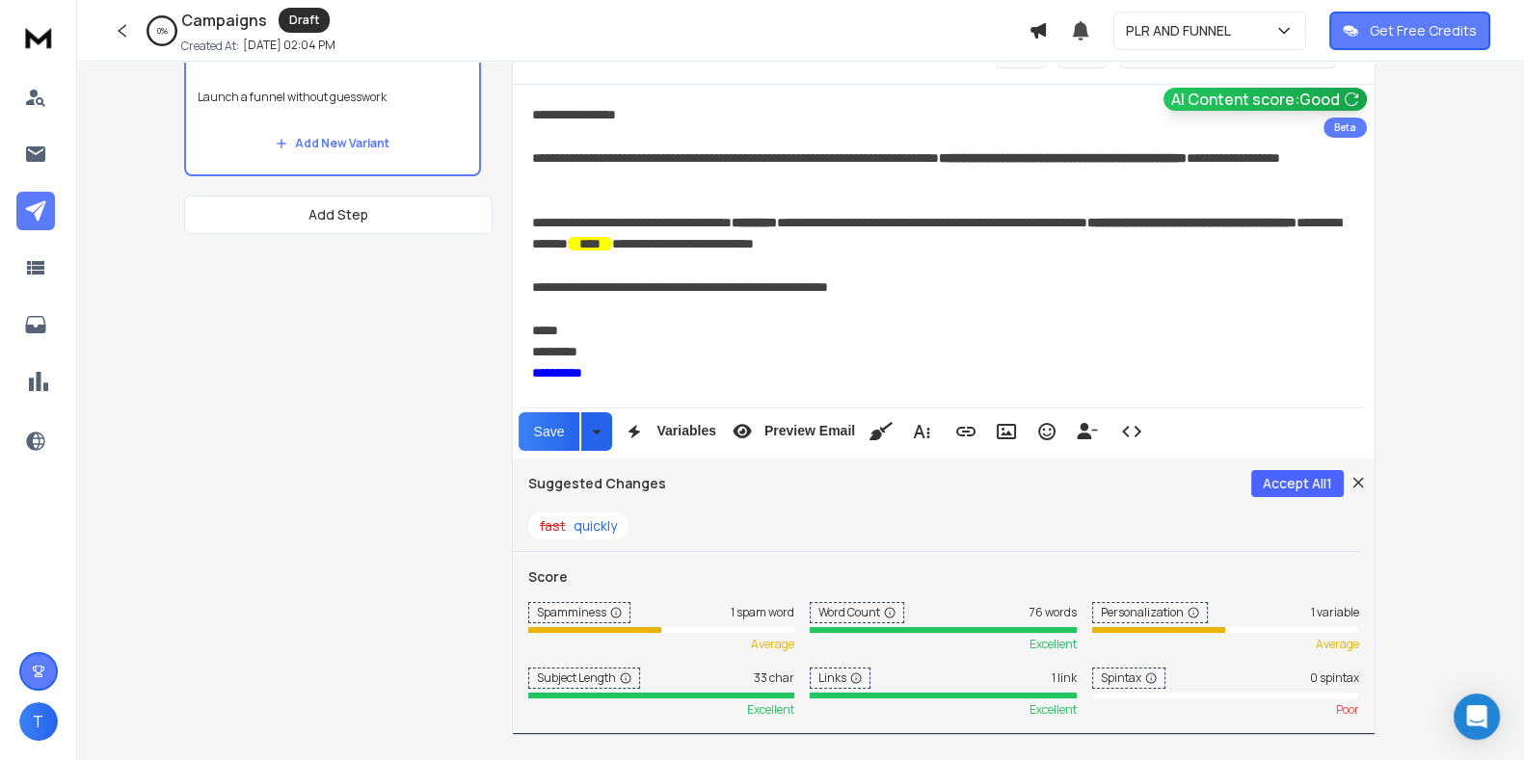
click at [596, 525] on span "quickly" at bounding box center [594, 526] width 43 height 19
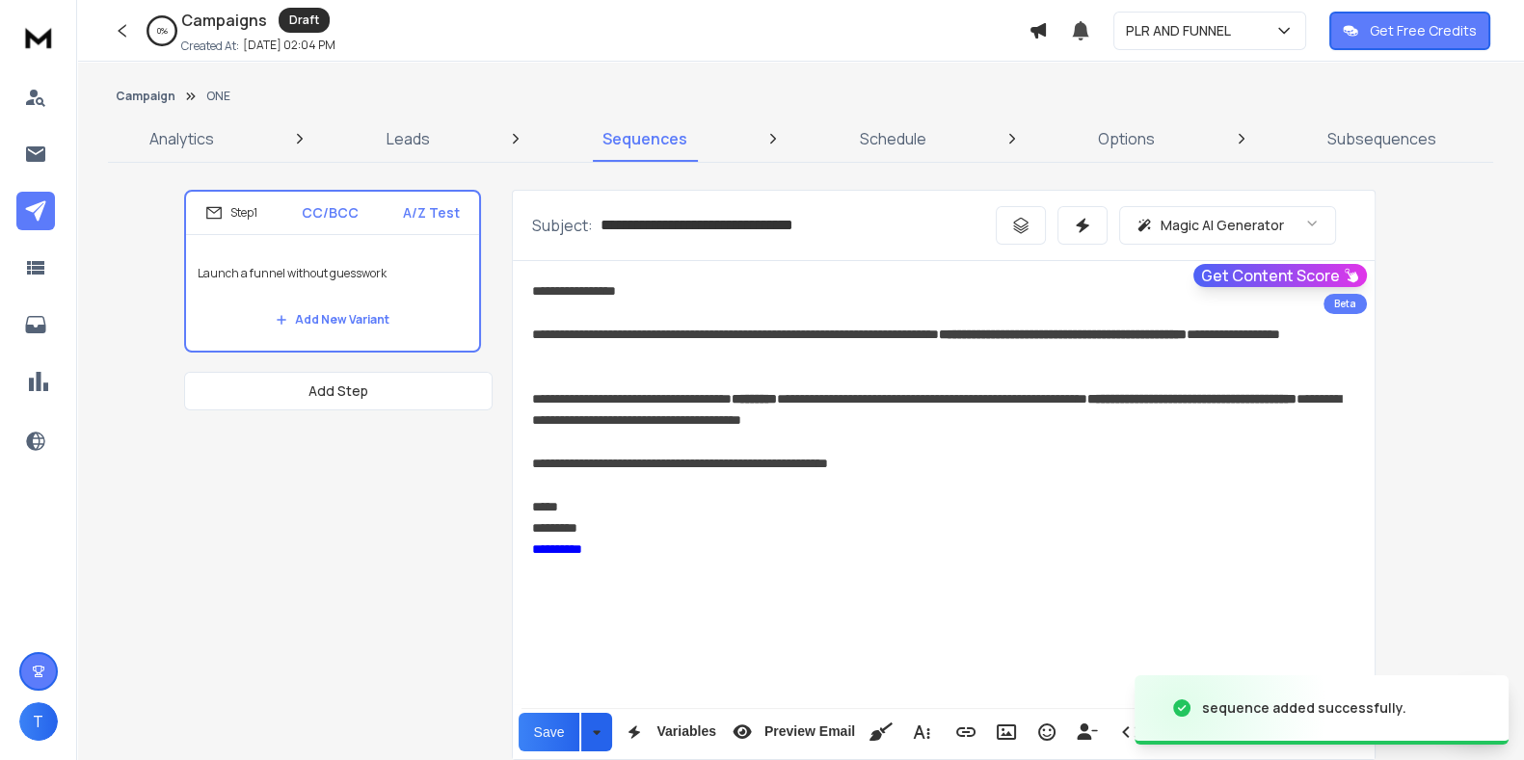
click at [326, 386] on button "Add Step" at bounding box center [338, 391] width 308 height 39
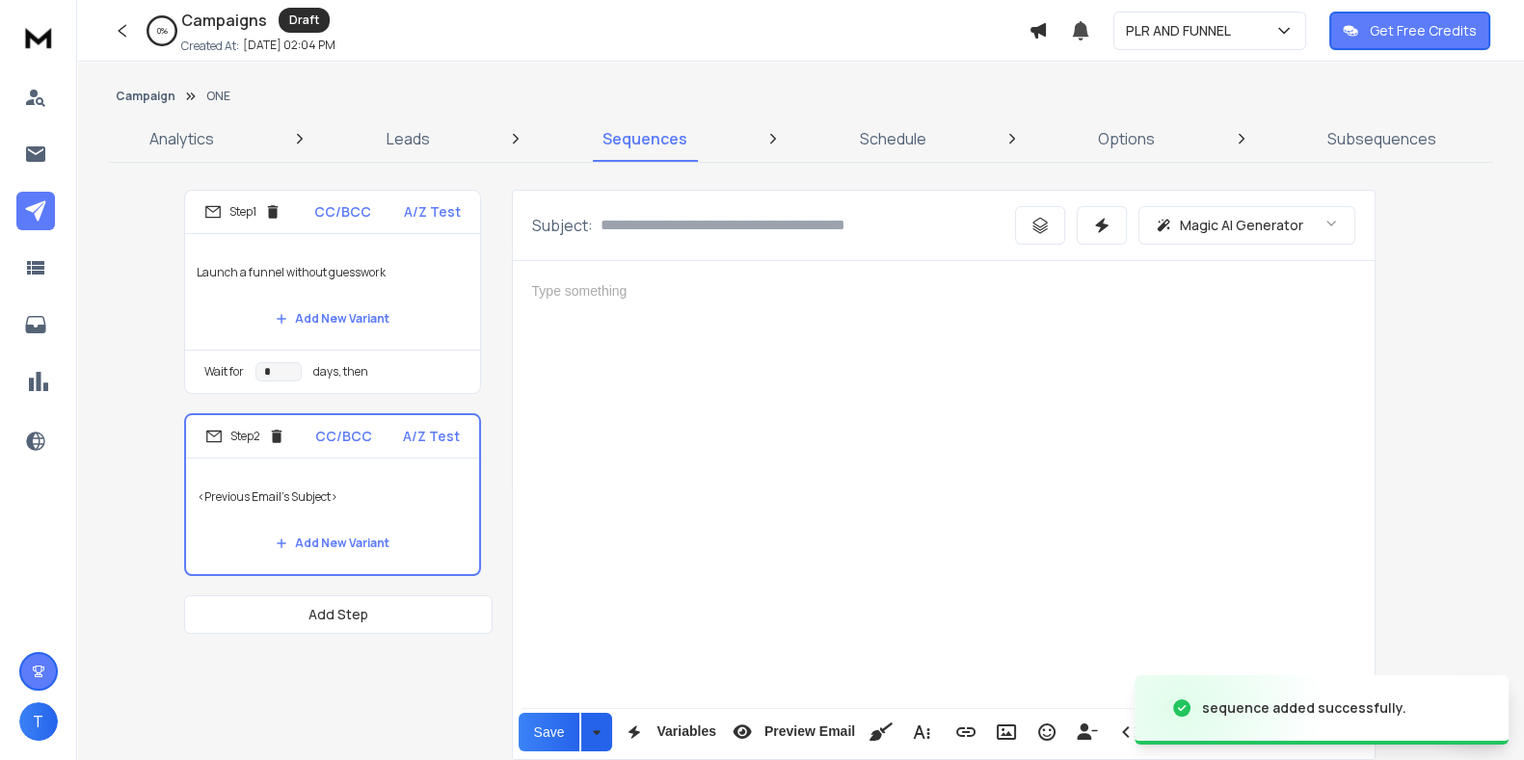
drag, startPoint x: 280, startPoint y: 377, endPoint x: 242, endPoint y: 376, distance: 37.6
click at [242, 376] on div "Wait for * days, then" at bounding box center [332, 371] width 295 height 43
type input "**********"
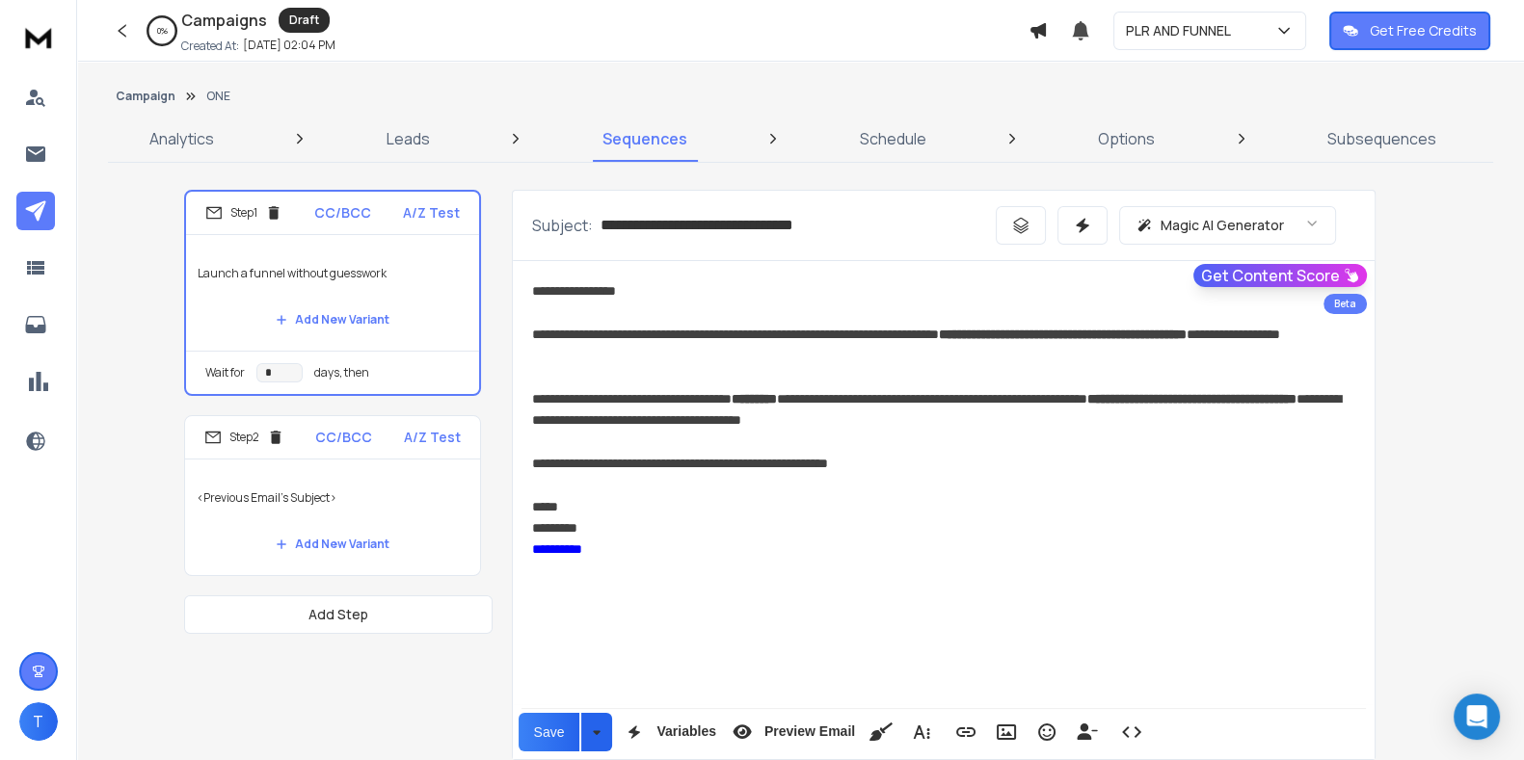
type input "*"
click at [292, 481] on p "<Previous Email's Subject>" at bounding box center [333, 498] width 272 height 54
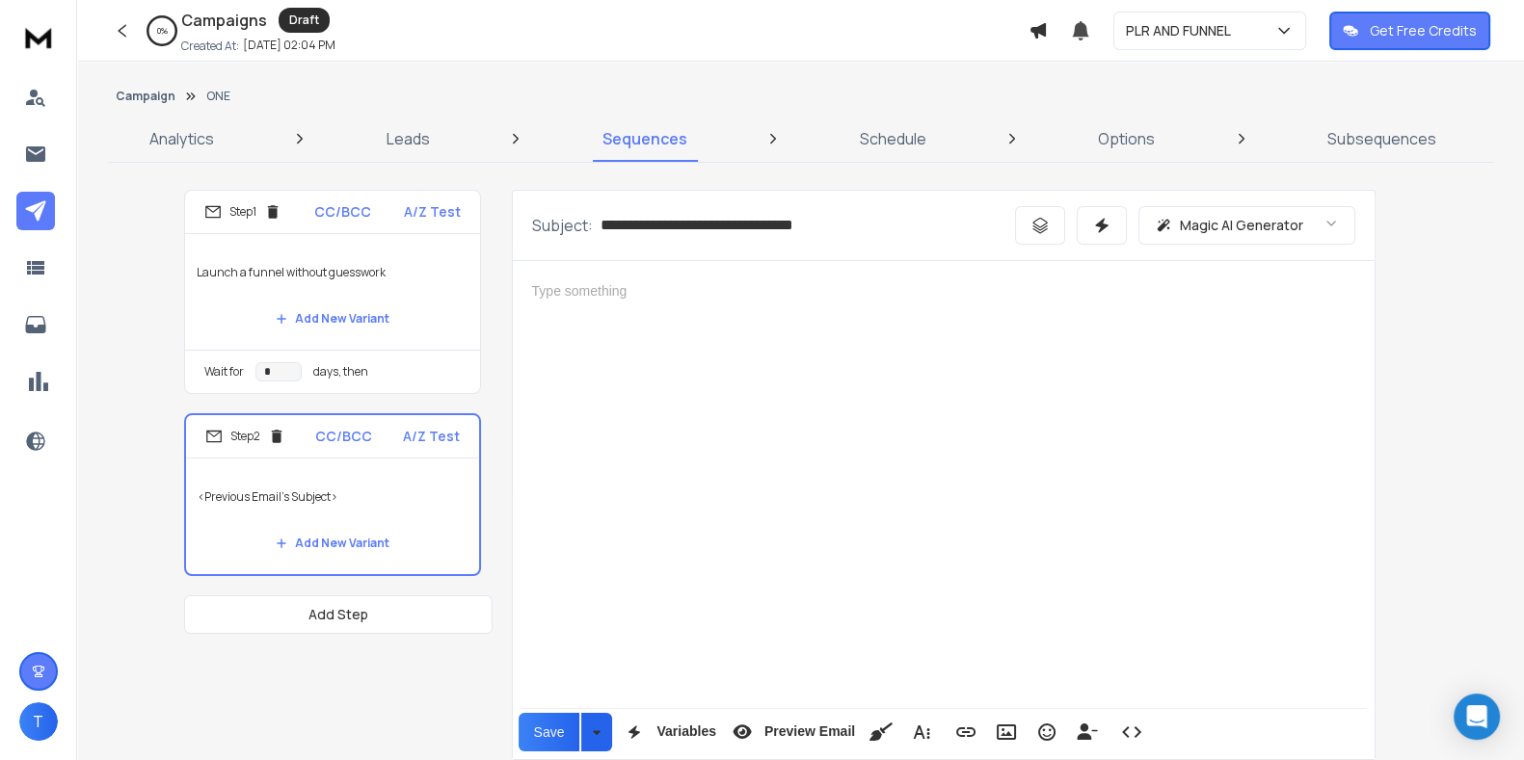
click at [645, 233] on input "**********" at bounding box center [797, 225] width 395 height 23
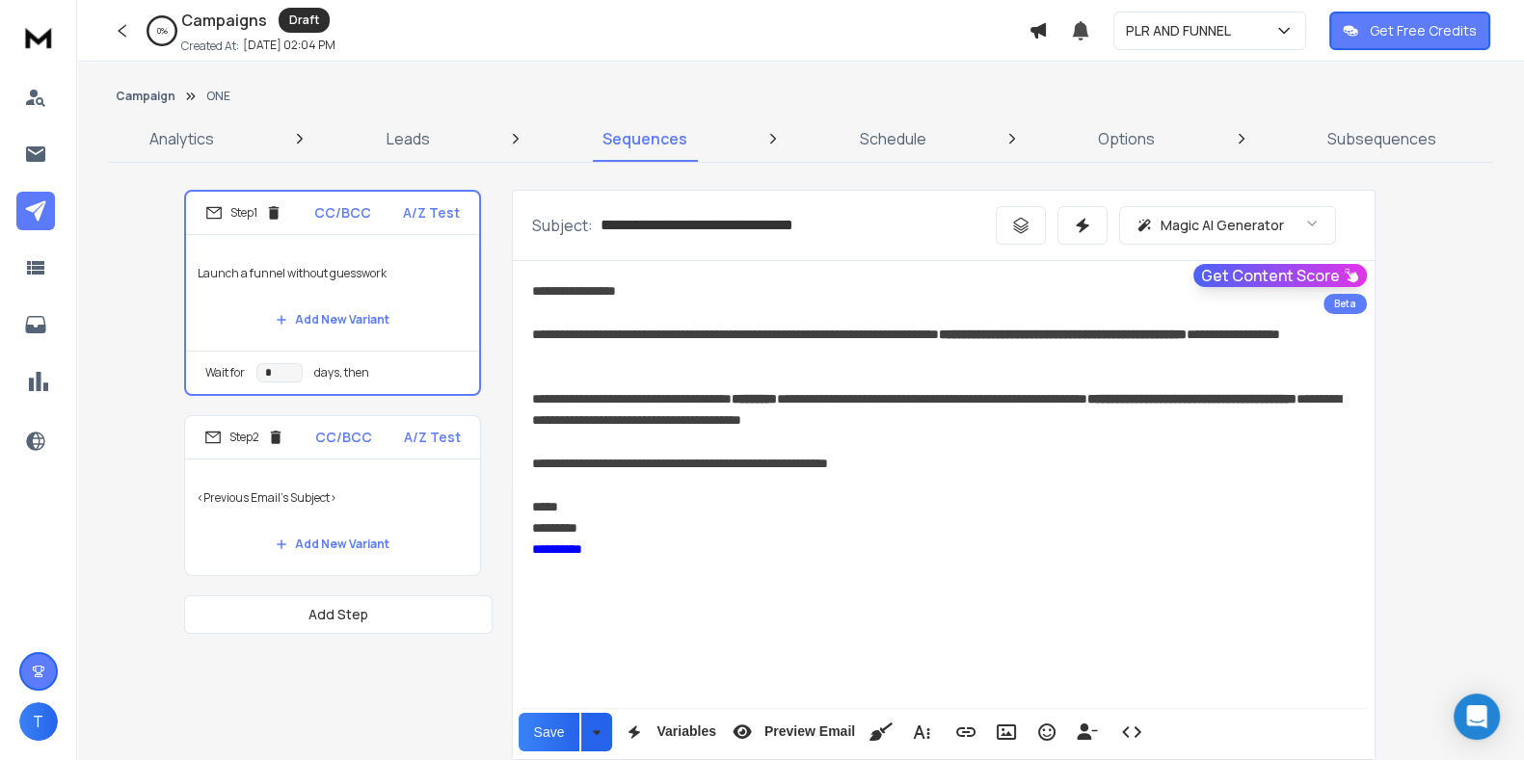
paste input "**********"
type input "**********"
drag, startPoint x: 339, startPoint y: 493, endPoint x: 350, endPoint y: 485, distance: 13.7
click at [339, 493] on p "<Previous Email's Subject>" at bounding box center [333, 498] width 272 height 54
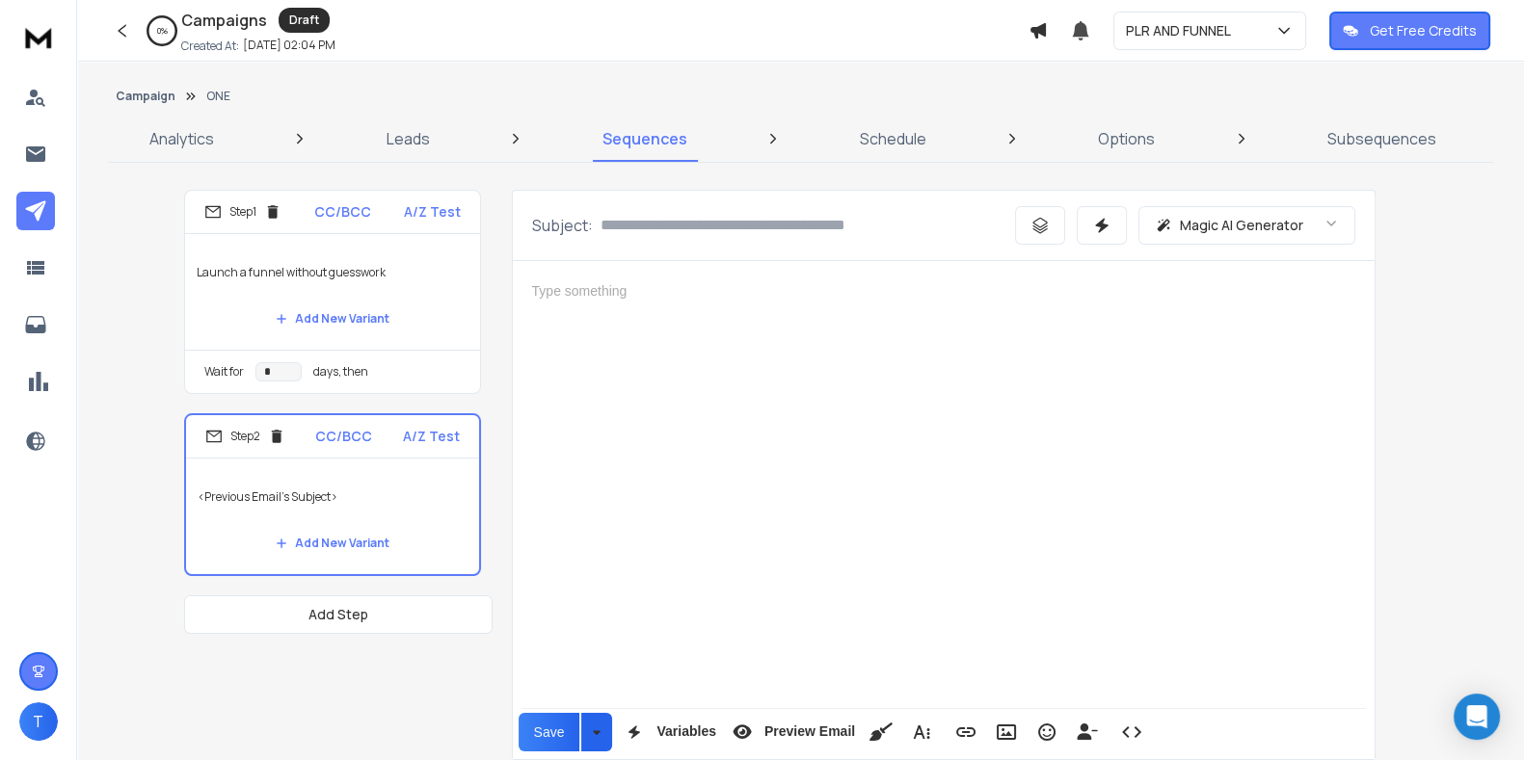
click at [713, 247] on div "Subject: Magic AI Generator" at bounding box center [944, 226] width 862 height 70
click at [713, 236] on input at bounding box center [797, 225] width 395 height 23
paste input "**********"
type input "**********"
click at [595, 326] on div at bounding box center [944, 482] width 862 height 443
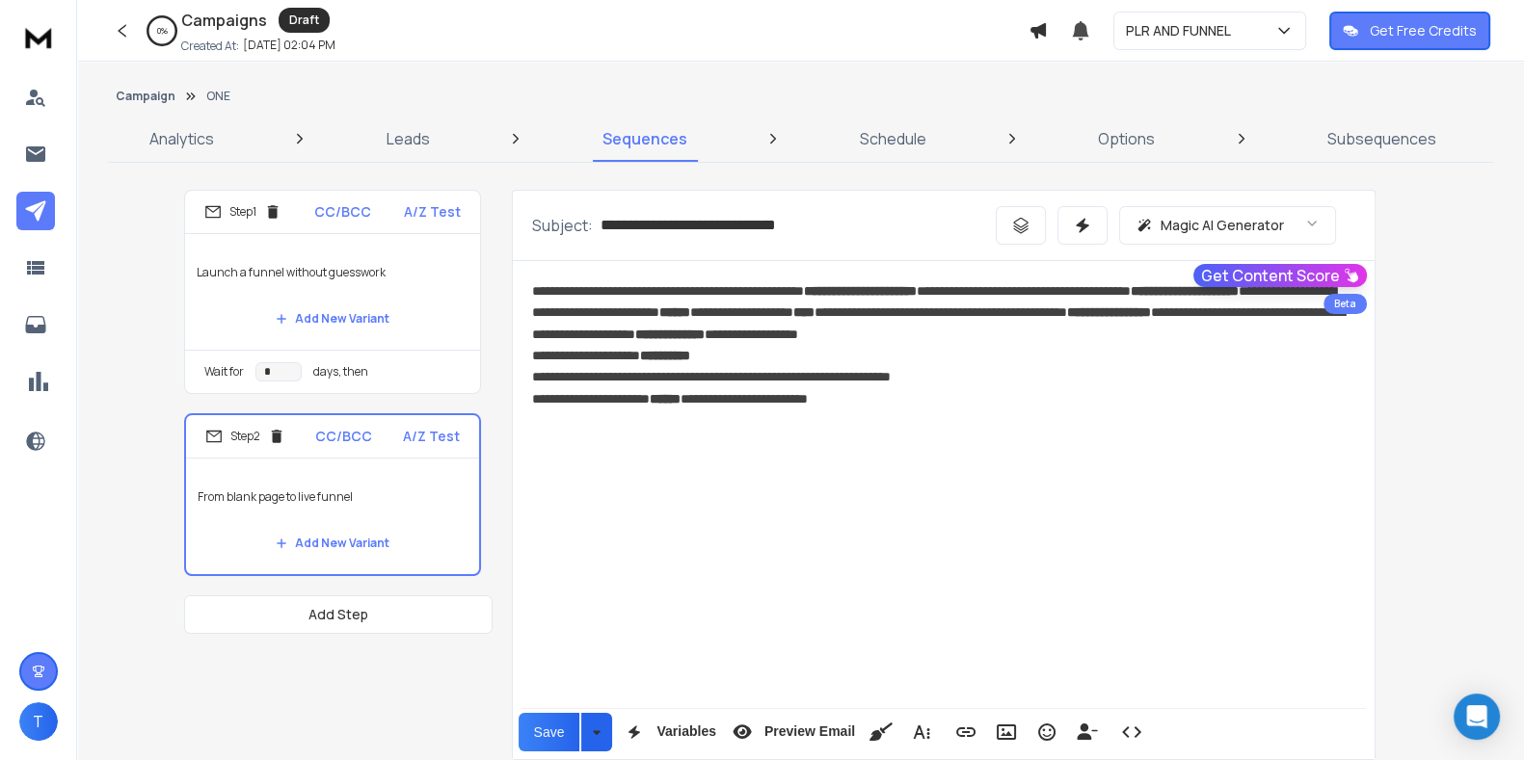
click at [638, 287] on p "**********" at bounding box center [943, 312] width 823 height 65
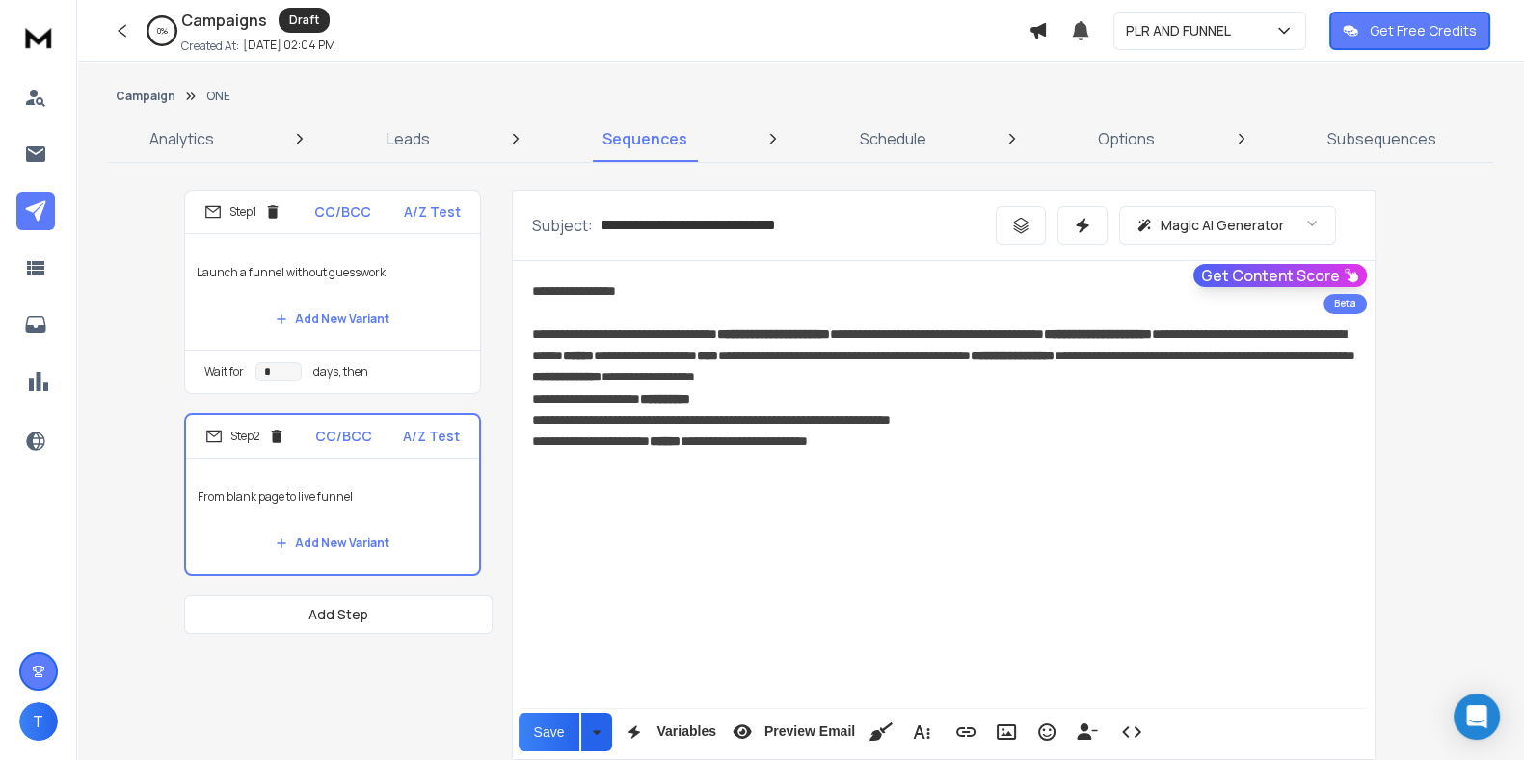
click at [912, 437] on p "**********" at bounding box center [943, 431] width 823 height 43
click at [977, 419] on p "**********" at bounding box center [943, 431] width 823 height 43
click at [864, 461] on p "**********" at bounding box center [943, 452] width 823 height 43
click at [856, 415] on p "**********" at bounding box center [943, 420] width 823 height 21
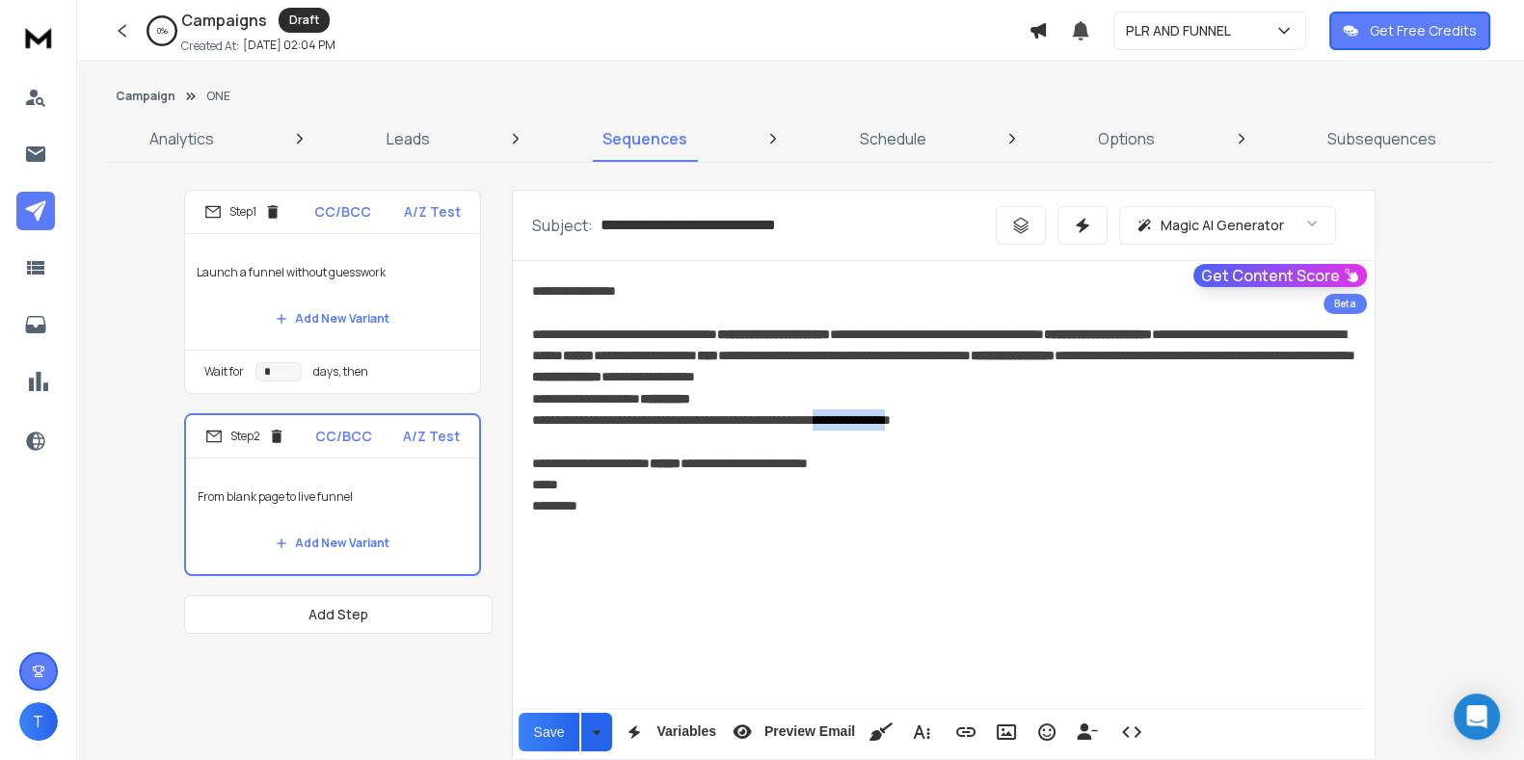
drag, startPoint x: 856, startPoint y: 415, endPoint x: 940, endPoint y: 421, distance: 84.0
click at [940, 421] on p "**********" at bounding box center [943, 420] width 823 height 21
click at [868, 407] on p "**********" at bounding box center [943, 398] width 823 height 21
click at [863, 418] on p "**********" at bounding box center [943, 420] width 823 height 21
drag, startPoint x: 863, startPoint y: 417, endPoint x: 891, endPoint y: 421, distance: 28.2
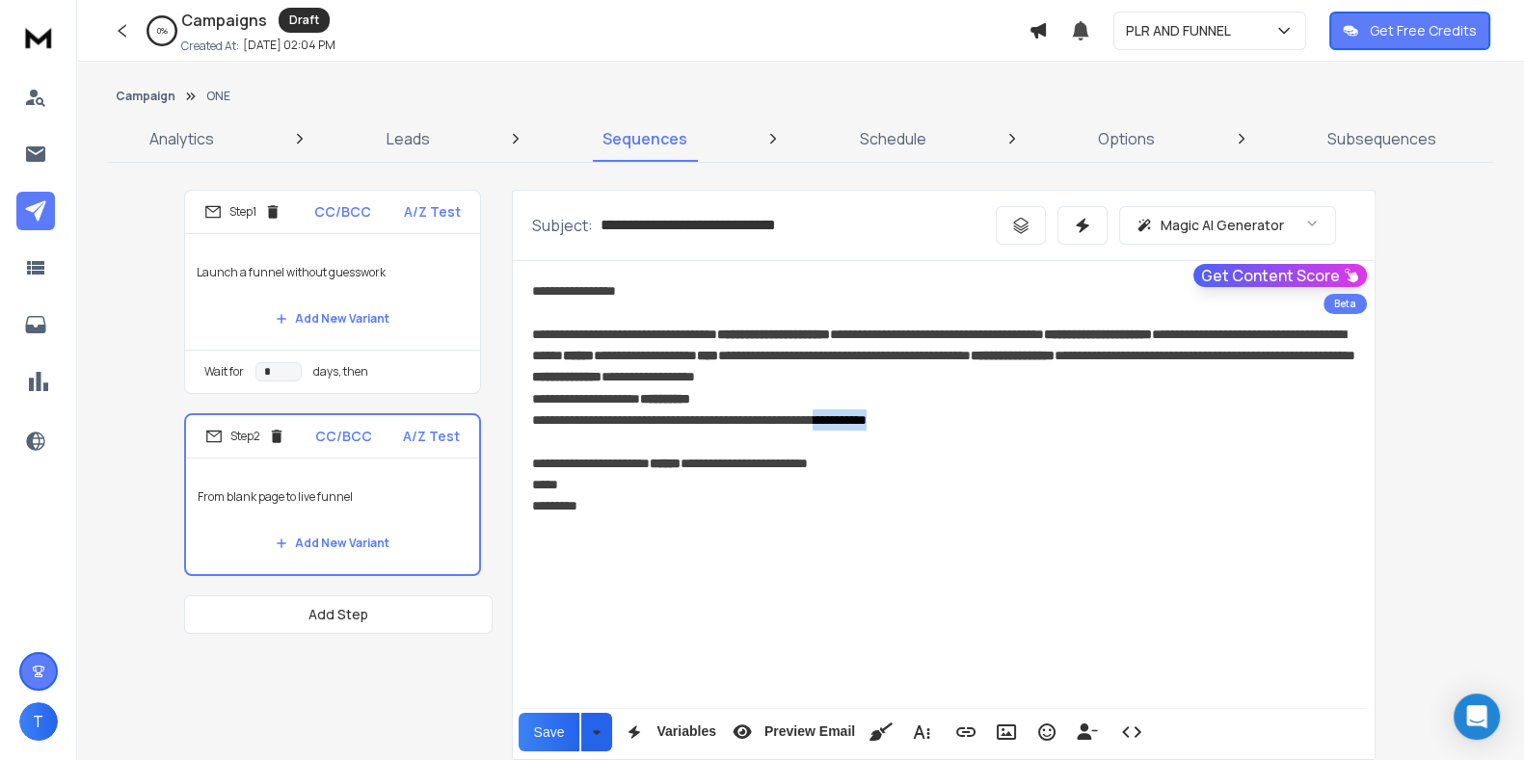
click at [891, 421] on p "**********" at bounding box center [943, 420] width 823 height 21
click at [964, 731] on icon "button" at bounding box center [965, 732] width 23 height 23
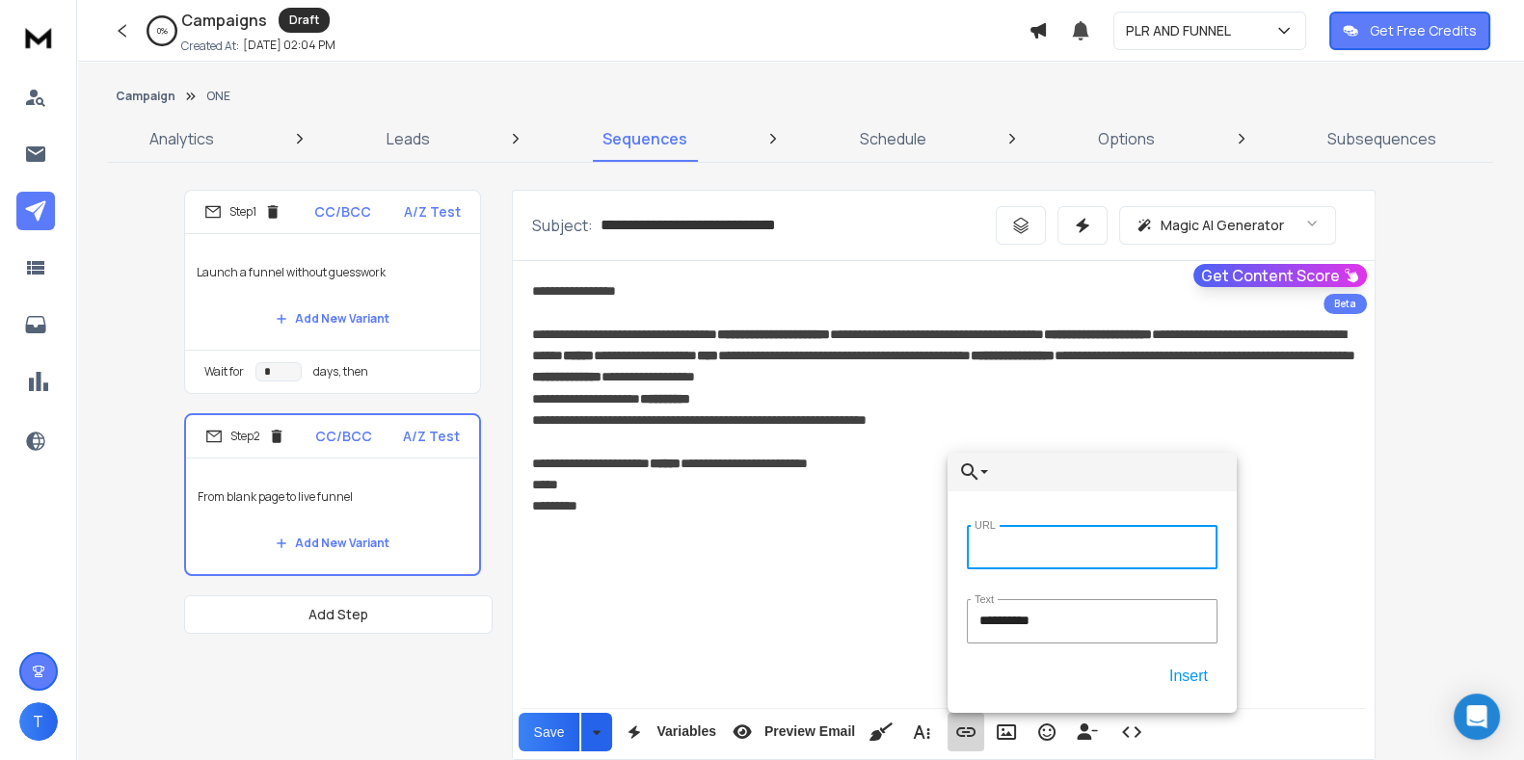
paste input "**********"
type input "**********"
drag, startPoint x: 1201, startPoint y: 682, endPoint x: 1142, endPoint y: 634, distance: 76.0
click at [1201, 681] on button "Insert" at bounding box center [1188, 676] width 58 height 35
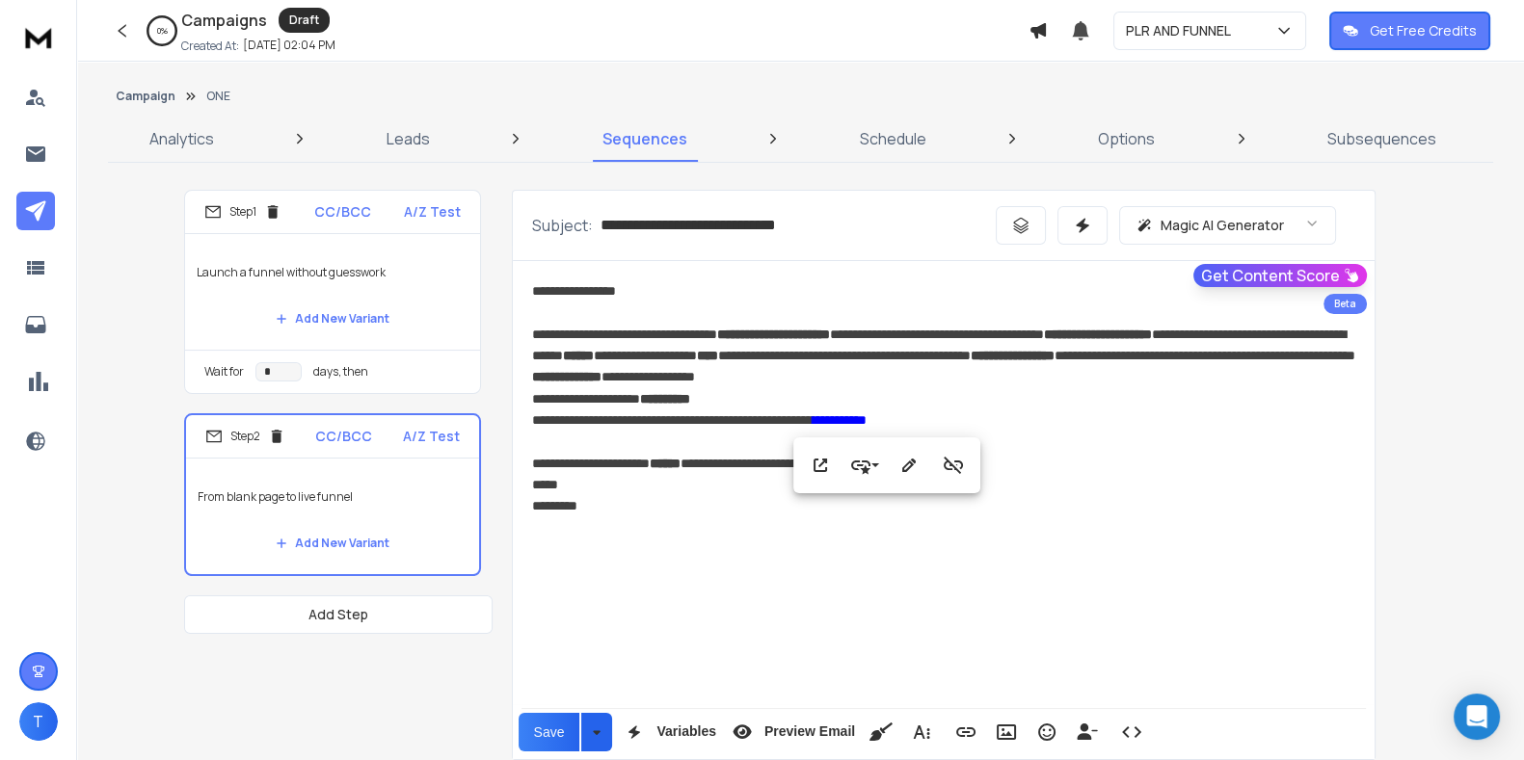
scroll to position [0, 0]
drag, startPoint x: 546, startPoint y: 284, endPoint x: 626, endPoint y: 293, distance: 79.5
click at [626, 293] on p "**********" at bounding box center [943, 290] width 823 height 21
drag, startPoint x: 667, startPoint y: 740, endPoint x: 675, endPoint y: 720, distance: 21.7
click at [667, 739] on div "Variables" at bounding box center [668, 732] width 104 height 31
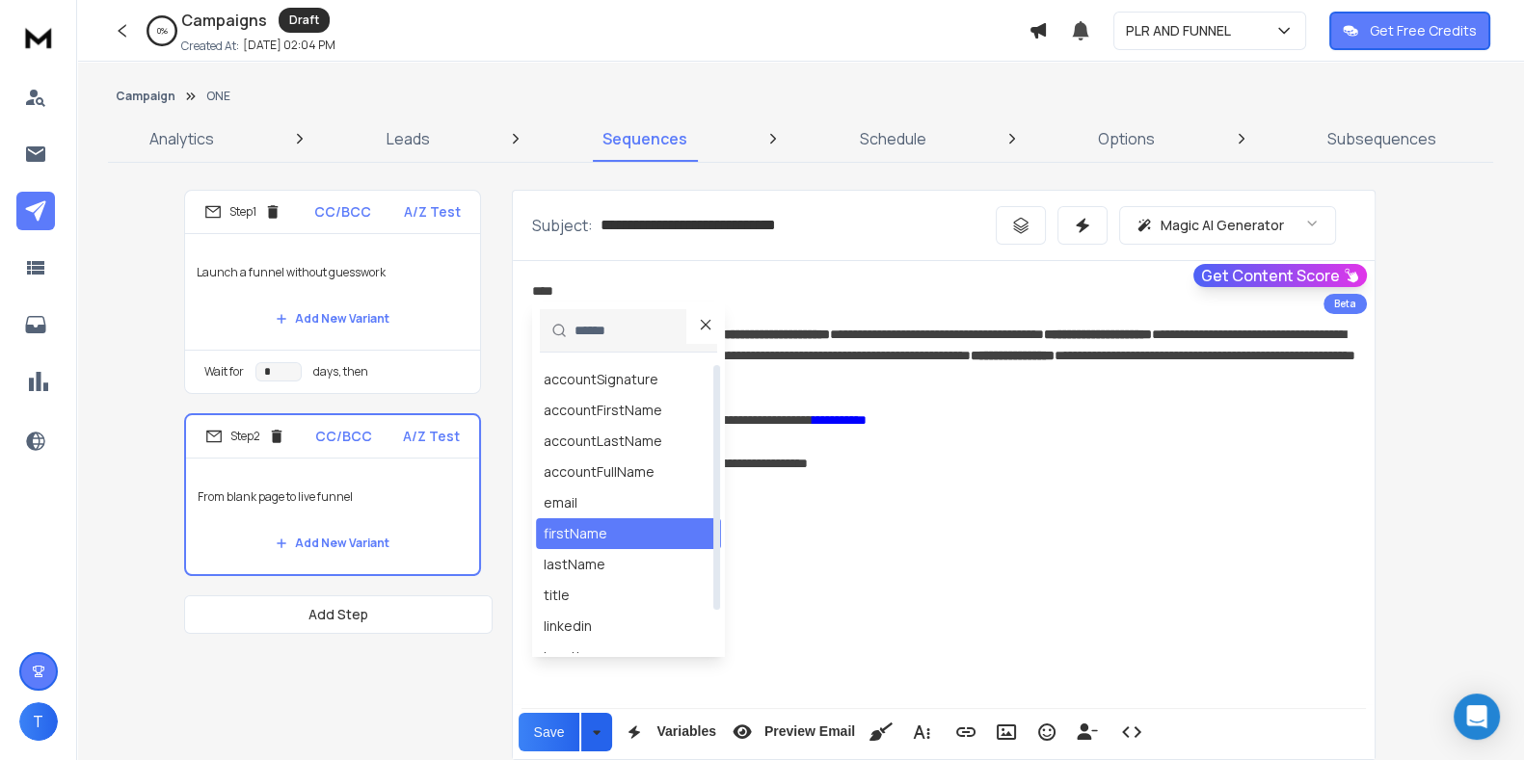
click at [607, 530] on div "firstName" at bounding box center [628, 534] width 185 height 31
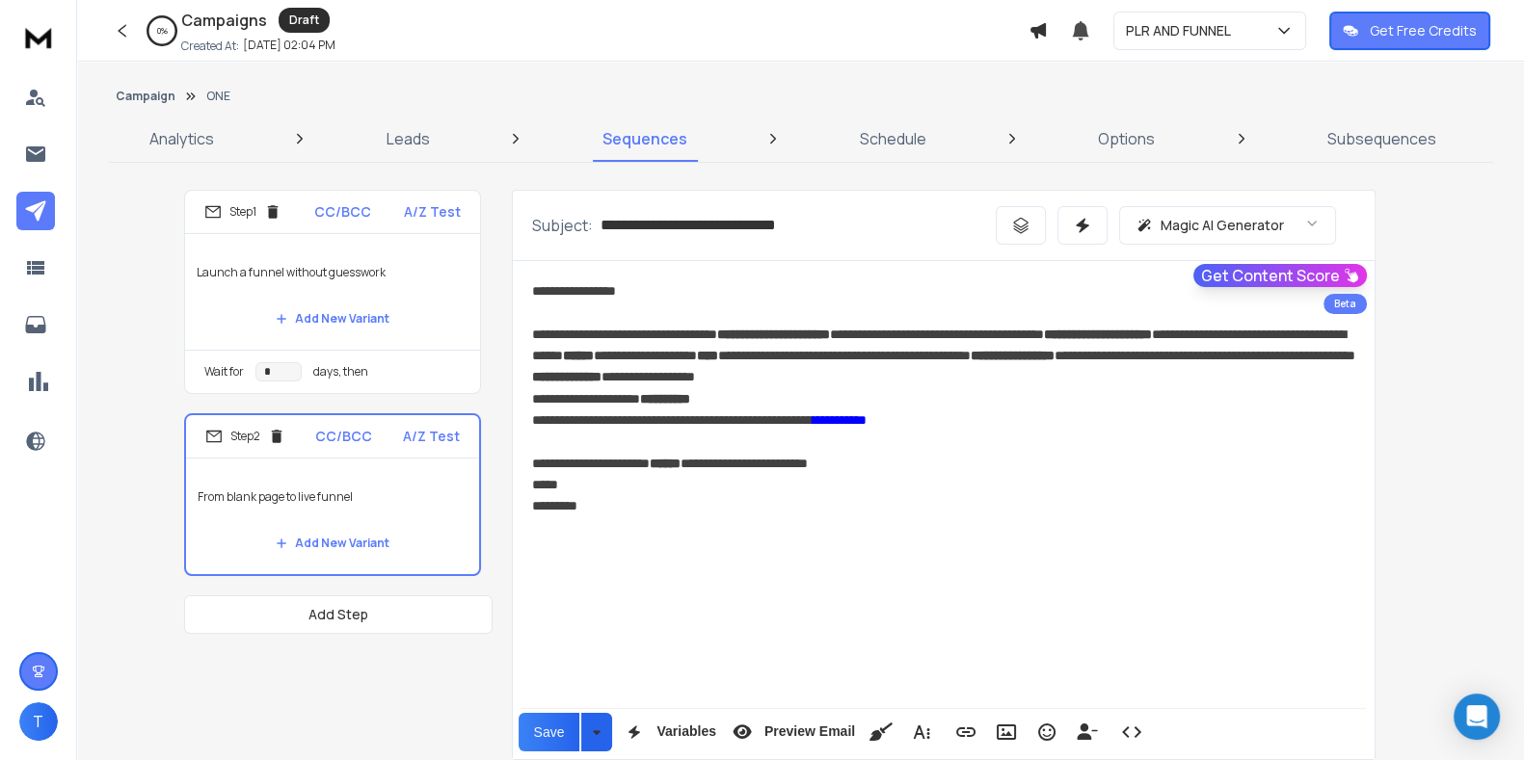
click at [535, 482] on div "*****" at bounding box center [943, 484] width 823 height 21
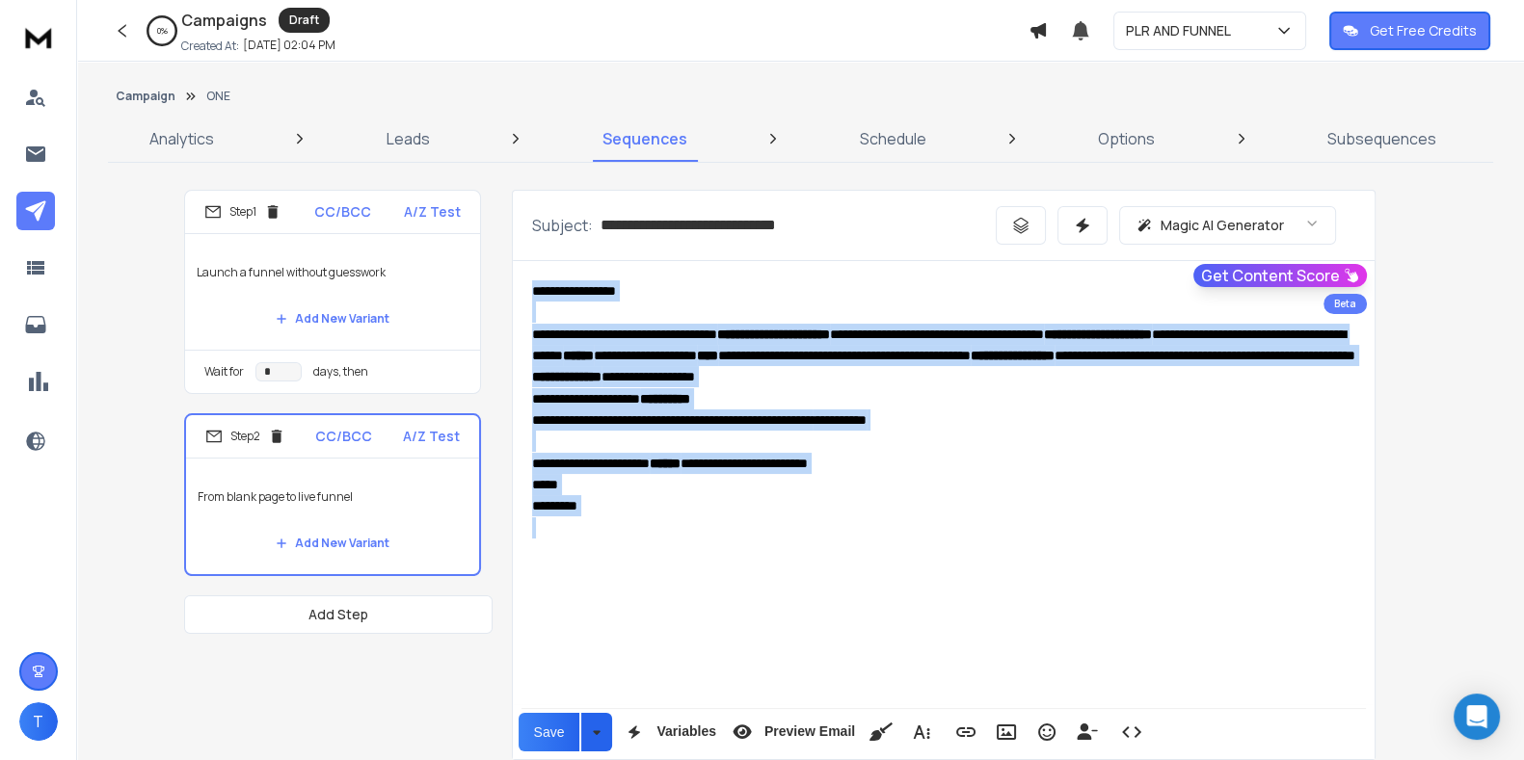
drag, startPoint x: 599, startPoint y: 500, endPoint x: 440, endPoint y: 284, distance: 268.1
click at [440, 284] on div "**********" at bounding box center [801, 475] width 1234 height 571
click at [1275, 271] on button "Get Content Score" at bounding box center [1279, 275] width 173 height 23
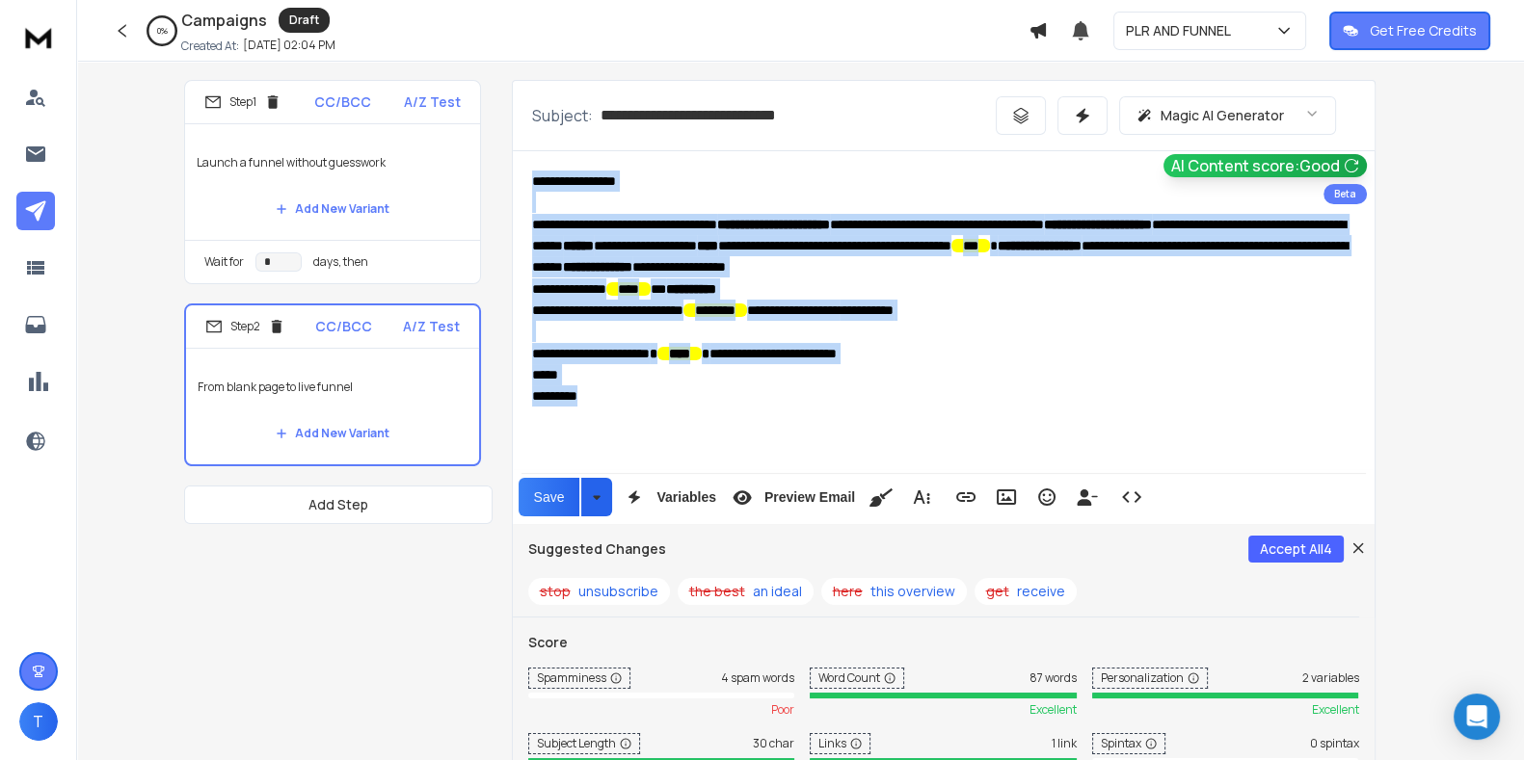
scroll to position [146, 0]
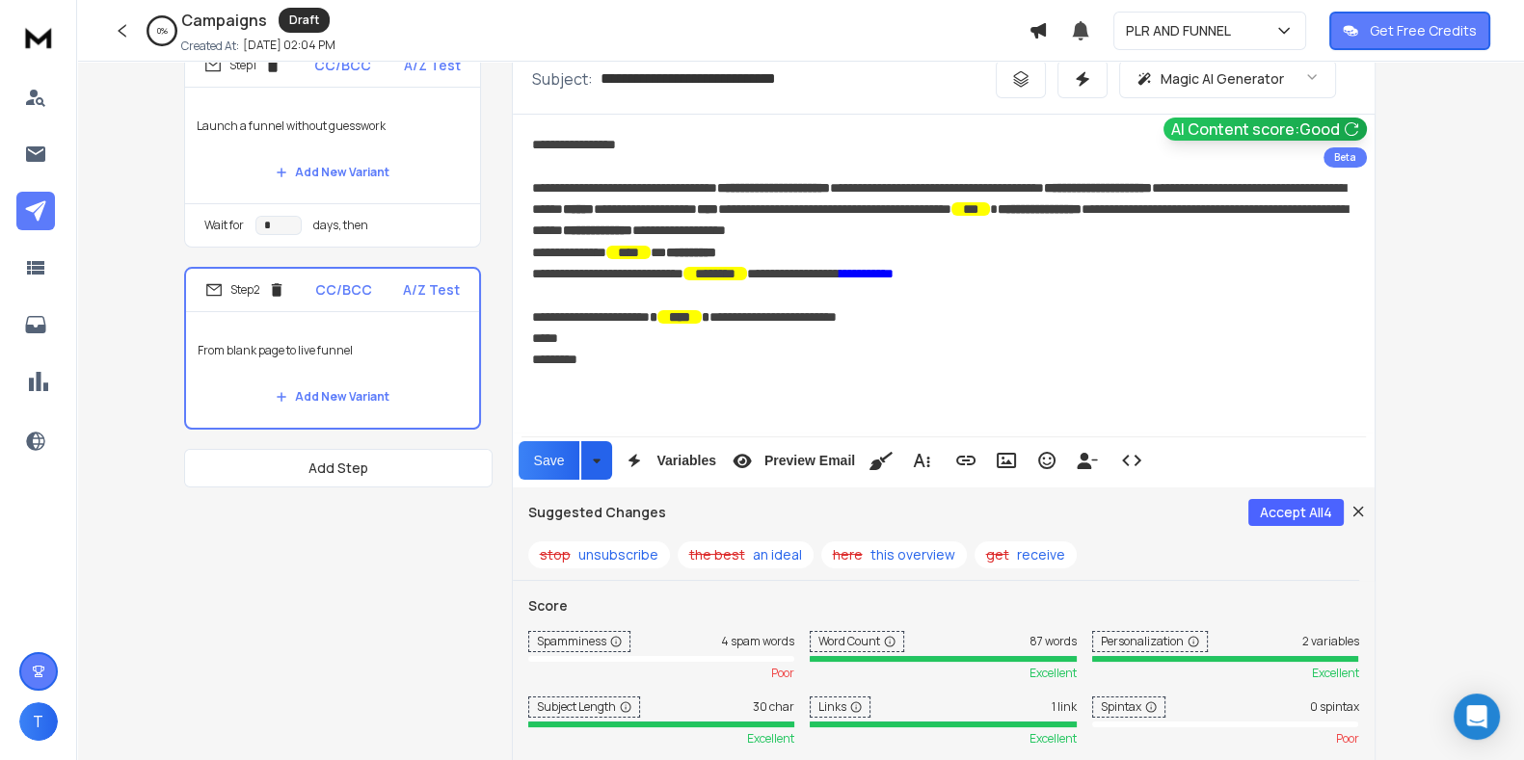
click at [614, 554] on span "unsubscribe" at bounding box center [618, 555] width 80 height 19
click at [620, 554] on span "an ideal" at bounding box center [627, 555] width 49 height 19
click at [742, 556] on span "receive" at bounding box center [748, 555] width 48 height 19
click at [609, 560] on span "this overview" at bounding box center [619, 555] width 85 height 19
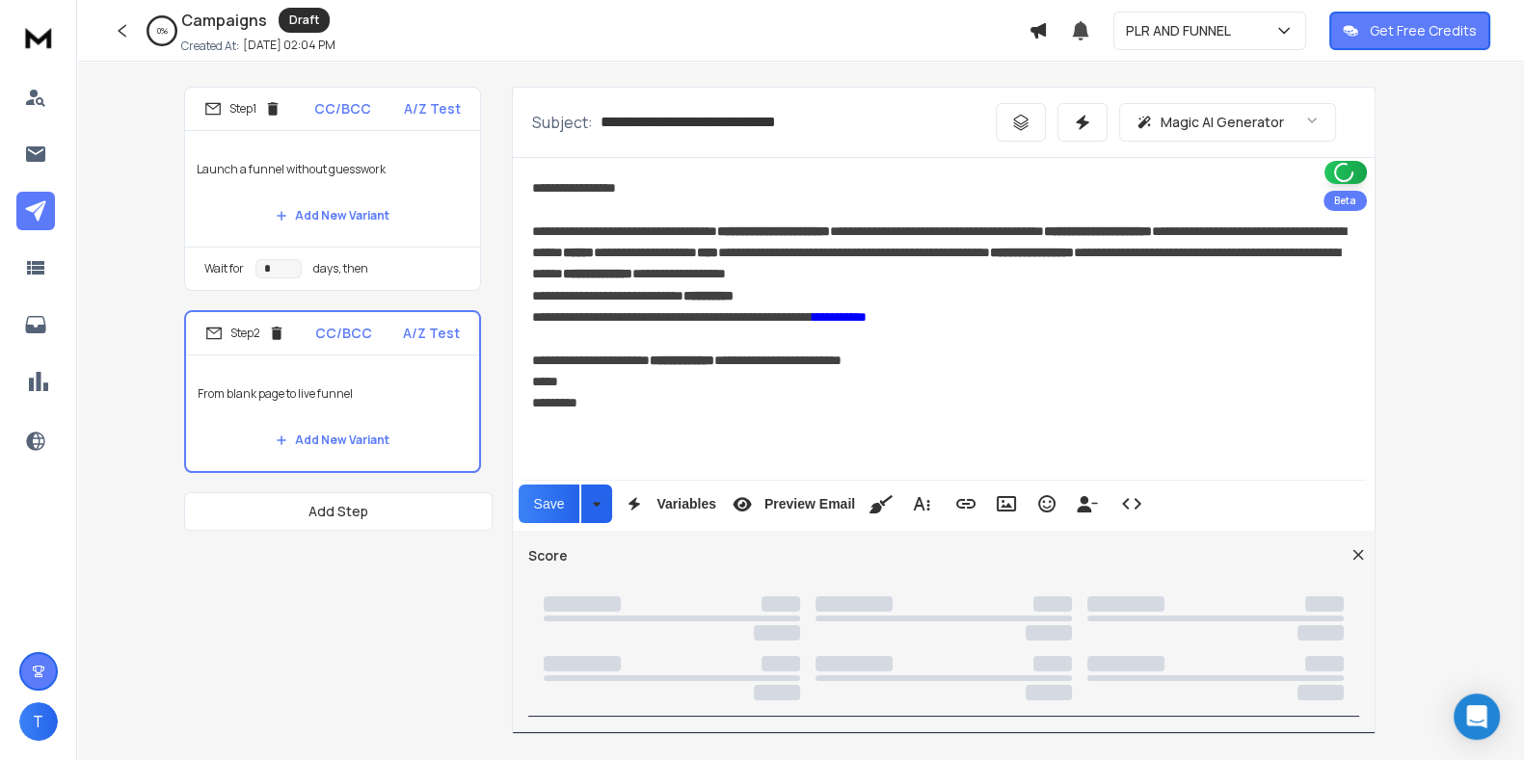
scroll to position [83, 0]
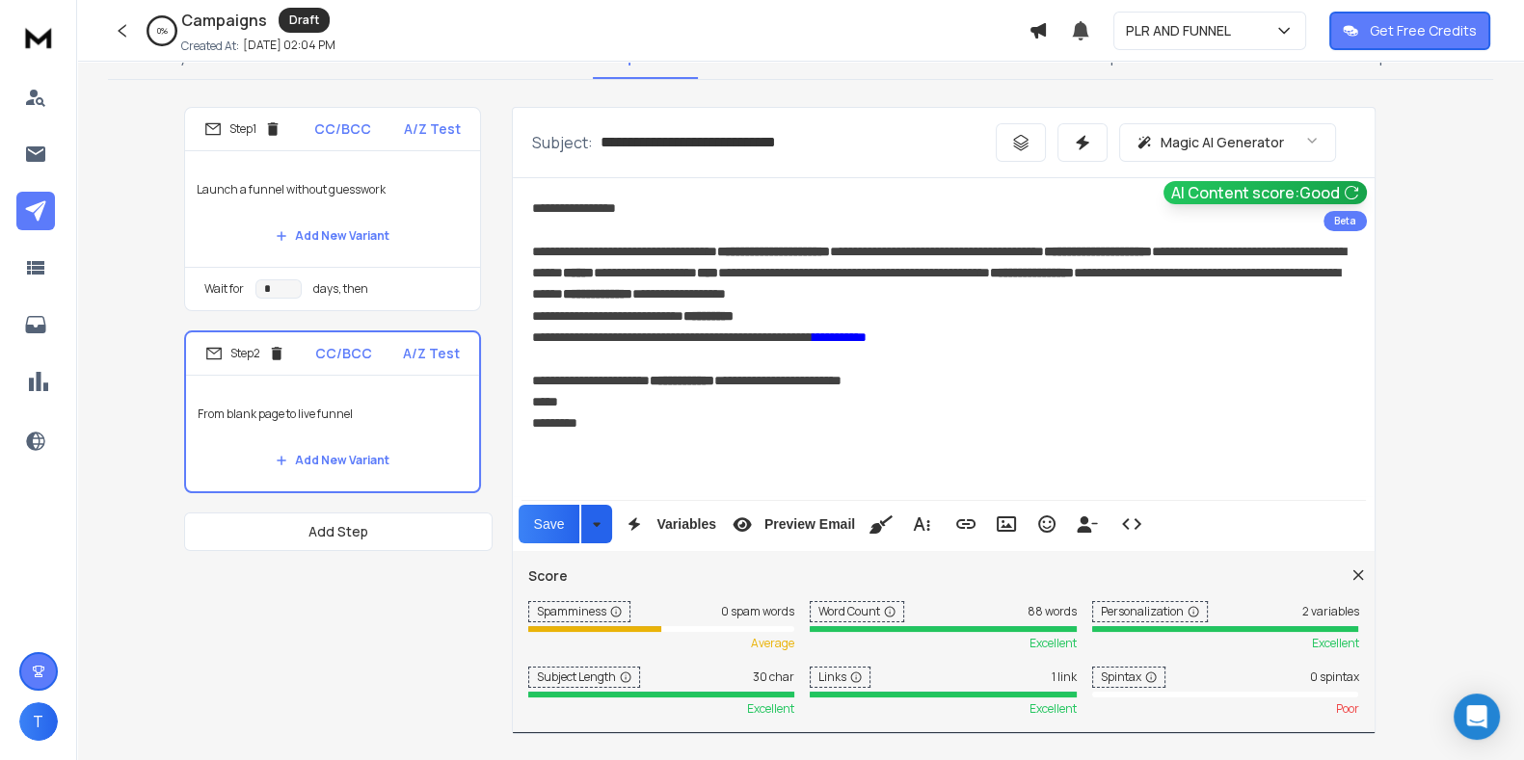
click at [1214, 193] on button "AI Content score: Good" at bounding box center [1264, 192] width 203 height 23
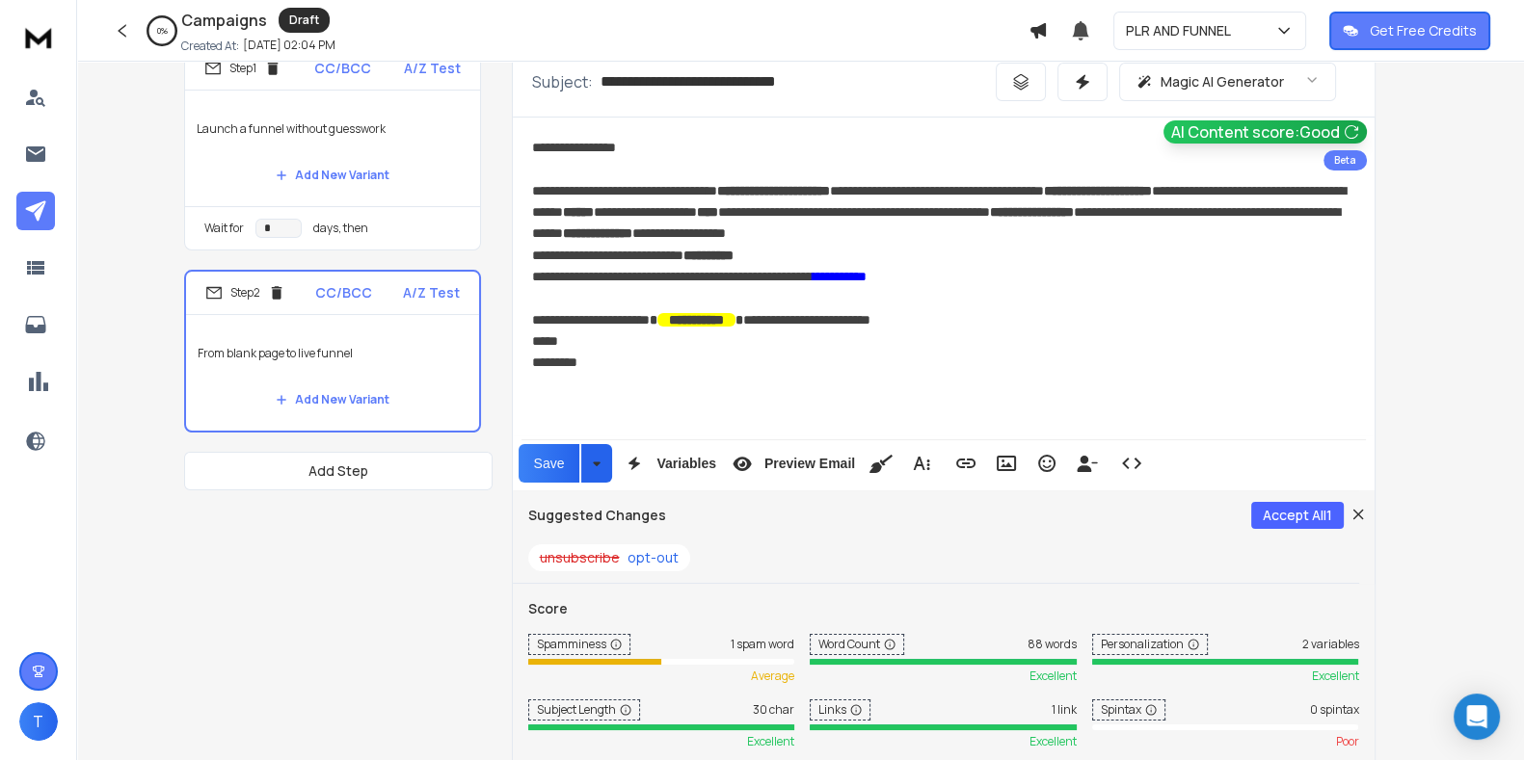
scroll to position [176, 0]
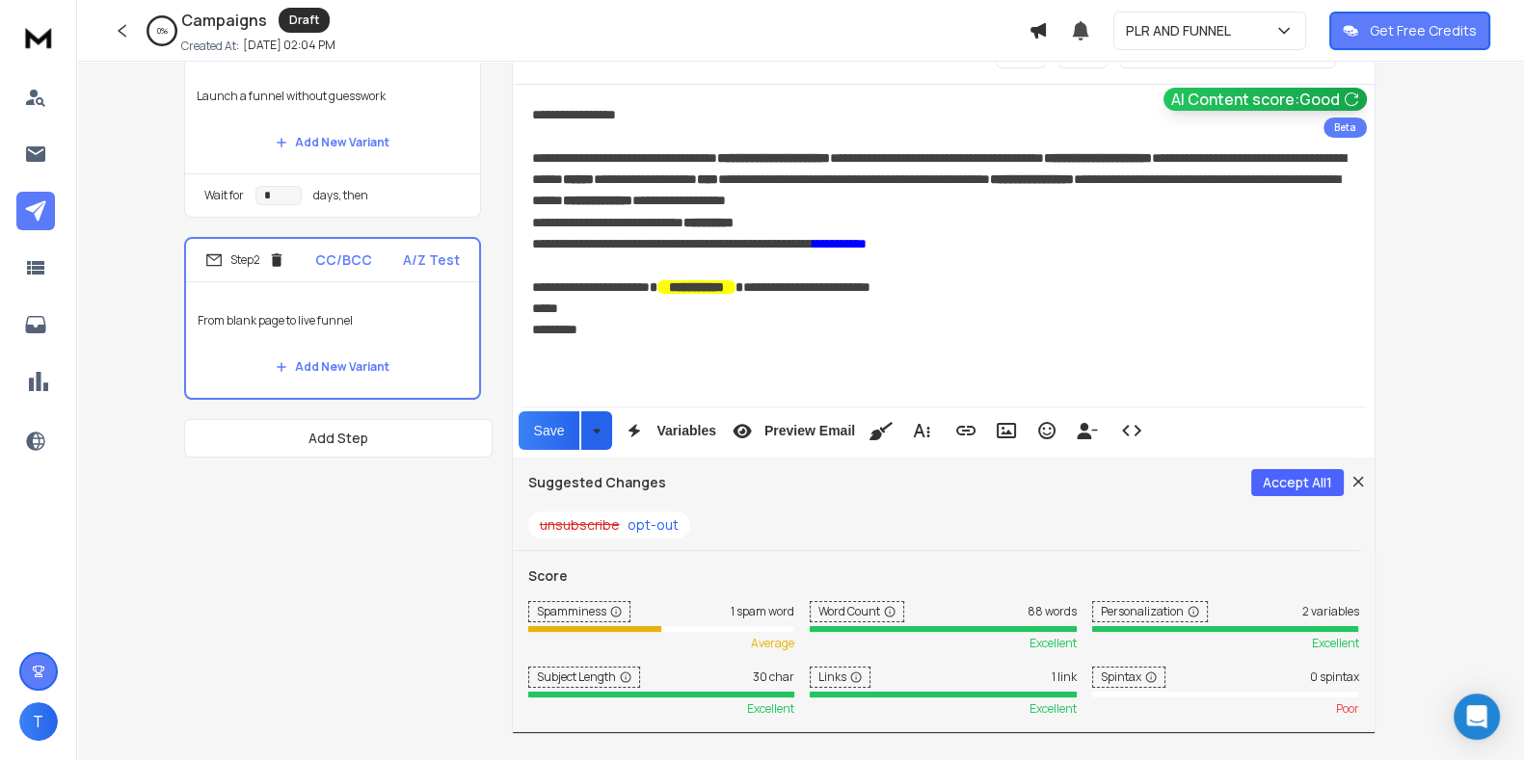
click at [699, 631] on div at bounding box center [661, 629] width 267 height 6
click at [655, 534] on span "opt-out" at bounding box center [652, 525] width 51 height 19
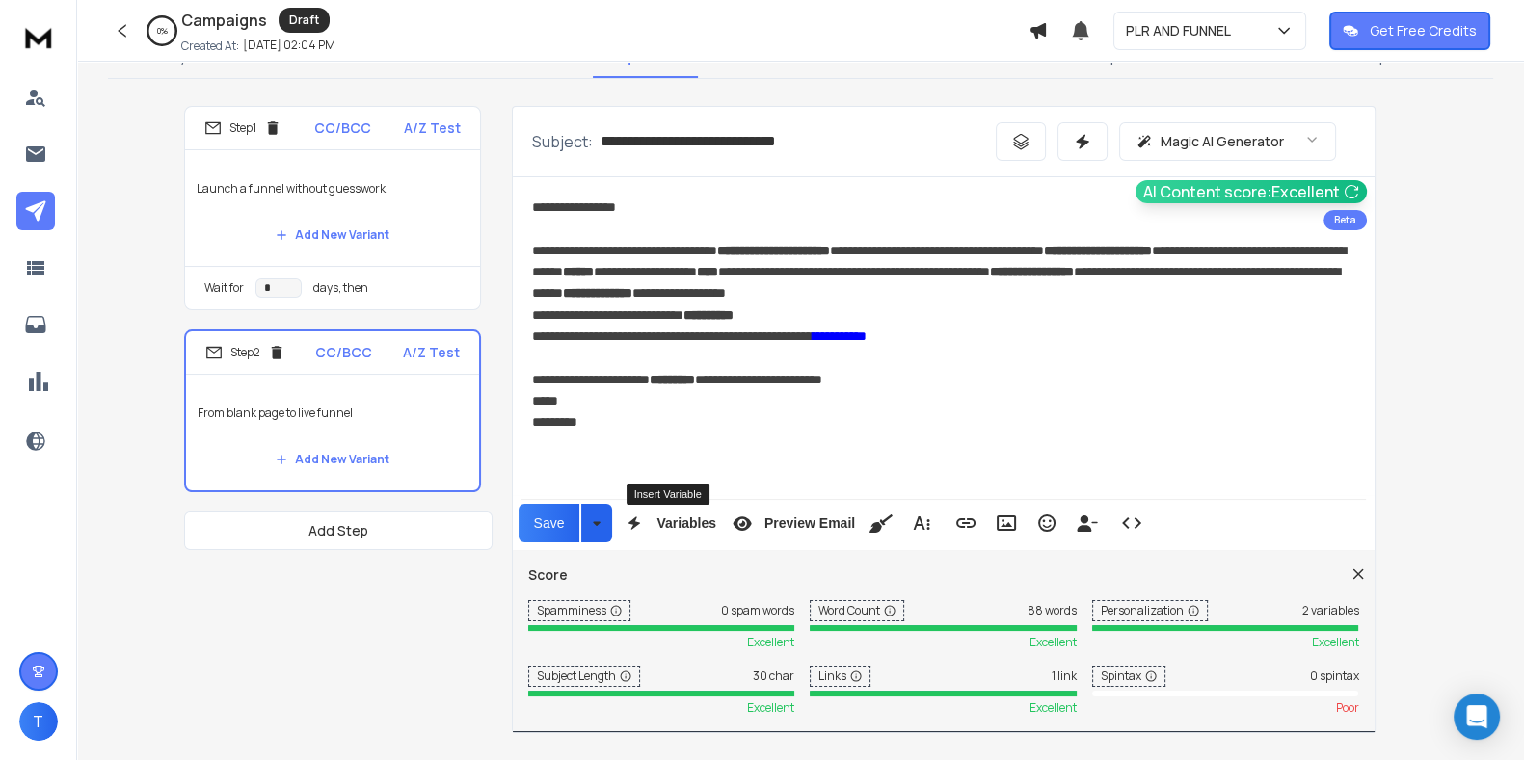
scroll to position [83, 0]
click at [1272, 196] on button "AI Content score: Excellent" at bounding box center [1250, 192] width 231 height 23
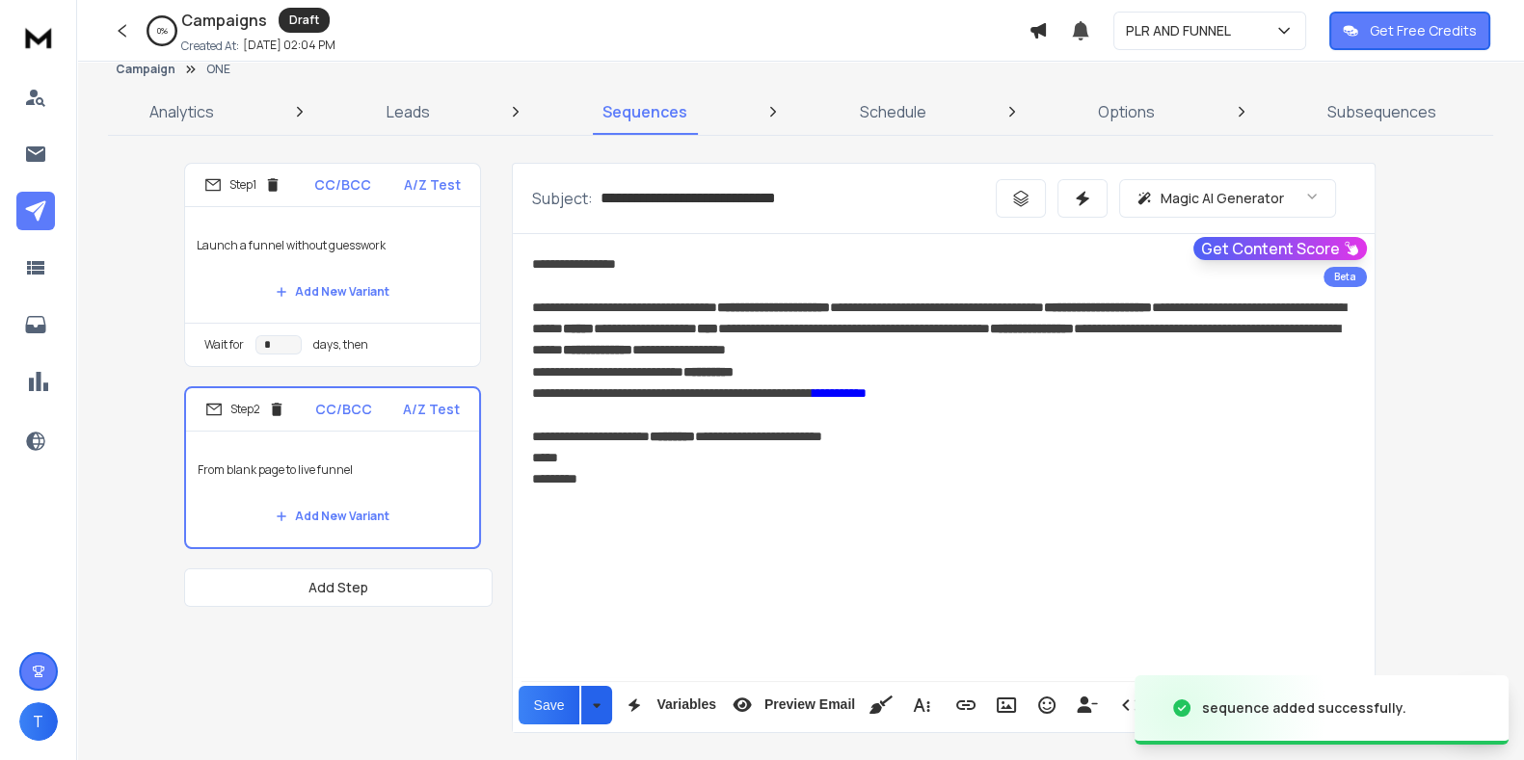
scroll to position [26, 0]
click at [309, 581] on button "Add Step" at bounding box center [338, 589] width 308 height 39
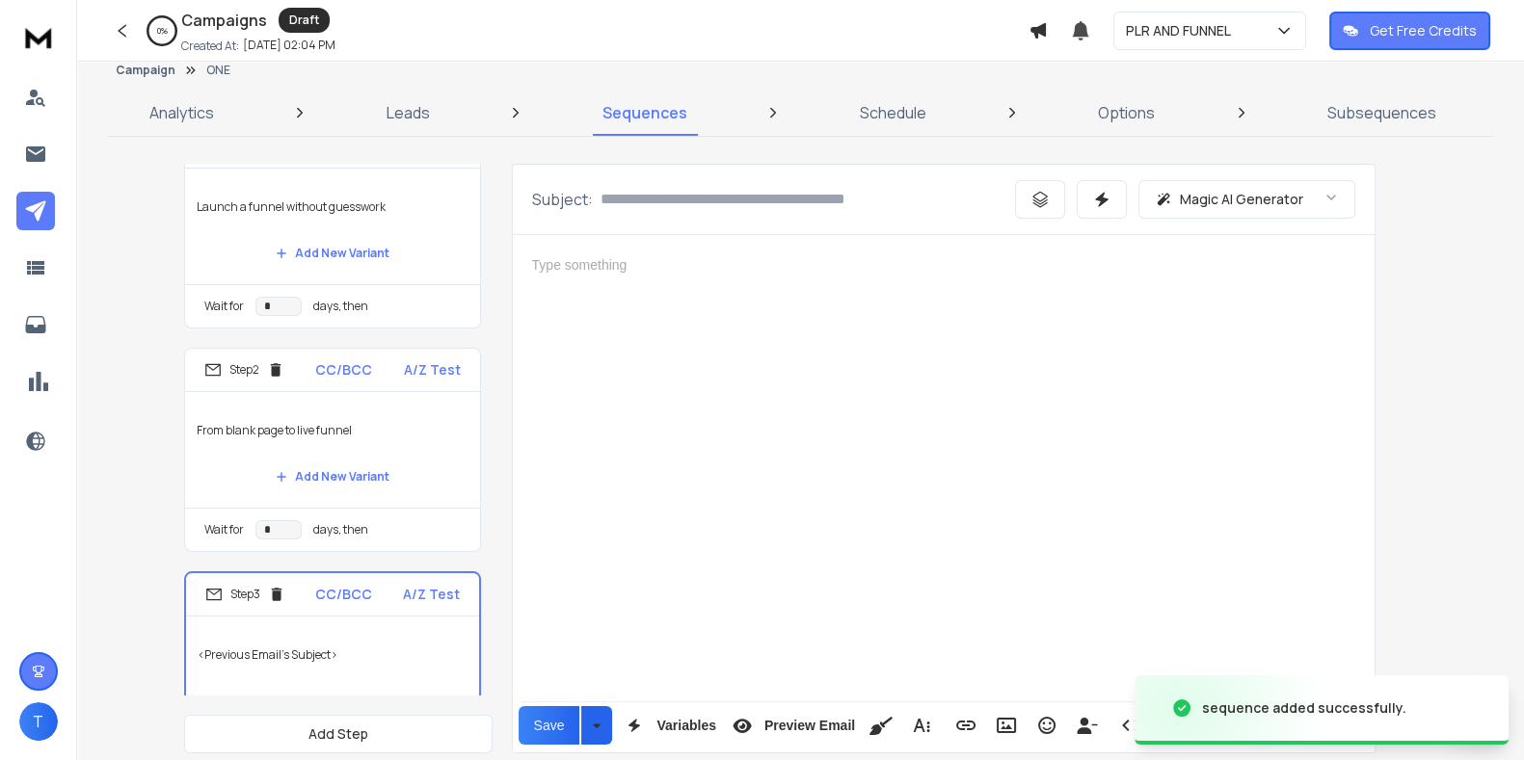
scroll to position [75, 0]
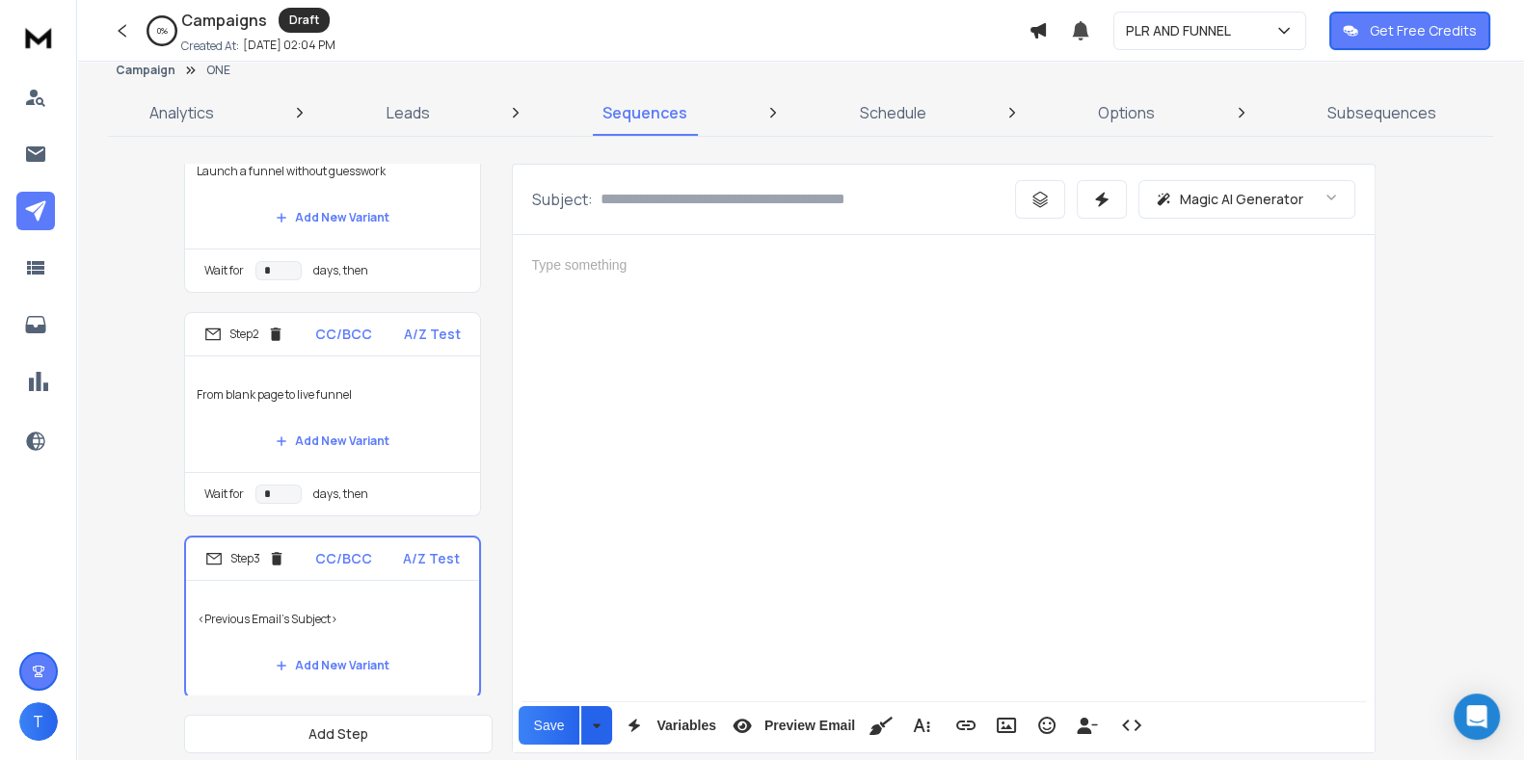
drag, startPoint x: 280, startPoint y: 500, endPoint x: 263, endPoint y: 495, distance: 17.1
click at [263, 495] on input "*" at bounding box center [278, 494] width 46 height 19
type input "**********"
type input "*"
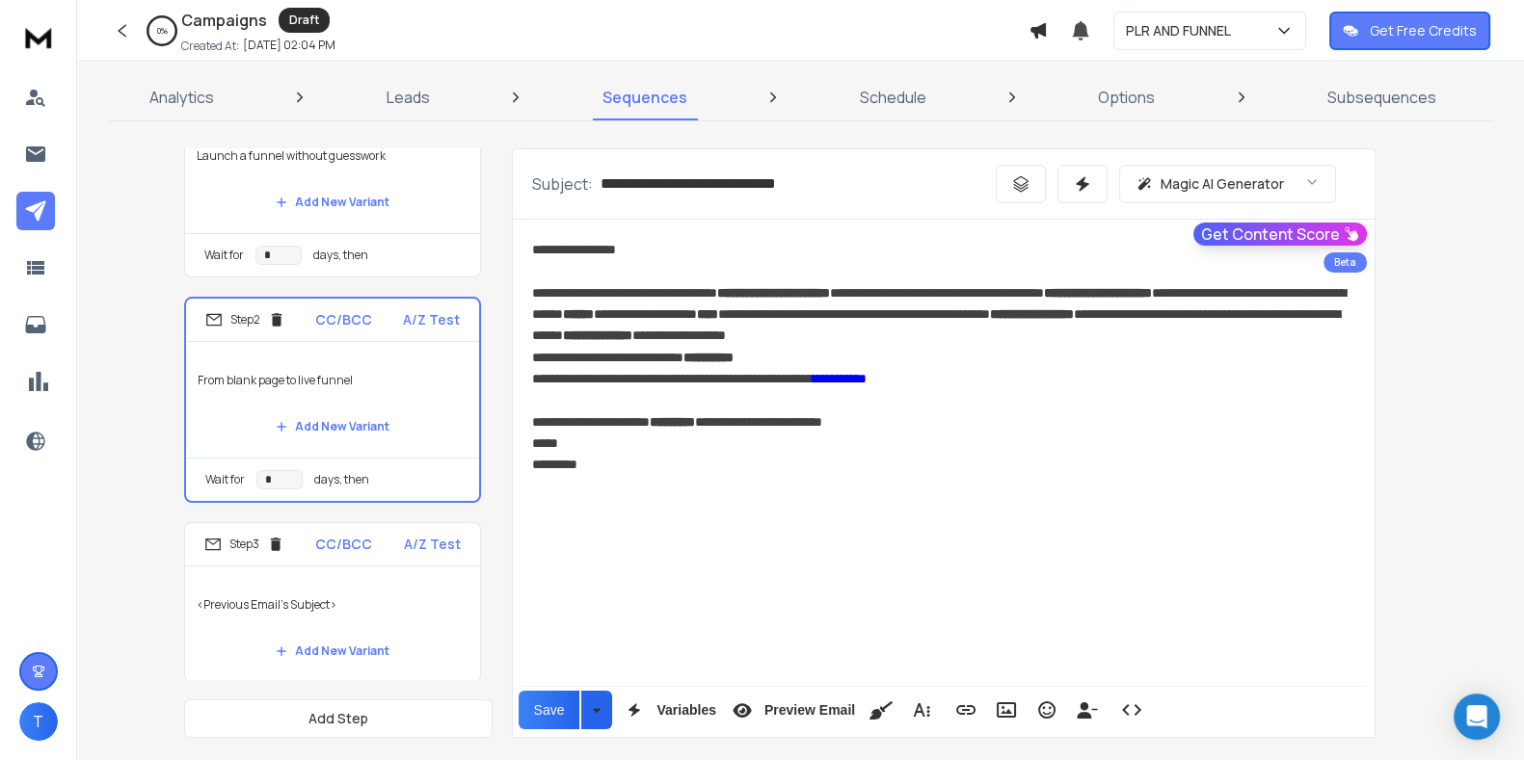
scroll to position [46, 0]
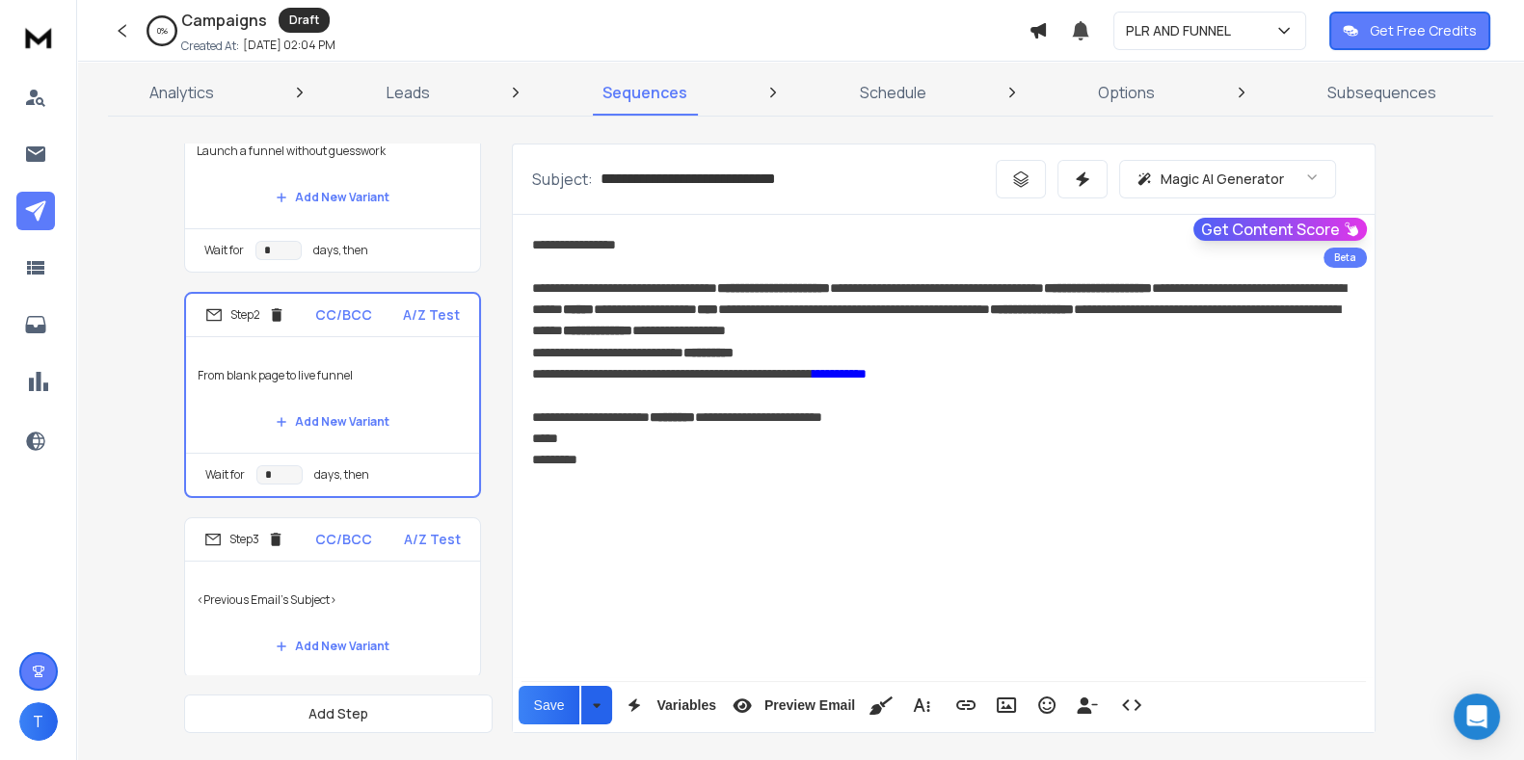
click at [302, 599] on p "<Previous Email's Subject>" at bounding box center [333, 600] width 272 height 54
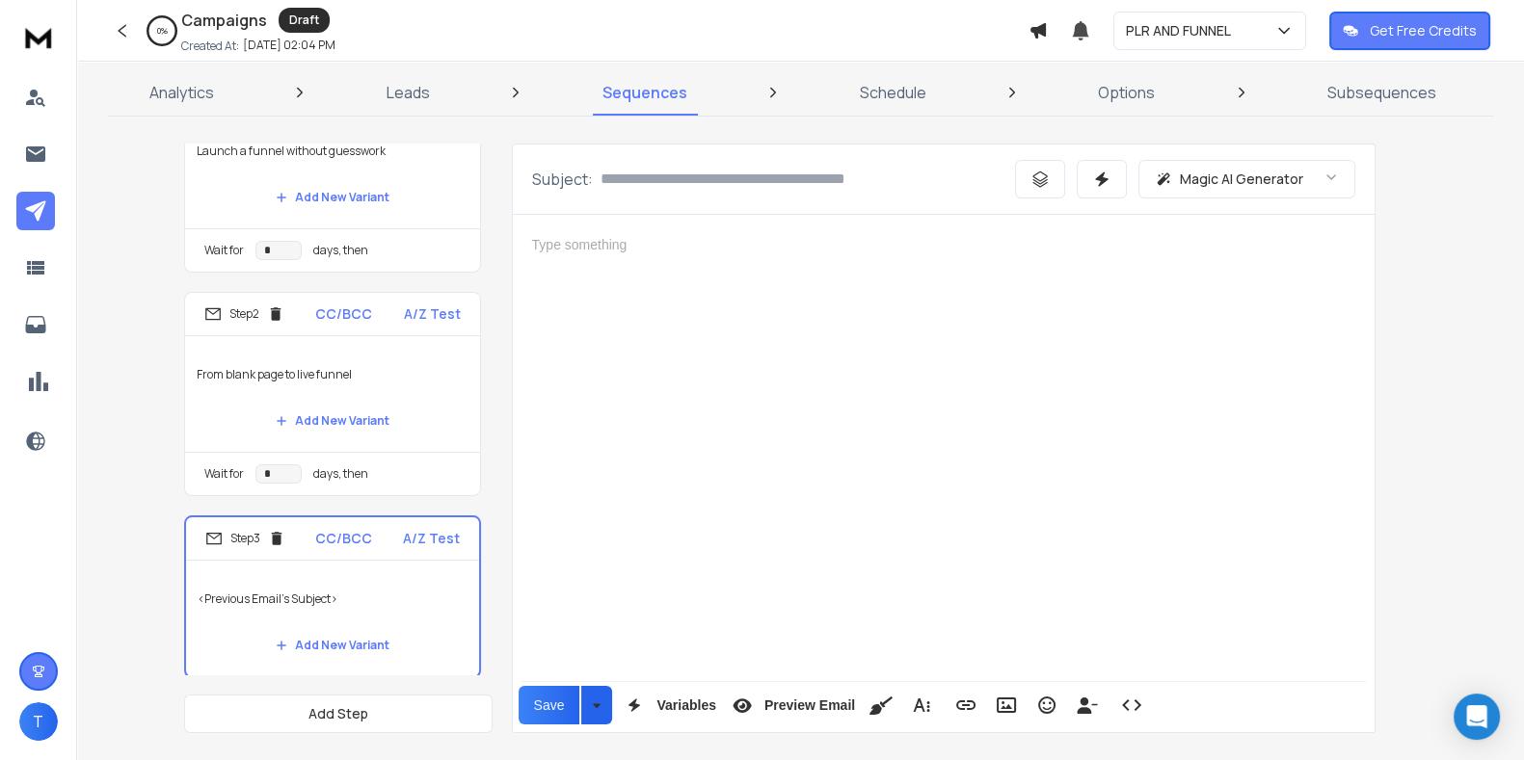
type input "*"
type input "**********"
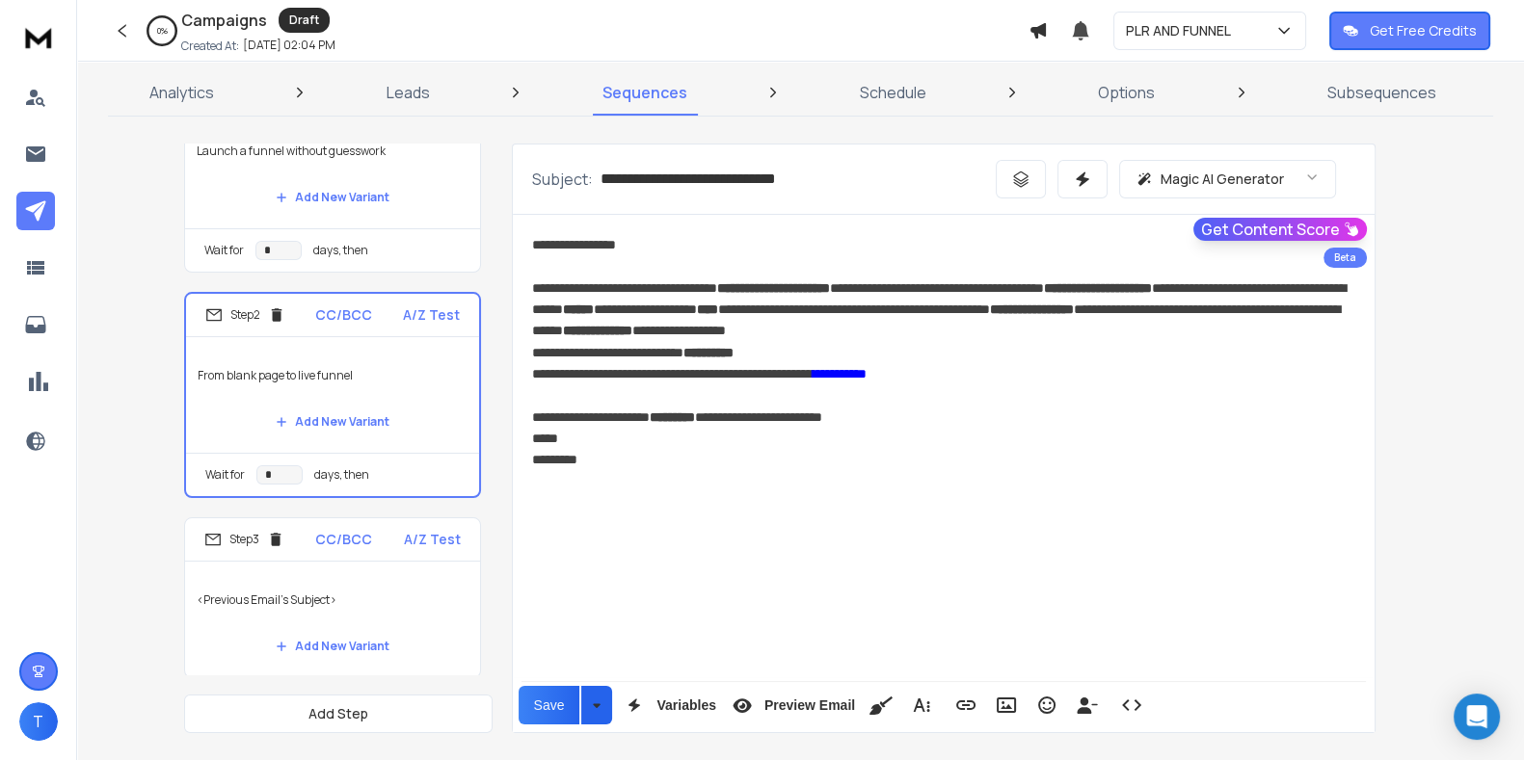
click at [333, 594] on p "<Previous Email's Subject>" at bounding box center [333, 600] width 272 height 54
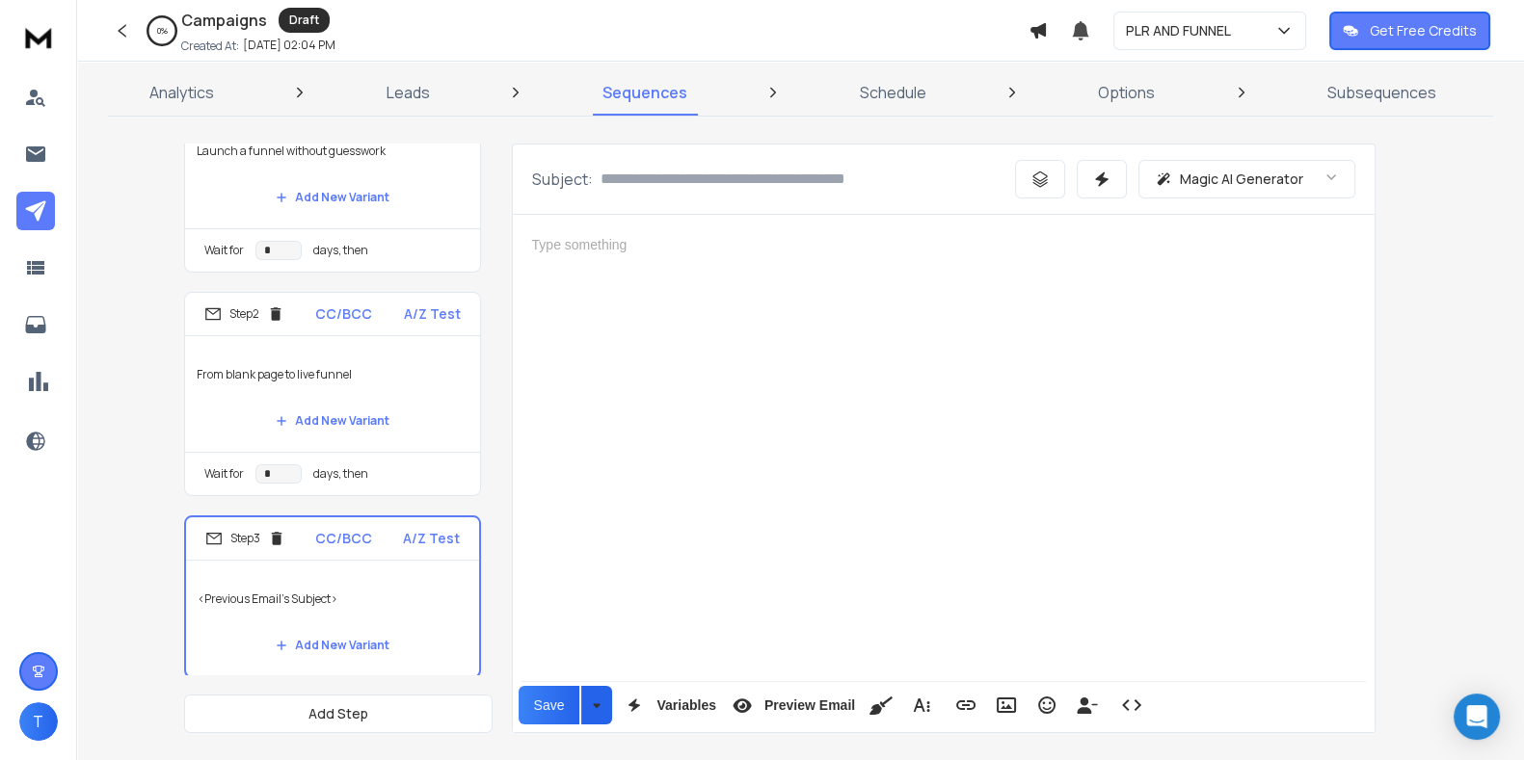
click at [653, 274] on div at bounding box center [944, 443] width 862 height 456
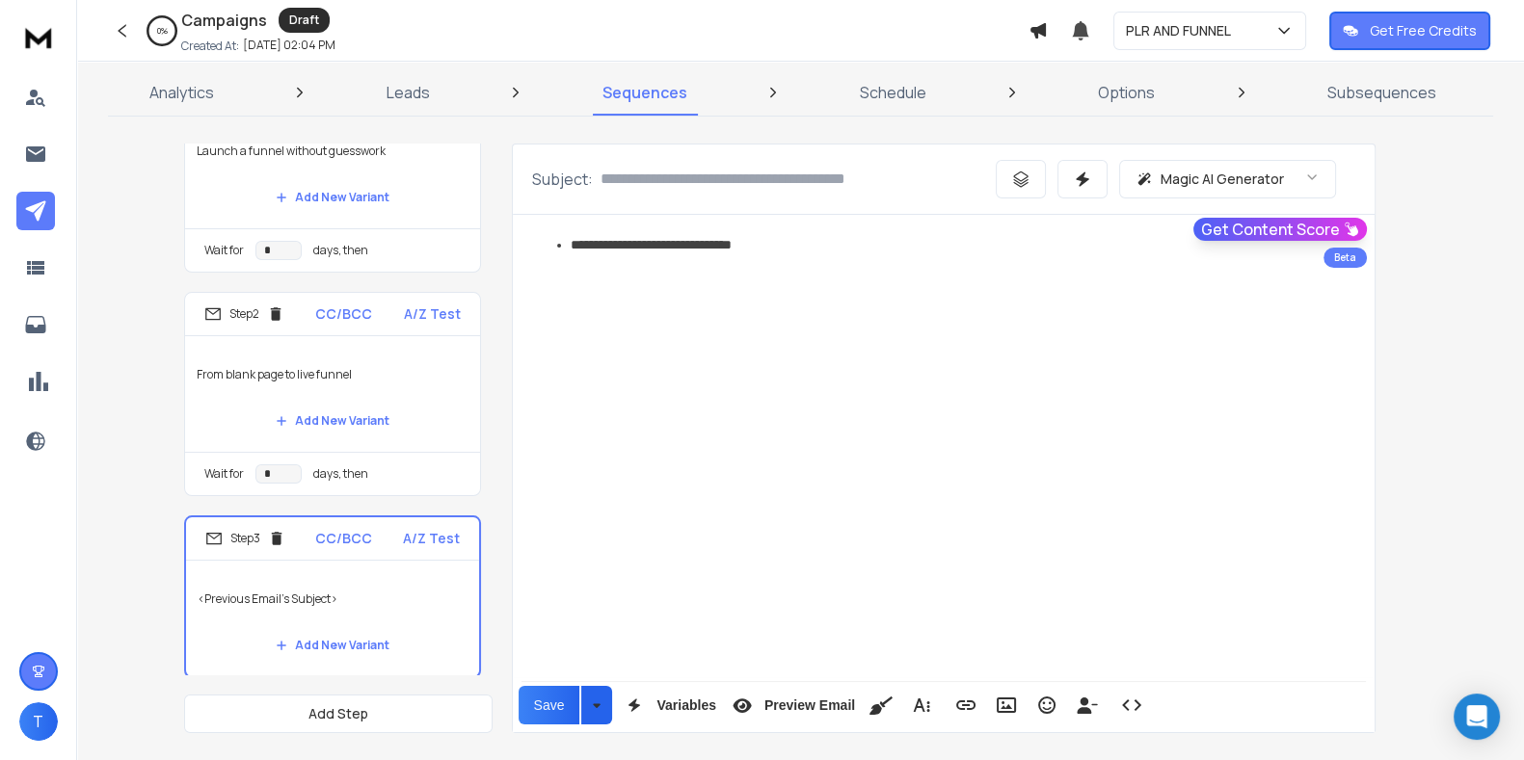
click at [705, 251] on p "**********" at bounding box center [963, 244] width 785 height 21
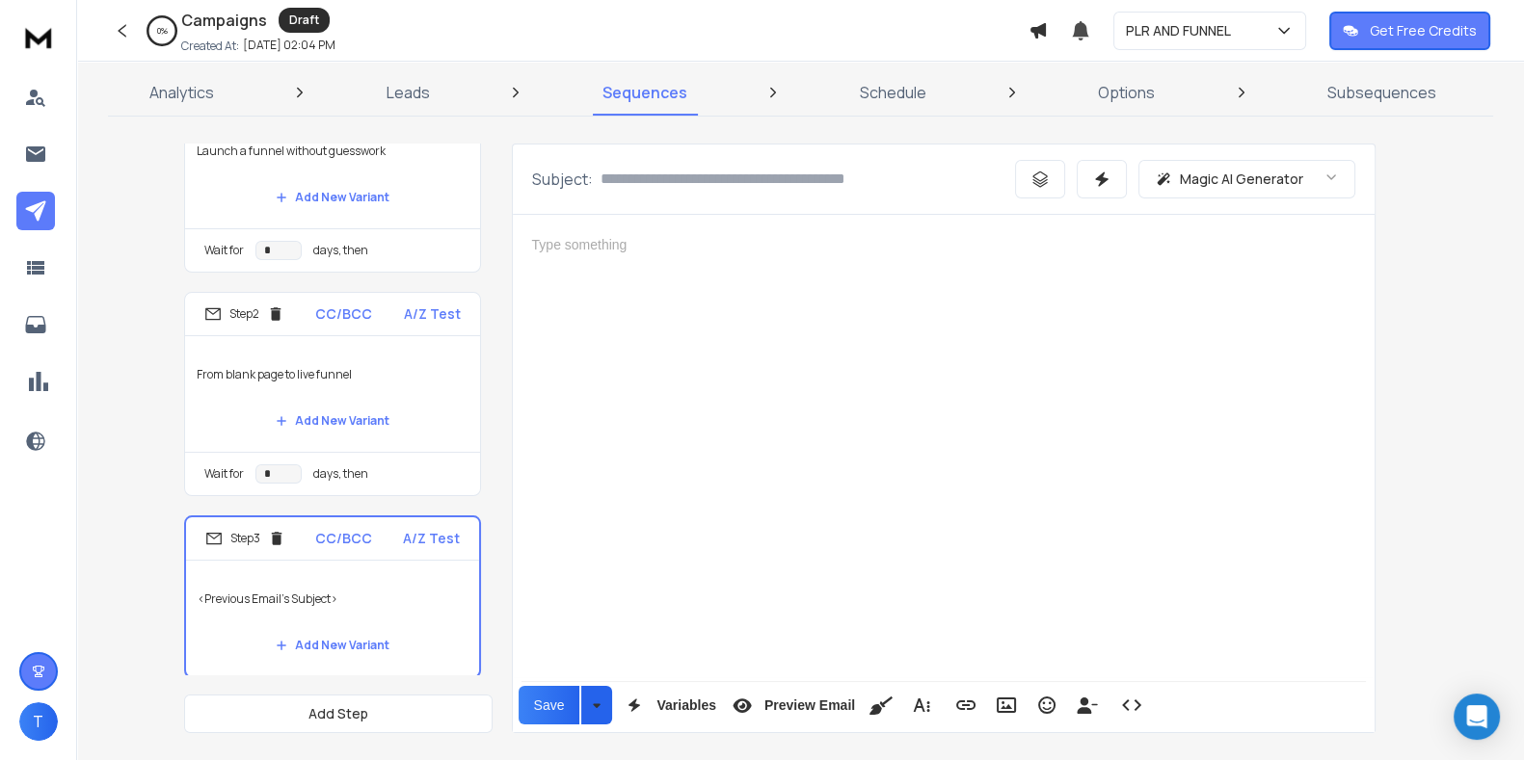
click at [726, 174] on input at bounding box center [797, 179] width 395 height 23
paste input "**********"
type input "**********"
click at [623, 267] on div at bounding box center [944, 443] width 862 height 456
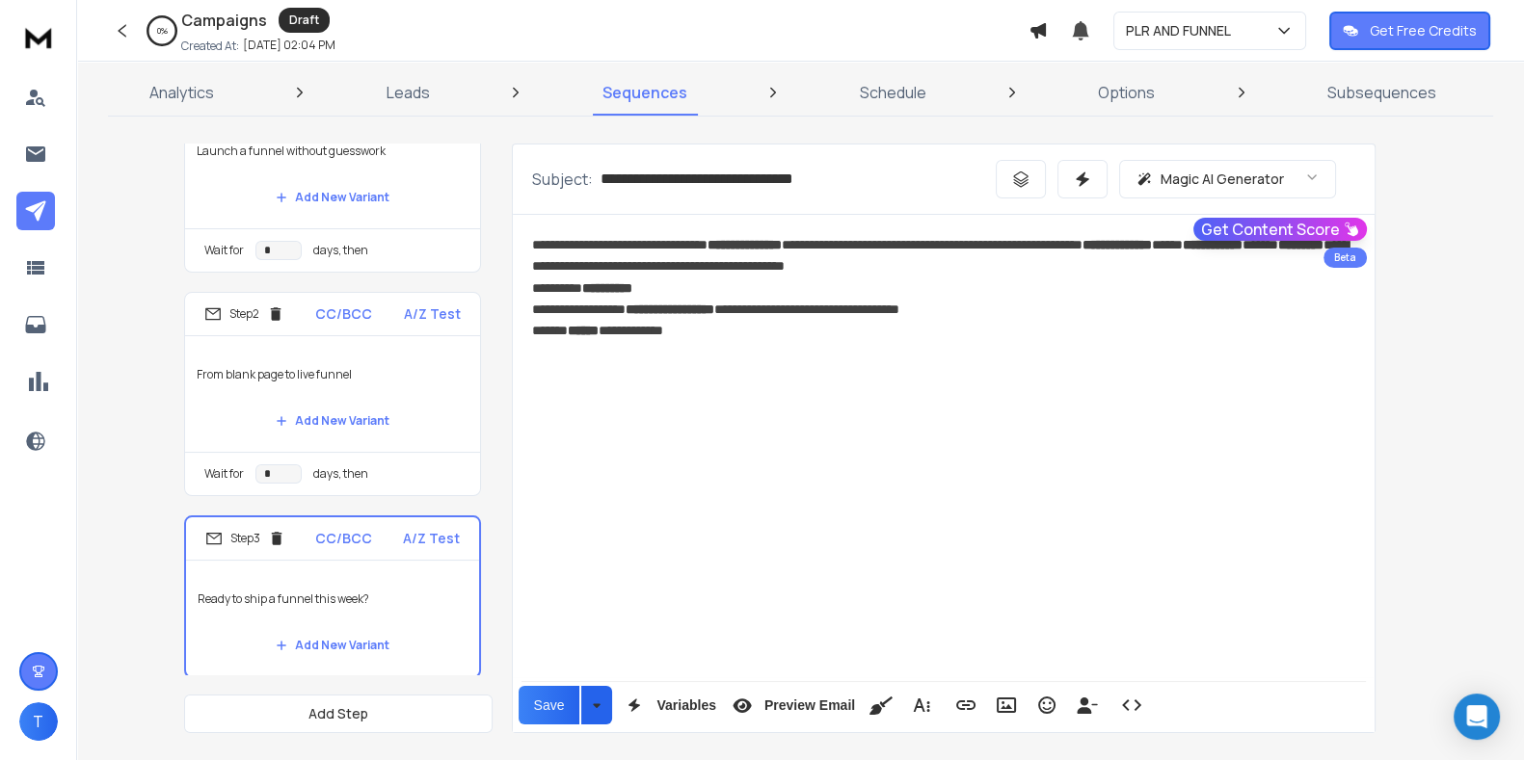
click at [695, 284] on p "**********" at bounding box center [943, 288] width 823 height 21
click at [594, 287] on strong "**********" at bounding box center [607, 287] width 50 height 13
click at [609, 286] on strong "**********" at bounding box center [607, 287] width 50 height 13
drag, startPoint x: 609, startPoint y: 286, endPoint x: 631, endPoint y: 287, distance: 22.2
click at [631, 287] on strong "**********" at bounding box center [607, 287] width 50 height 13
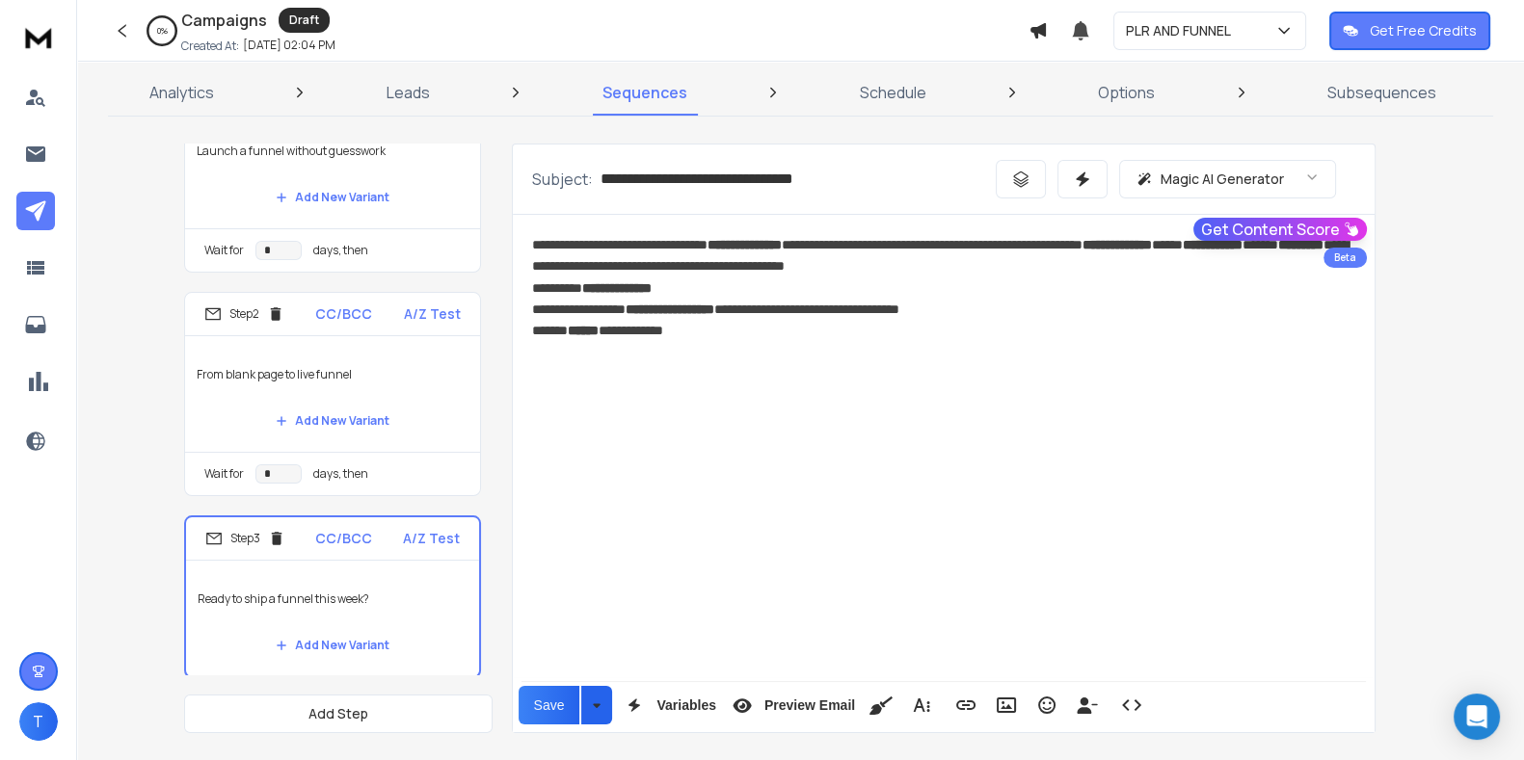
click at [706, 391] on div "**********" at bounding box center [944, 443] width 862 height 456
click at [704, 281] on p "**********" at bounding box center [943, 288] width 823 height 21
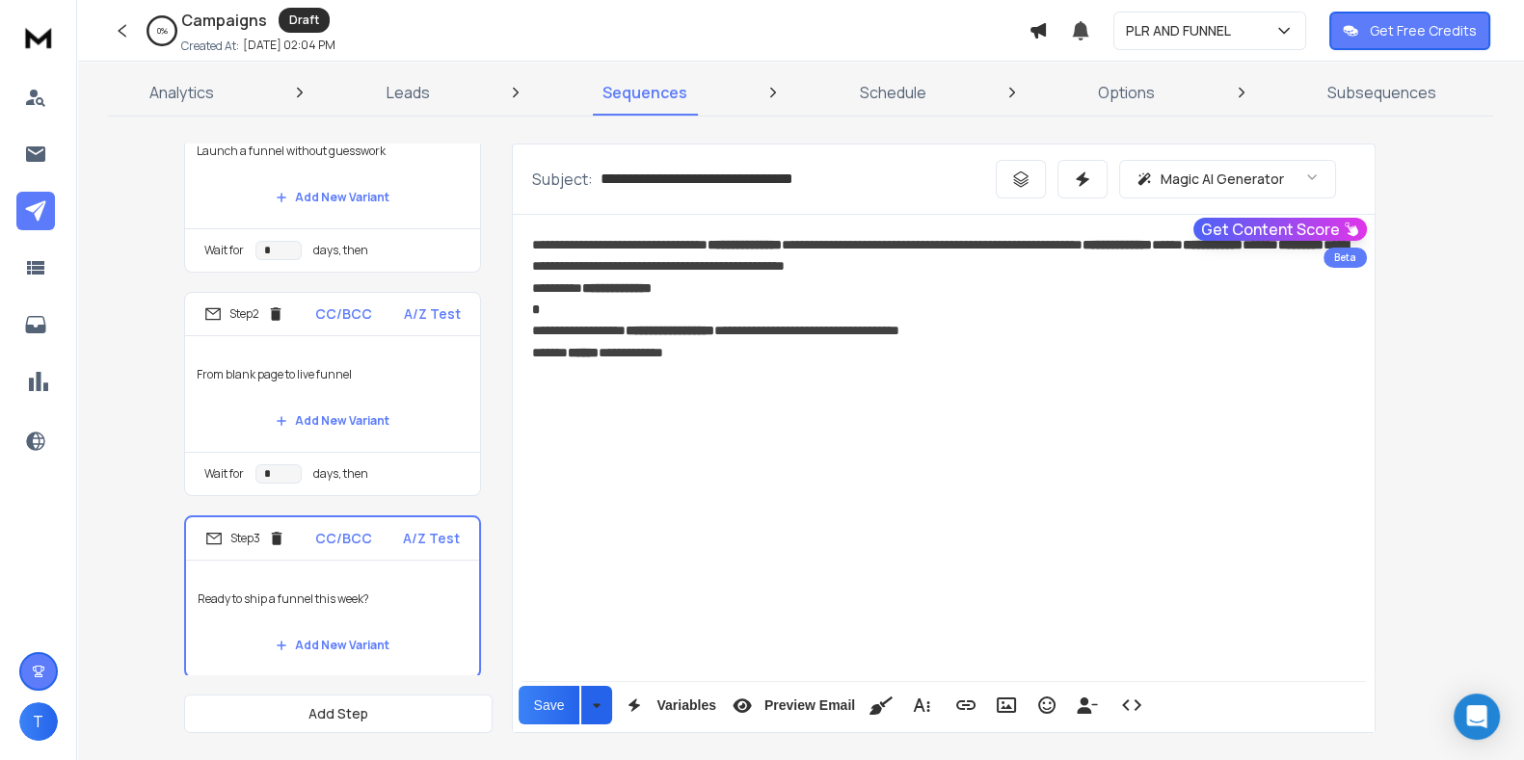
click at [806, 303] on div "*" at bounding box center [943, 309] width 823 height 21
click at [780, 286] on p "**********" at bounding box center [943, 288] width 823 height 21
click at [607, 288] on strong "**********" at bounding box center [619, 287] width 74 height 13
drag, startPoint x: 607, startPoint y: 288, endPoint x: 655, endPoint y: 288, distance: 48.2
click at [655, 288] on strong "**********" at bounding box center [619, 287] width 74 height 13
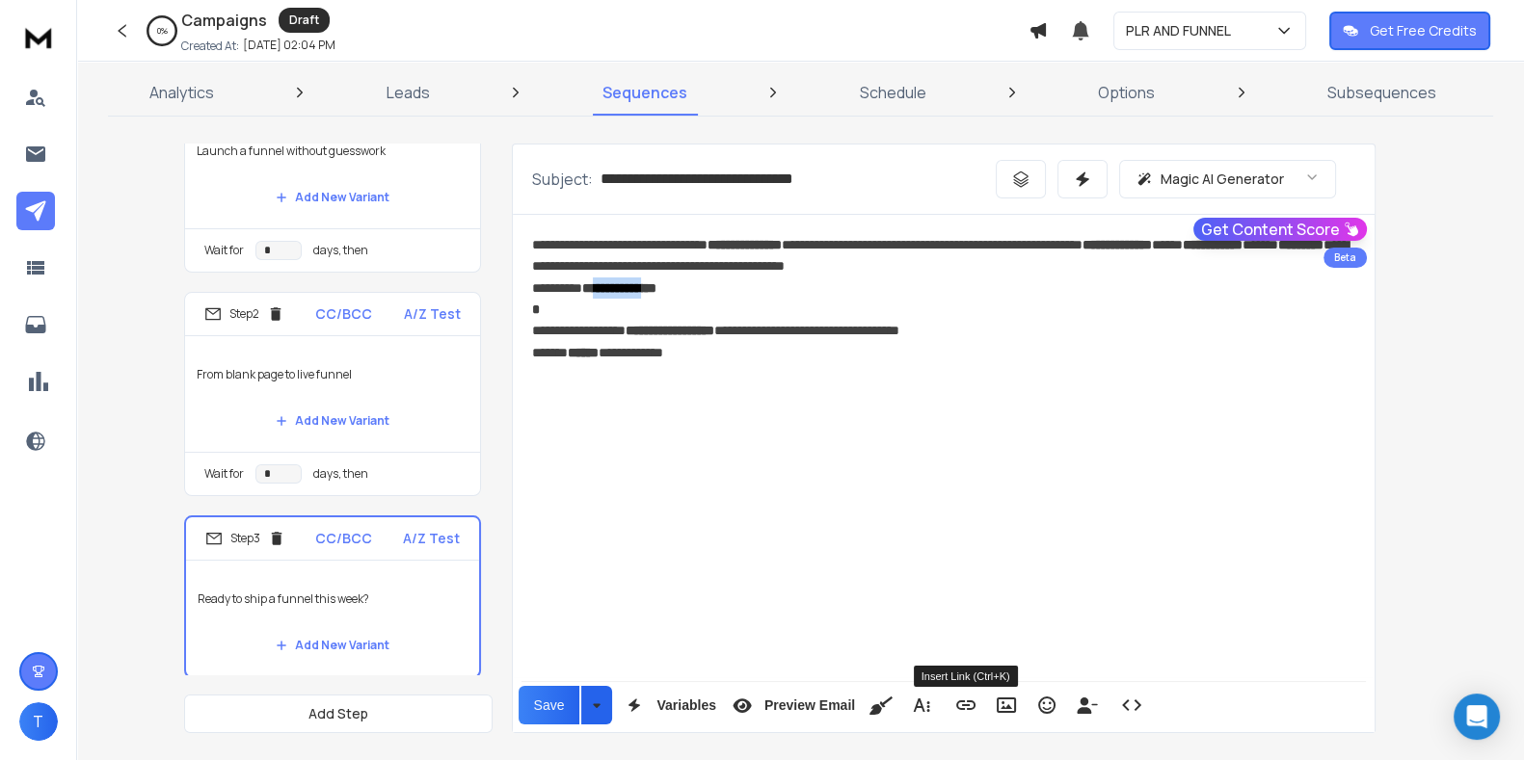
click at [969, 696] on icon "button" at bounding box center [965, 705] width 23 height 23
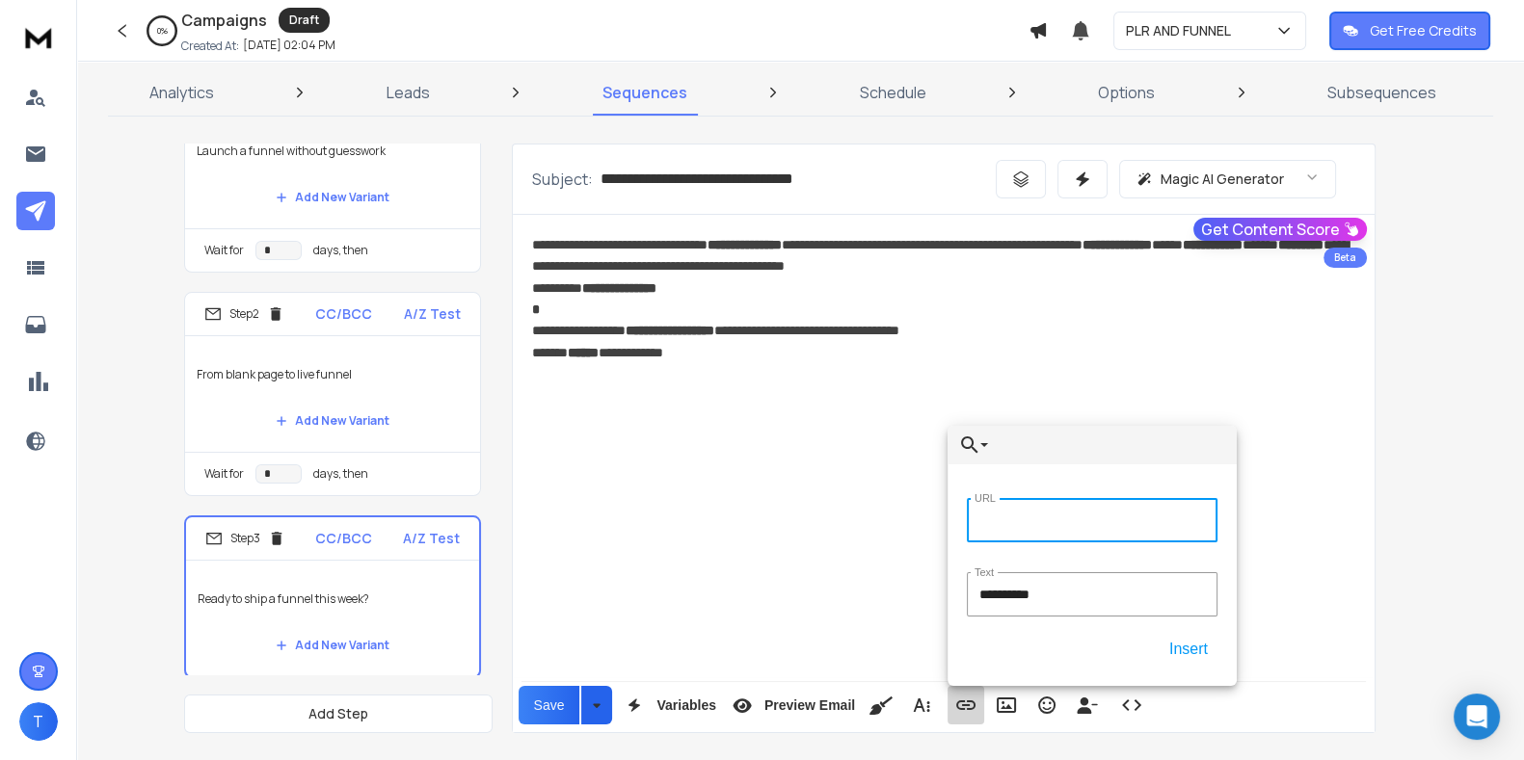
paste input "**********"
type input "**********"
click at [1169, 650] on button "Insert" at bounding box center [1188, 649] width 58 height 35
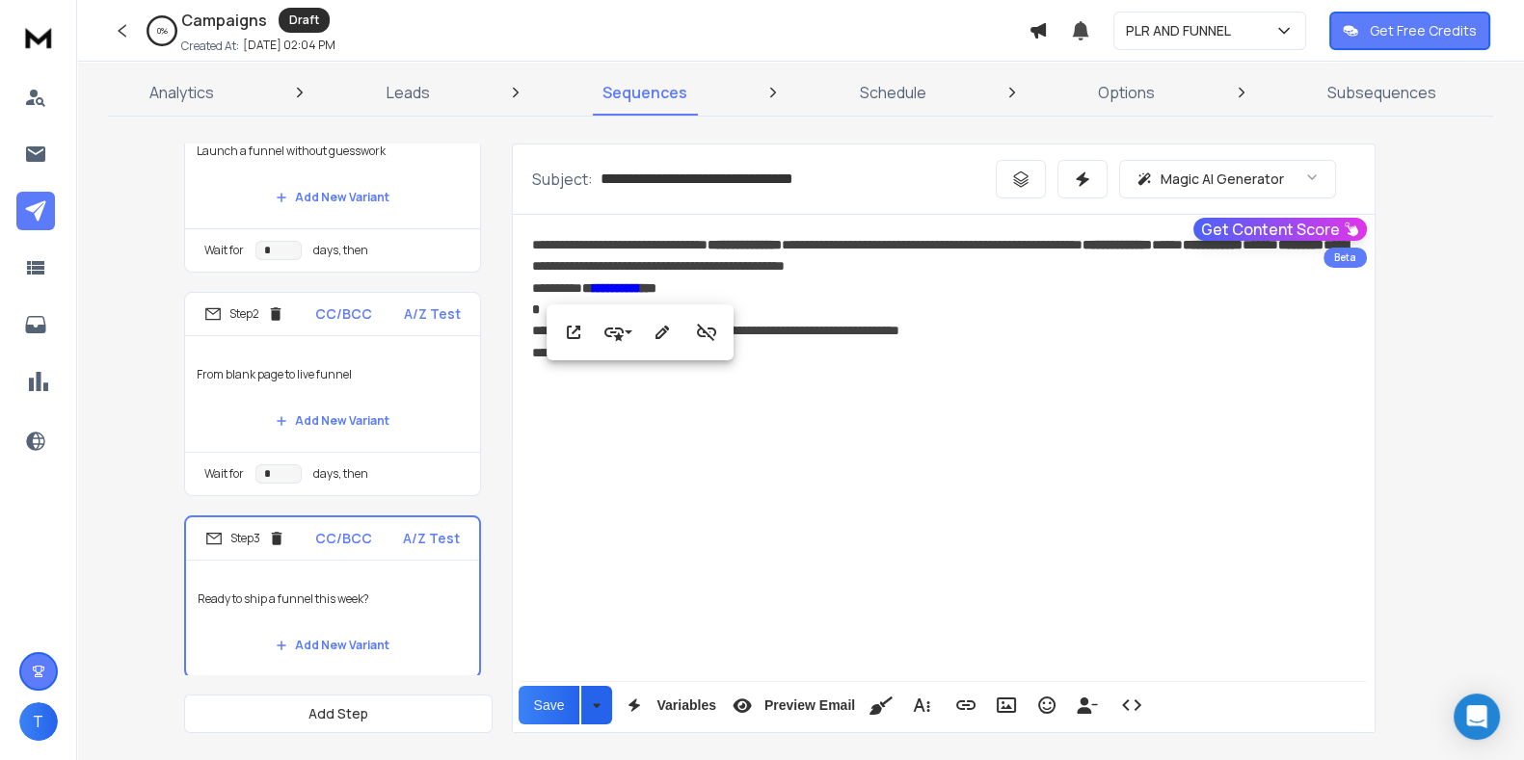
scroll to position [0, 0]
click at [837, 407] on div "**********" at bounding box center [944, 443] width 862 height 456
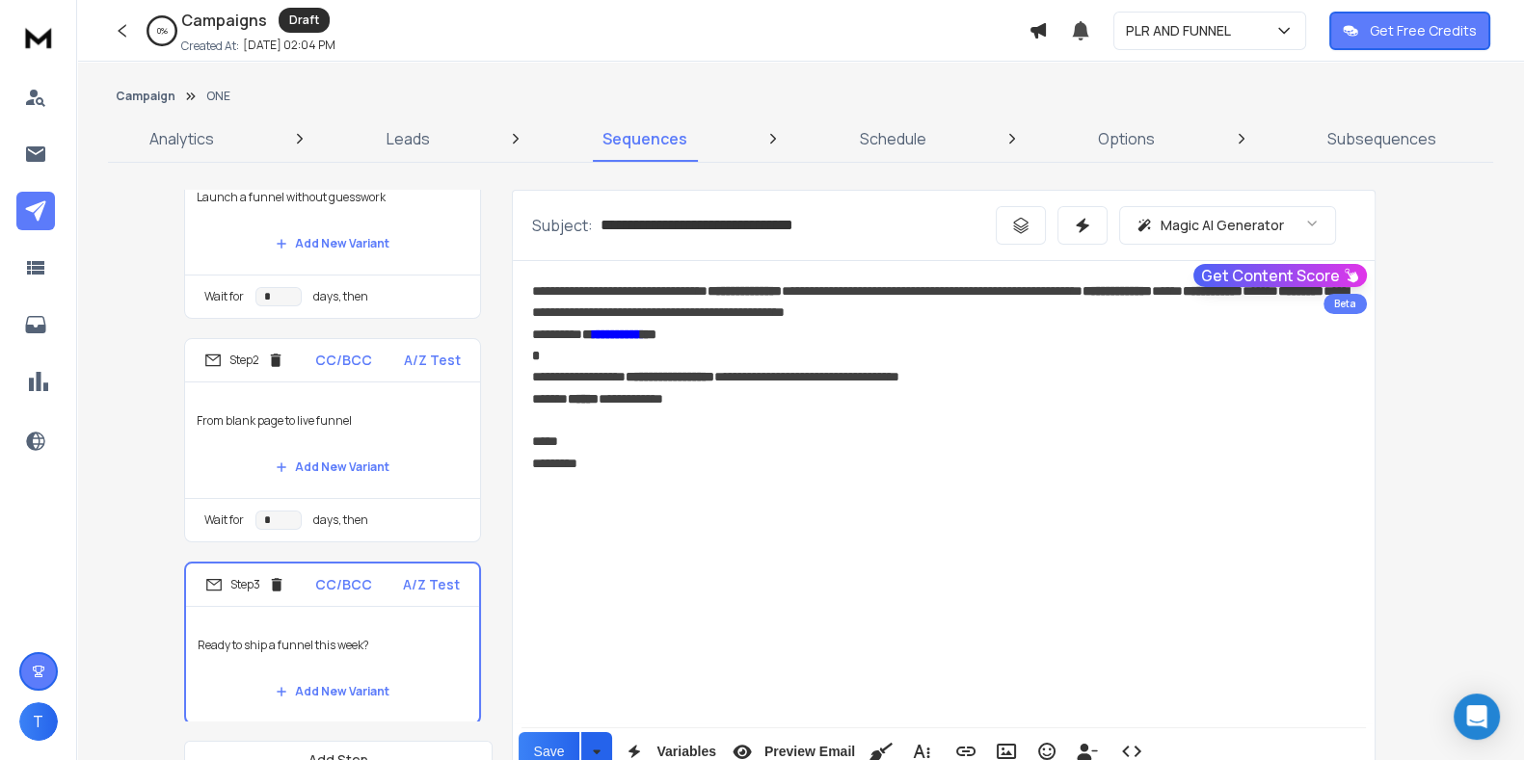
click at [1226, 269] on button "Get Content Score" at bounding box center [1279, 275] width 173 height 23
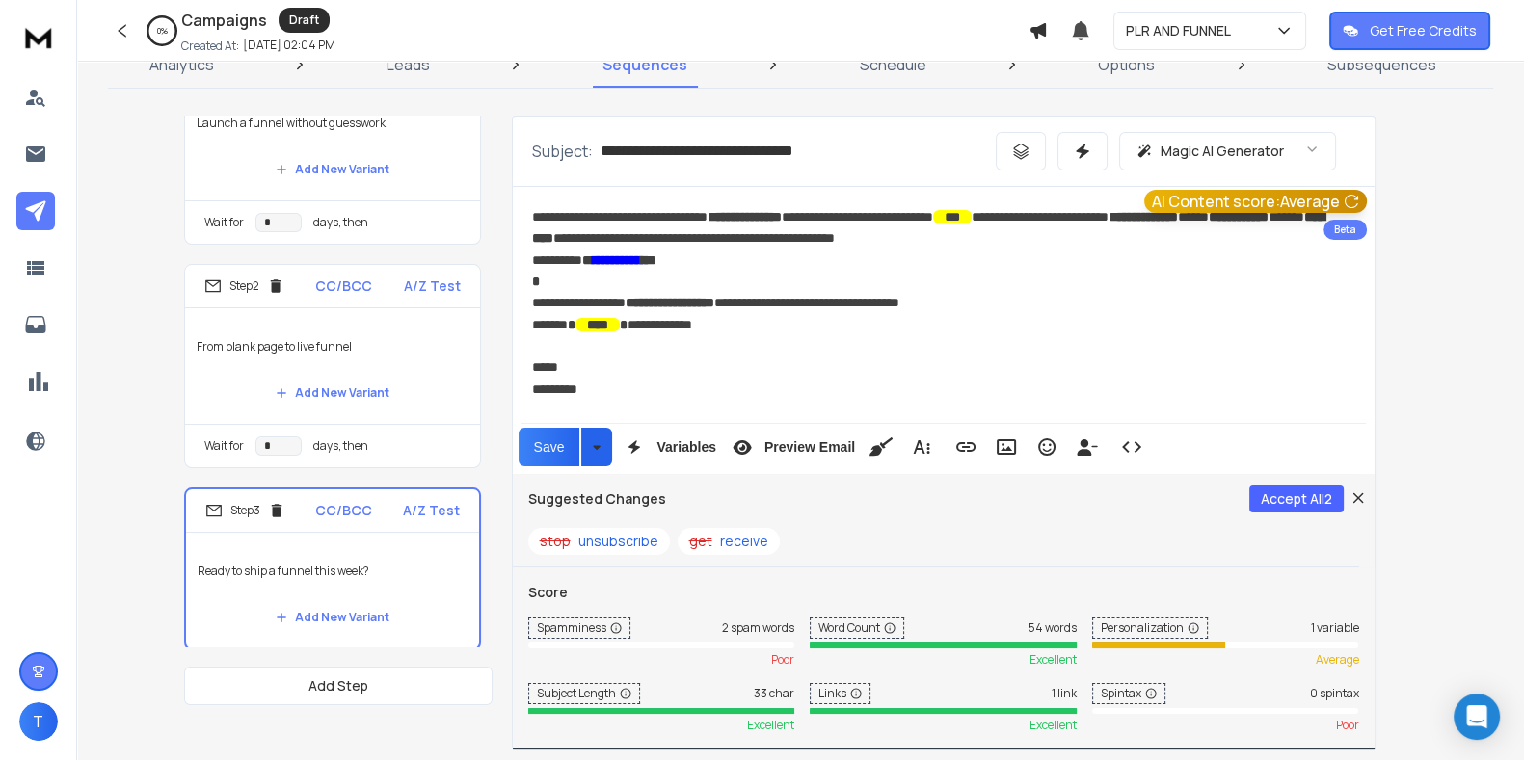
scroll to position [90, 0]
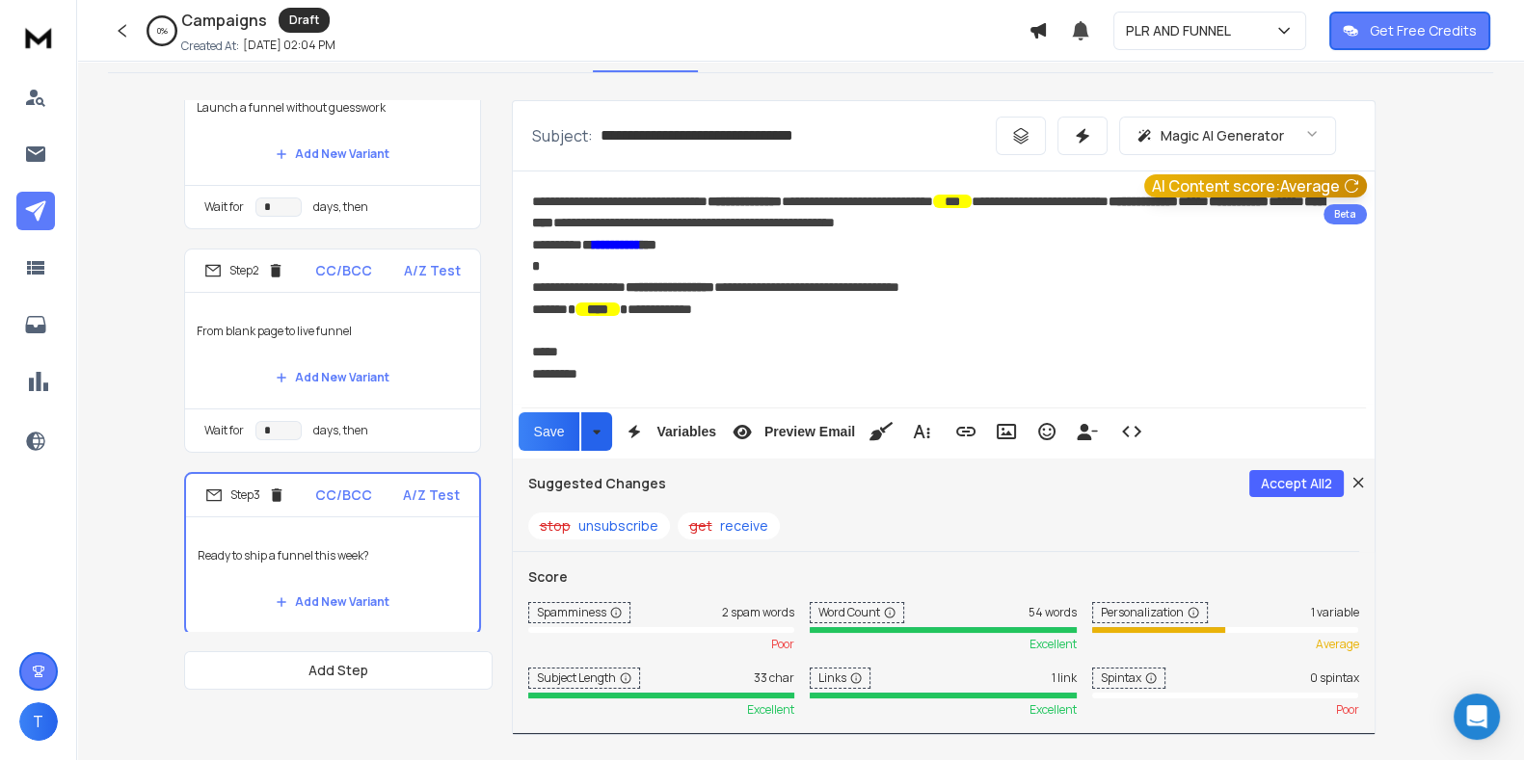
click at [620, 519] on span "unsubscribe" at bounding box center [618, 526] width 80 height 19
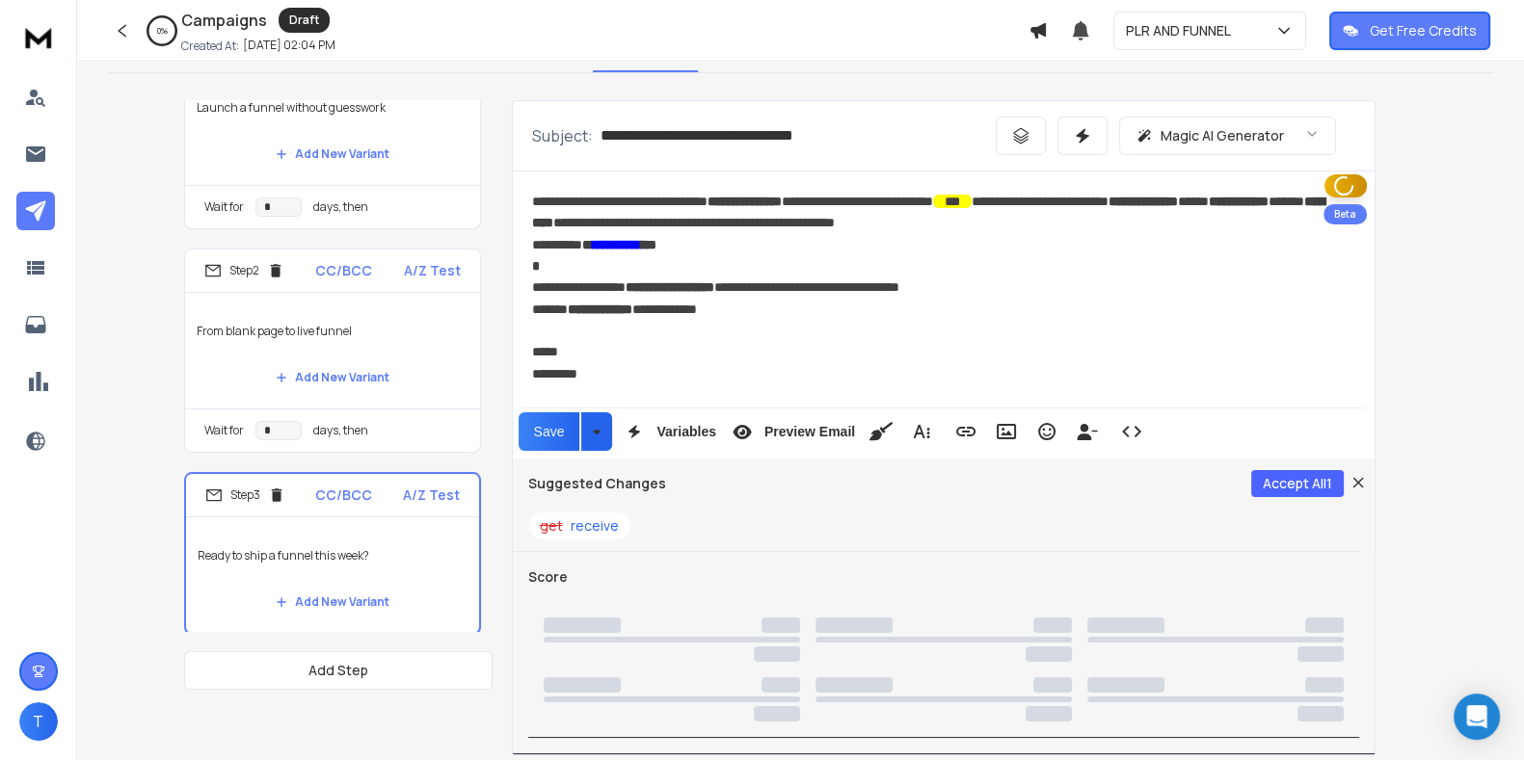
click at [577, 531] on span "receive" at bounding box center [595, 526] width 48 height 19
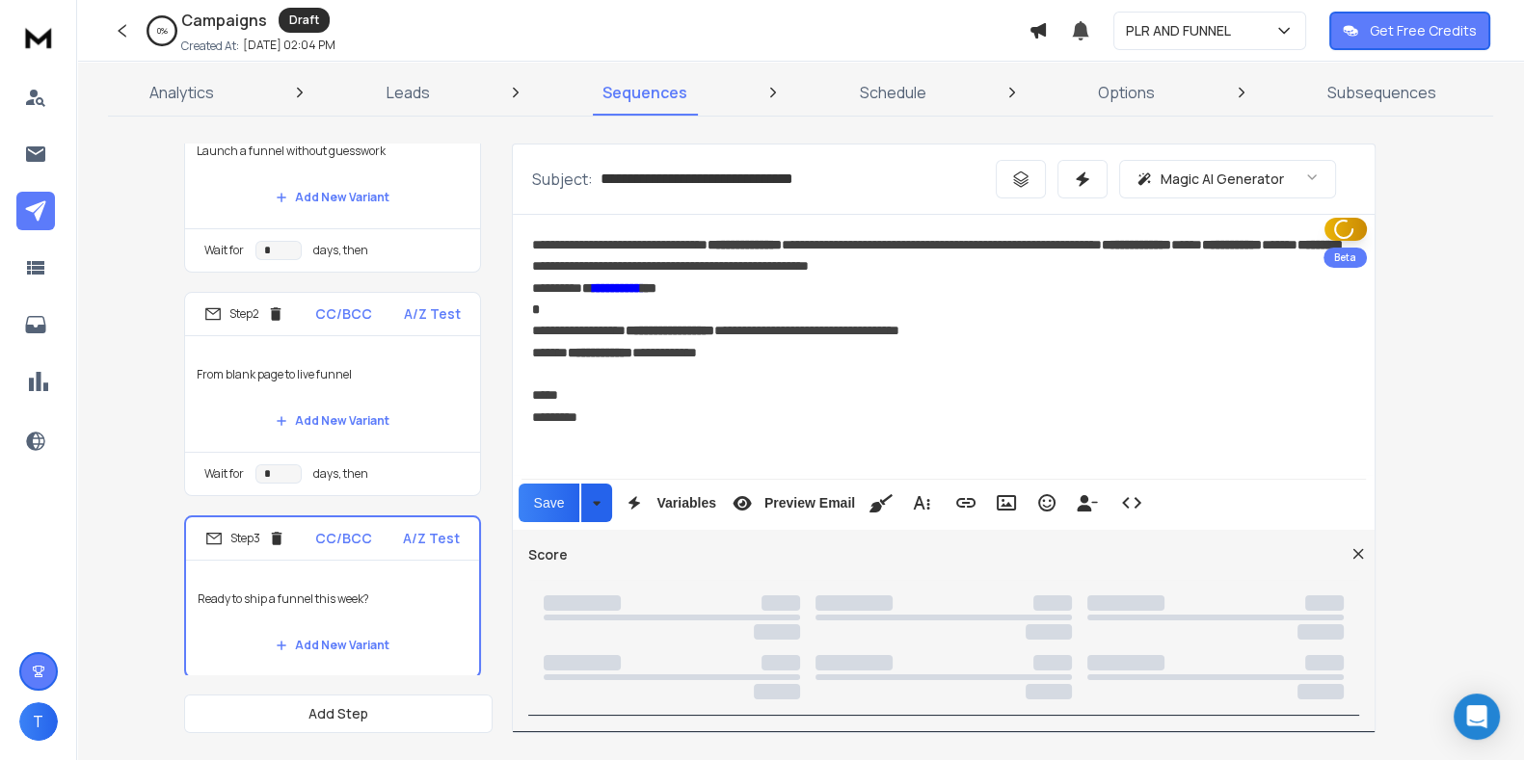
scroll to position [46, 0]
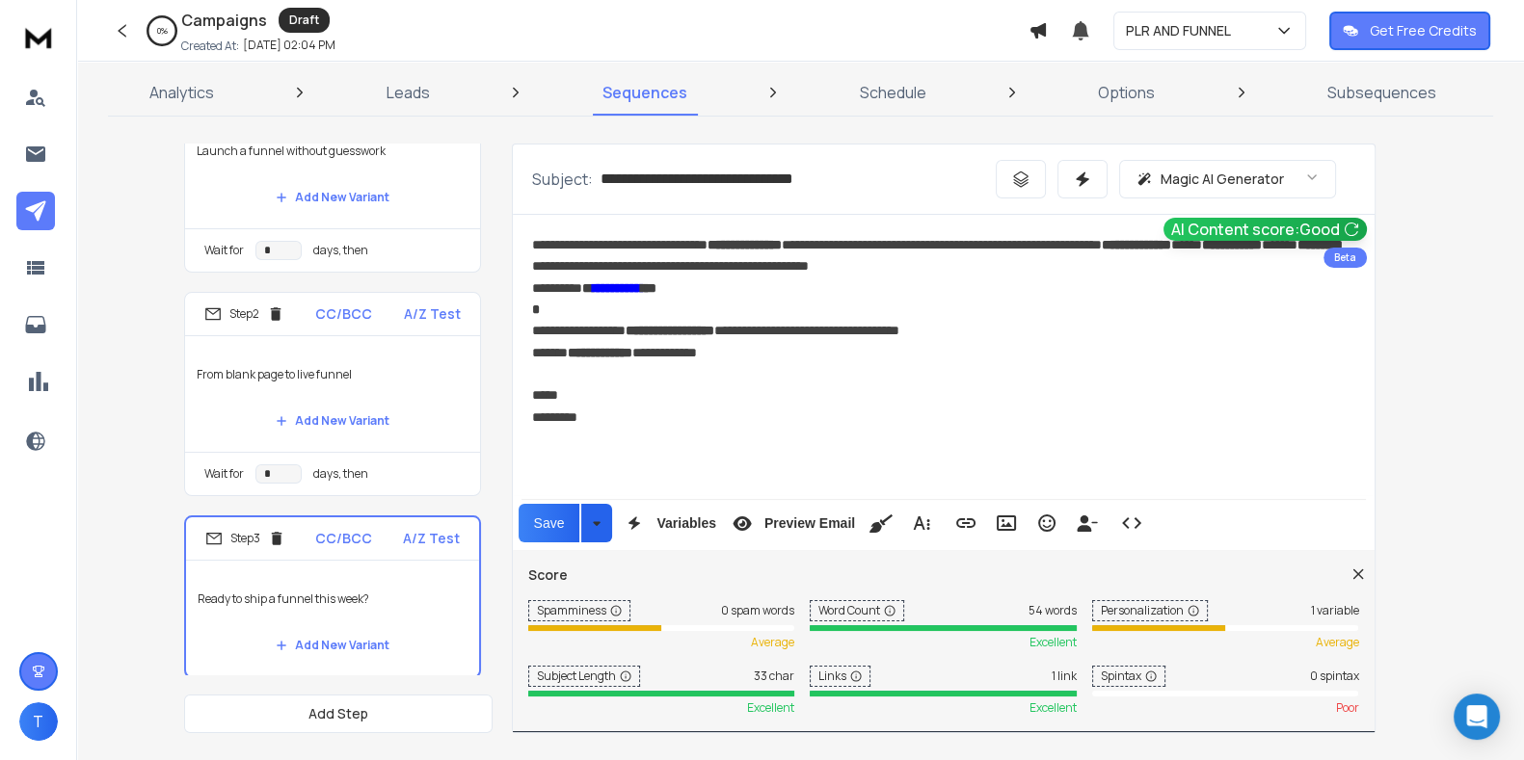
click at [1211, 238] on button "AI Content score: Good" at bounding box center [1264, 229] width 203 height 23
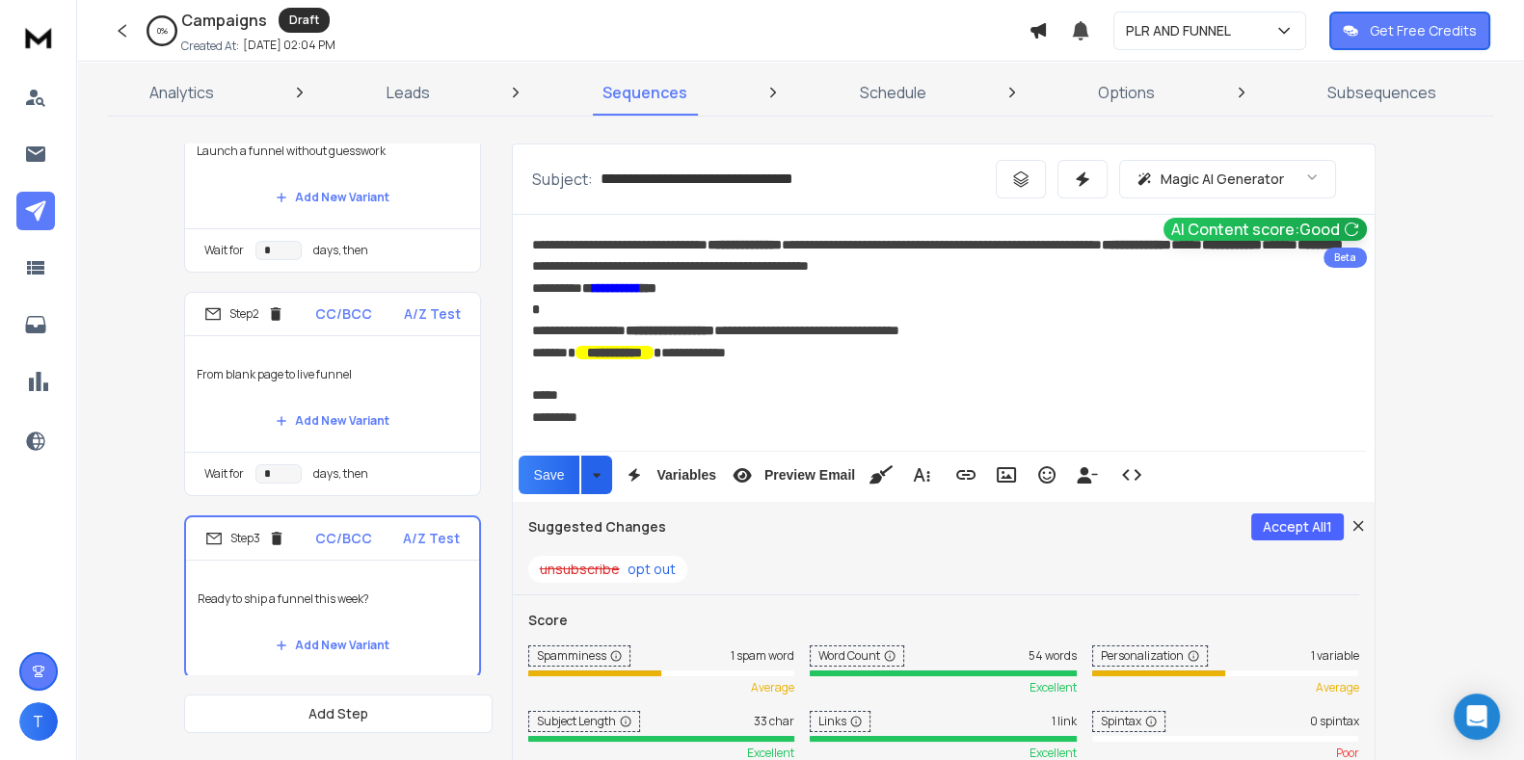
click at [654, 569] on span "opt out" at bounding box center [651, 569] width 48 height 19
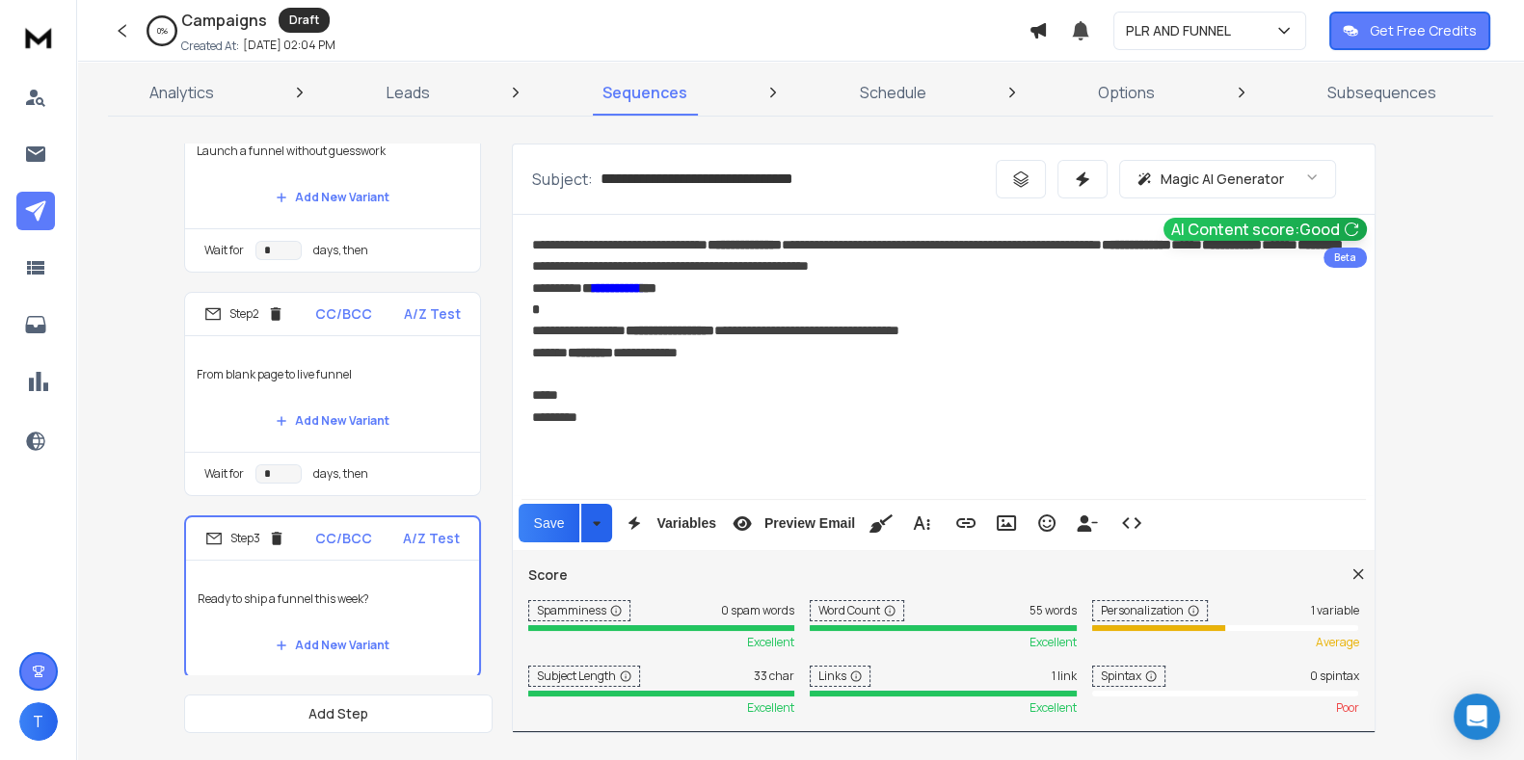
click at [1194, 222] on button "AI Content score: Good" at bounding box center [1264, 229] width 203 height 23
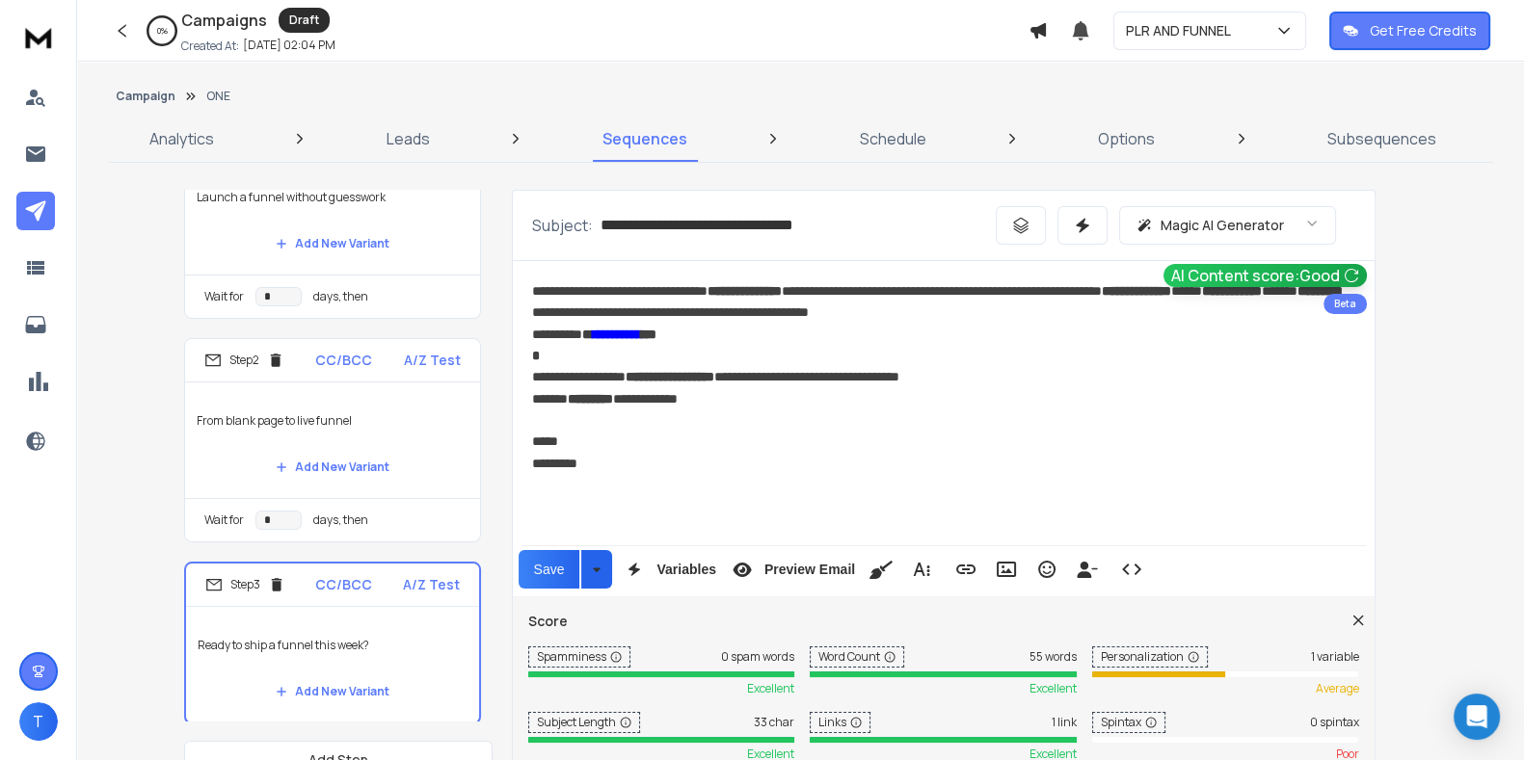
scroll to position [0, 0]
click at [526, 281] on div "**********" at bounding box center [944, 401] width 862 height 280
click at [679, 558] on div "Variables" at bounding box center [668, 569] width 104 height 31
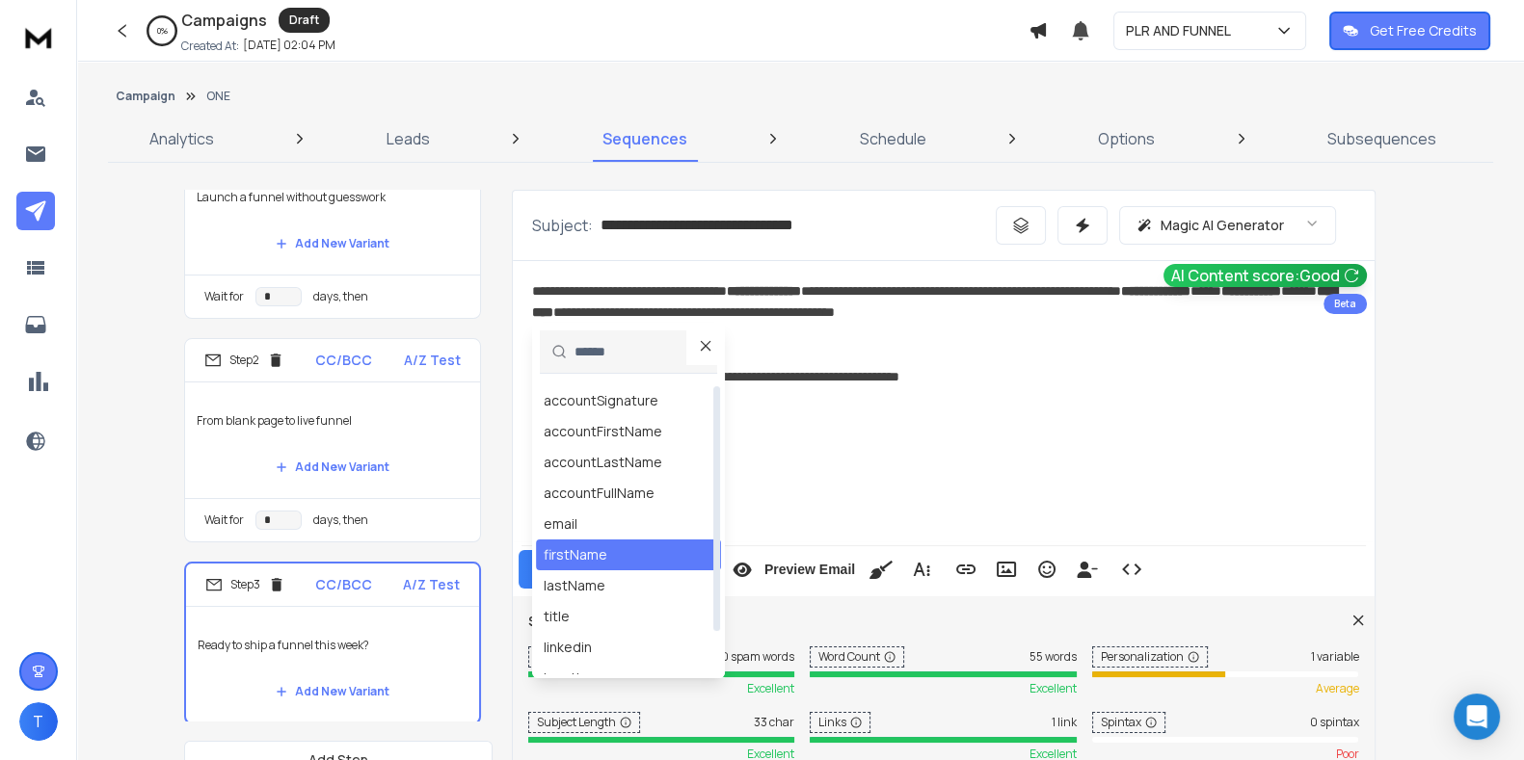
click at [600, 557] on div "firstName" at bounding box center [576, 555] width 64 height 19
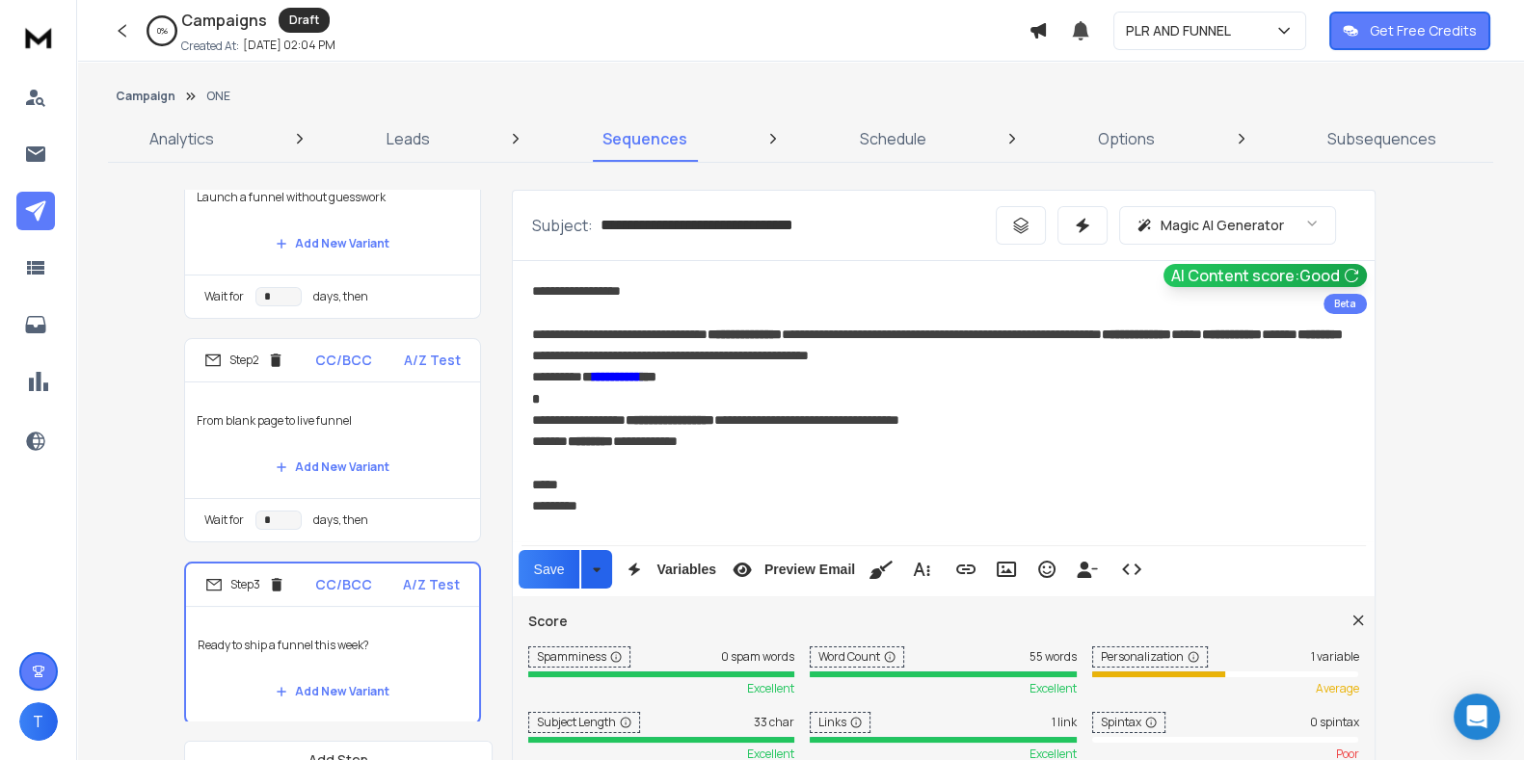
click at [1200, 279] on button "AI Content score: Good" at bounding box center [1264, 275] width 203 height 23
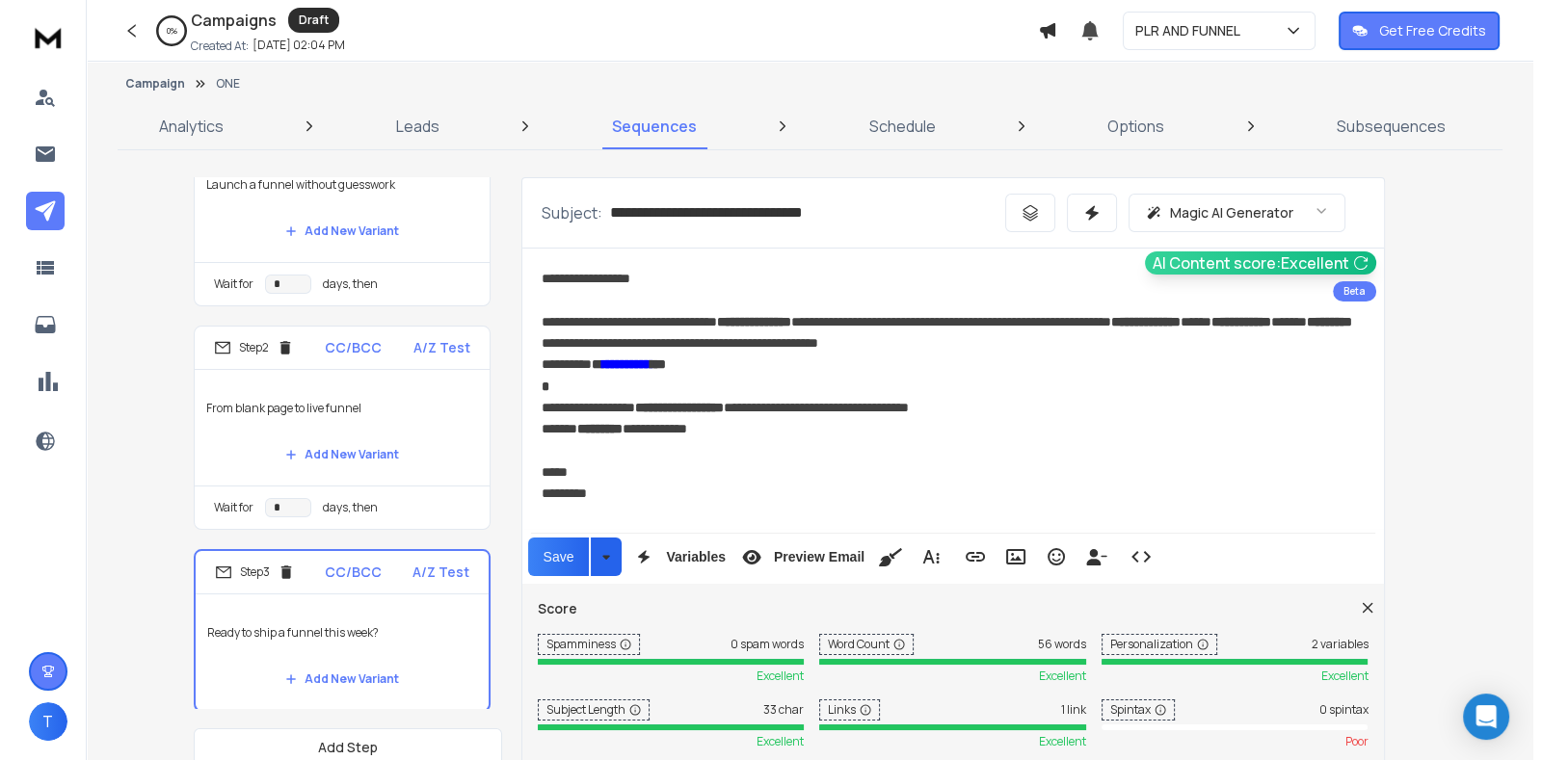
scroll to position [46, 0]
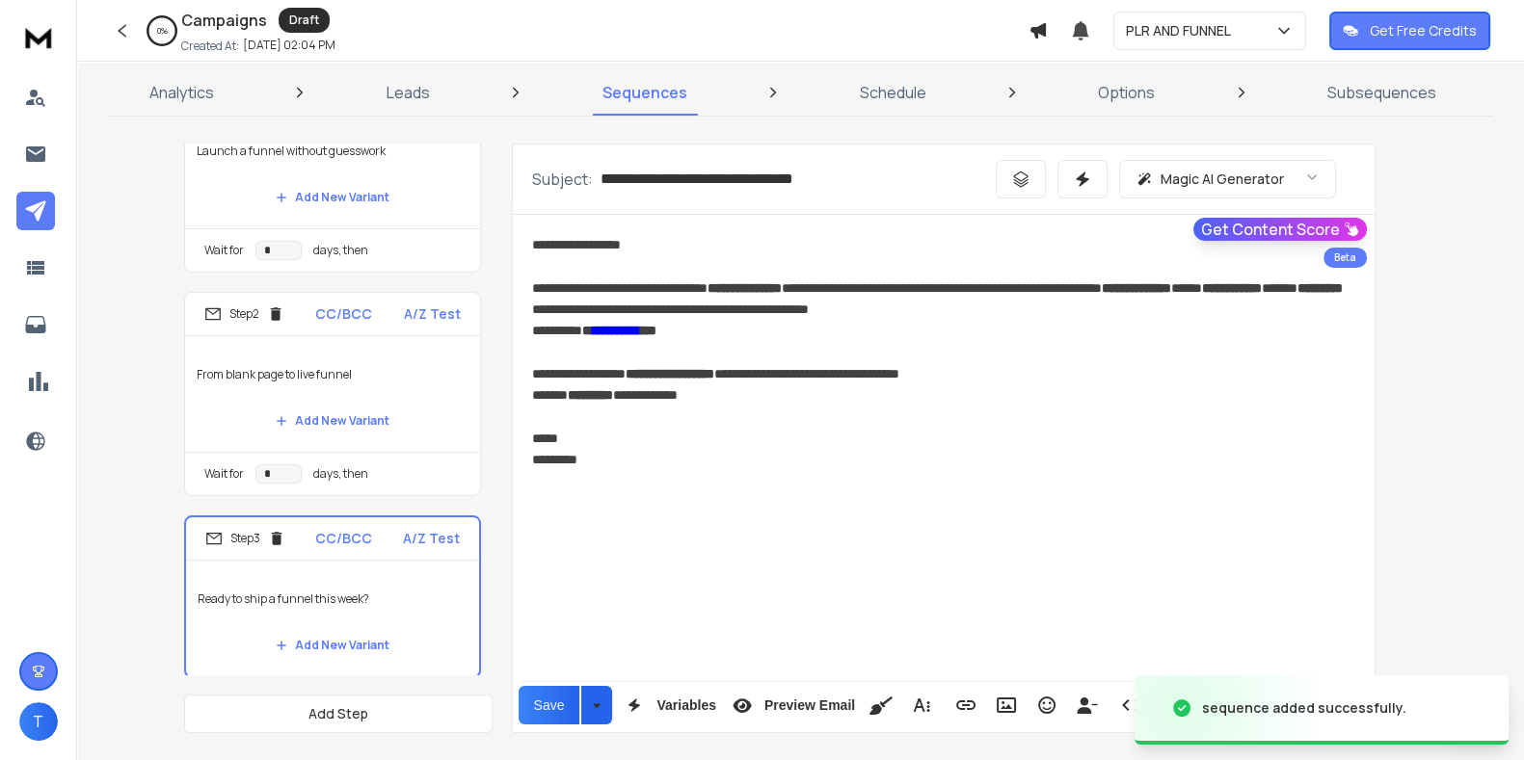
click at [218, 370] on p "From blank page to live funnel" at bounding box center [333, 375] width 272 height 54
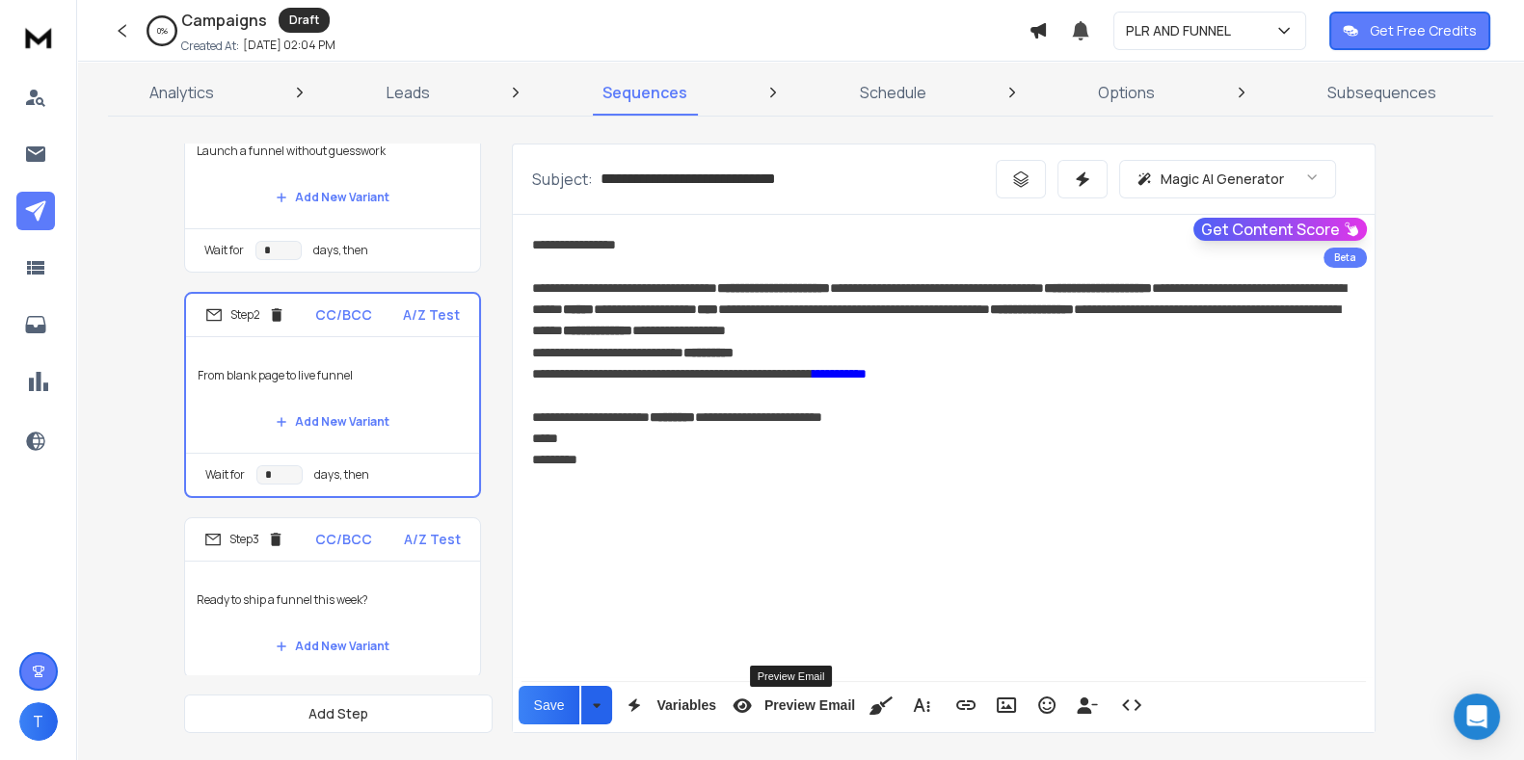
click at [780, 701] on span "Preview Email" at bounding box center [809, 706] width 98 height 16
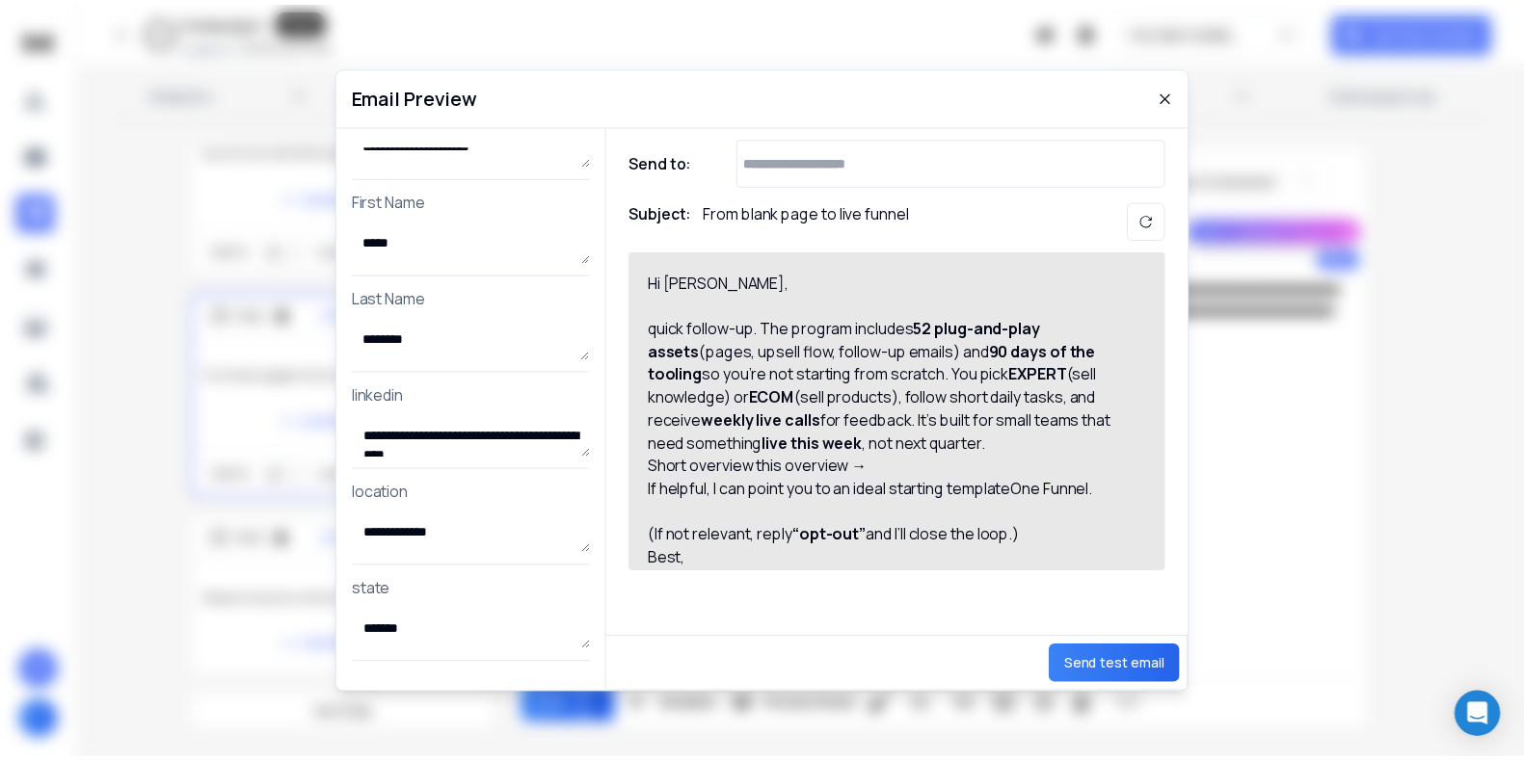
scroll to position [0, 0]
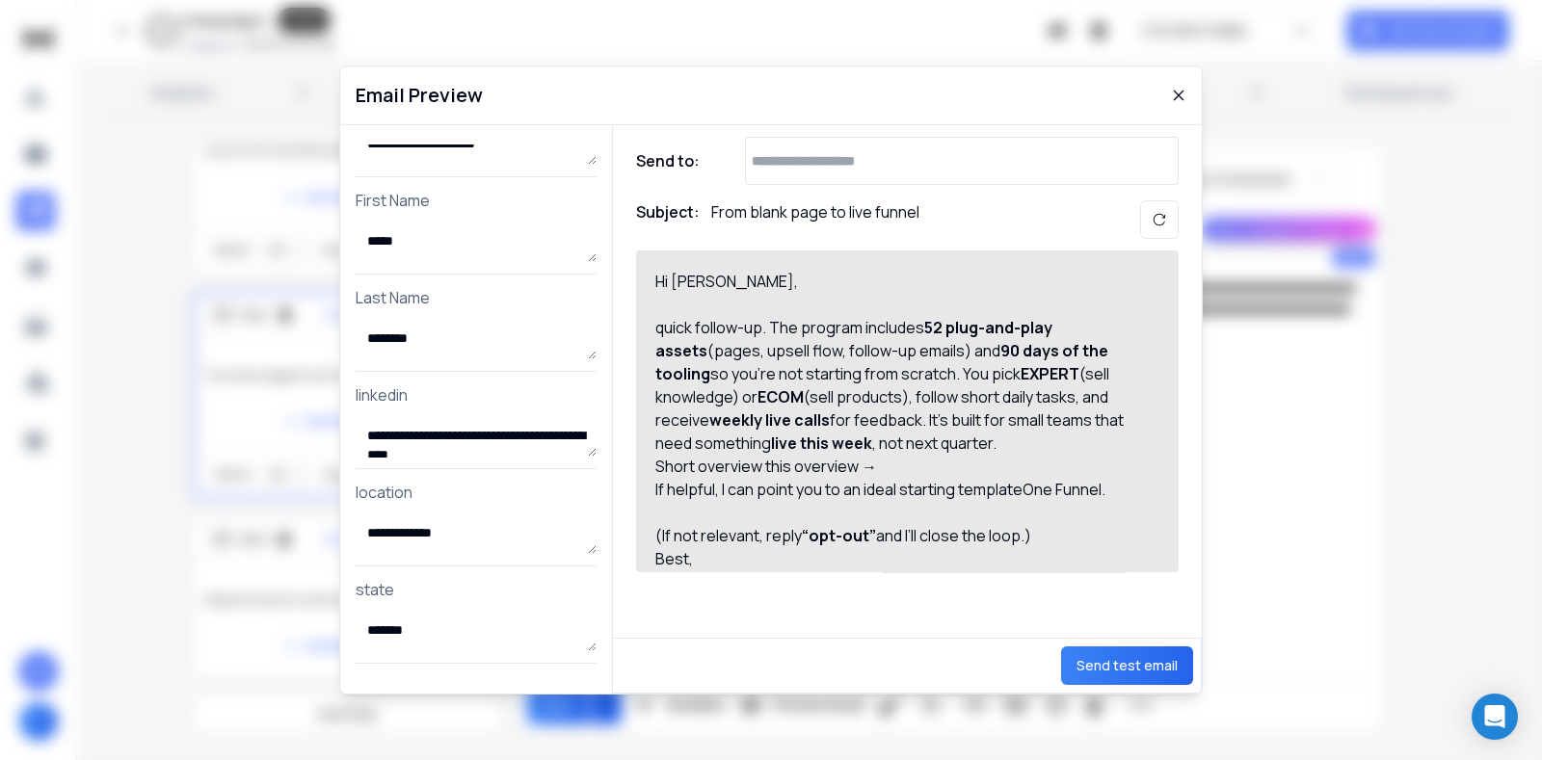
click at [1181, 85] on div "Email Preview" at bounding box center [771, 96] width 862 height 58
click at [1181, 95] on icon at bounding box center [1178, 95] width 15 height 15
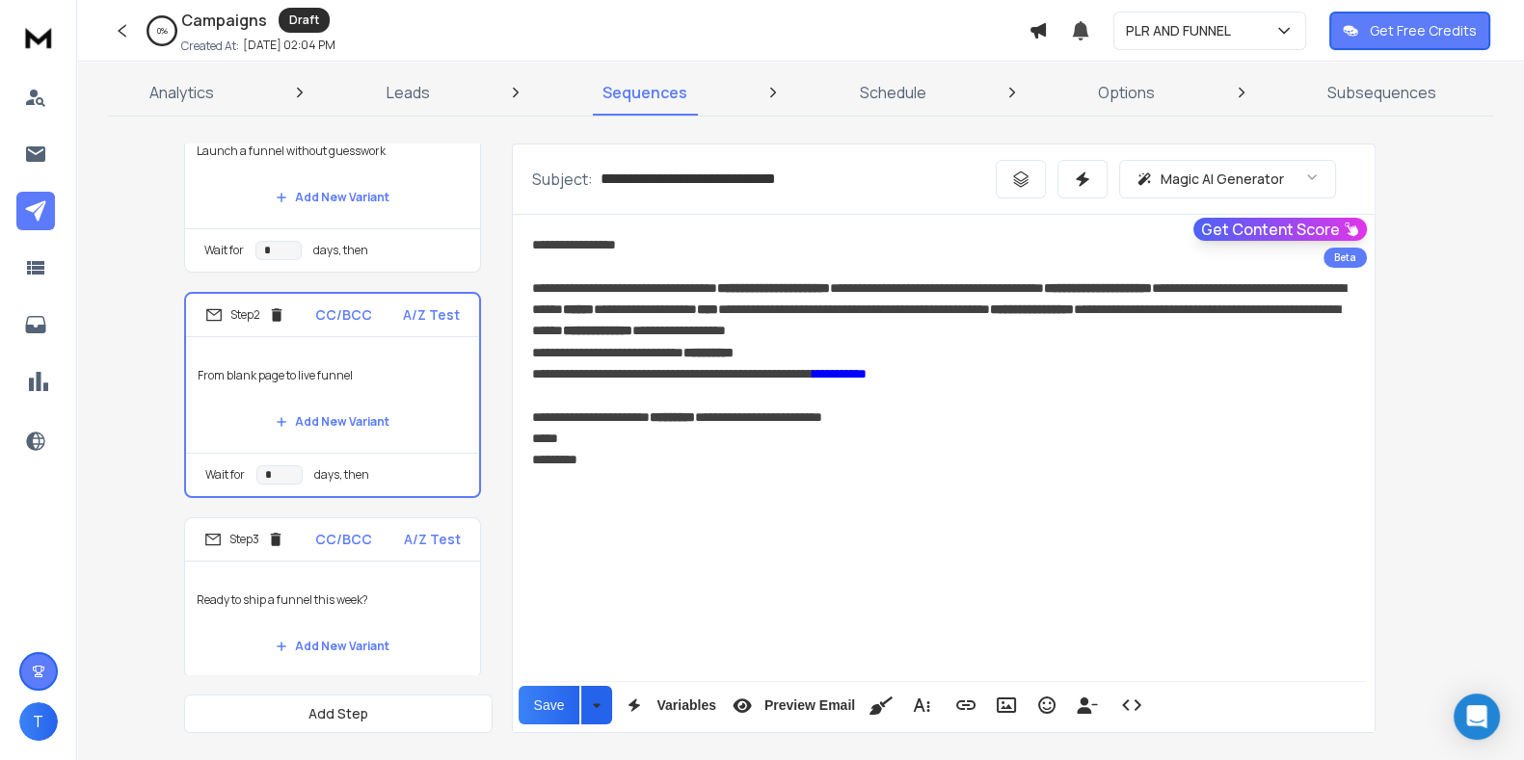
click at [725, 306] on div "**********" at bounding box center [943, 310] width 823 height 65
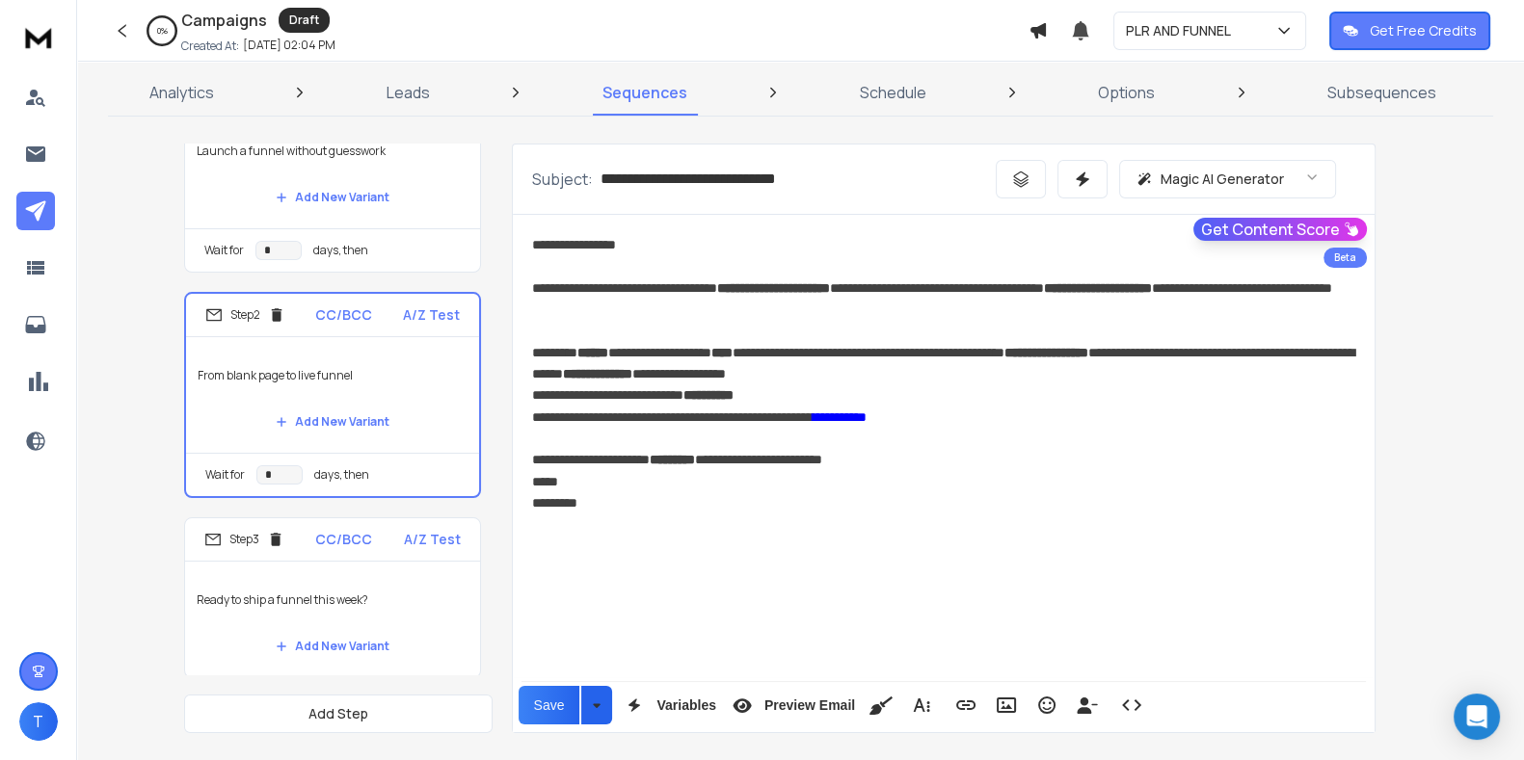
click at [988, 370] on div "**********" at bounding box center [943, 363] width 823 height 43
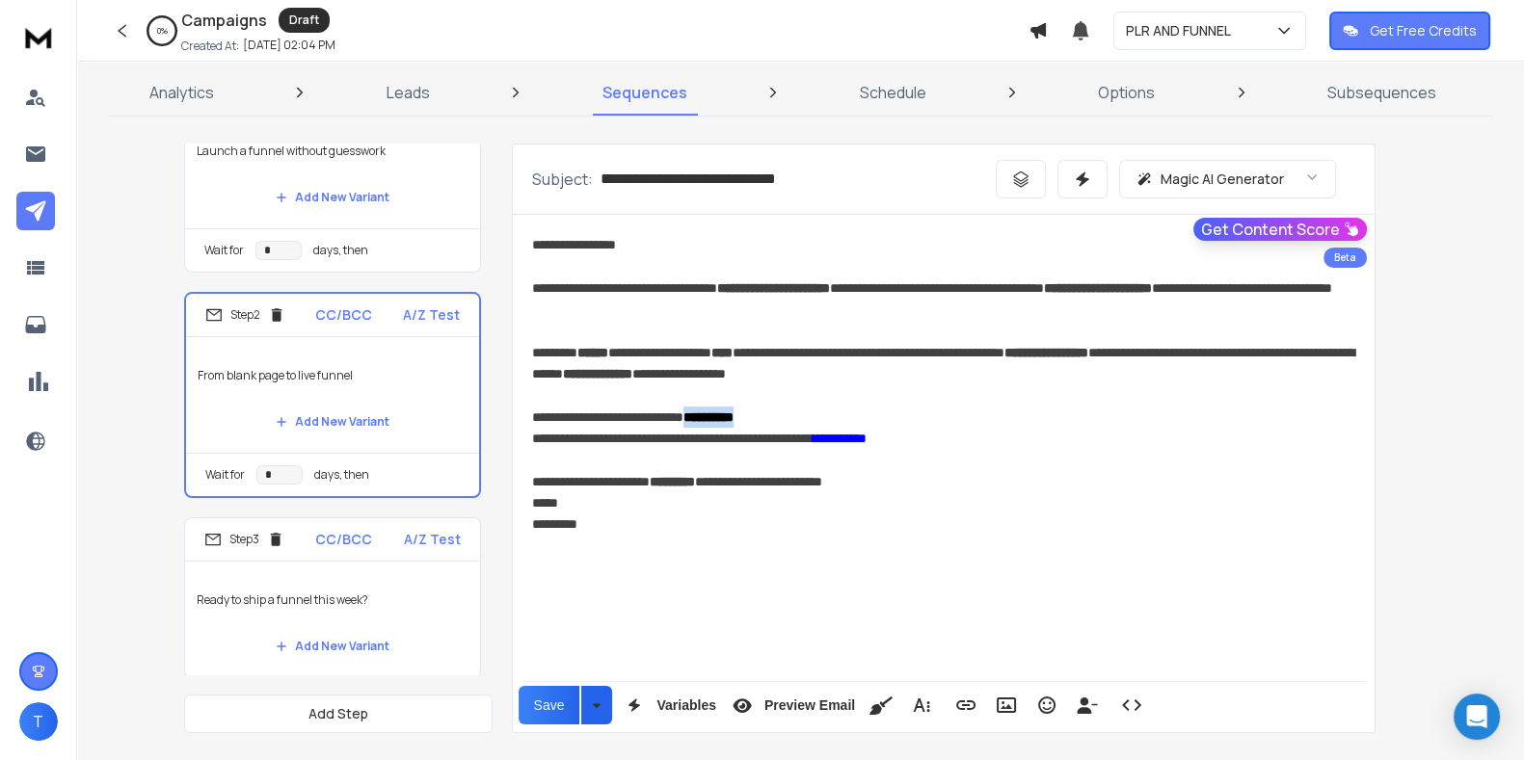
drag, startPoint x: 733, startPoint y: 416, endPoint x: 810, endPoint y: 421, distance: 76.3
click at [810, 421] on div "**********" at bounding box center [943, 417] width 823 height 21
click at [535, 415] on div "**********" at bounding box center [943, 417] width 823 height 21
drag, startPoint x: 535, startPoint y: 416, endPoint x: 834, endPoint y: 421, distance: 298.8
click at [834, 421] on div "**********" at bounding box center [943, 417] width 823 height 21
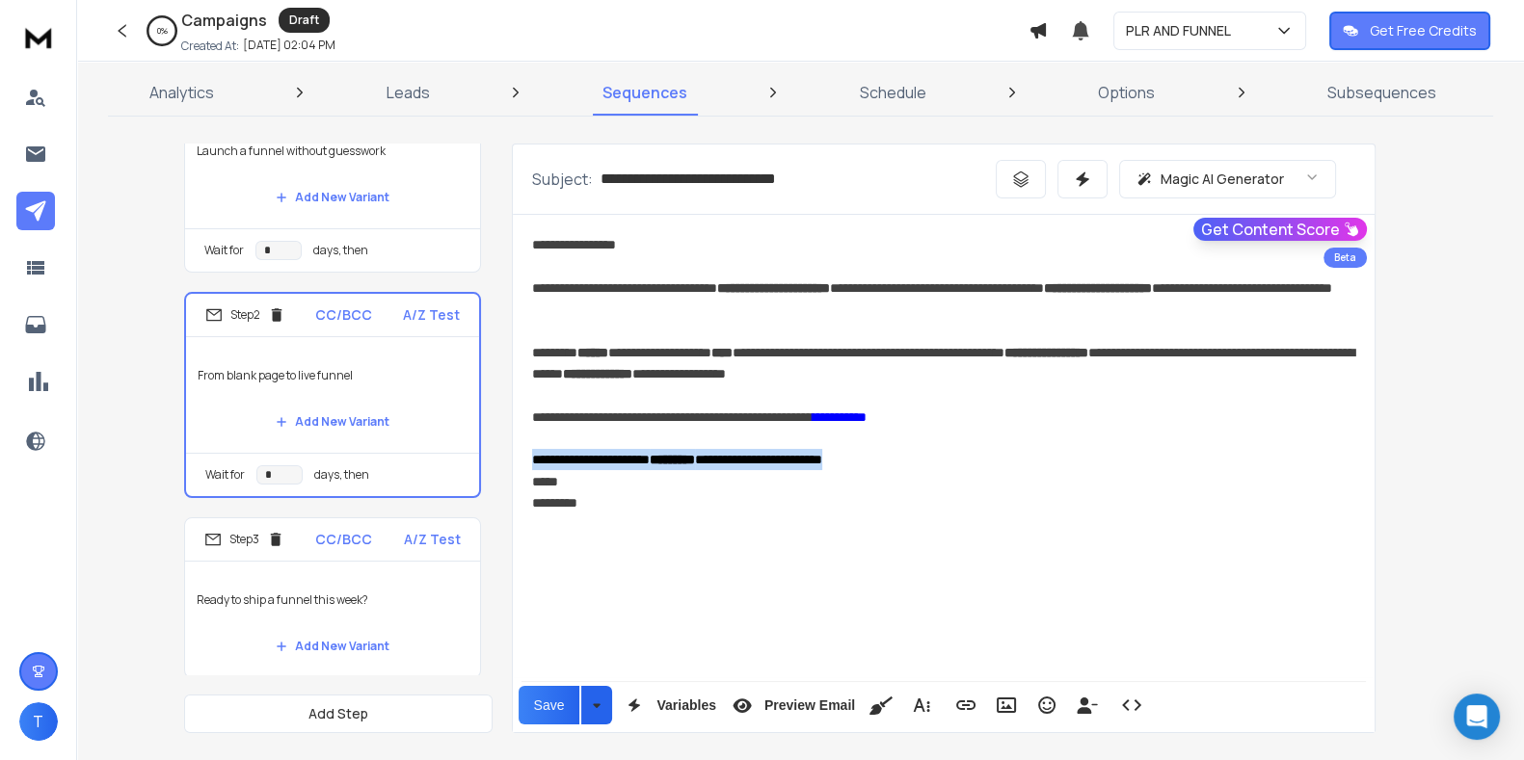
drag, startPoint x: 879, startPoint y: 462, endPoint x: 528, endPoint y: 460, distance: 350.8
click at [528, 460] on div "**********" at bounding box center [944, 443] width 862 height 456
click at [1241, 230] on button "Get Content Score" at bounding box center [1279, 229] width 173 height 23
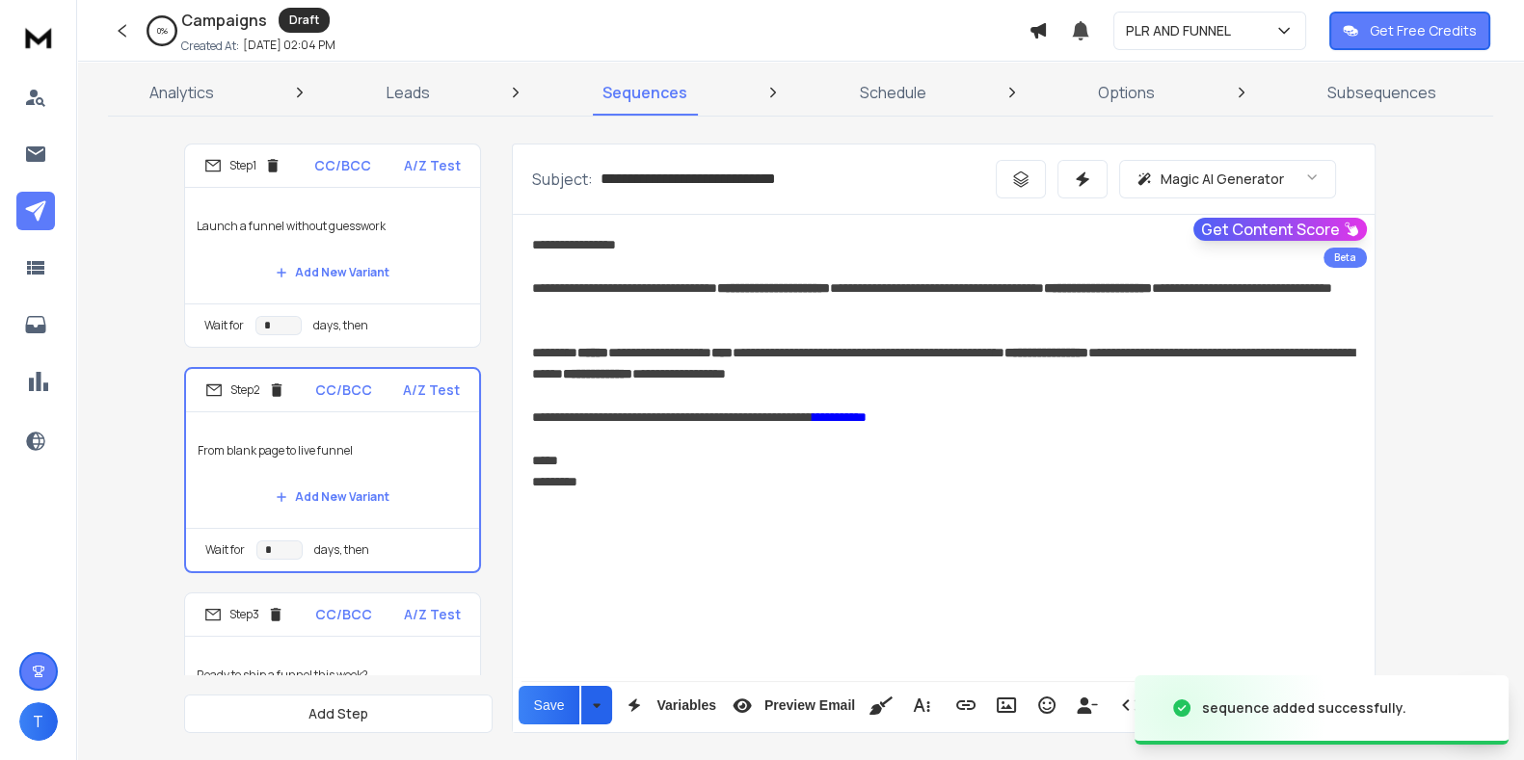
click at [280, 226] on p "Launch a funnel without guesswork" at bounding box center [333, 227] width 272 height 54
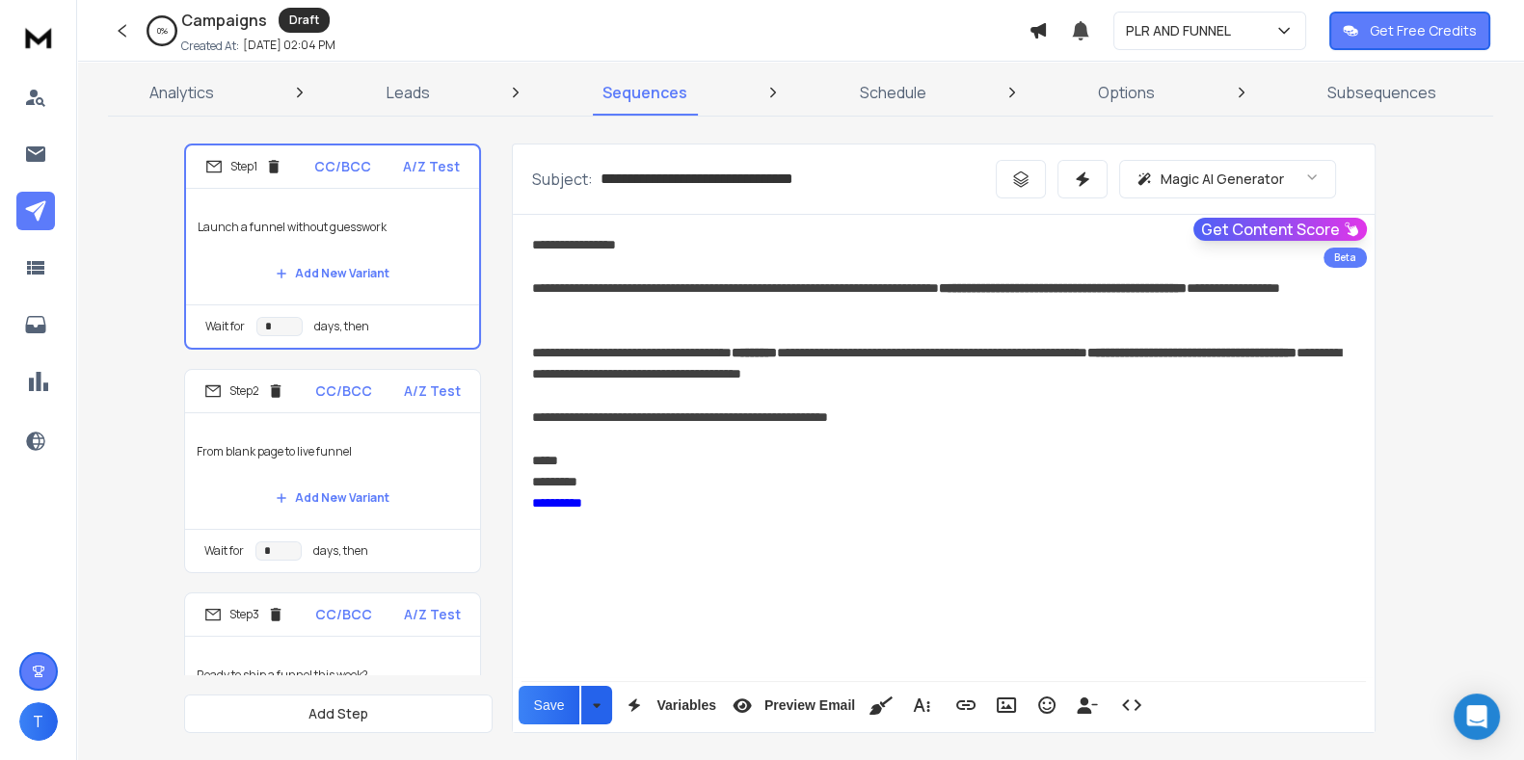
click at [225, 425] on p "From blank page to live funnel" at bounding box center [333, 452] width 272 height 54
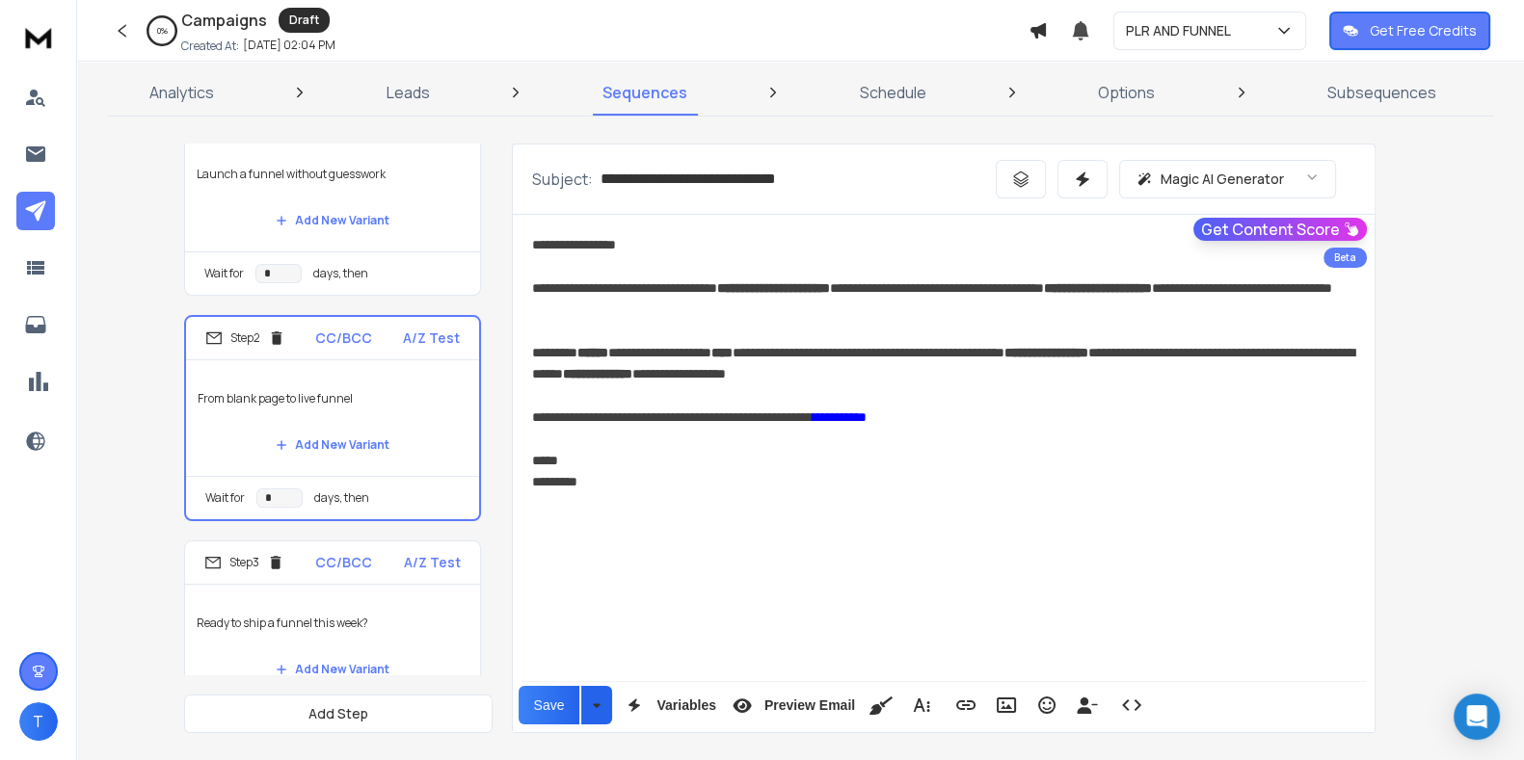
scroll to position [75, 0]
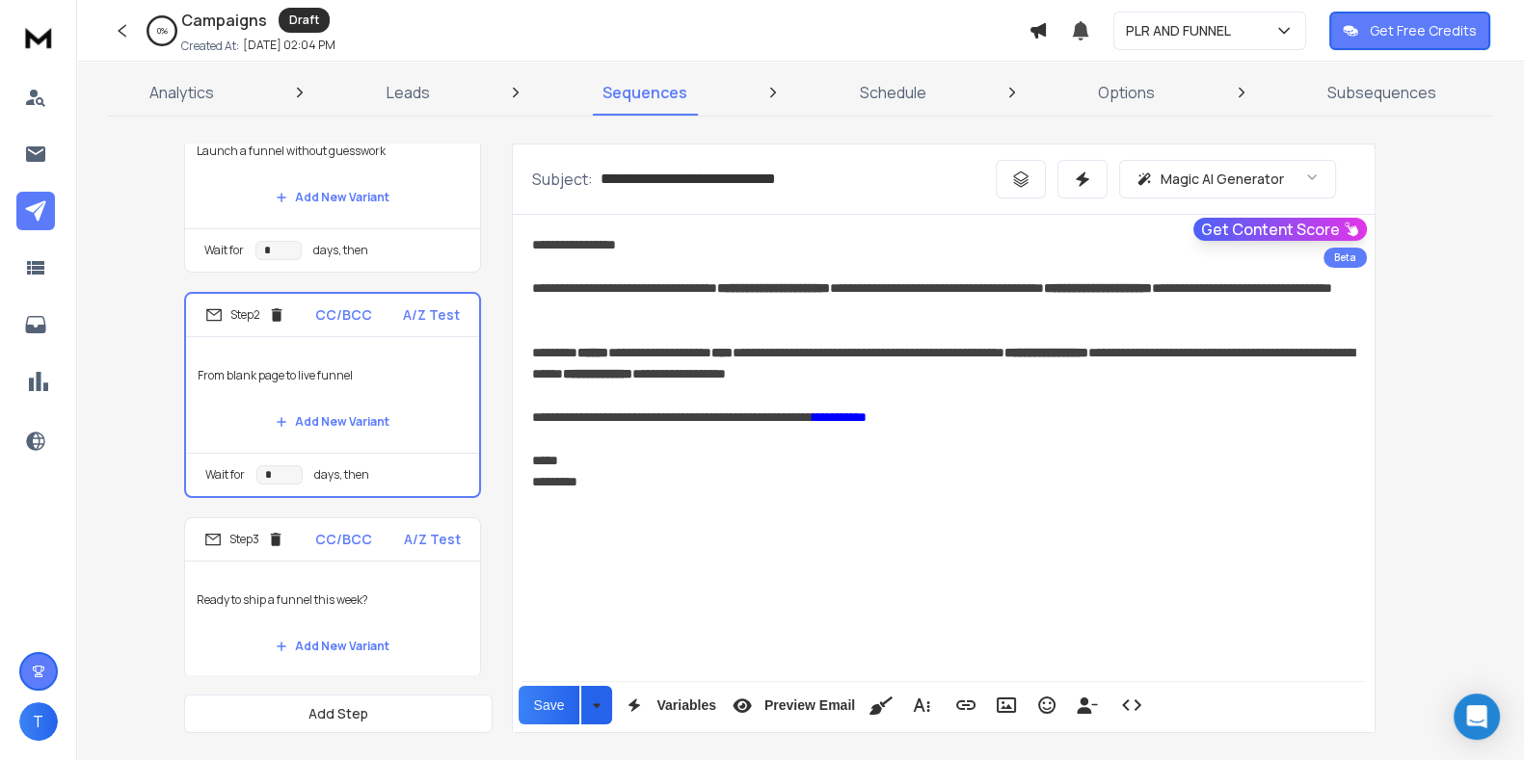
click at [246, 601] on p "Ready to ship a funnel this week?" at bounding box center [333, 600] width 272 height 54
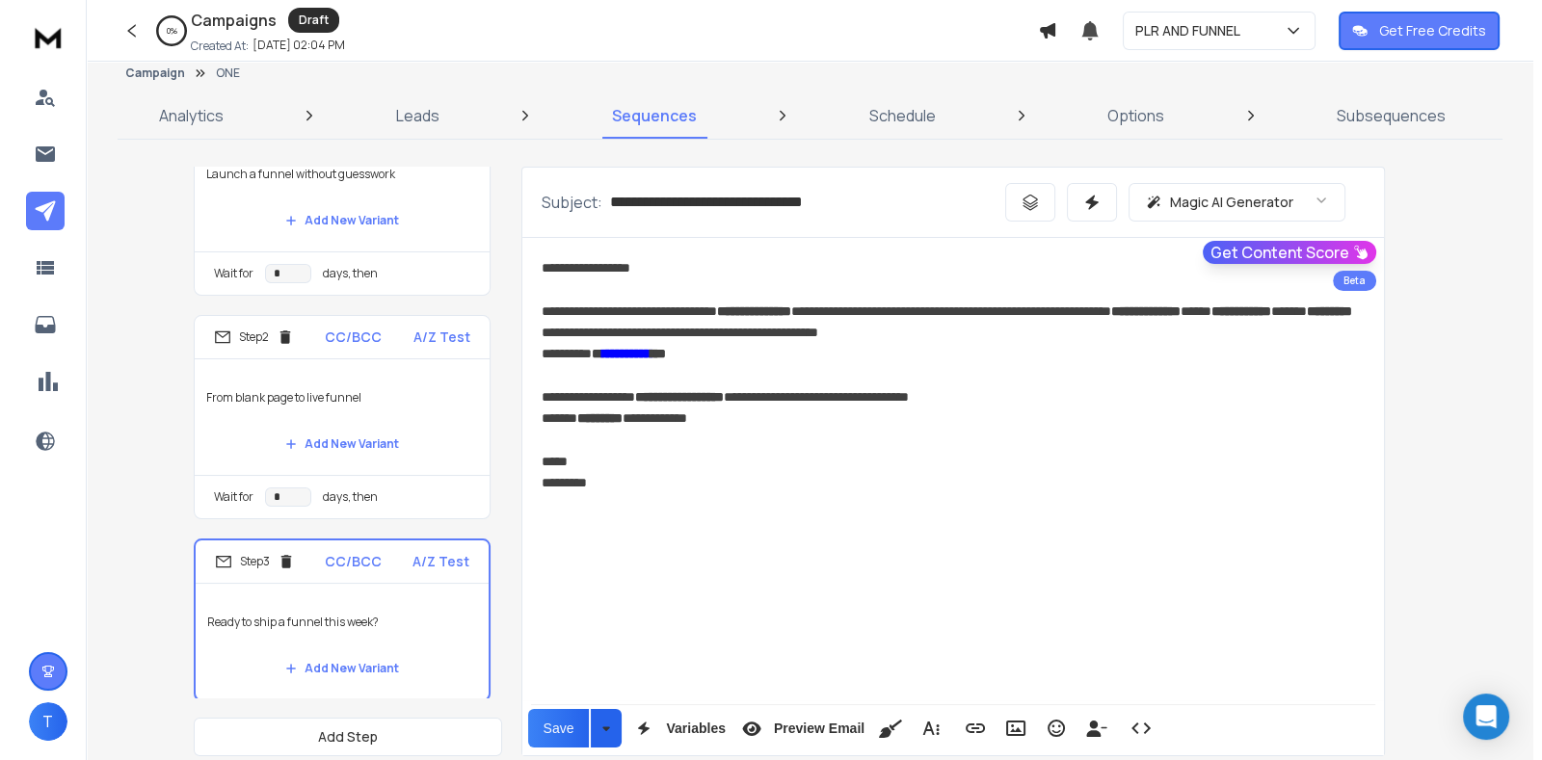
scroll to position [46, 0]
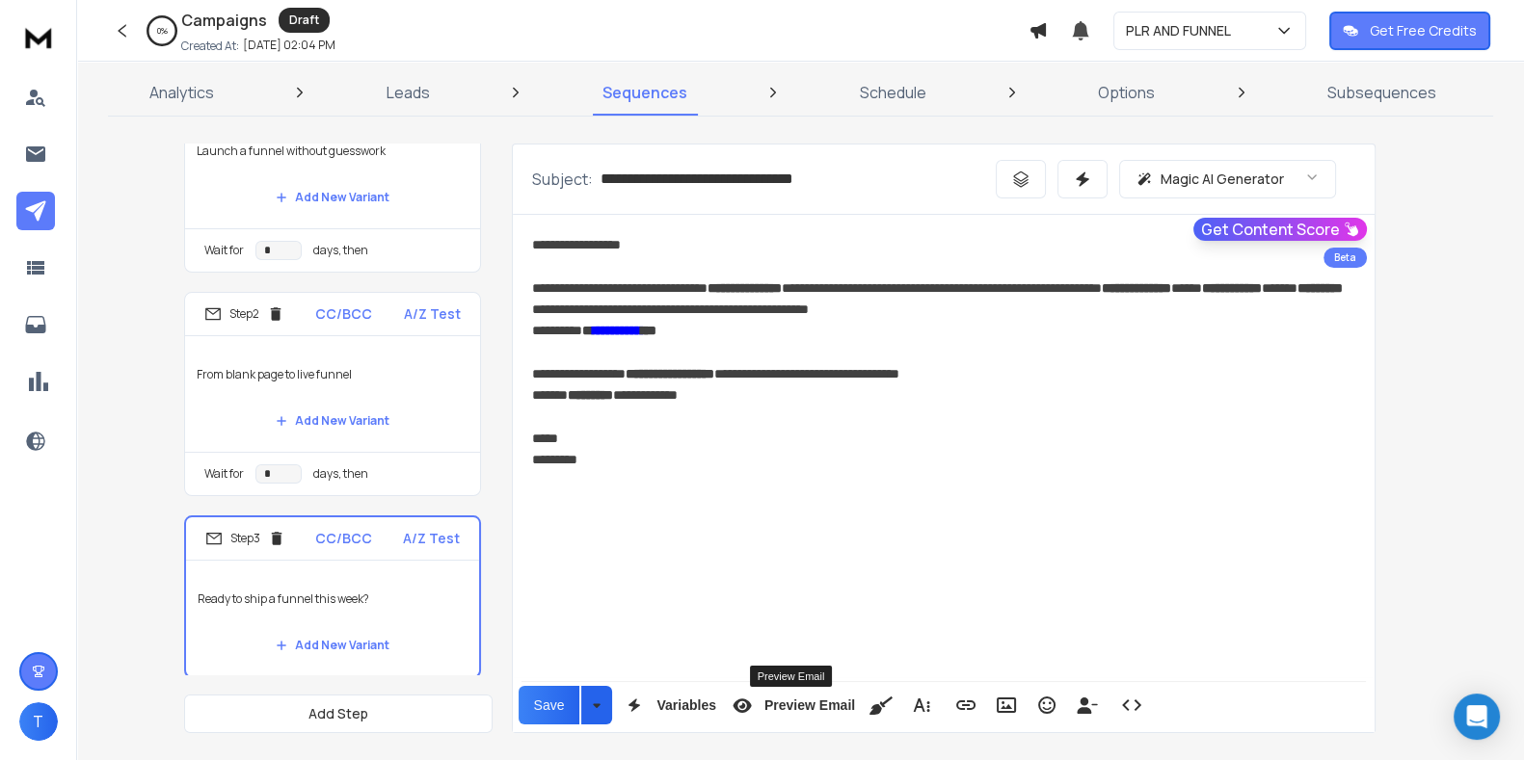
click at [827, 702] on span "Preview Email" at bounding box center [809, 706] width 98 height 16
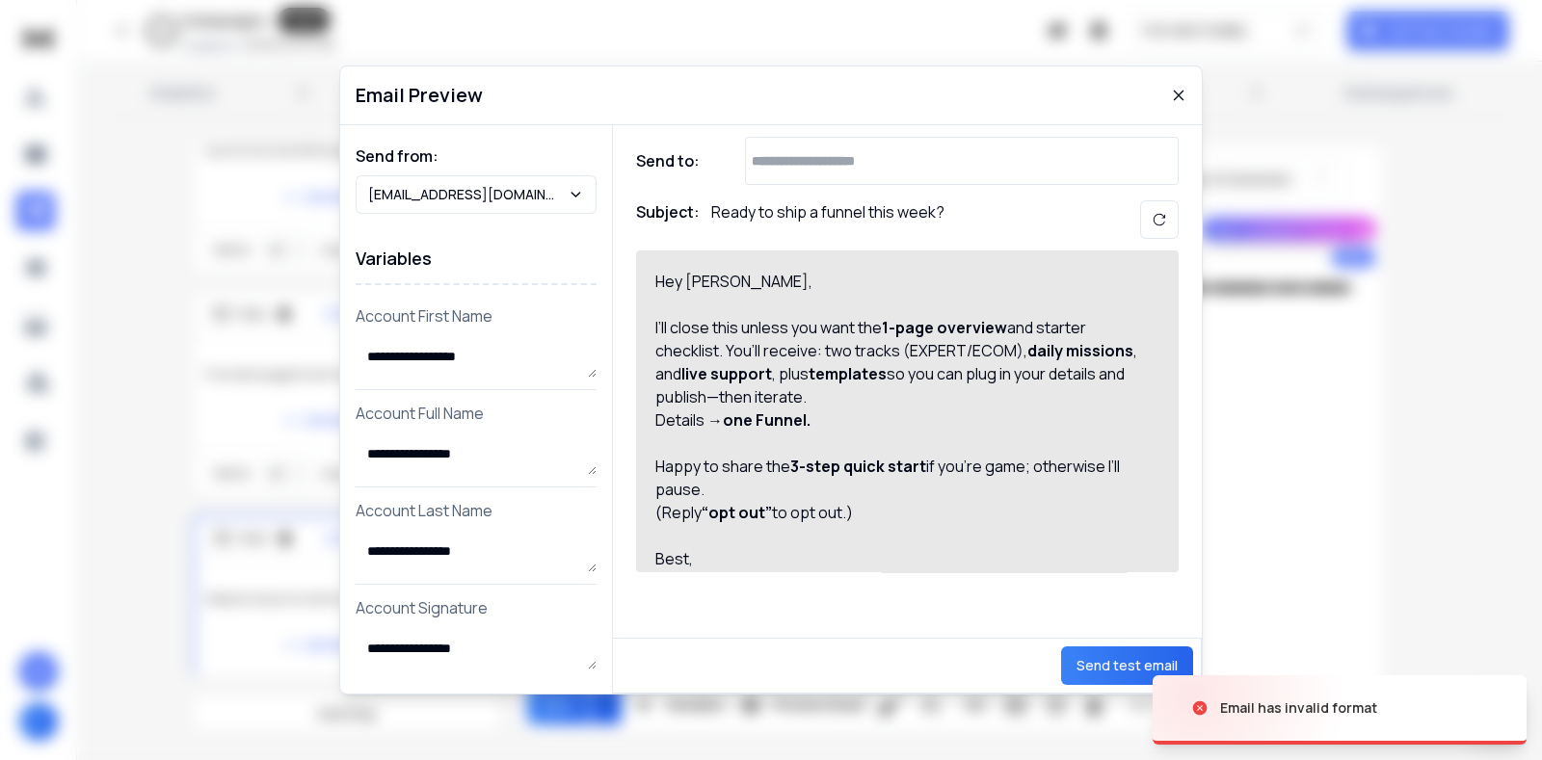
scroll to position [19, 0]
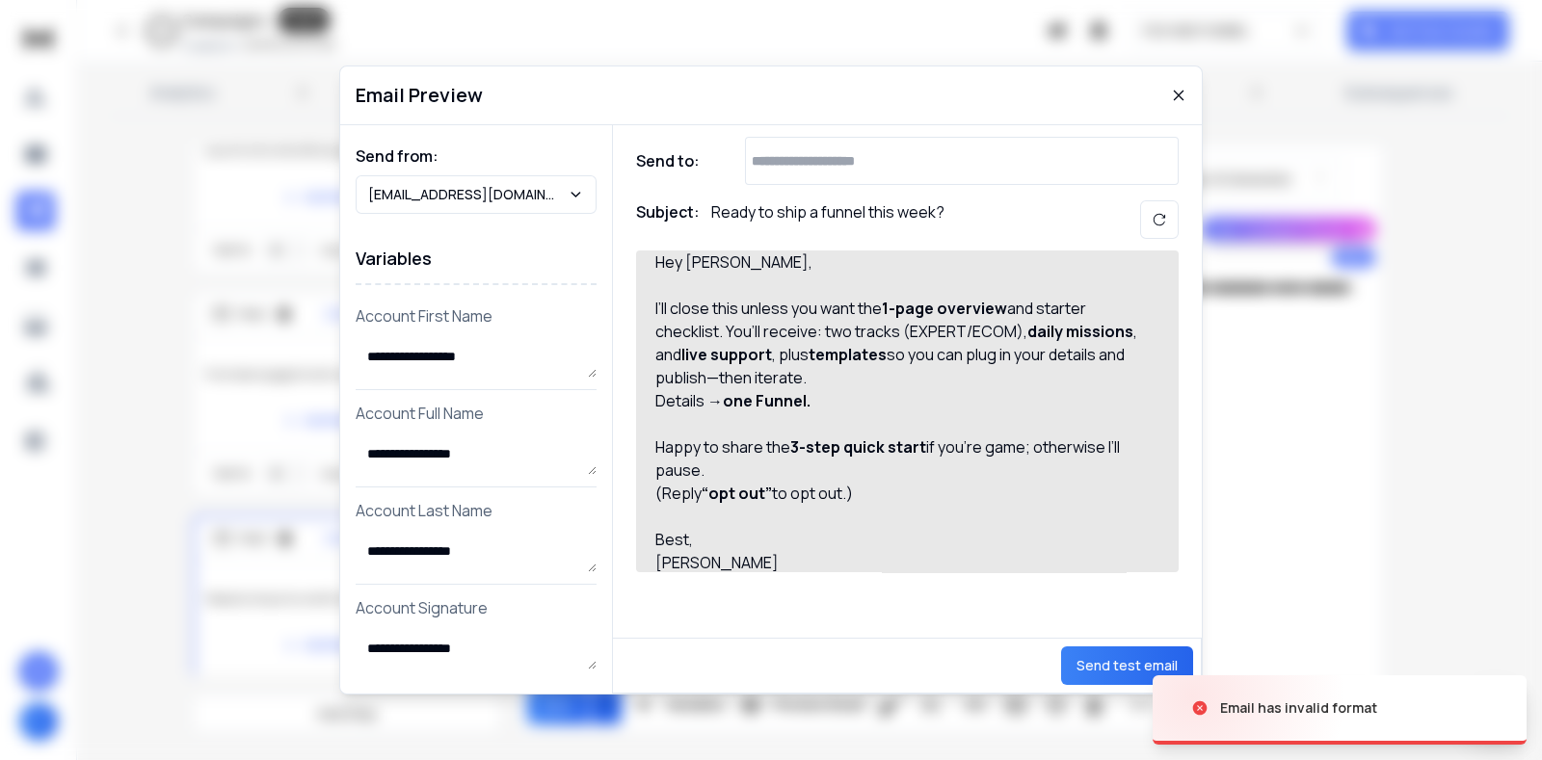
click at [226, 397] on div "**********" at bounding box center [771, 380] width 1542 height 669
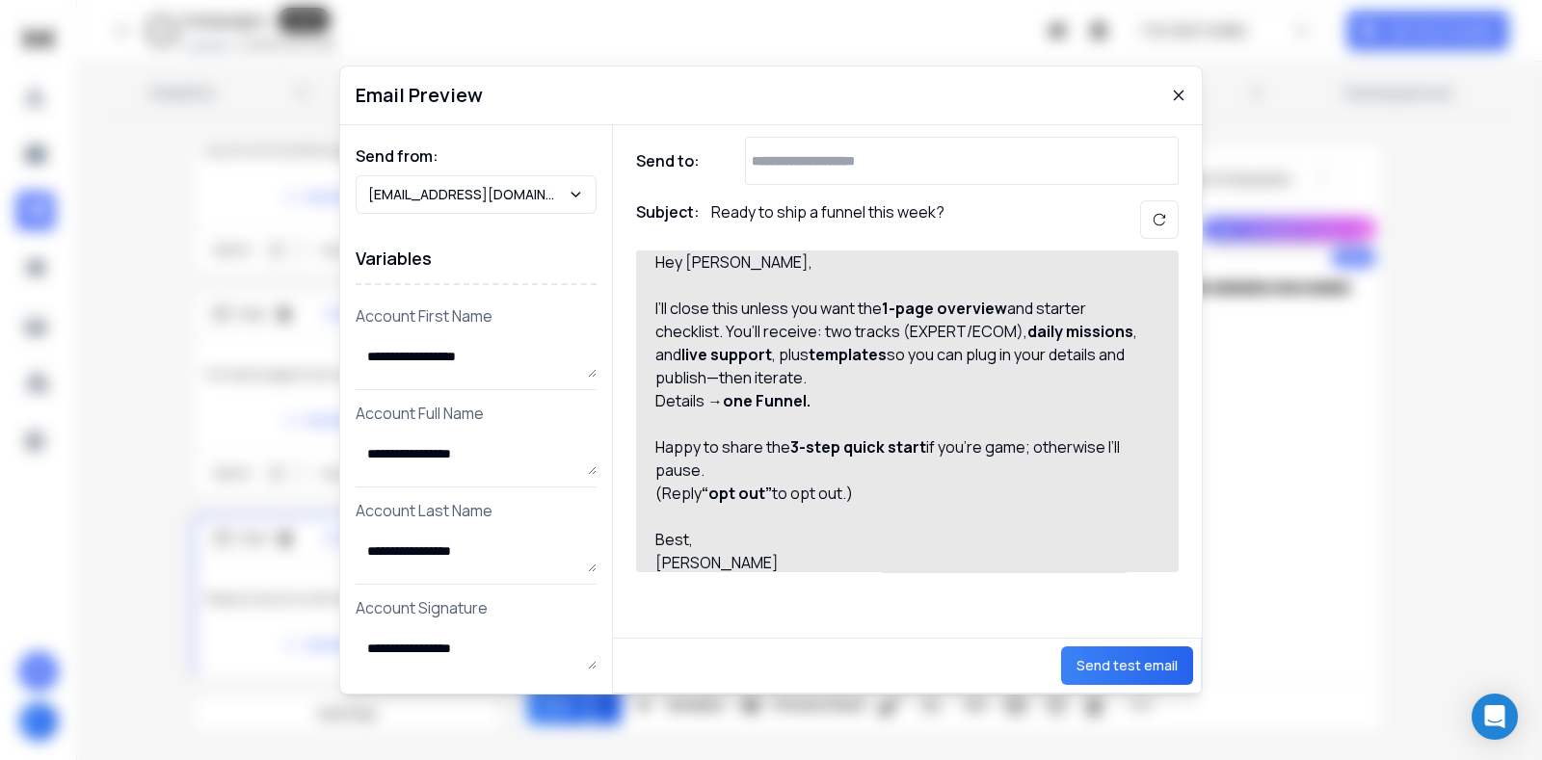
click at [1176, 104] on div "Email Preview" at bounding box center [771, 96] width 862 height 58
click at [1181, 89] on icon at bounding box center [1178, 95] width 15 height 15
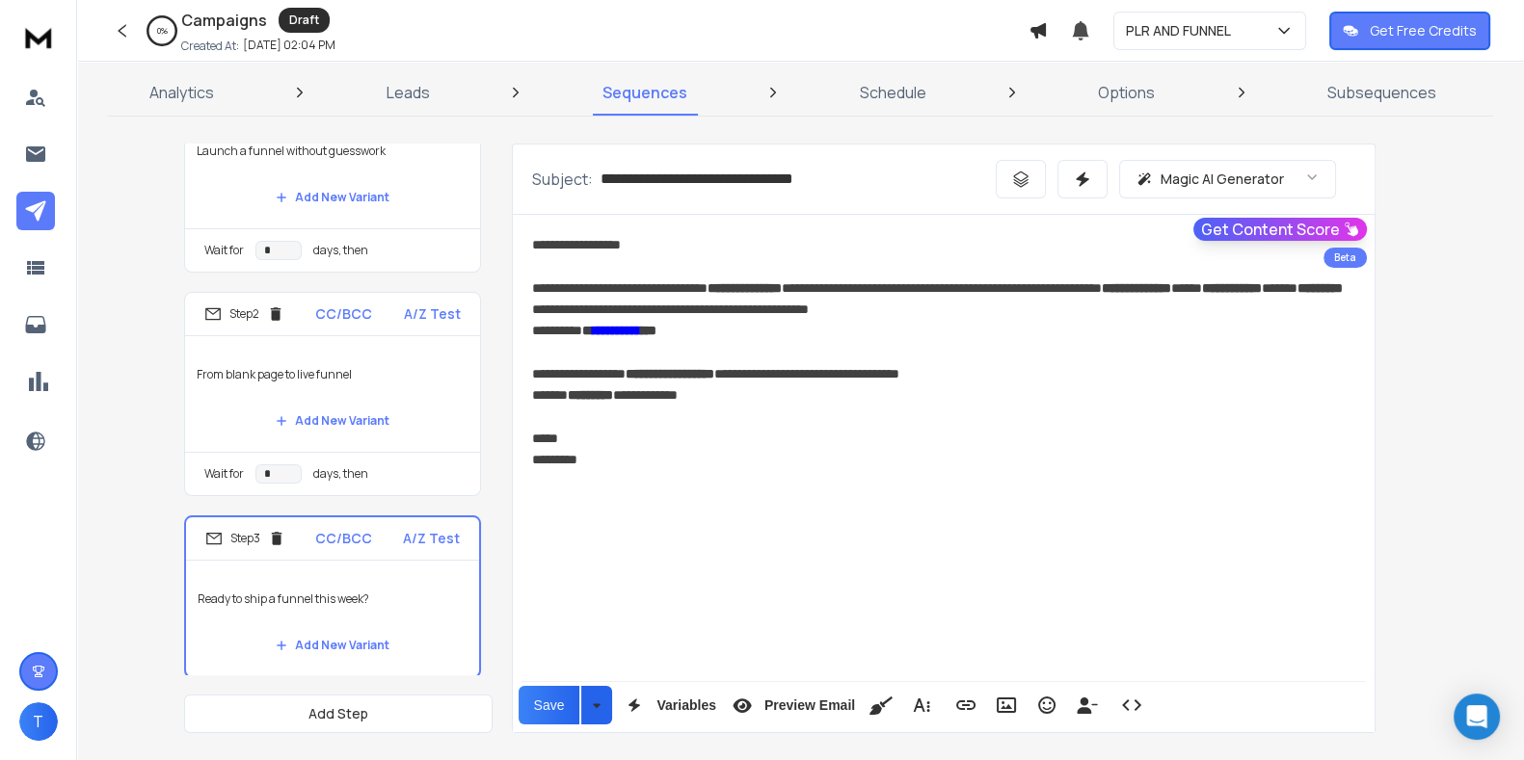
click at [338, 382] on p "From blank page to live funnel" at bounding box center [333, 375] width 272 height 54
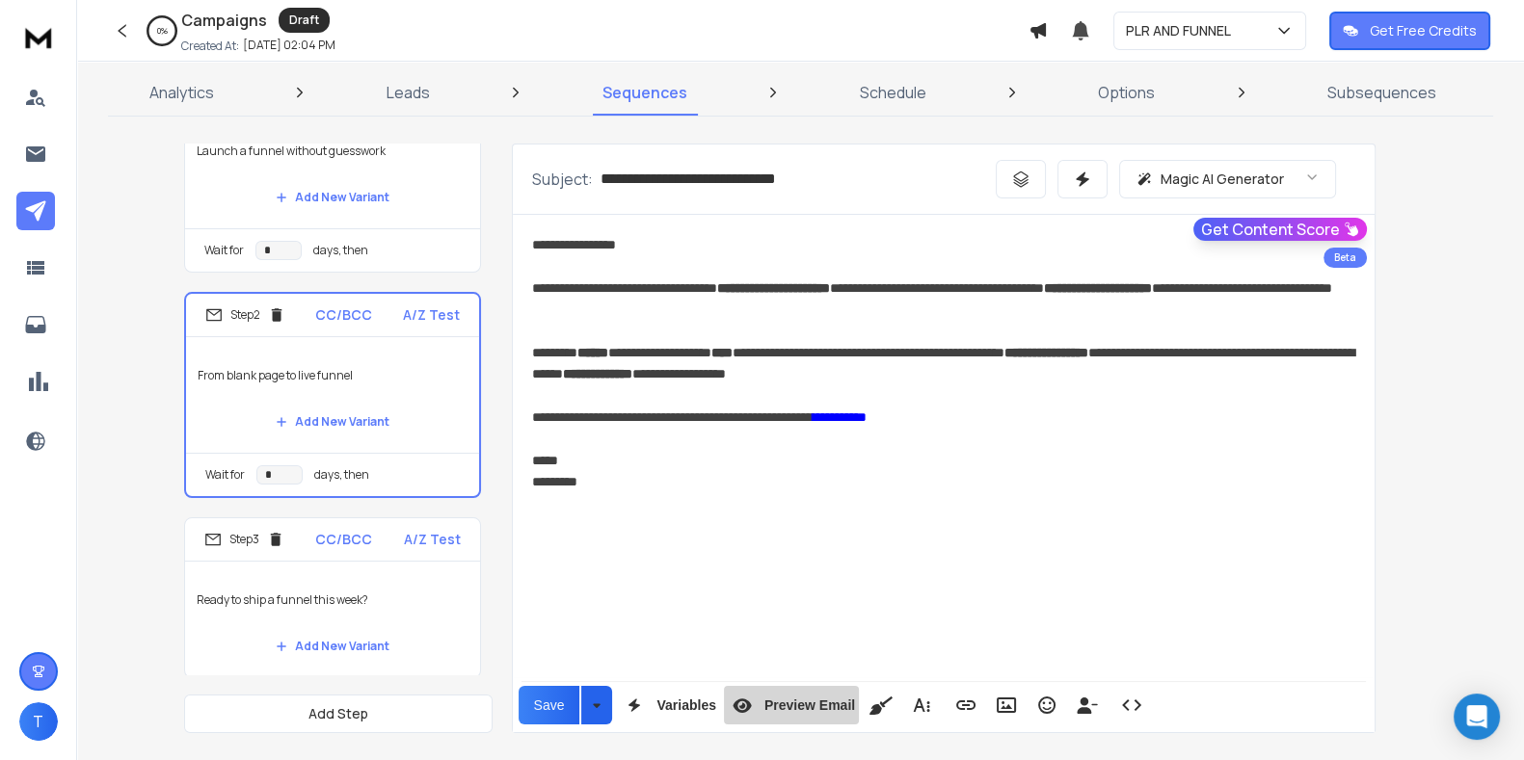
click at [792, 691] on div "Preview Email" at bounding box center [791, 706] width 135 height 32
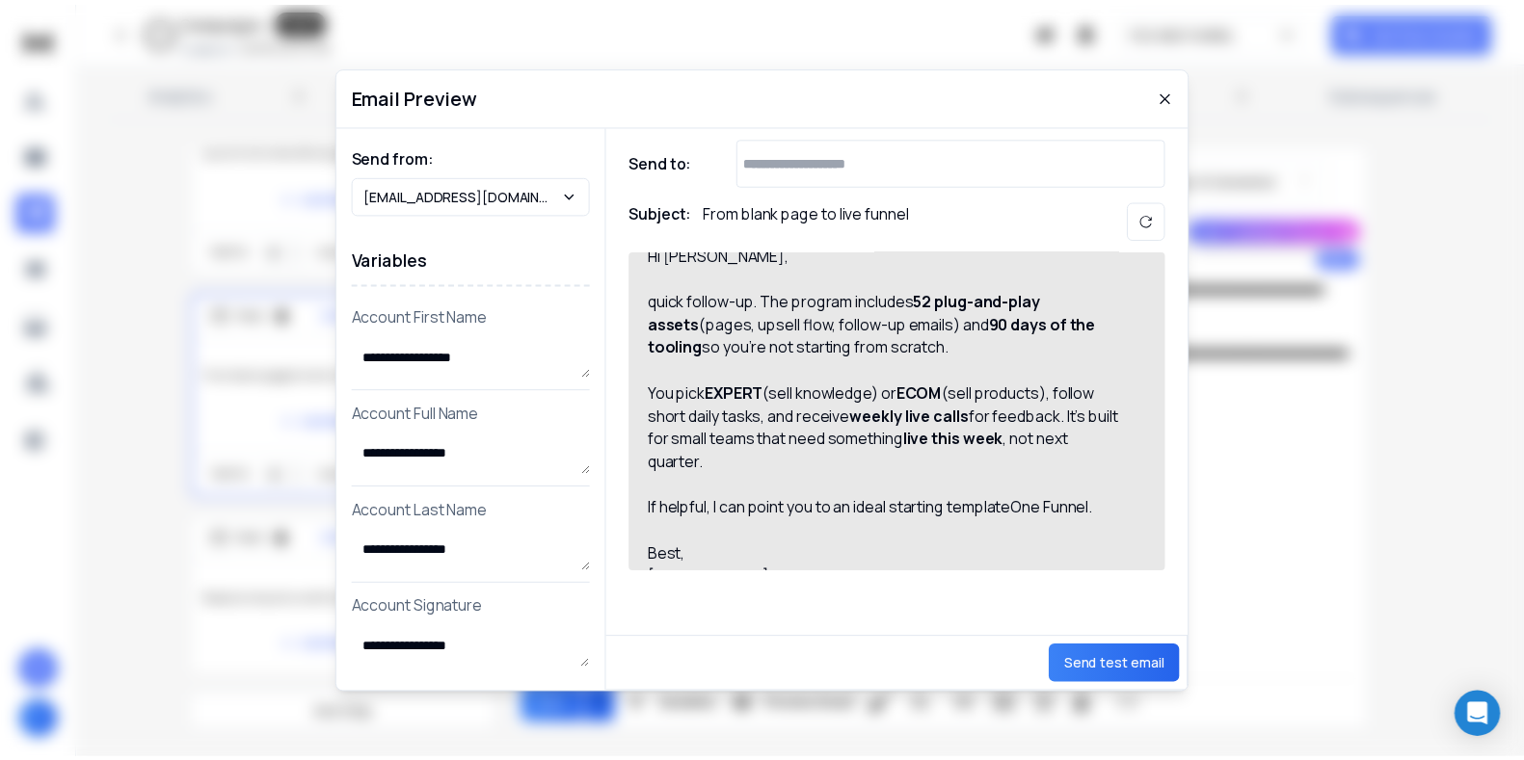
scroll to position [0, 0]
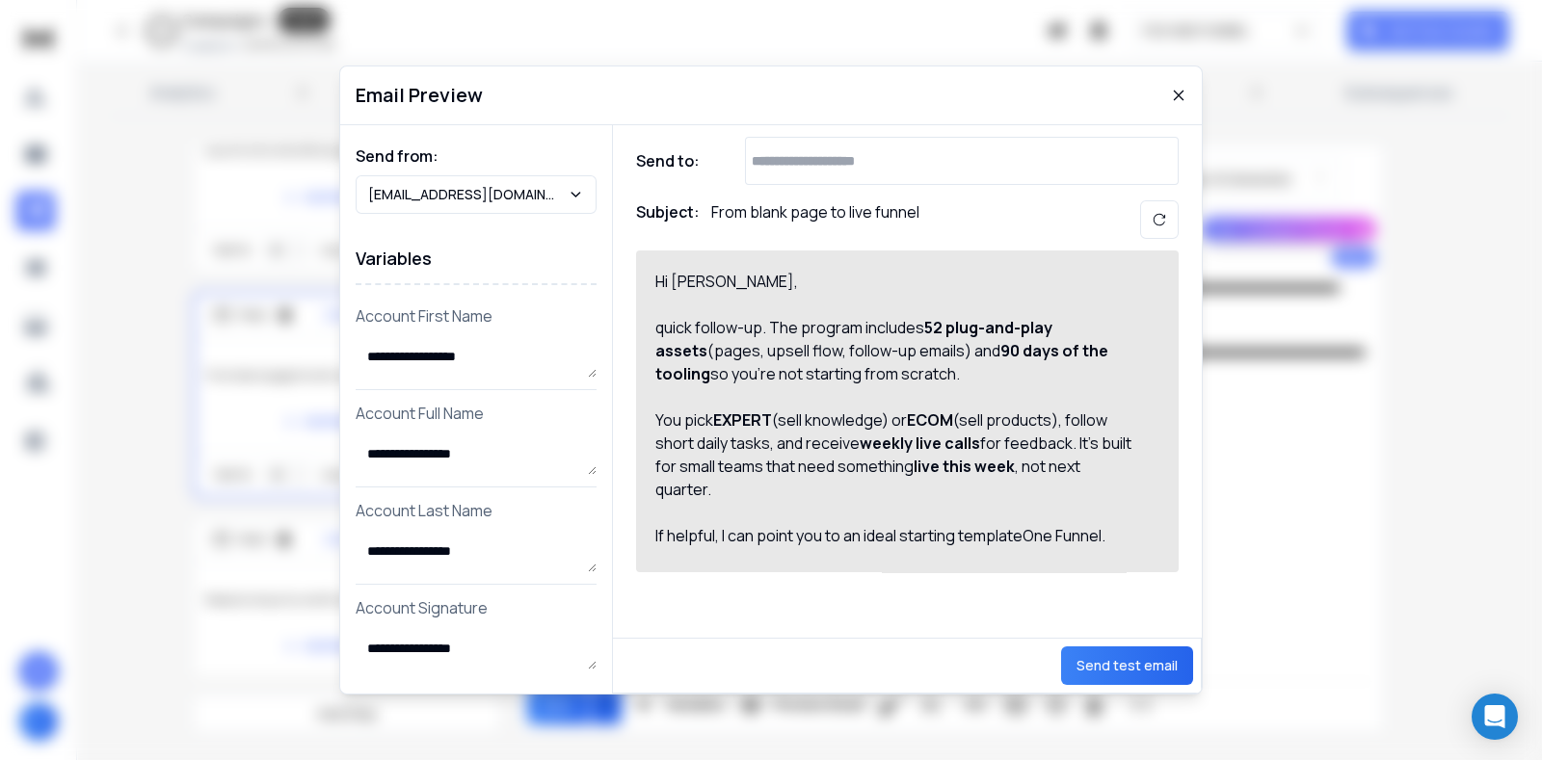
click at [1178, 91] on icon at bounding box center [1178, 95] width 15 height 15
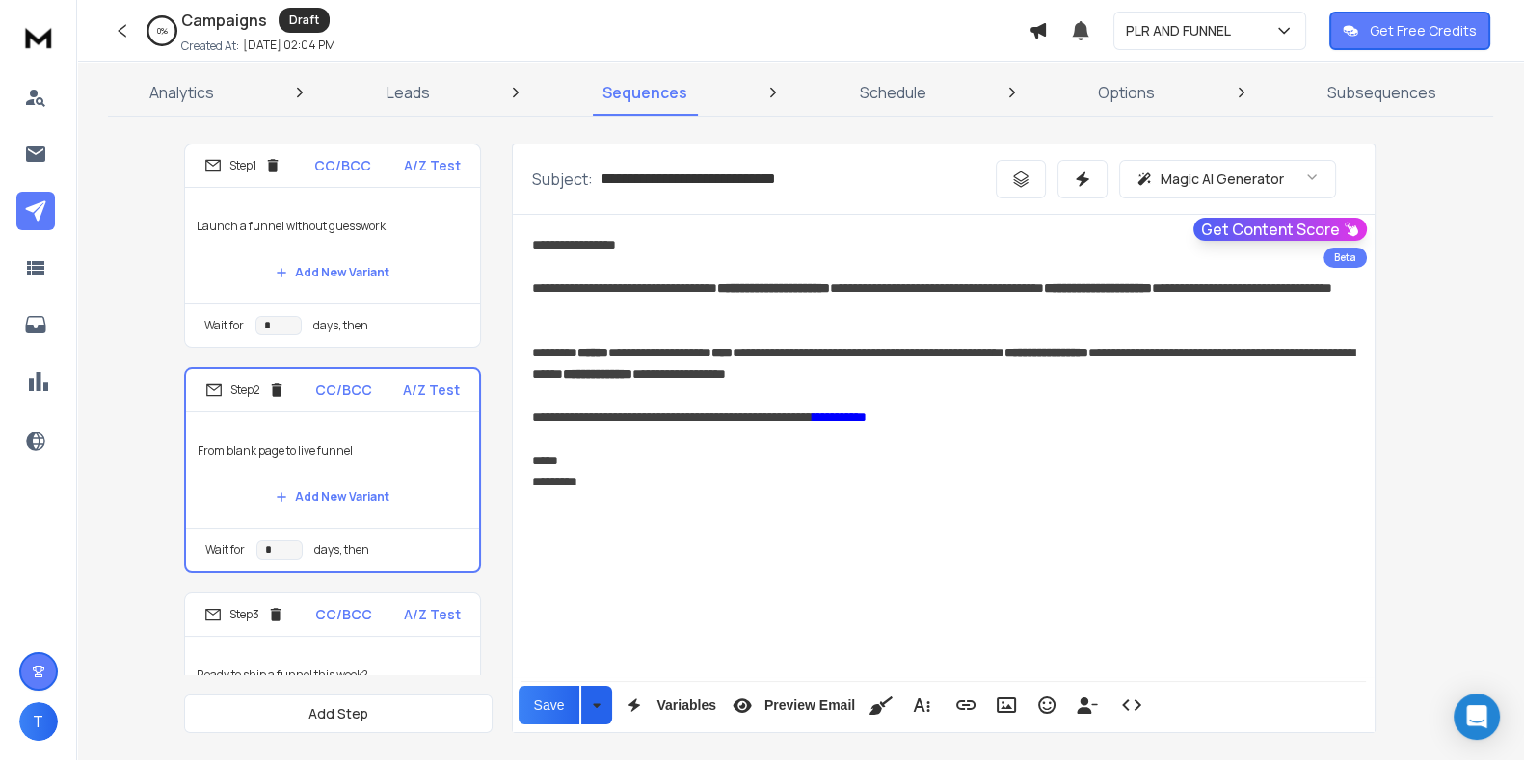
click at [220, 244] on p "Launch a funnel without guesswork" at bounding box center [333, 227] width 272 height 54
type input "**********"
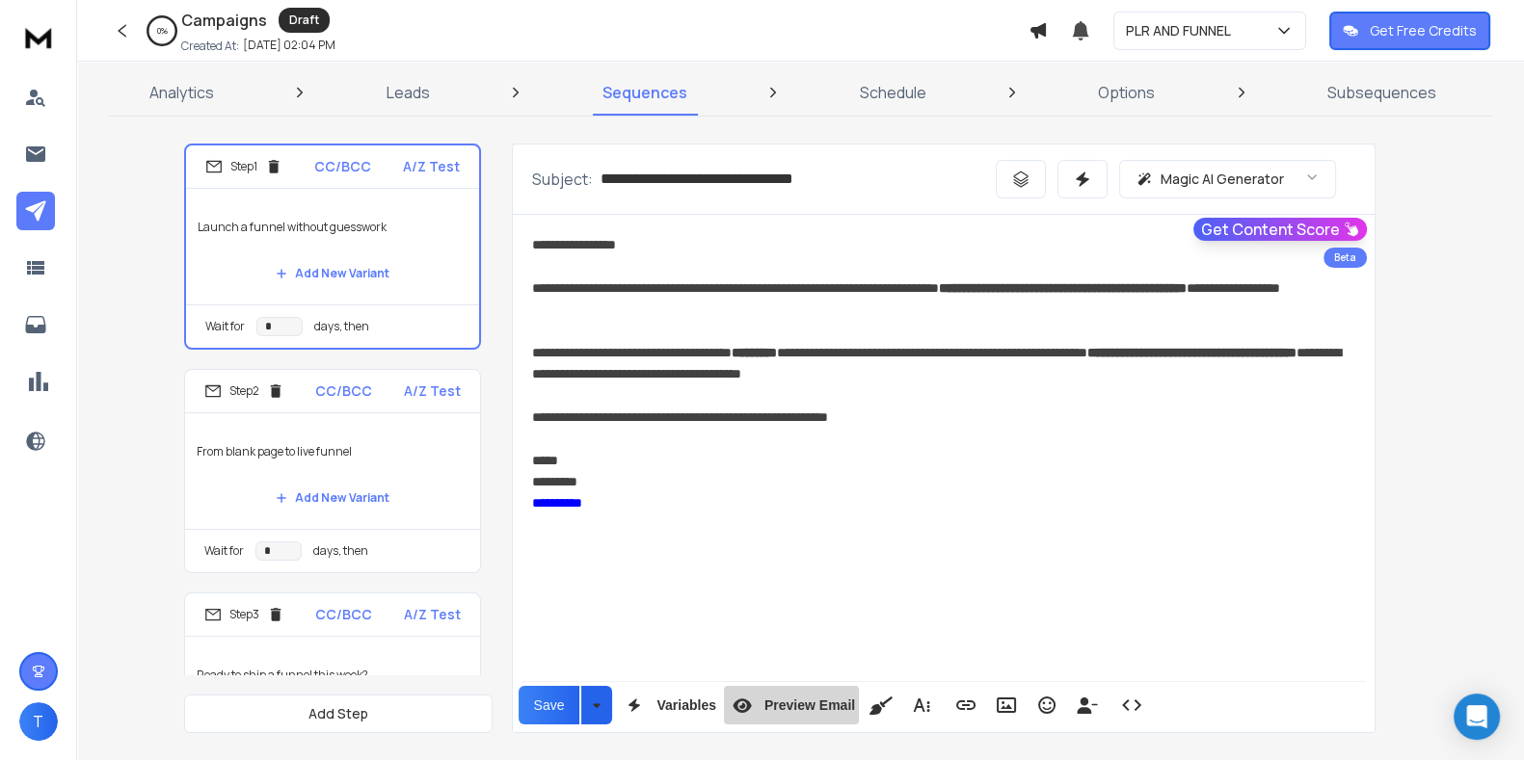
click at [819, 706] on span "Preview Email" at bounding box center [809, 706] width 98 height 16
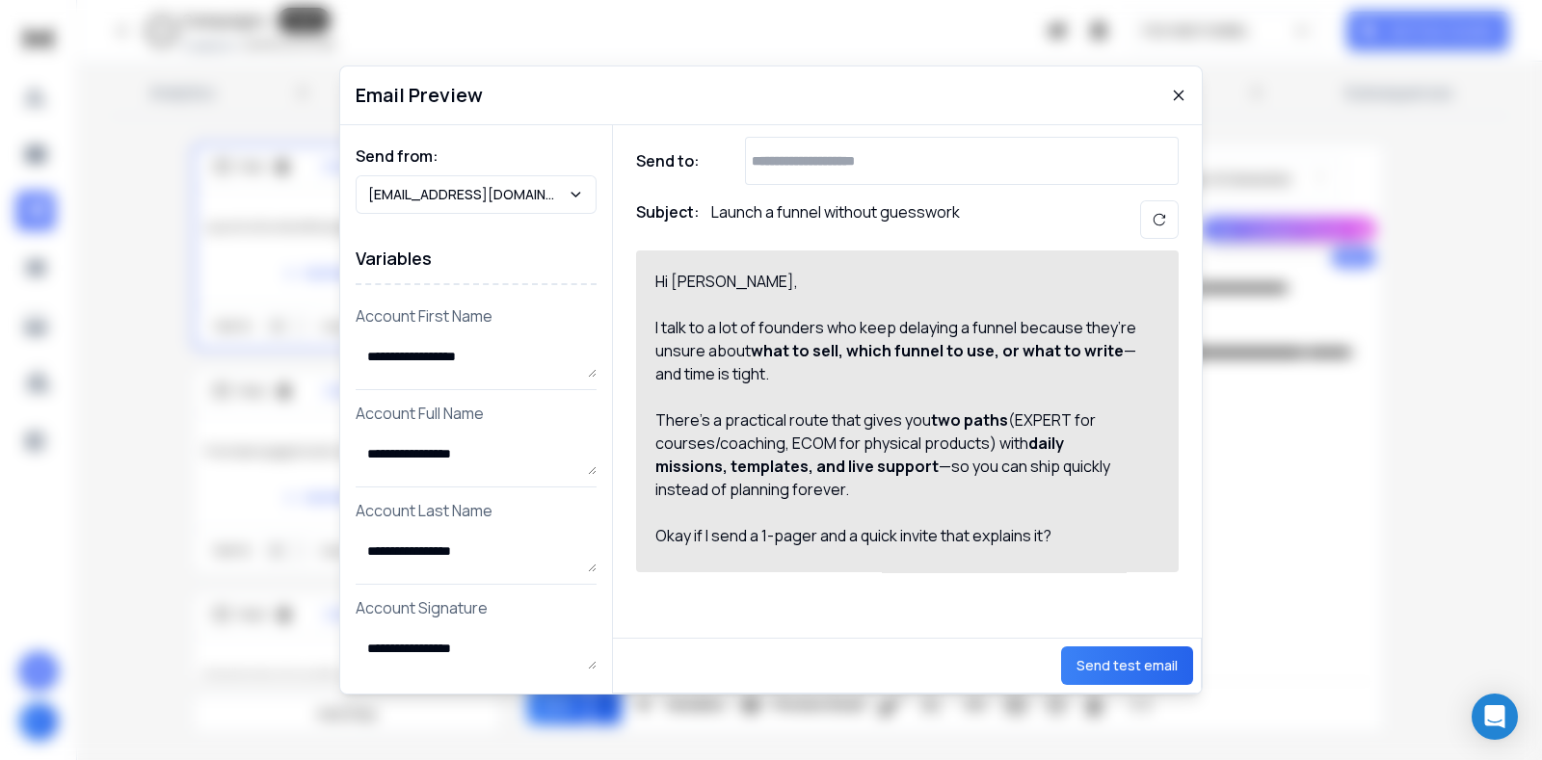
click at [1178, 100] on icon at bounding box center [1178, 95] width 15 height 15
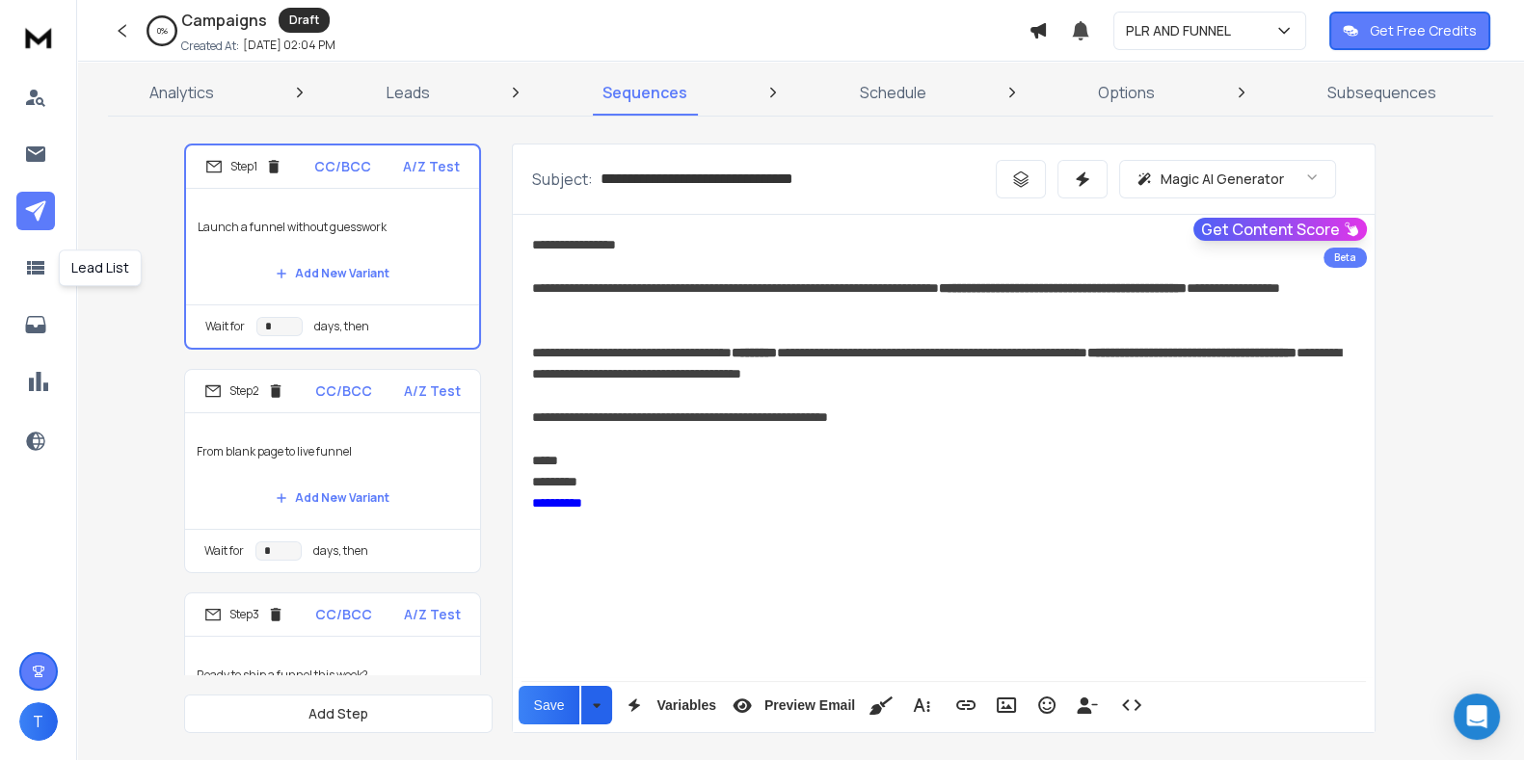
click at [39, 266] on icon at bounding box center [35, 267] width 17 height 13
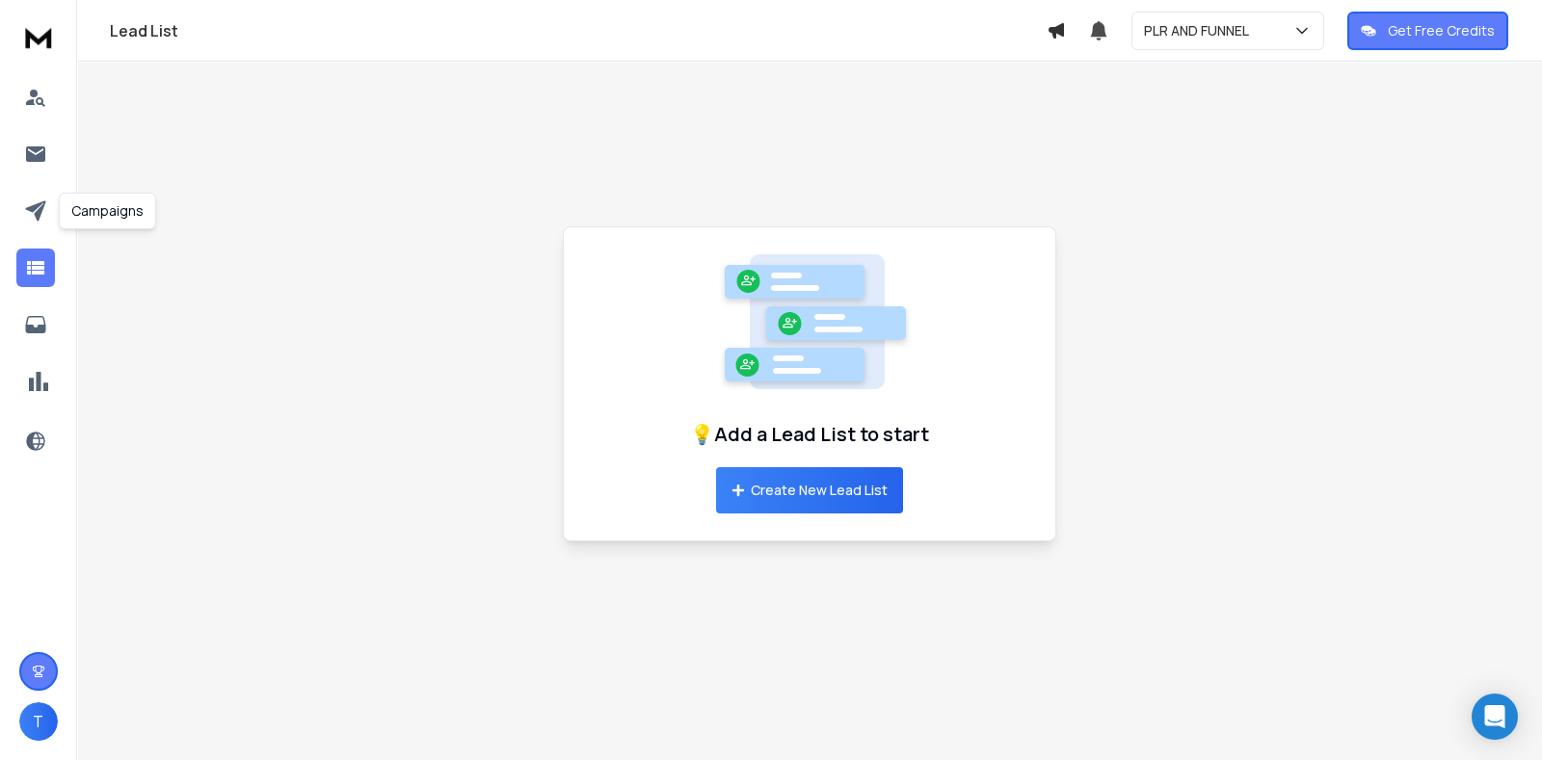
click at [29, 216] on icon at bounding box center [35, 211] width 23 height 23
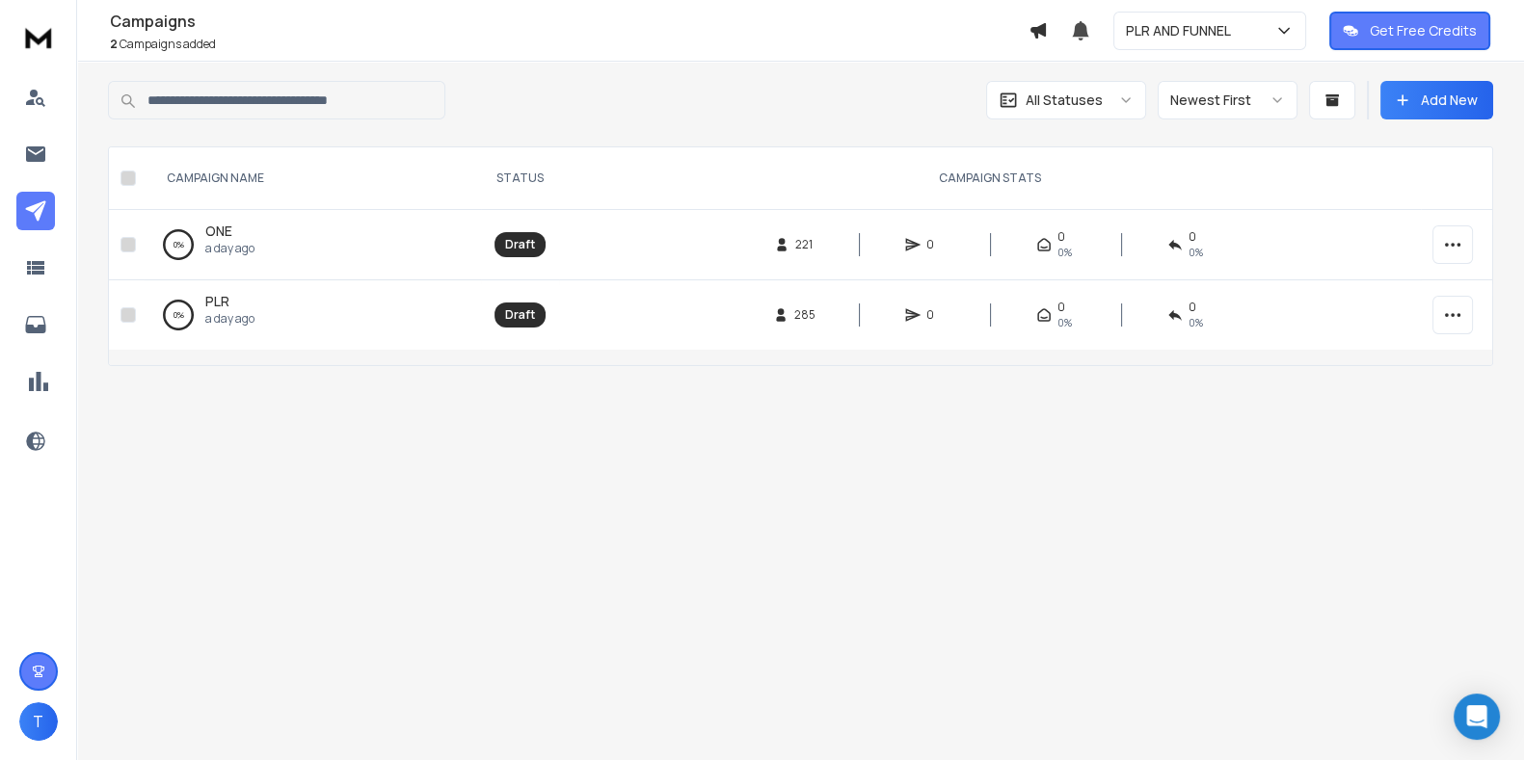
click at [312, 316] on div "0 % PLR a day ago" at bounding box center [312, 315] width 299 height 46
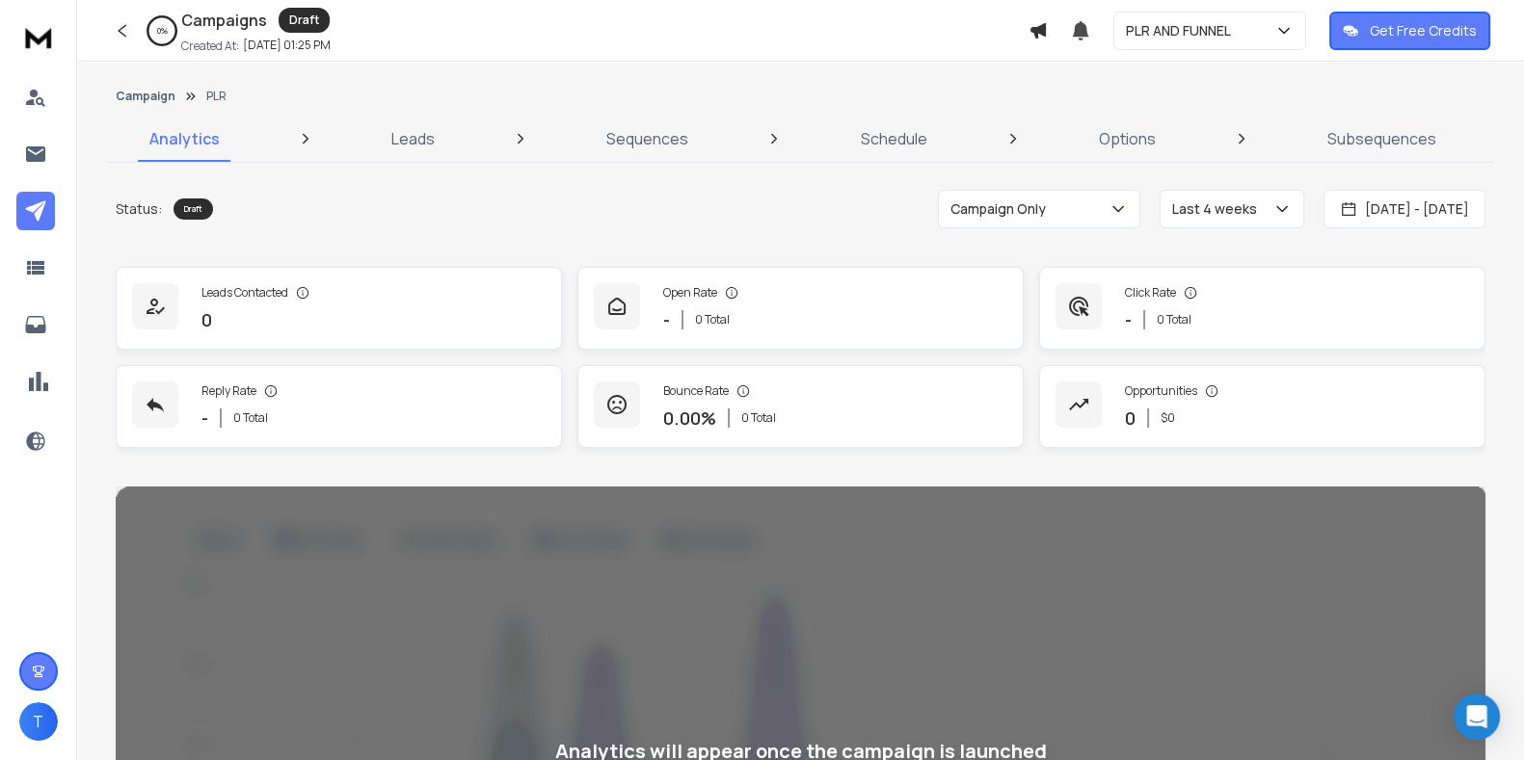
click at [642, 127] on p "Sequences" at bounding box center [647, 138] width 82 height 23
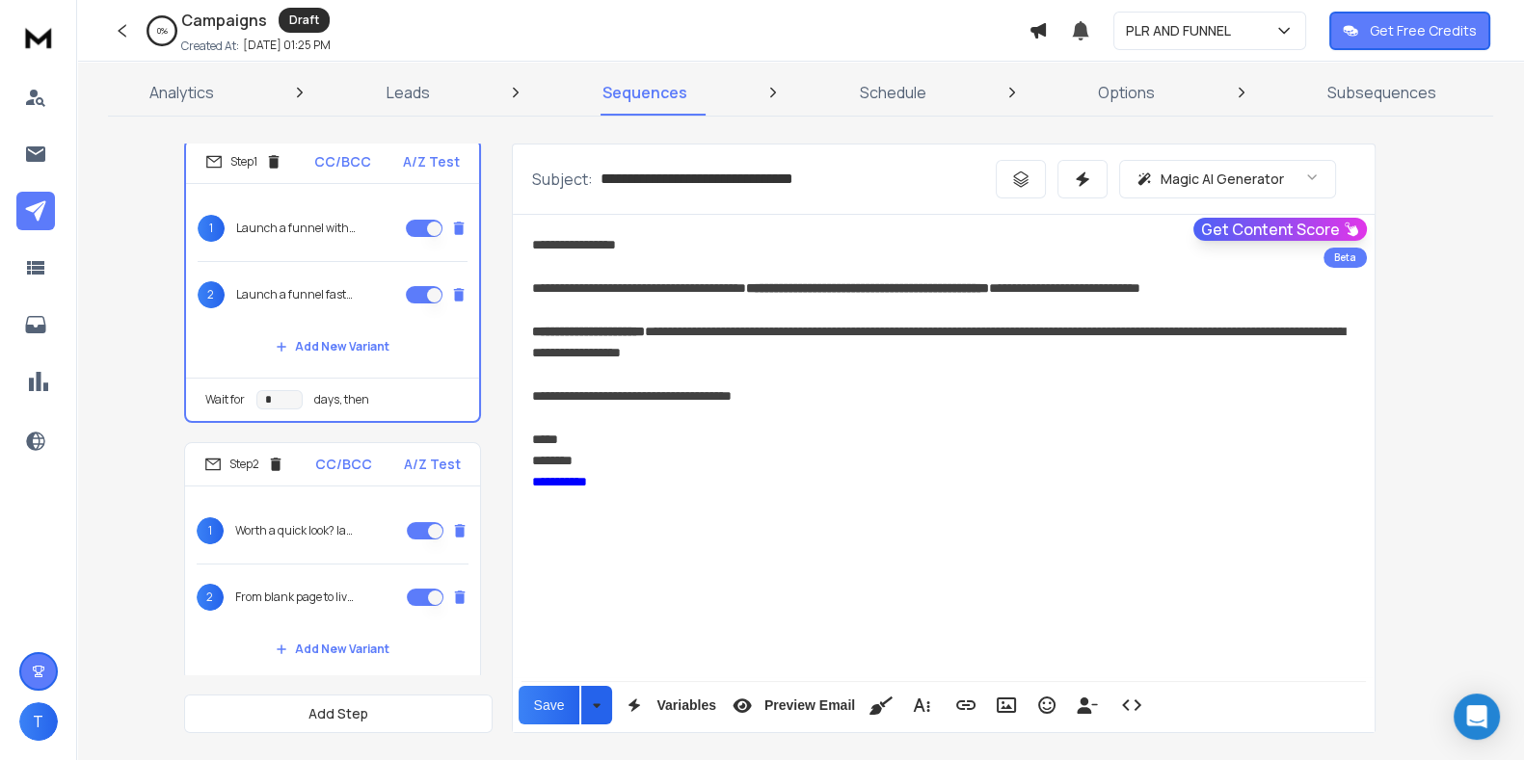
scroll to position [8, 0]
click at [265, 524] on p "Worth a quick look? launch your Next funnel" at bounding box center [296, 527] width 123 height 15
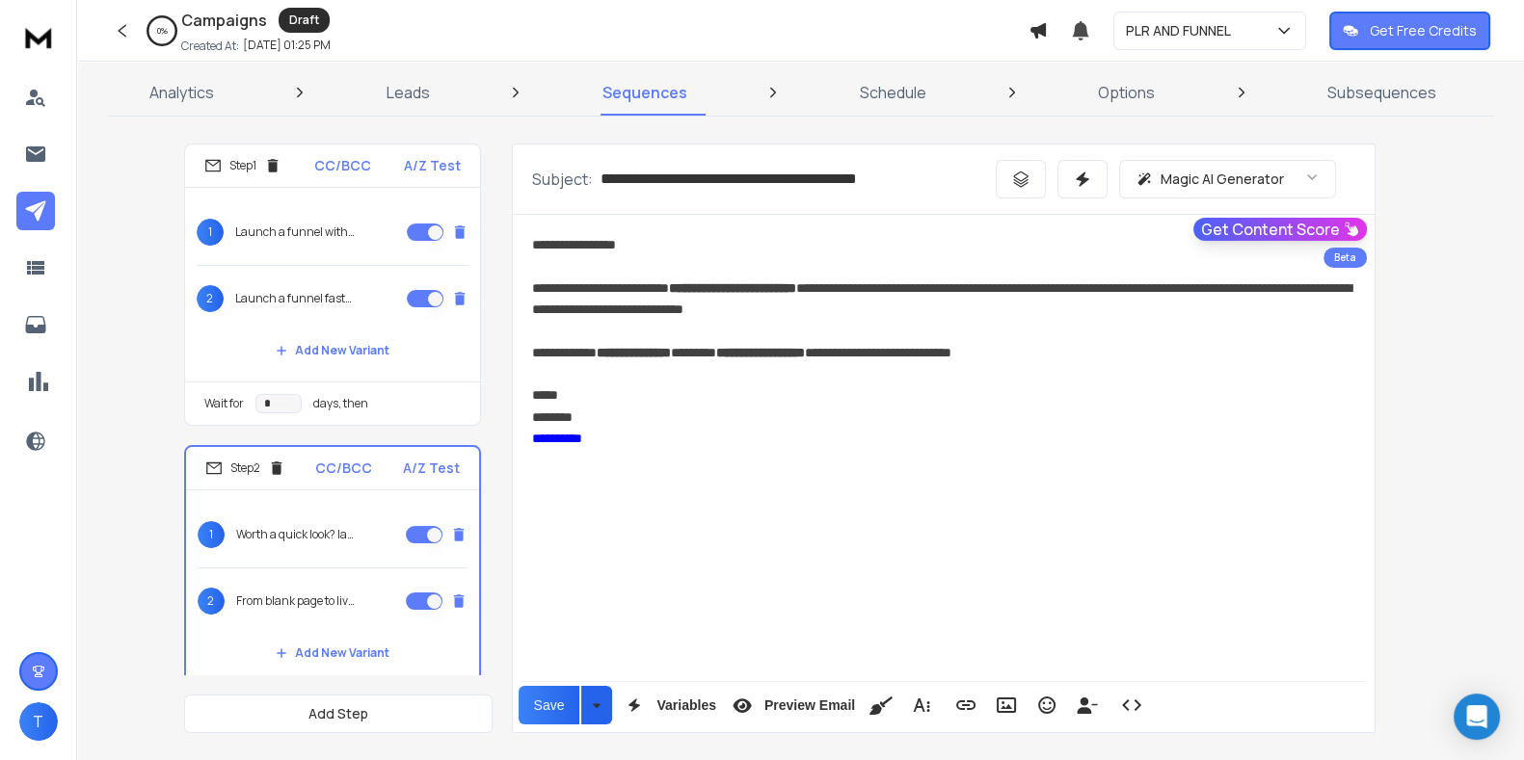
scroll to position [0, 0]
click at [280, 236] on p "Launch a funnel without a product" at bounding box center [296, 232] width 123 height 15
type input "**********"
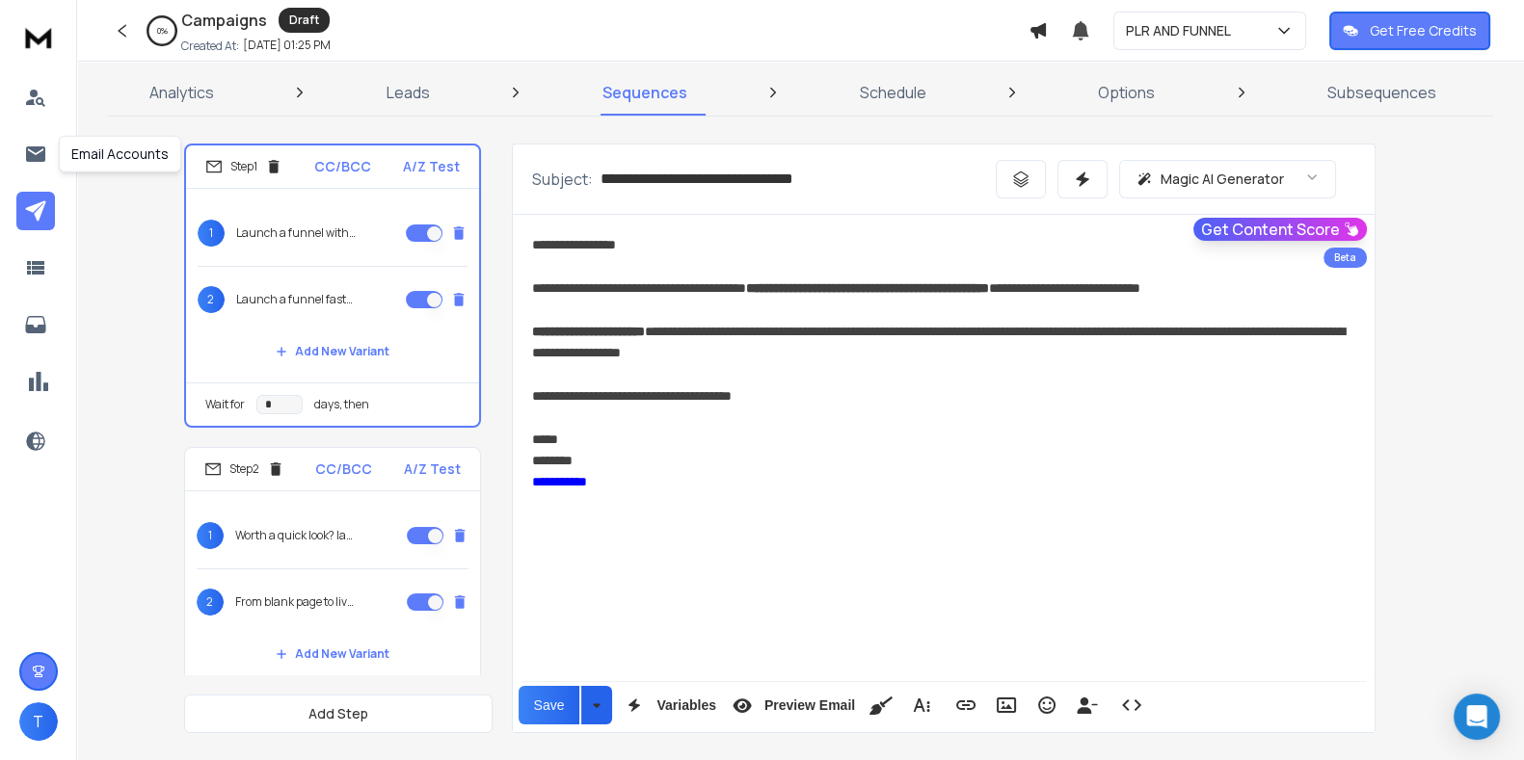
click at [36, 161] on icon at bounding box center [35, 153] width 19 height 15
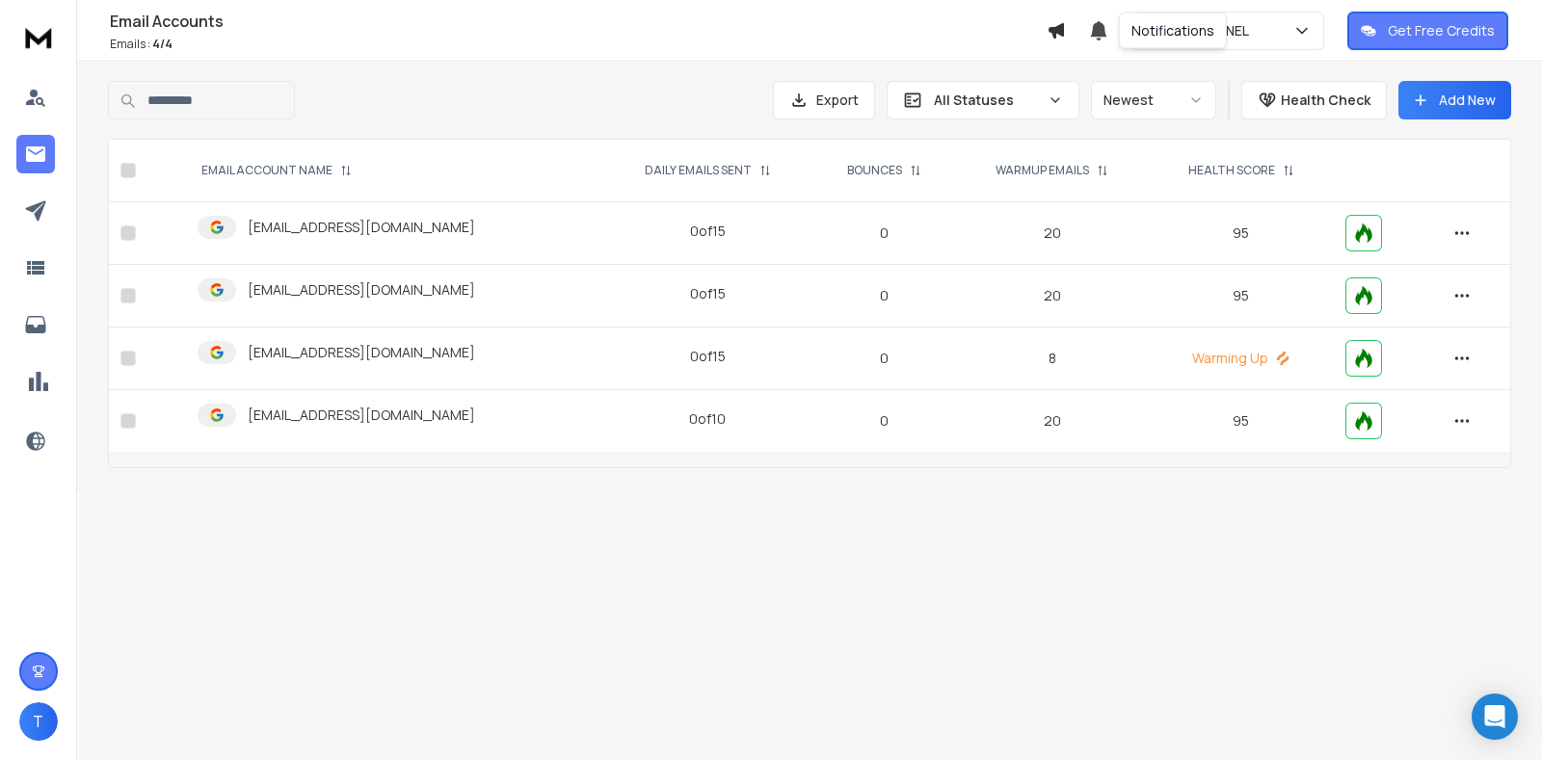
click at [1174, 27] on div "Notifications" at bounding box center [1173, 31] width 108 height 37
click at [1283, 28] on div "PLR AND FUNNEL" at bounding box center [1228, 30] width 168 height 19
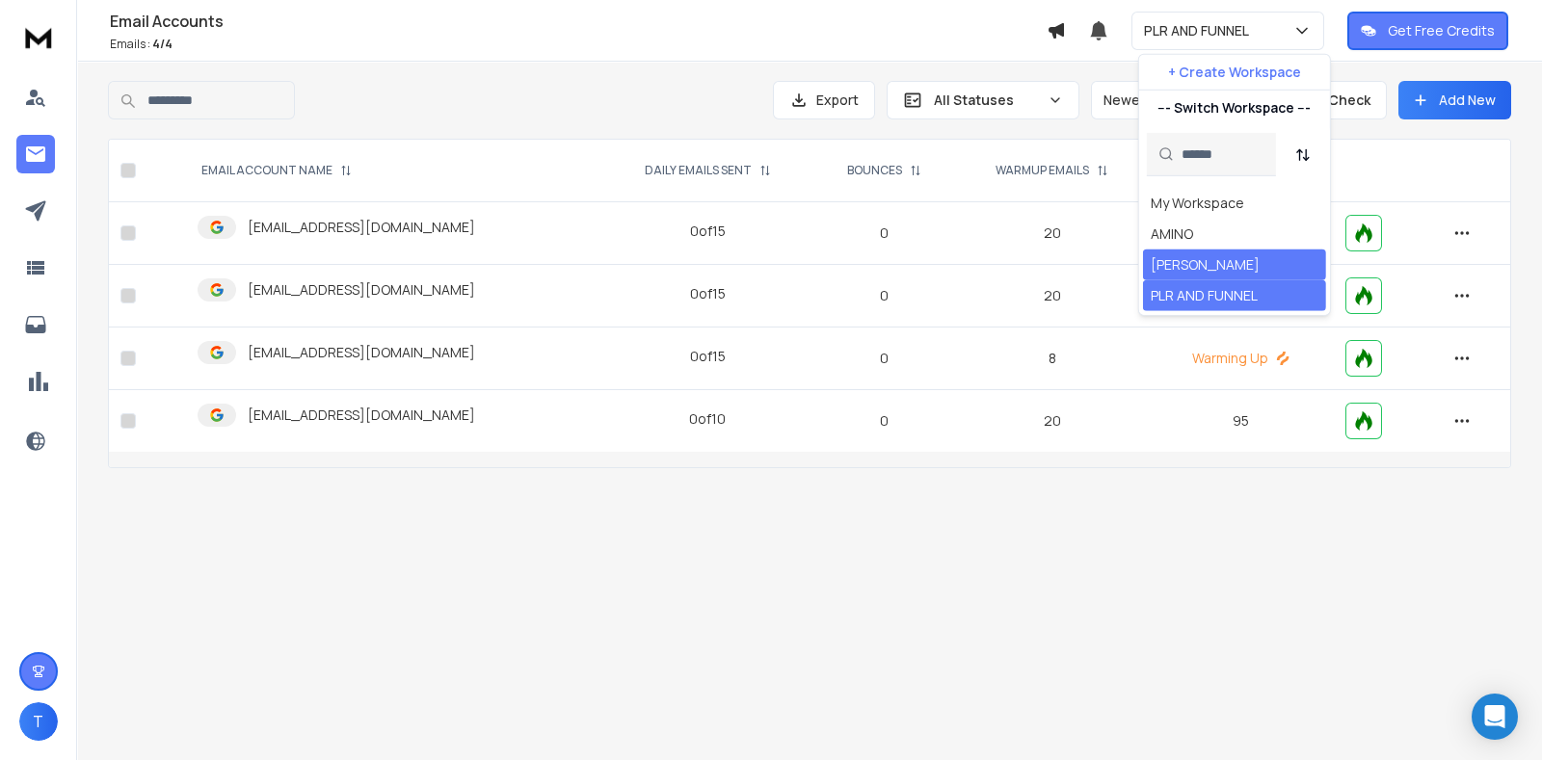
click at [1221, 255] on div "[PERSON_NAME]" at bounding box center [1234, 265] width 183 height 31
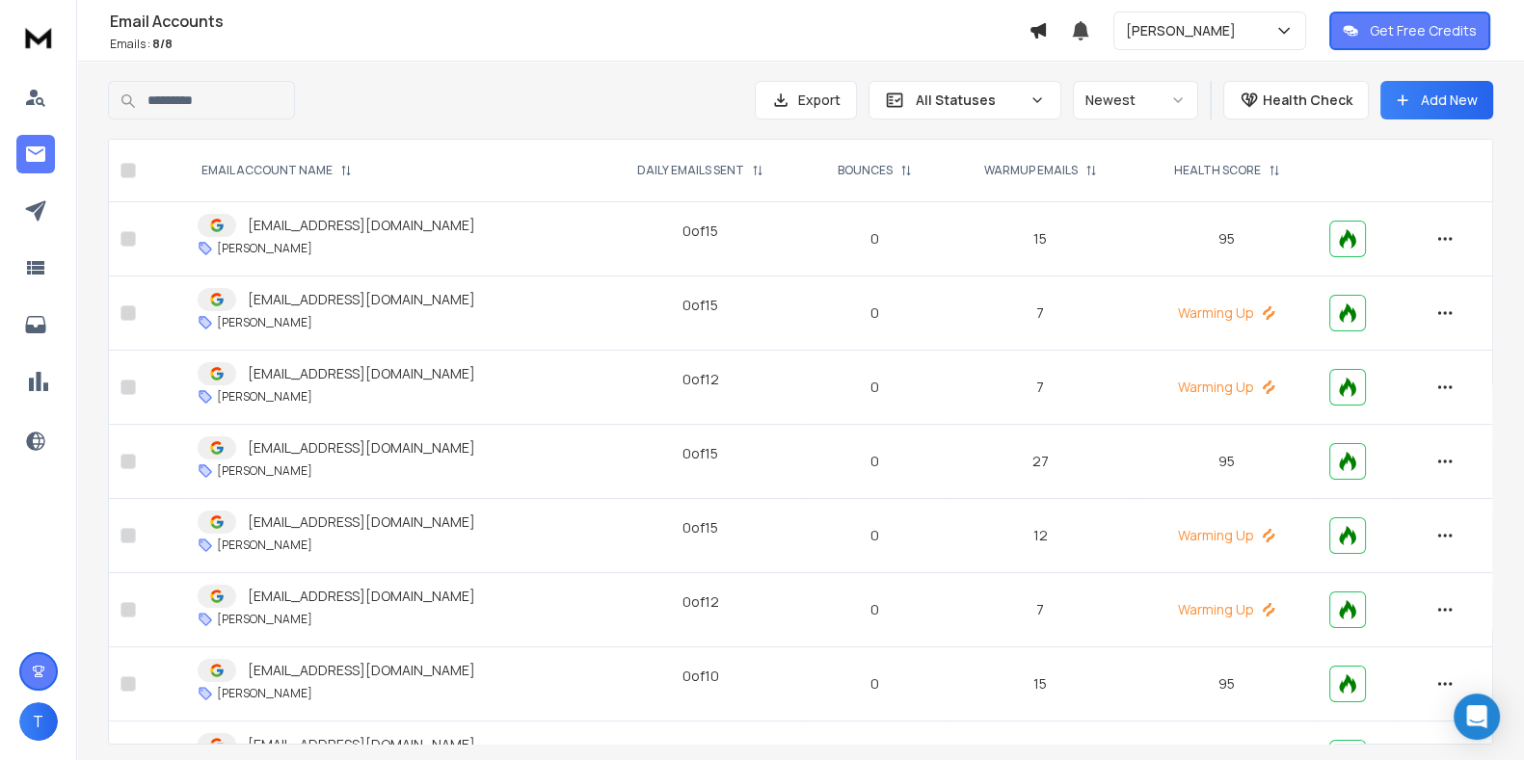
click at [1211, 35] on div "[PERSON_NAME]" at bounding box center [1210, 30] width 168 height 19
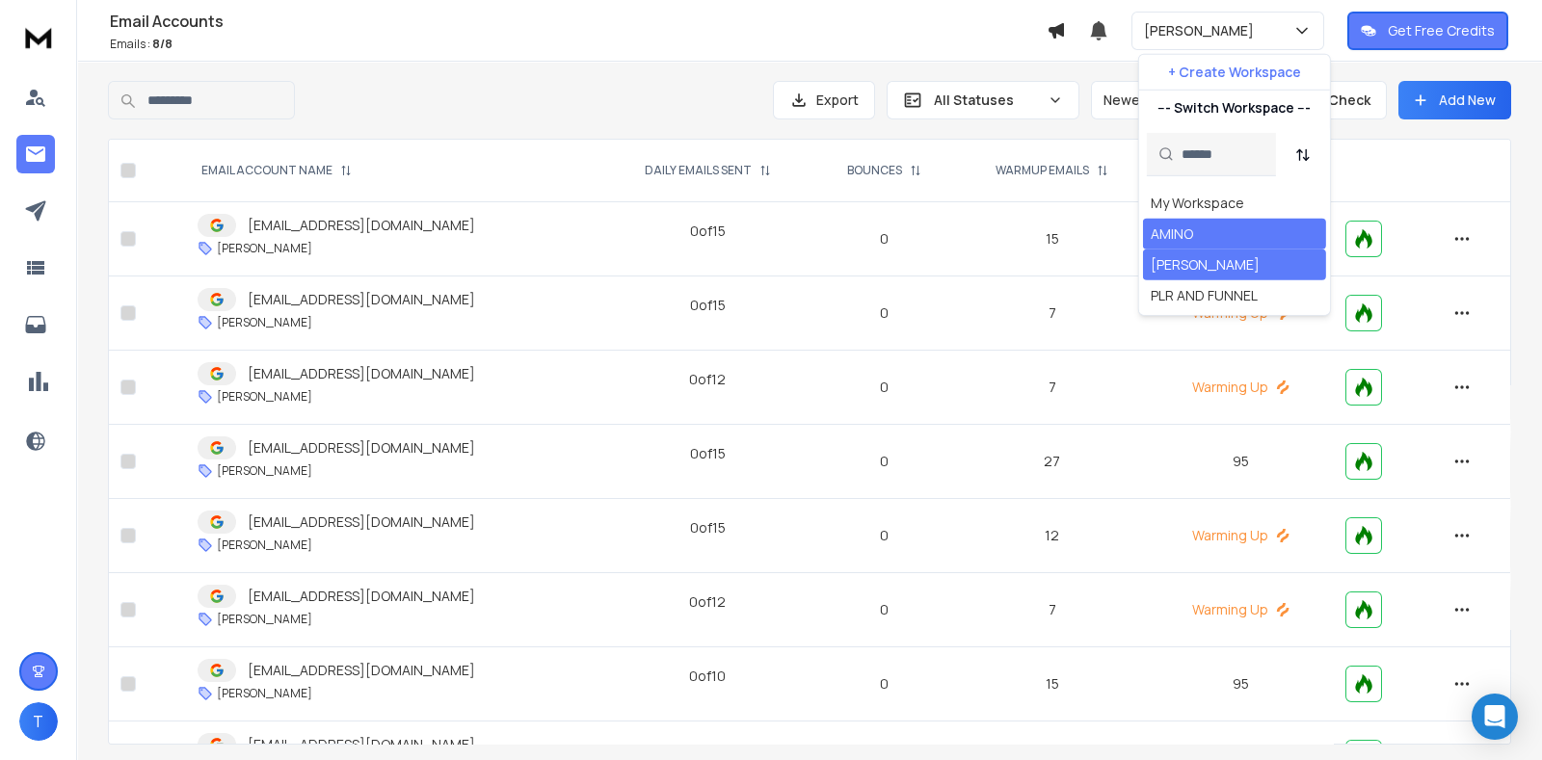
click at [1197, 232] on div "AMINO" at bounding box center [1234, 234] width 183 height 31
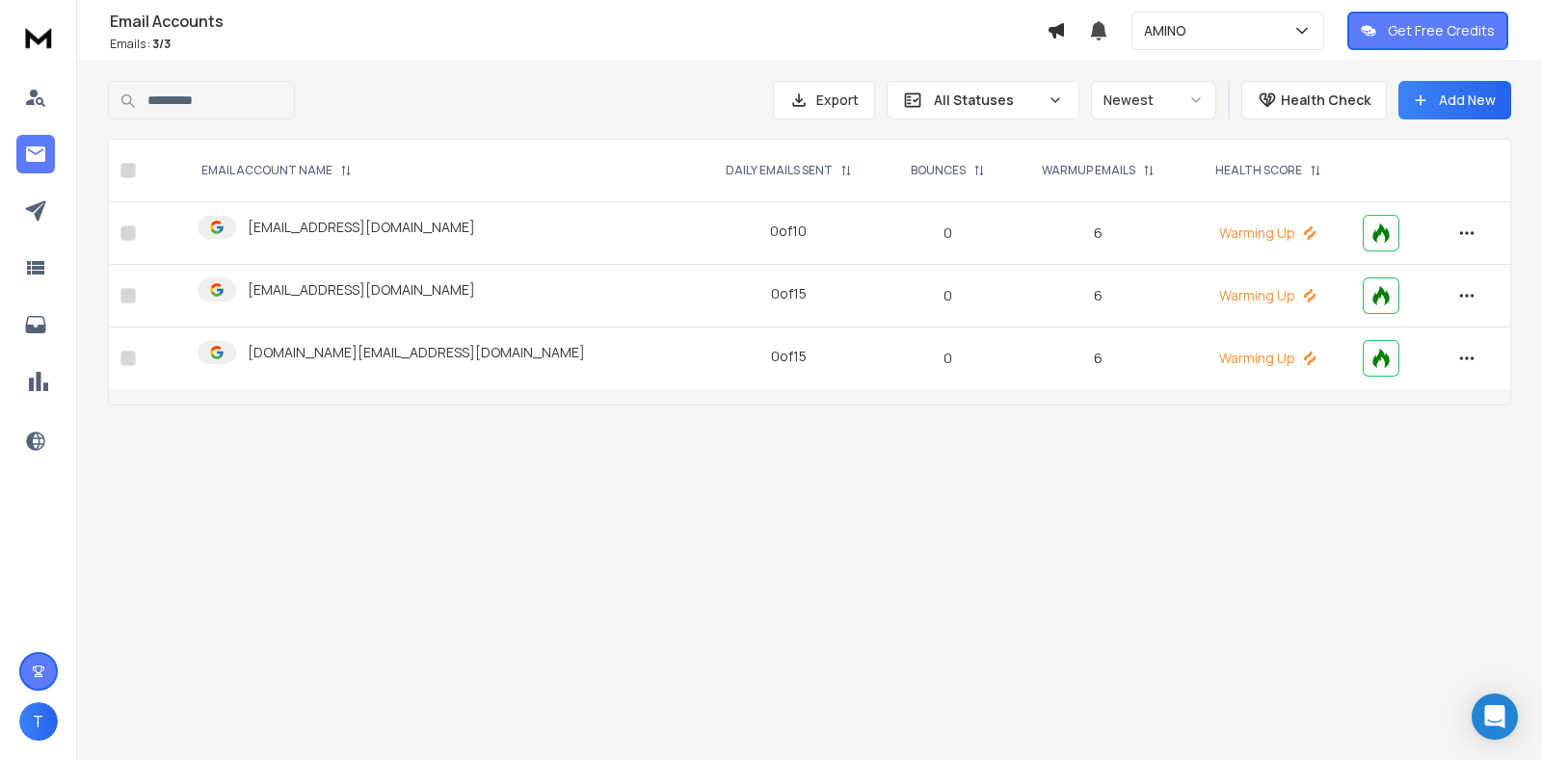
click at [63, 218] on div "T" at bounding box center [38, 380] width 77 height 760
click at [56, 218] on div at bounding box center [38, 214] width 44 height 45
click at [53, 217] on link at bounding box center [35, 211] width 39 height 39
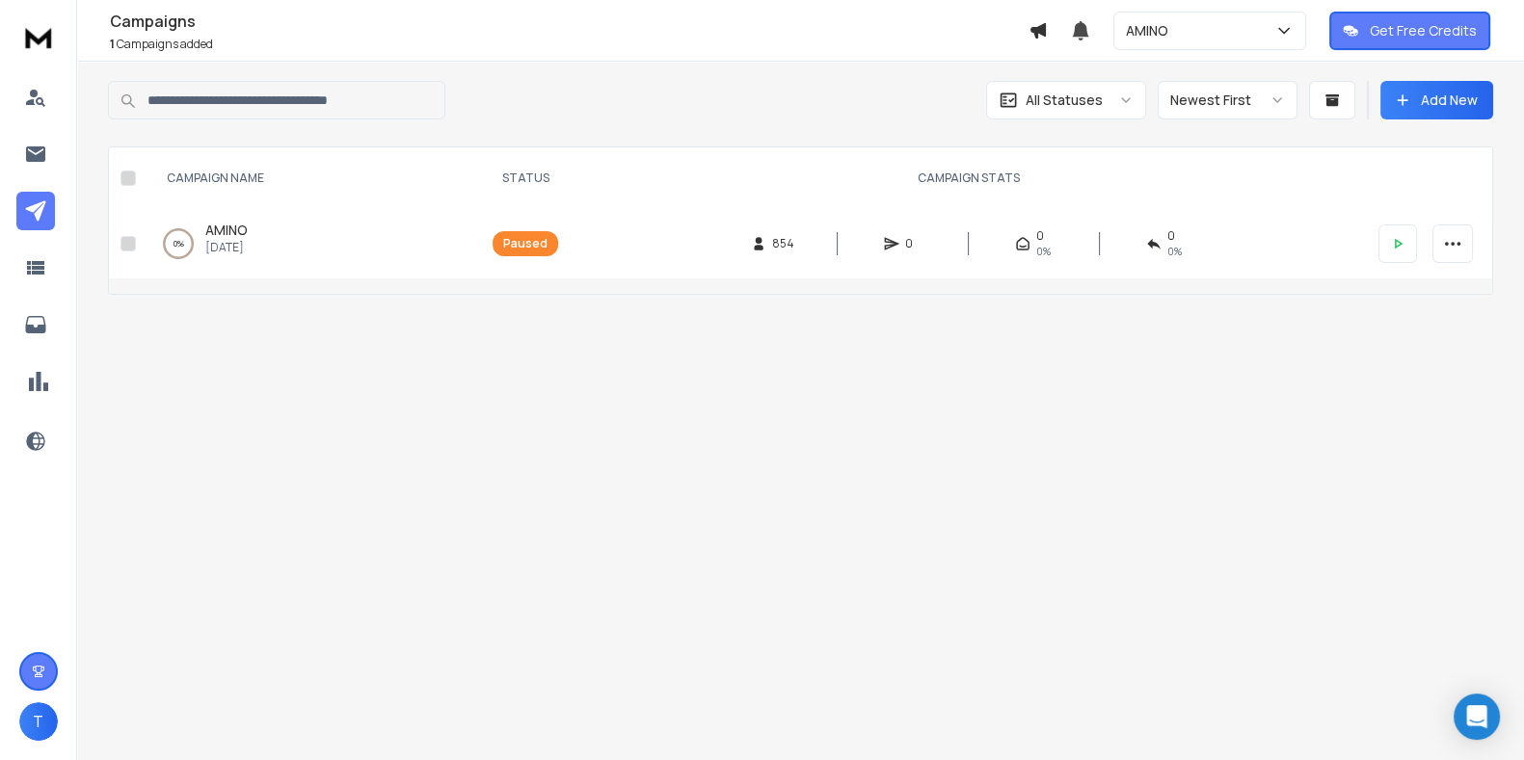
click at [450, 238] on div "0 % AMINO [DATE]" at bounding box center [312, 244] width 299 height 46
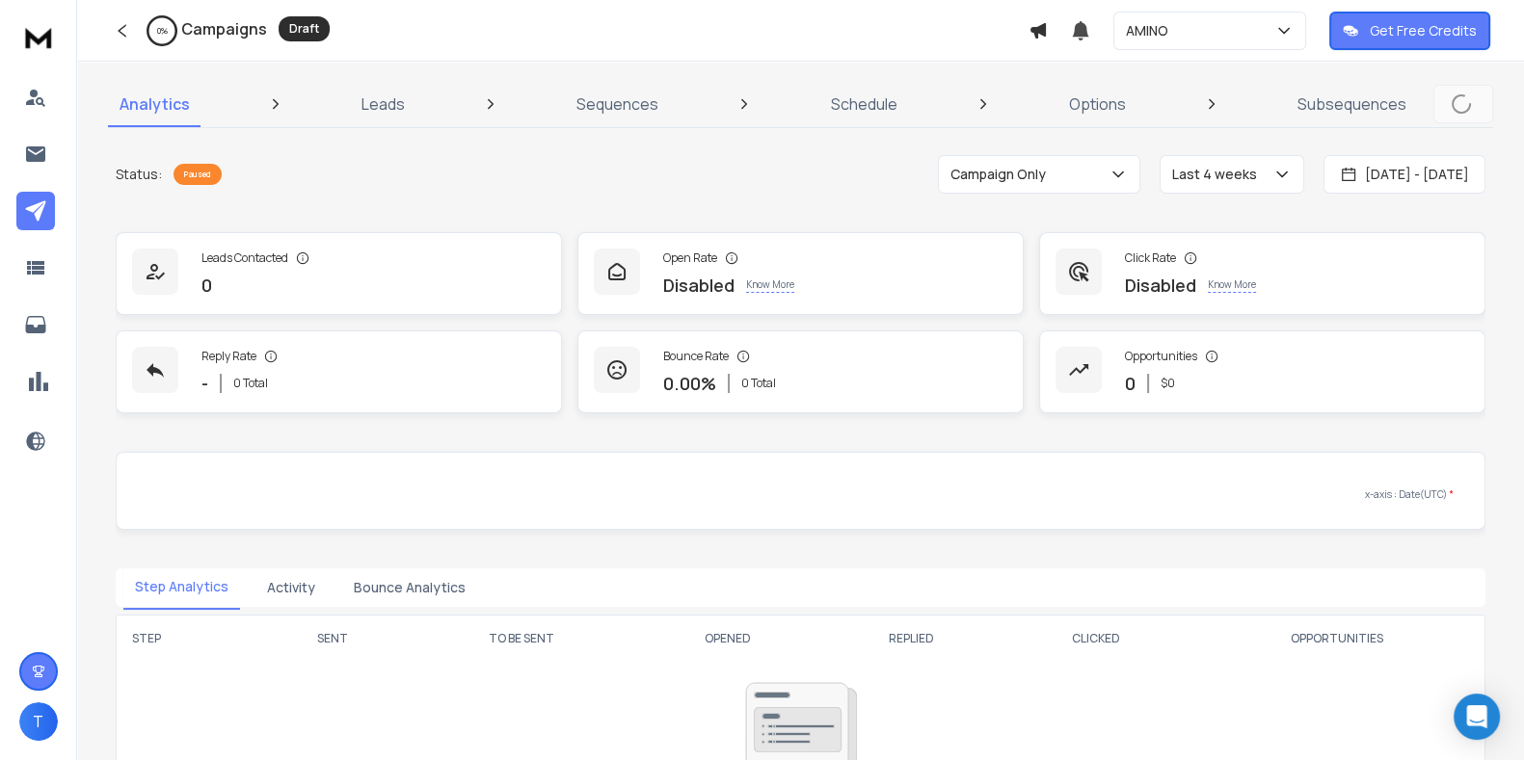
click at [637, 117] on div "Analytics Leads Sequences Schedule Options Subsequences" at bounding box center [763, 104] width 1310 height 46
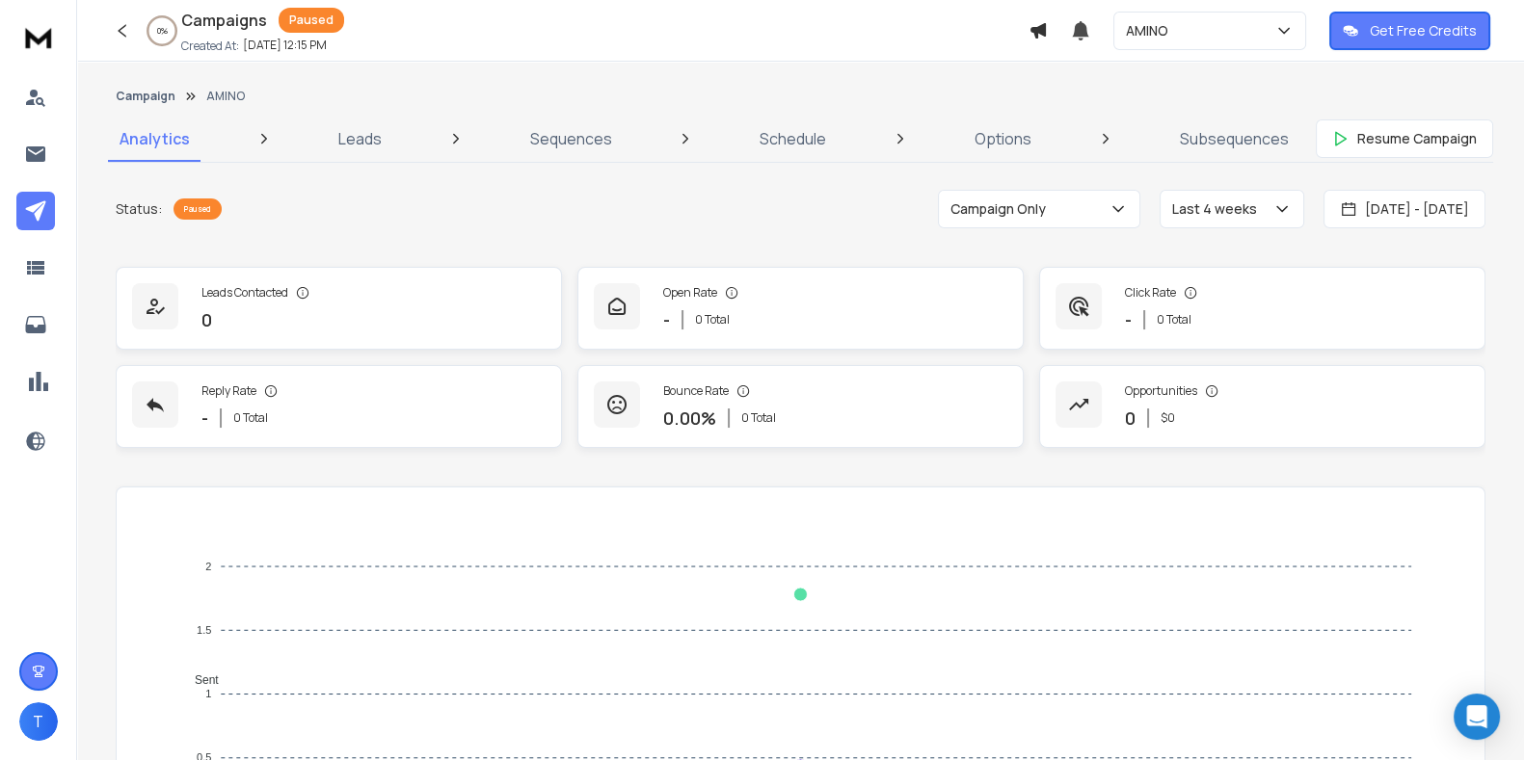
click at [601, 154] on link "Sequences" at bounding box center [571, 139] width 105 height 46
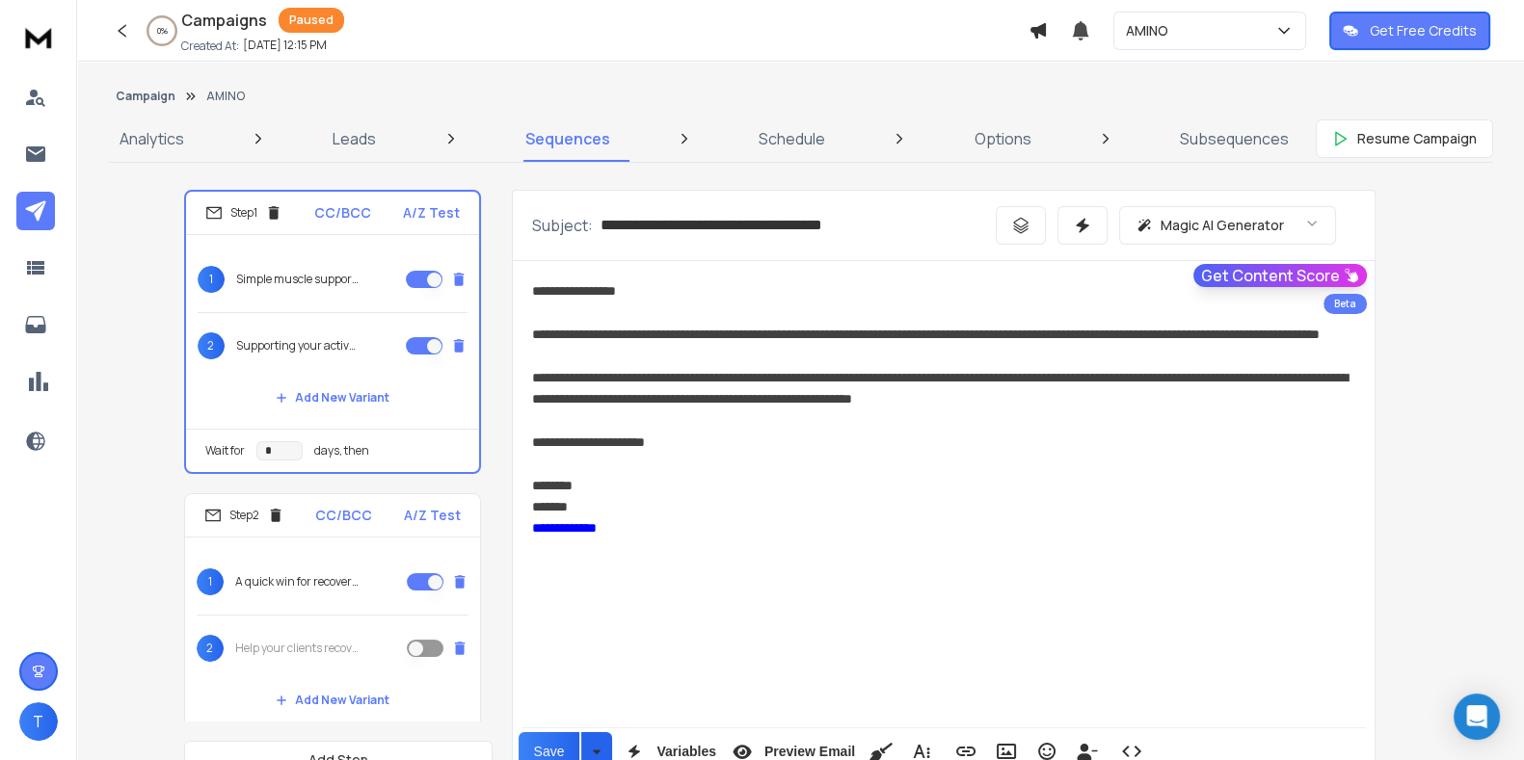
click at [273, 346] on p "Supporting your active-aging clients with simple nutrition?" at bounding box center [297, 345] width 123 height 15
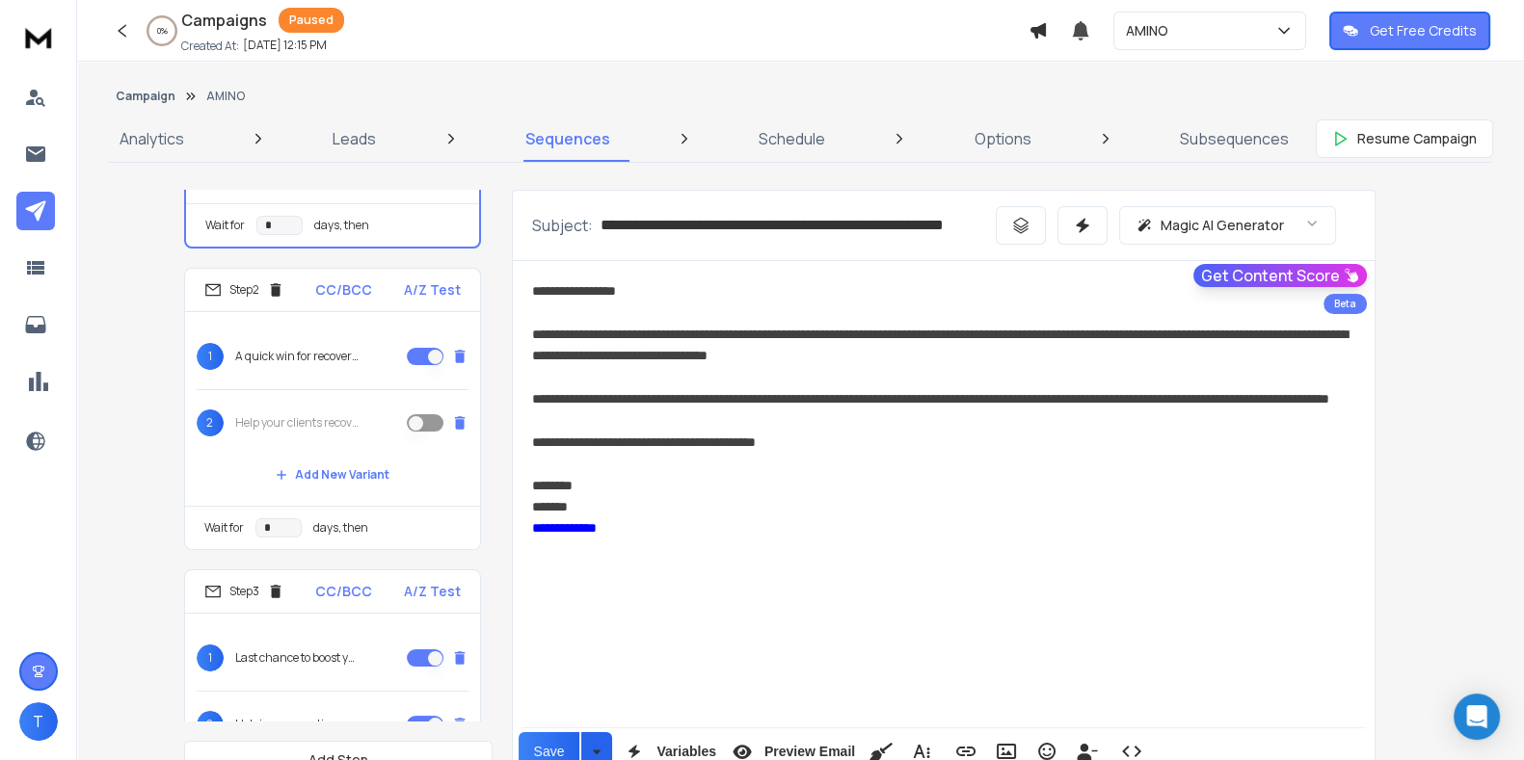
scroll to position [188, 0]
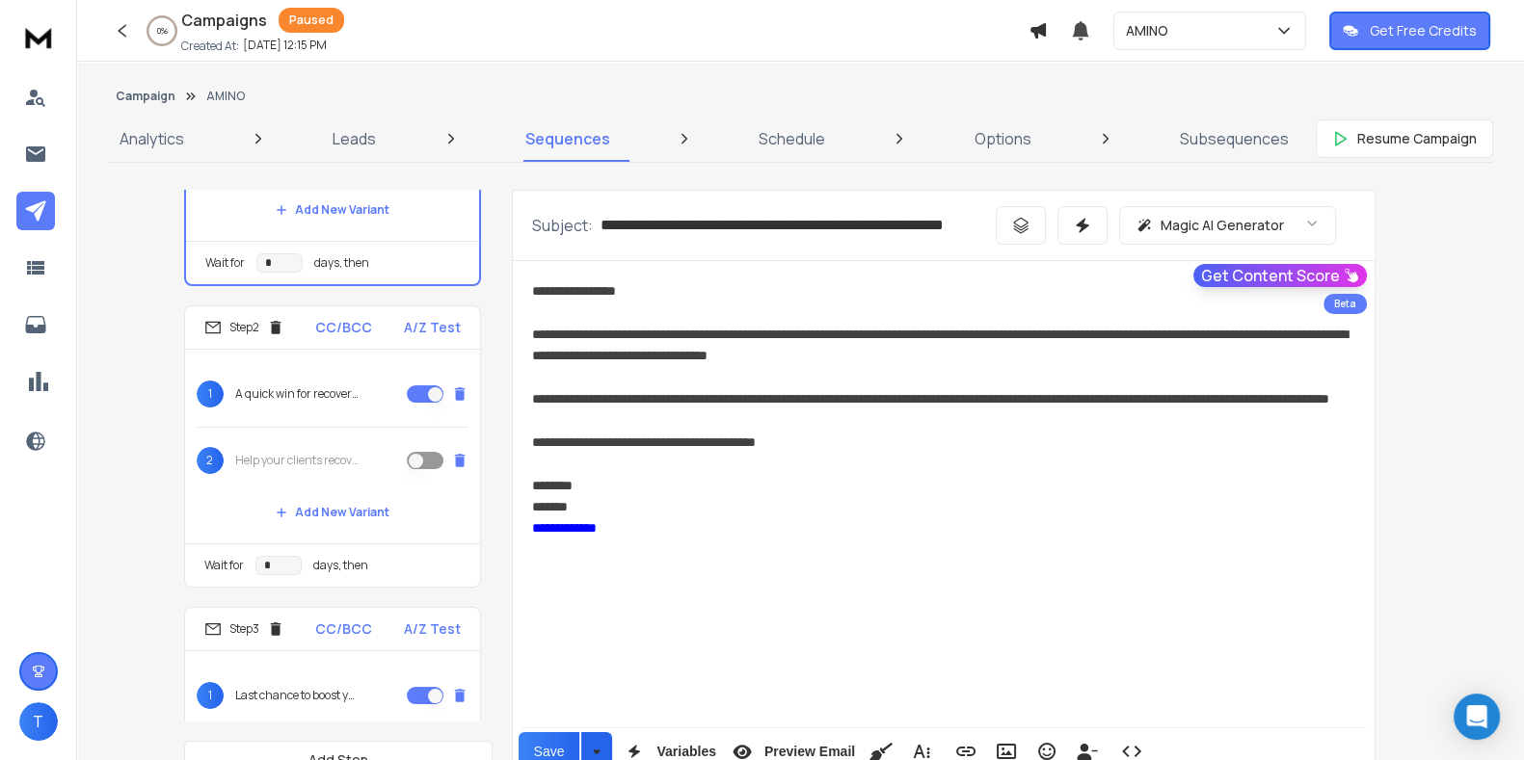
click at [299, 414] on div "1 A quick win for recovery & adherence" at bounding box center [333, 394] width 272 height 67
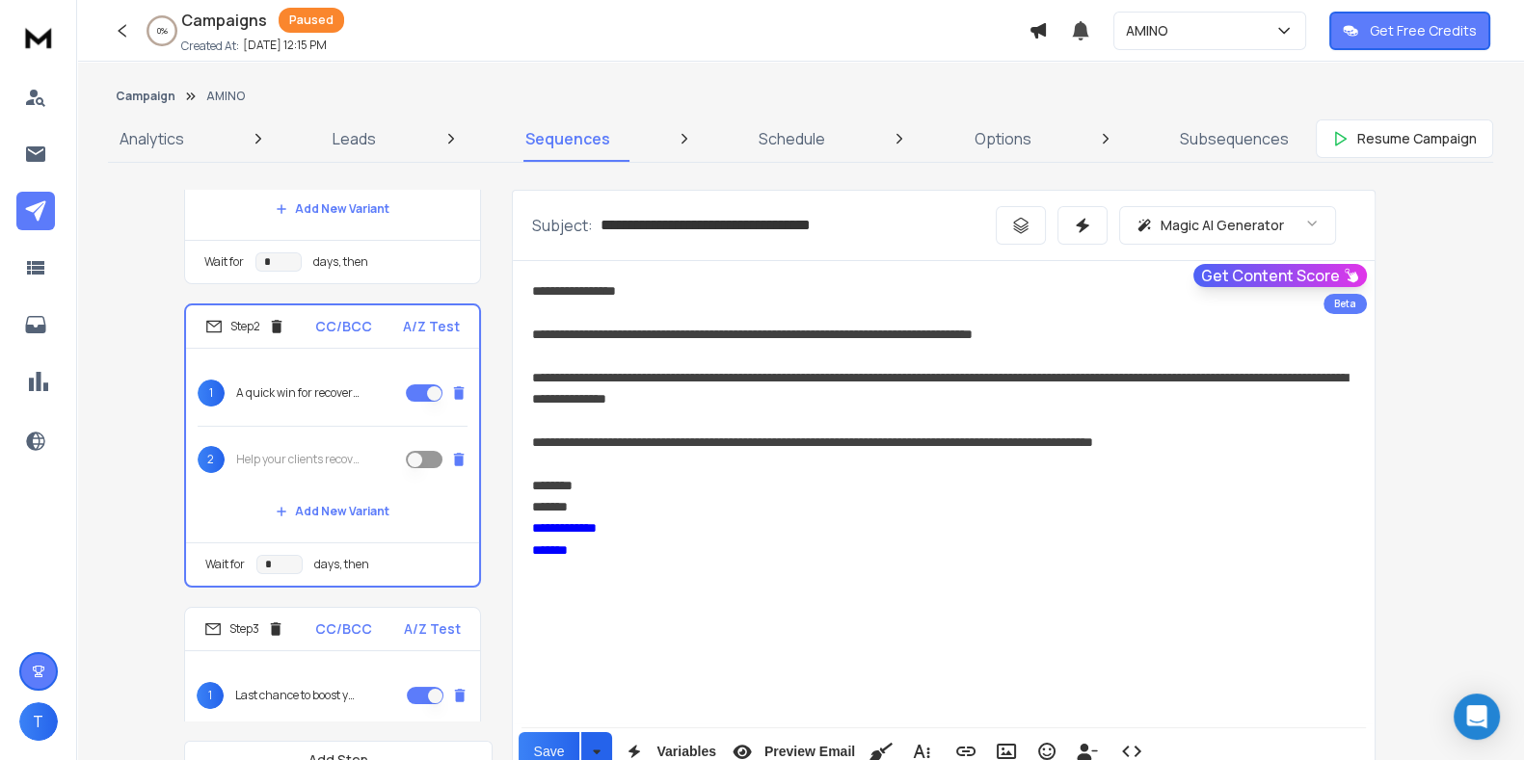
click at [305, 456] on p "Help your clients recover stronger and easier" at bounding box center [297, 459] width 123 height 15
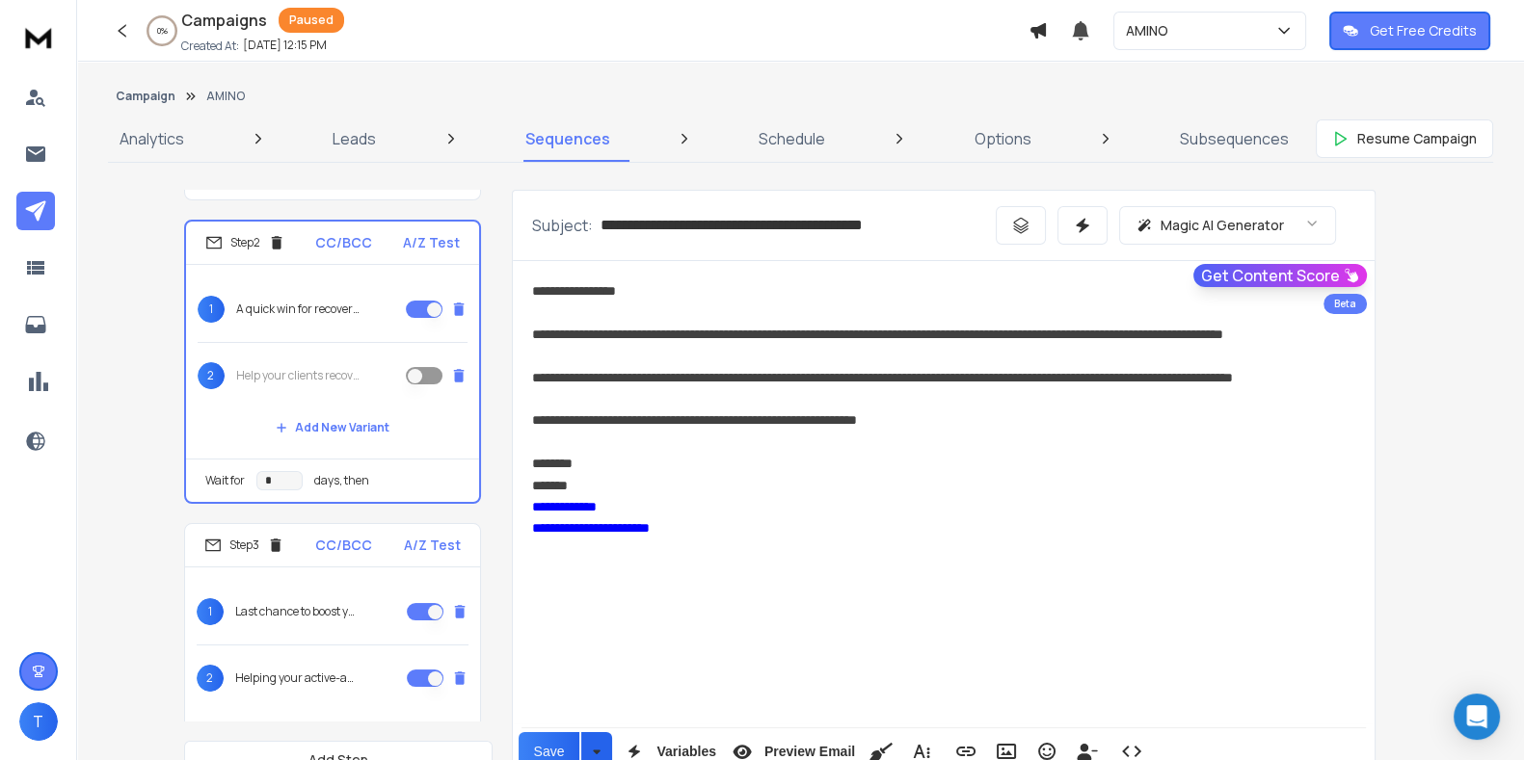
scroll to position [308, 0]
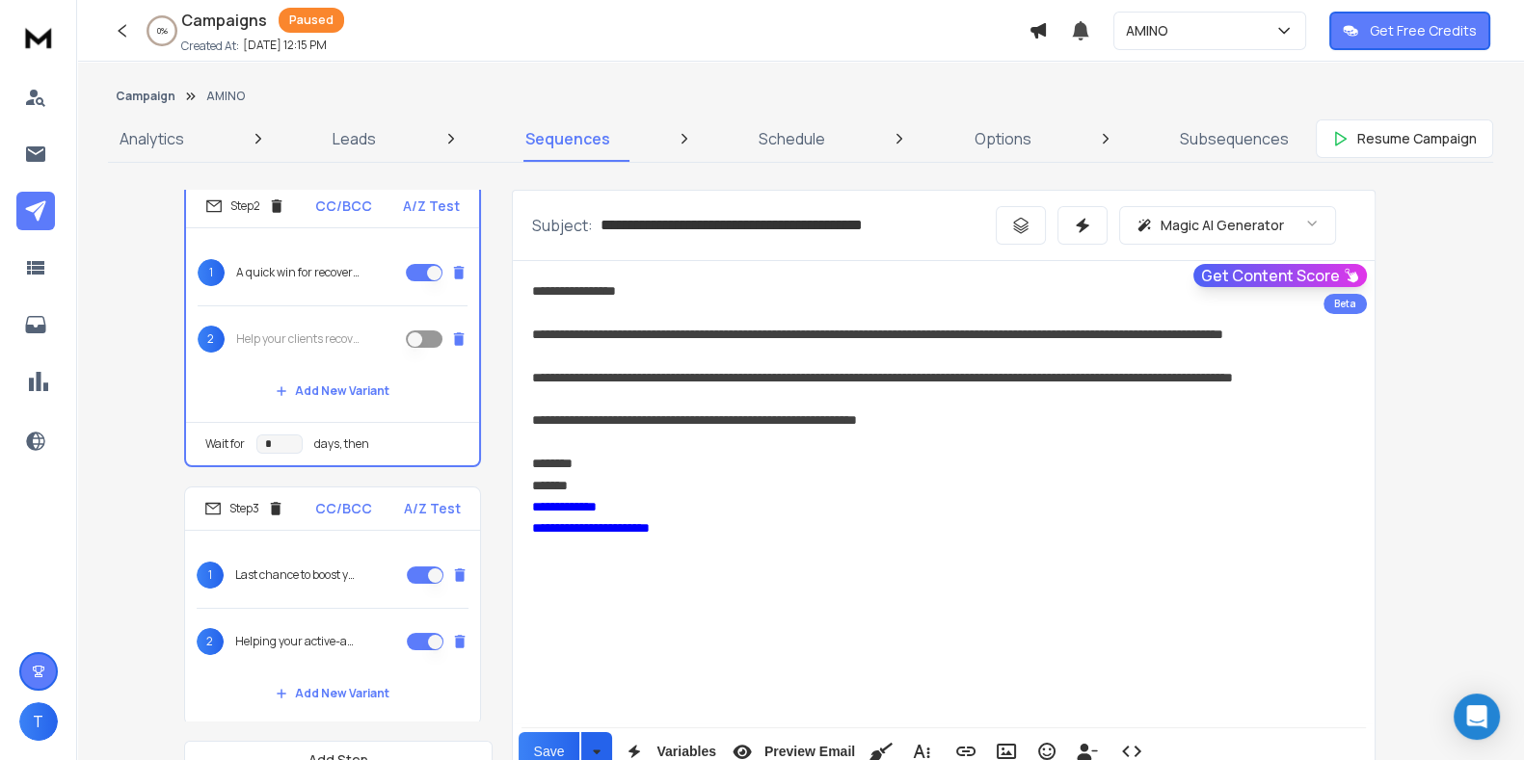
click at [285, 568] on p "Last chance to boost your clients’ recovery" at bounding box center [296, 575] width 123 height 15
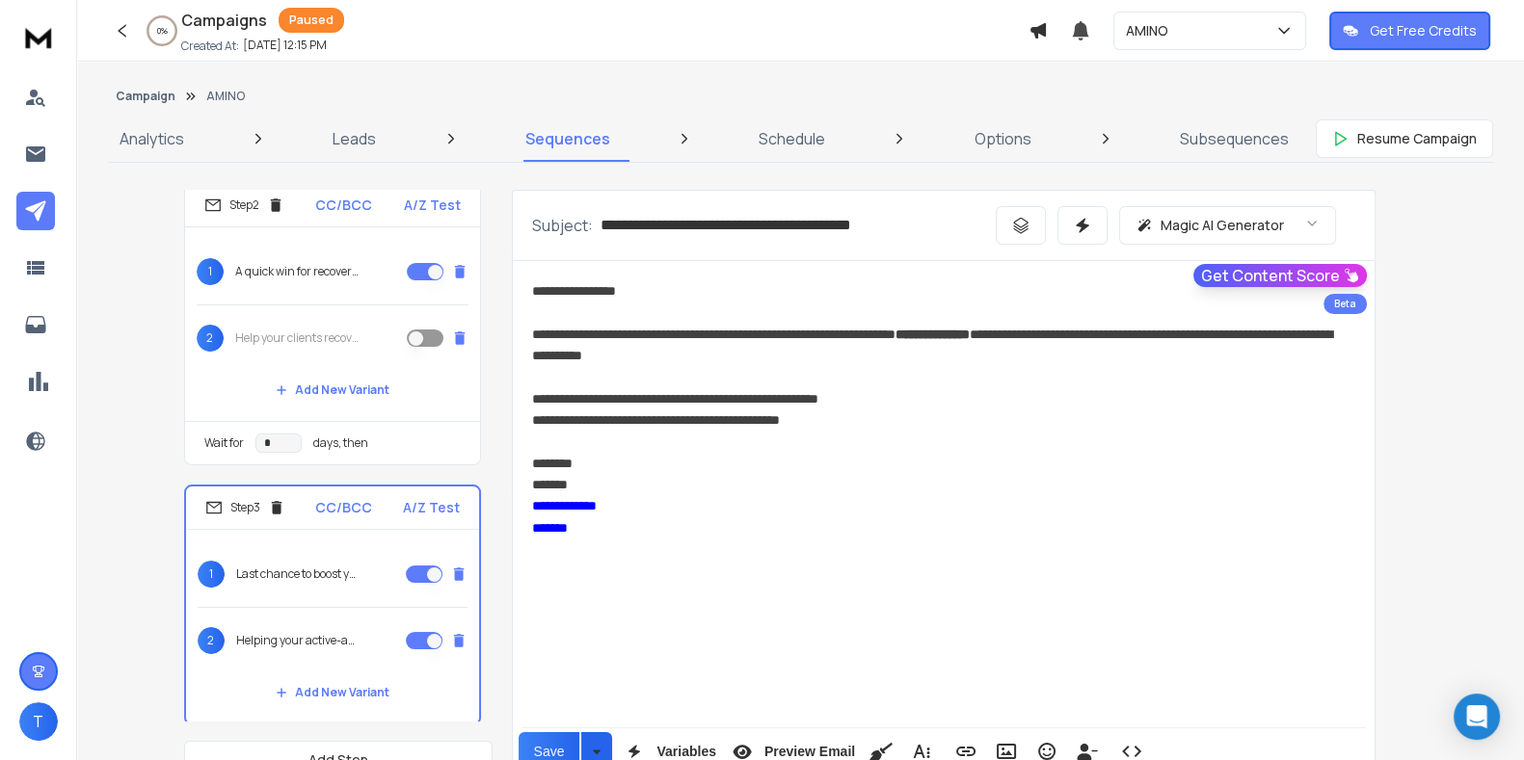
click at [306, 608] on div "2 Helping your active-aging clients just got simpler" at bounding box center [333, 641] width 270 height 66
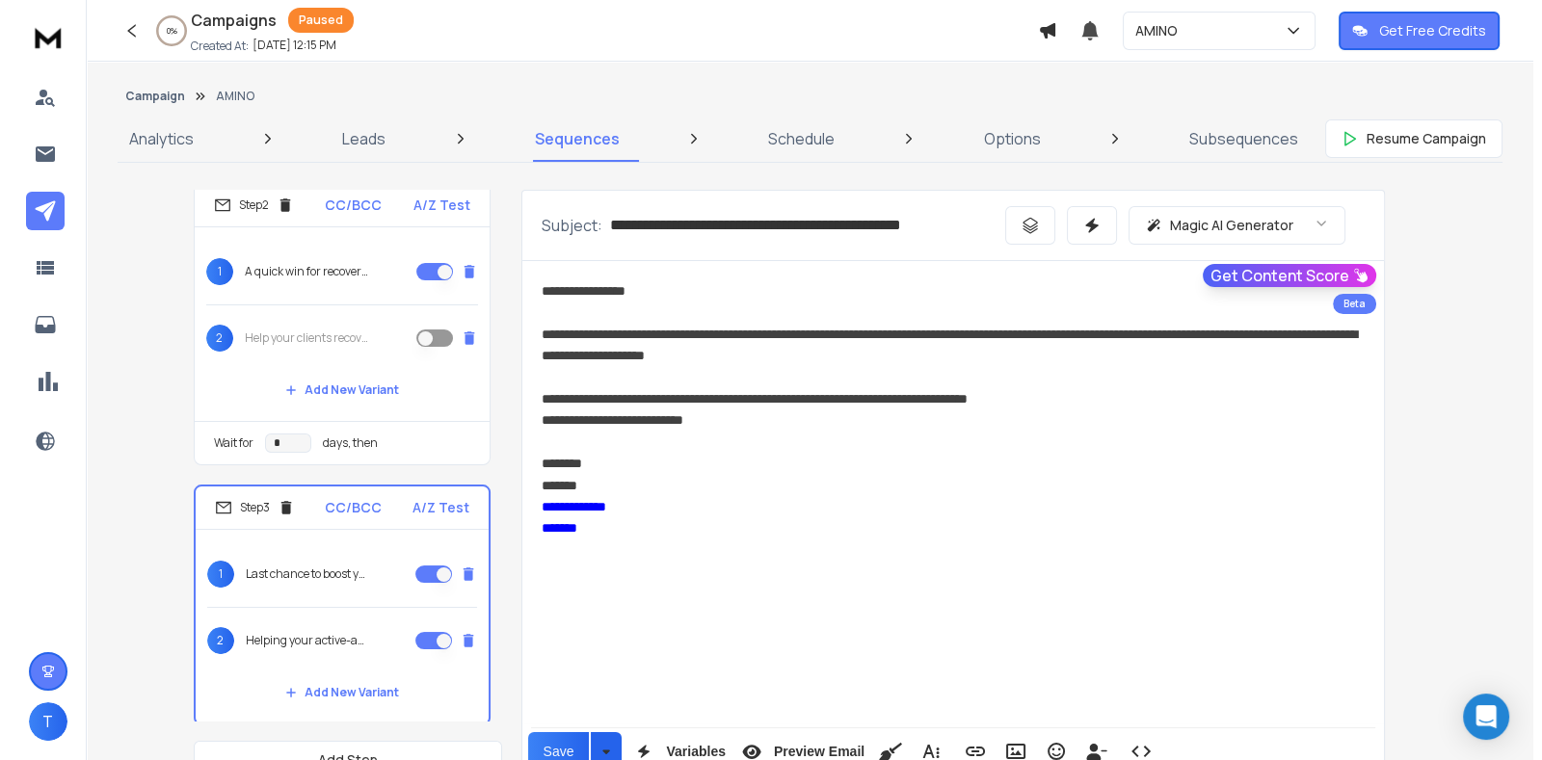
scroll to position [0, 0]
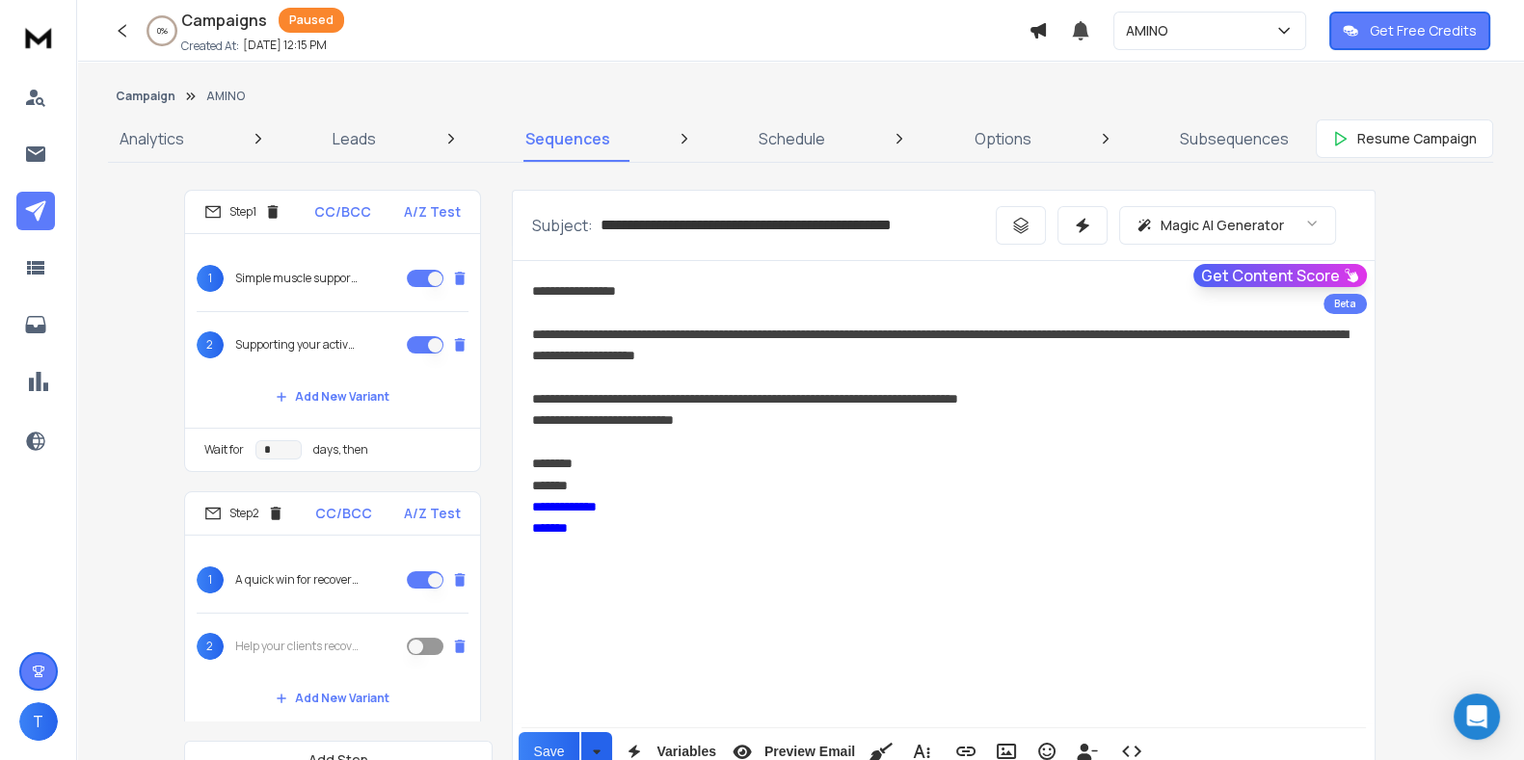
click at [287, 291] on div "1 Simple muscle support for active aging" at bounding box center [278, 278] width 162 height 27
type input "**********"
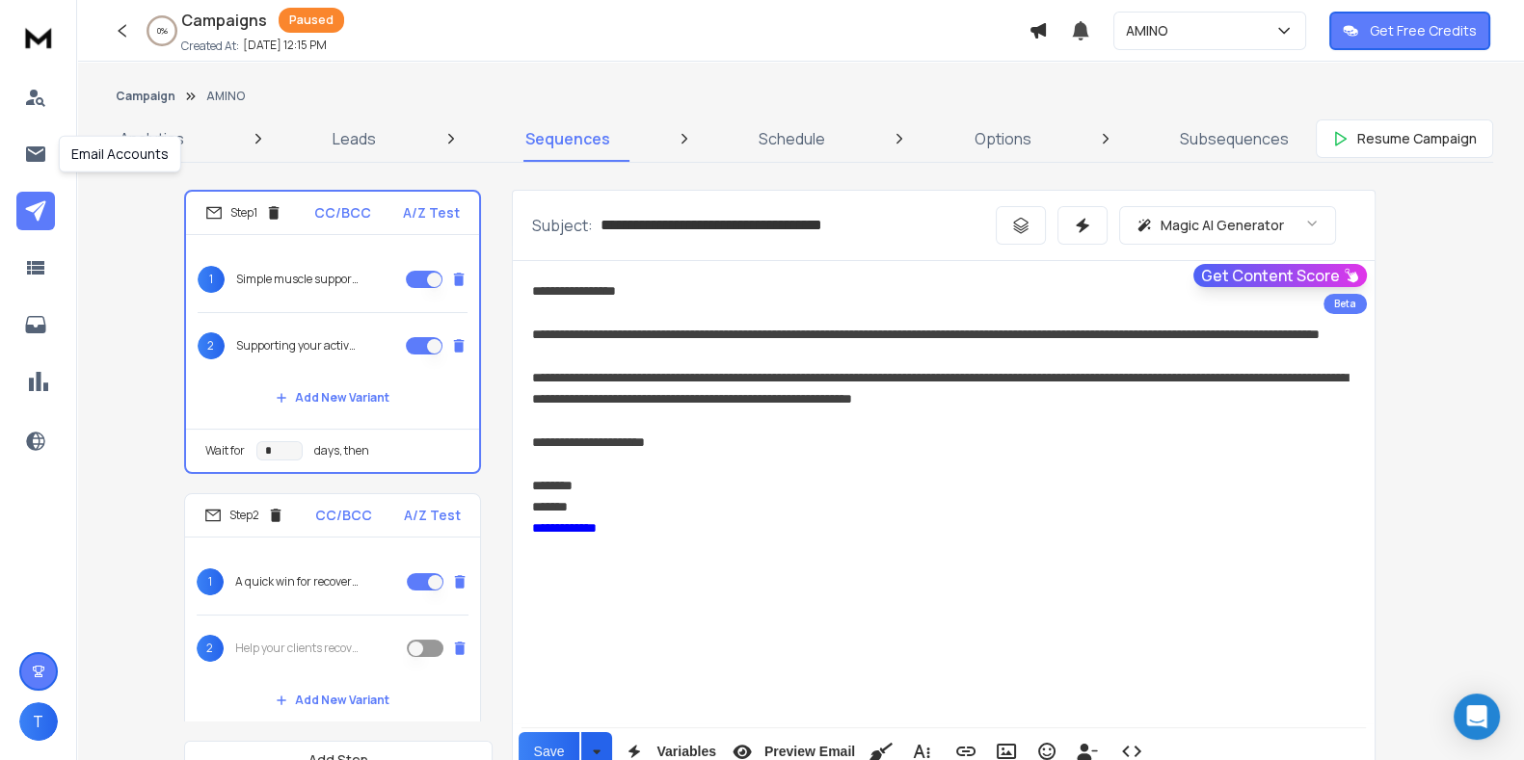
click at [39, 151] on icon at bounding box center [35, 154] width 23 height 23
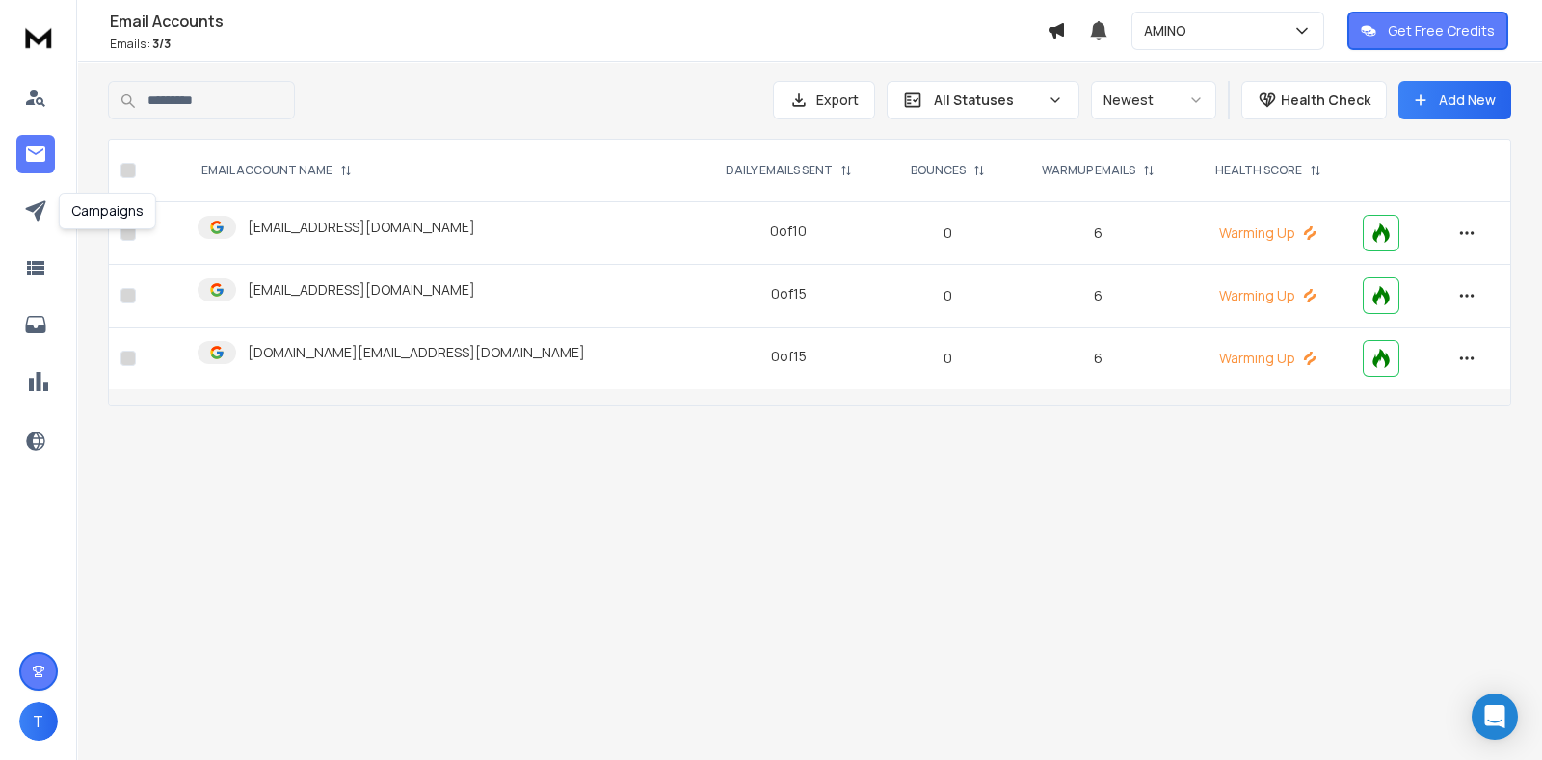
click at [41, 219] on icon at bounding box center [35, 211] width 23 height 23
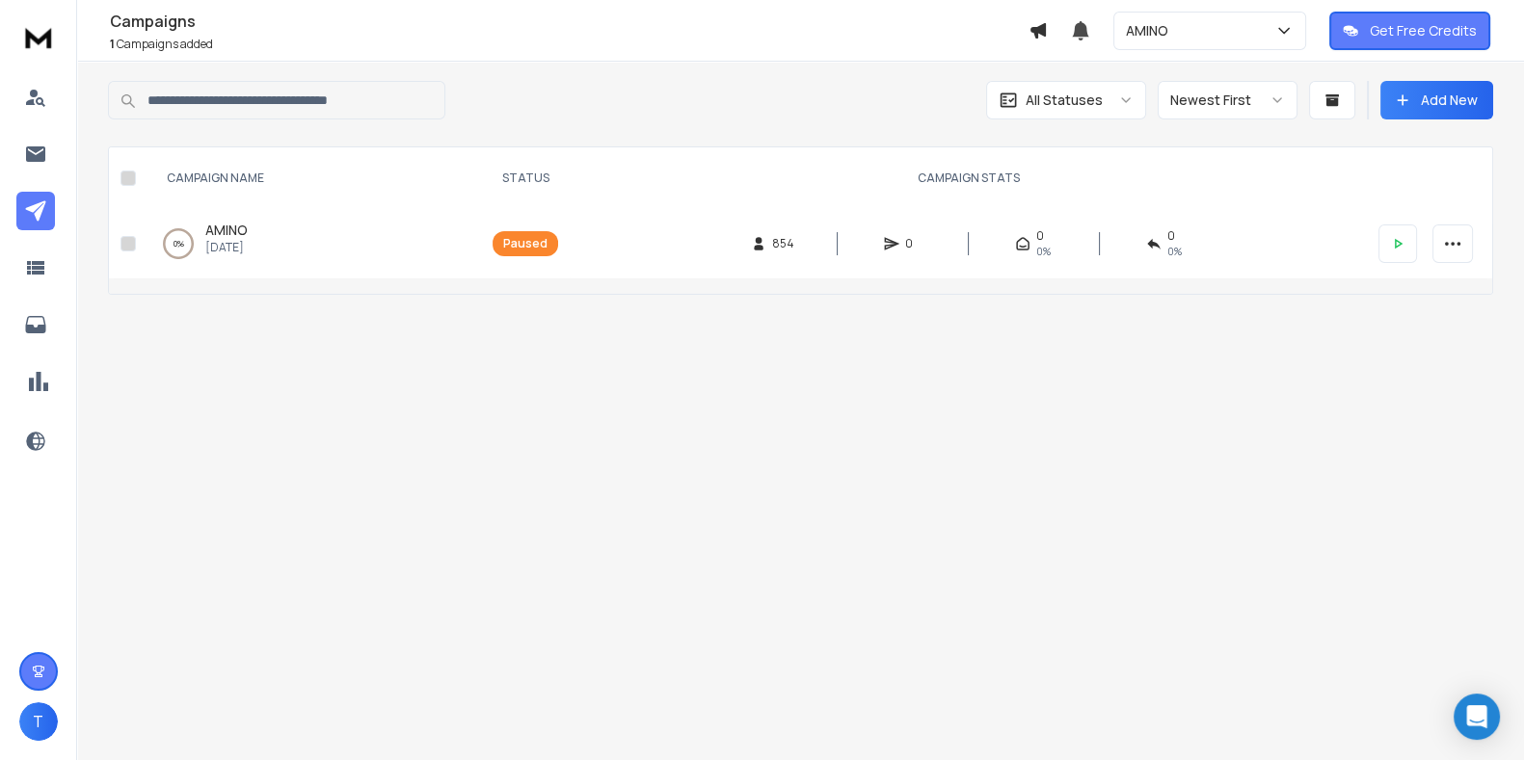
click at [651, 255] on div "854 0 0 0% 0 0%" at bounding box center [968, 243] width 774 height 31
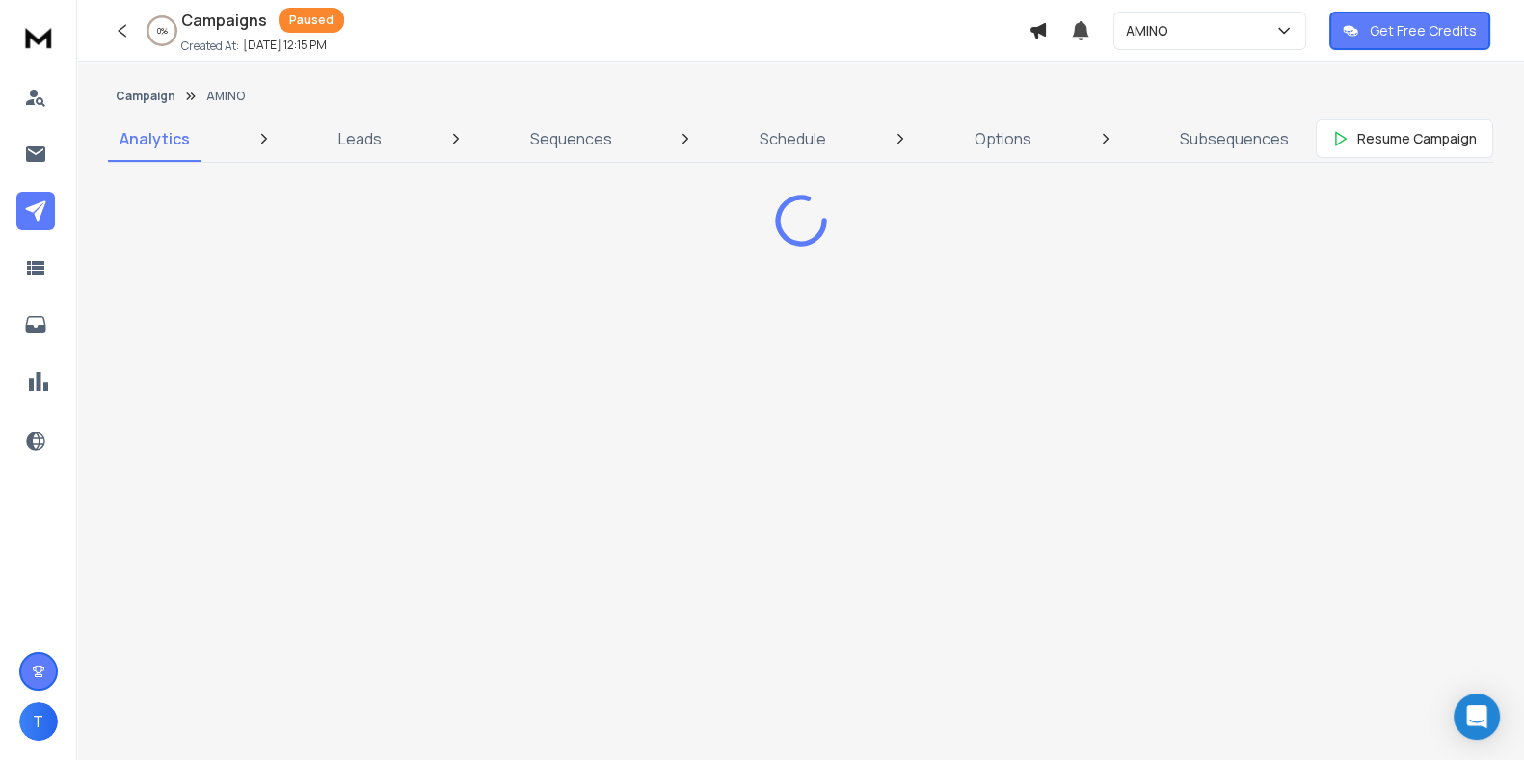
click at [999, 147] on p "Options" at bounding box center [1002, 138] width 57 height 23
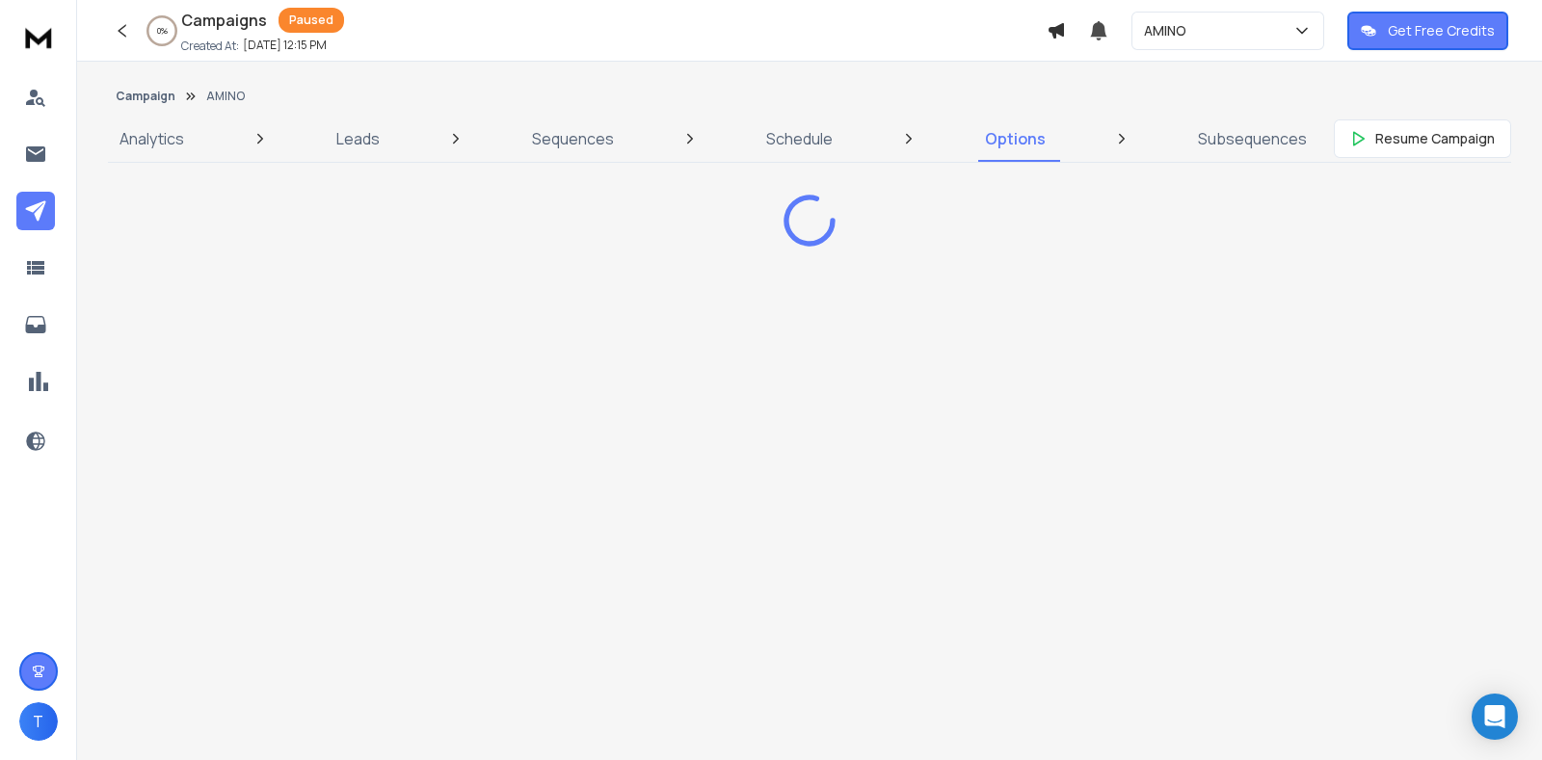
select select "**********"
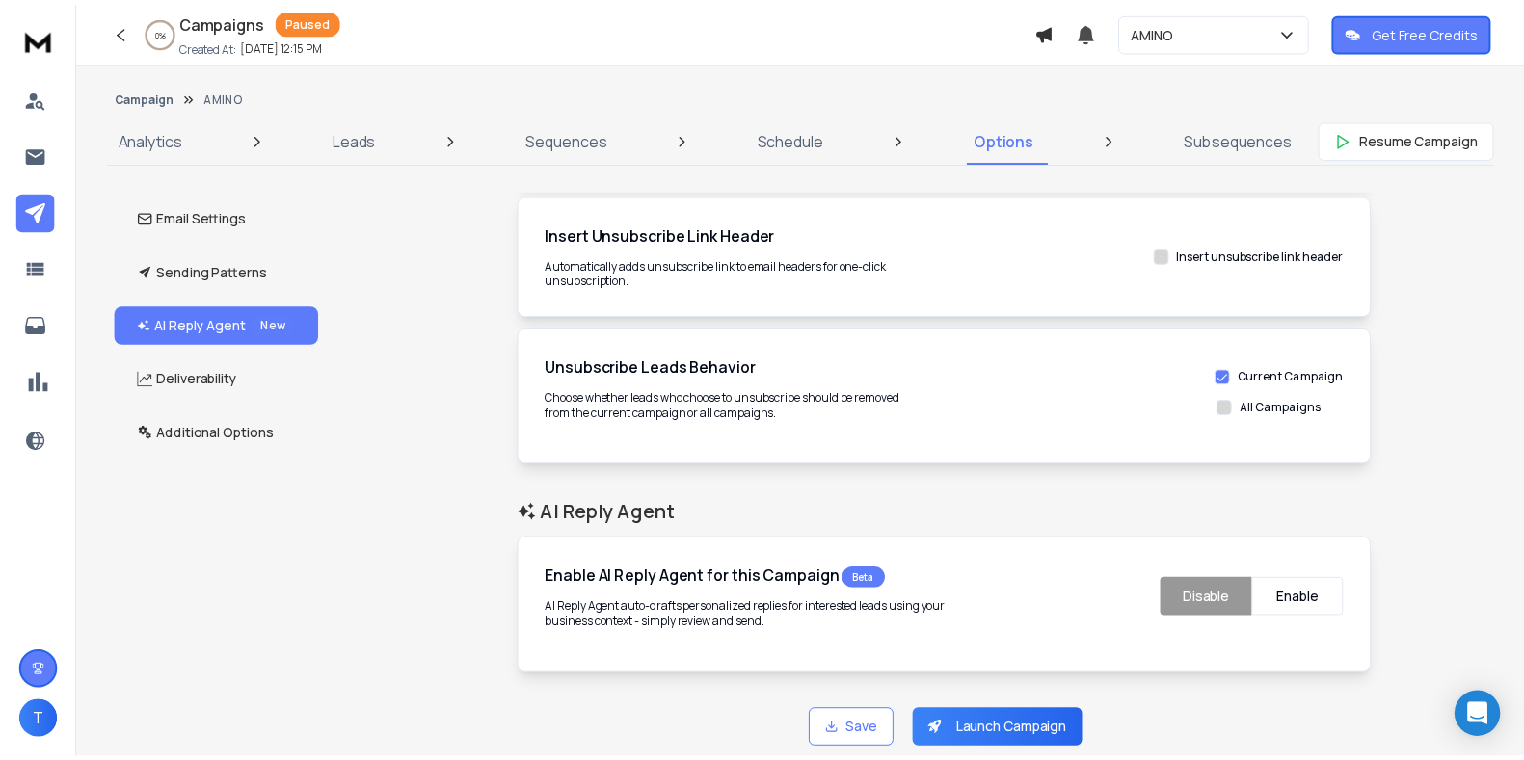
scroll to position [1300, 0]
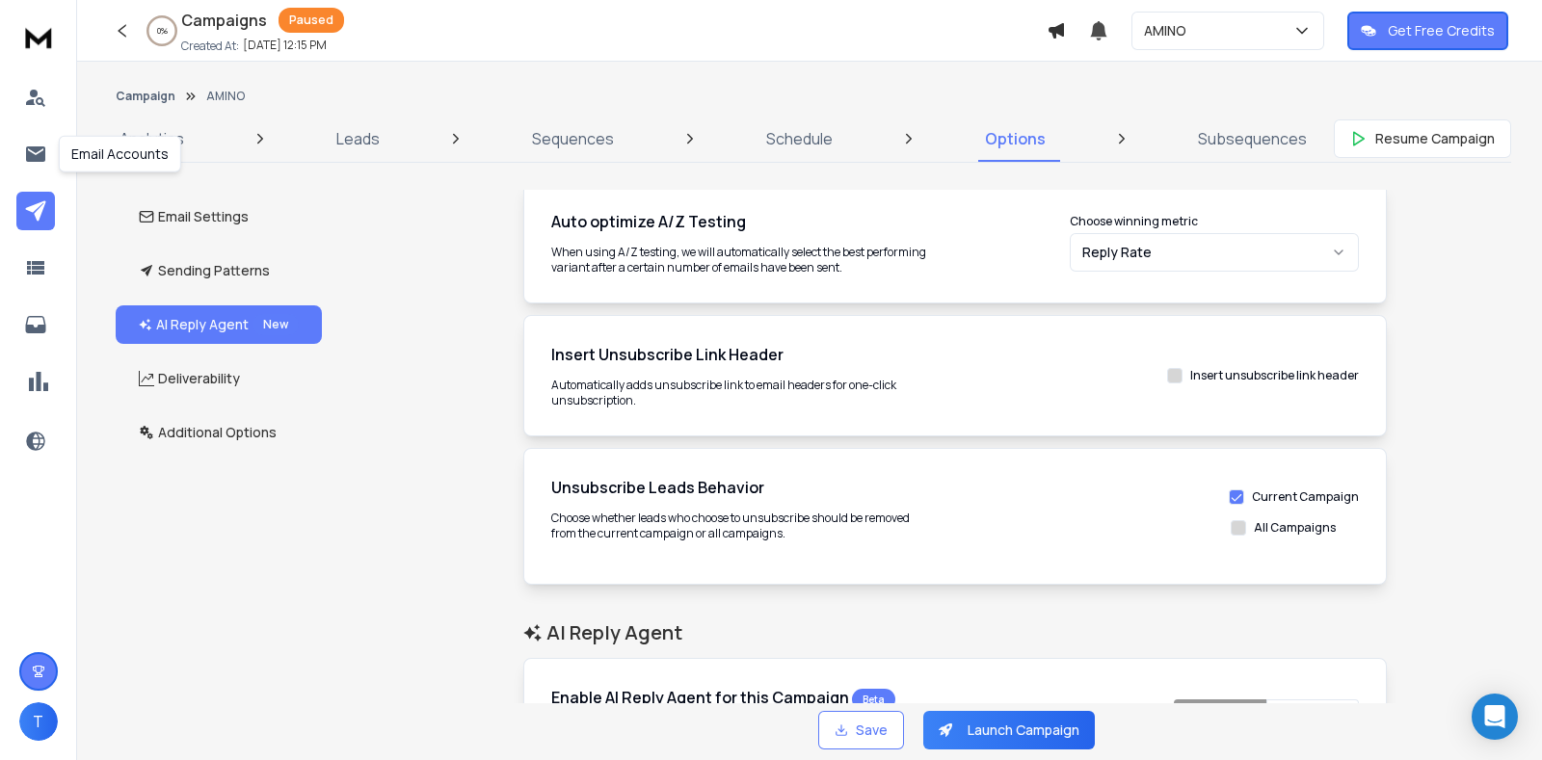
click at [31, 146] on icon at bounding box center [35, 153] width 19 height 15
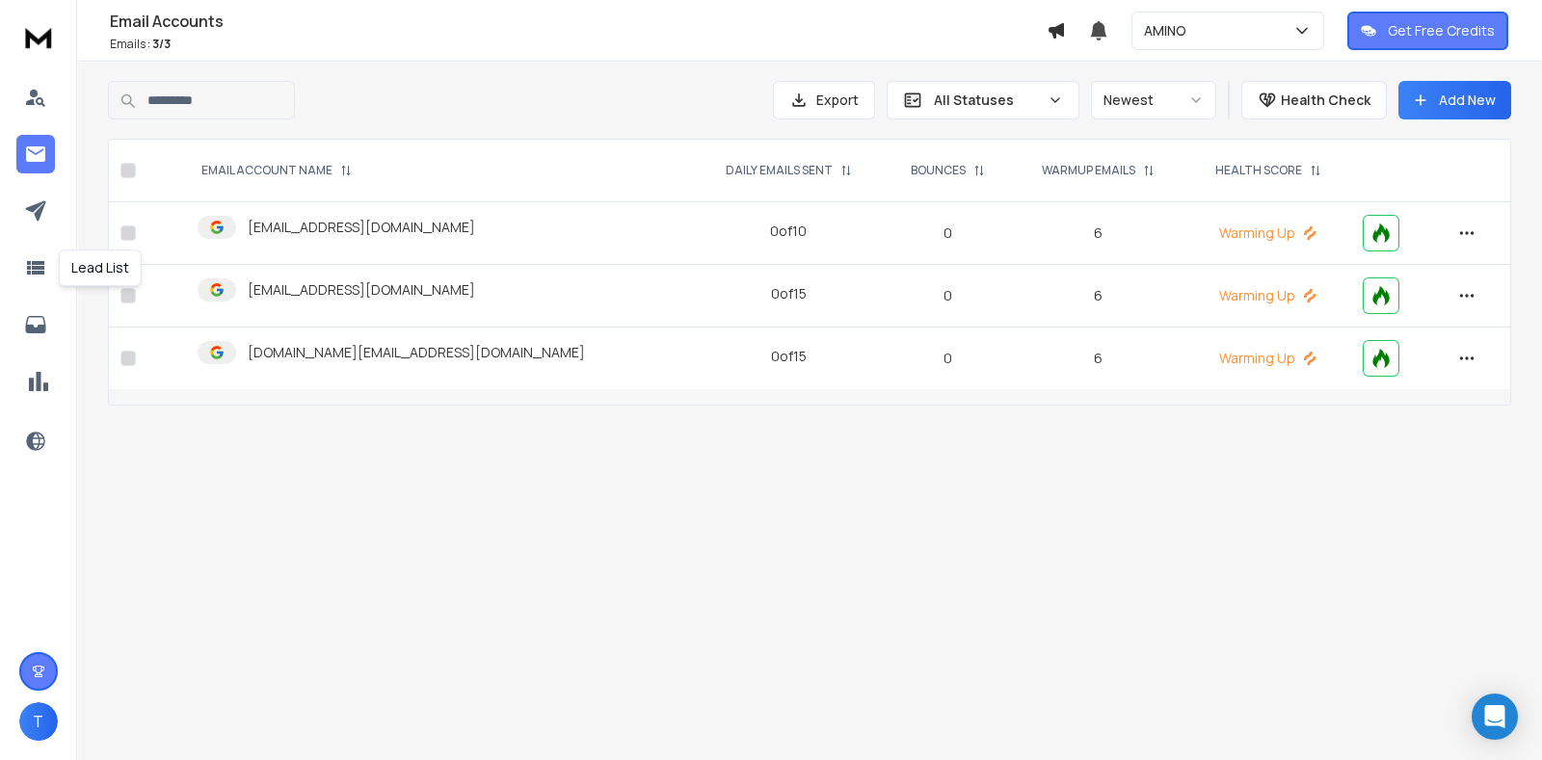
click at [32, 260] on icon at bounding box center [35, 267] width 23 height 23
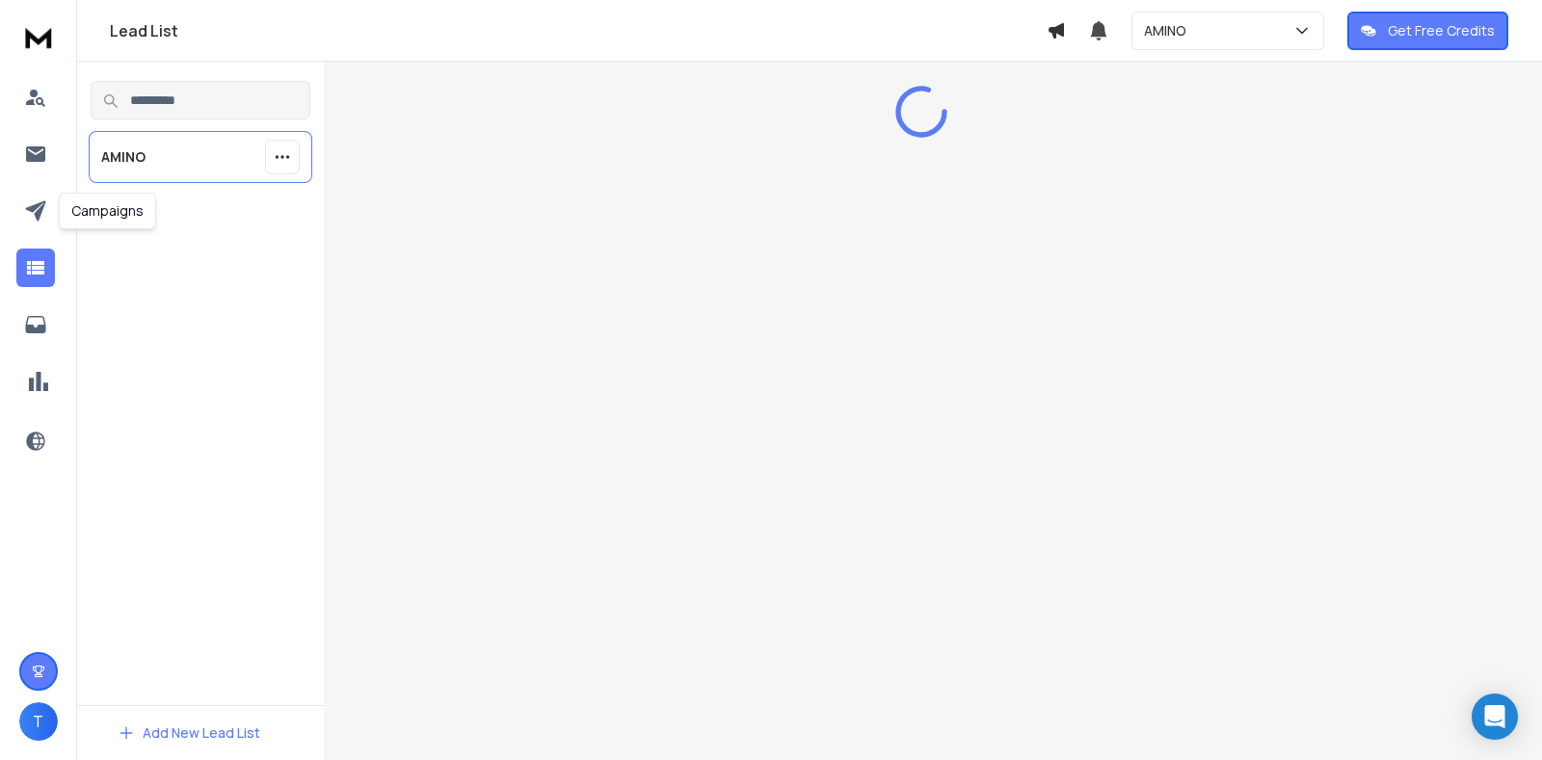
click at [7, 219] on div "T" at bounding box center [38, 380] width 77 height 760
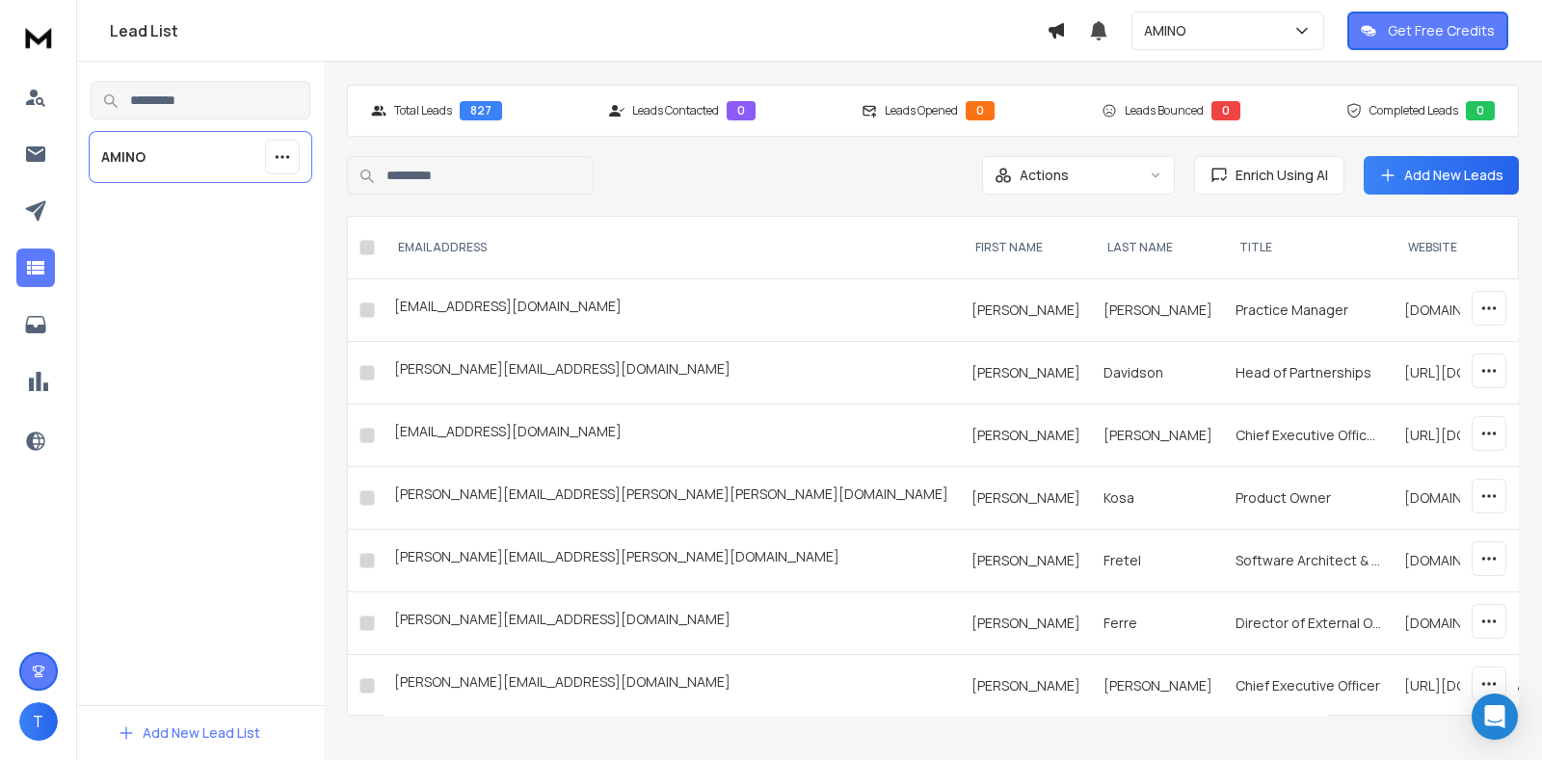
click at [24, 211] on icon at bounding box center [35, 211] width 23 height 23
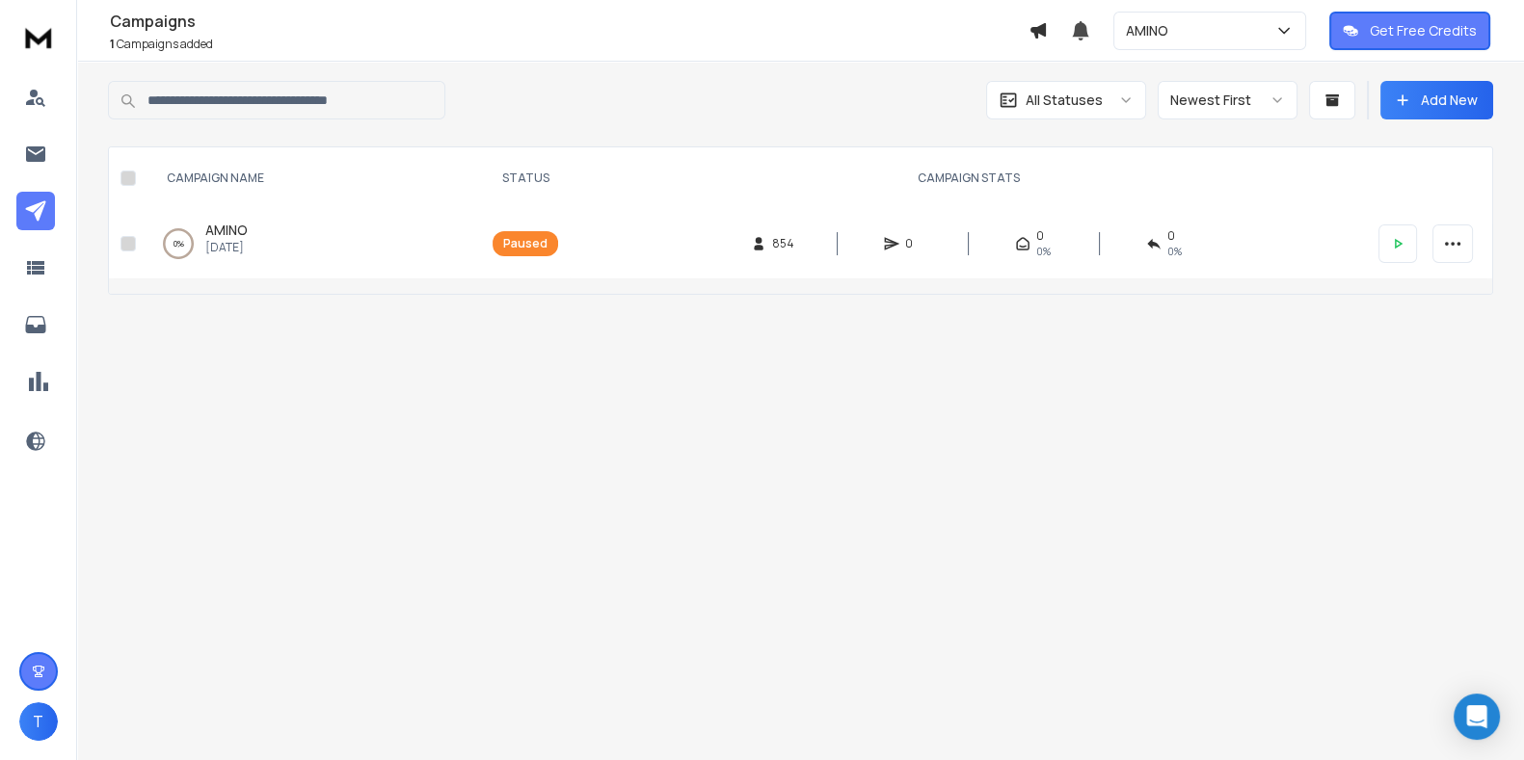
click at [535, 252] on div "Paused" at bounding box center [526, 243] width 66 height 25
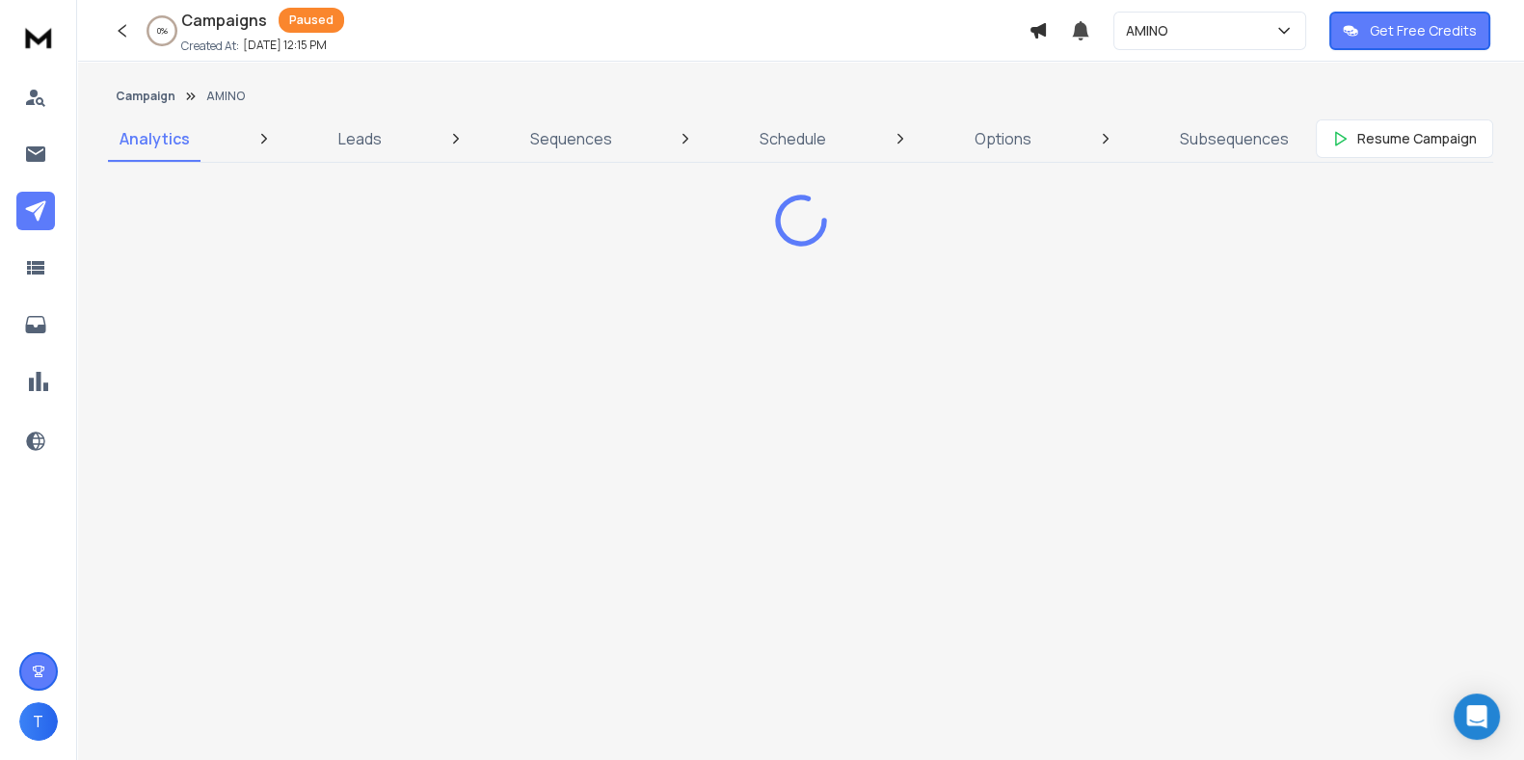
click at [607, 147] on p "Sequences" at bounding box center [571, 138] width 82 height 23
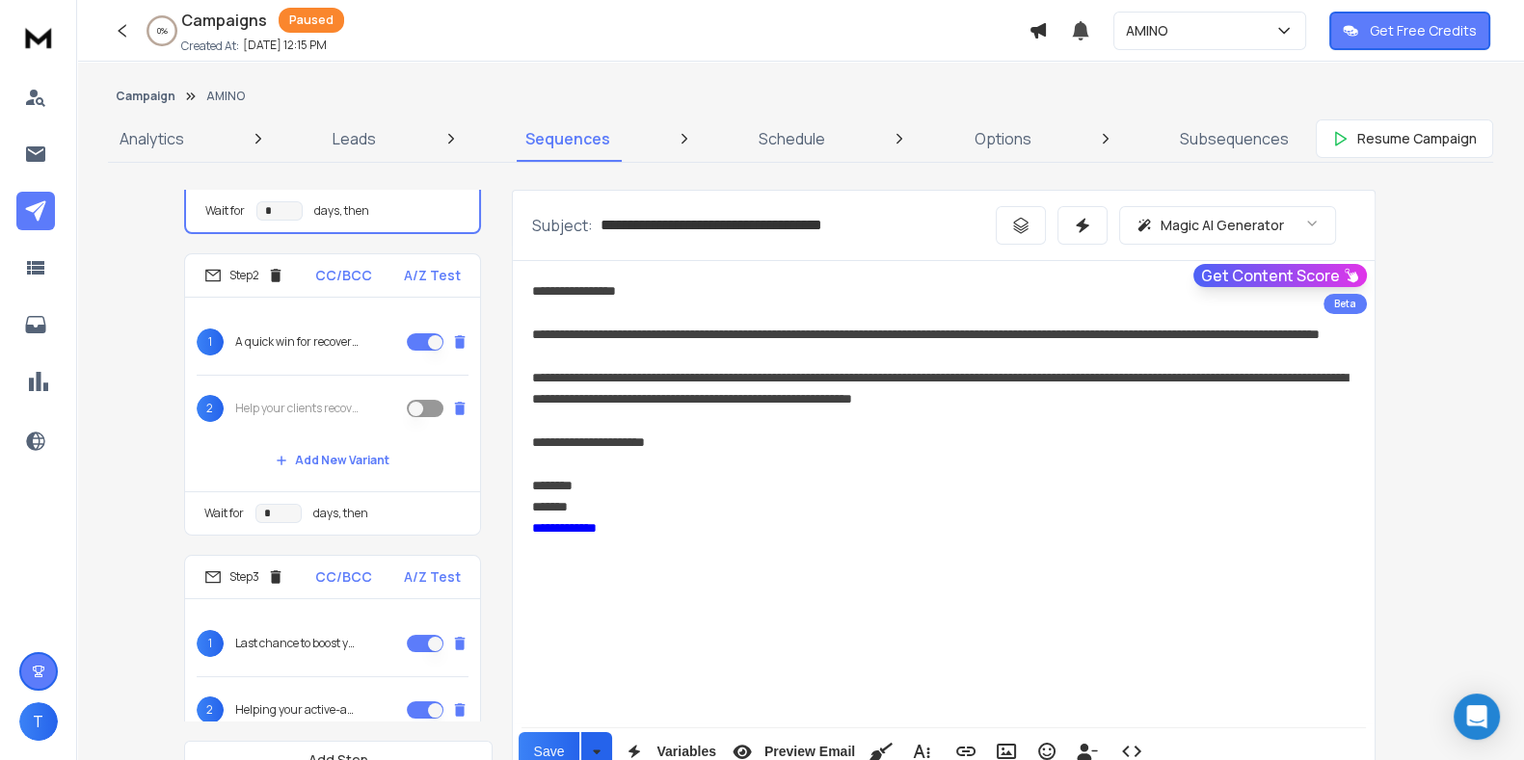
scroll to position [240, 0]
click at [323, 344] on p "A quick win for recovery & adherence" at bounding box center [296, 341] width 123 height 15
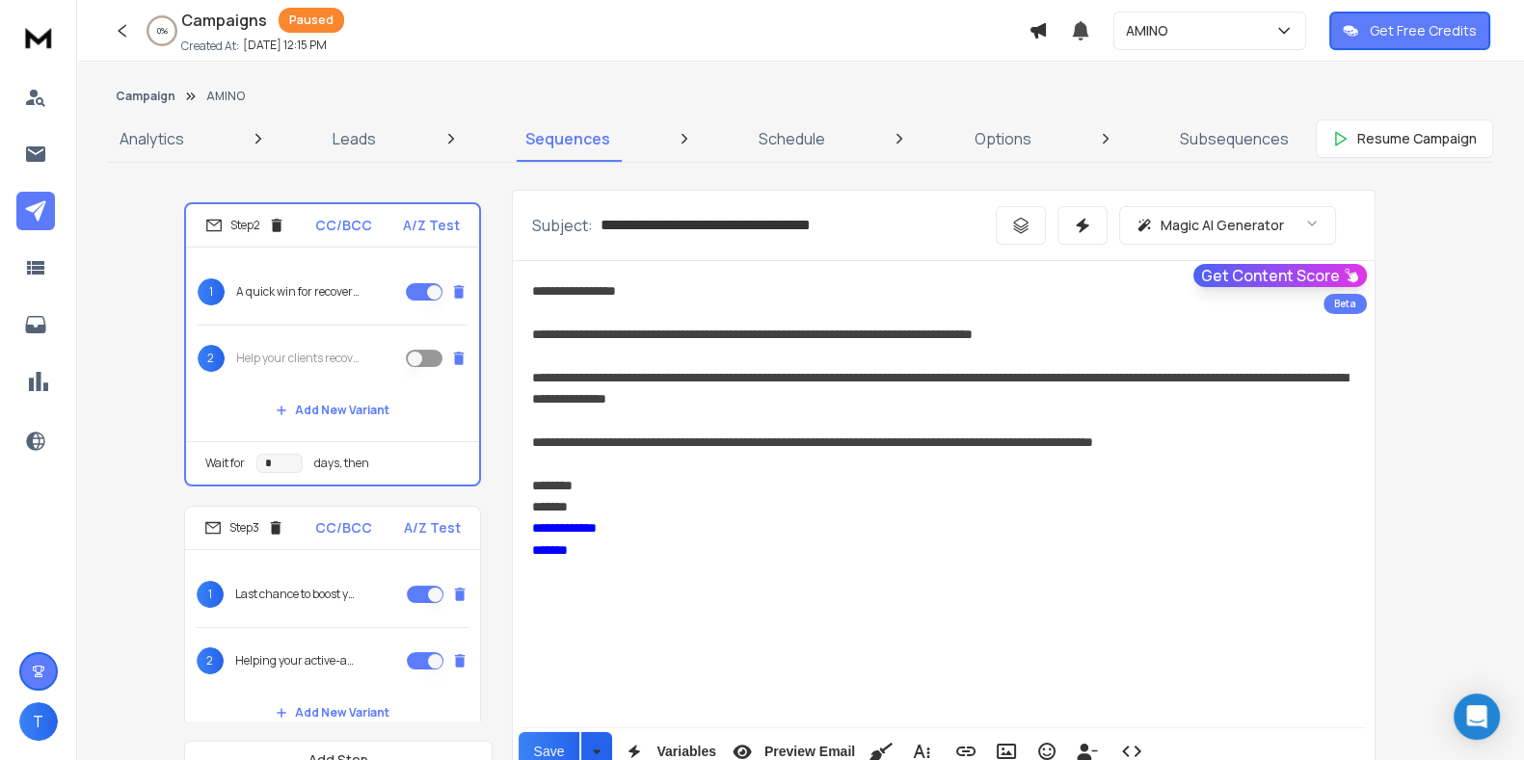
scroll to position [308, 0]
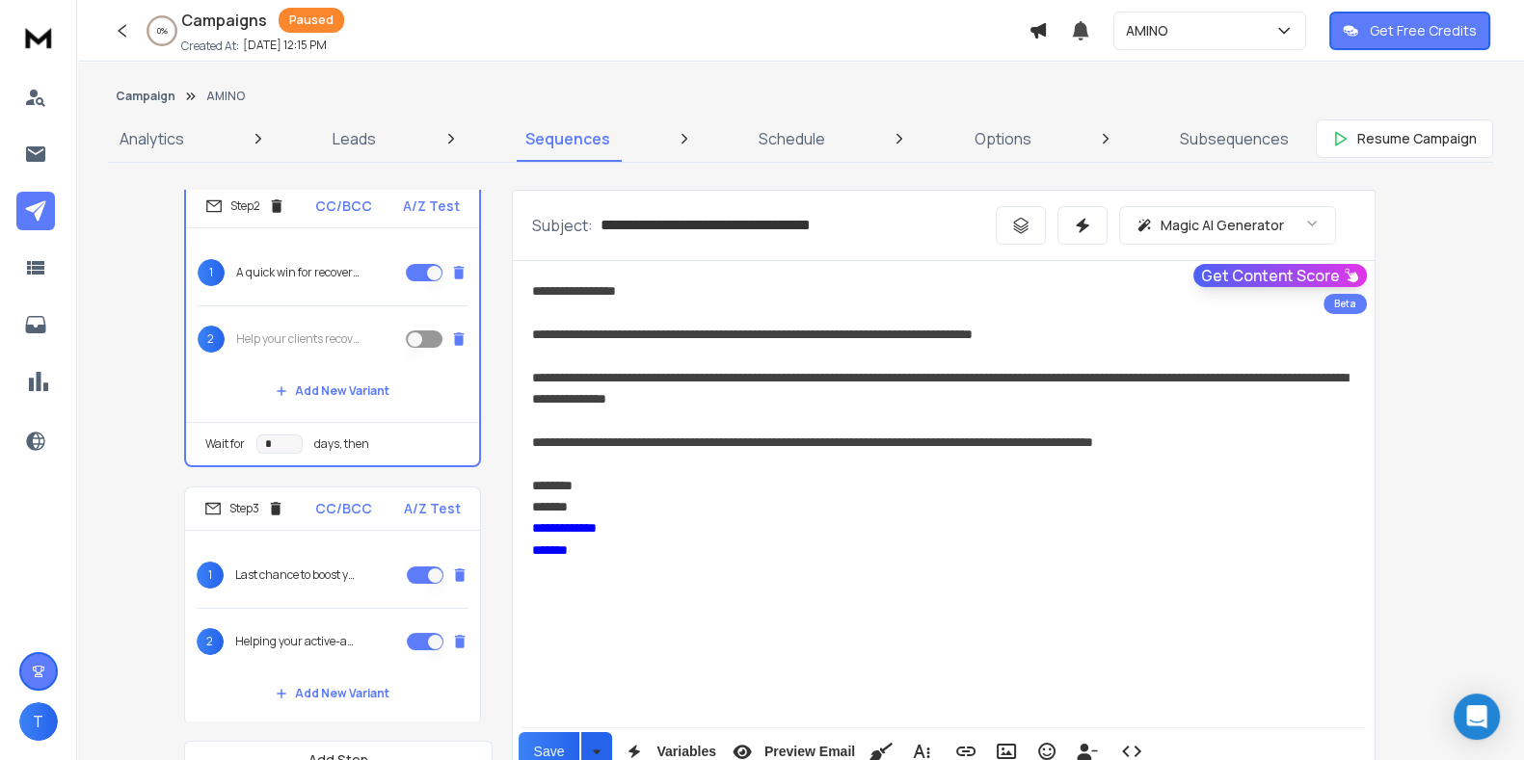
click at [277, 562] on div "1 Last chance to boost your clients’ recovery" at bounding box center [278, 575] width 162 height 27
type input "**********"
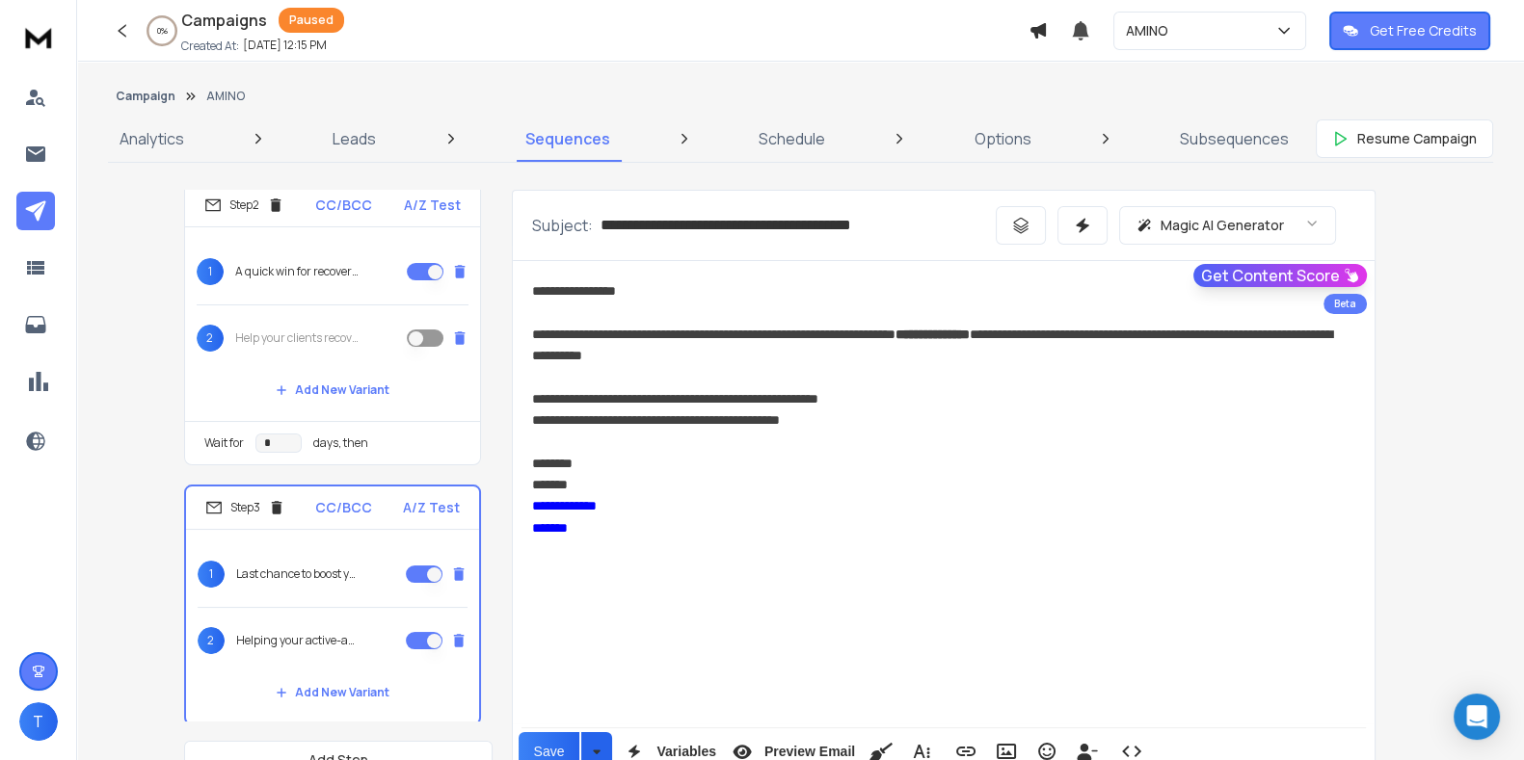
click at [1176, 31] on p "AMINO" at bounding box center [1151, 30] width 50 height 19
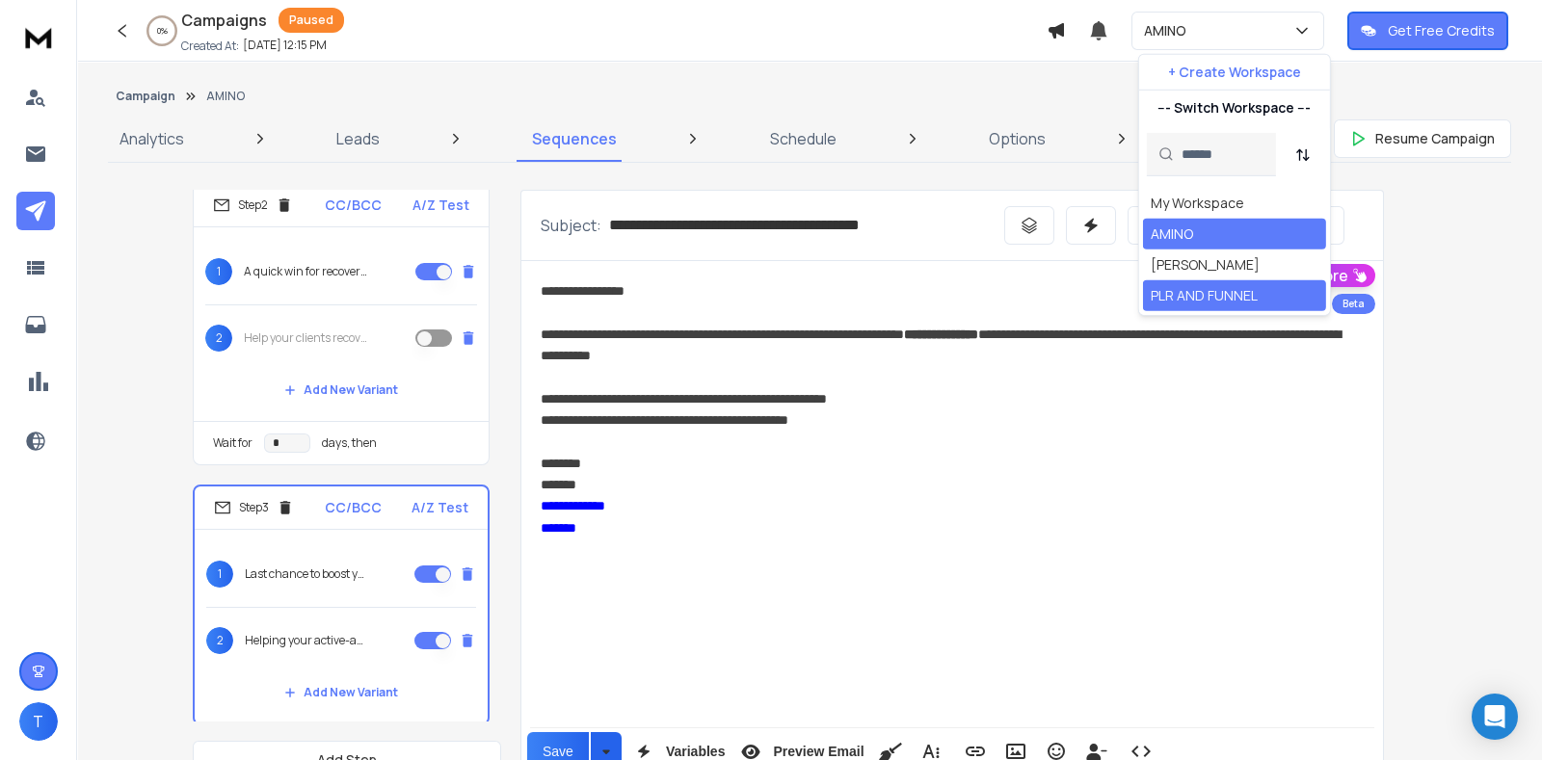
click at [1190, 284] on div "PLR AND FUNNEL" at bounding box center [1234, 295] width 183 height 31
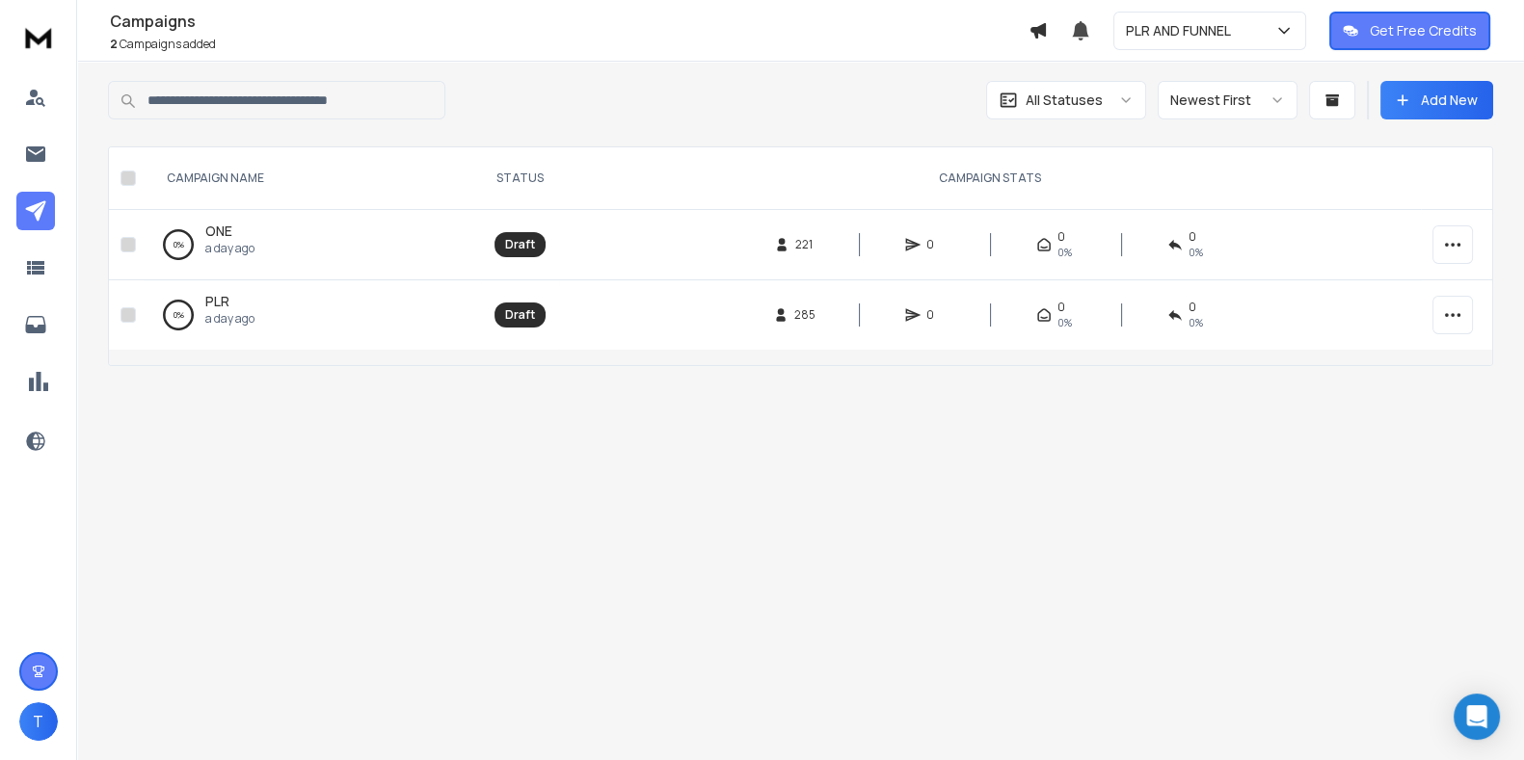
click at [330, 257] on div "0 % ONE a day ago" at bounding box center [312, 245] width 299 height 46
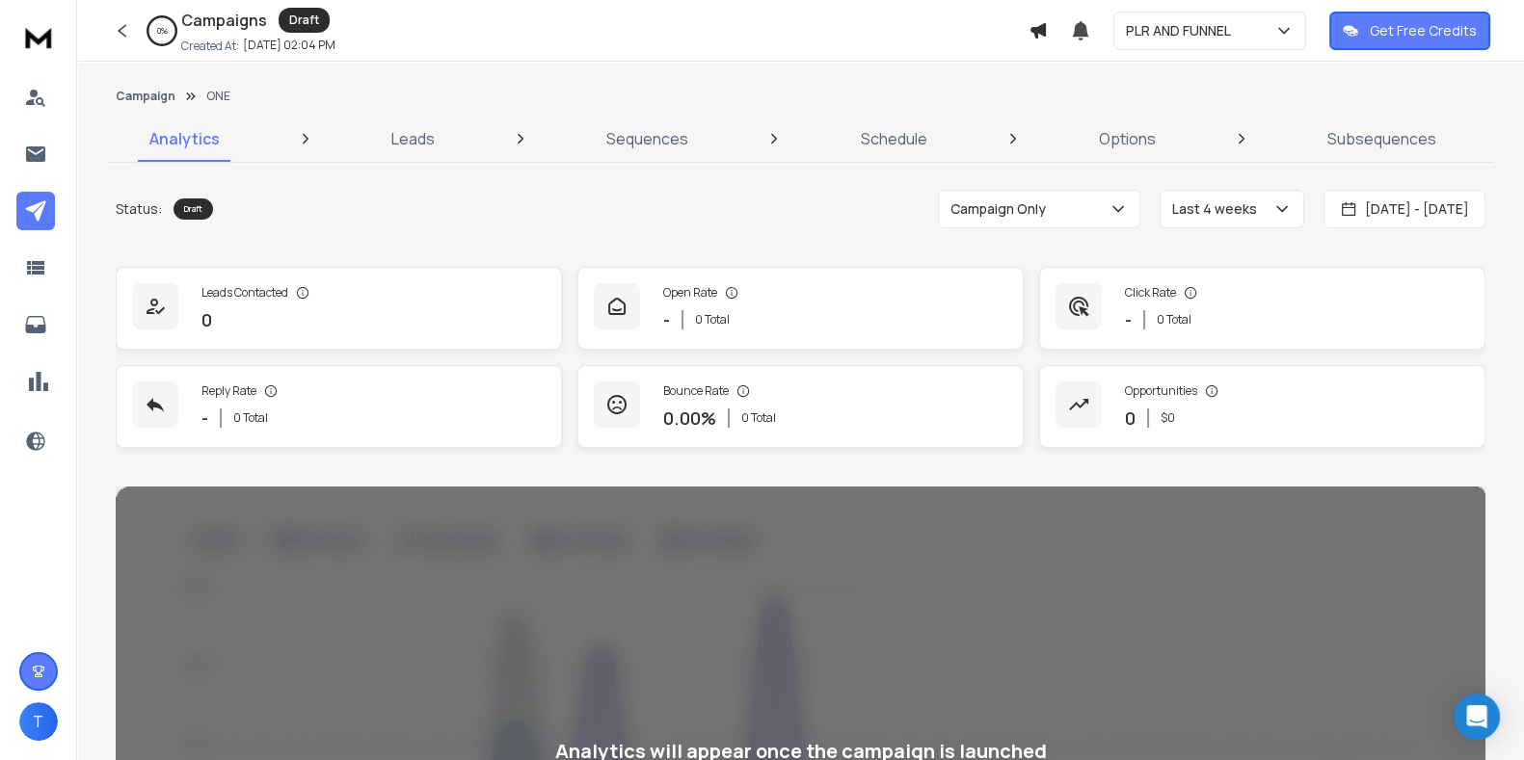
click at [1124, 140] on p "Options" at bounding box center [1127, 138] width 57 height 23
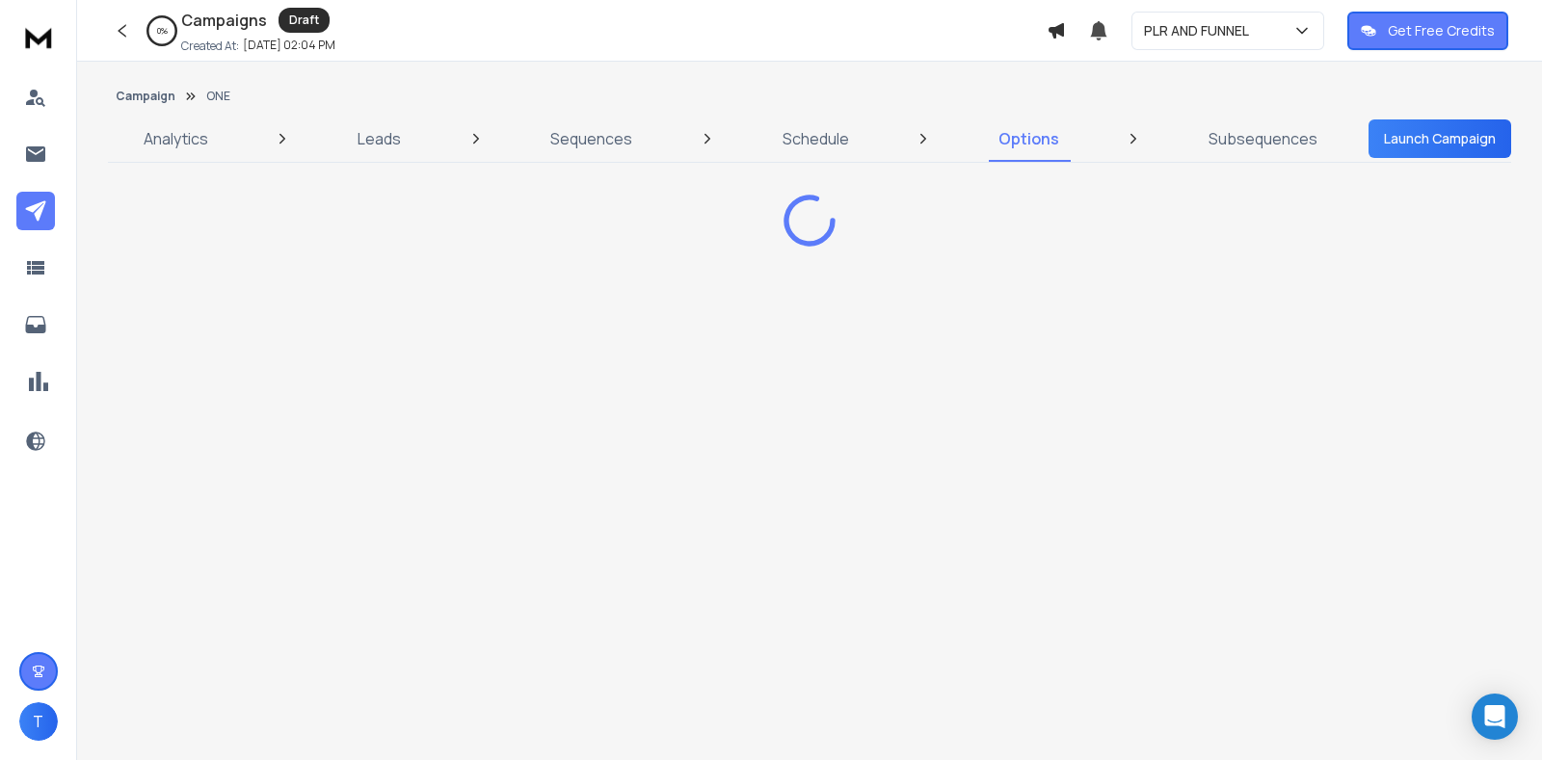
select select "**********"
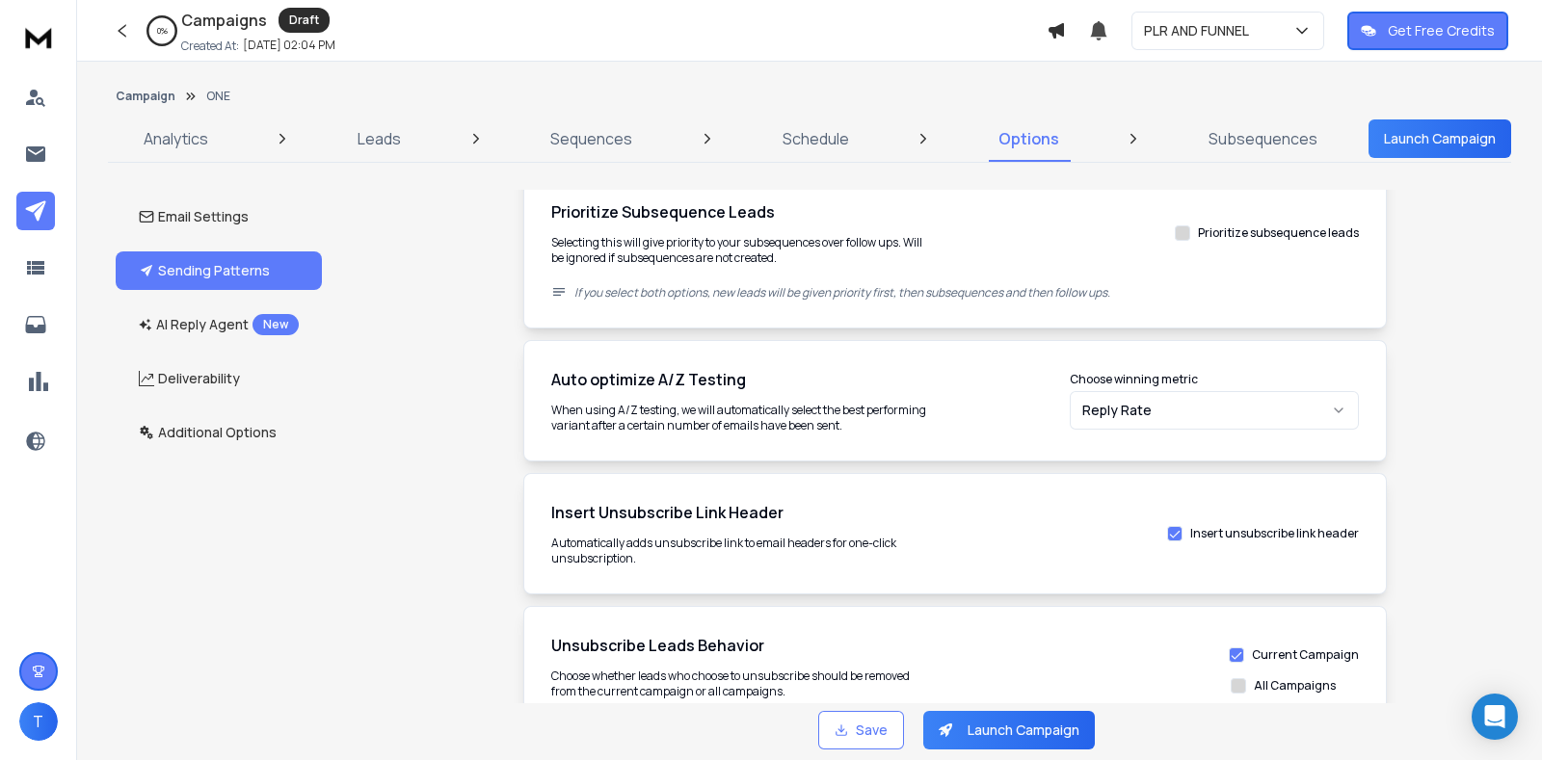
scroll to position [1136, 0]
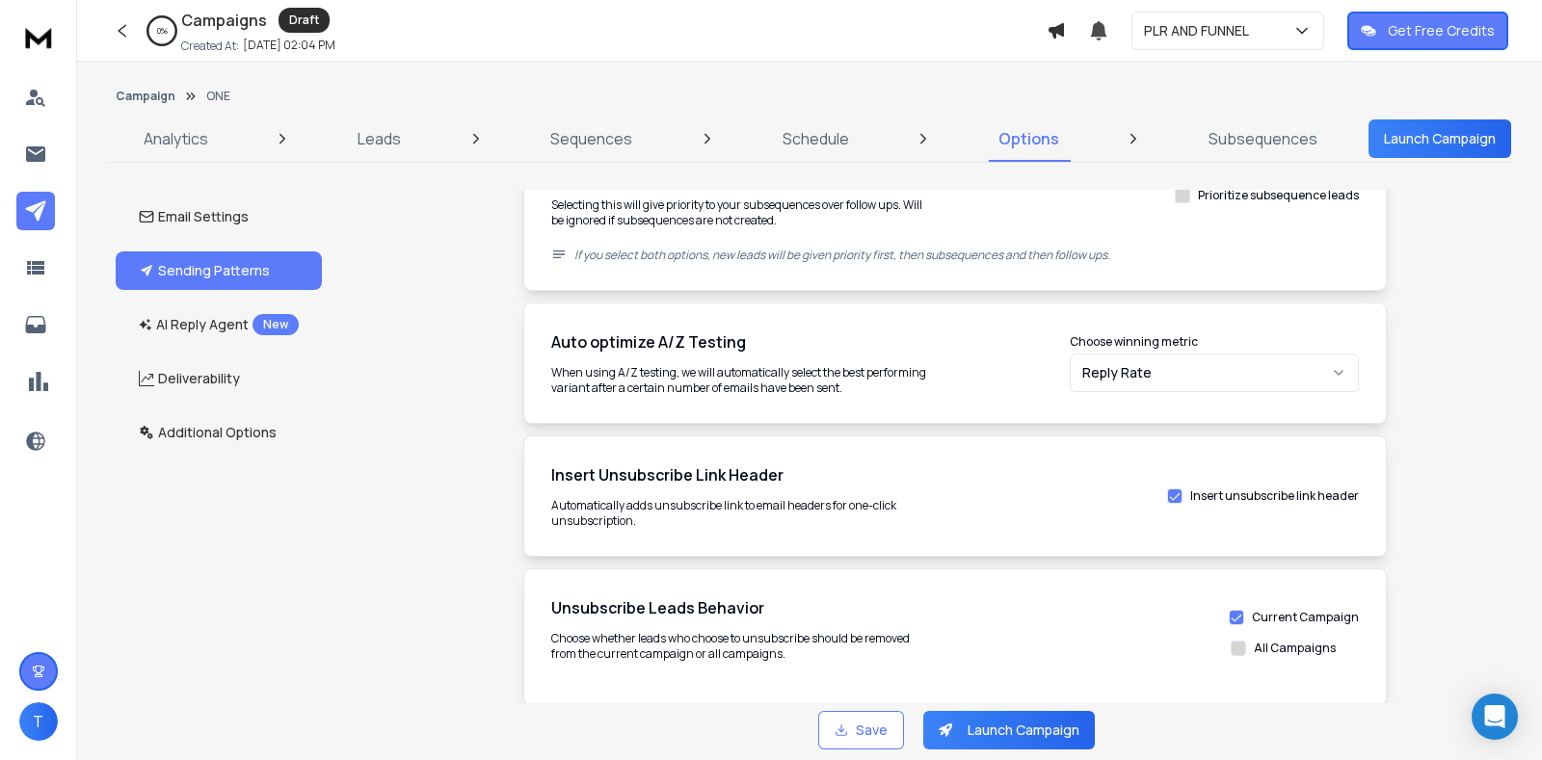
click at [840, 741] on button "Save" at bounding box center [861, 730] width 86 height 39
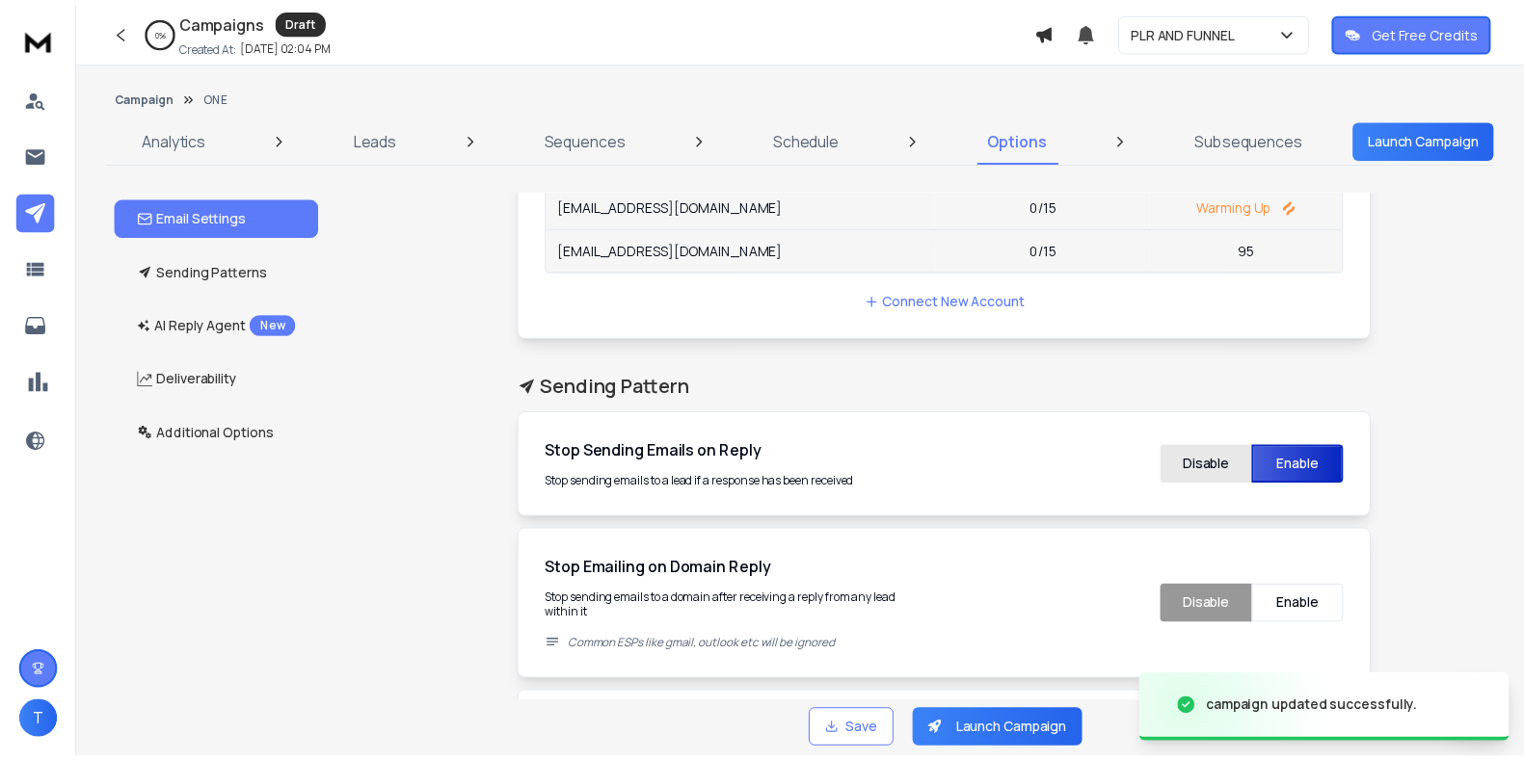
scroll to position [52, 0]
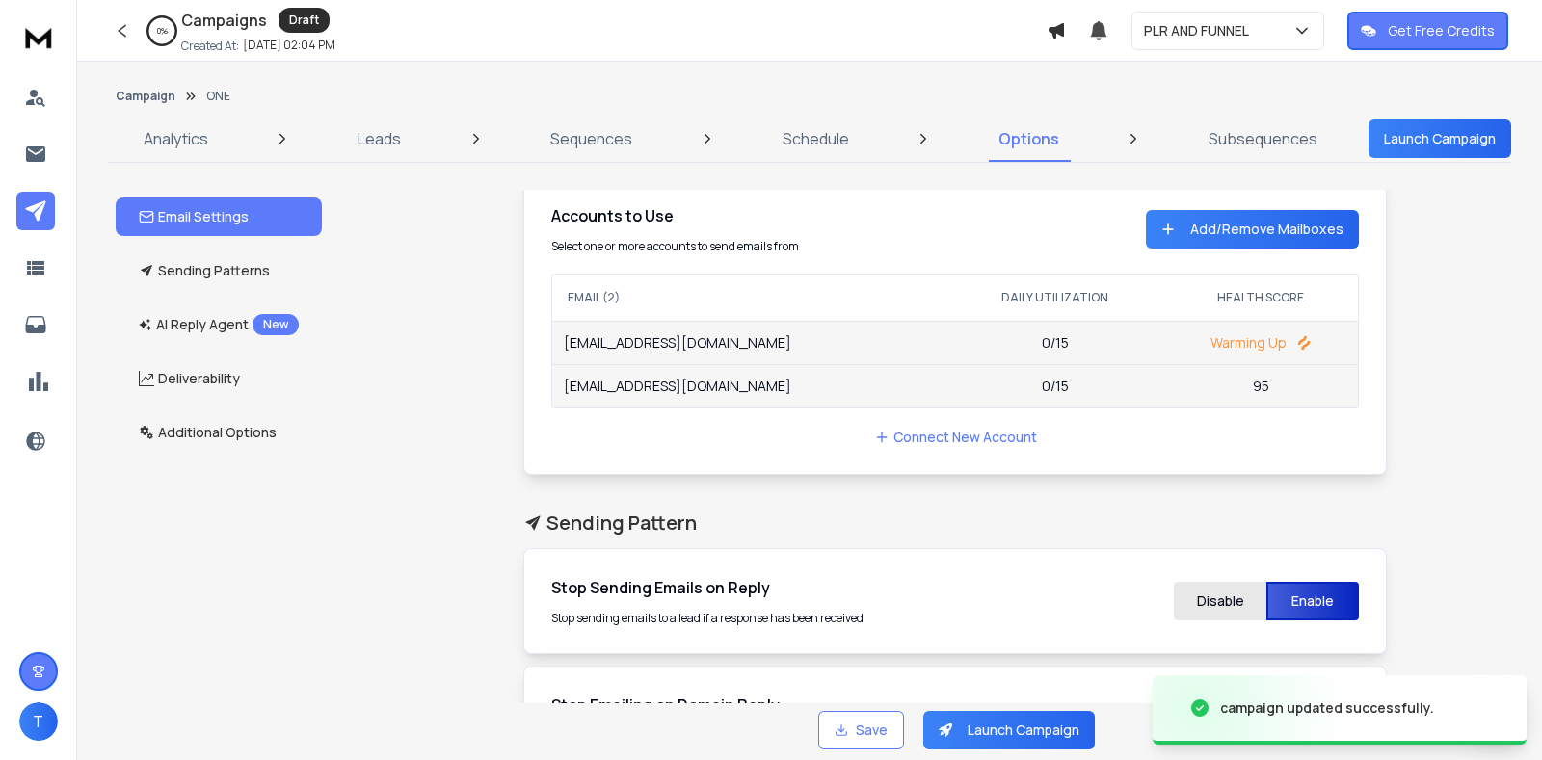
click at [820, 145] on p "Schedule" at bounding box center [816, 138] width 67 height 23
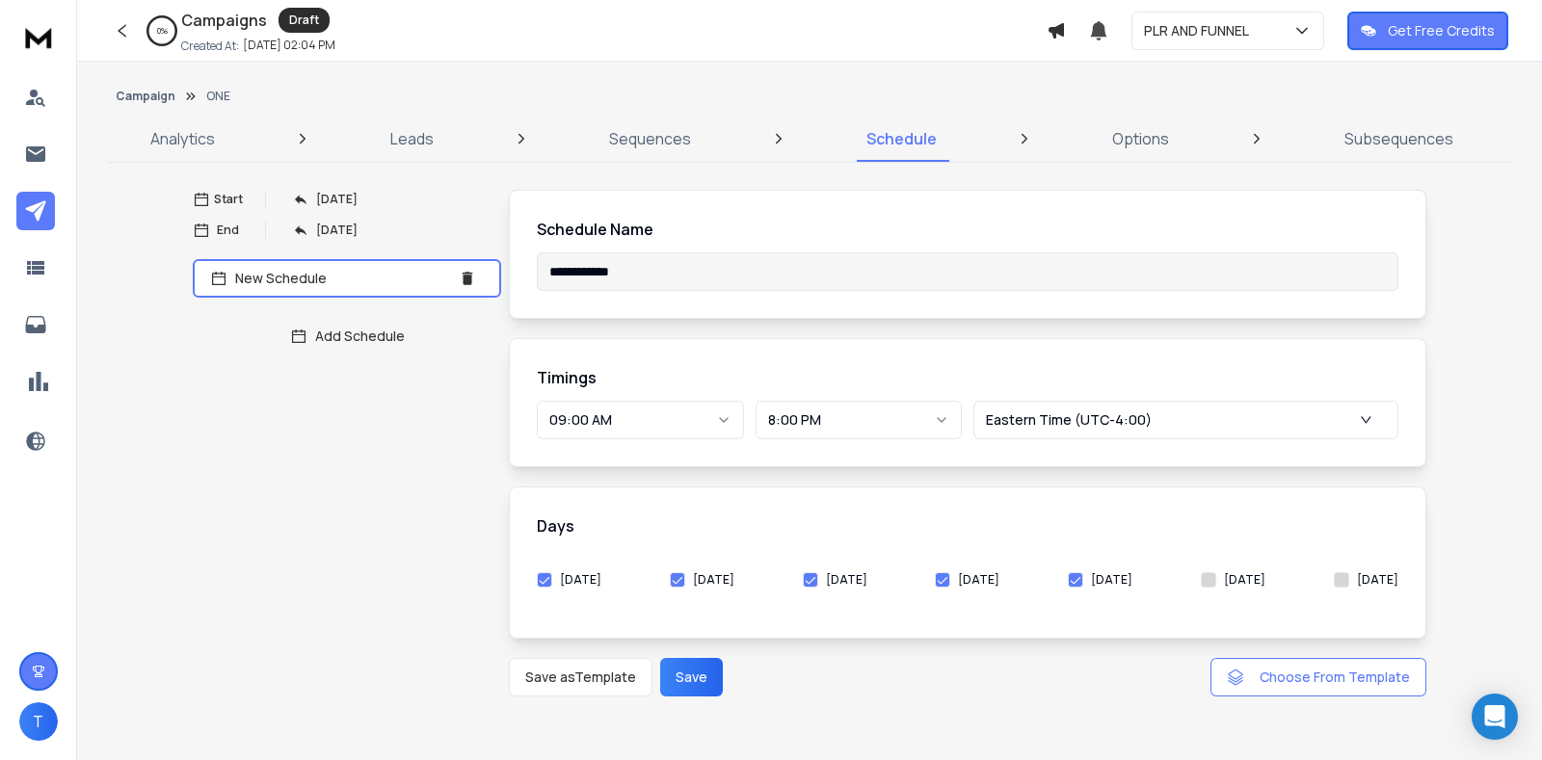
click at [651, 148] on p "Sequences" at bounding box center [650, 138] width 82 height 23
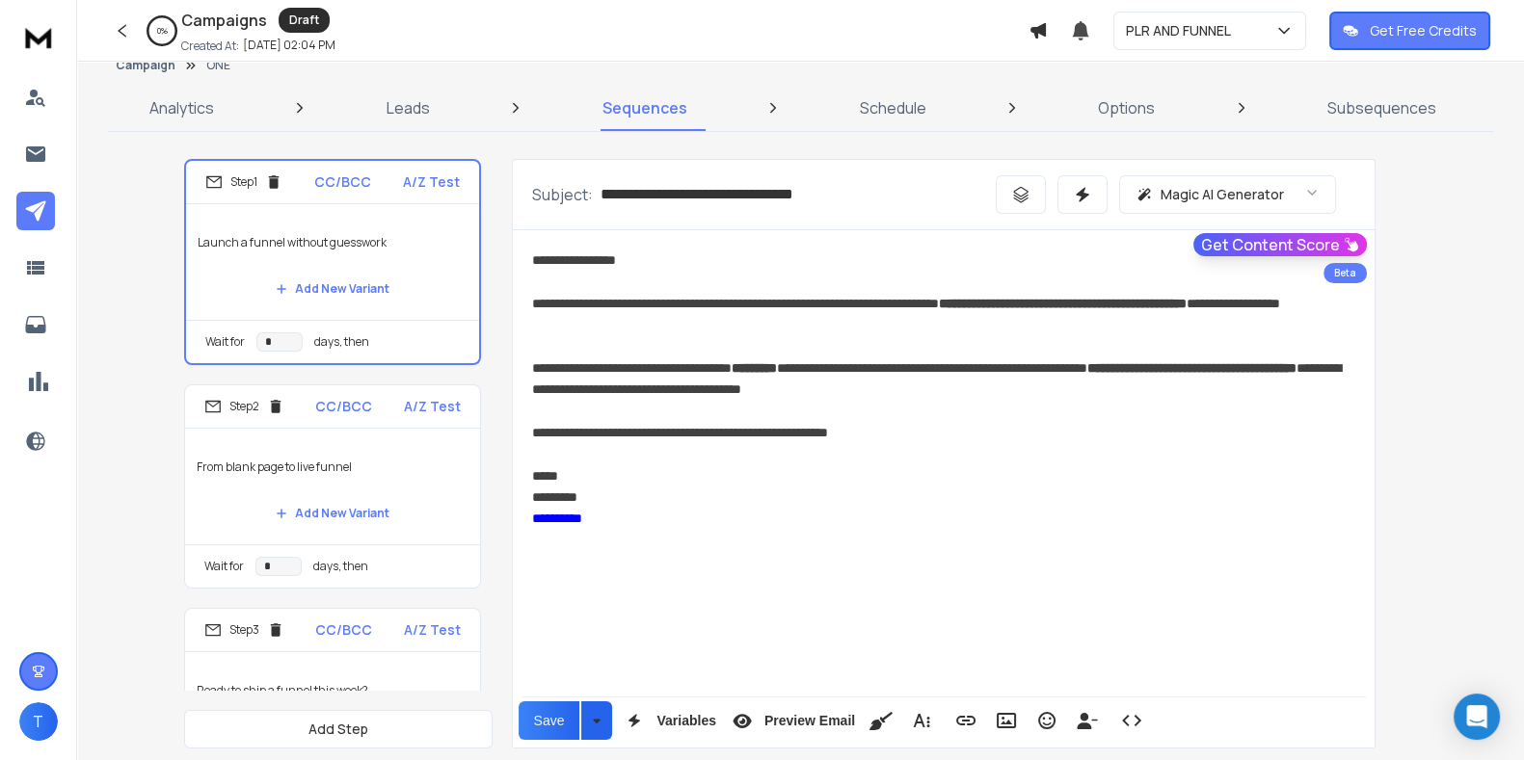
scroll to position [46, 0]
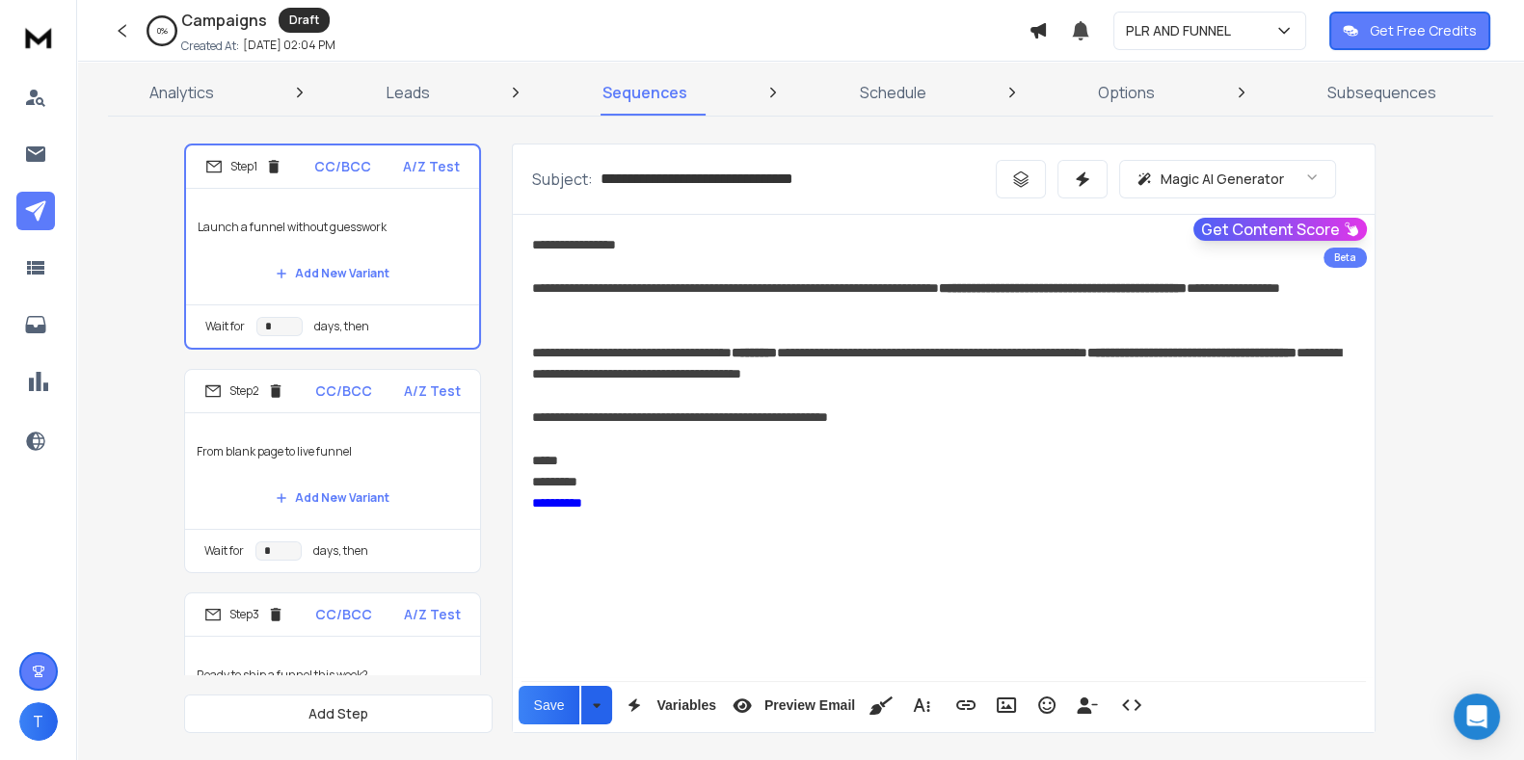
click at [231, 447] on p "From blank page to live funnel" at bounding box center [333, 452] width 272 height 54
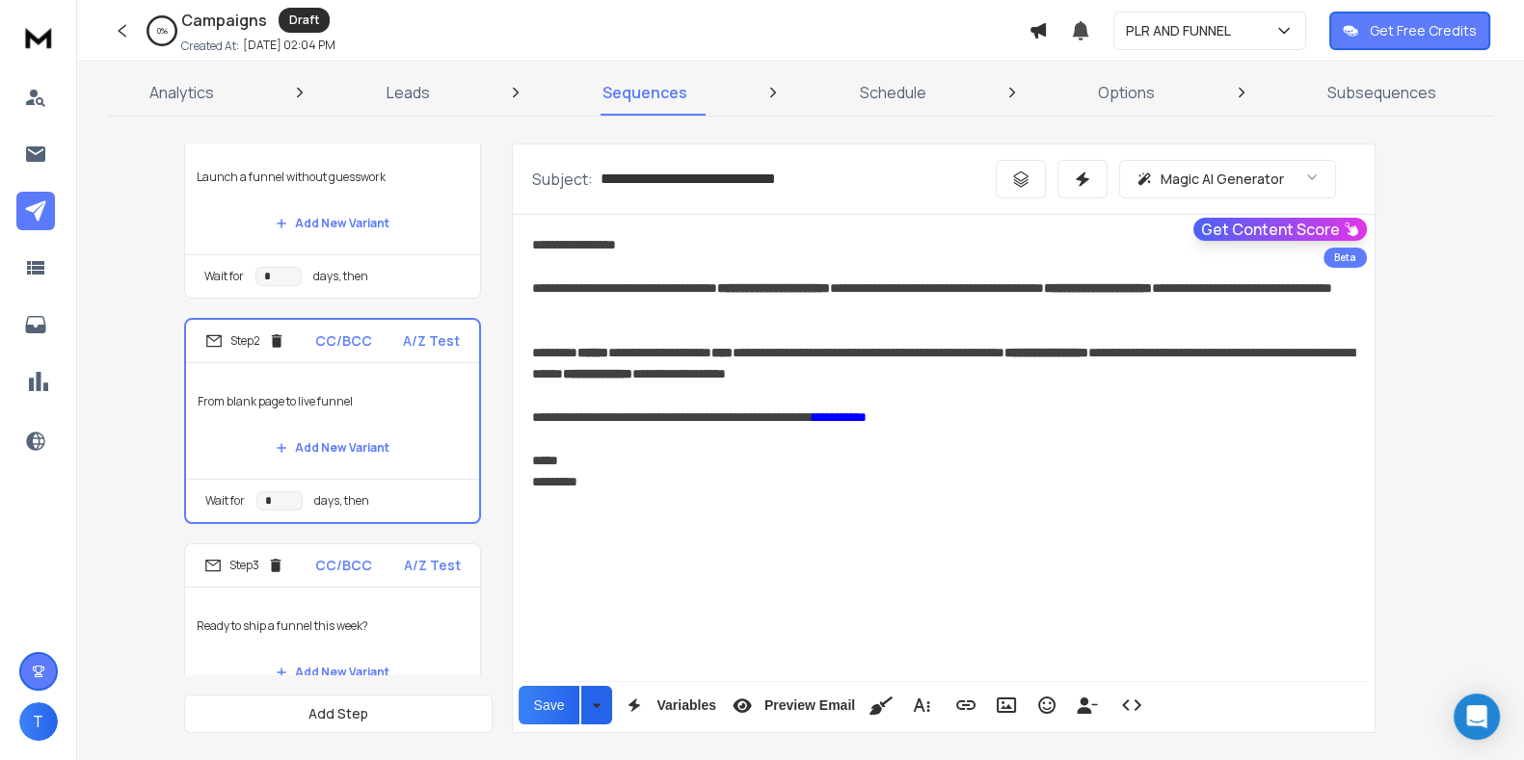
scroll to position [75, 0]
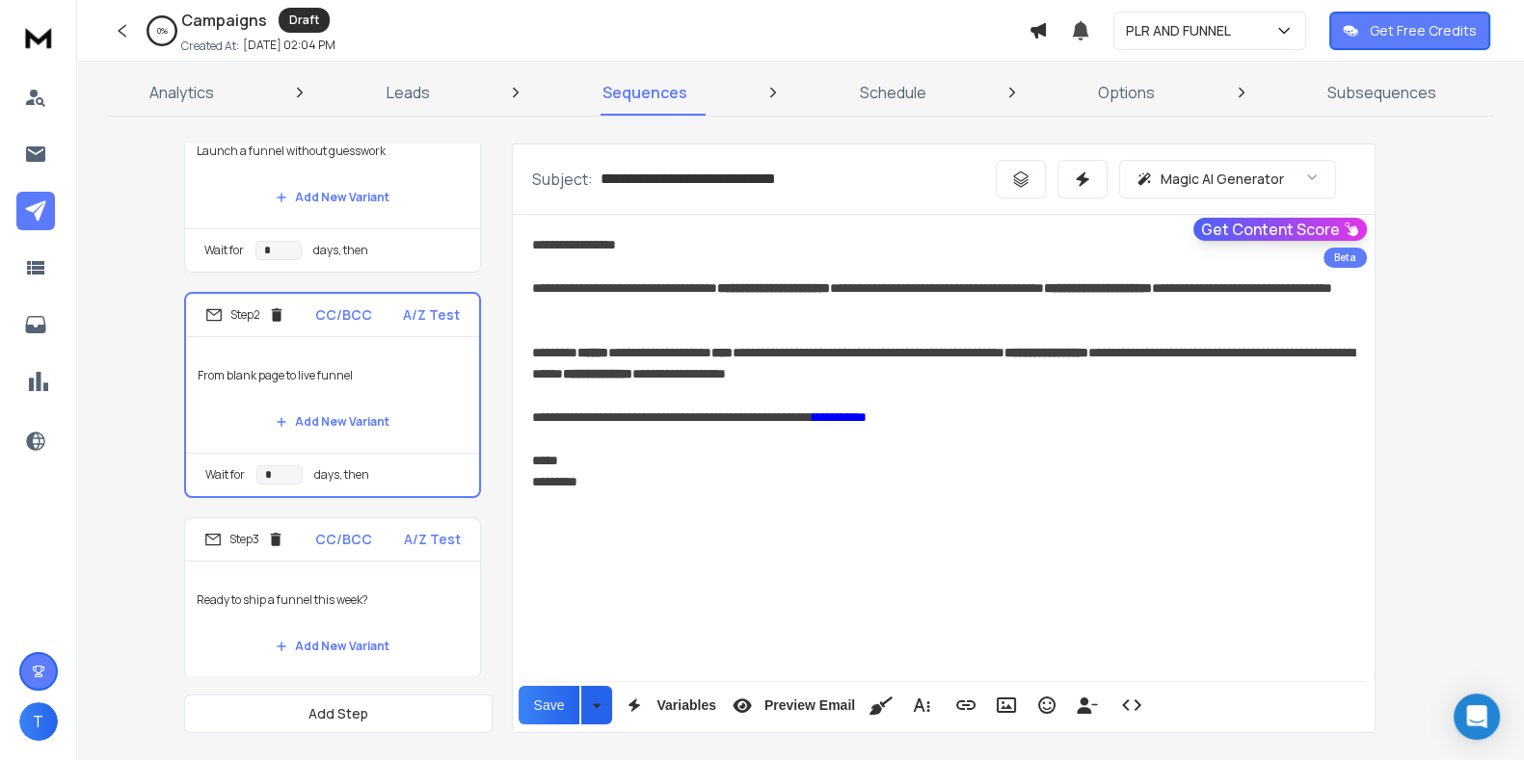
click at [236, 609] on p "Ready to ship a funnel this week?" at bounding box center [333, 600] width 272 height 54
type input "**********"
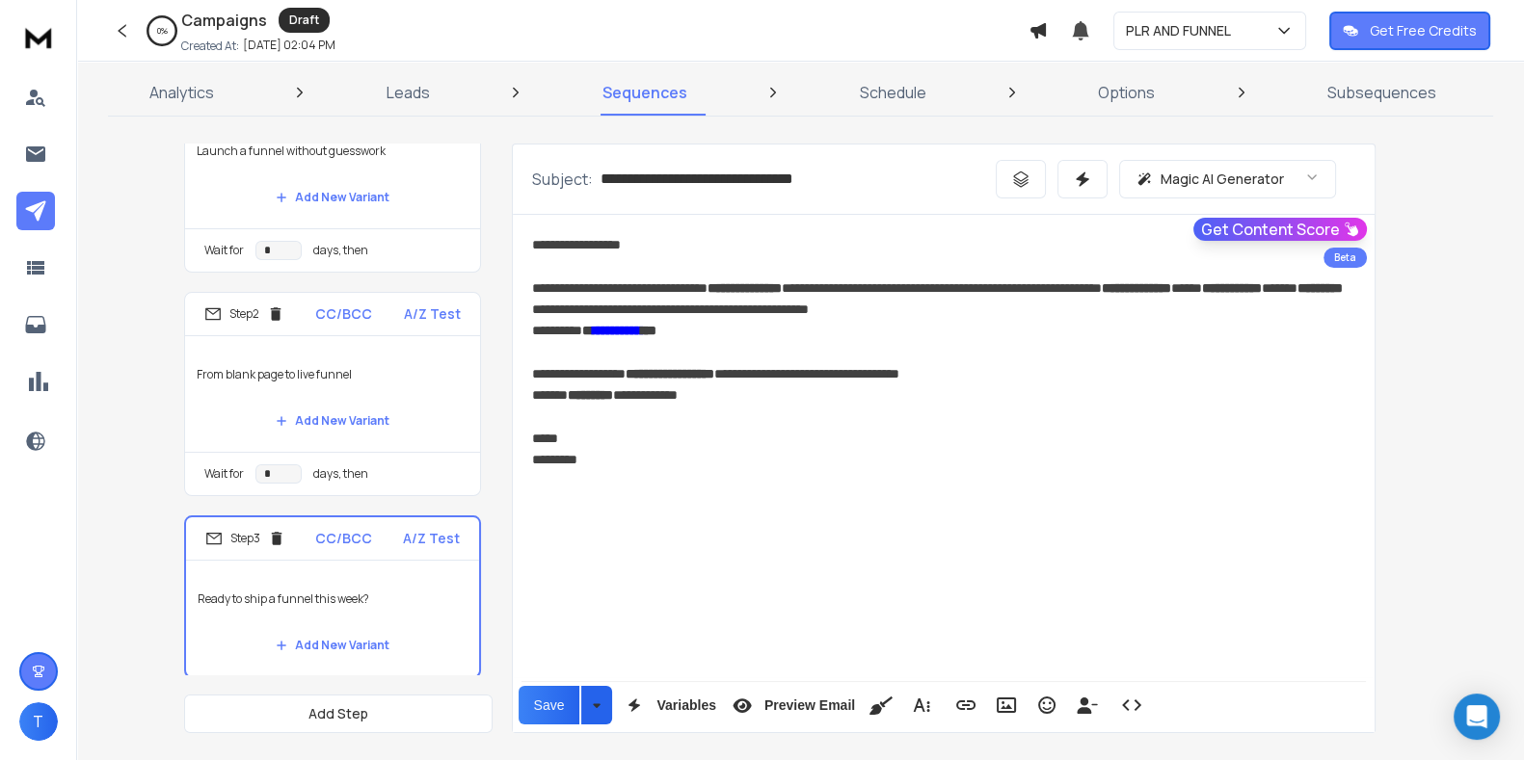
click at [447, 101] on div "Analytics Leads Sequences Schedule Options Subsequences" at bounding box center [793, 92] width 1370 height 46
click at [184, 95] on p "Analytics" at bounding box center [181, 92] width 65 height 23
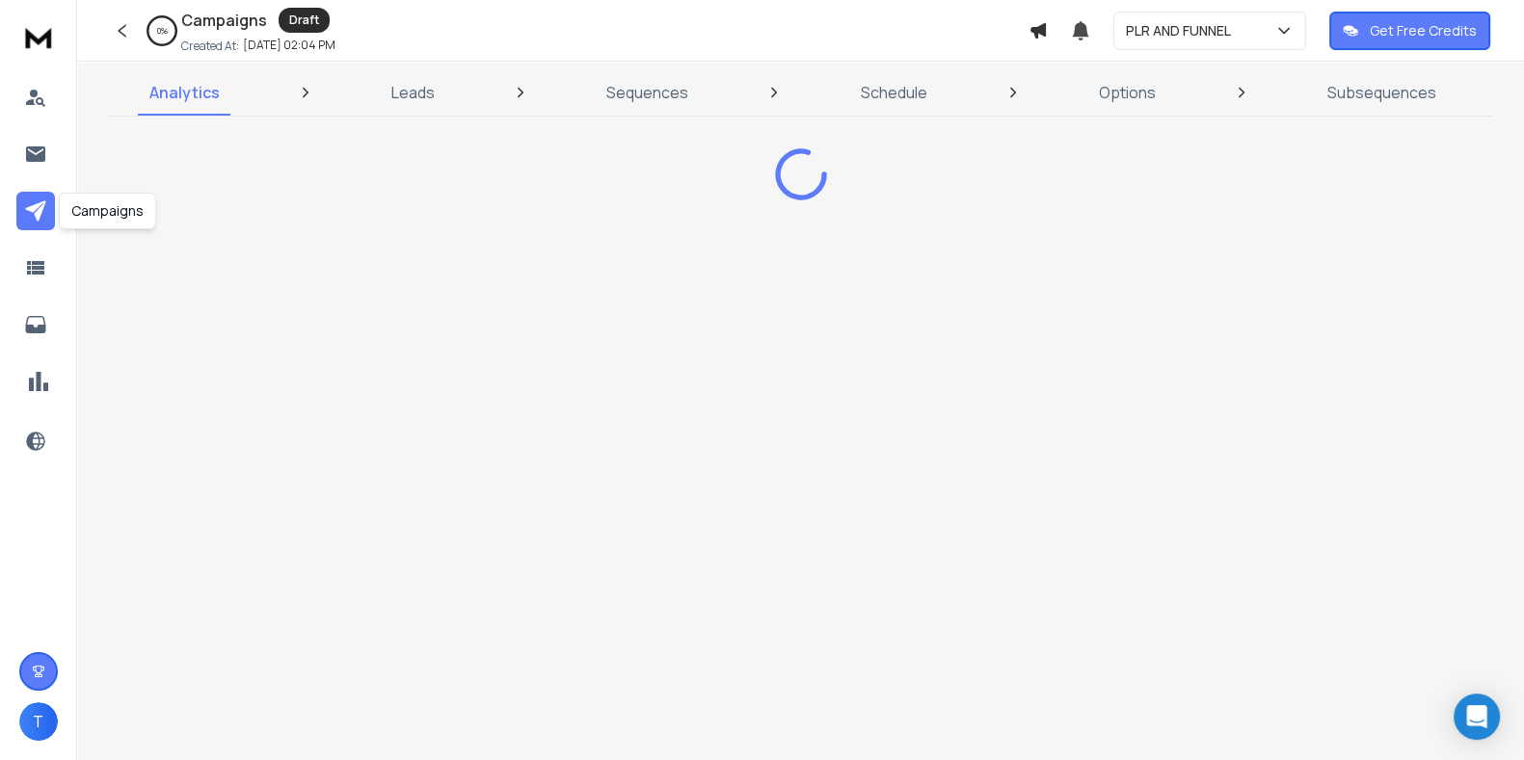
click at [34, 214] on icon at bounding box center [35, 210] width 20 height 20
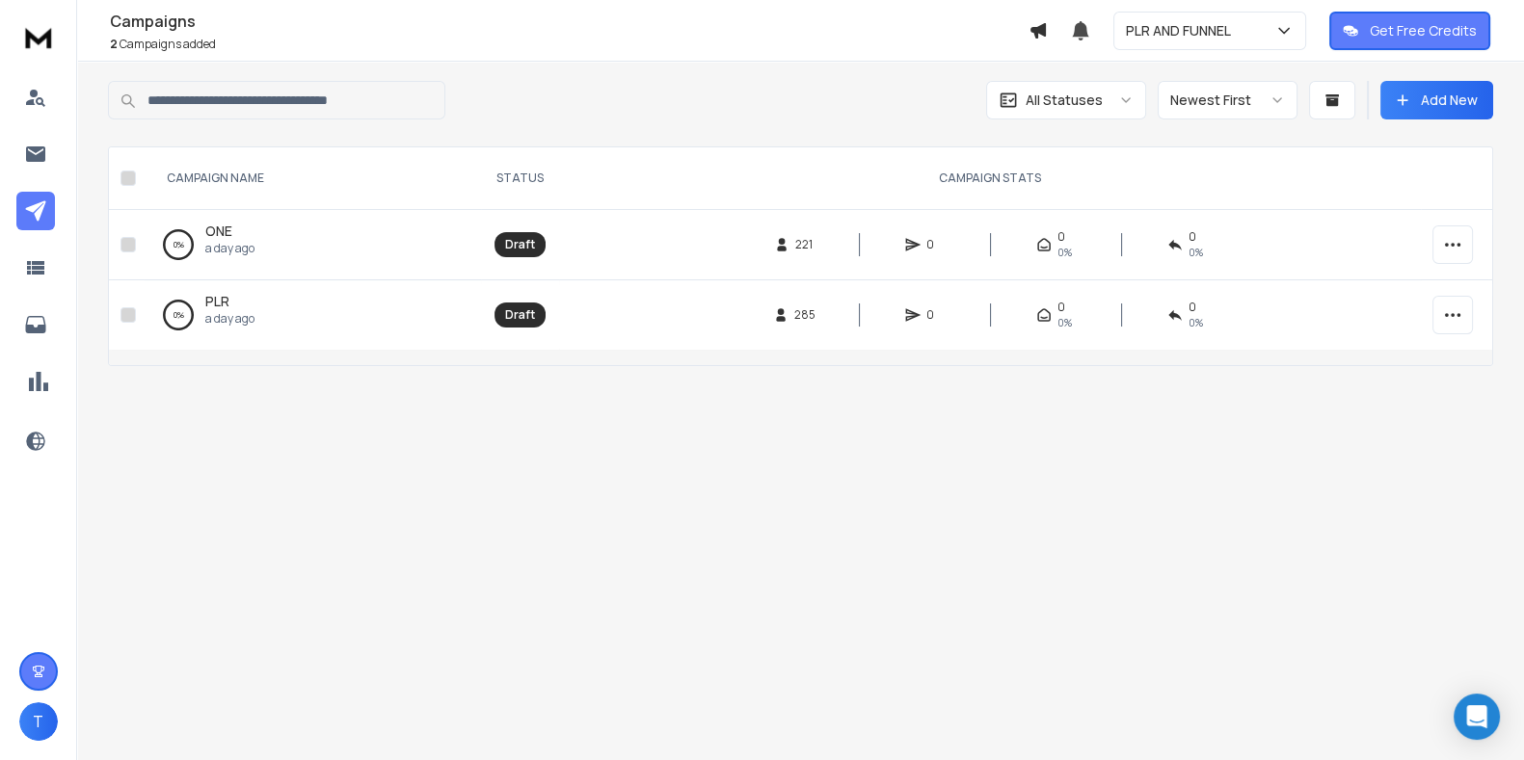
click at [253, 298] on h1 "PLR" at bounding box center [229, 301] width 49 height 19
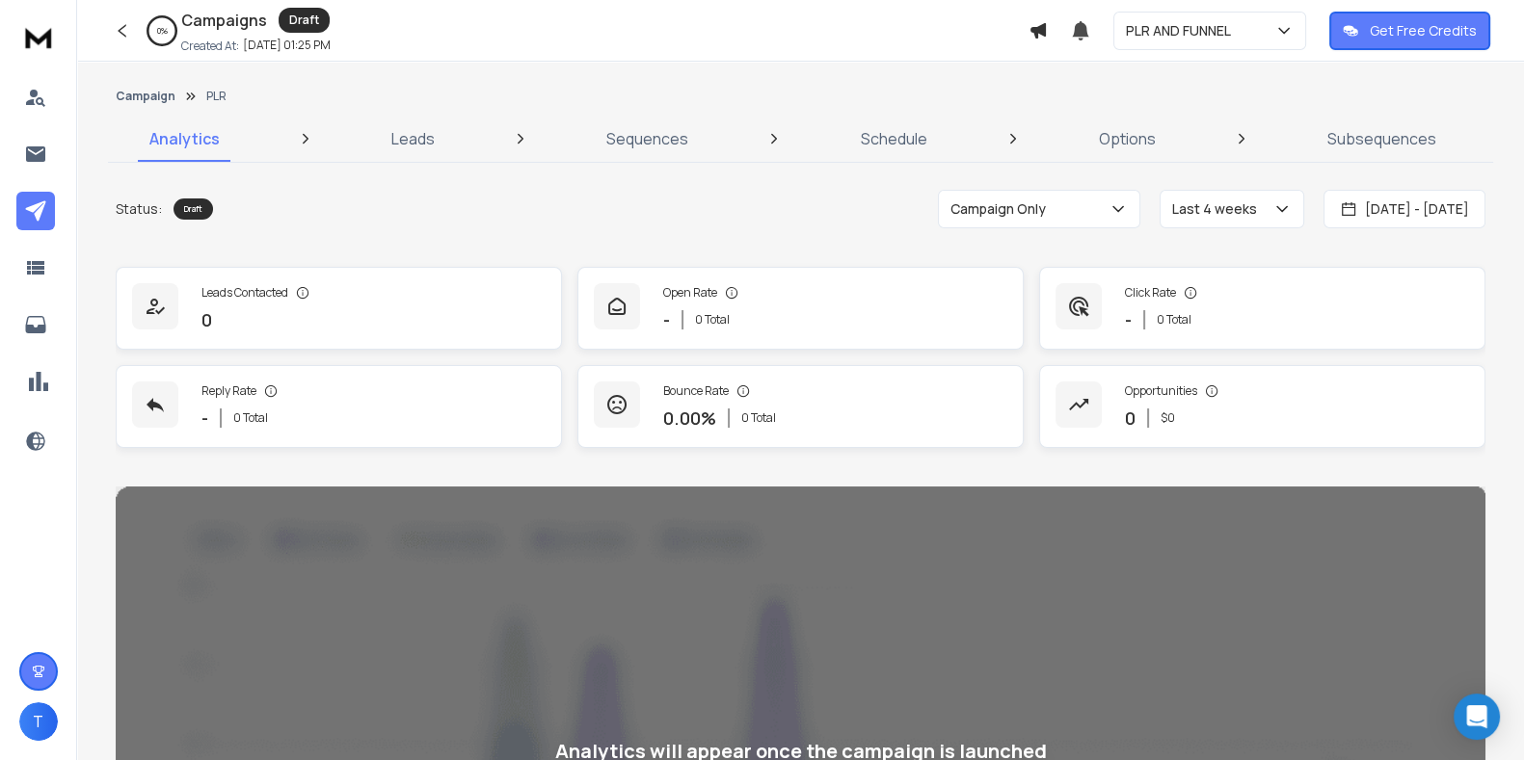
click at [677, 144] on p "Sequences" at bounding box center [647, 138] width 82 height 23
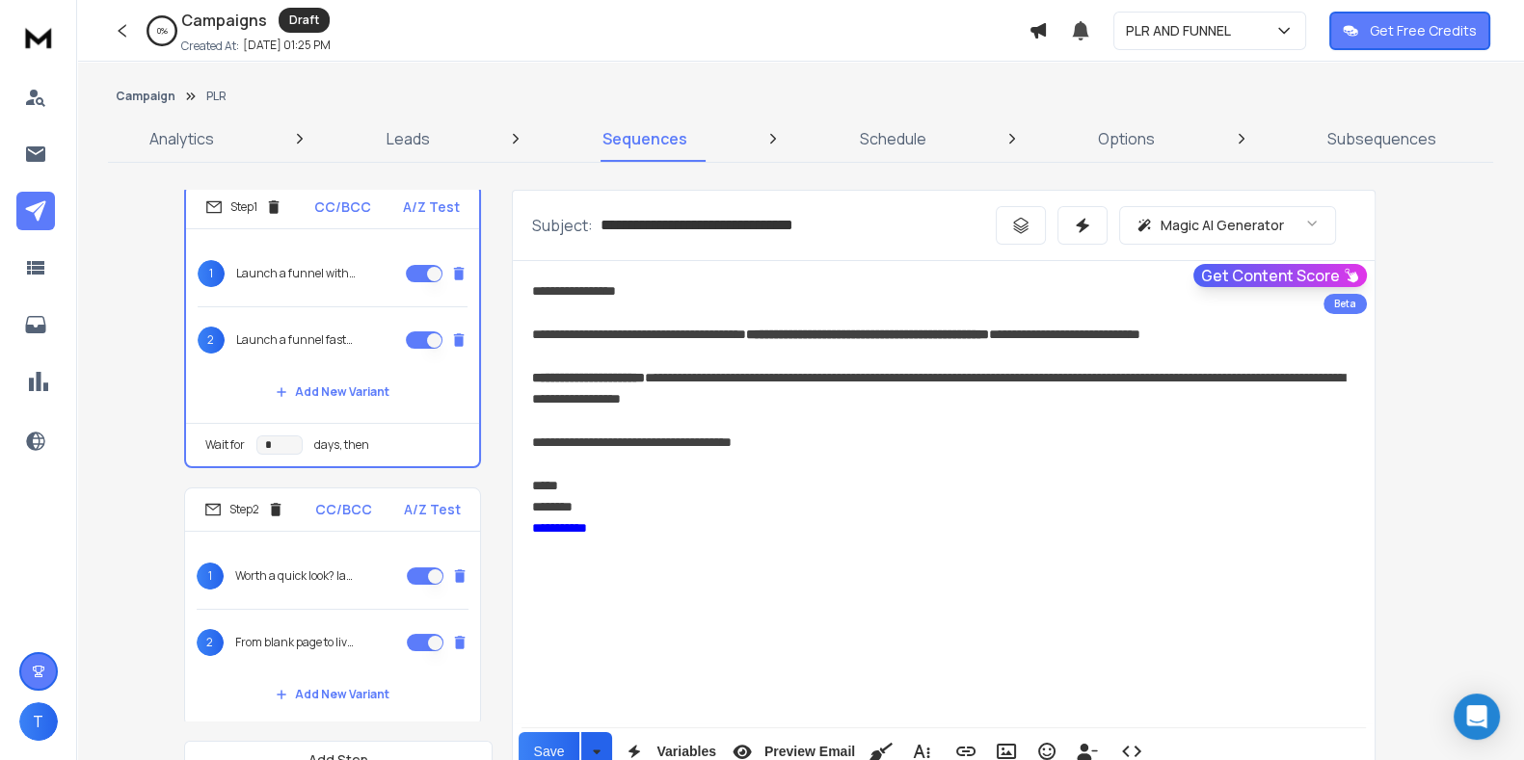
scroll to position [8, 0]
click at [256, 572] on p "Worth a quick look? launch your Next funnel" at bounding box center [296, 574] width 123 height 15
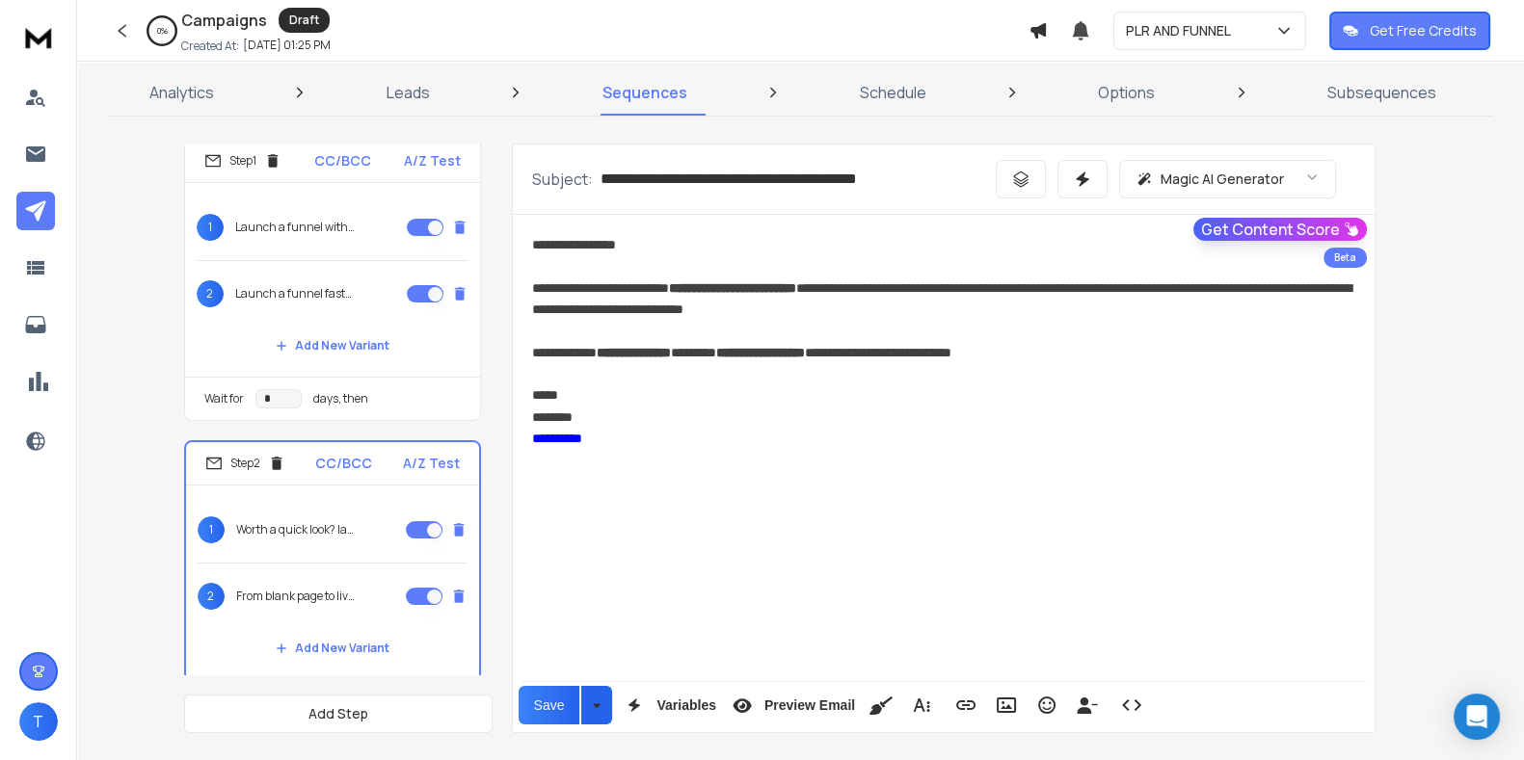
scroll to position [0, 0]
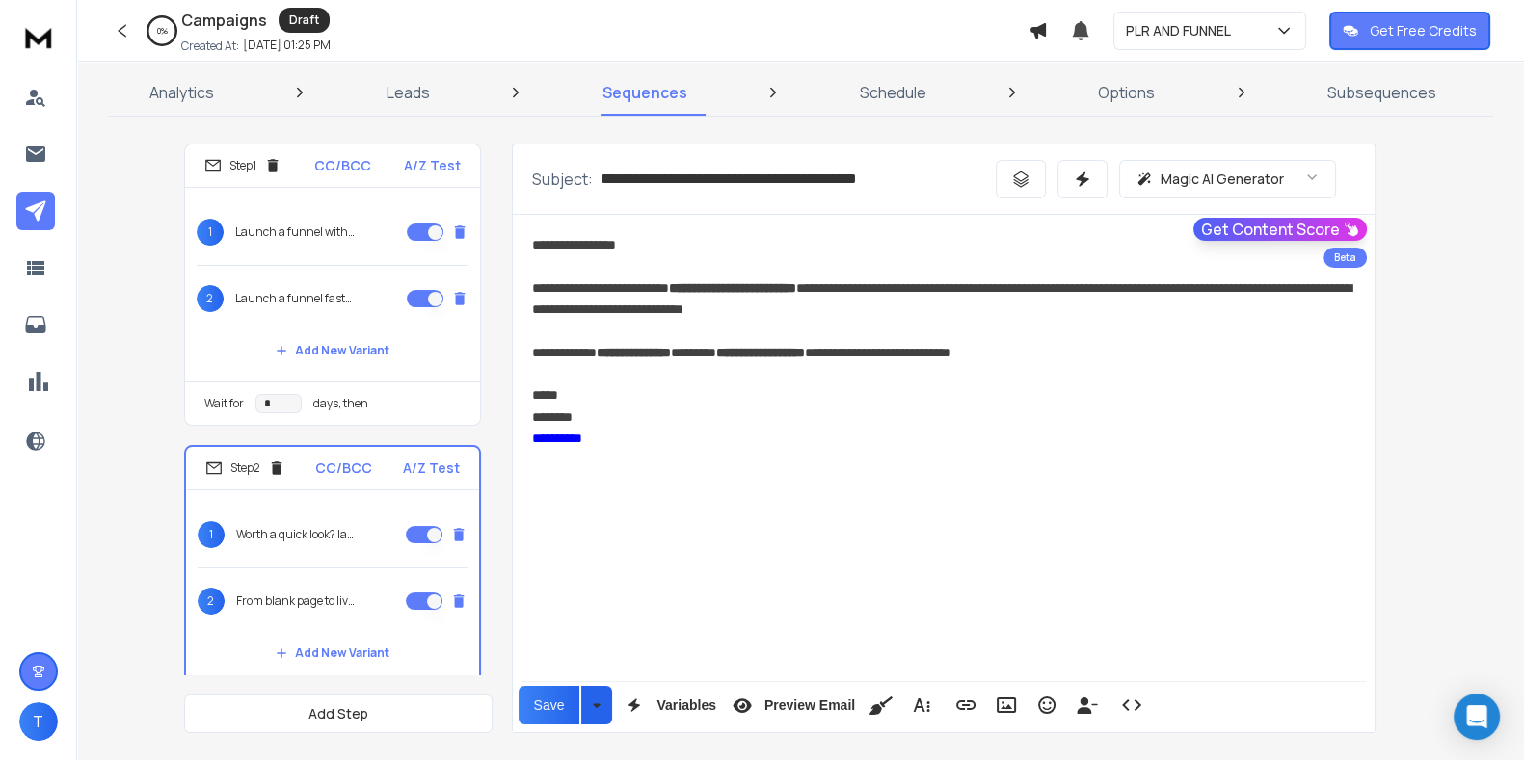
click at [256, 238] on p "Launch a funnel without a product" at bounding box center [296, 232] width 123 height 15
type input "**********"
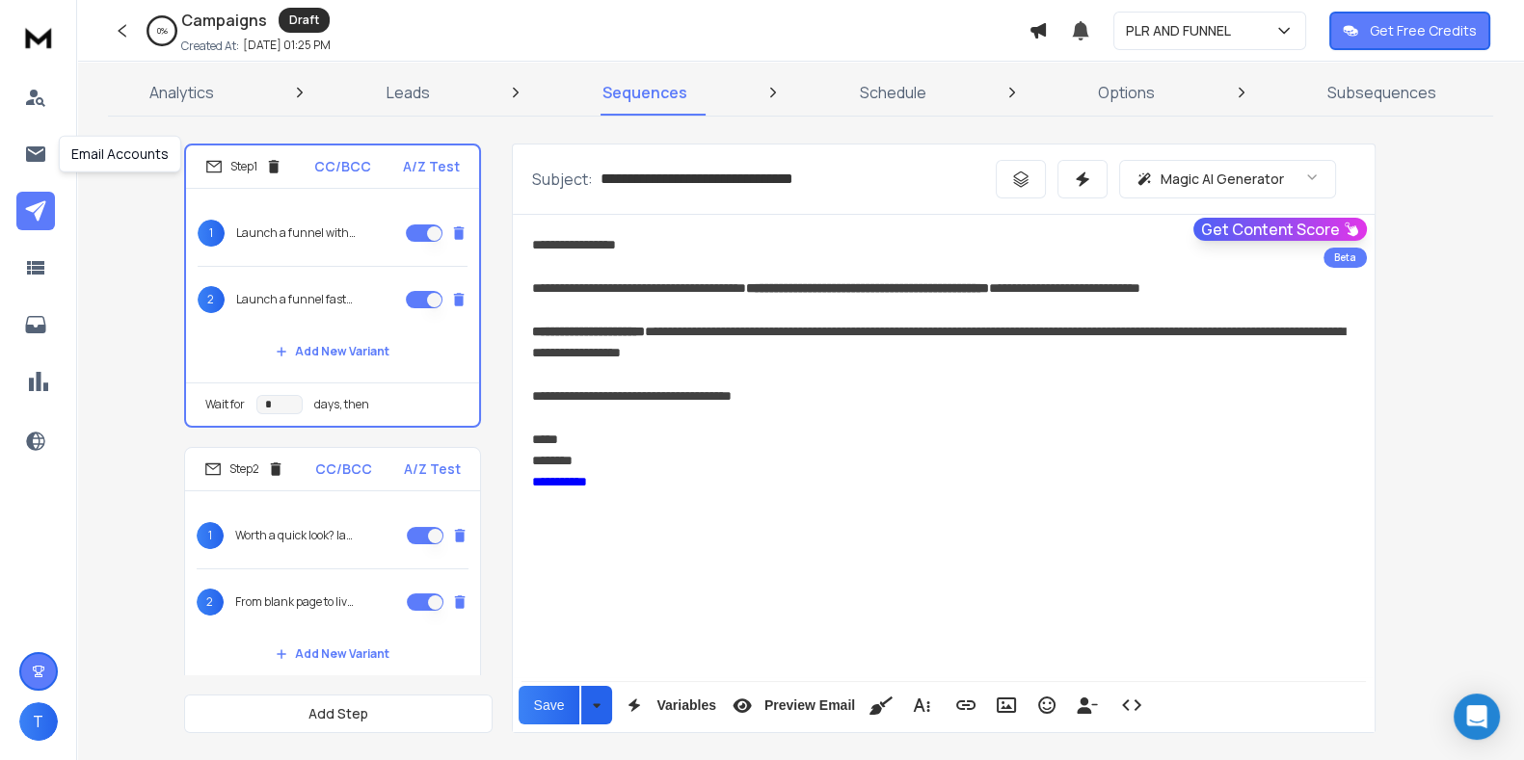
click at [39, 148] on icon at bounding box center [35, 153] width 19 height 15
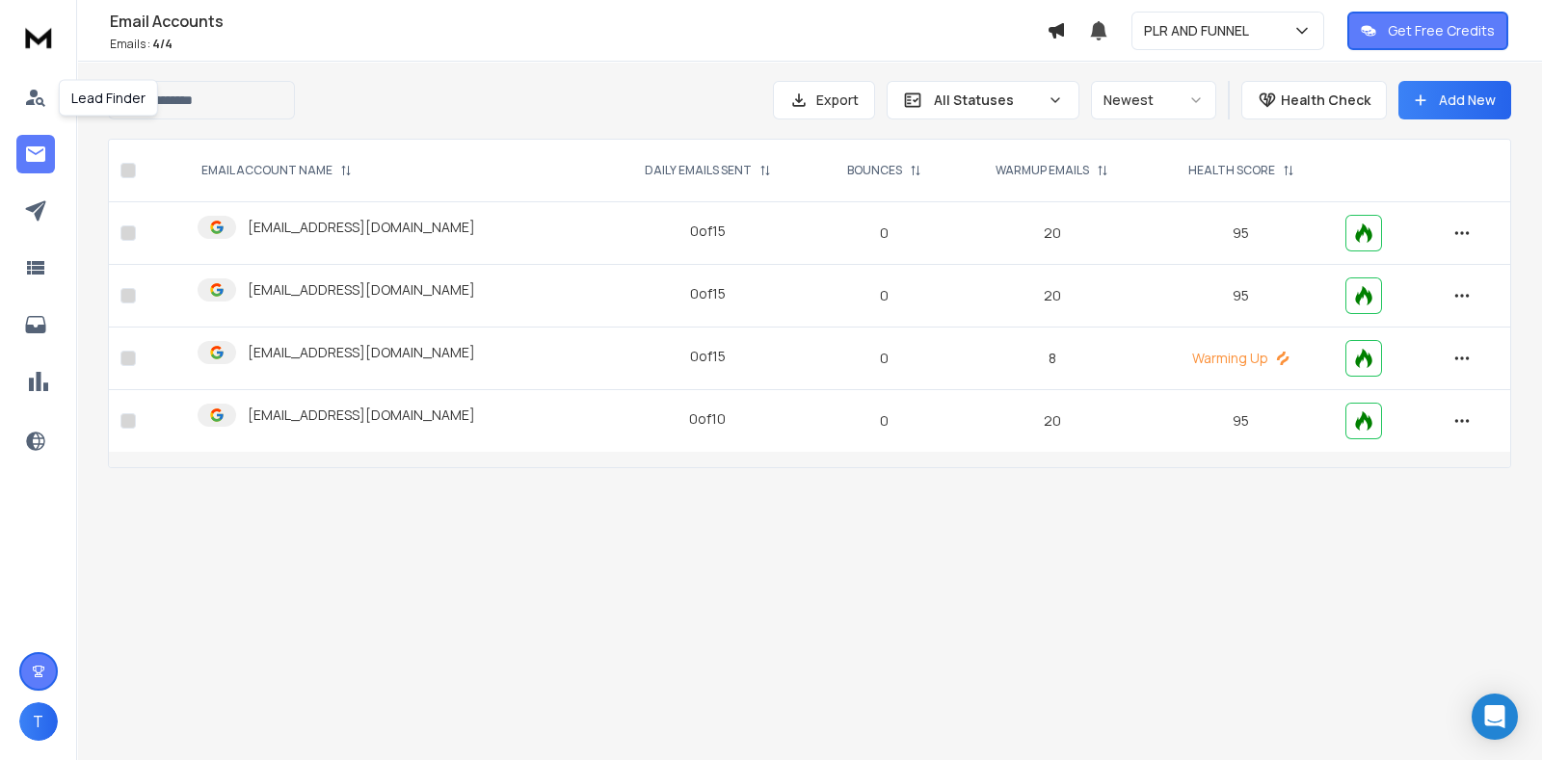
click at [35, 113] on link at bounding box center [35, 97] width 39 height 39
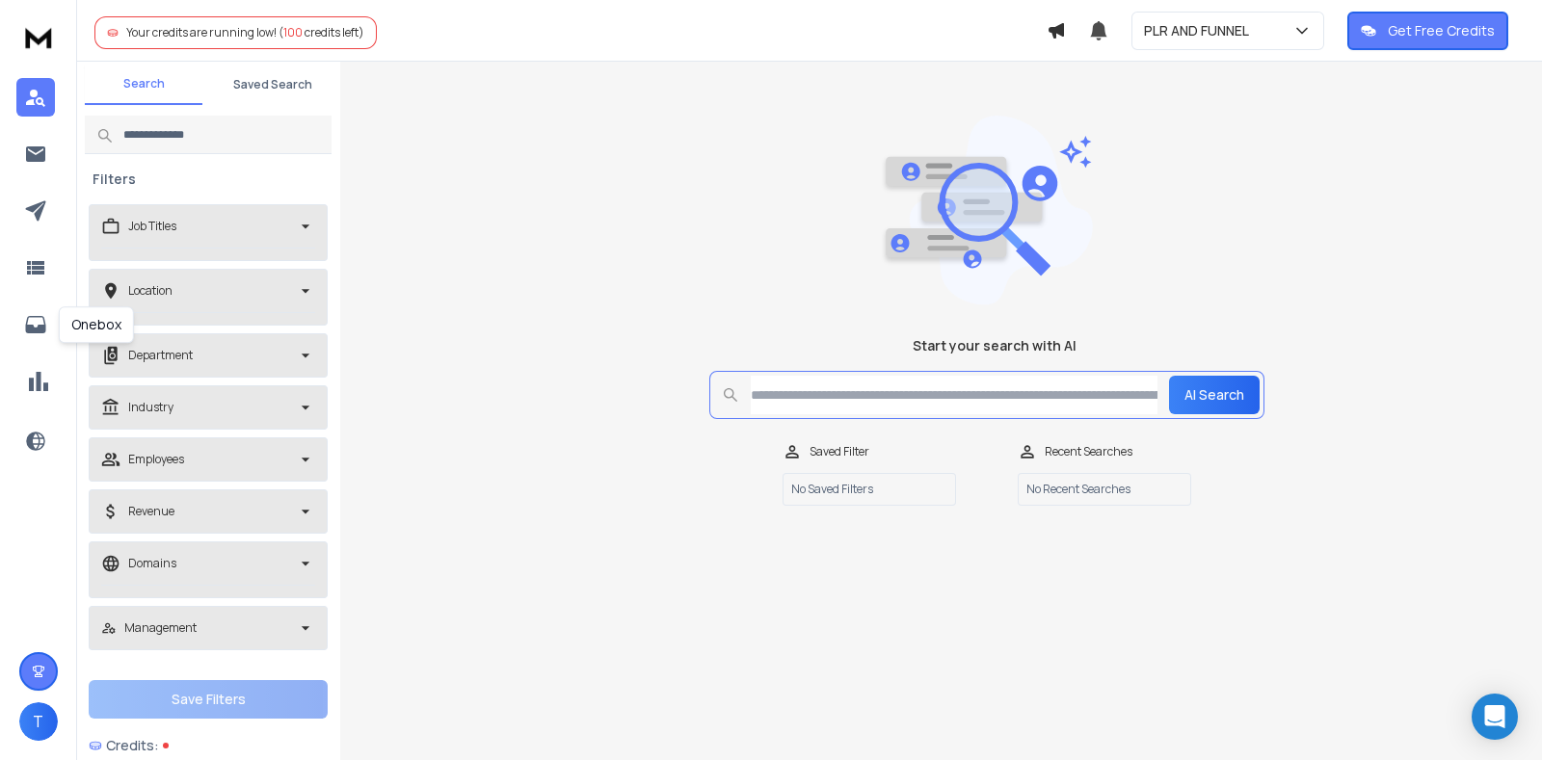
click at [41, 313] on icon at bounding box center [35, 324] width 23 height 23
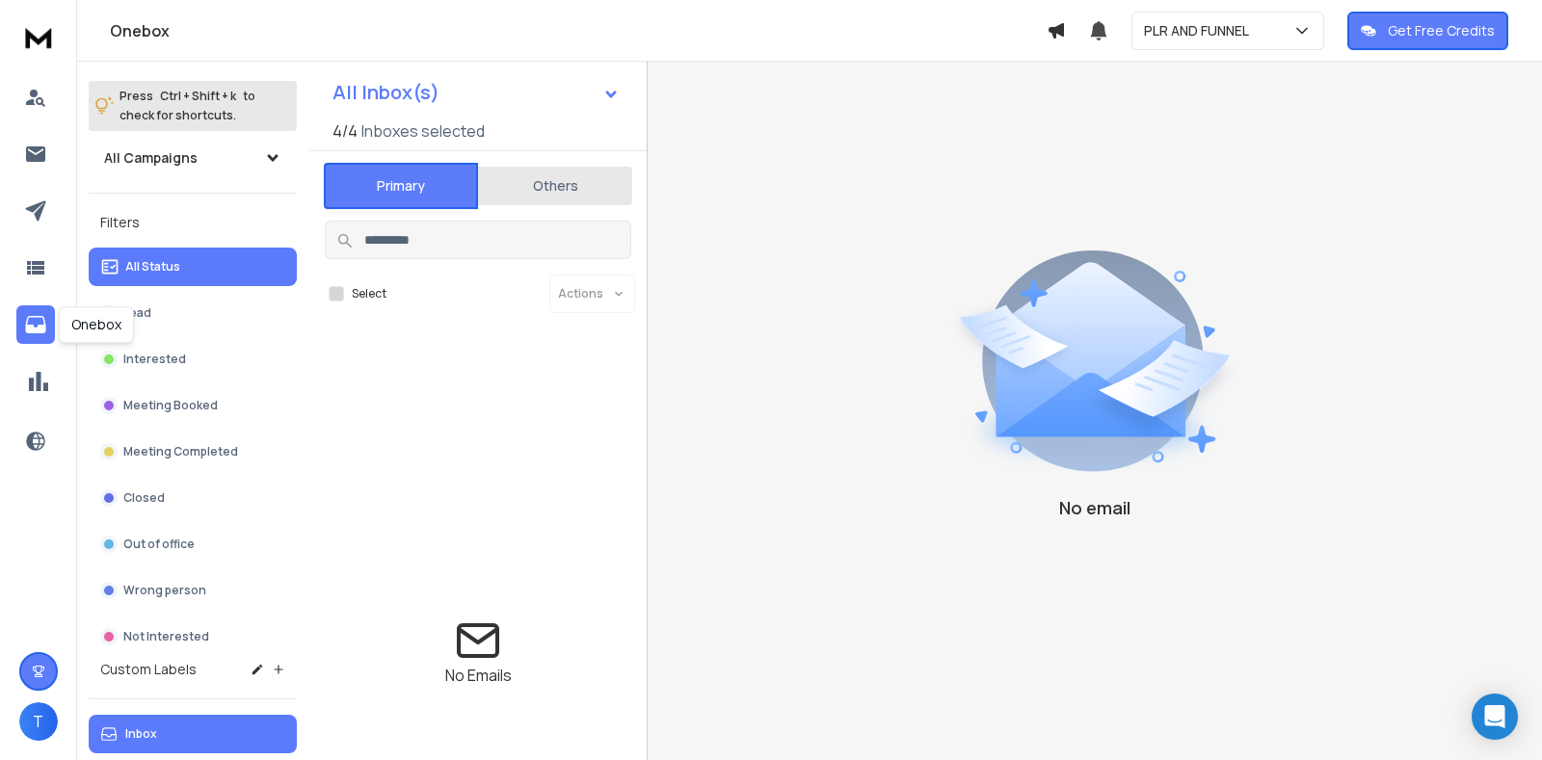
click at [547, 196] on button "Others" at bounding box center [555, 186] width 154 height 42
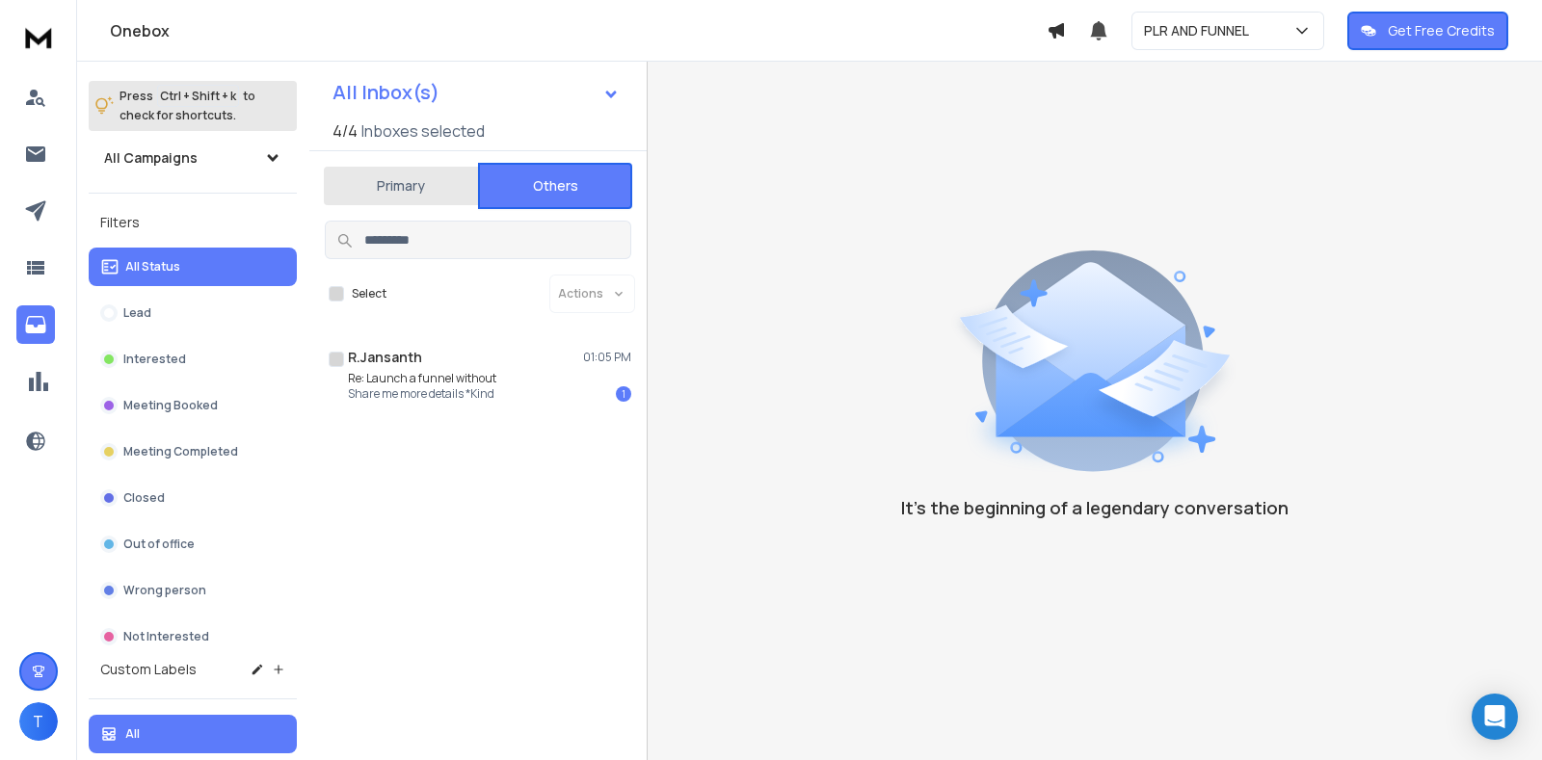
click at [473, 397] on p "Share me more details *Kind" at bounding box center [422, 393] width 148 height 15
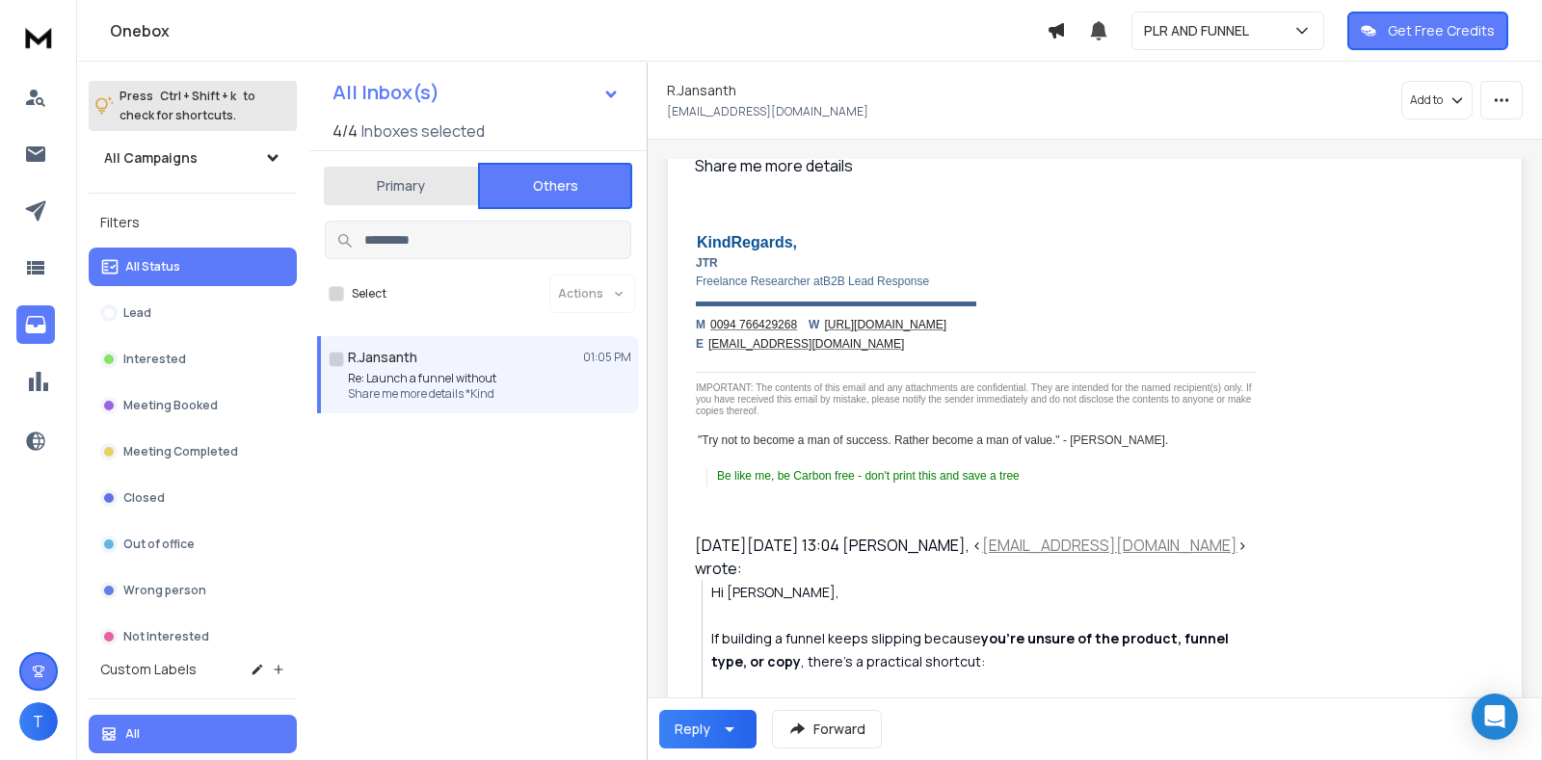
scroll to position [456, 0]
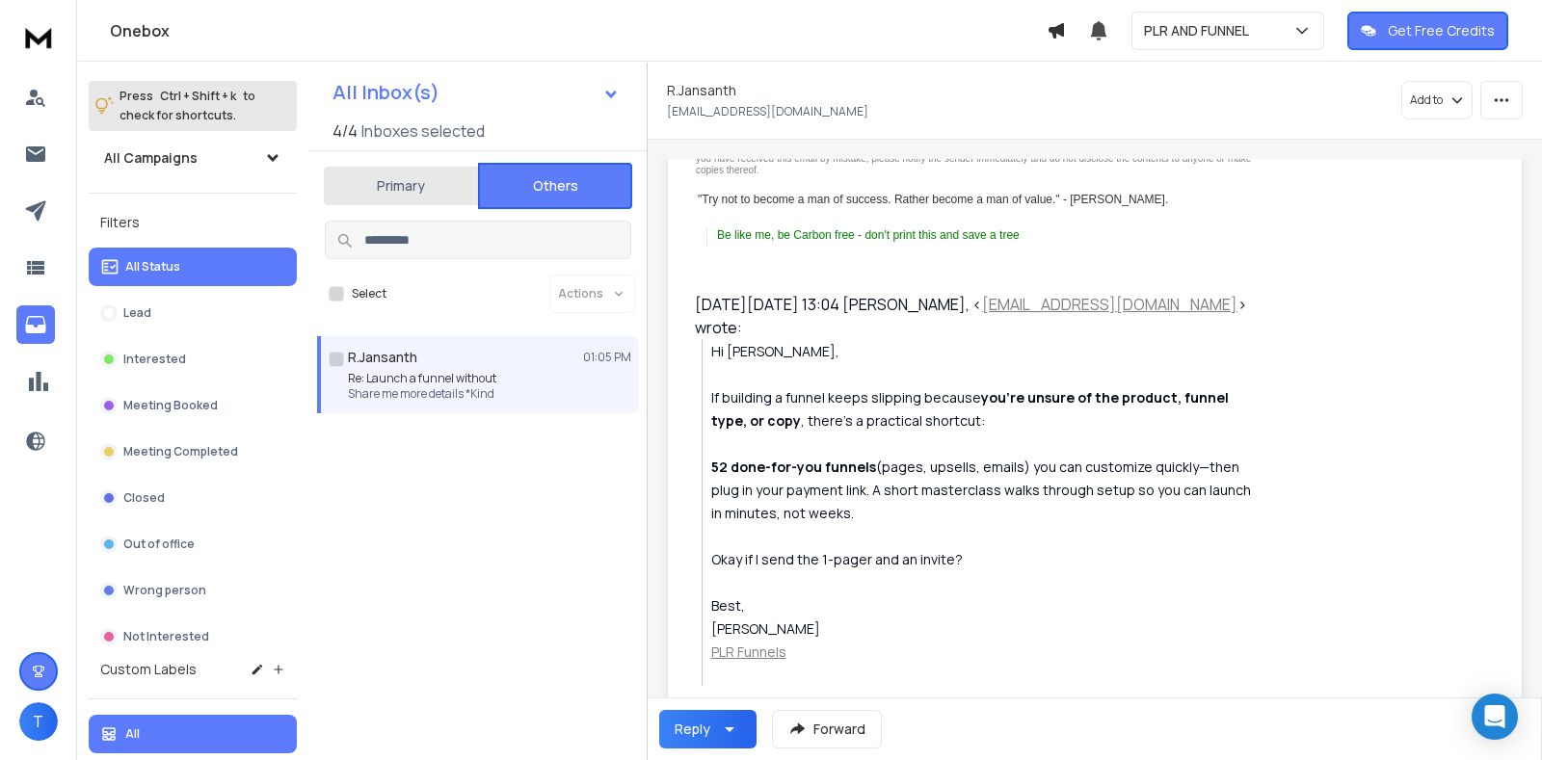
click at [766, 648] on span "PLR Funnels" at bounding box center [748, 652] width 75 height 18
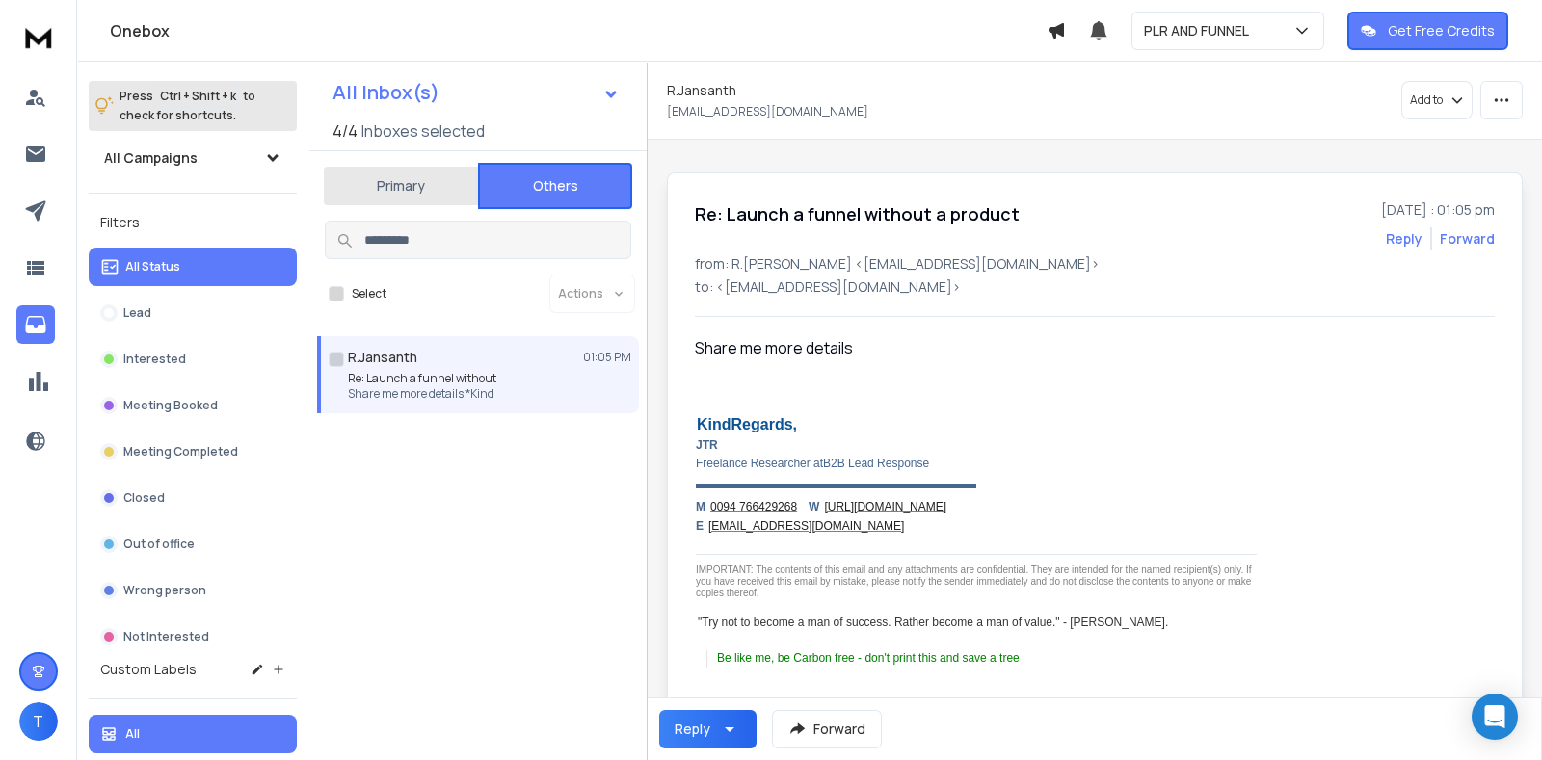
scroll to position [0, 0]
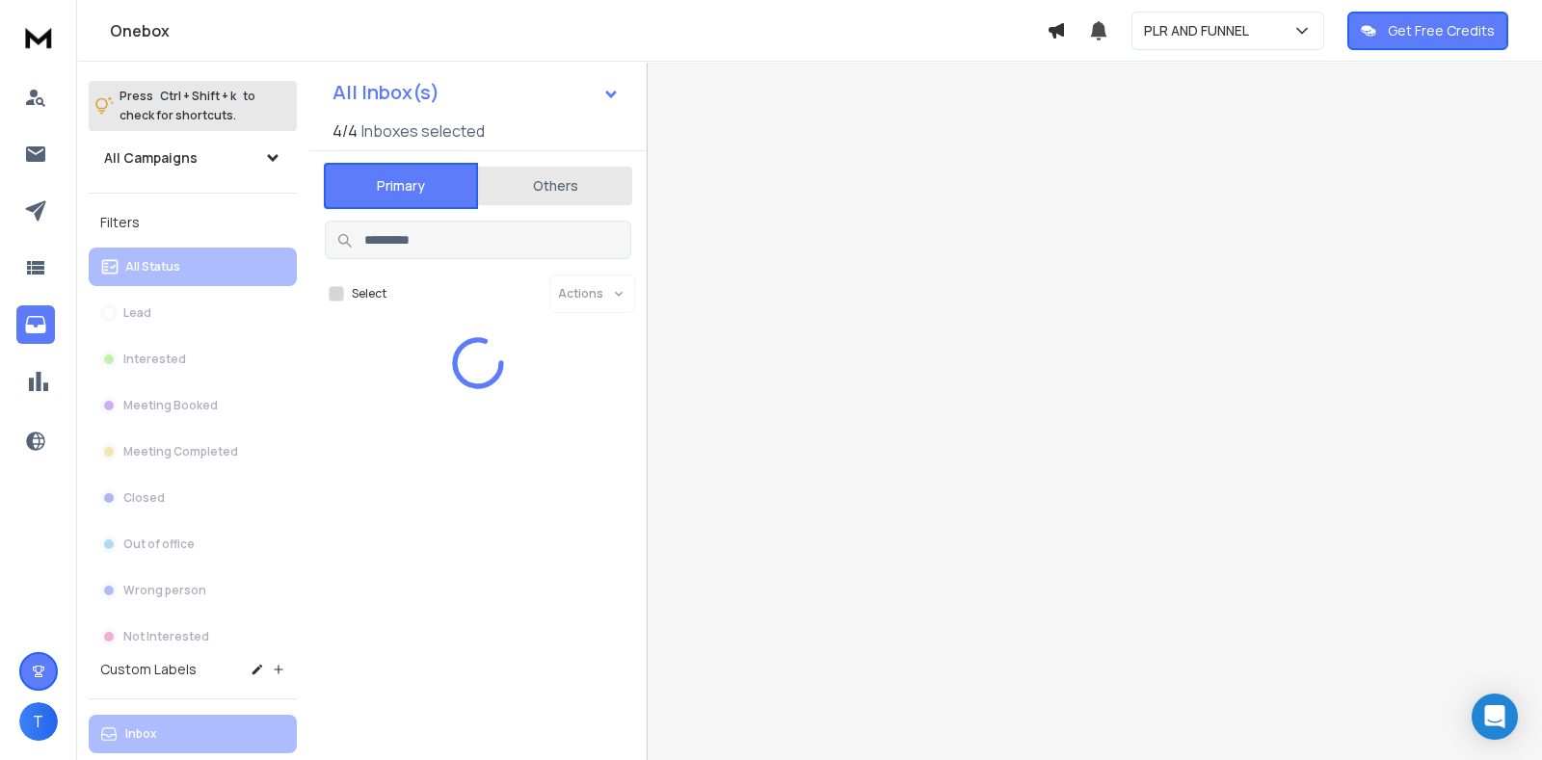
click at [451, 171] on button "Primary" at bounding box center [401, 186] width 154 height 46
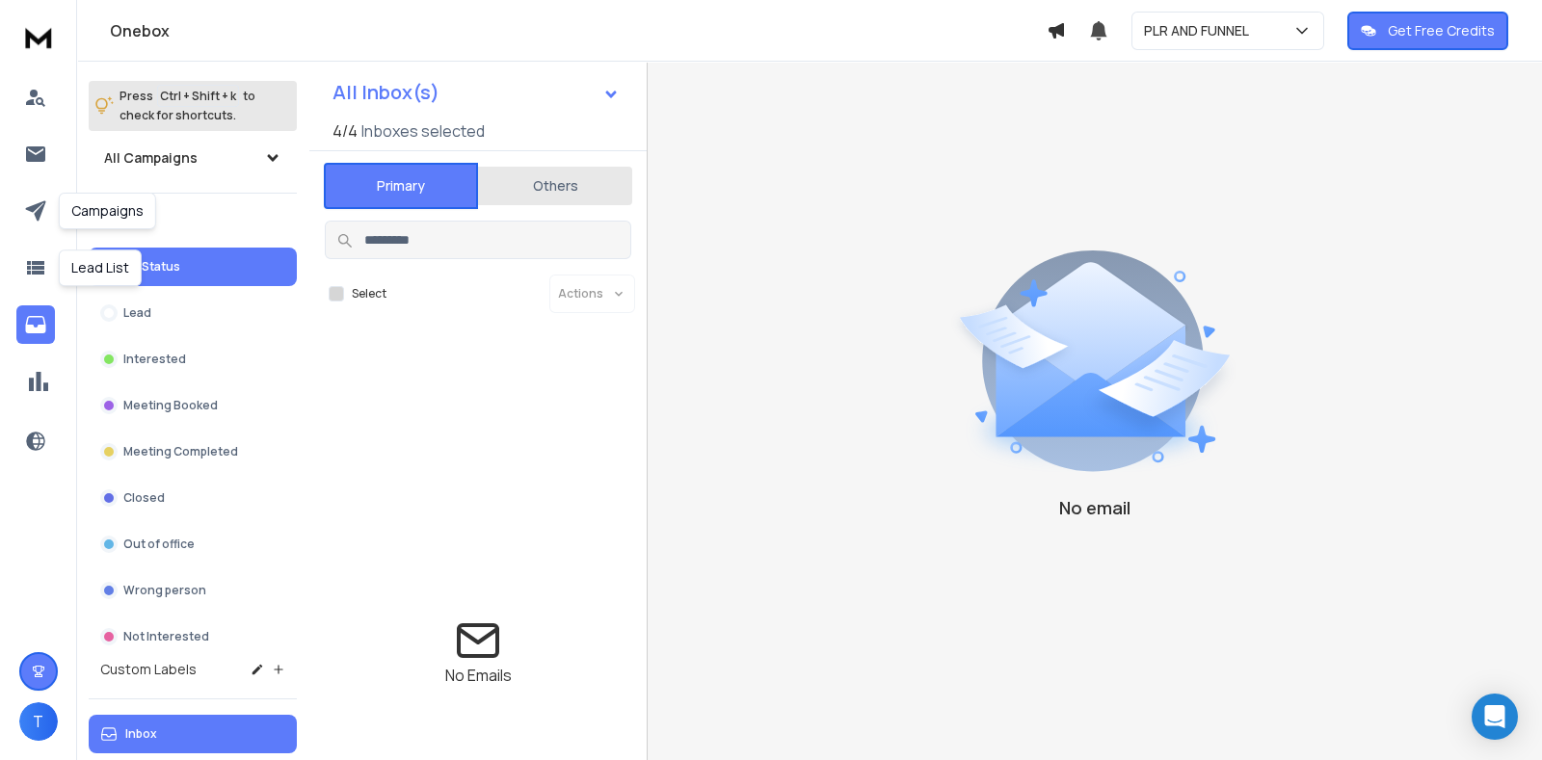
click at [26, 221] on icon at bounding box center [35, 211] width 23 height 23
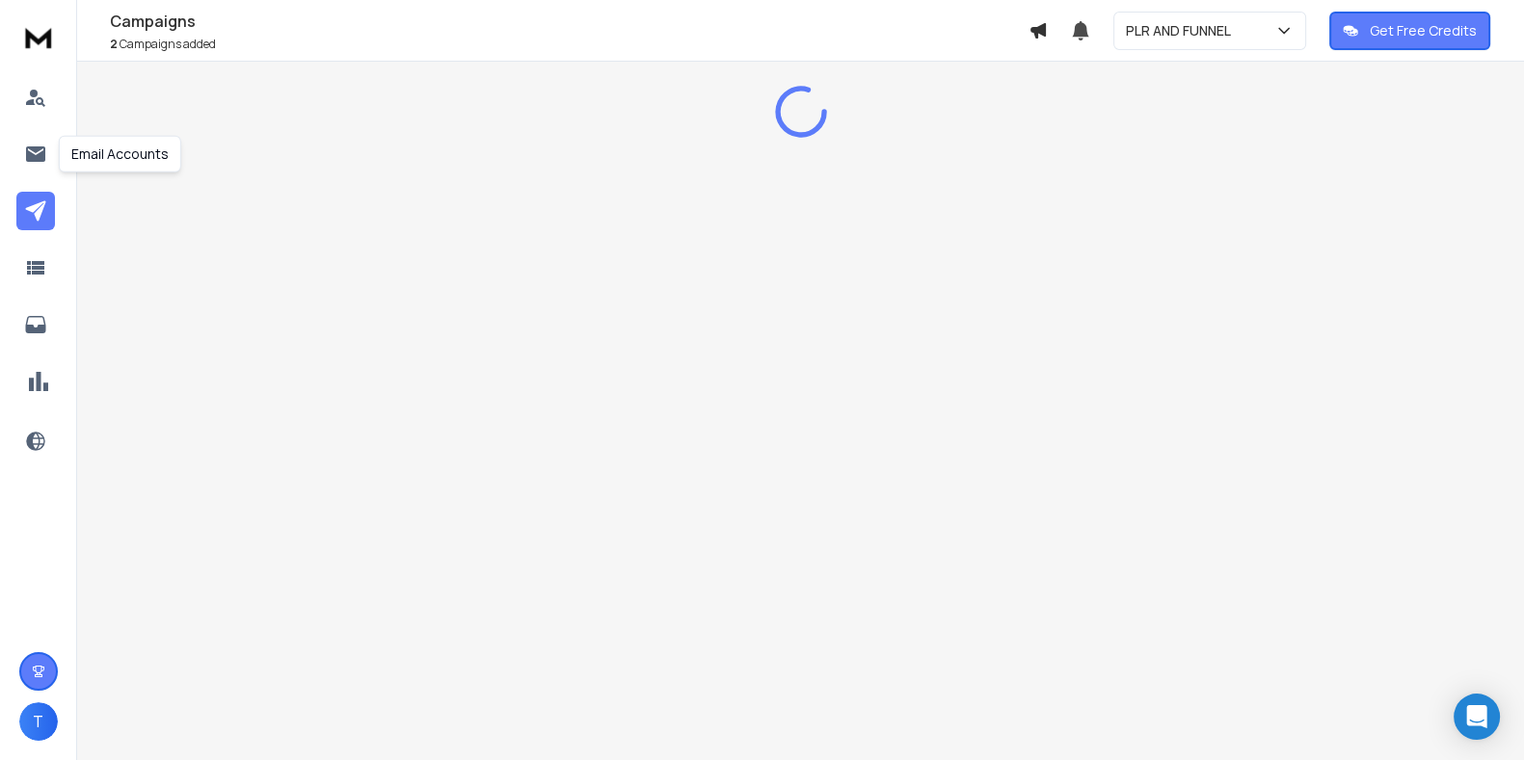
click at [38, 145] on icon at bounding box center [35, 154] width 23 height 23
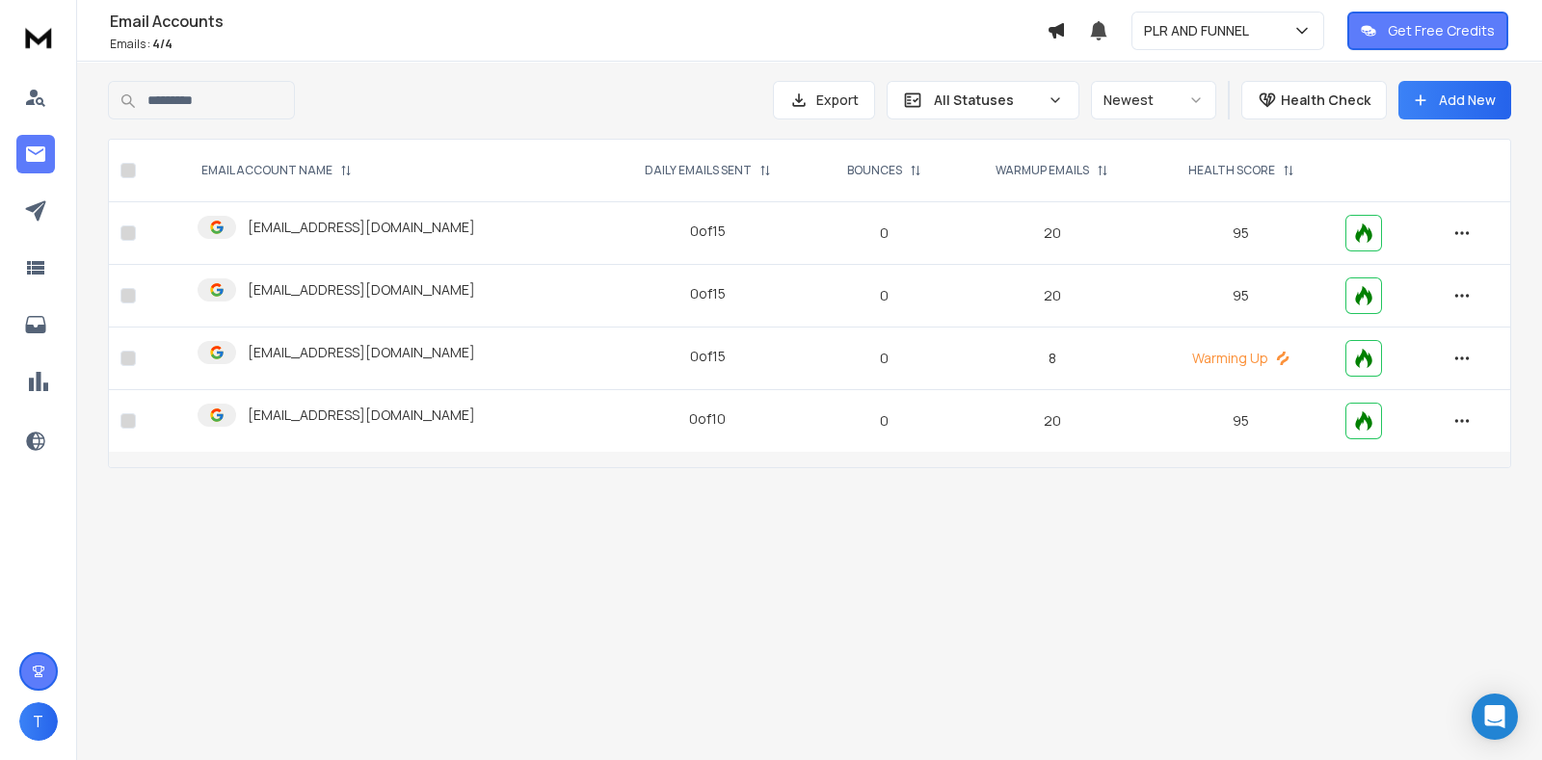
click at [1187, 46] on button "PLR AND FUNNEL" at bounding box center [1228, 31] width 193 height 39
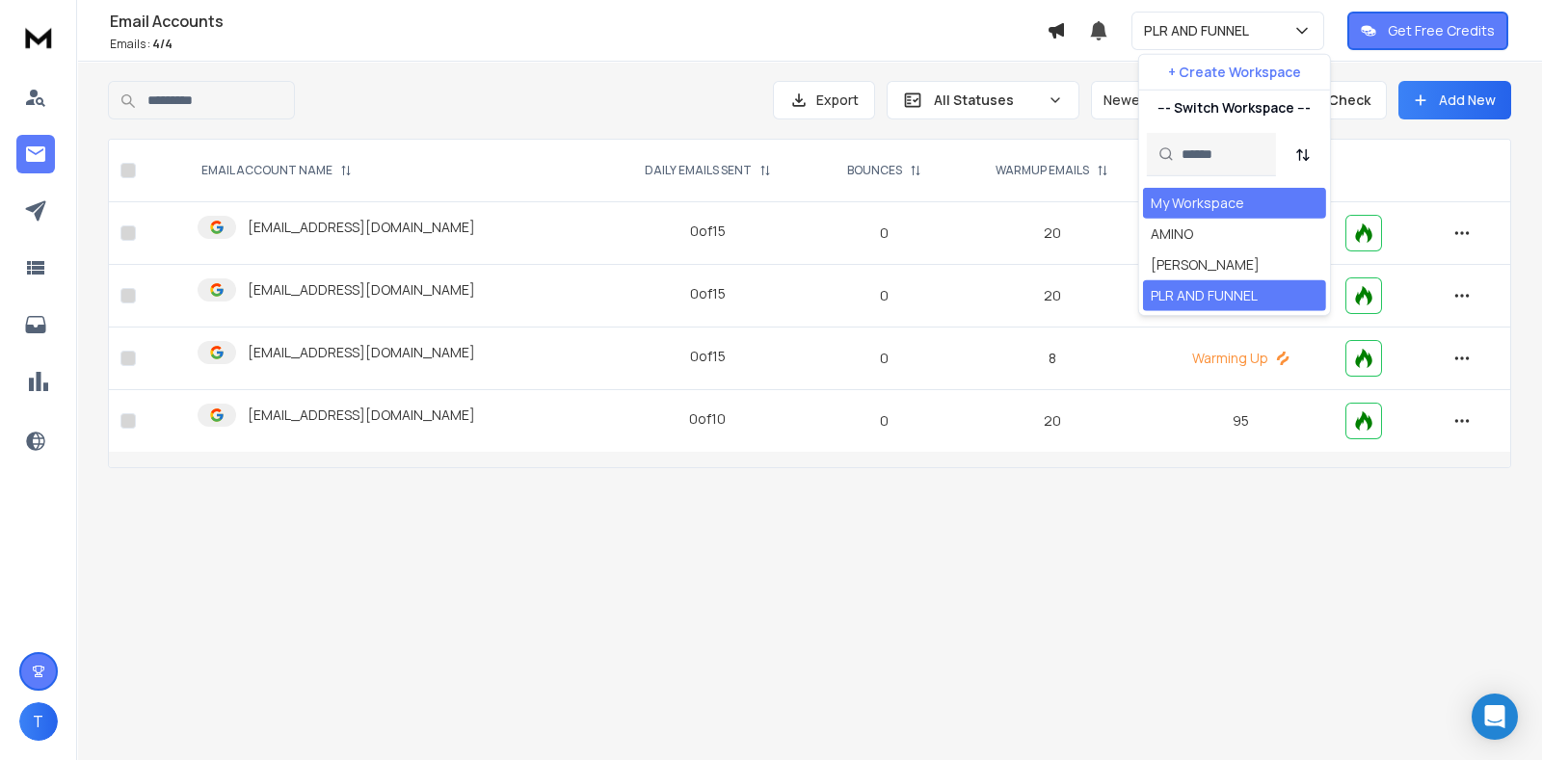
click at [1203, 200] on div "My Workspace" at bounding box center [1197, 203] width 93 height 19
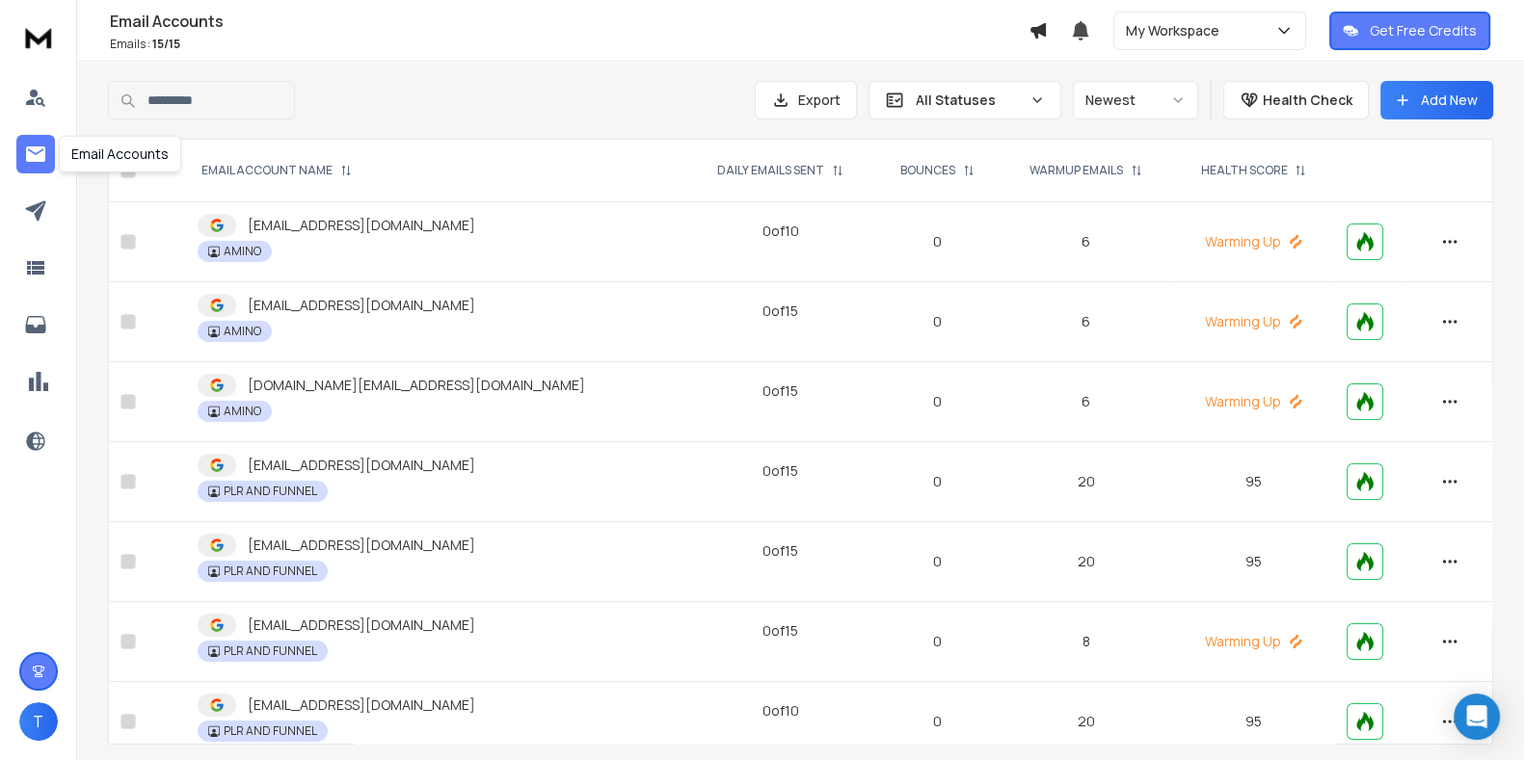
click at [28, 146] on icon at bounding box center [35, 153] width 19 height 15
click at [52, 108] on link at bounding box center [35, 97] width 39 height 39
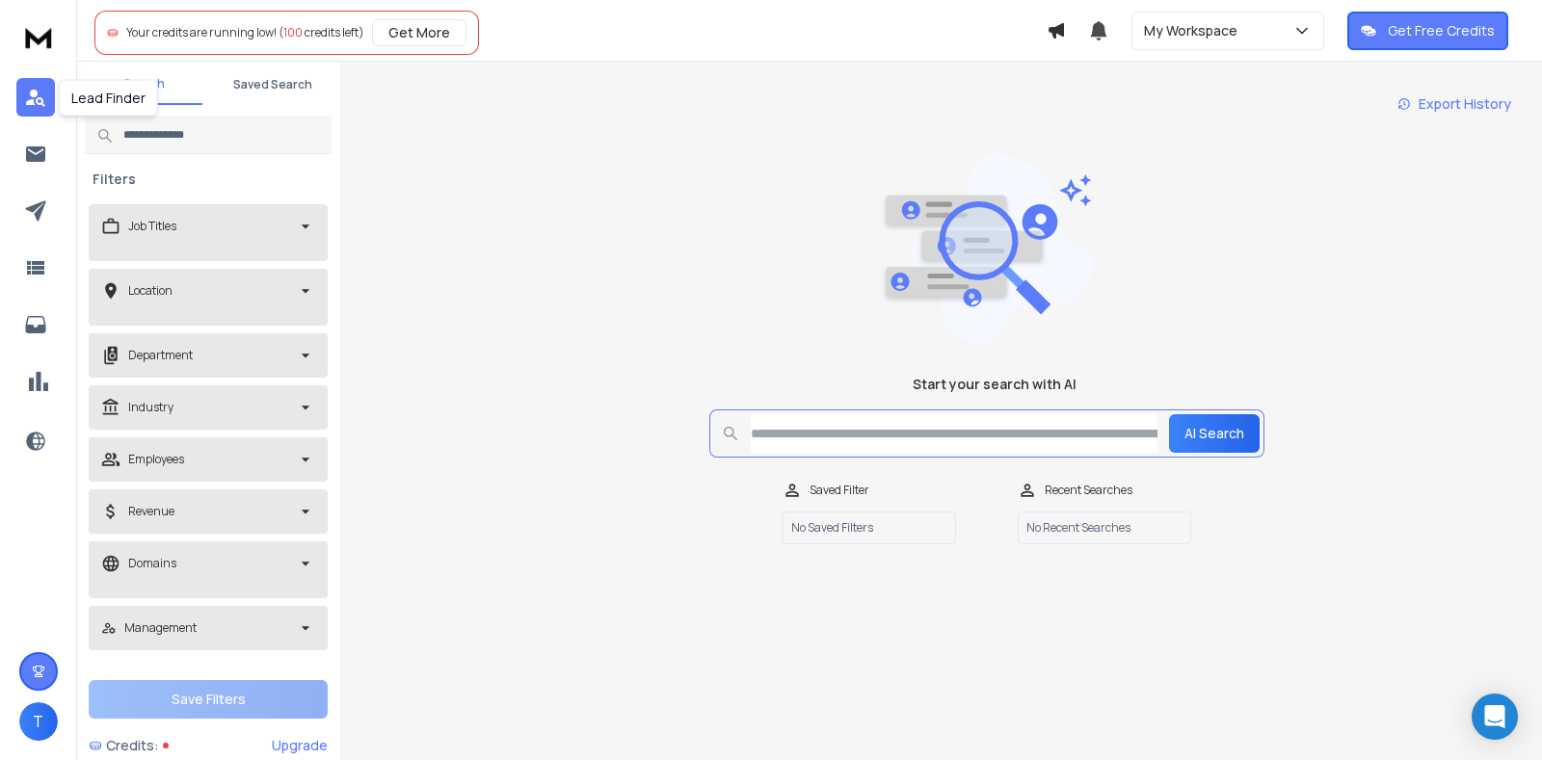
click at [1220, 35] on p "My Workspace" at bounding box center [1194, 30] width 101 height 19
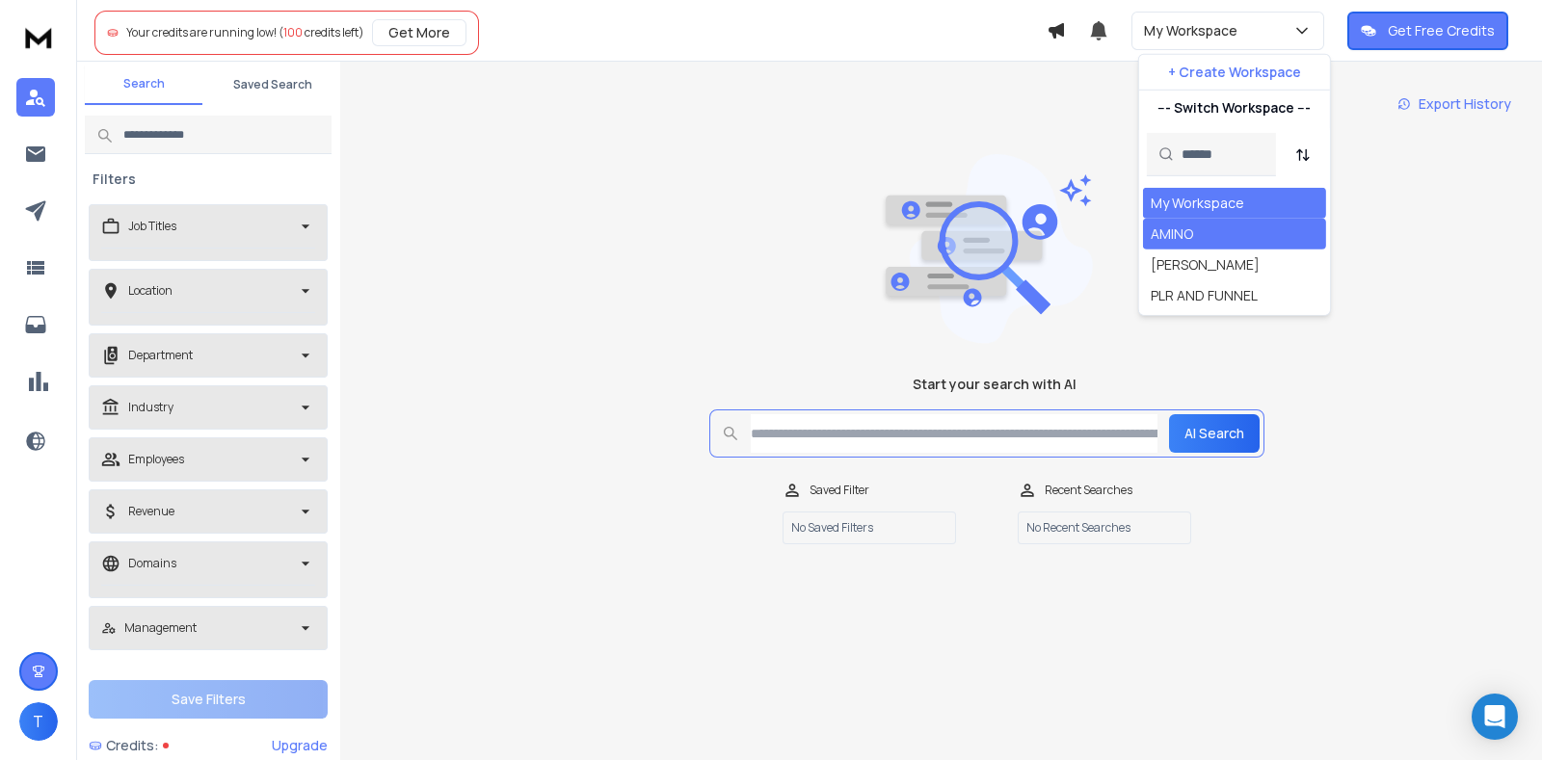
drag, startPoint x: 1243, startPoint y: 222, endPoint x: 1302, endPoint y: 227, distance: 59.1
click at [1302, 227] on div "AMINO" at bounding box center [1234, 234] width 183 height 31
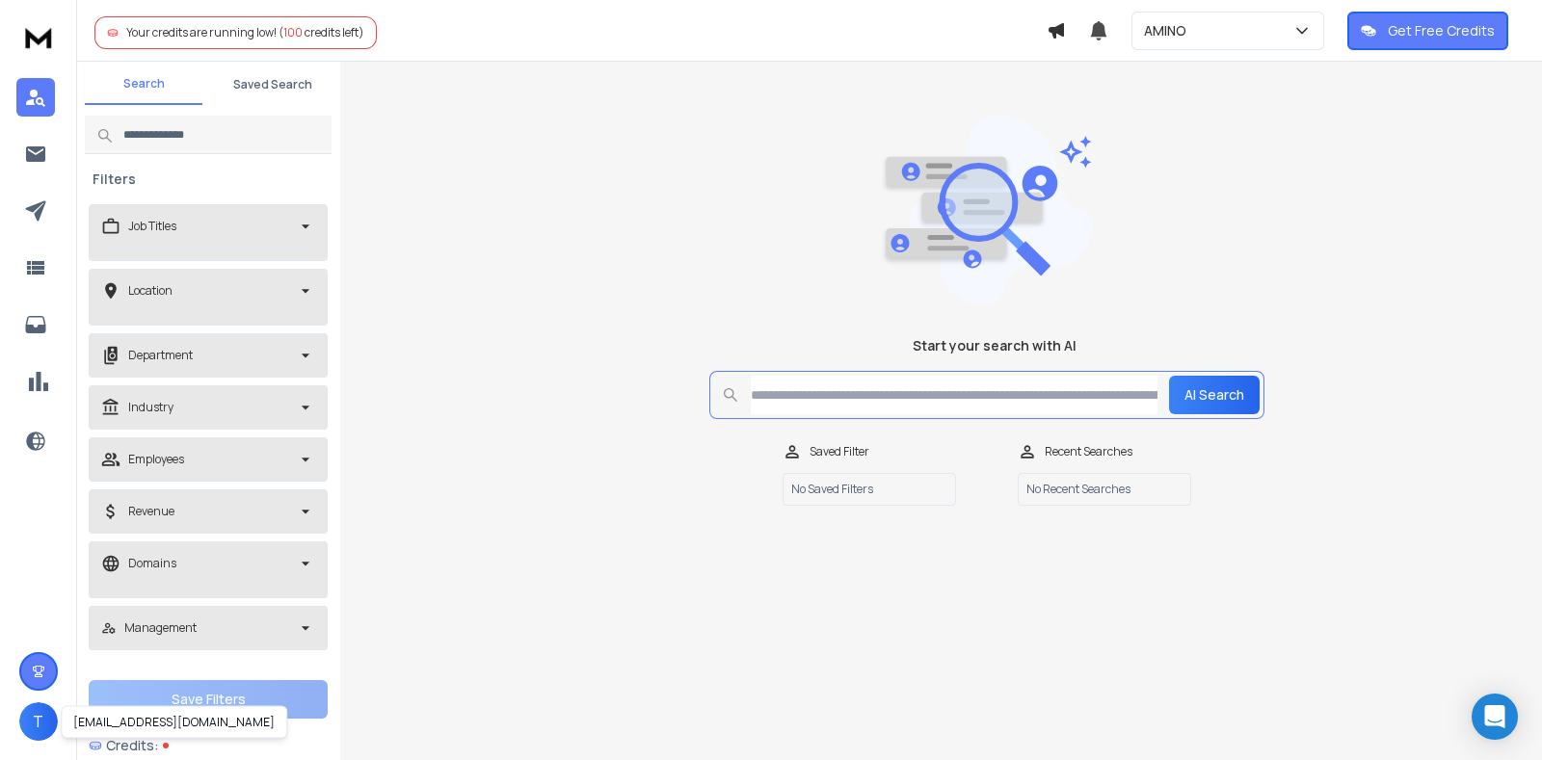
click at [41, 716] on span "T" at bounding box center [38, 722] width 39 height 39
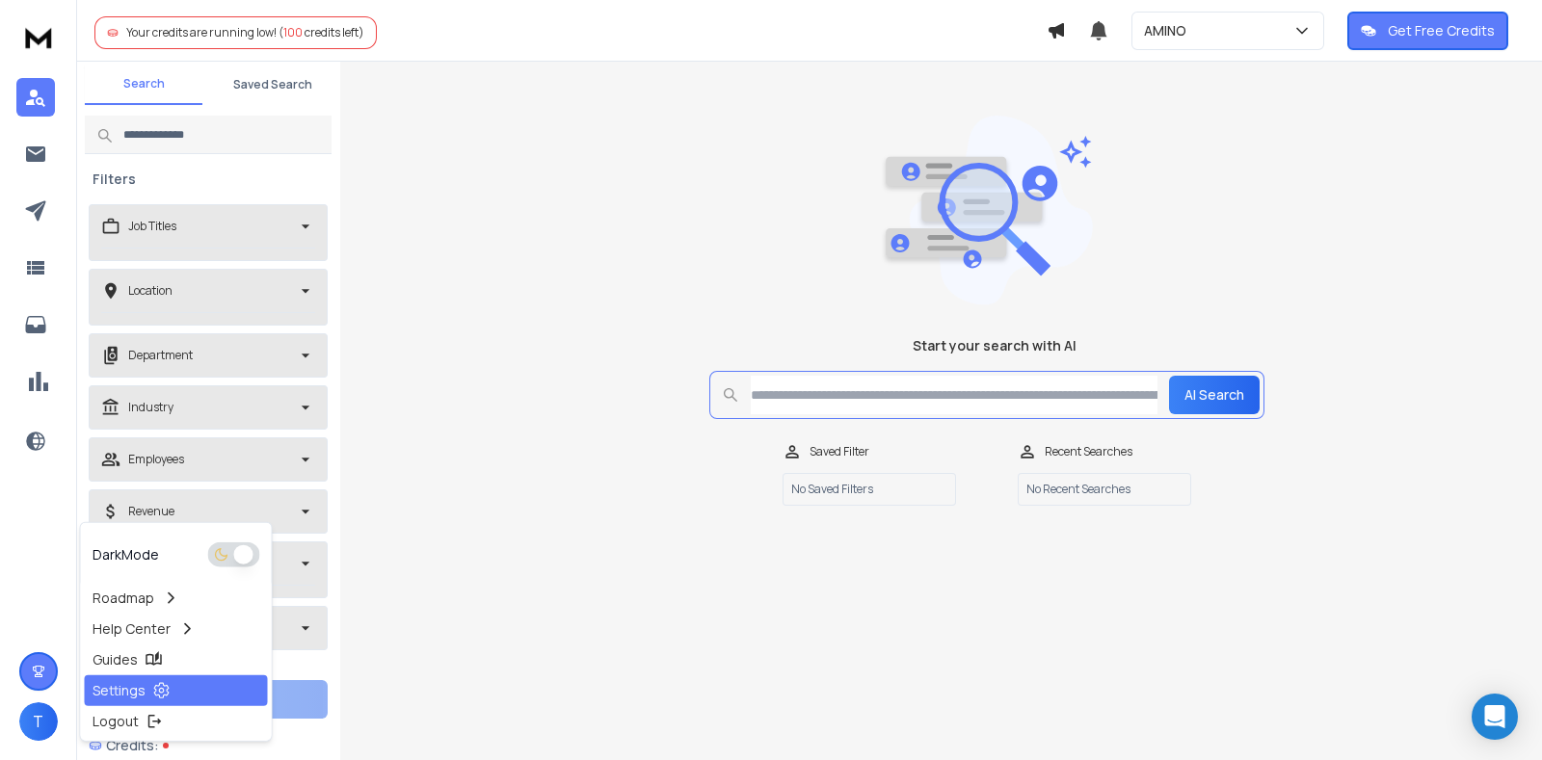
click at [136, 686] on p "Settings" at bounding box center [119, 690] width 53 height 19
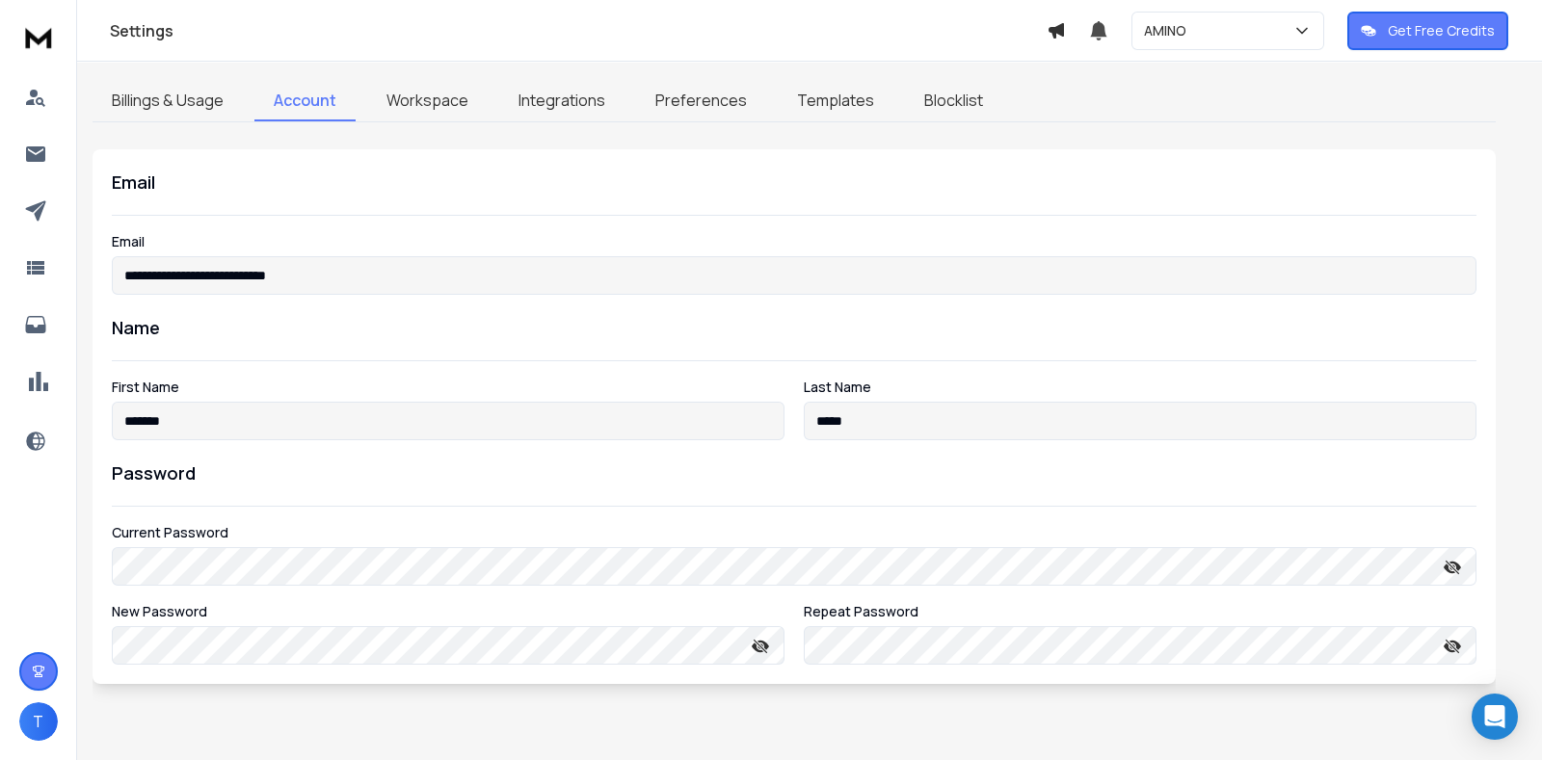
click at [414, 96] on link "Workspace" at bounding box center [427, 101] width 120 height 40
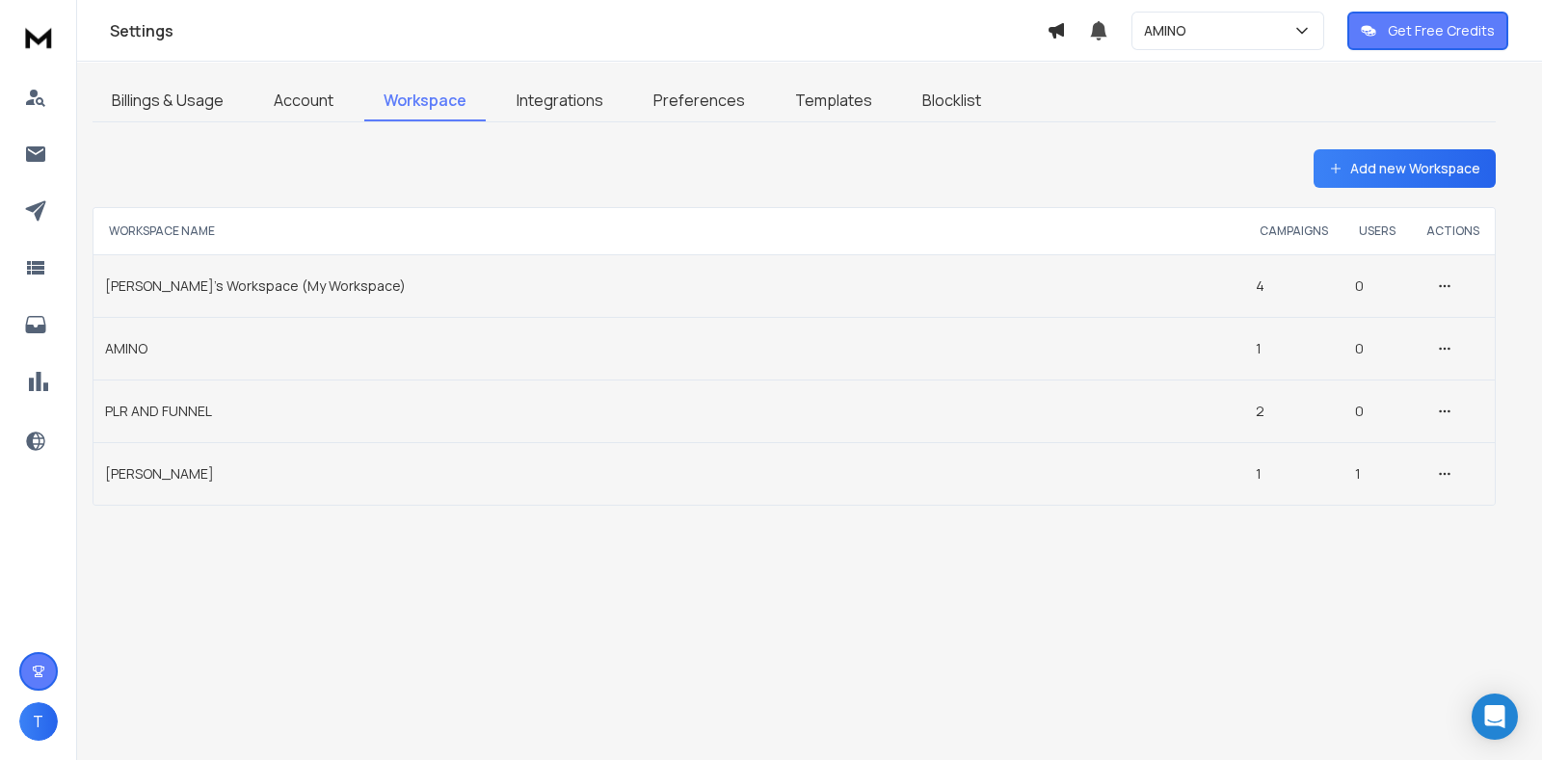
click at [1445, 281] on icon "button" at bounding box center [1444, 286] width 13 height 13
click at [1420, 332] on p "Edit Workspace" at bounding box center [1413, 328] width 100 height 19
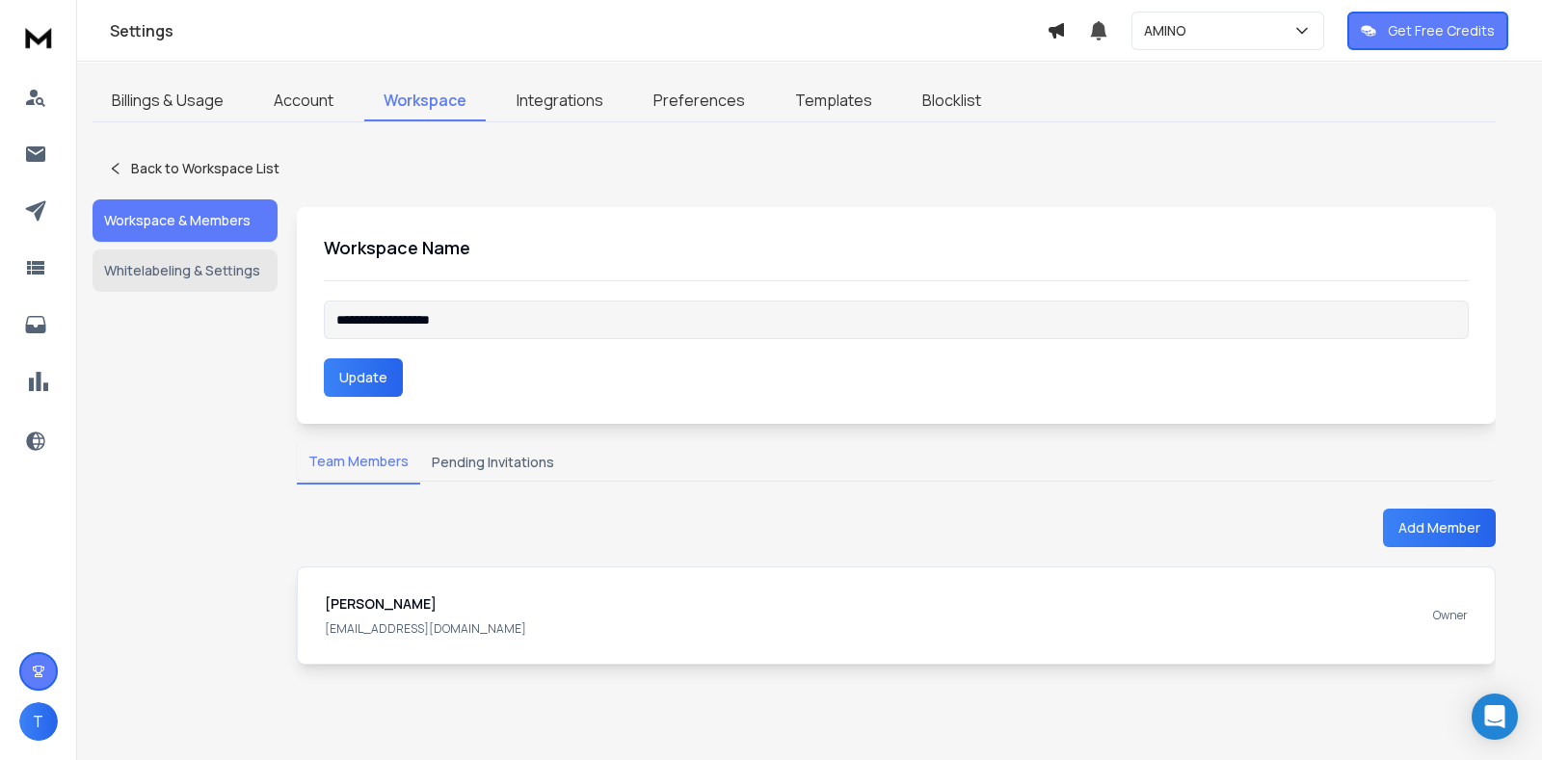
click at [117, 166] on icon at bounding box center [115, 168] width 15 height 15
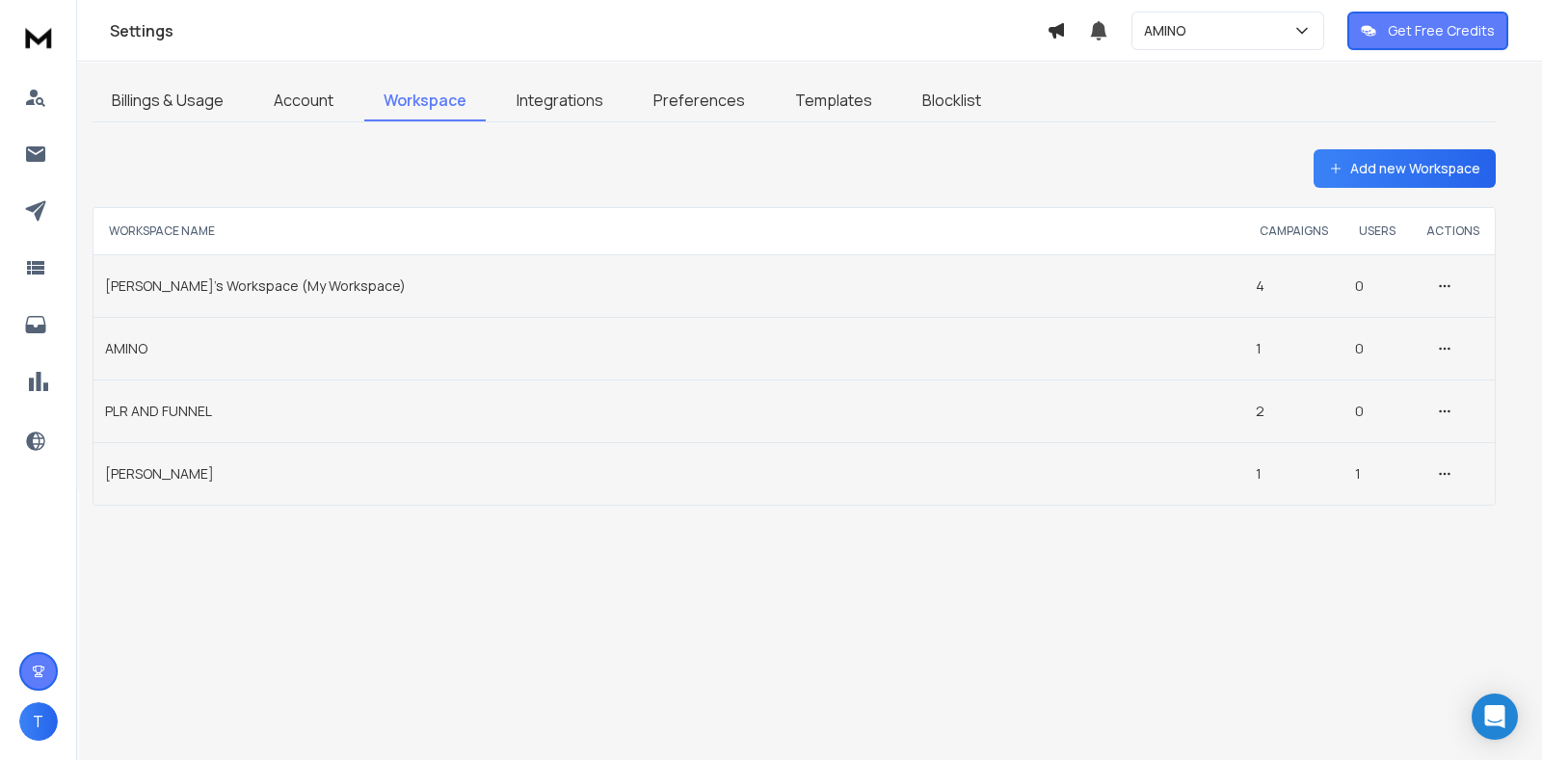
click at [1451, 349] on icon "button" at bounding box center [1444, 348] width 13 height 13
click at [729, 599] on div "Add new Workspace WORKSPACE NAME CAMPAIGNS USERS ACTIONS [PERSON_NAME]'s Worksp…" at bounding box center [794, 437] width 1403 height 576
click at [26, 215] on icon at bounding box center [35, 211] width 23 height 23
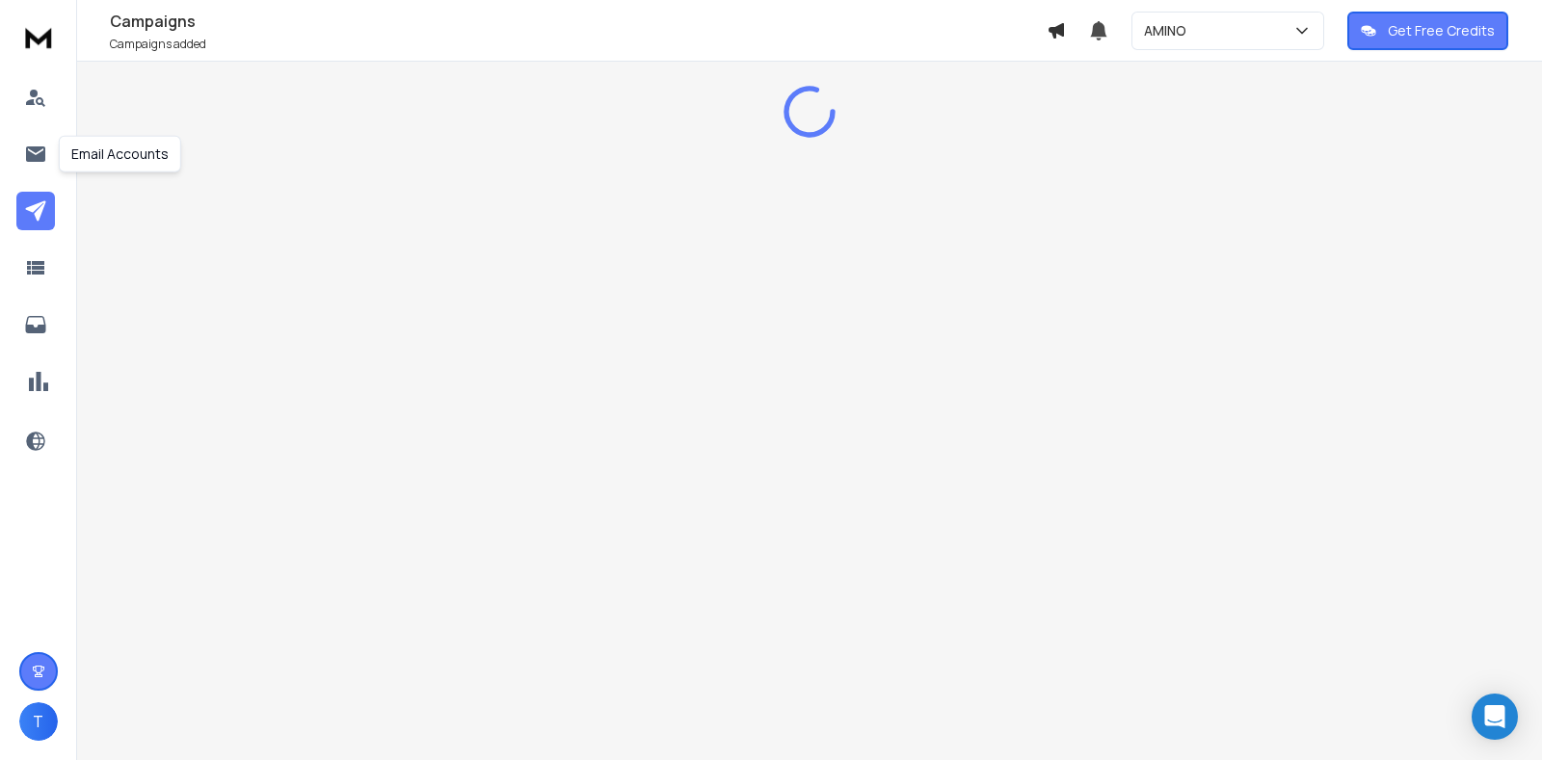
click at [38, 151] on icon at bounding box center [35, 154] width 23 height 23
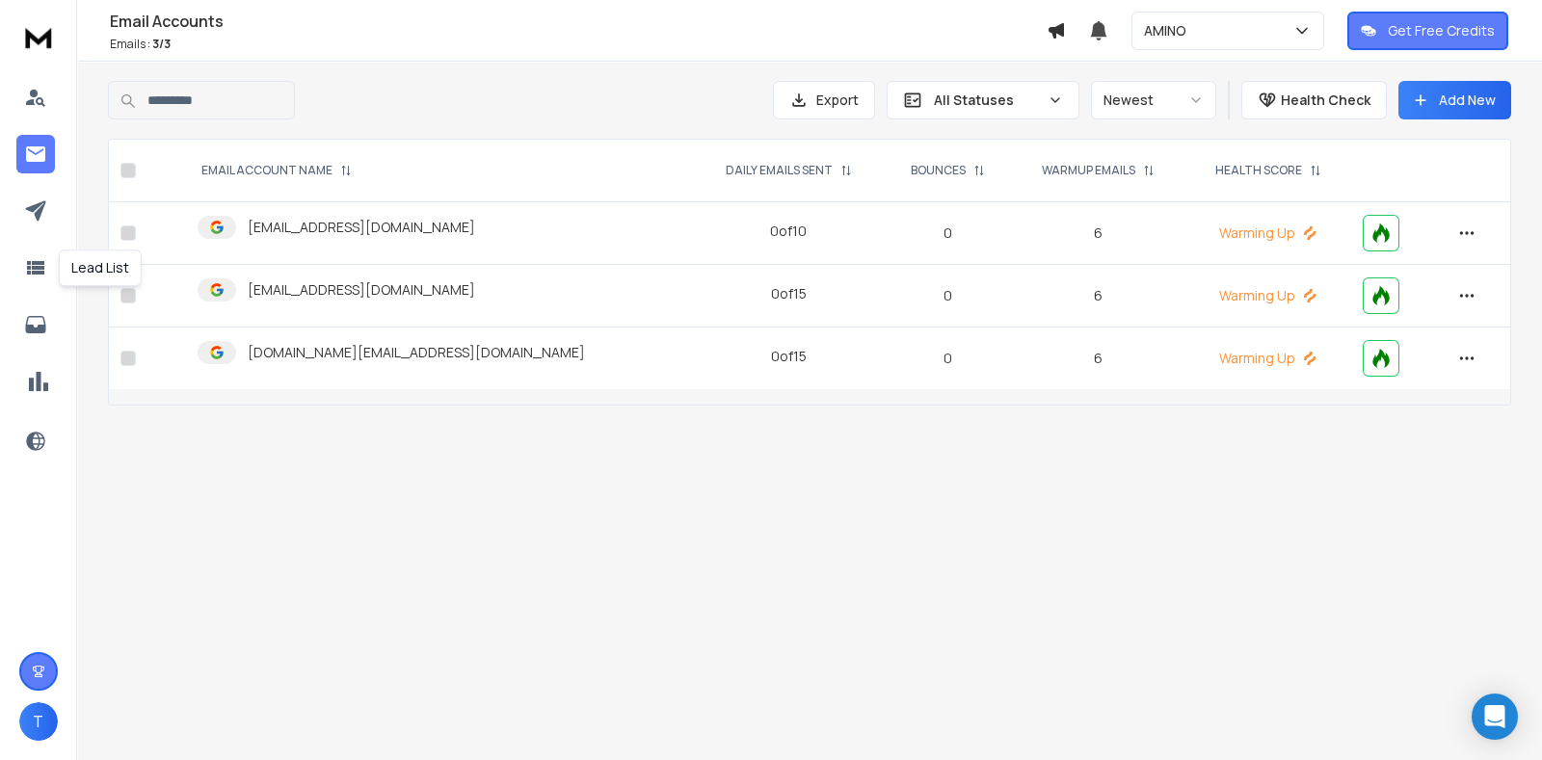
click at [39, 275] on icon at bounding box center [35, 267] width 23 height 23
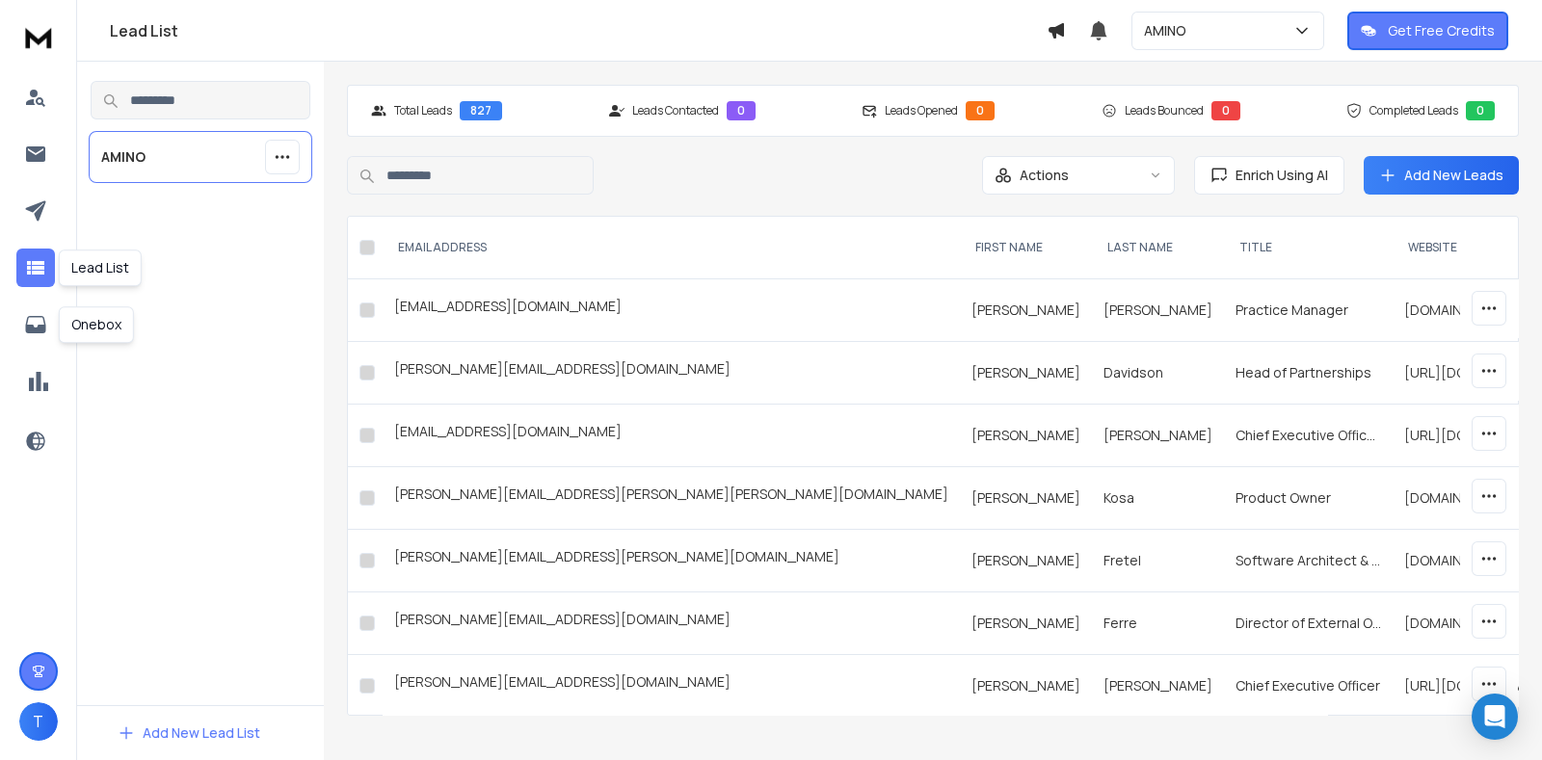
click at [34, 330] on icon at bounding box center [35, 324] width 20 height 17
